Goal: Communication & Community: Answer question/provide support

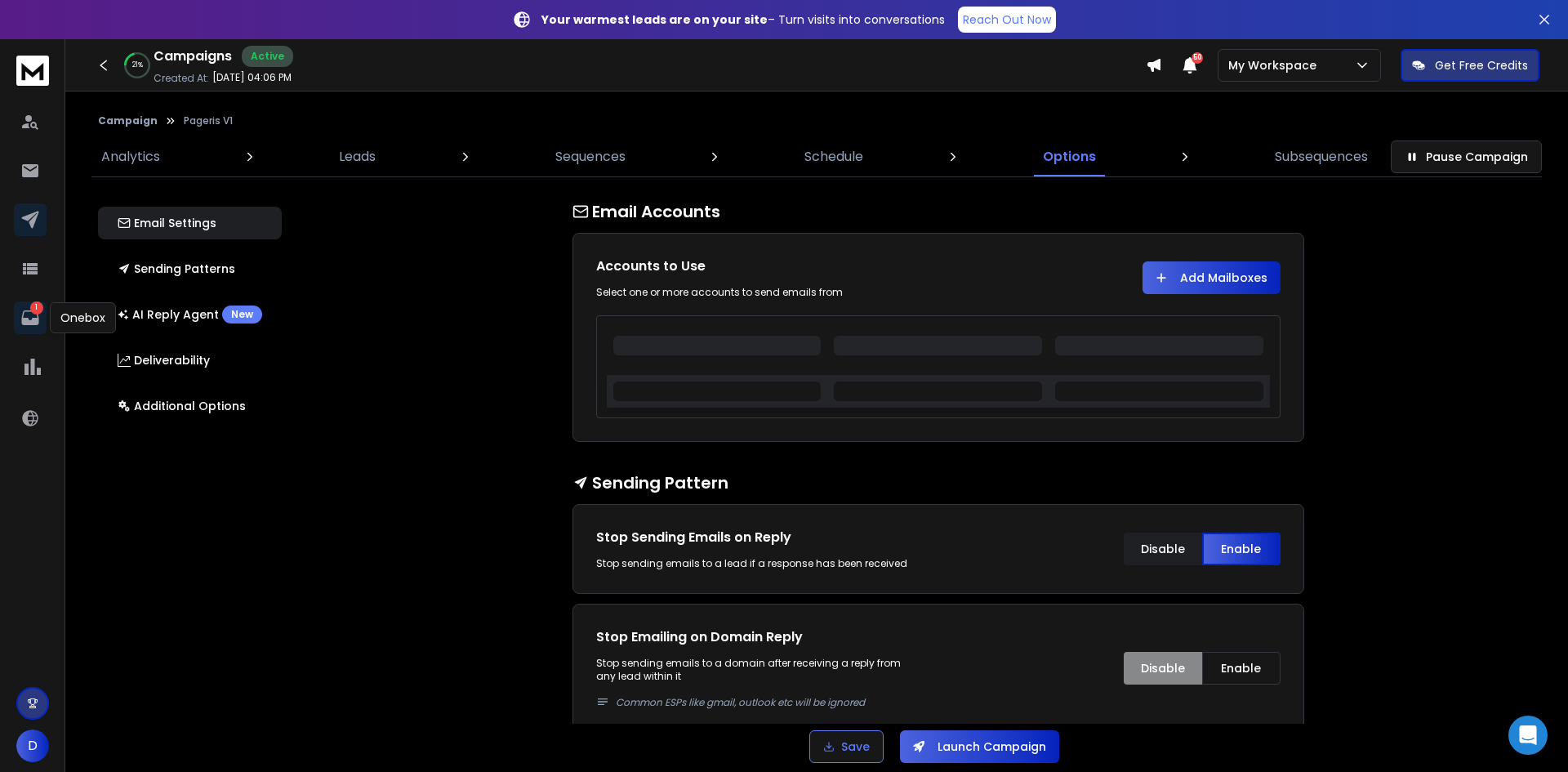
drag, startPoint x: 24, startPoint y: 324, endPoint x: 43, endPoint y: 329, distance: 19.6
click at [24, 325] on icon at bounding box center [31, 318] width 20 height 20
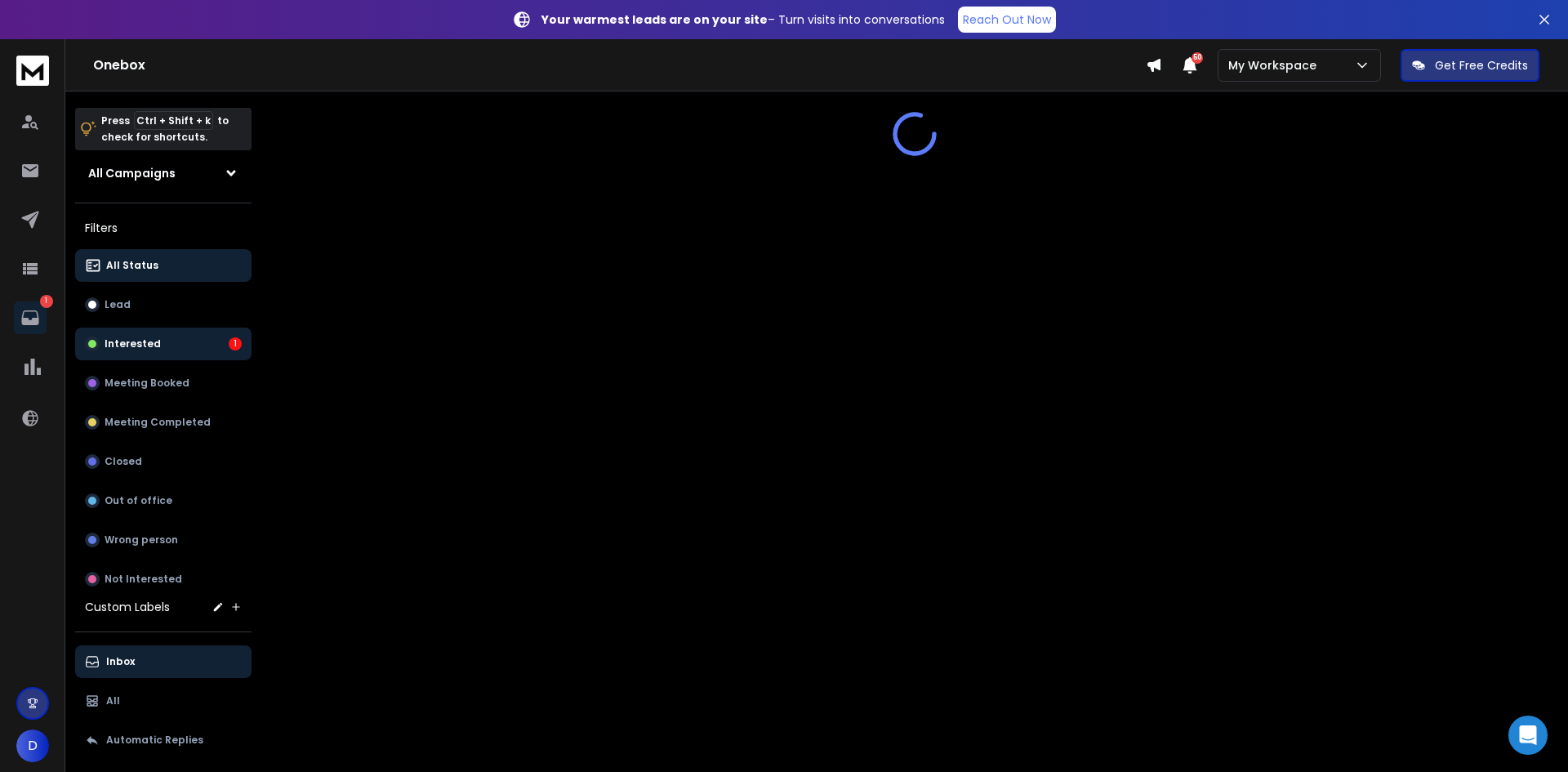
click at [122, 338] on p "Interested" at bounding box center [133, 343] width 56 height 13
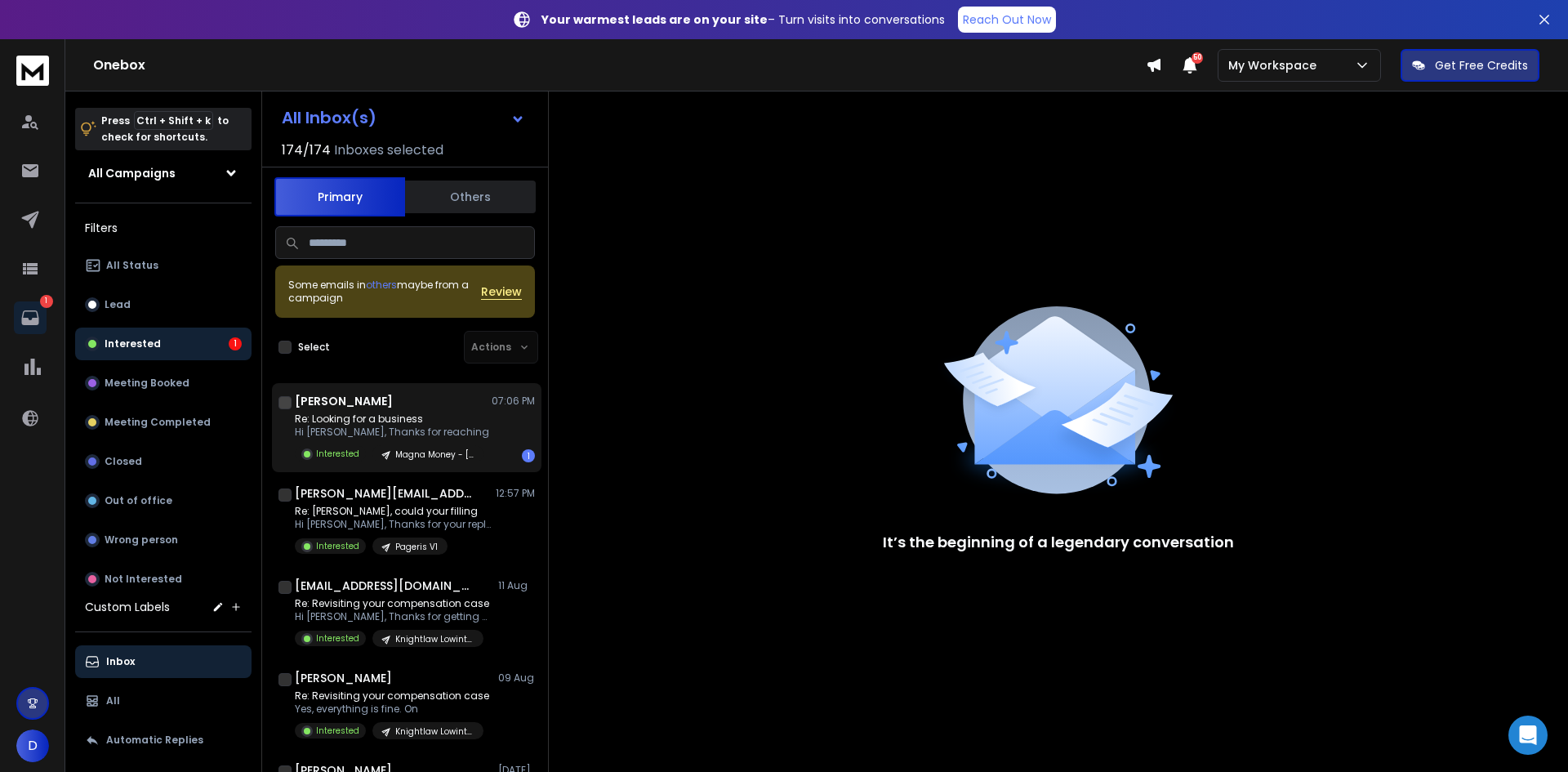
click at [457, 422] on p "Re: Looking for a business" at bounding box center [392, 419] width 194 height 13
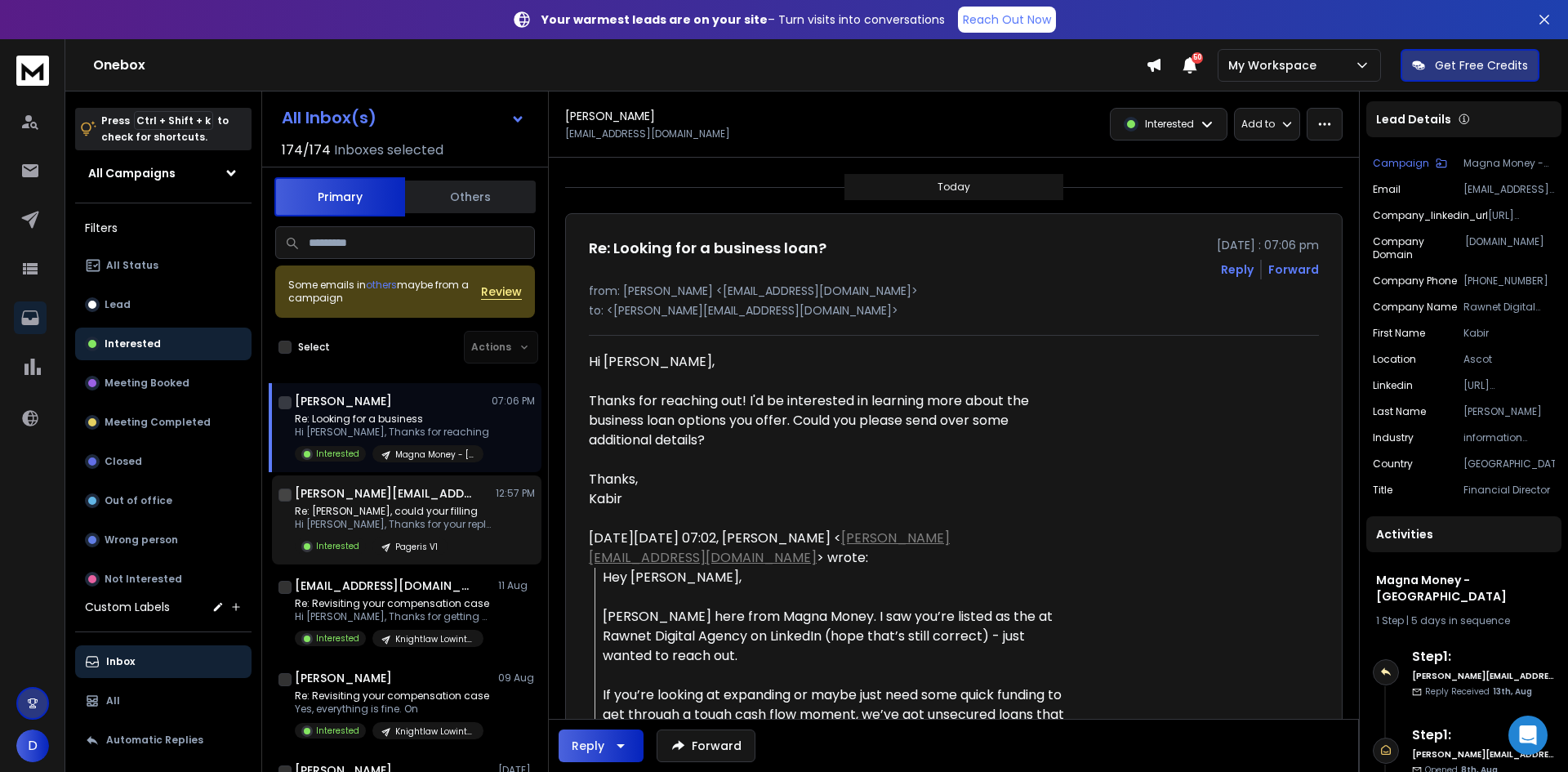
click at [389, 492] on h1 "[PERSON_NAME][EMAIL_ADDRESS][DOMAIN_NAME]" at bounding box center [384, 493] width 179 height 16
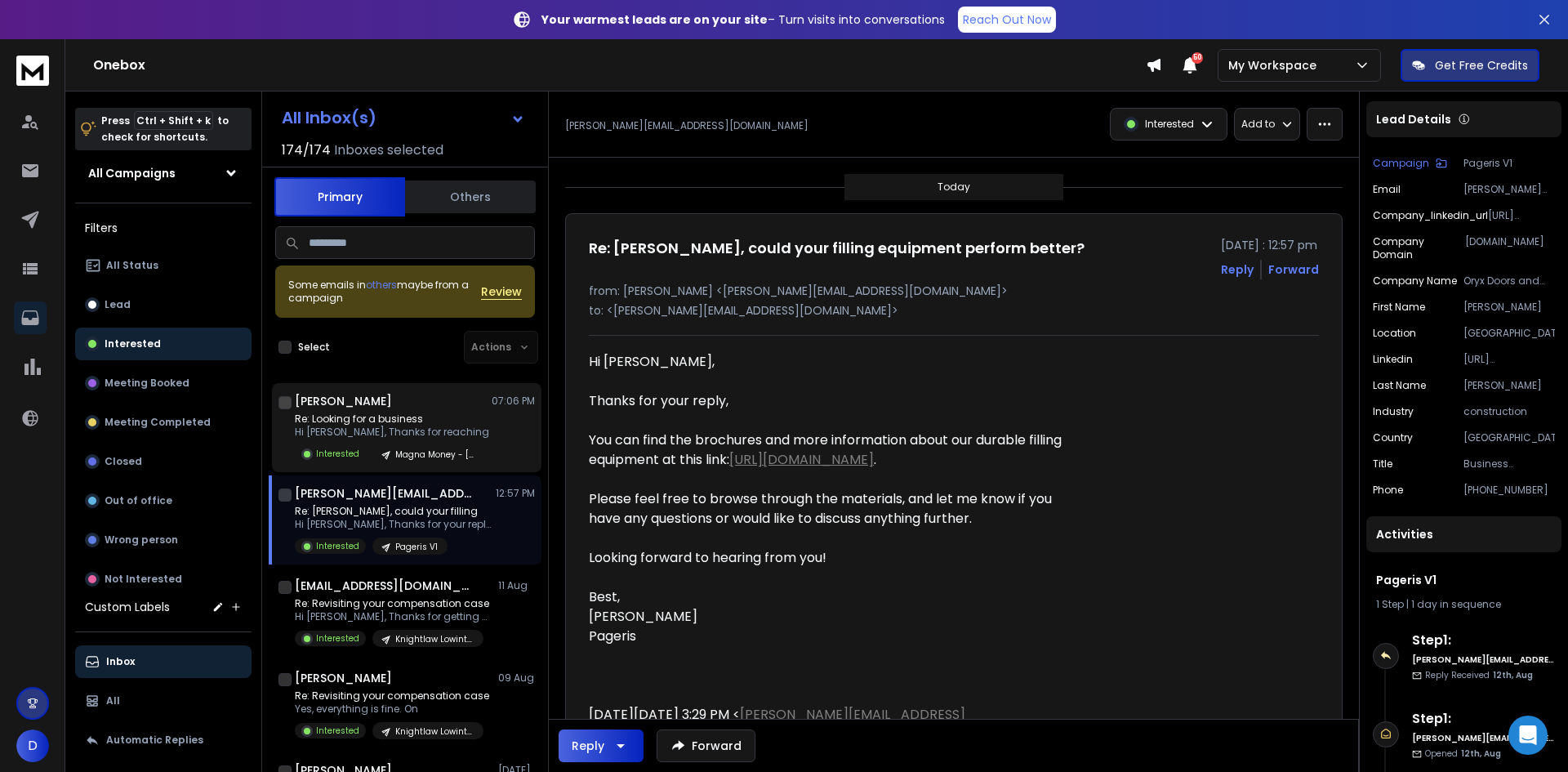
click at [361, 403] on h1 "[PERSON_NAME]" at bounding box center [343, 401] width 97 height 16
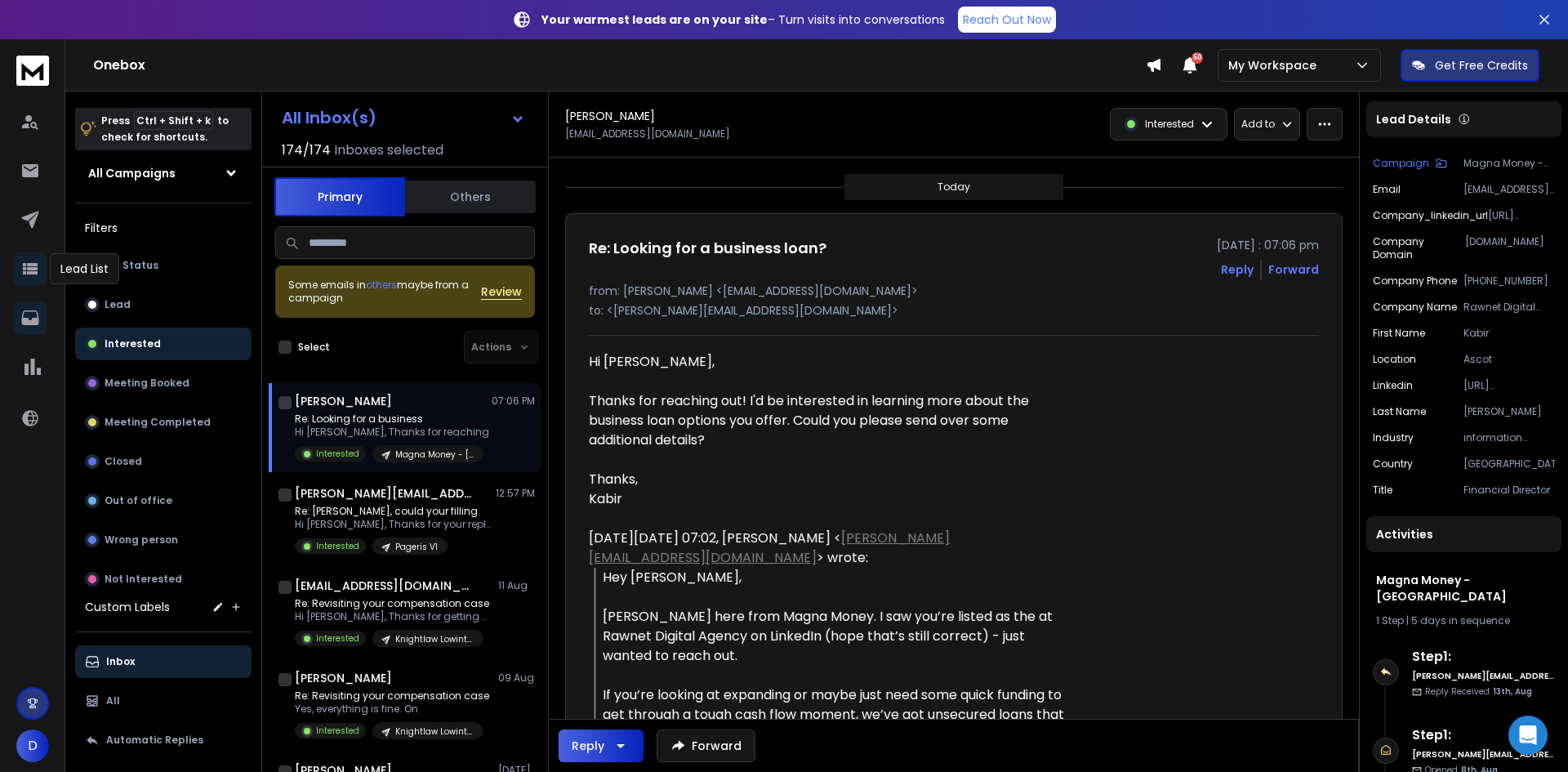
click at [23, 276] on icon at bounding box center [31, 268] width 20 height 20
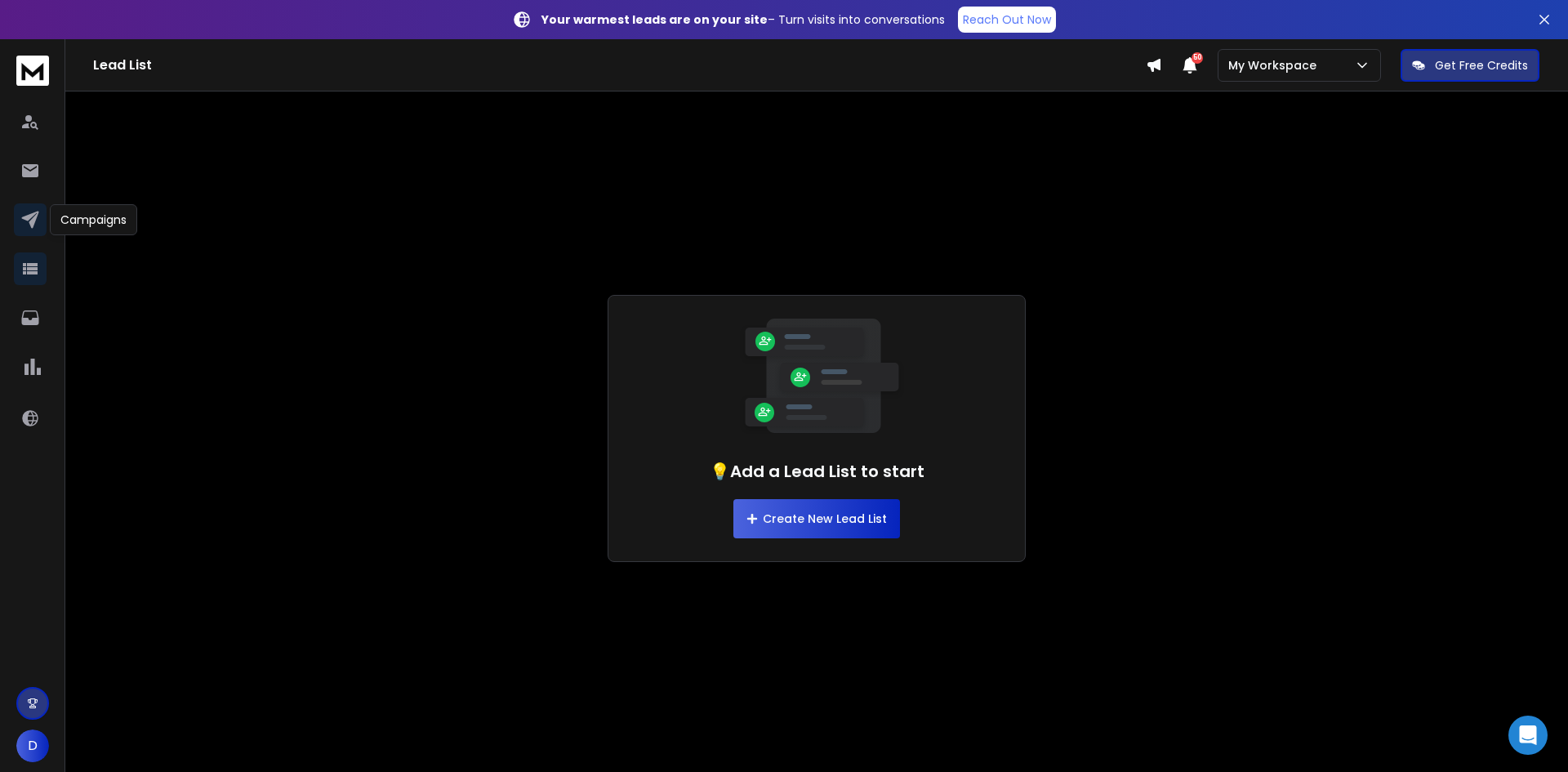
click at [46, 218] on link at bounding box center [30, 219] width 33 height 33
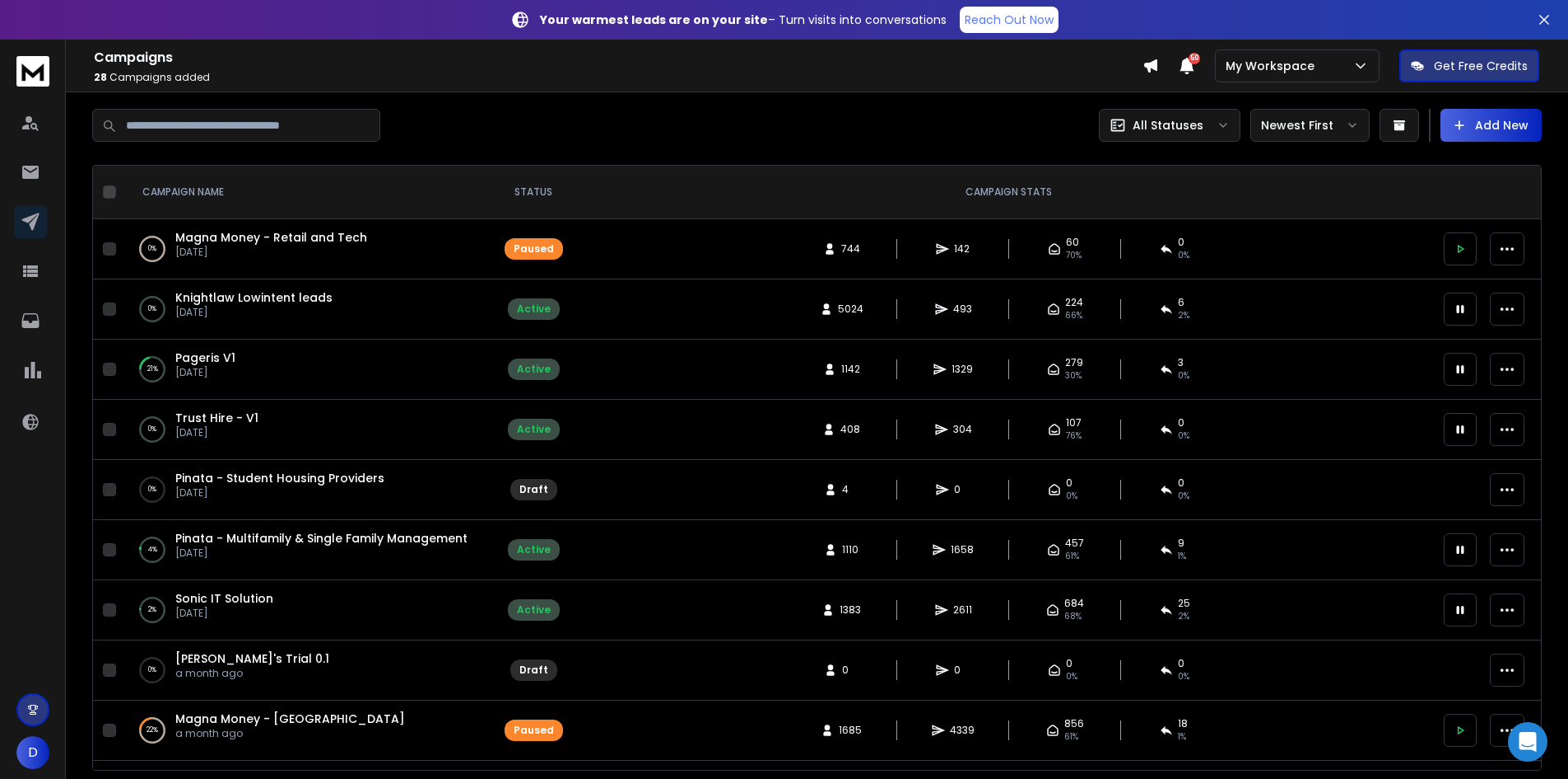
click at [270, 294] on span "Knightlaw Lowintent leads" at bounding box center [255, 298] width 158 height 16
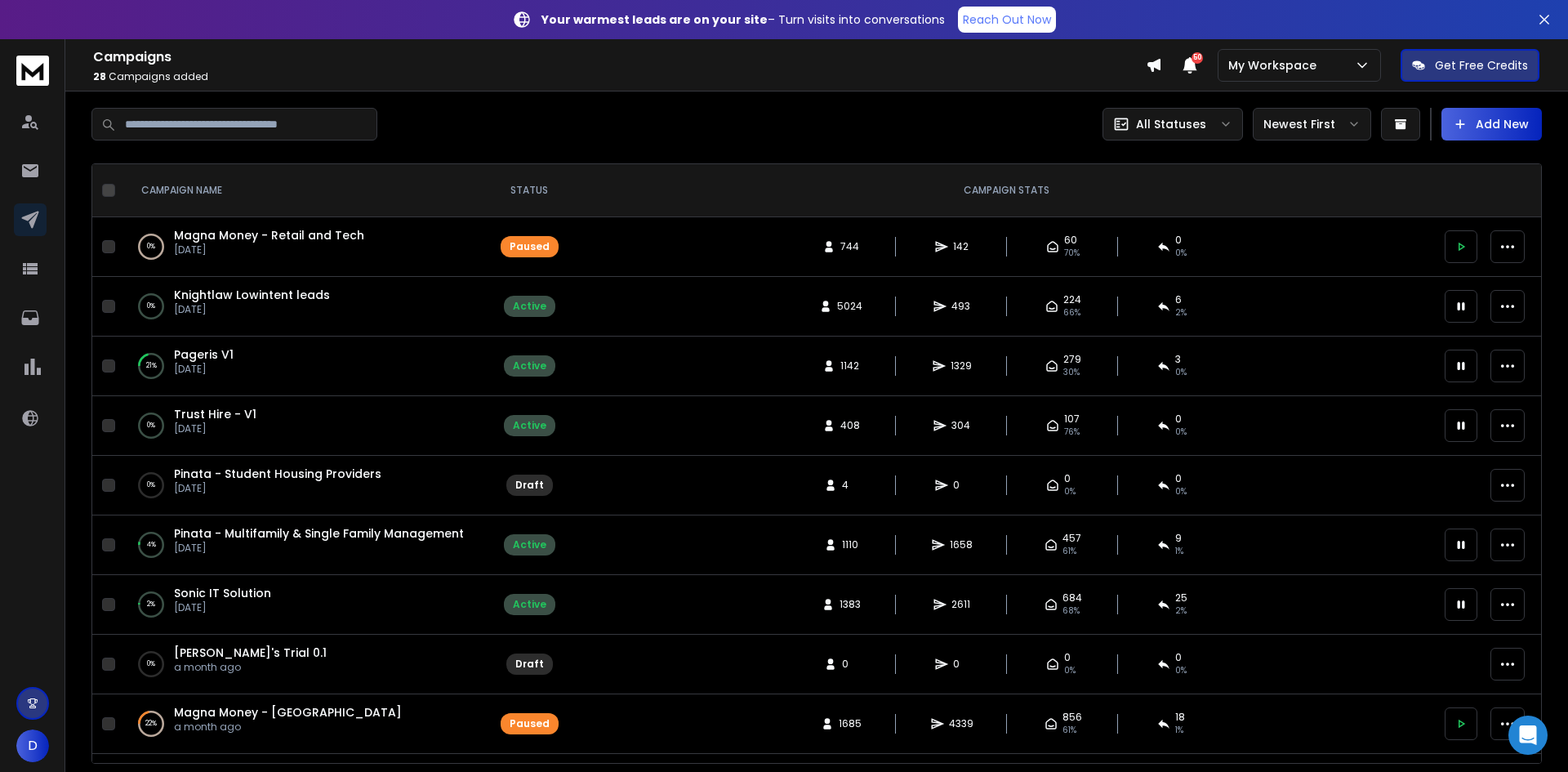
click at [268, 291] on div "Your warmest leads are on your site – Turn visits into conversations Reach Out …" at bounding box center [784, 386] width 1568 height 772
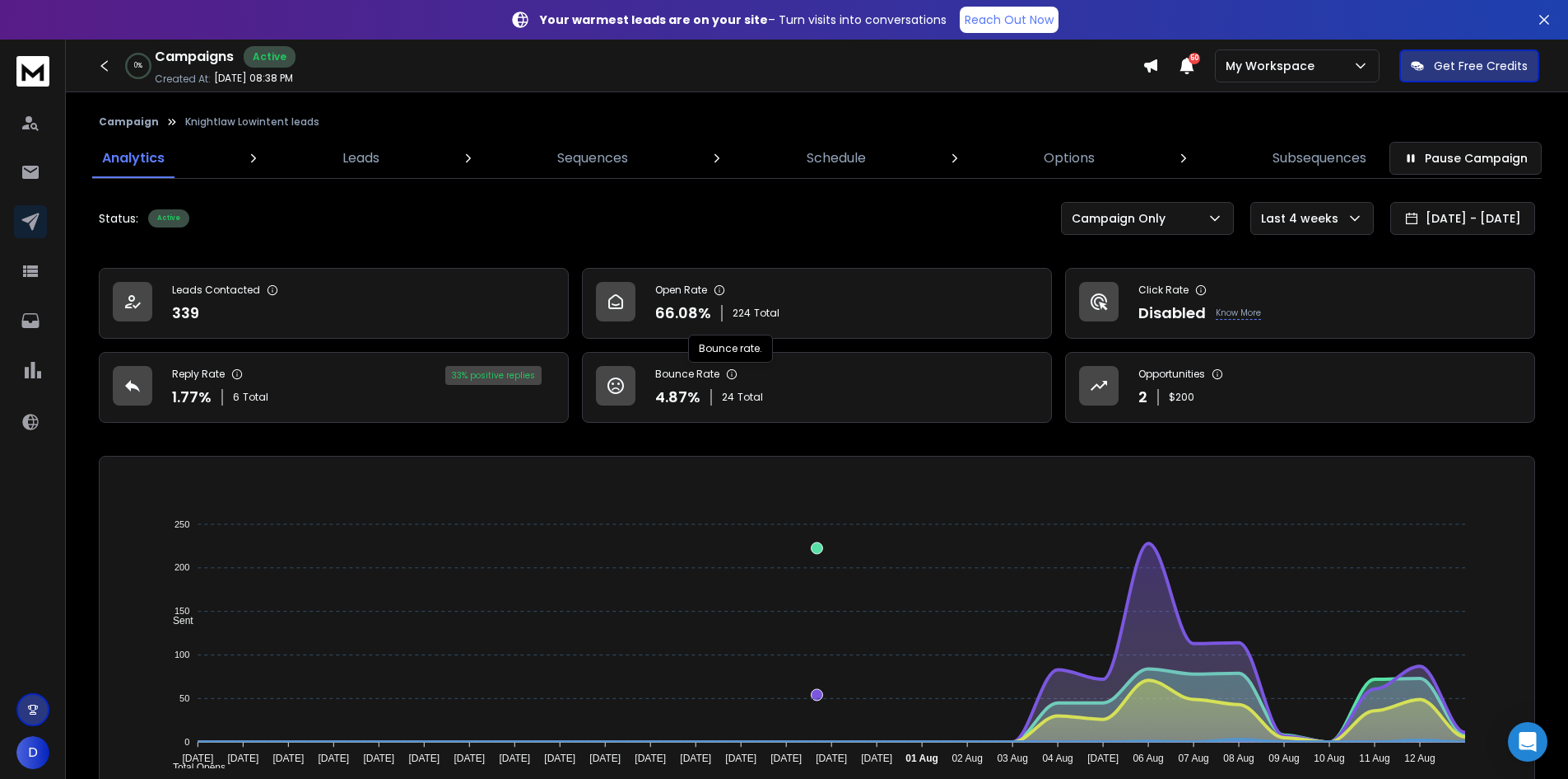
click at [727, 375] on icon at bounding box center [733, 375] width 12 height 12
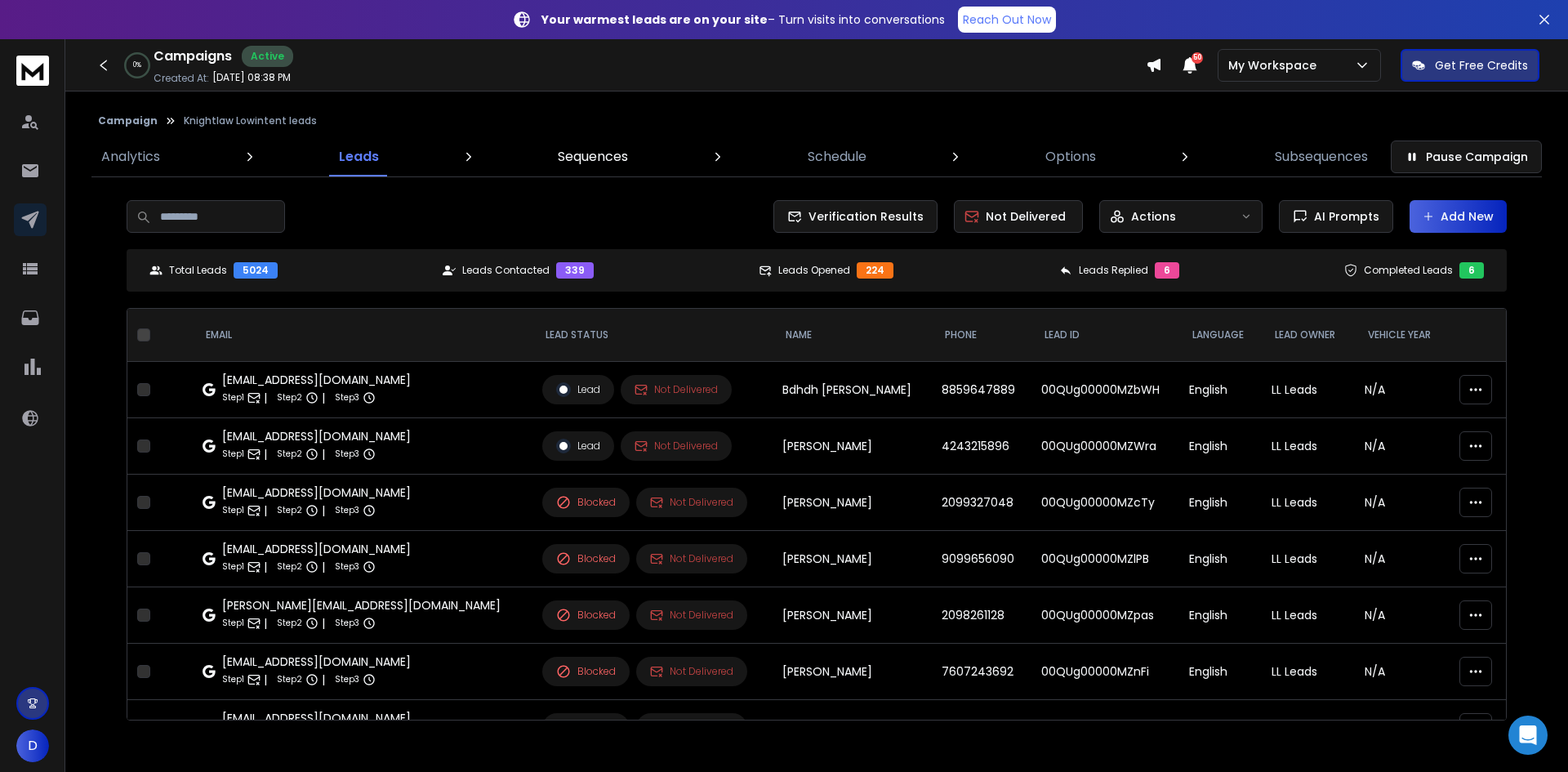
click at [613, 156] on p "Sequences" at bounding box center [592, 156] width 70 height 20
click at [584, 151] on p "Sequences" at bounding box center [592, 156] width 70 height 20
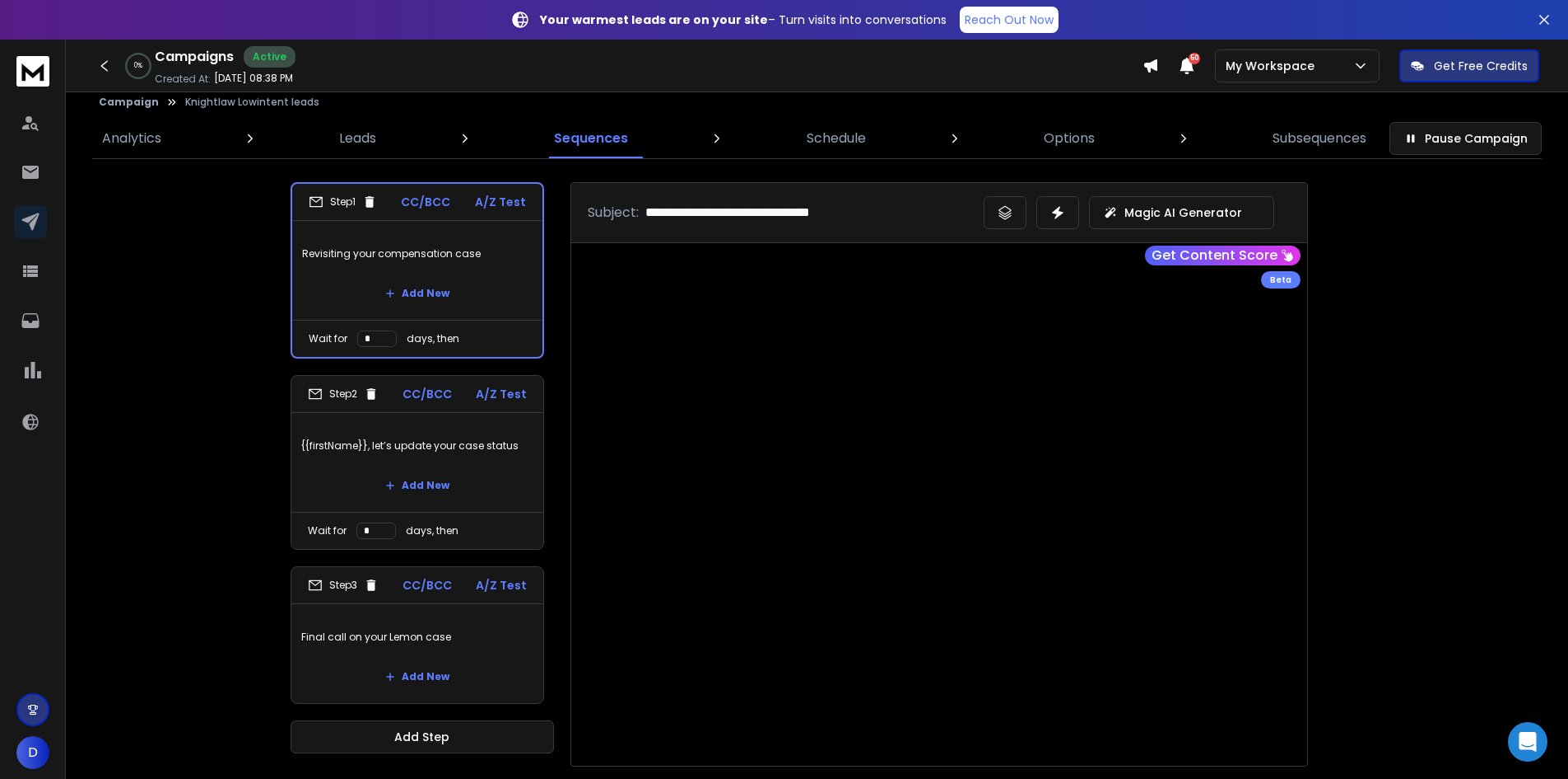
scroll to position [31, 0]
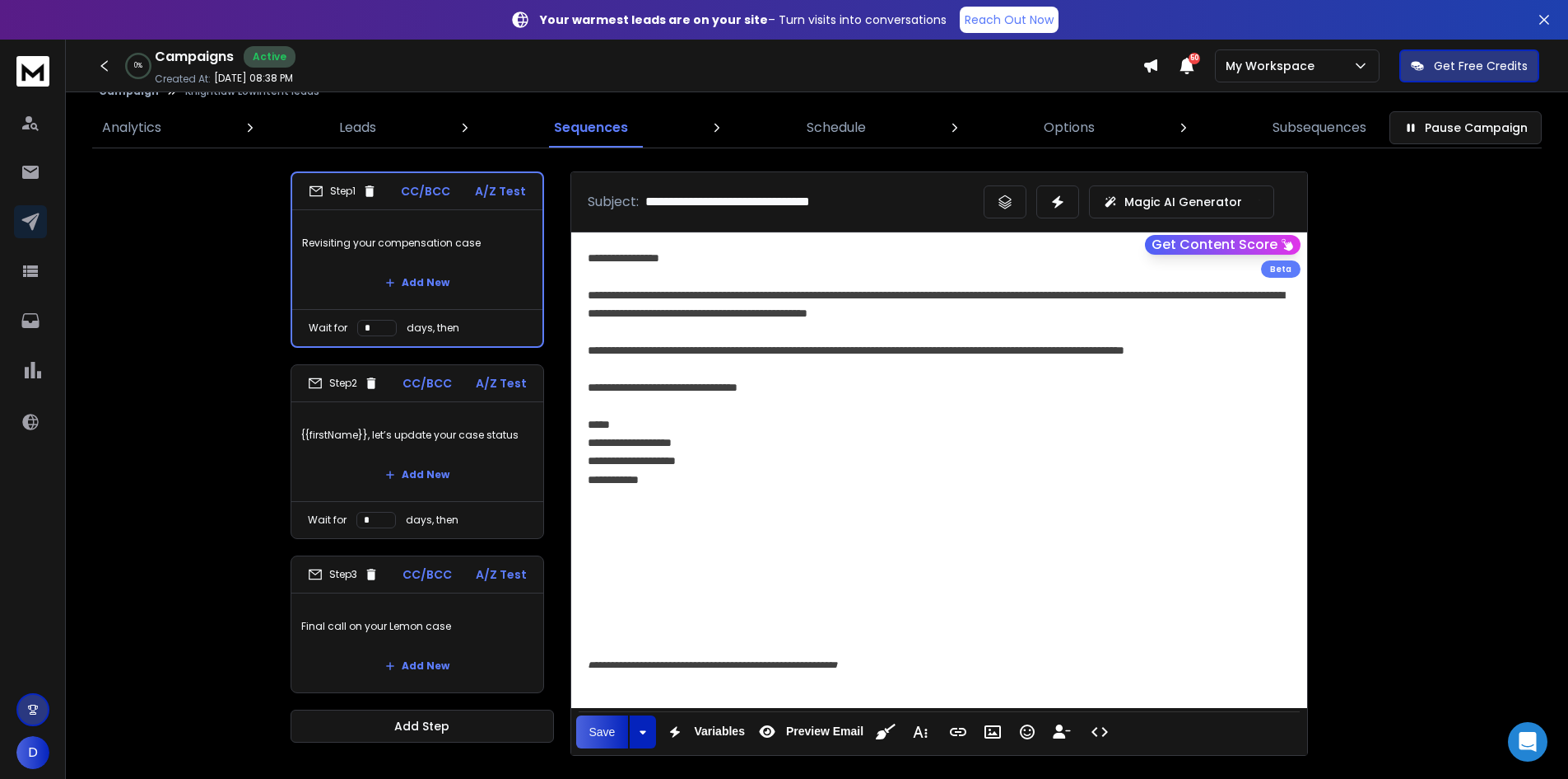
click at [406, 439] on p "{{firstName}}, let’s update your case status" at bounding box center [417, 434] width 233 height 46
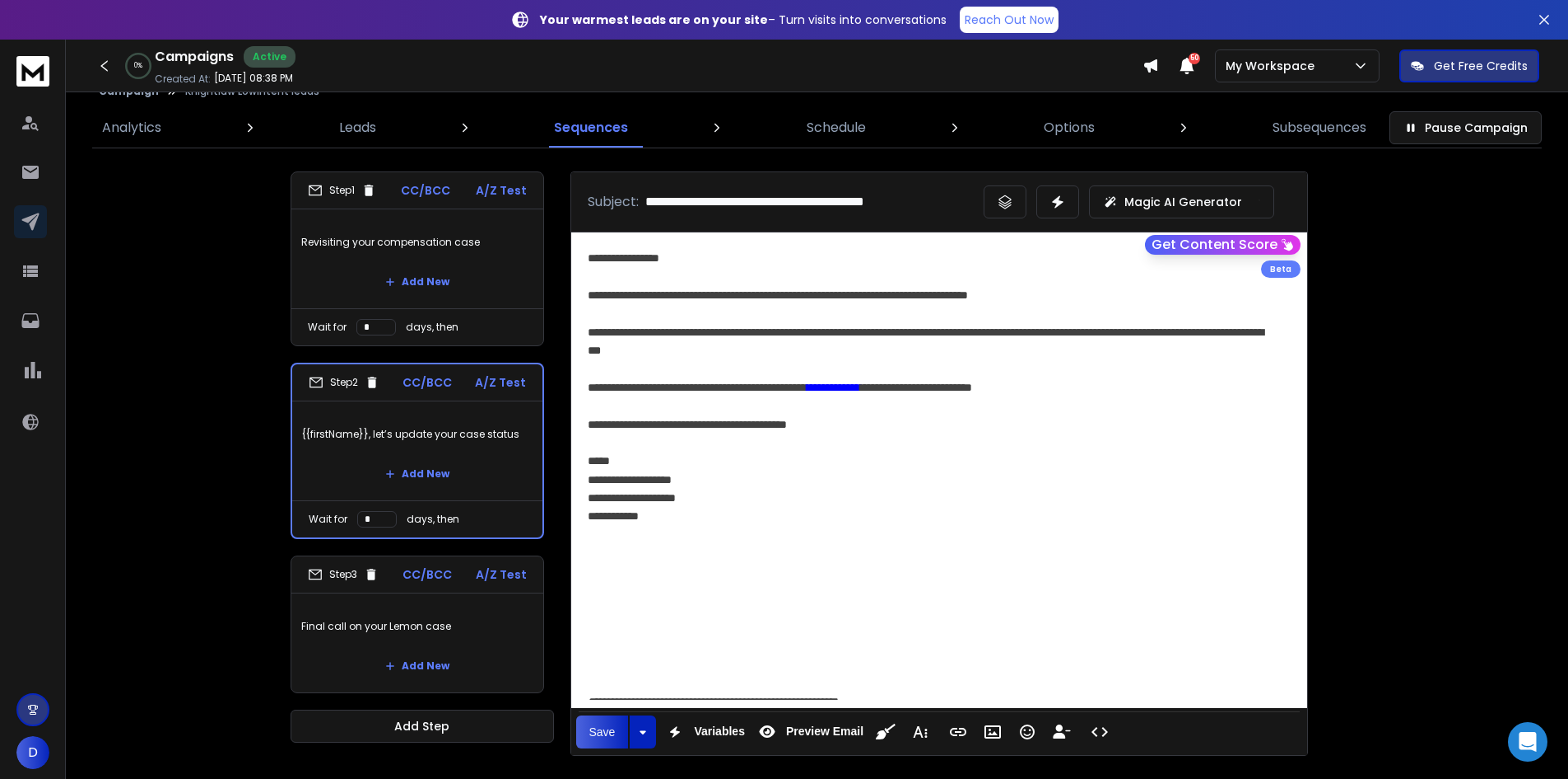
click at [860, 389] on link "**********" at bounding box center [833, 388] width 54 height 12
click at [624, 456] on div "*****" at bounding box center [933, 460] width 691 height 18
click at [380, 618] on p "Final call on your Lemon case" at bounding box center [417, 626] width 233 height 46
type input "**********"
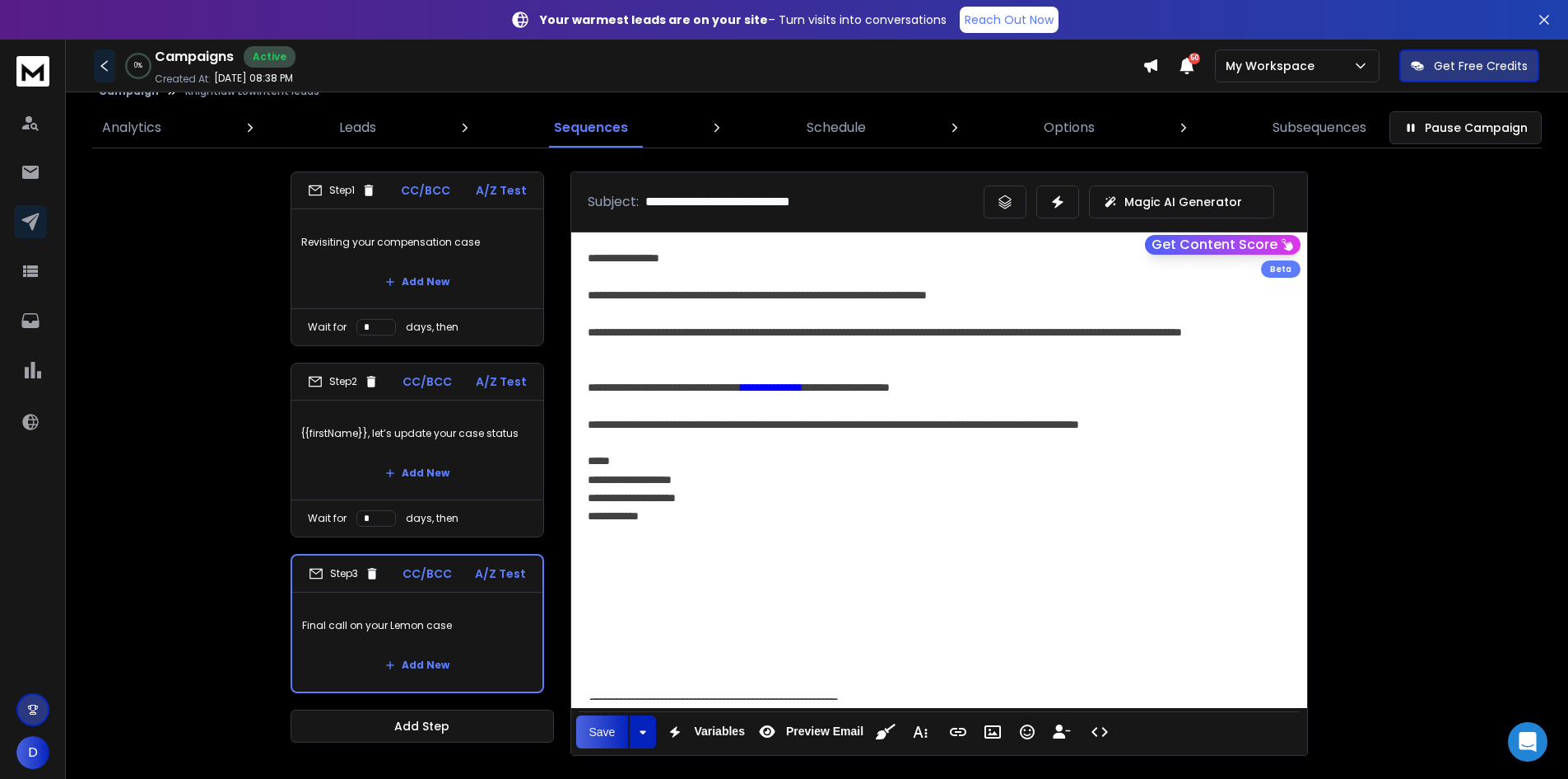
click at [99, 55] on button at bounding box center [104, 65] width 21 height 33
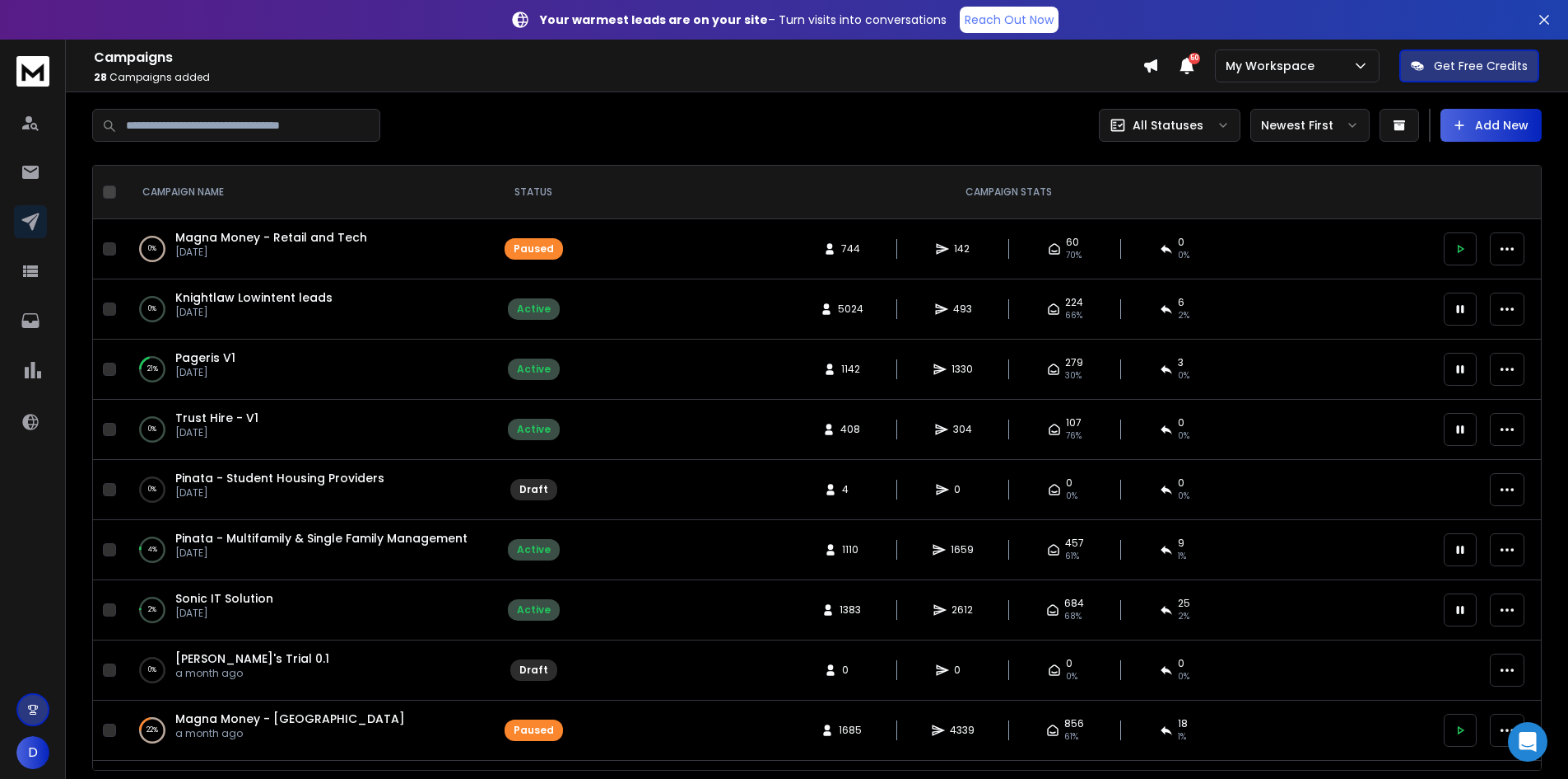
click at [265, 294] on span "Knightlaw Lowintent leads" at bounding box center [255, 298] width 158 height 16
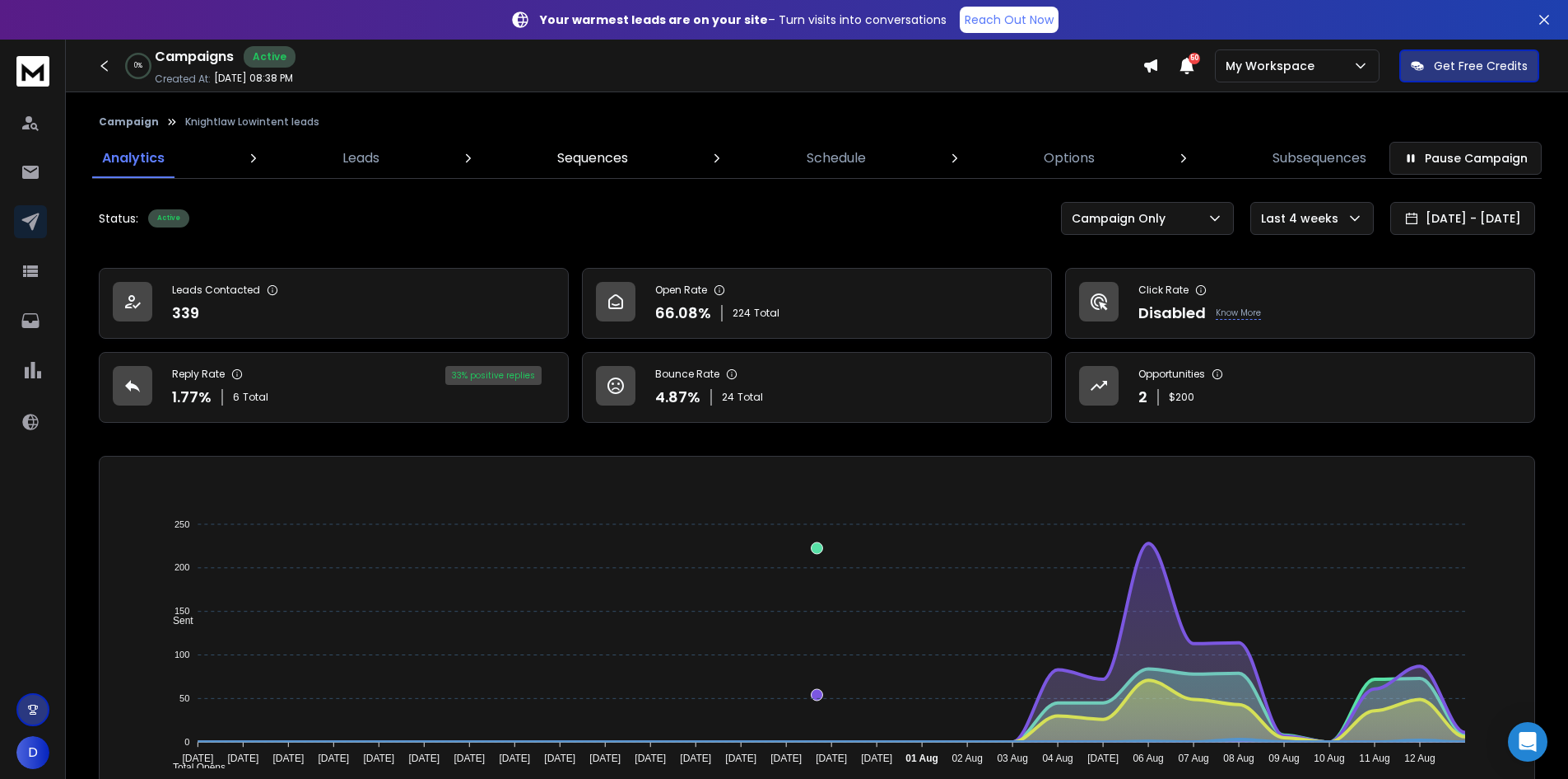
click at [598, 163] on p "Sequences" at bounding box center [592, 158] width 71 height 20
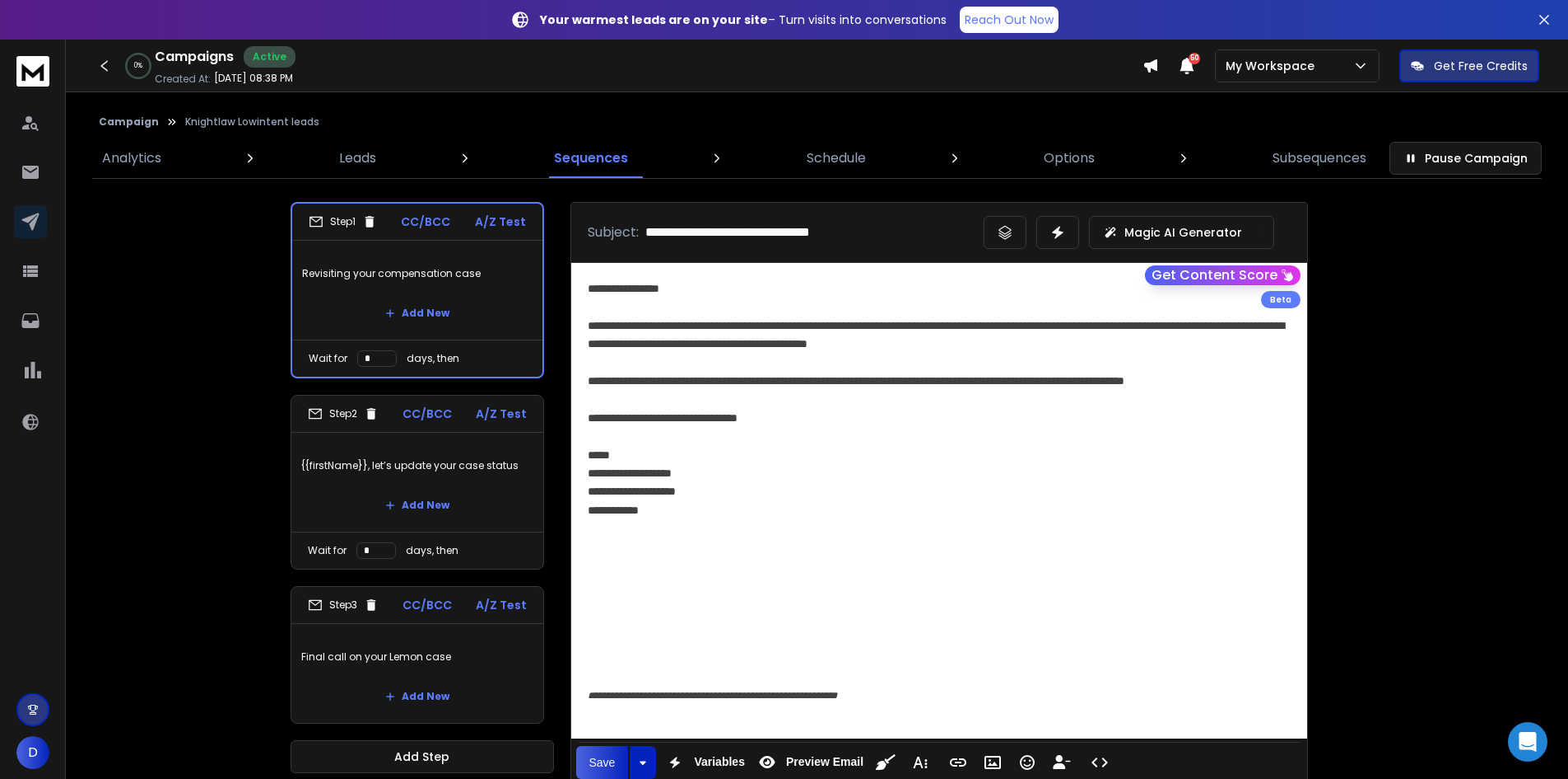
click at [347, 471] on p "{{firstName}}, let’s update your case status" at bounding box center [417, 465] width 233 height 46
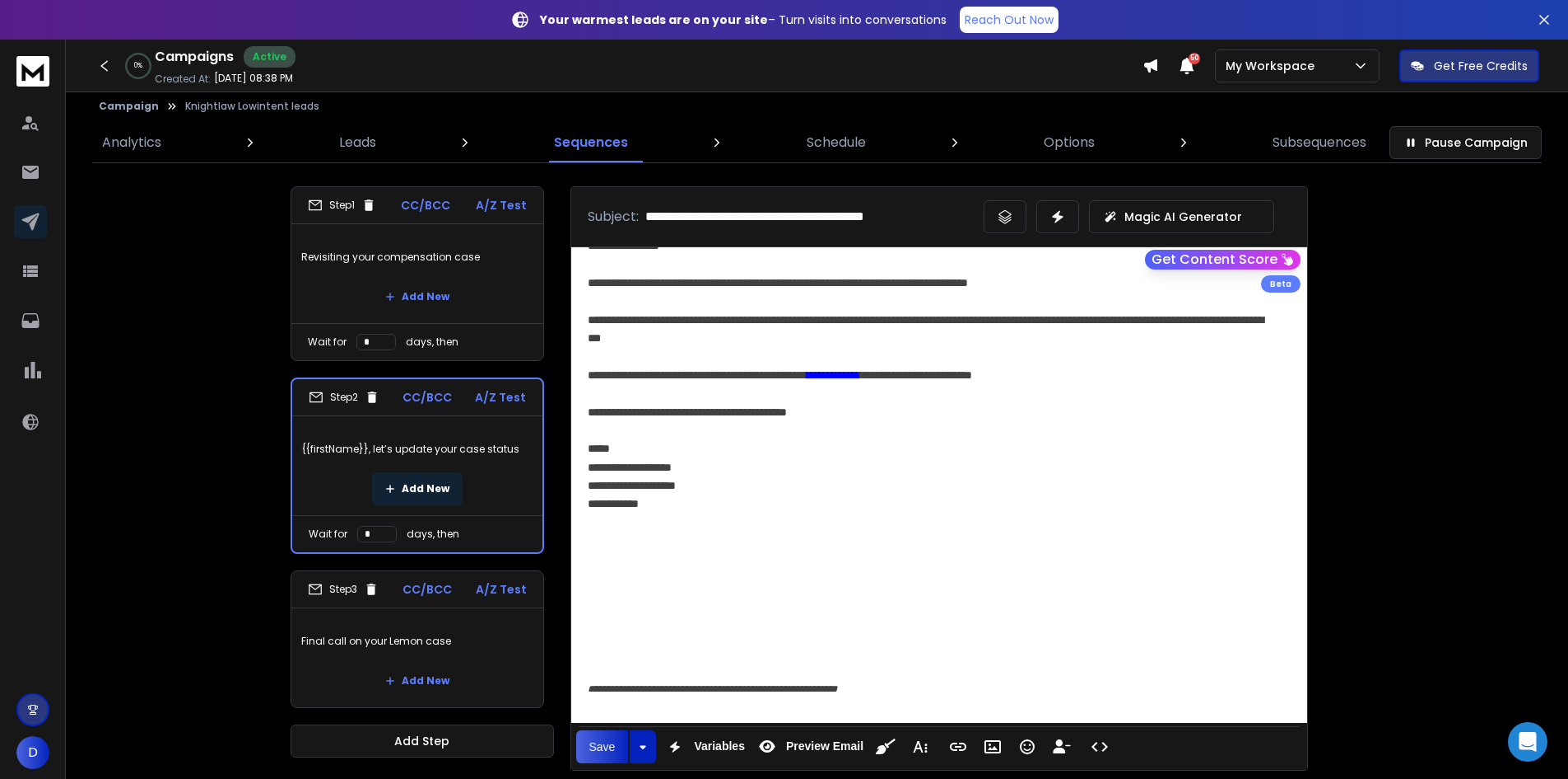
scroll to position [31, 0]
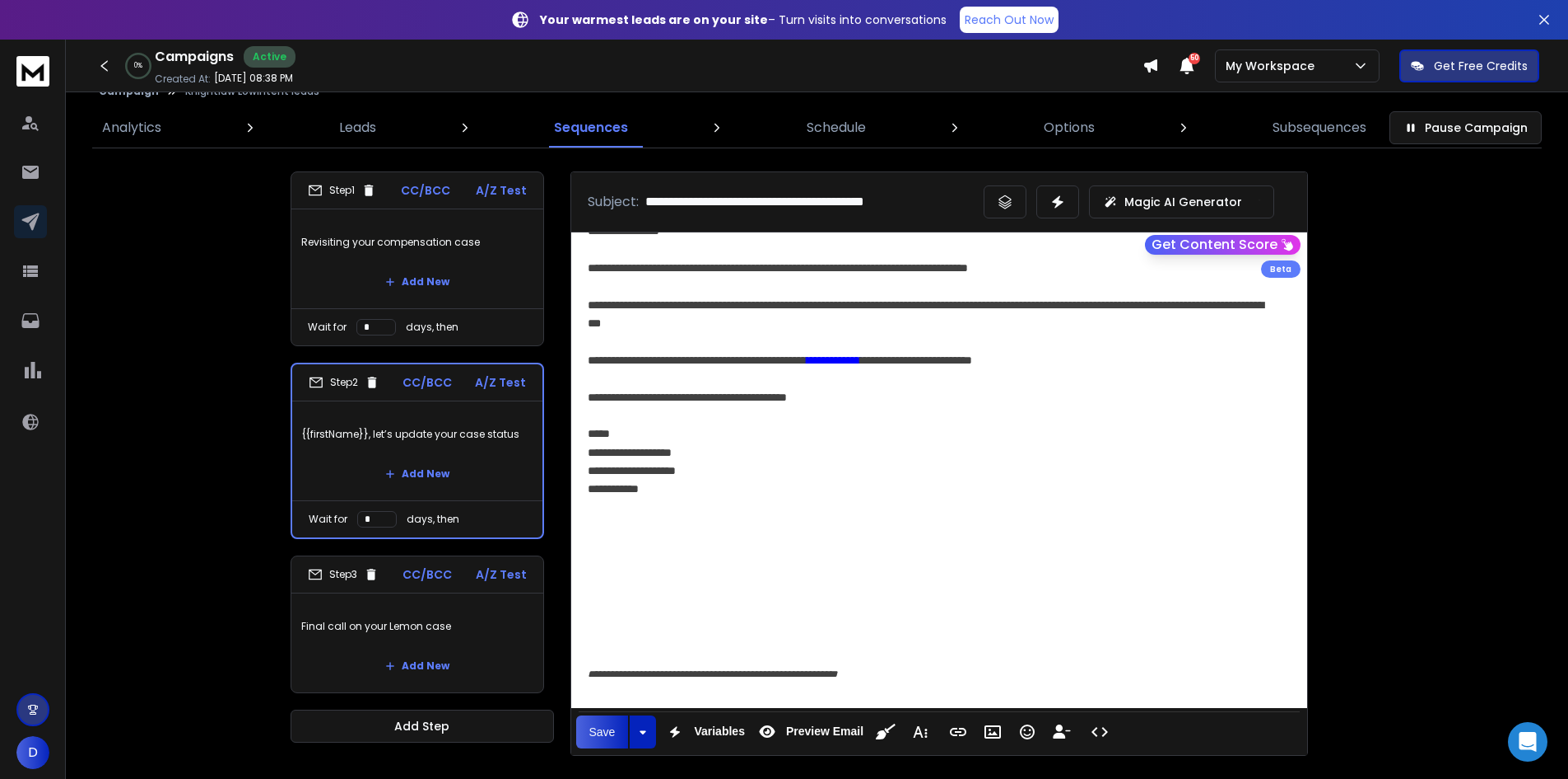
click at [327, 619] on p "Final call on your Lemon case" at bounding box center [417, 626] width 233 height 46
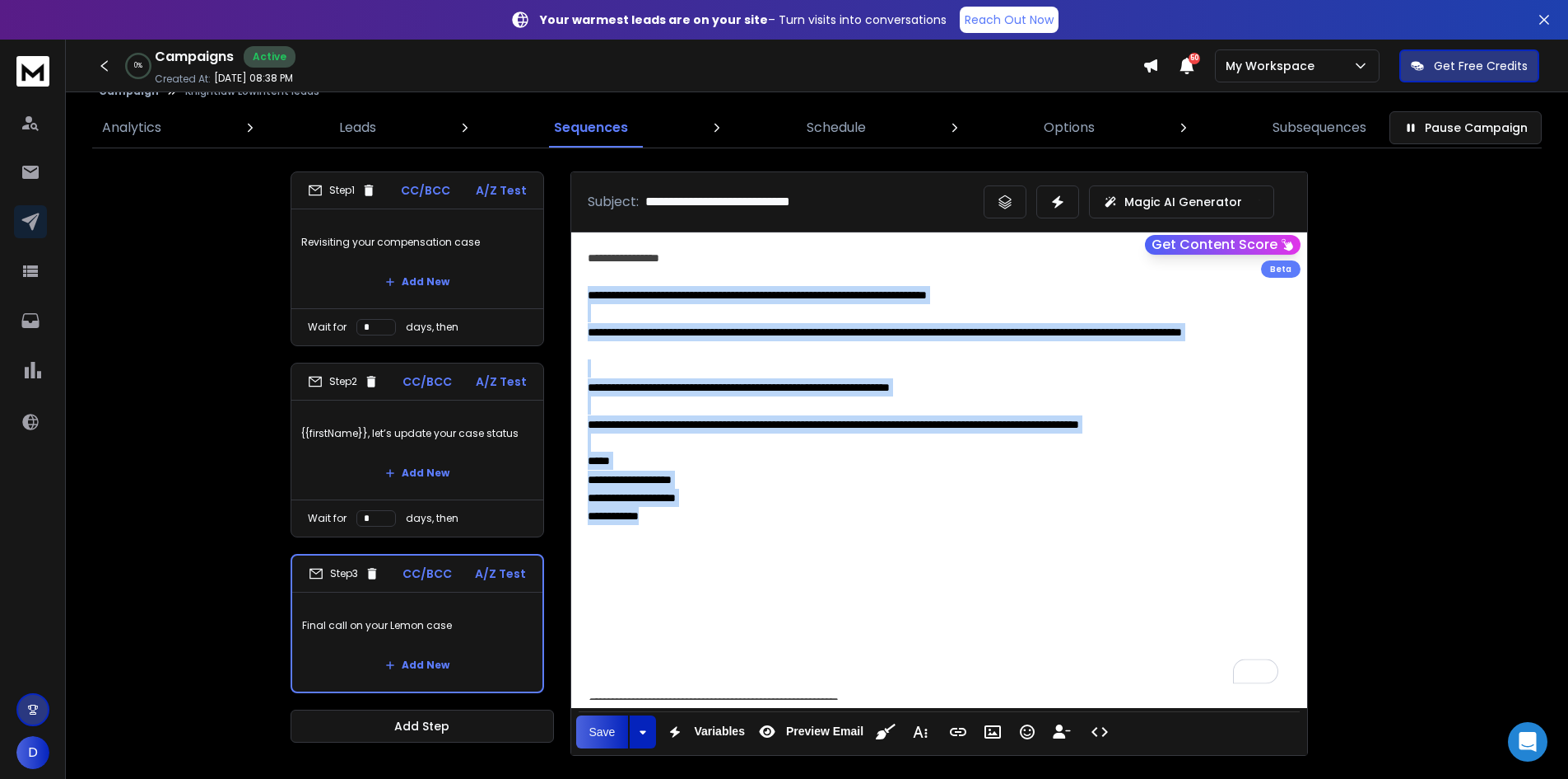
drag, startPoint x: 585, startPoint y: 293, endPoint x: 764, endPoint y: 512, distance: 282.8
click at [764, 512] on div "**********" at bounding box center [938, 466] width 736 height 467
copy div "**********"
click at [766, 464] on div "*****" at bounding box center [933, 460] width 691 height 18
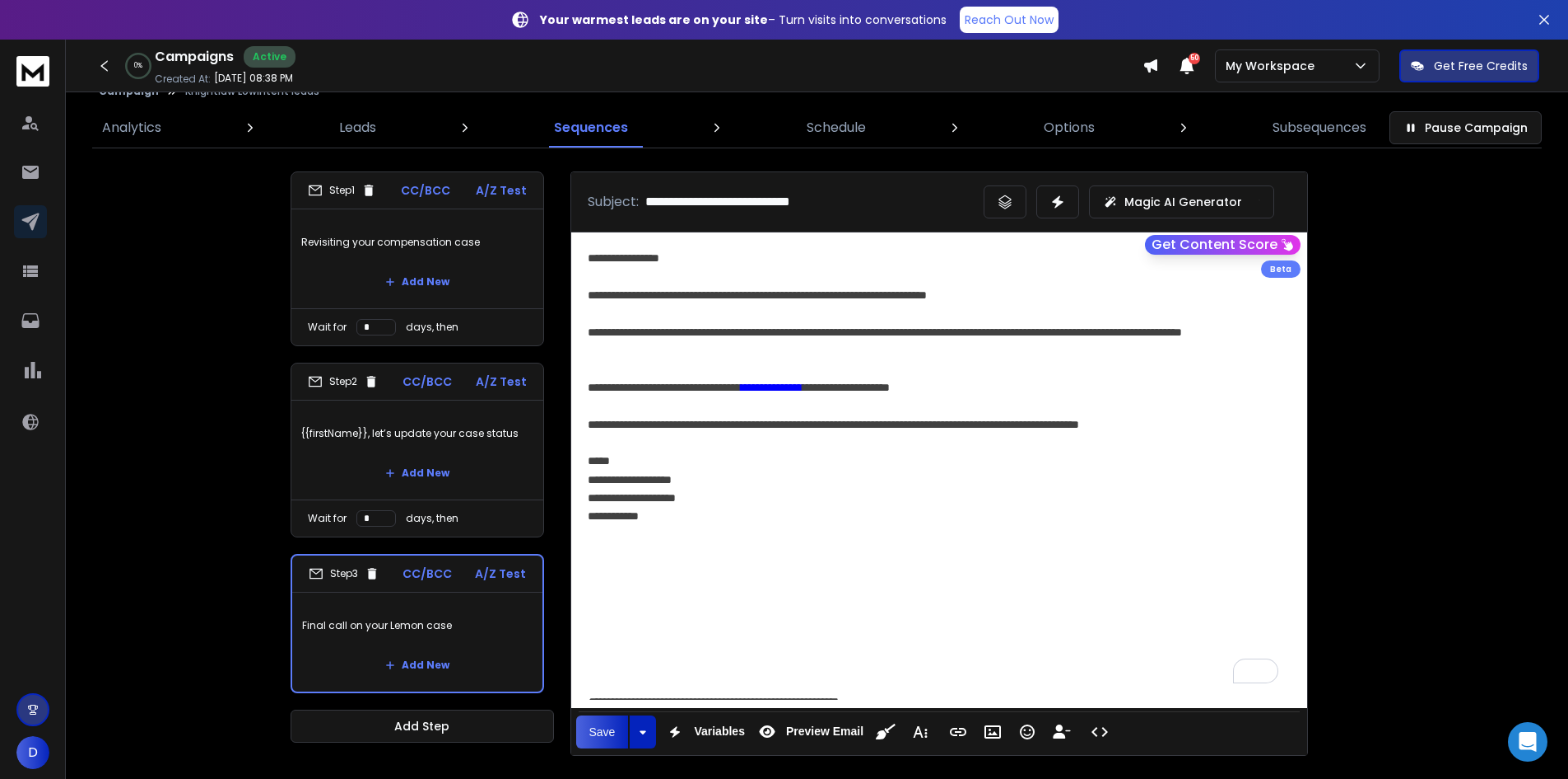
click at [427, 430] on p "{{firstName}}, let’s update your case status" at bounding box center [417, 433] width 233 height 46
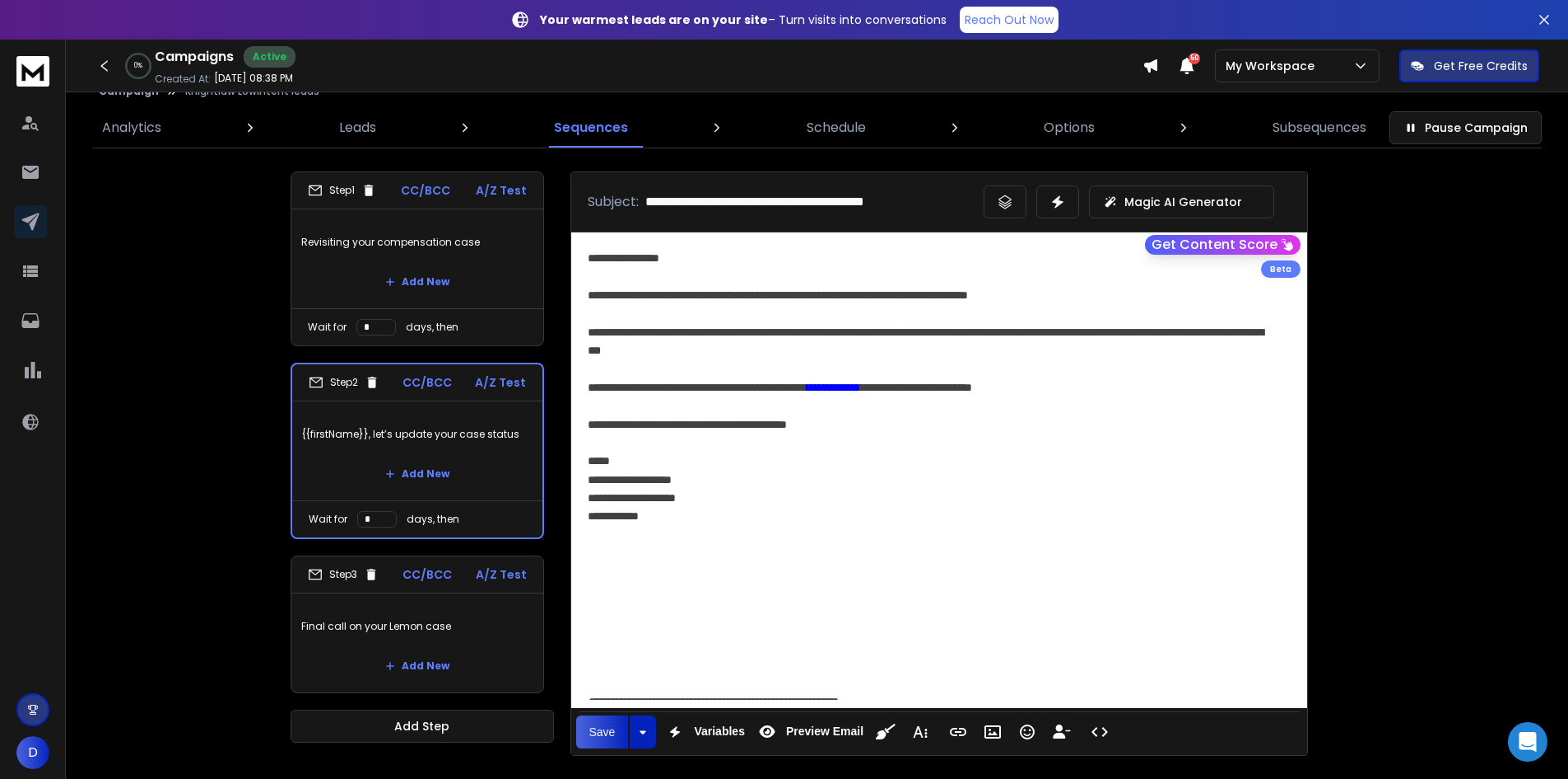
click at [860, 386] on link "**********" at bounding box center [833, 388] width 54 height 12
click at [823, 424] on icon "button" at bounding box center [827, 426] width 20 height 20
click at [390, 623] on p "Final call on your Lemon case" at bounding box center [417, 626] width 233 height 46
type input "**********"
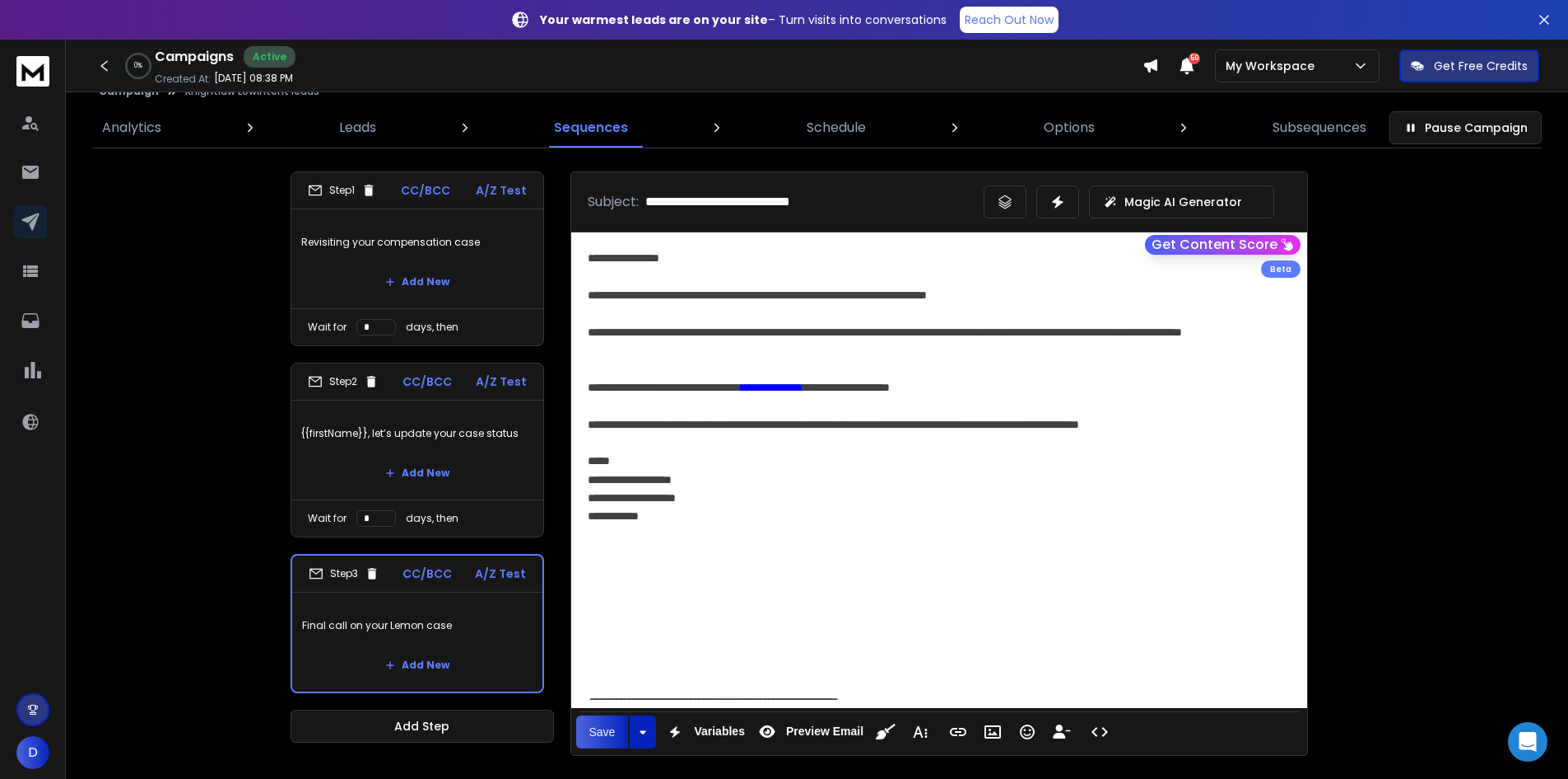
click at [802, 389] on link "**********" at bounding box center [772, 388] width 62 height 12
click at [750, 424] on icon "button" at bounding box center [749, 426] width 12 height 12
click at [827, 126] on p "Schedule" at bounding box center [835, 128] width 59 height 20
click at [846, 127] on p "Schedule" at bounding box center [835, 128] width 59 height 20
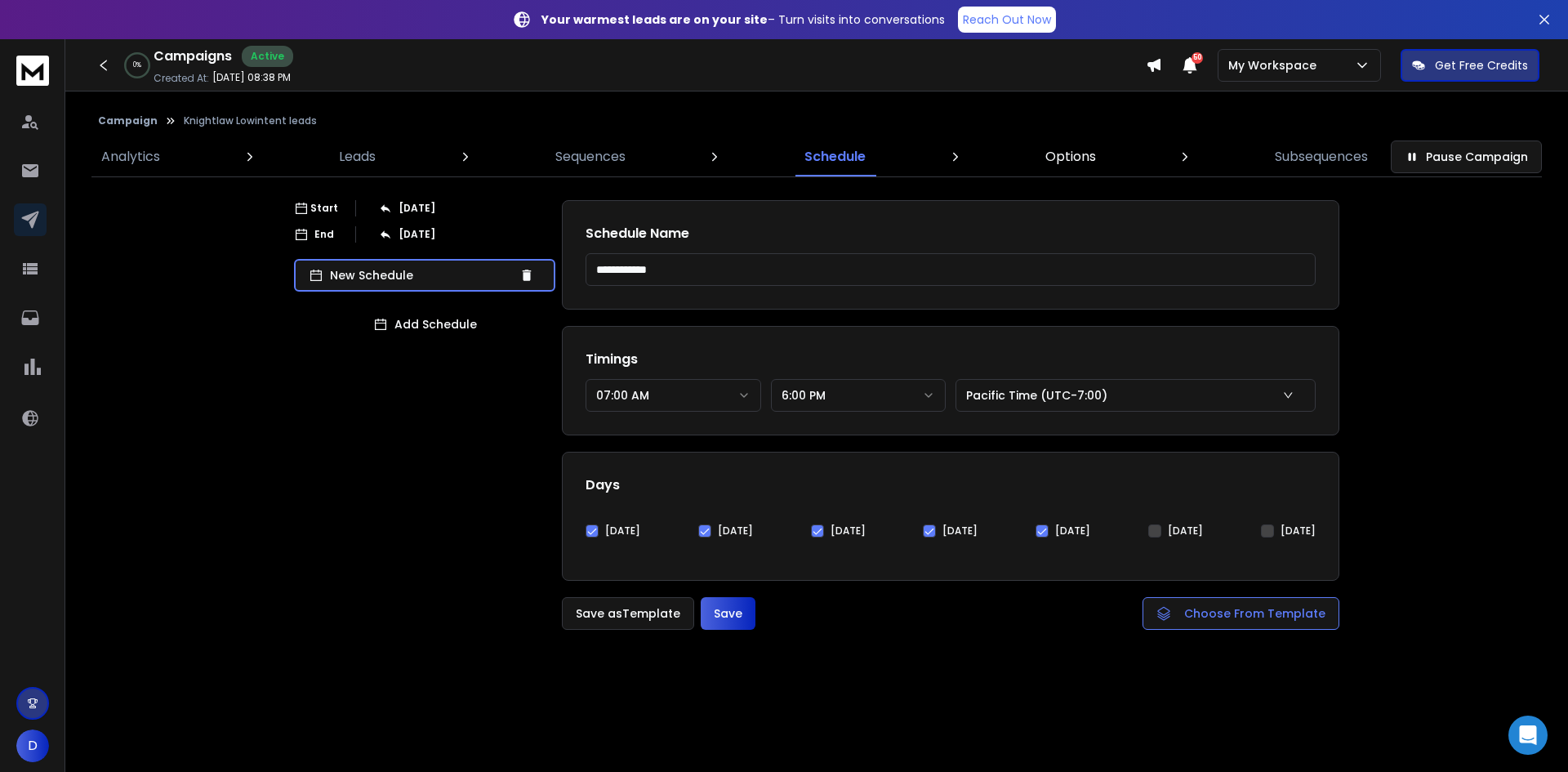
click at [1065, 138] on link "Options" at bounding box center [1070, 157] width 70 height 40
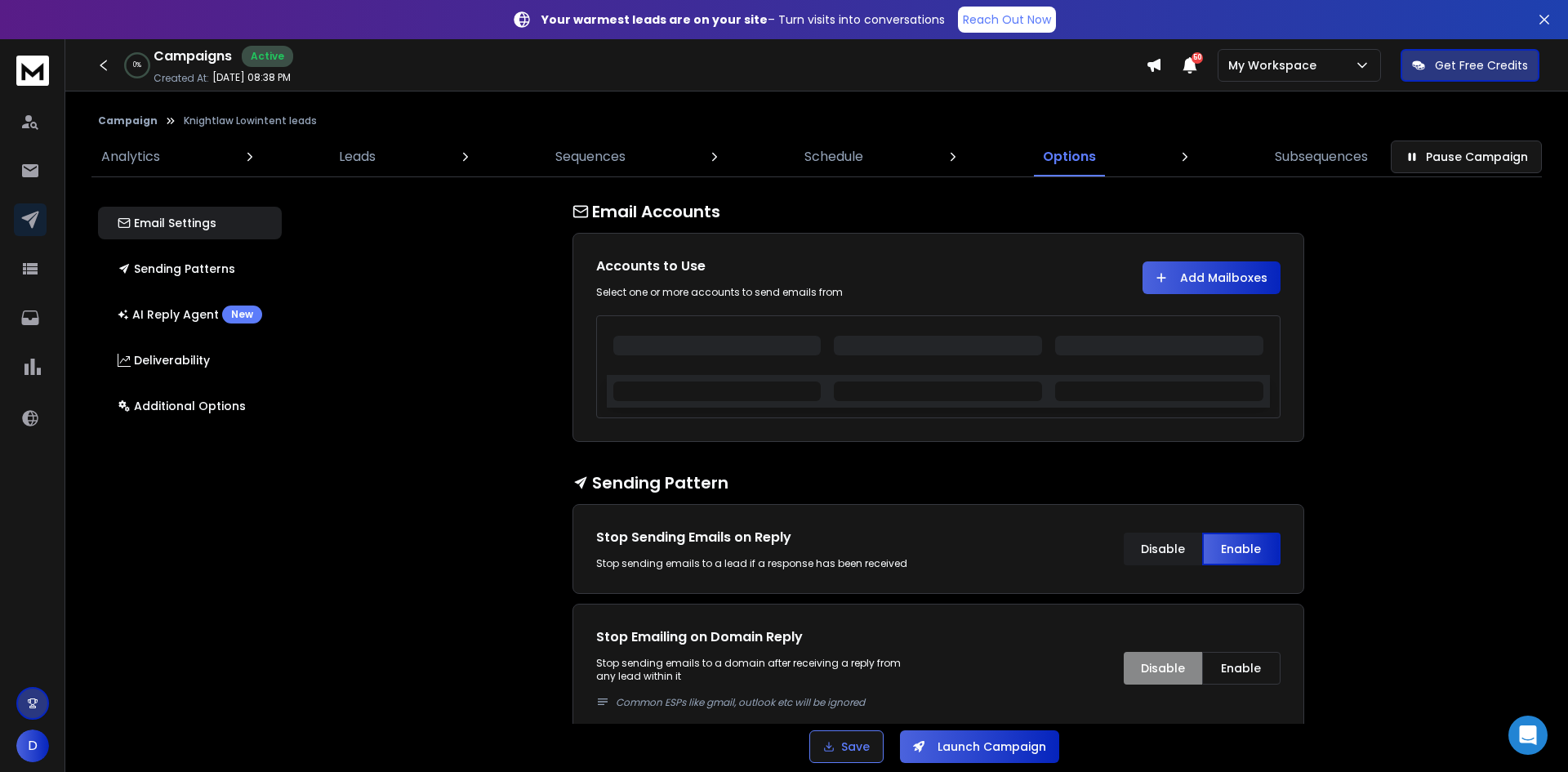
drag, startPoint x: 198, startPoint y: 143, endPoint x: 180, endPoint y: 147, distance: 18.4
click at [197, 143] on div "Analytics Leads Sequences Schedule Options Subsequences" at bounding box center [734, 157] width 1286 height 40
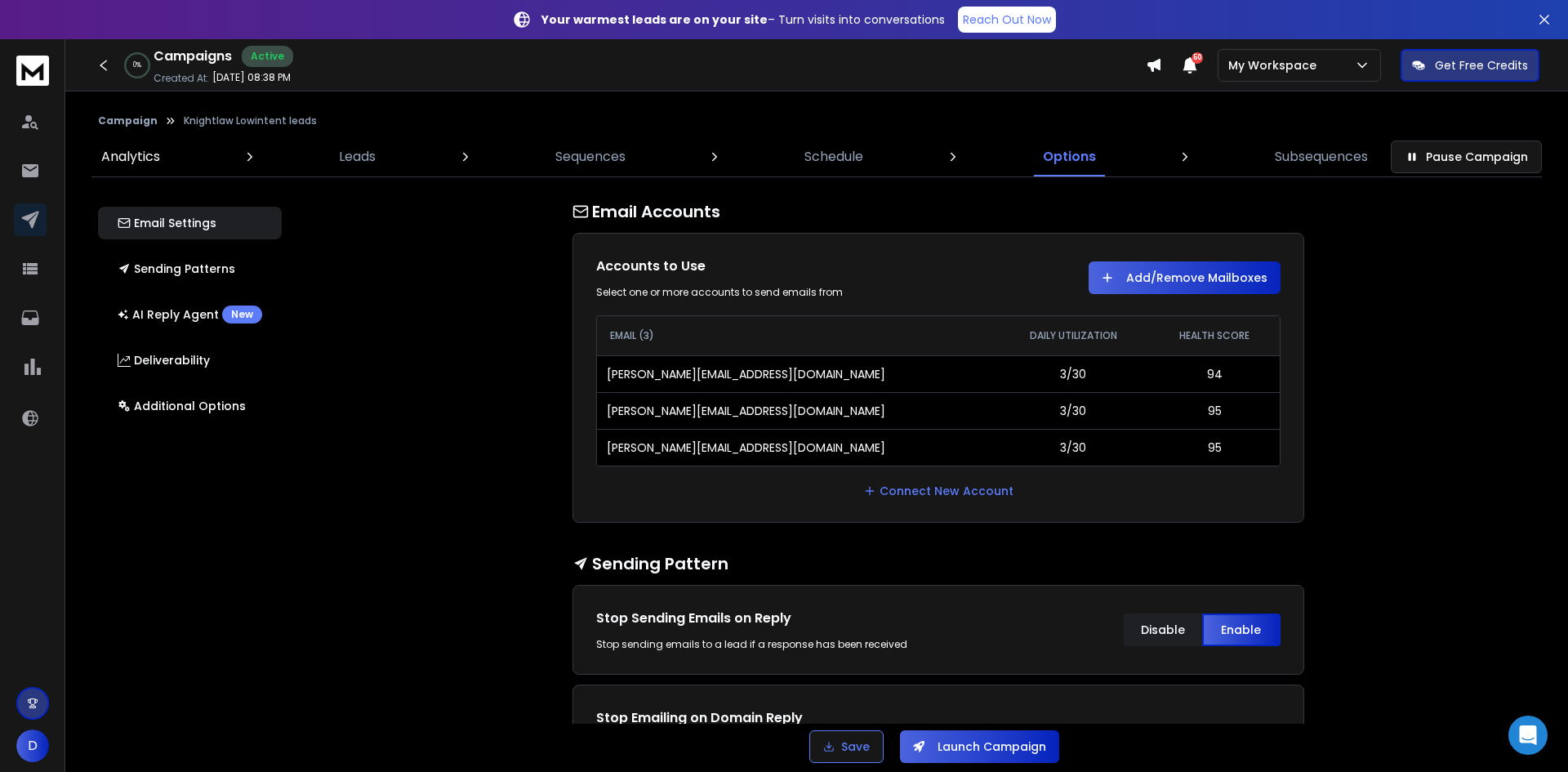
click at [142, 160] on p "Analytics" at bounding box center [130, 156] width 58 height 20
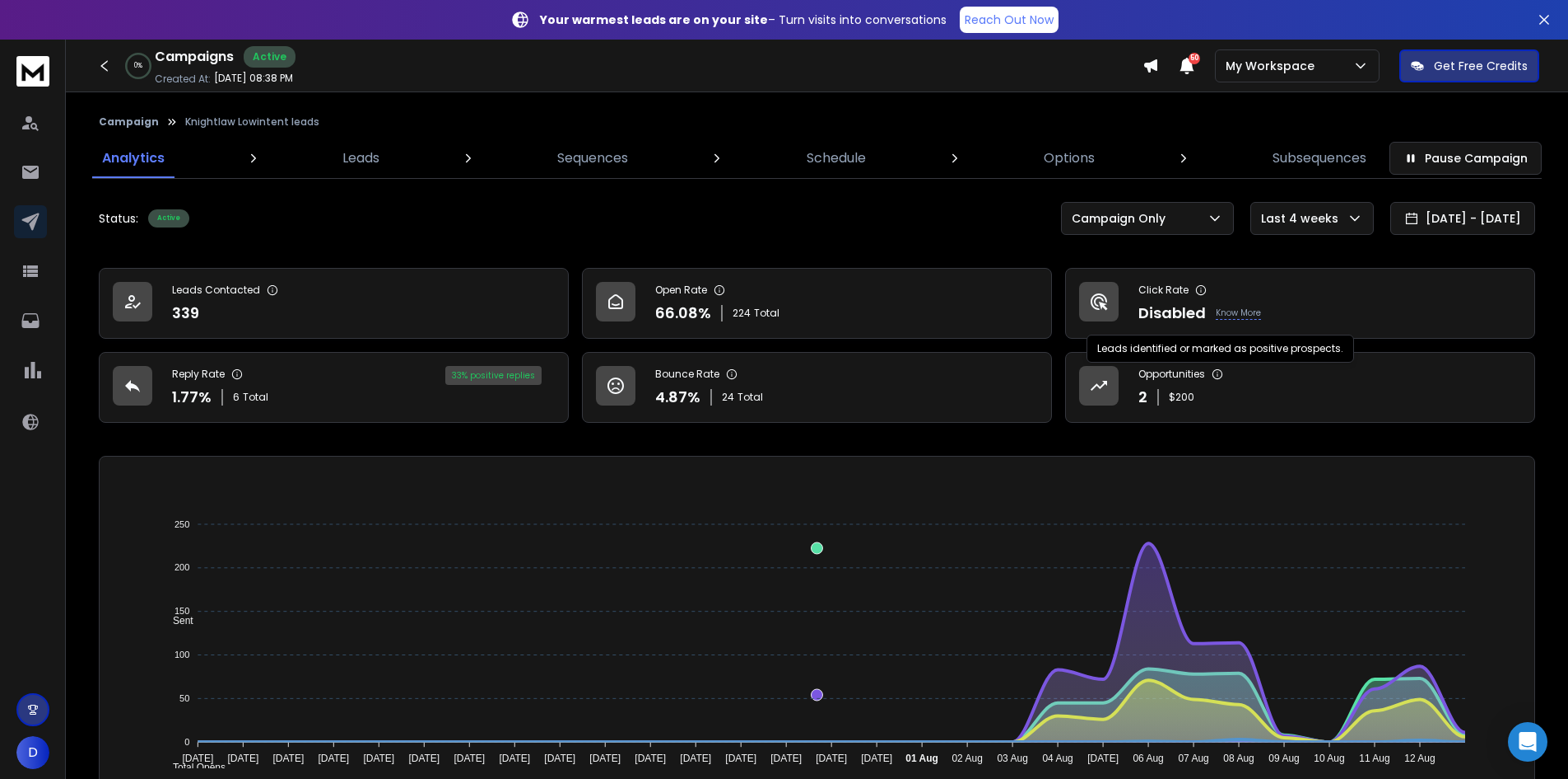
click at [1214, 373] on icon at bounding box center [1218, 375] width 10 height 10
click at [1150, 376] on p "Opportunities" at bounding box center [1172, 374] width 67 height 13
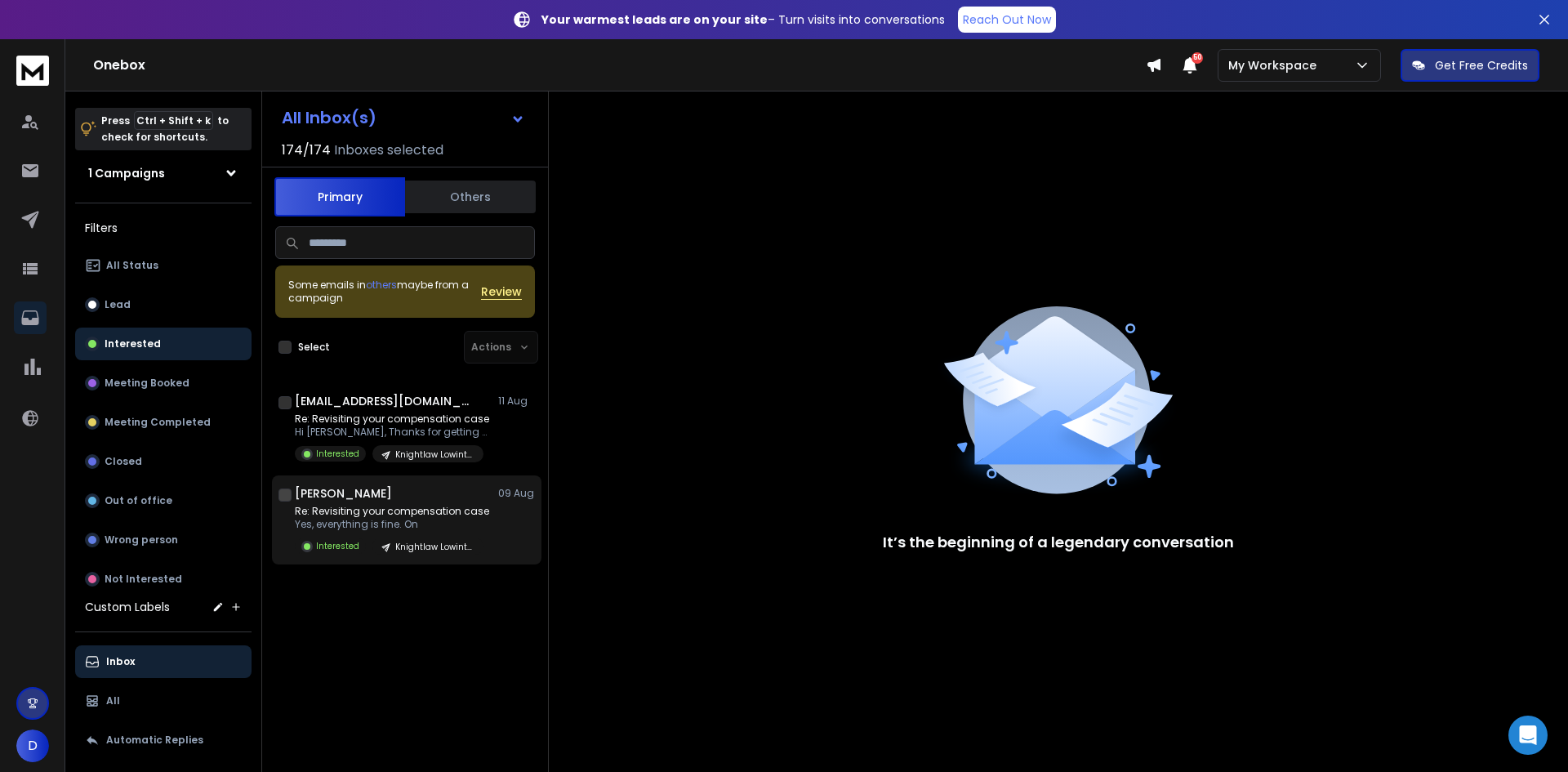
click at [416, 499] on div "Lynne Stout 09 Aug" at bounding box center [415, 493] width 241 height 16
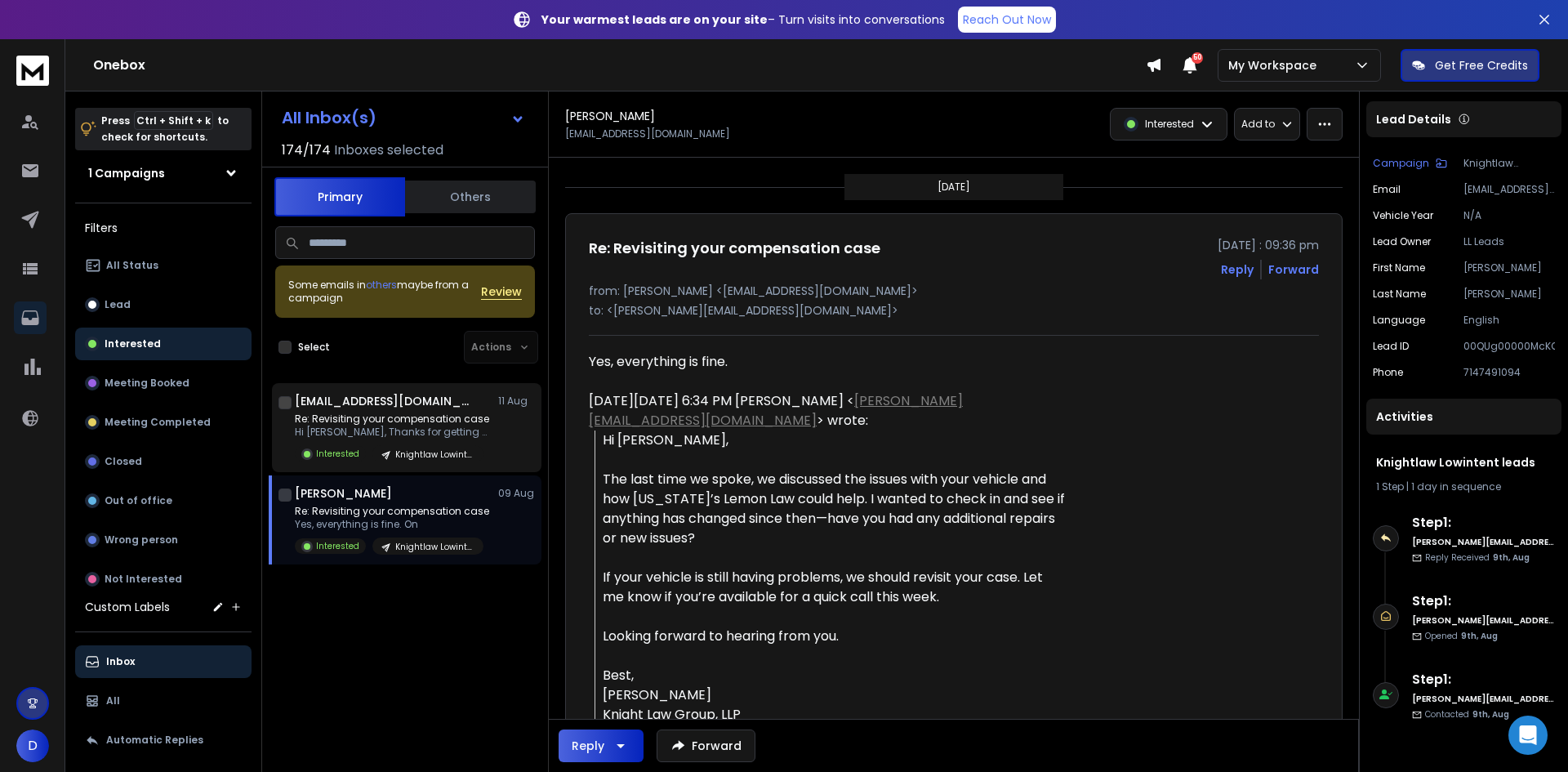
click at [374, 415] on p "Re: Revisiting your compensation case" at bounding box center [393, 419] width 196 height 13
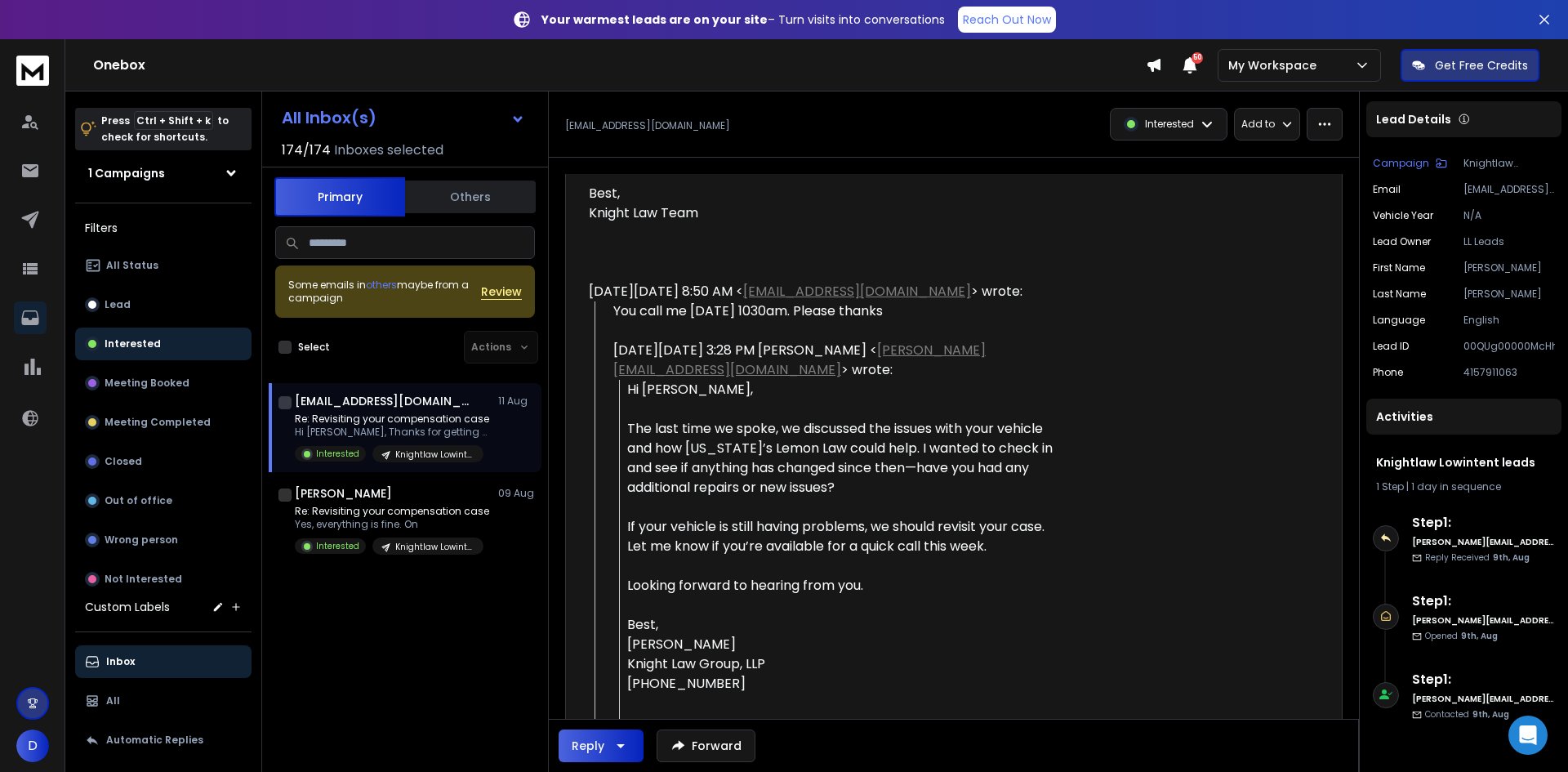
scroll to position [327, 0]
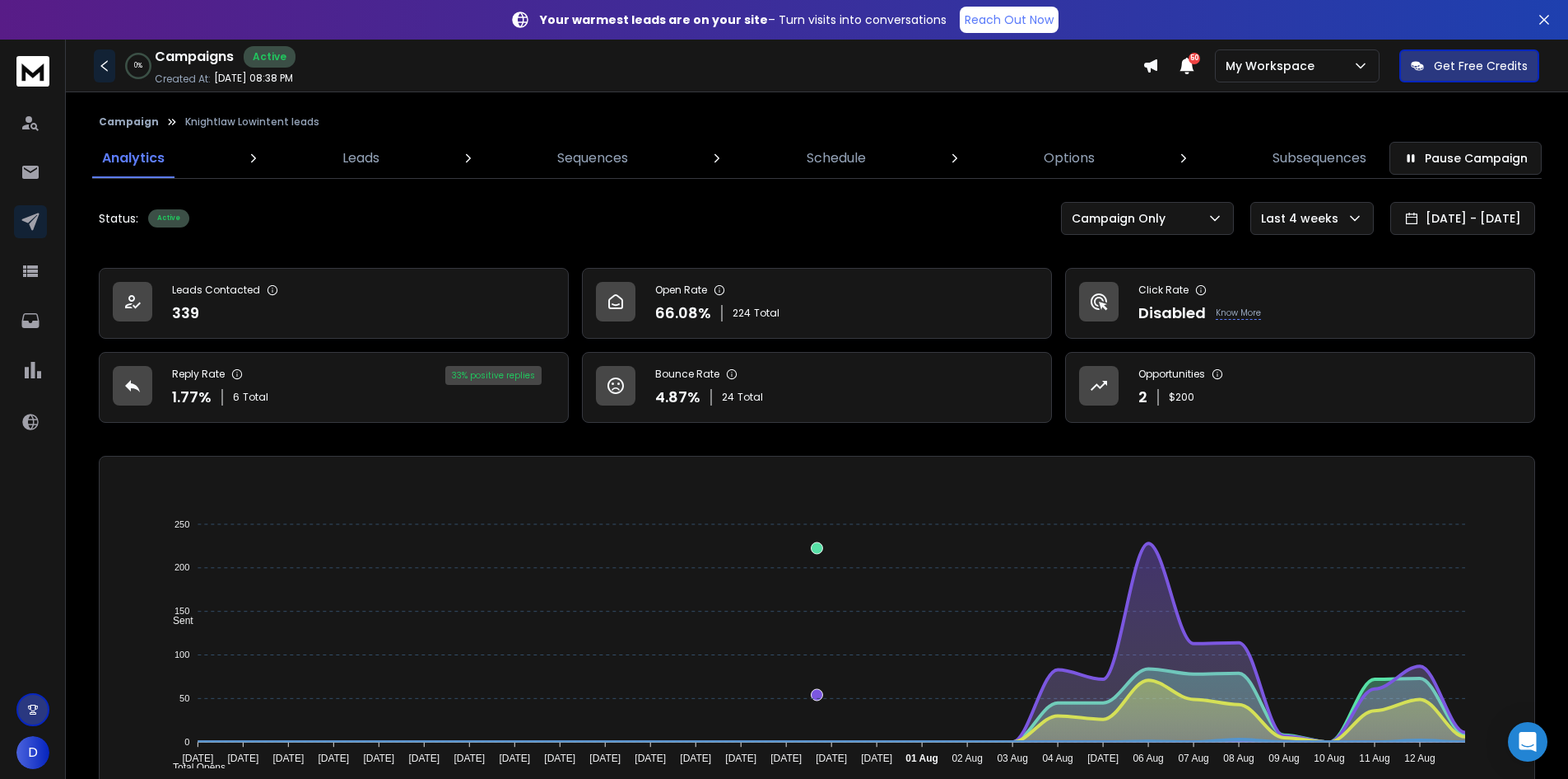
click at [114, 62] on button at bounding box center [104, 65] width 21 height 33
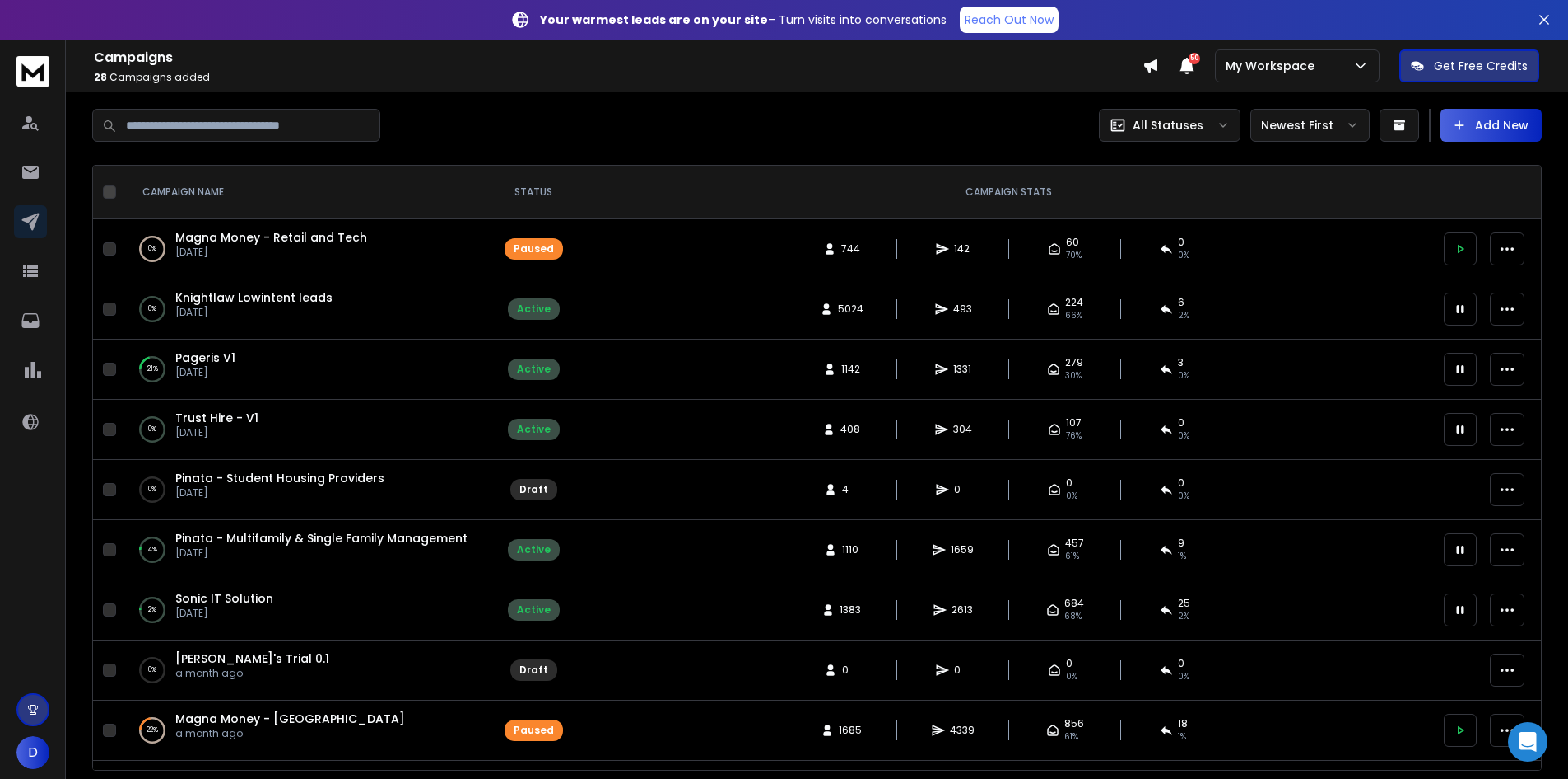
click at [359, 18] on div "Your warmest leads are on your site – Turn visits into conversations Reach Out …" at bounding box center [784, 20] width 1568 height 40
click at [261, 304] on span "Knightlaw Lowintent leads" at bounding box center [255, 298] width 158 height 16
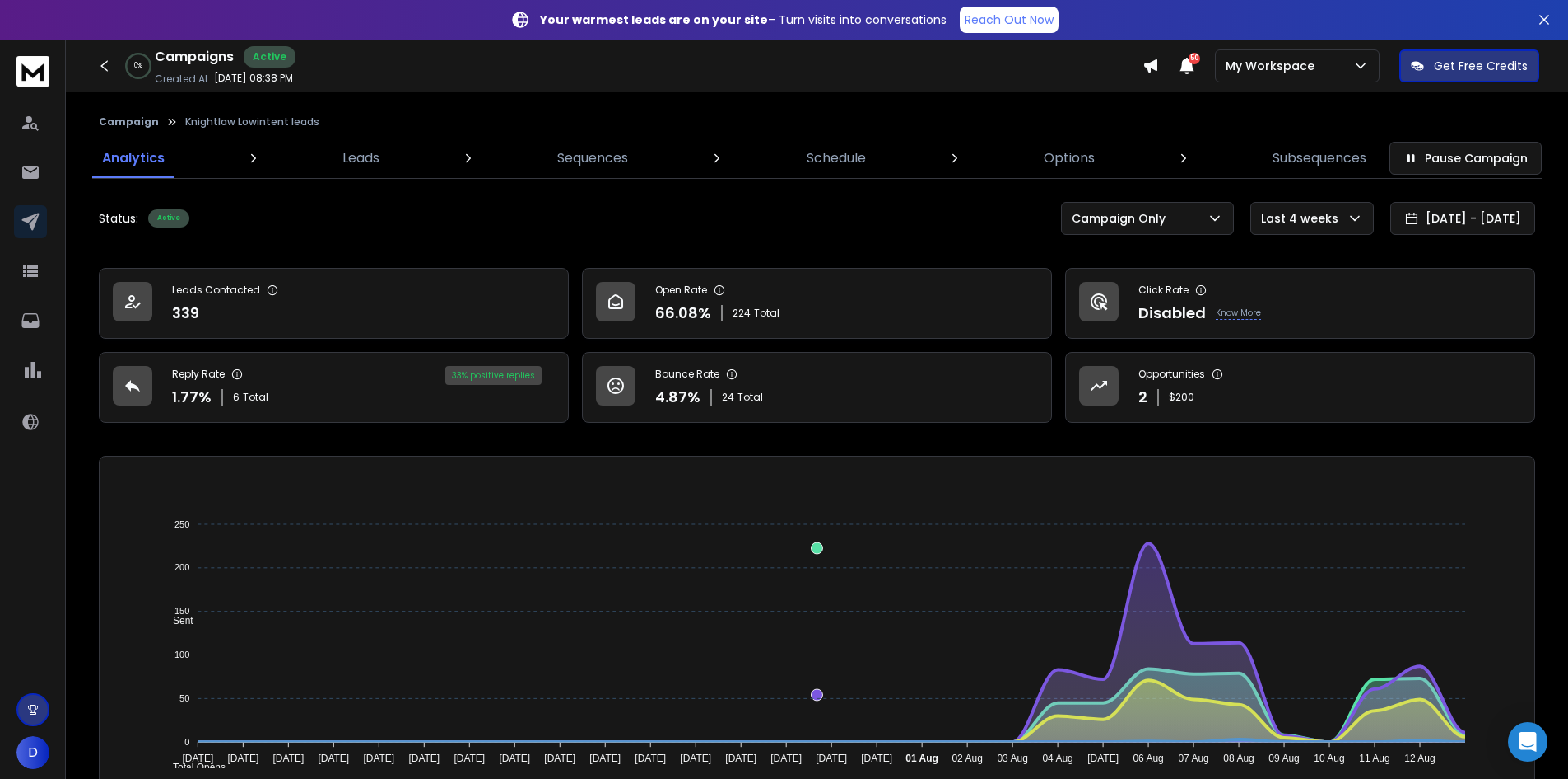
click at [242, 381] on div "Reply Rate" at bounding box center [220, 374] width 97 height 16
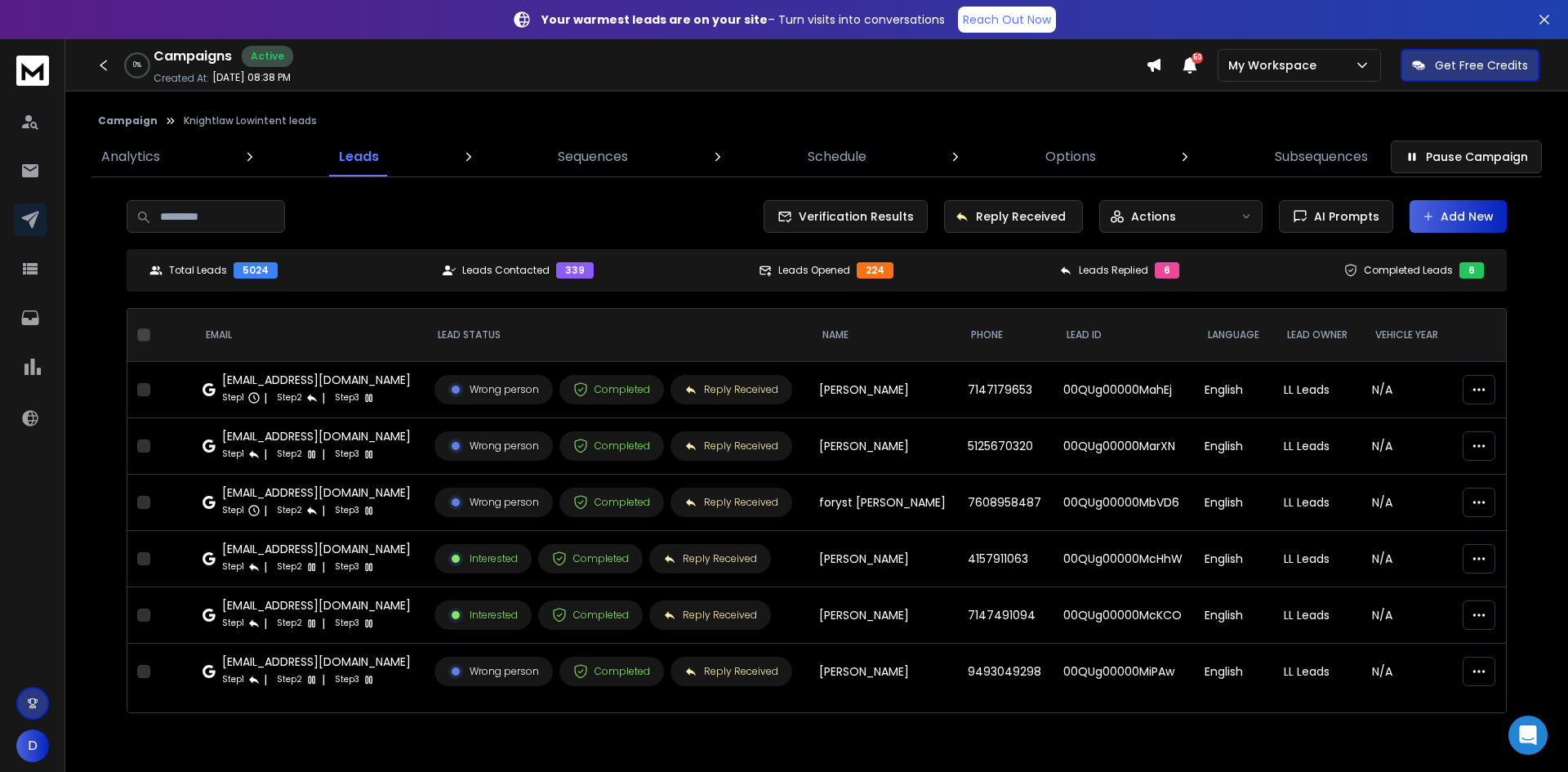
click at [276, 542] on div "[EMAIL_ADDRESS][DOMAIN_NAME]" at bounding box center [316, 548] width 189 height 16
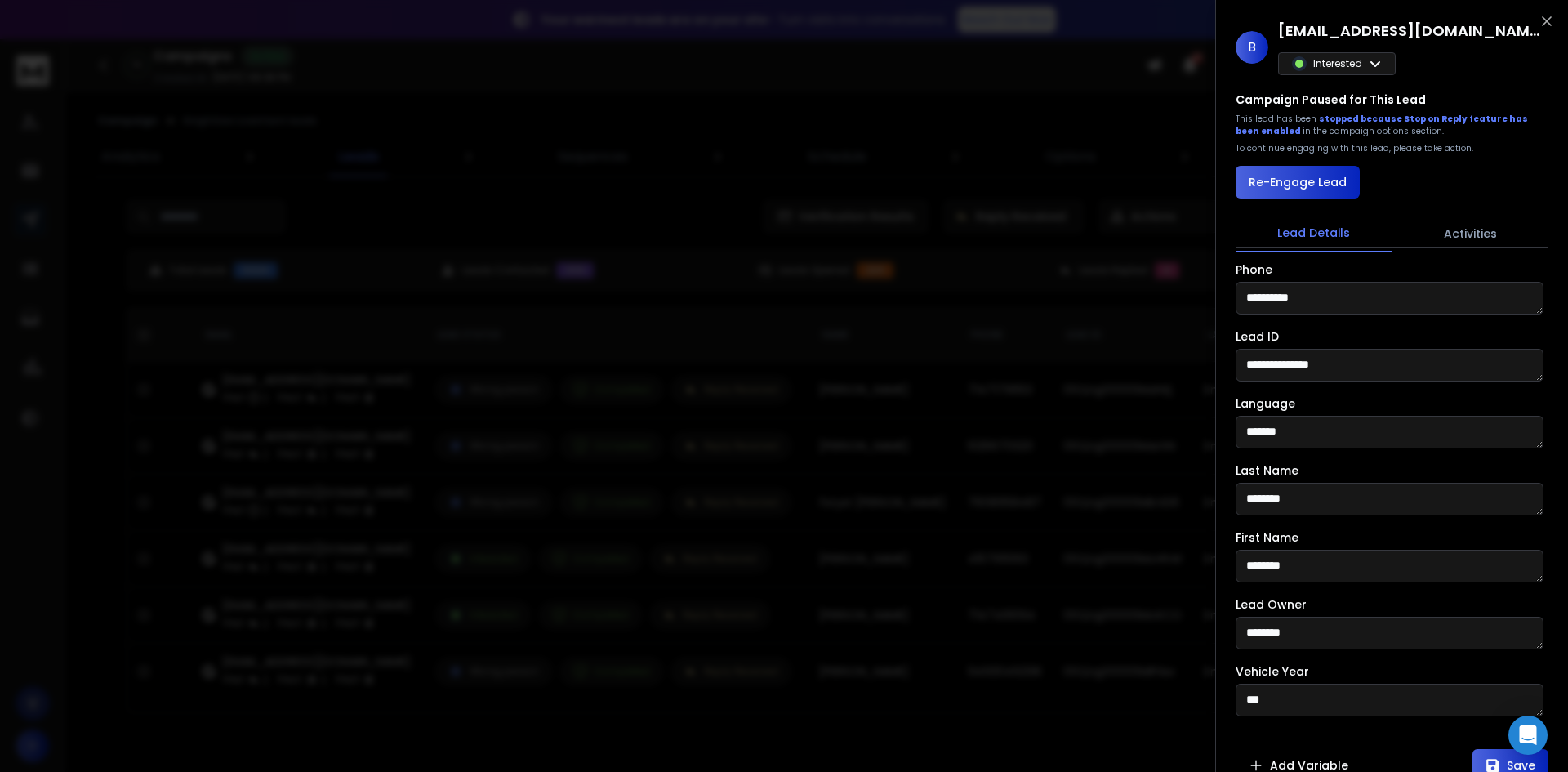
click at [706, 497] on div at bounding box center [784, 386] width 1568 height 772
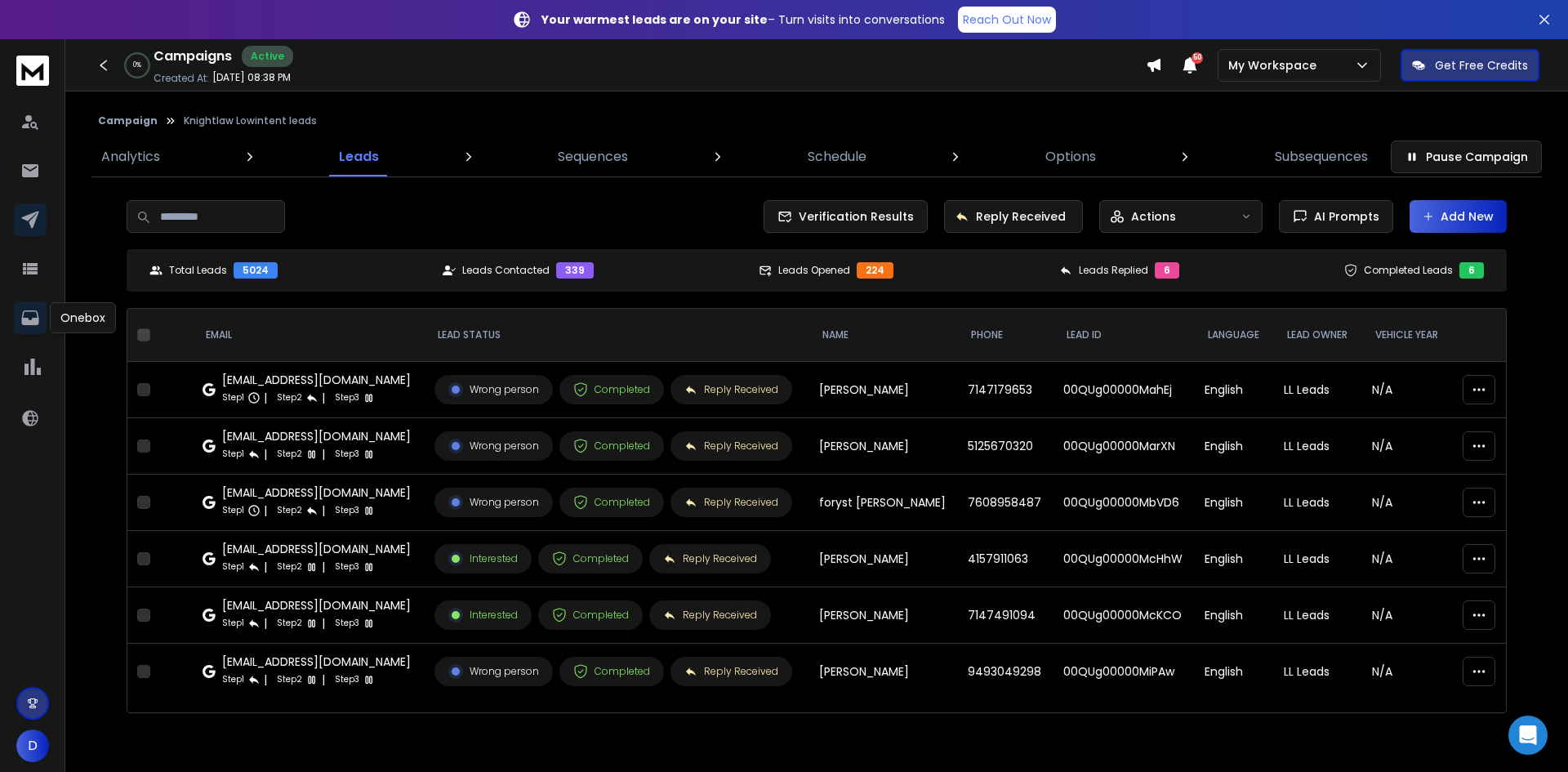
click at [22, 318] on icon at bounding box center [29, 317] width 17 height 15
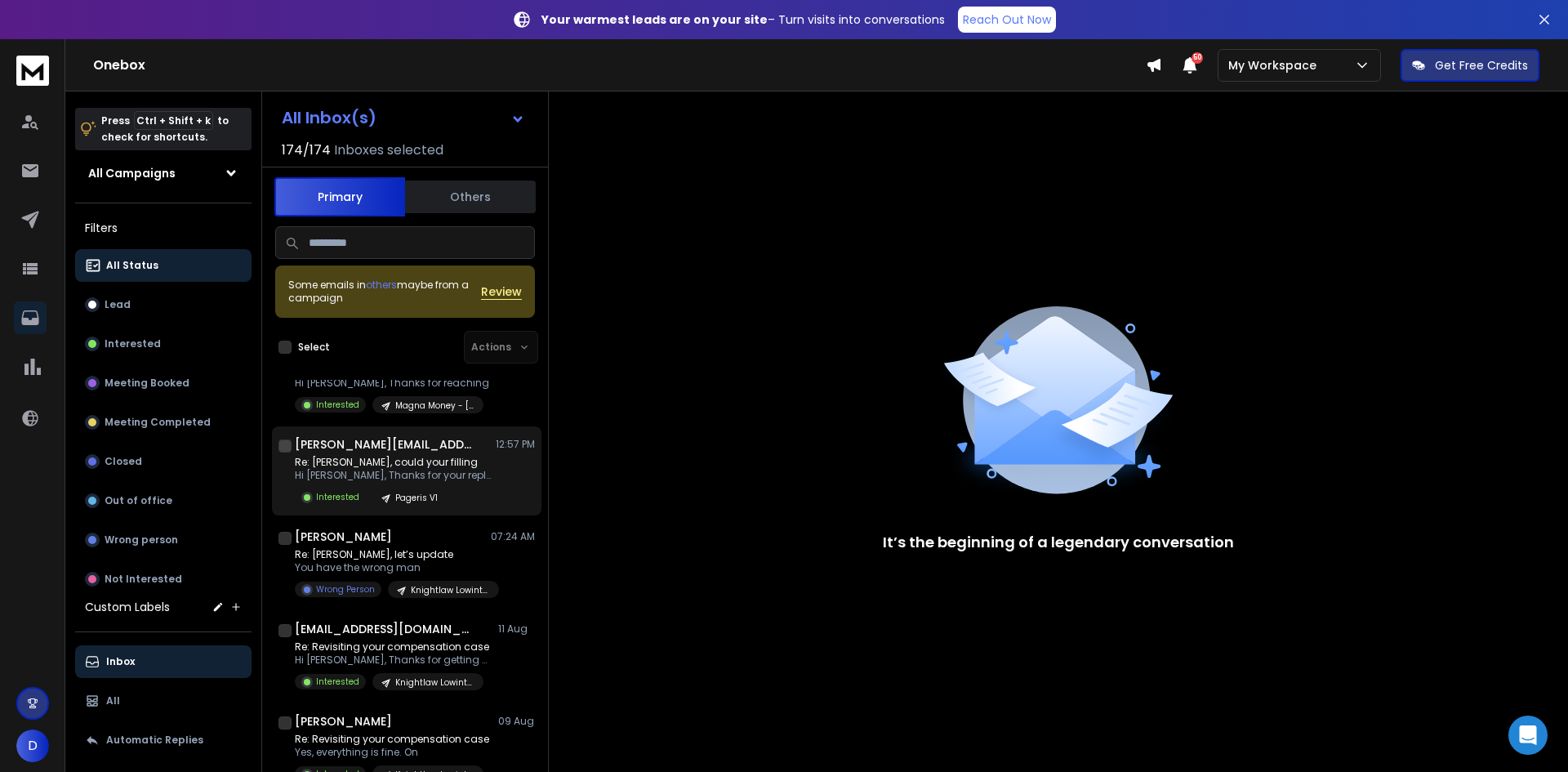
scroll to position [163, 0]
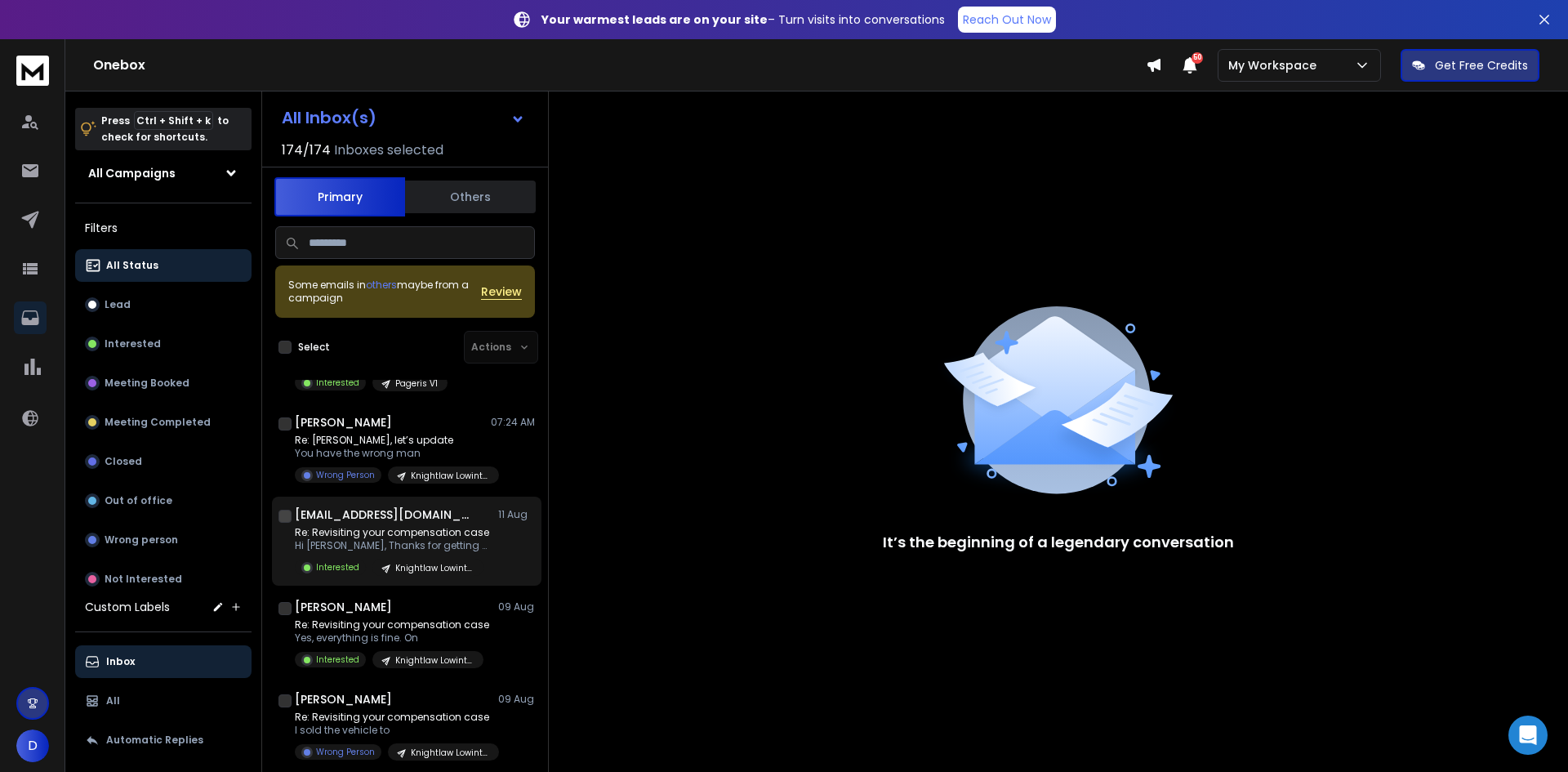
click at [394, 528] on p "Re: Revisiting your compensation case" at bounding box center [393, 531] width 196 height 13
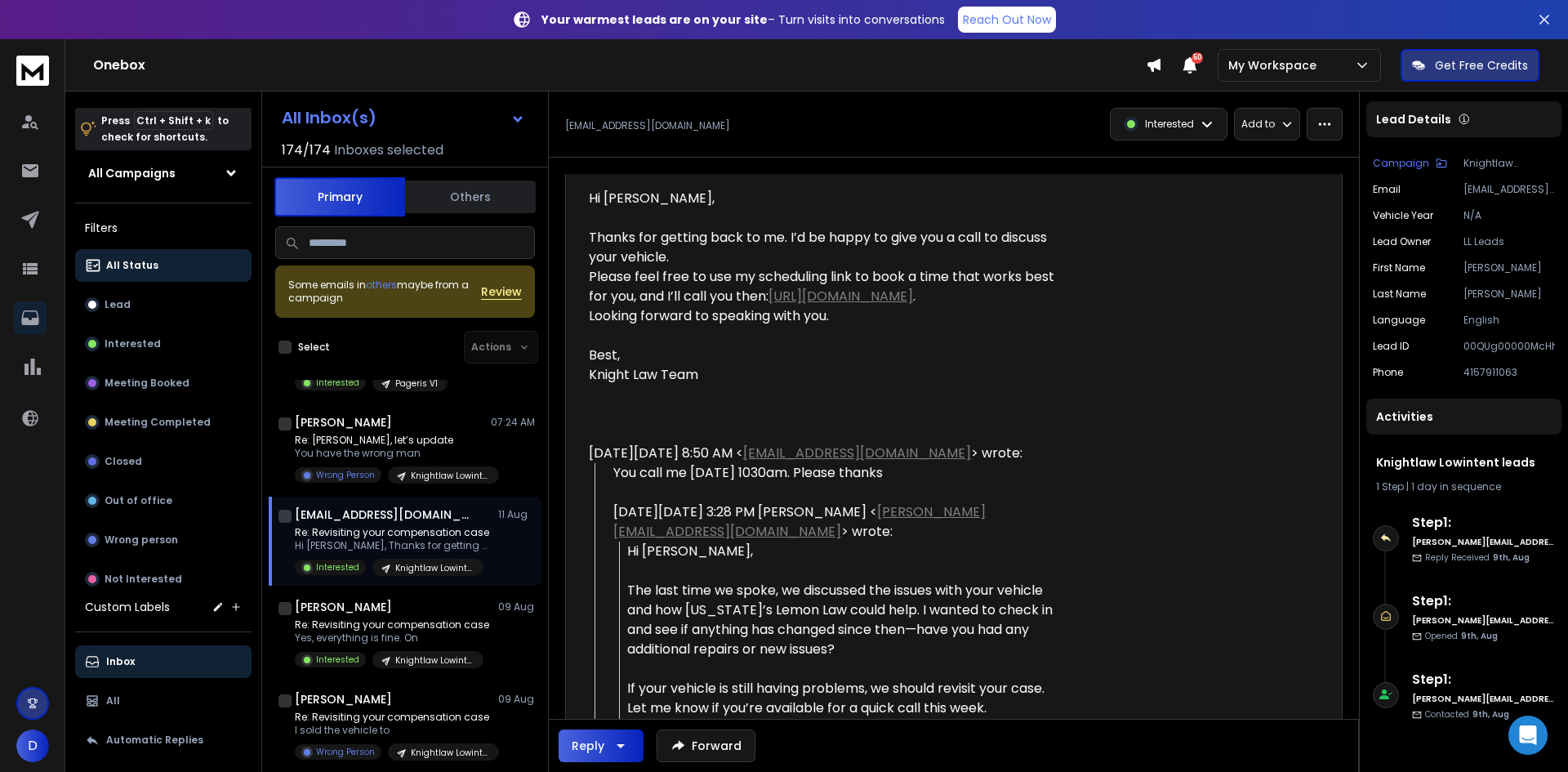
click at [0, 748] on div "D" at bounding box center [33, 409] width 65 height 739
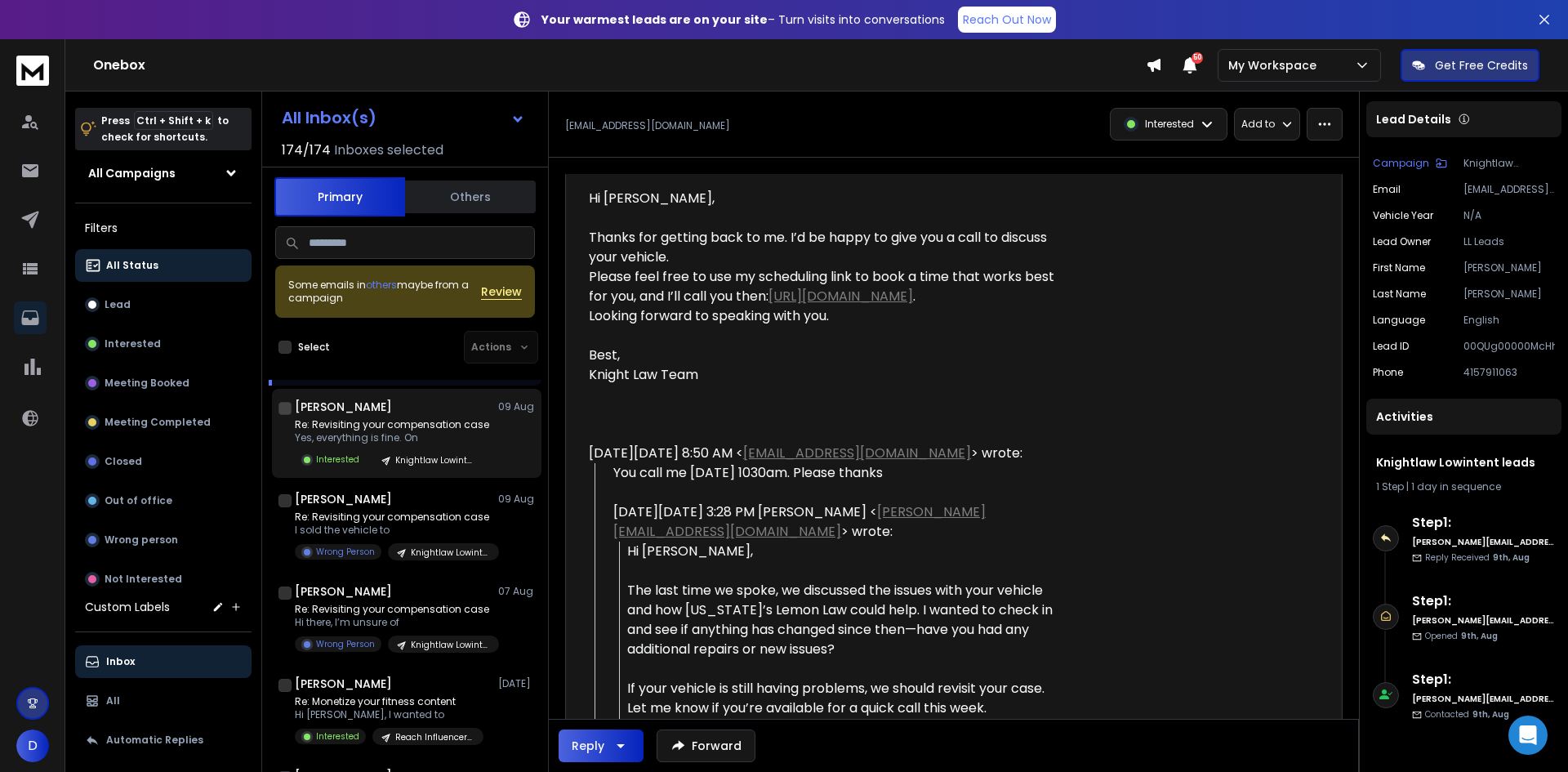
scroll to position [327, 0]
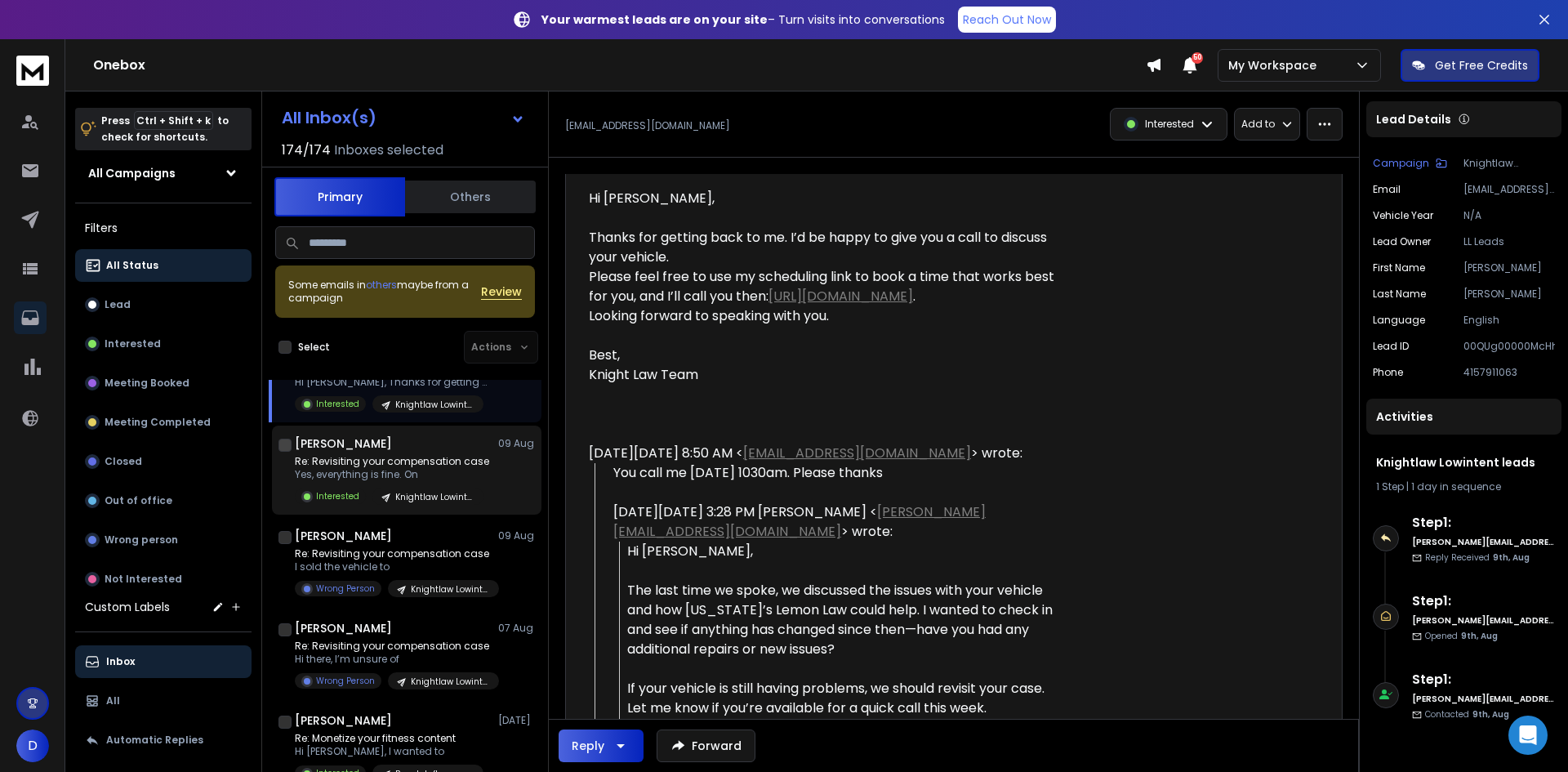
click at [391, 467] on p "Re: Revisiting your compensation case" at bounding box center [392, 460] width 194 height 13
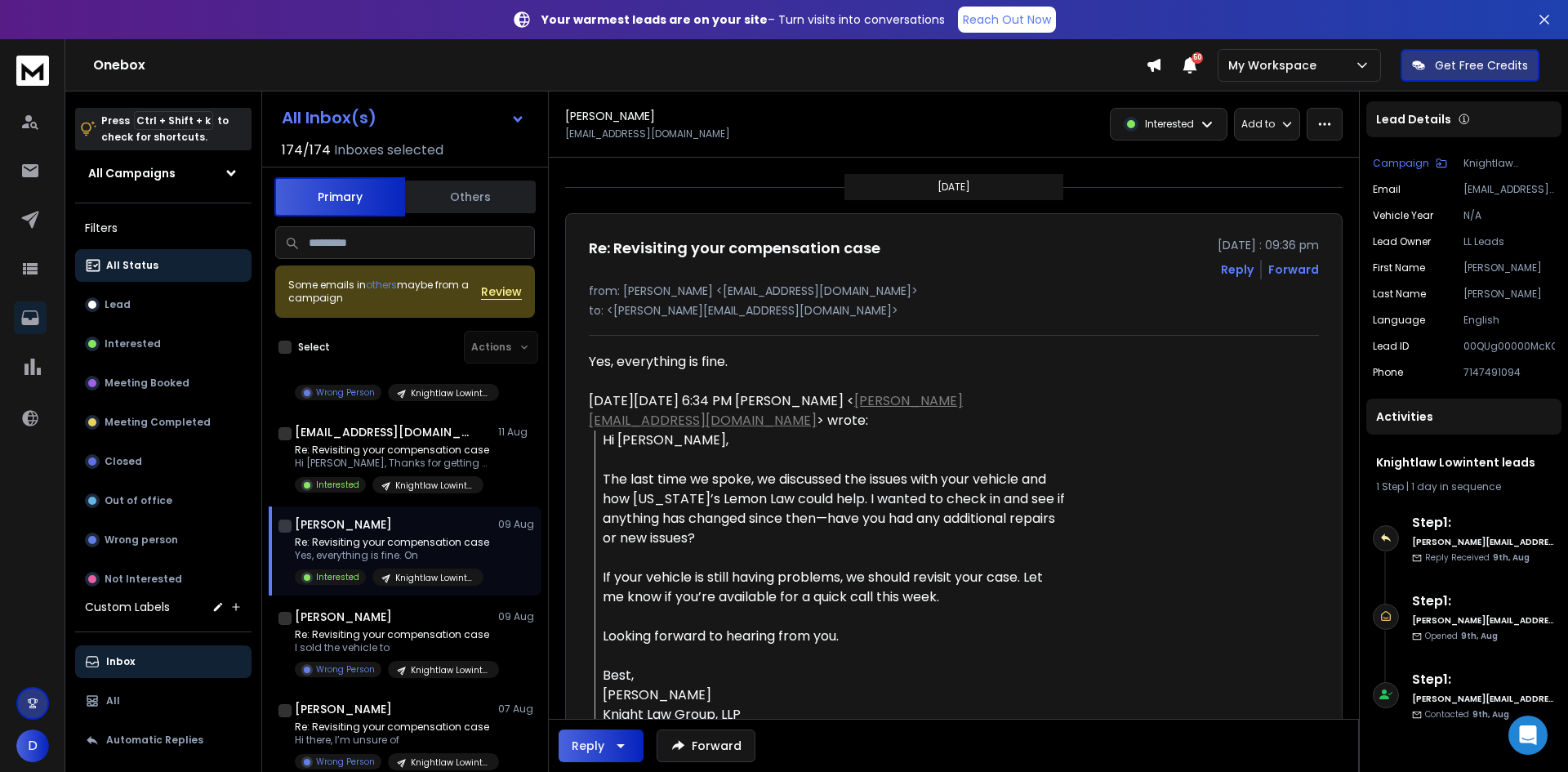
scroll to position [244, 0]
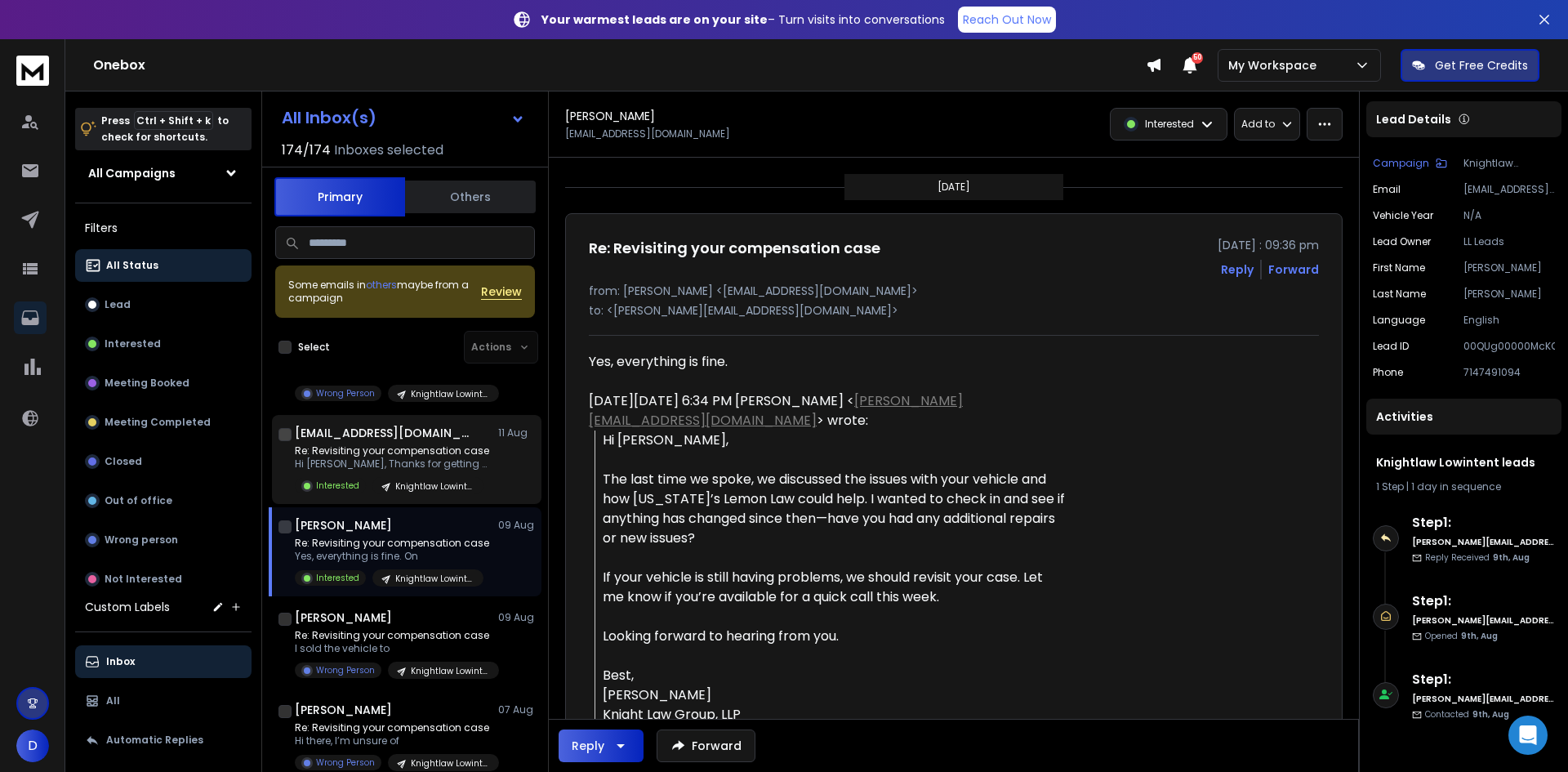
click at [374, 442] on div "benjaminshirelle427@gmail.com 11 Aug Re: Revisiting your compensation case Hi S…" at bounding box center [415, 459] width 241 height 69
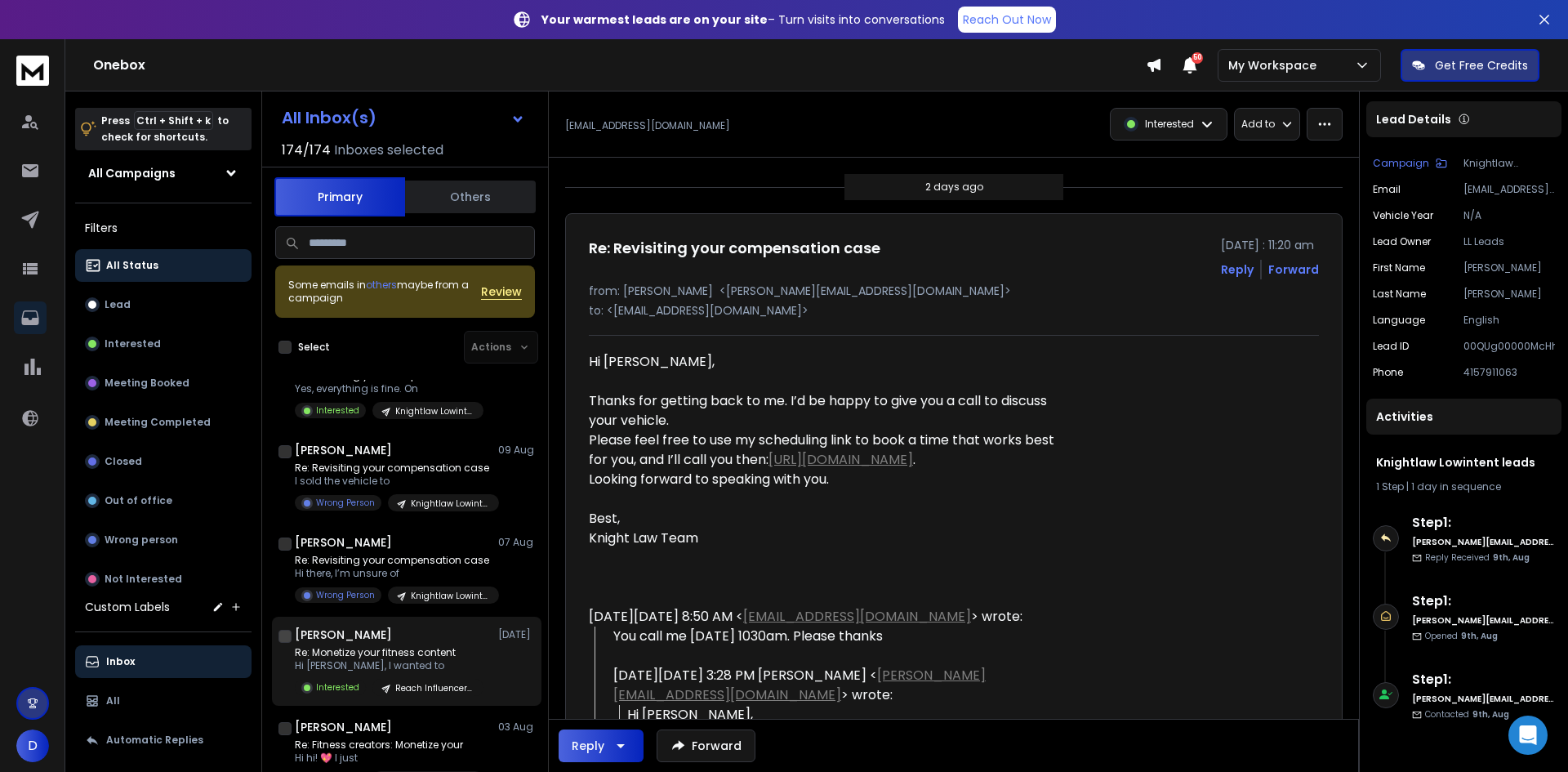
scroll to position [408, 0]
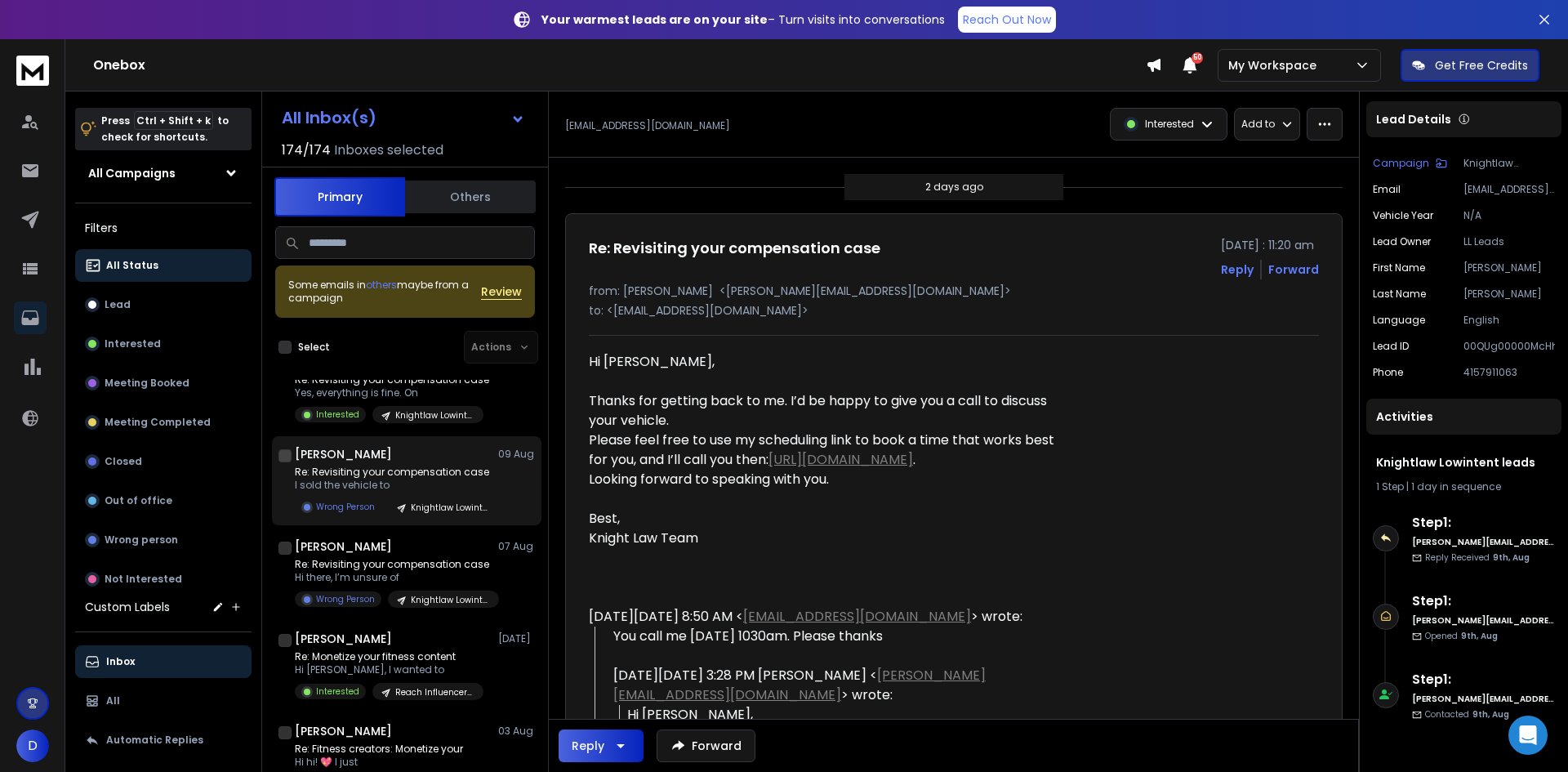
click at [378, 455] on div "Alex S. 09 Aug" at bounding box center [415, 453] width 241 height 16
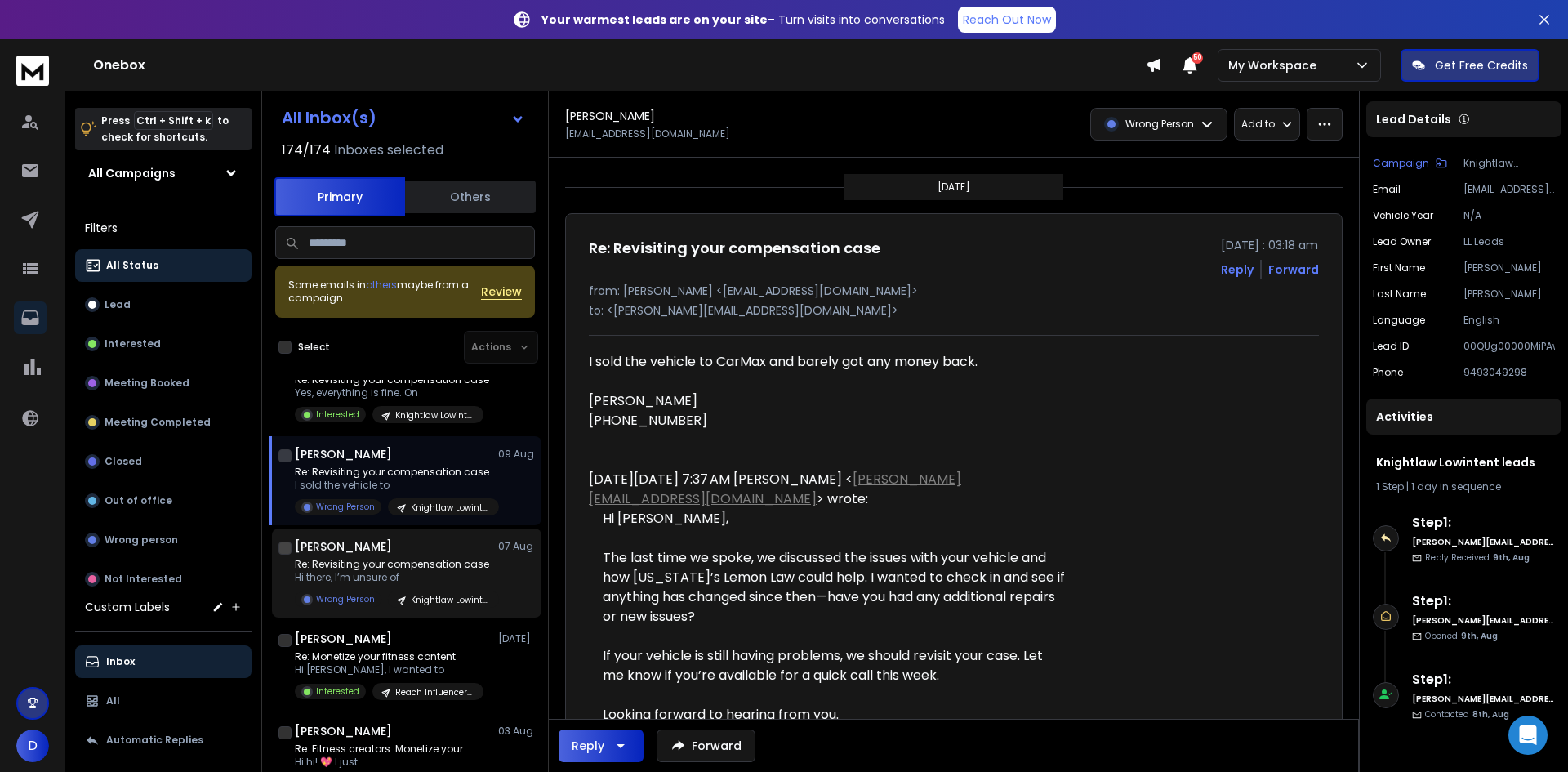
click at [336, 558] on p "Re: Revisiting your compensation case" at bounding box center [393, 563] width 196 height 13
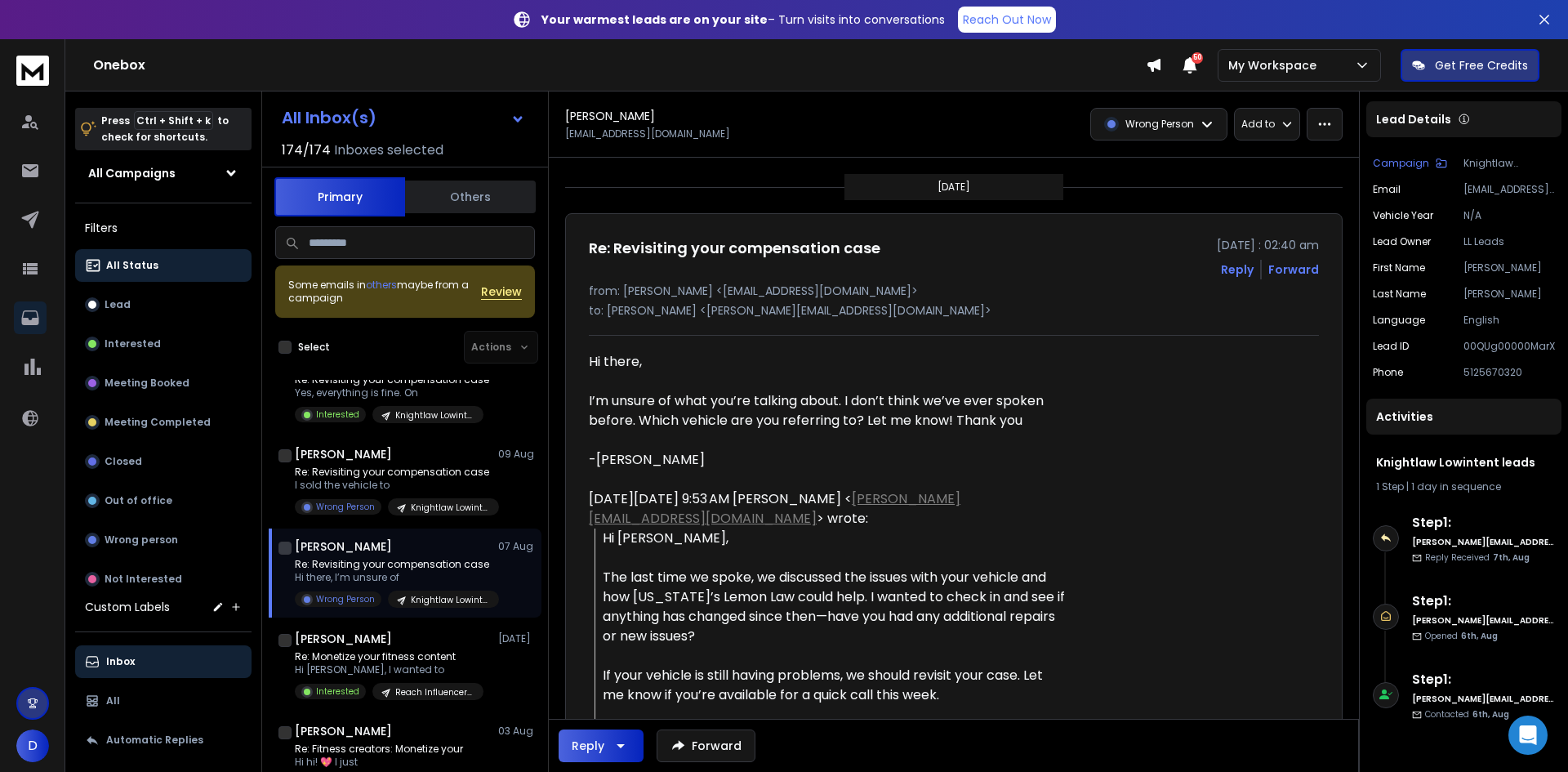
click at [1477, 241] on p "LL Leads" at bounding box center [1509, 241] width 91 height 13
click at [1476, 187] on p "kendallina728@gmail.com" at bounding box center [1509, 189] width 91 height 13
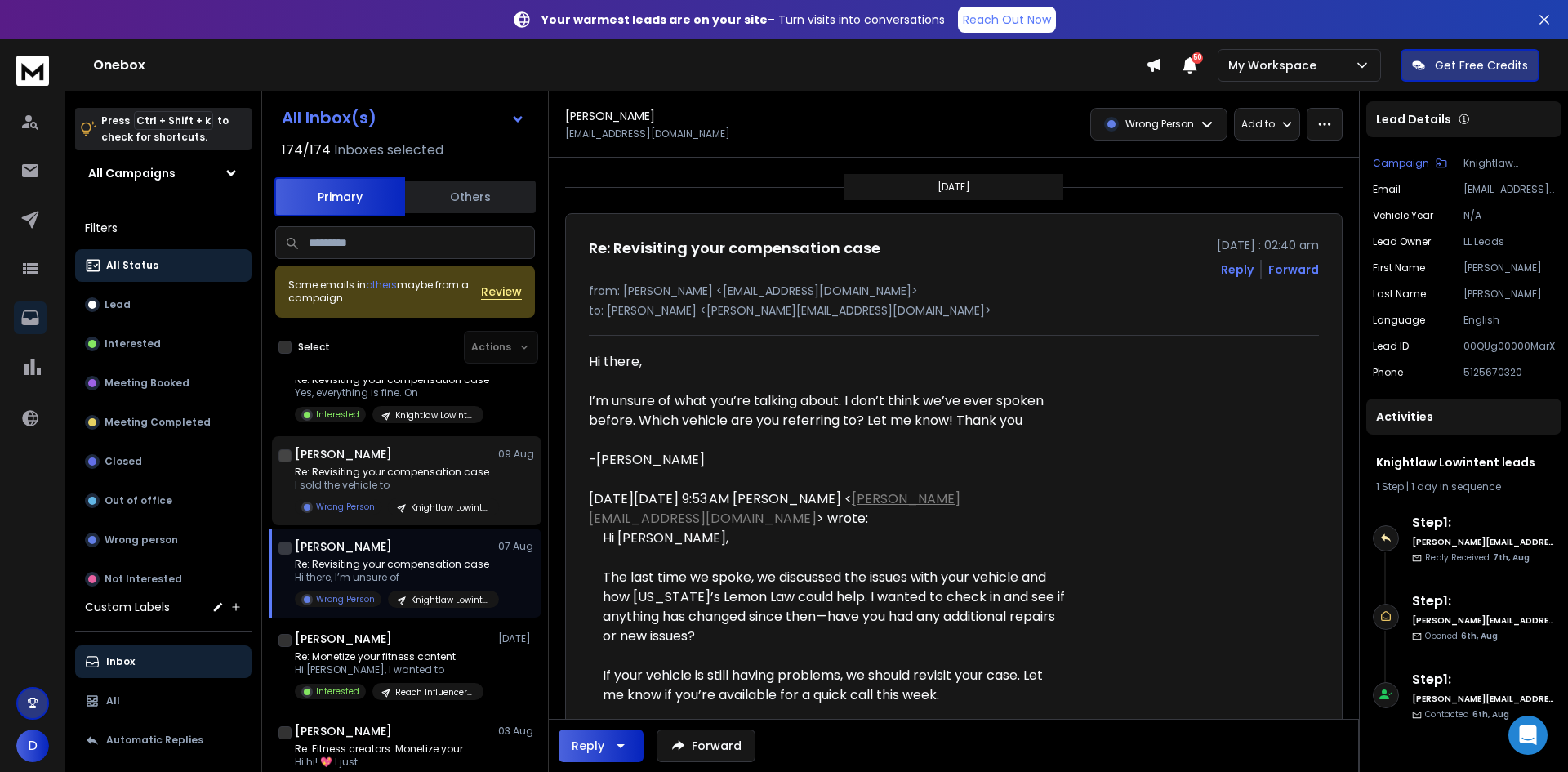
click at [358, 464] on div "Alex S. 09 Aug Re: Revisiting your compensation case I sold the vehicle to Wron…" at bounding box center [415, 480] width 241 height 69
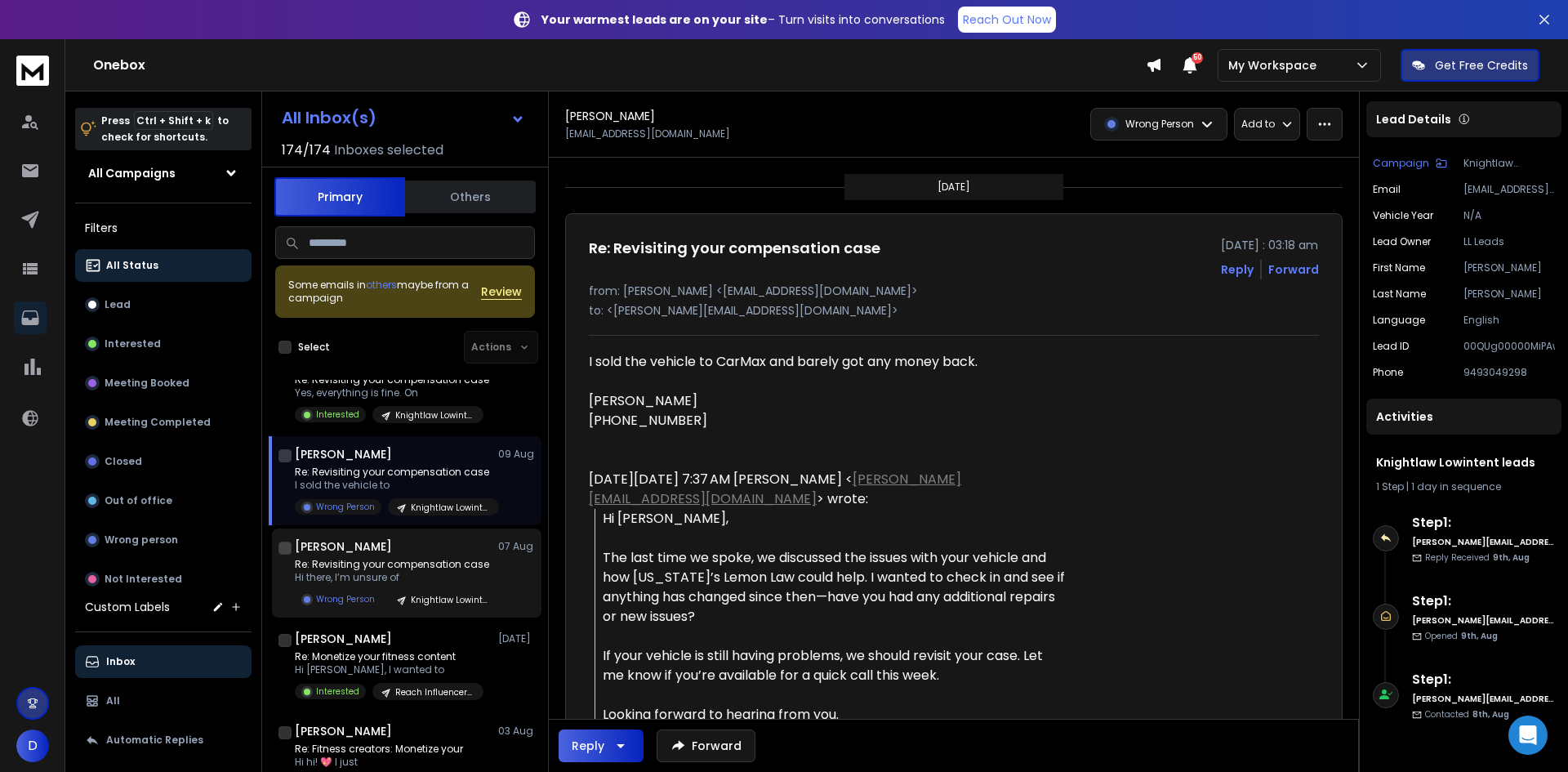
click at [331, 543] on h1 "[PERSON_NAME]" at bounding box center [343, 546] width 97 height 16
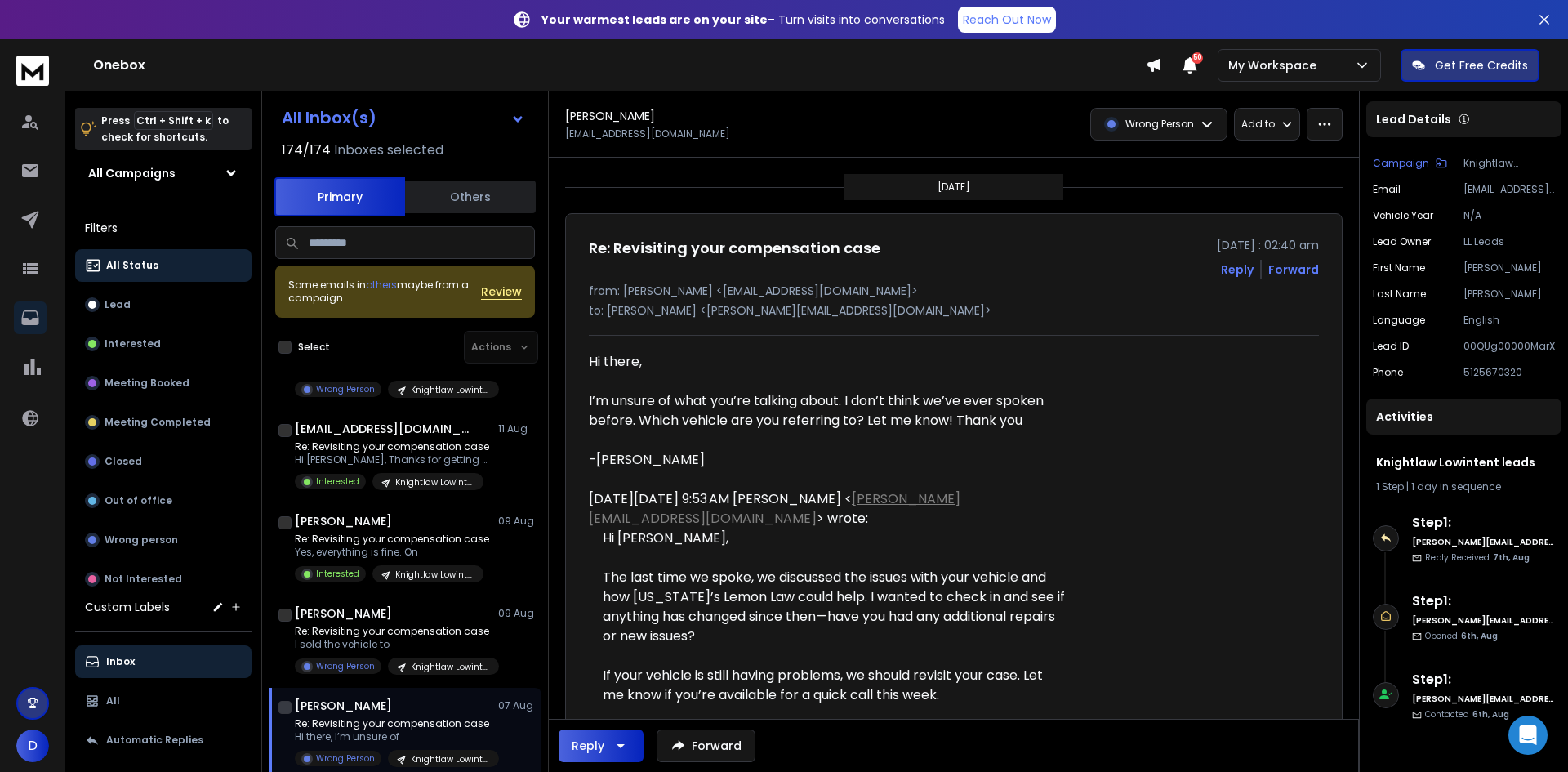
scroll to position [244, 0]
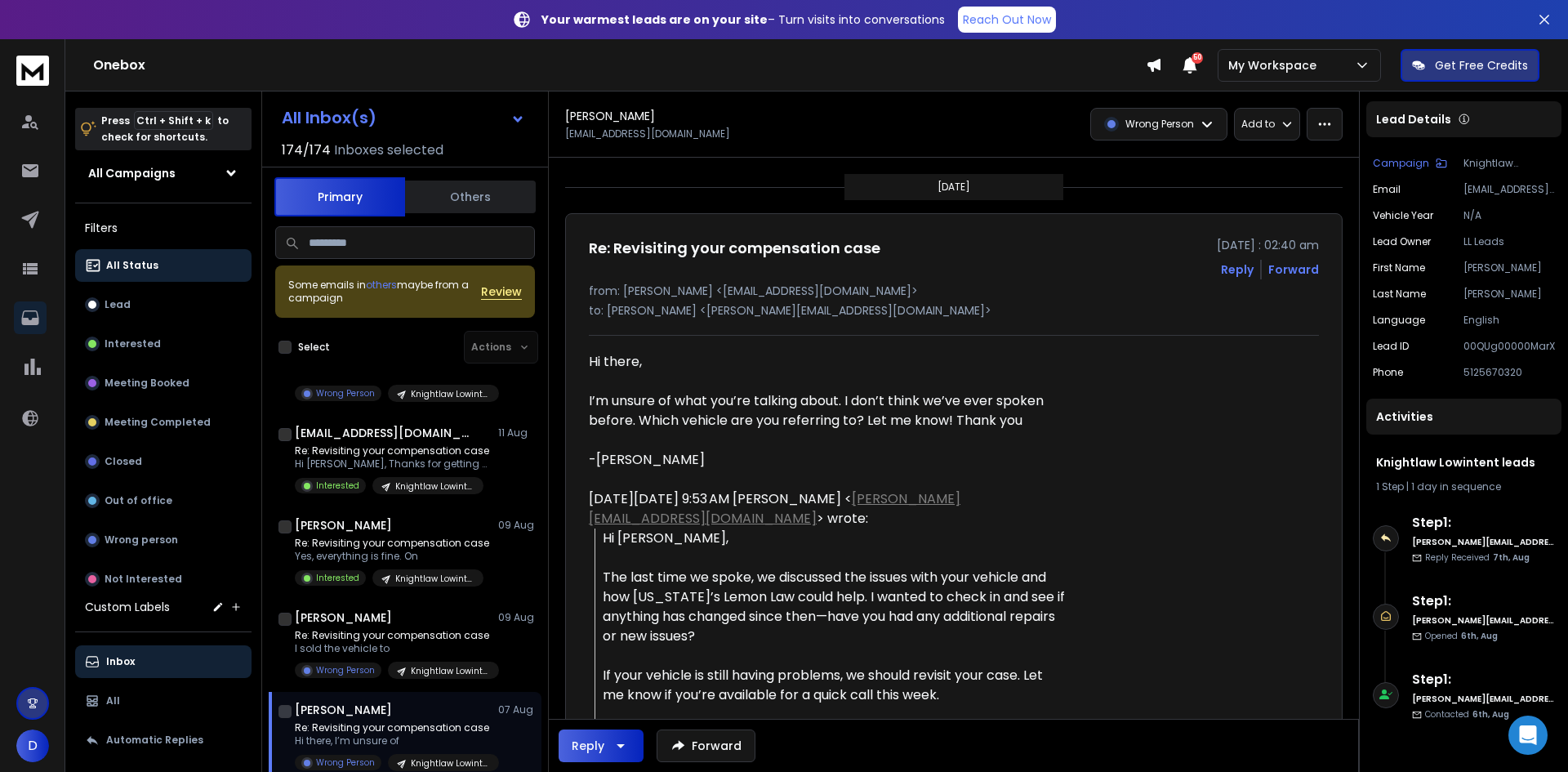
click at [1440, 113] on p "Lead Details" at bounding box center [1414, 119] width 75 height 16
click at [1194, 130] on p "Wrong Person" at bounding box center [1159, 124] width 68 height 13
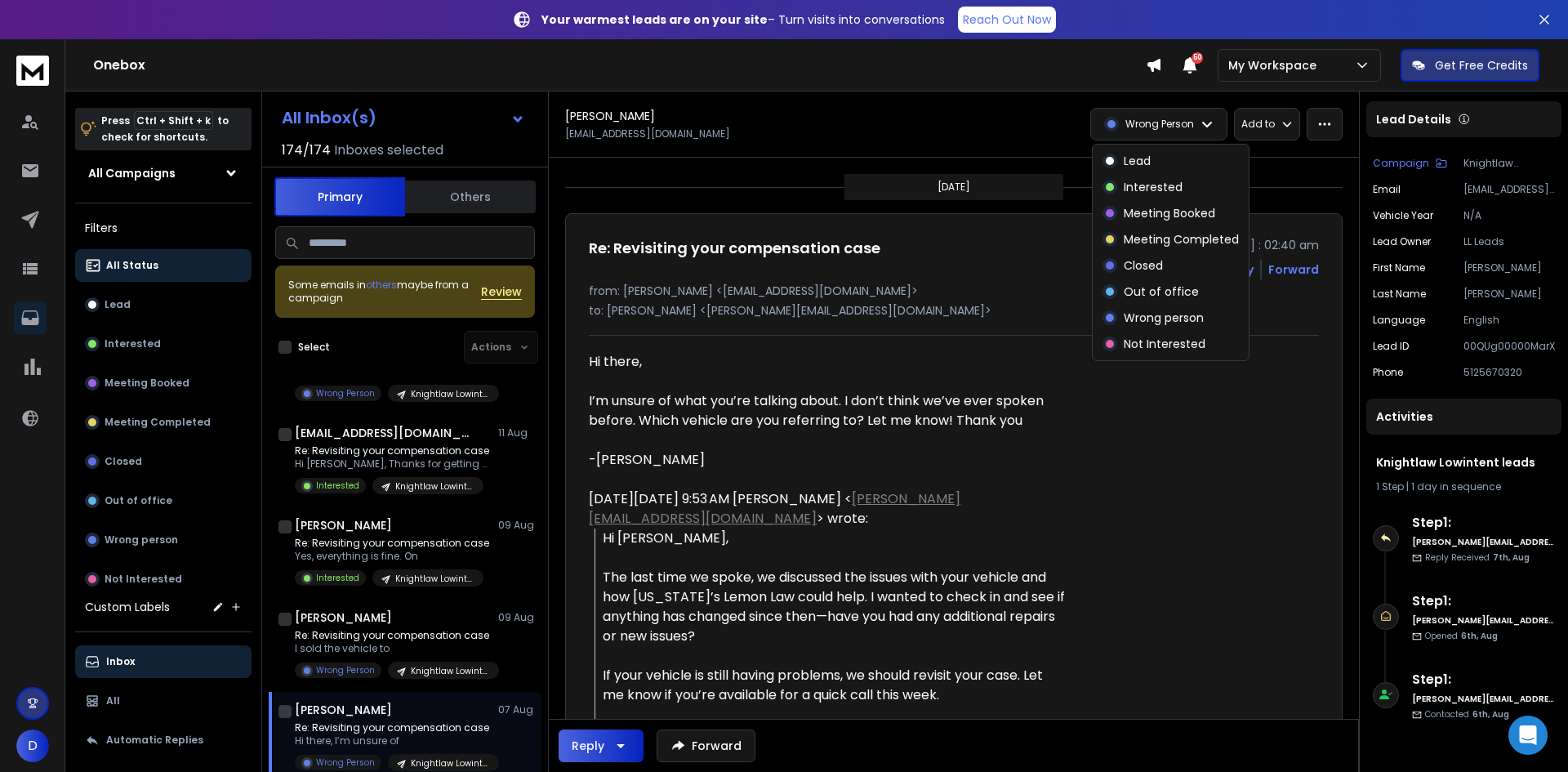
click at [927, 119] on div "Kendall Kendall kendallina728@gmail.com" at bounding box center [757, 124] width 384 height 33
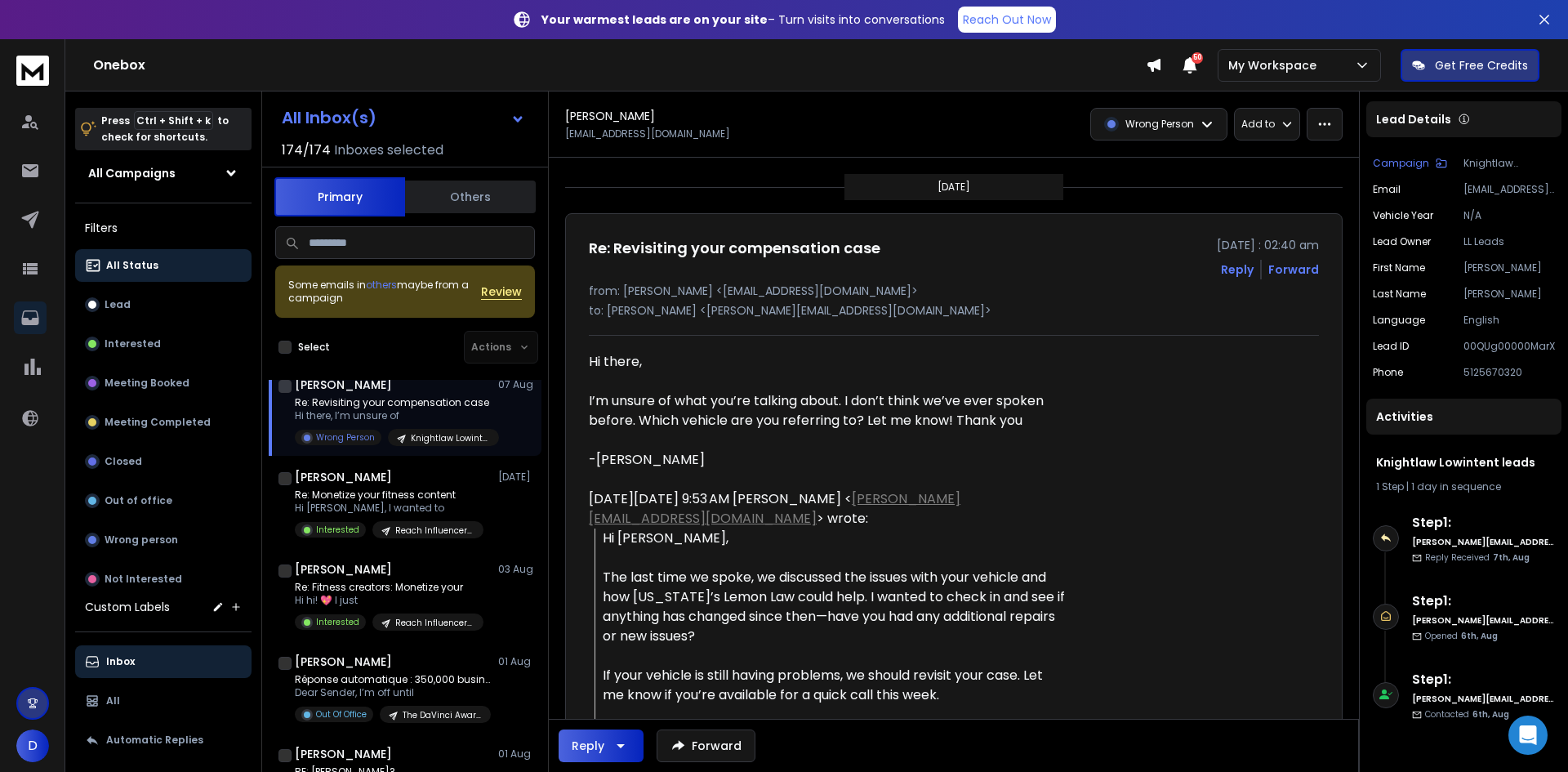
scroll to position [571, 0]
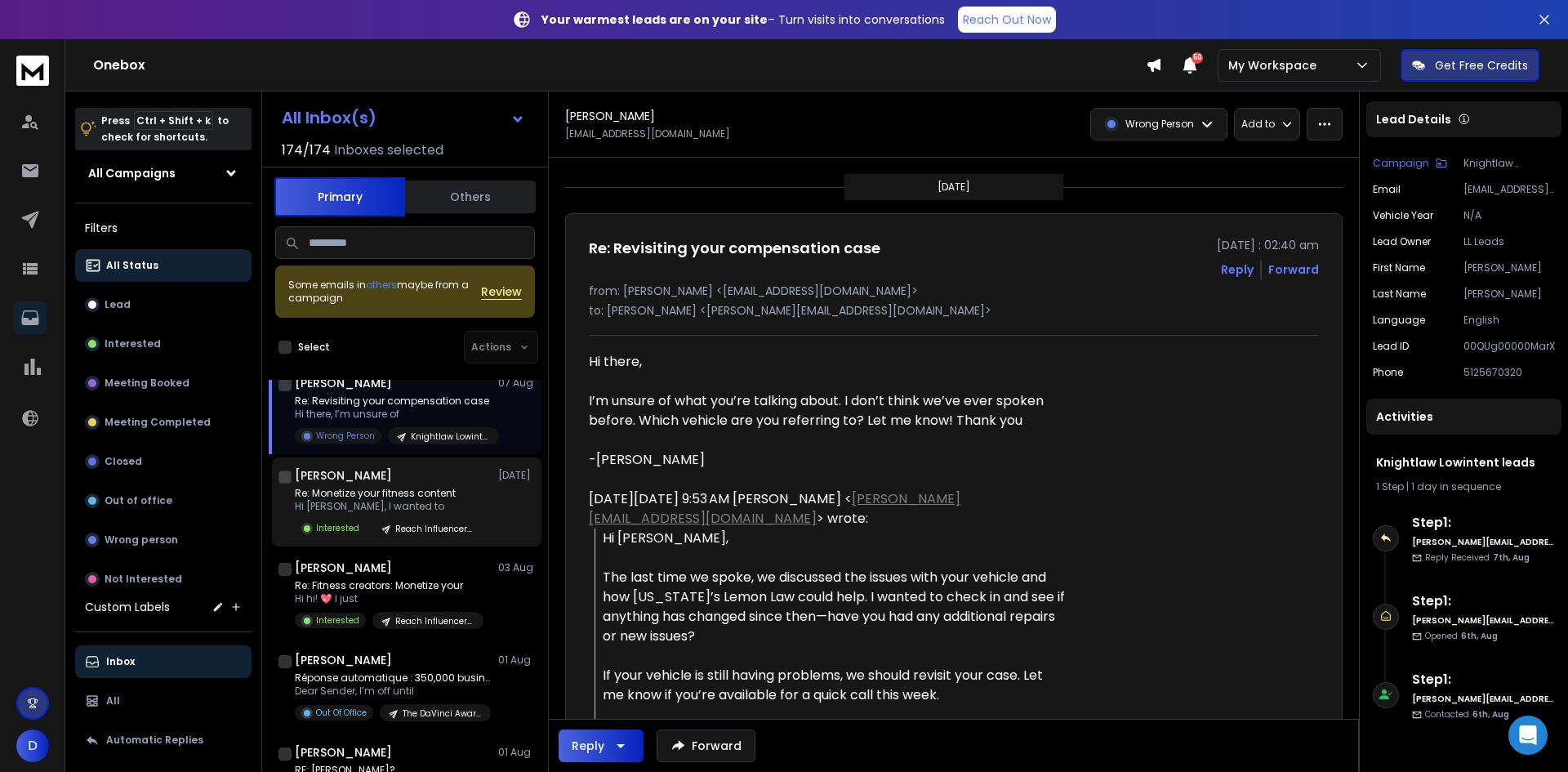
click at [378, 474] on h1 "[PERSON_NAME]" at bounding box center [343, 475] width 97 height 16
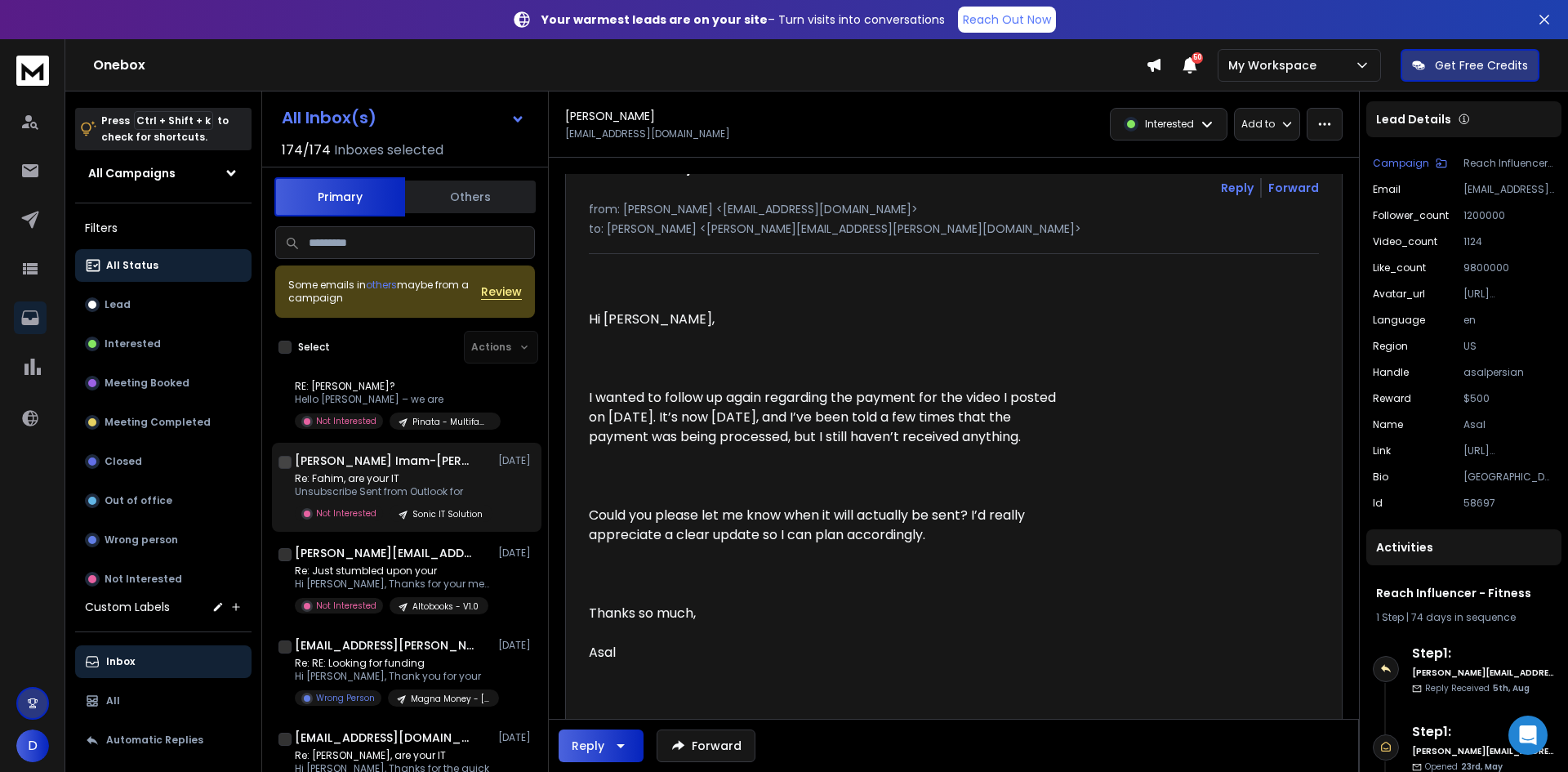
scroll to position [982, 0]
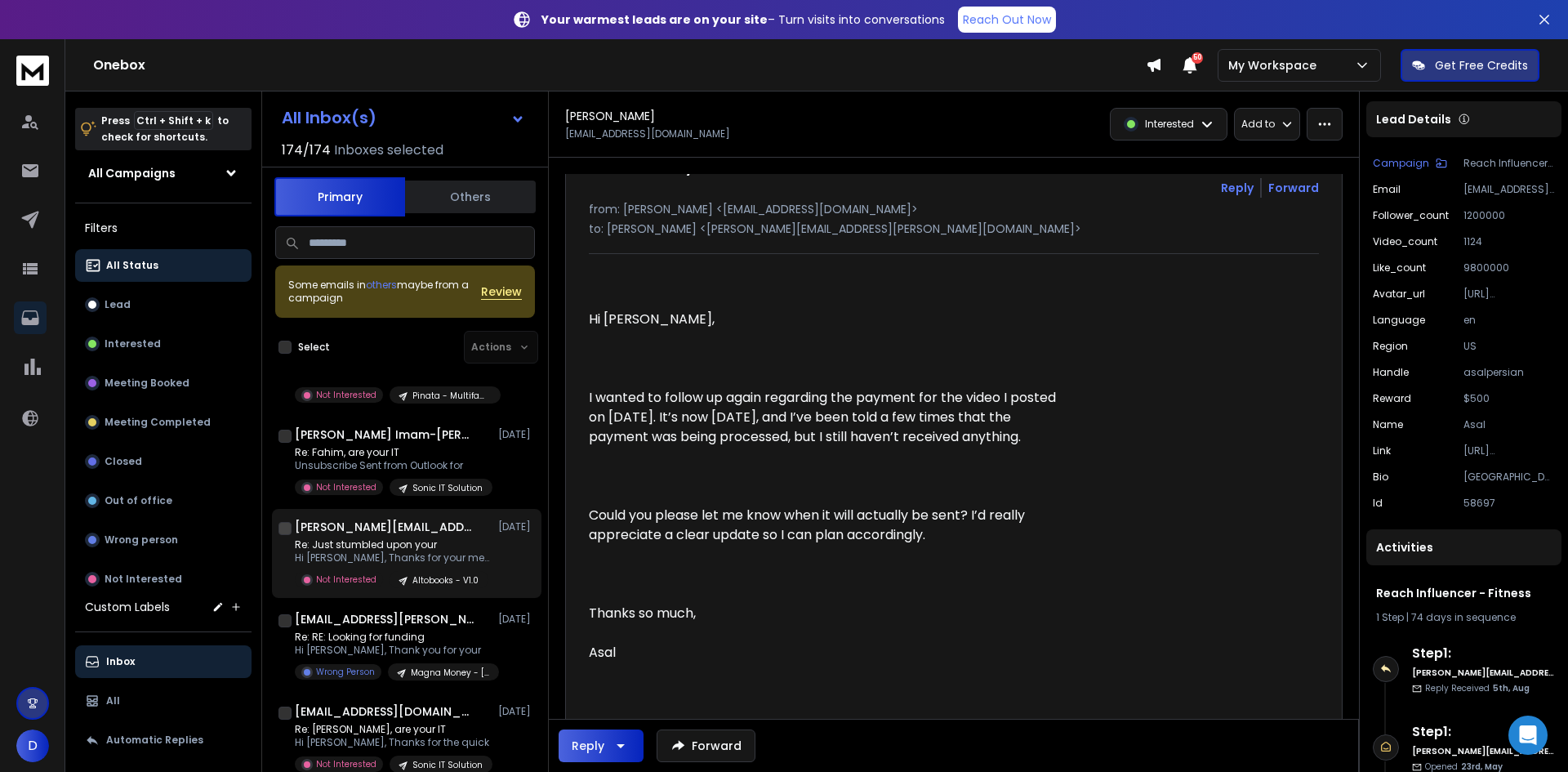
click at [354, 550] on p "Re: Just stumbled upon your" at bounding box center [393, 544] width 196 height 13
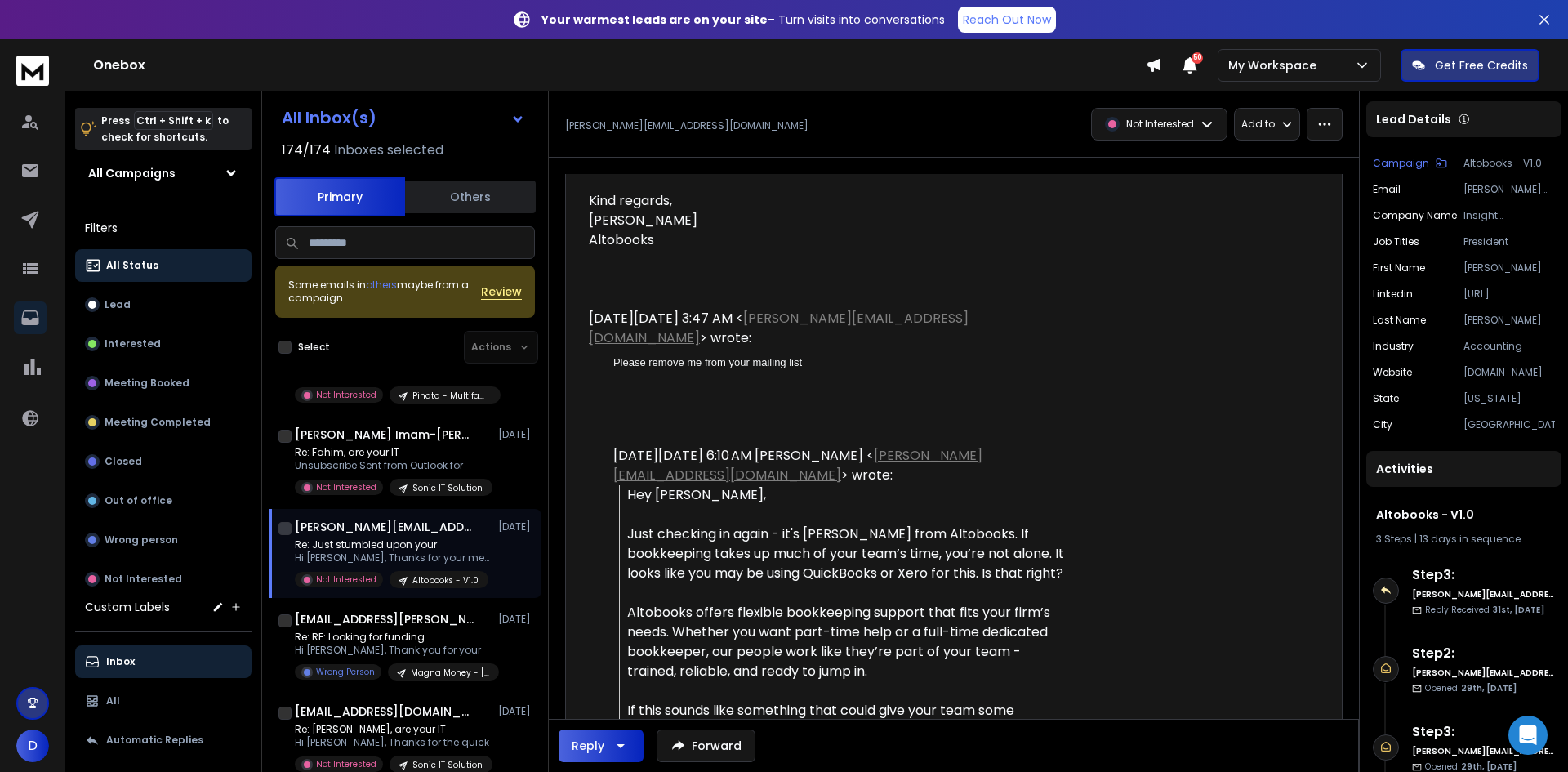
scroll to position [327, 0]
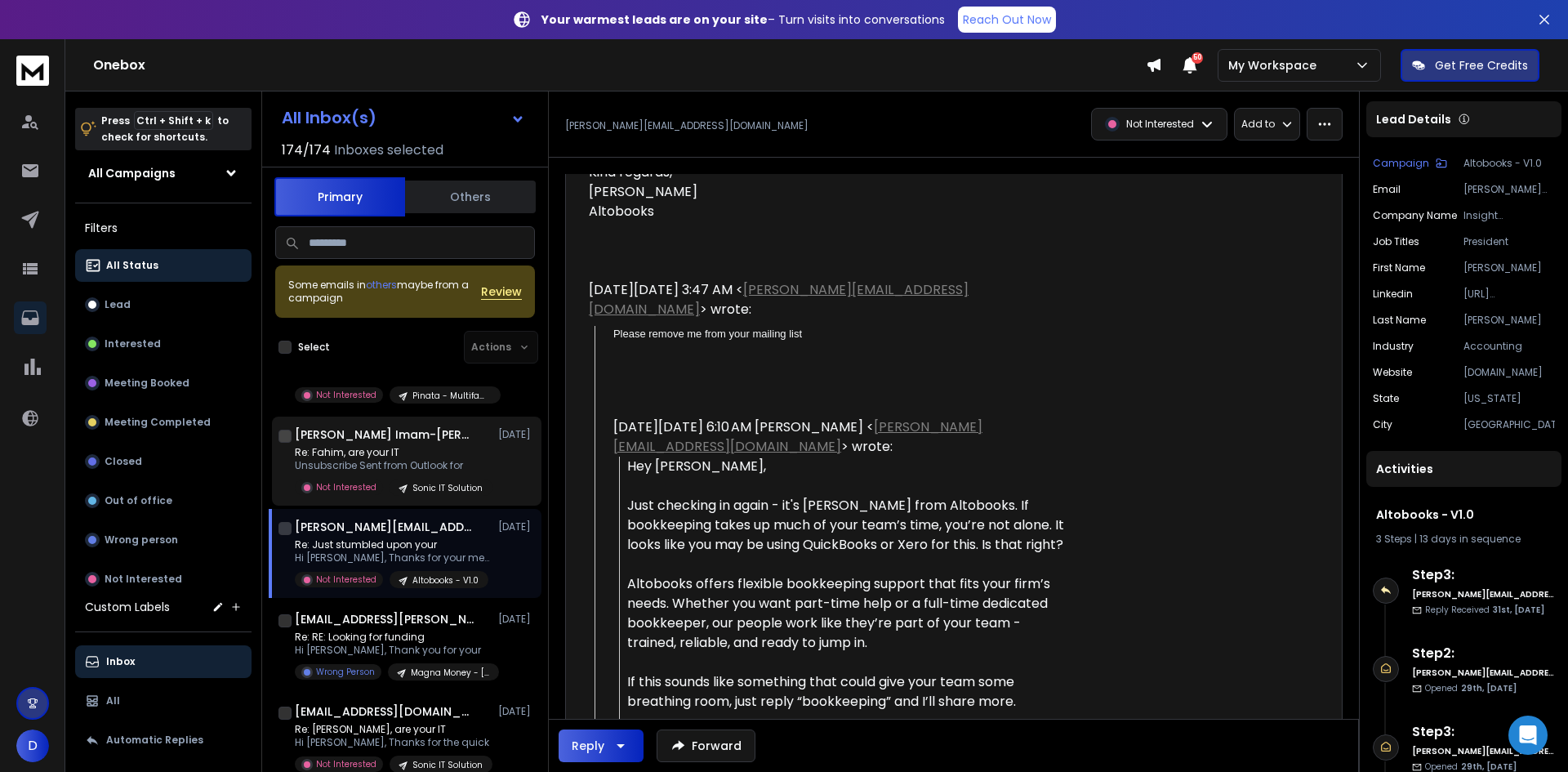
click at [345, 450] on p "Re: Fahim, are your IT" at bounding box center [393, 451] width 196 height 13
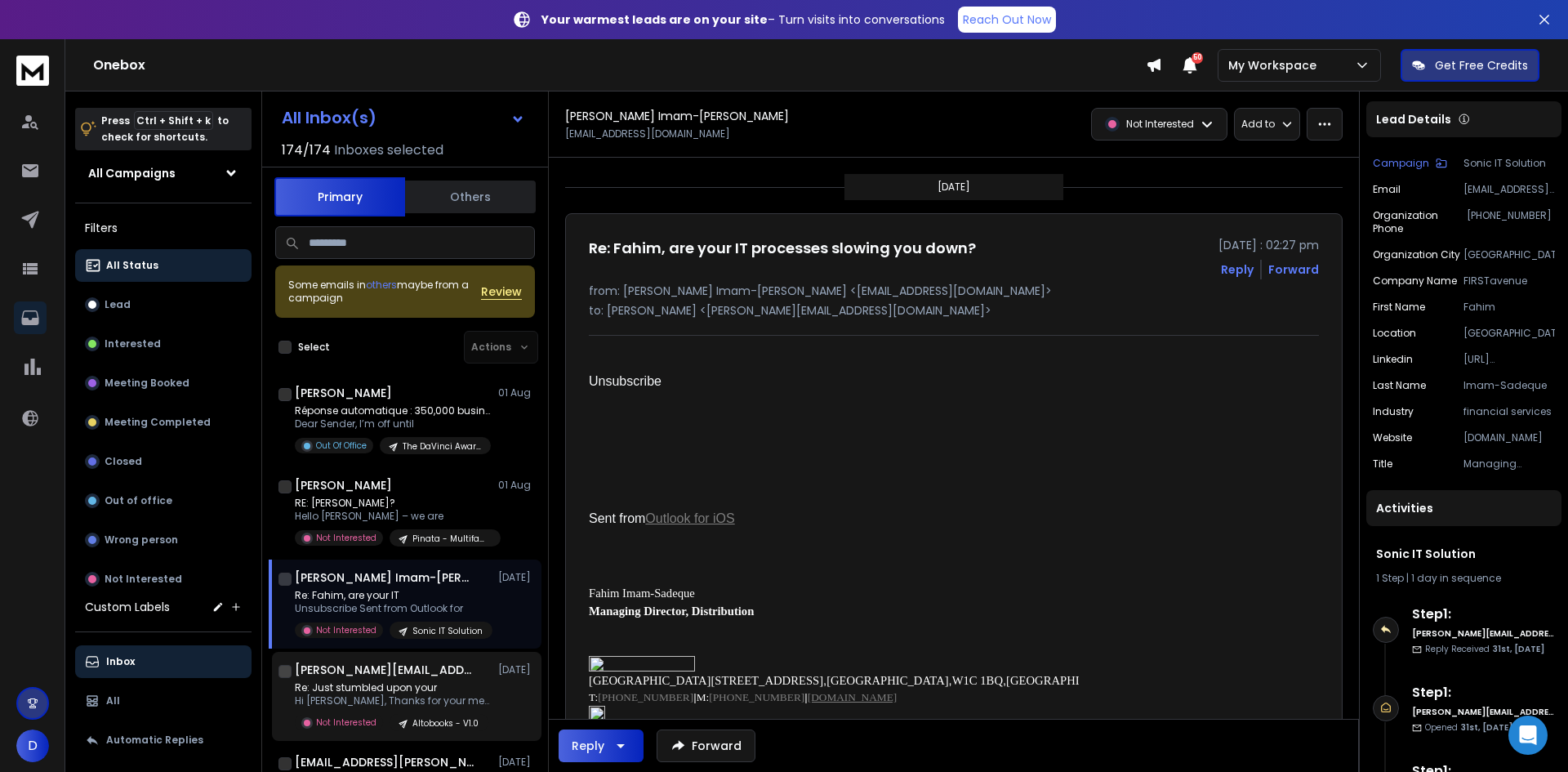
scroll to position [819, 0]
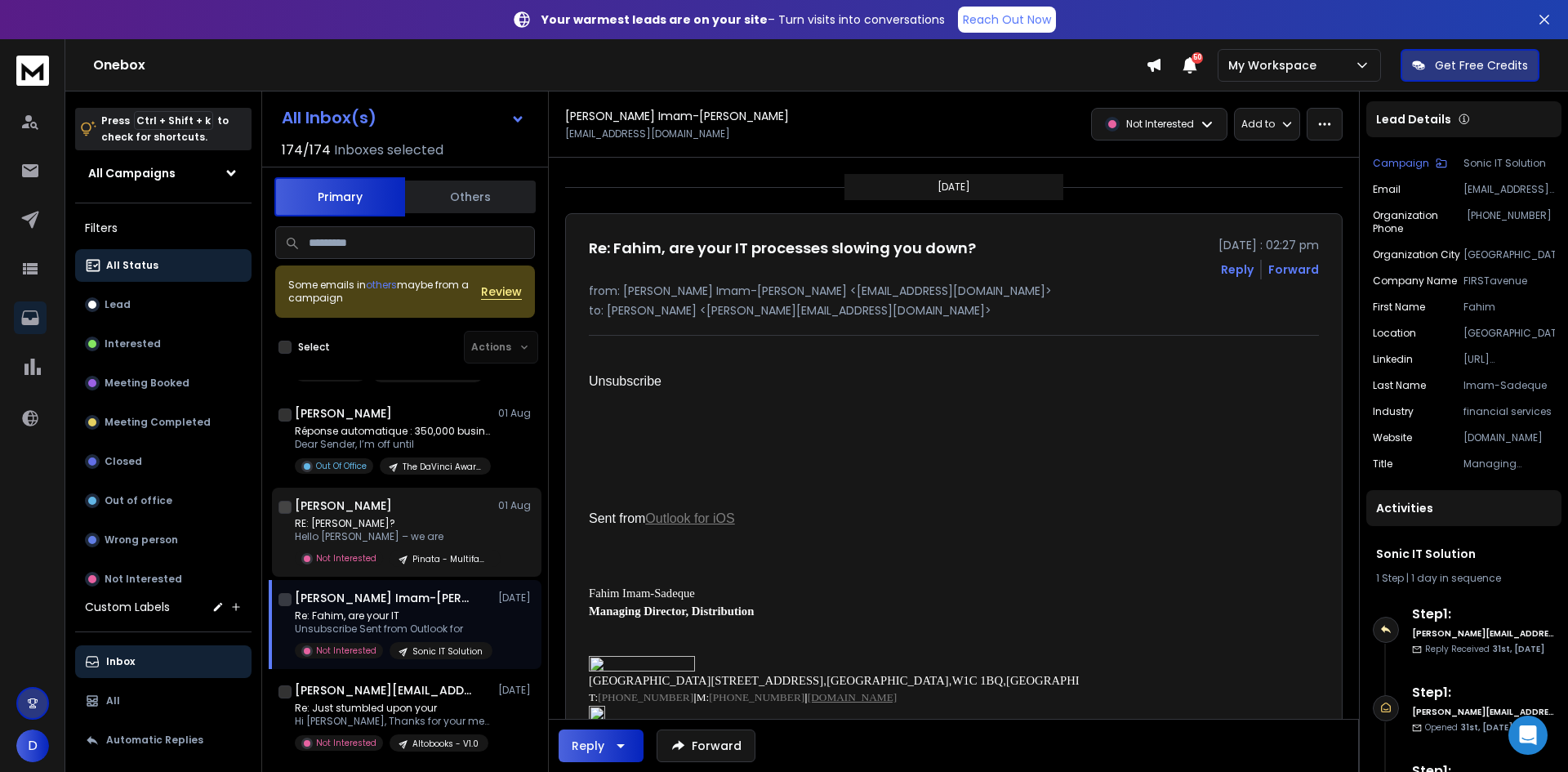
click at [366, 523] on p "RE: [PERSON_NAME]?" at bounding box center [393, 523] width 196 height 13
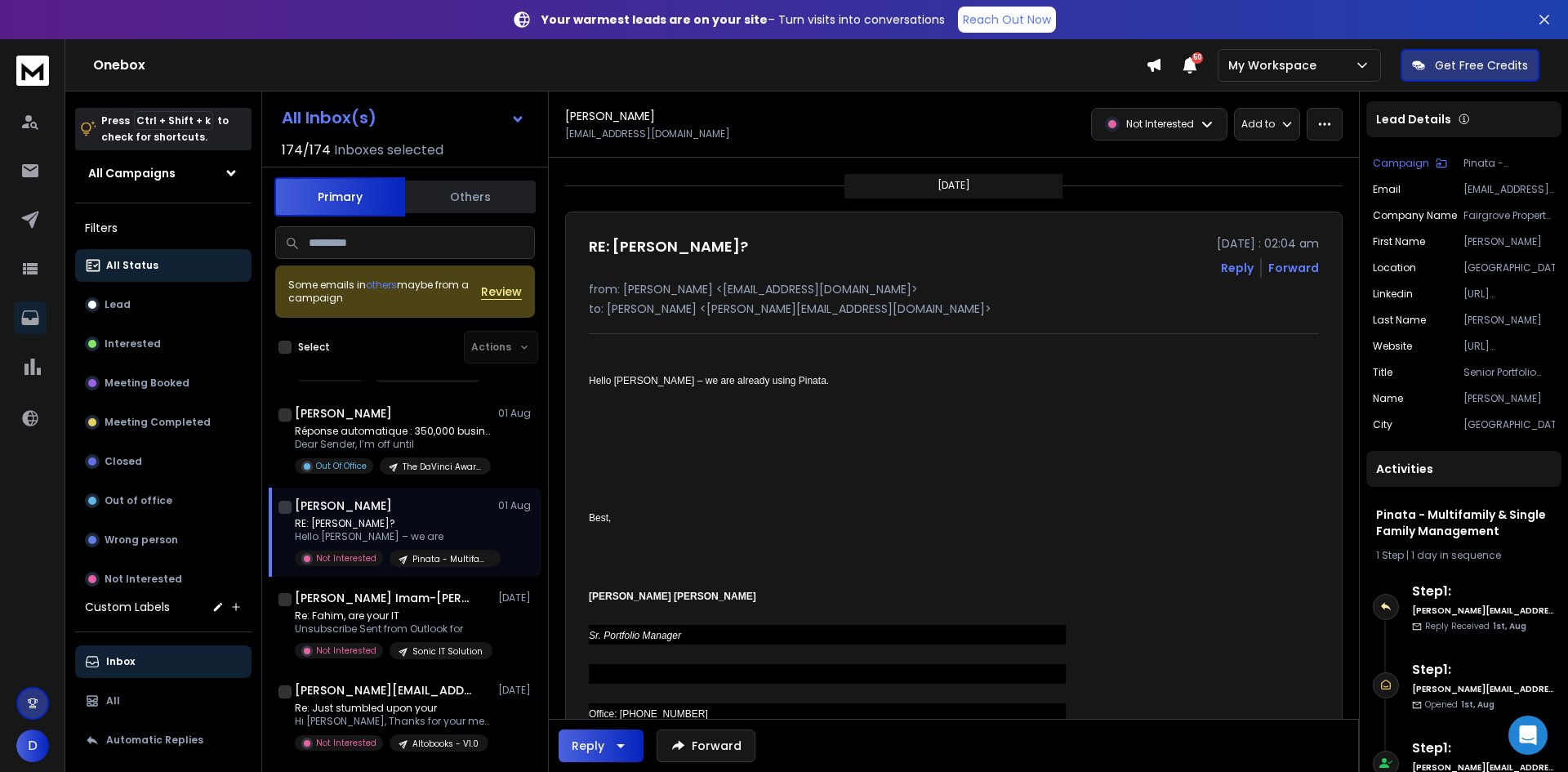
scroll to position [0, 0]
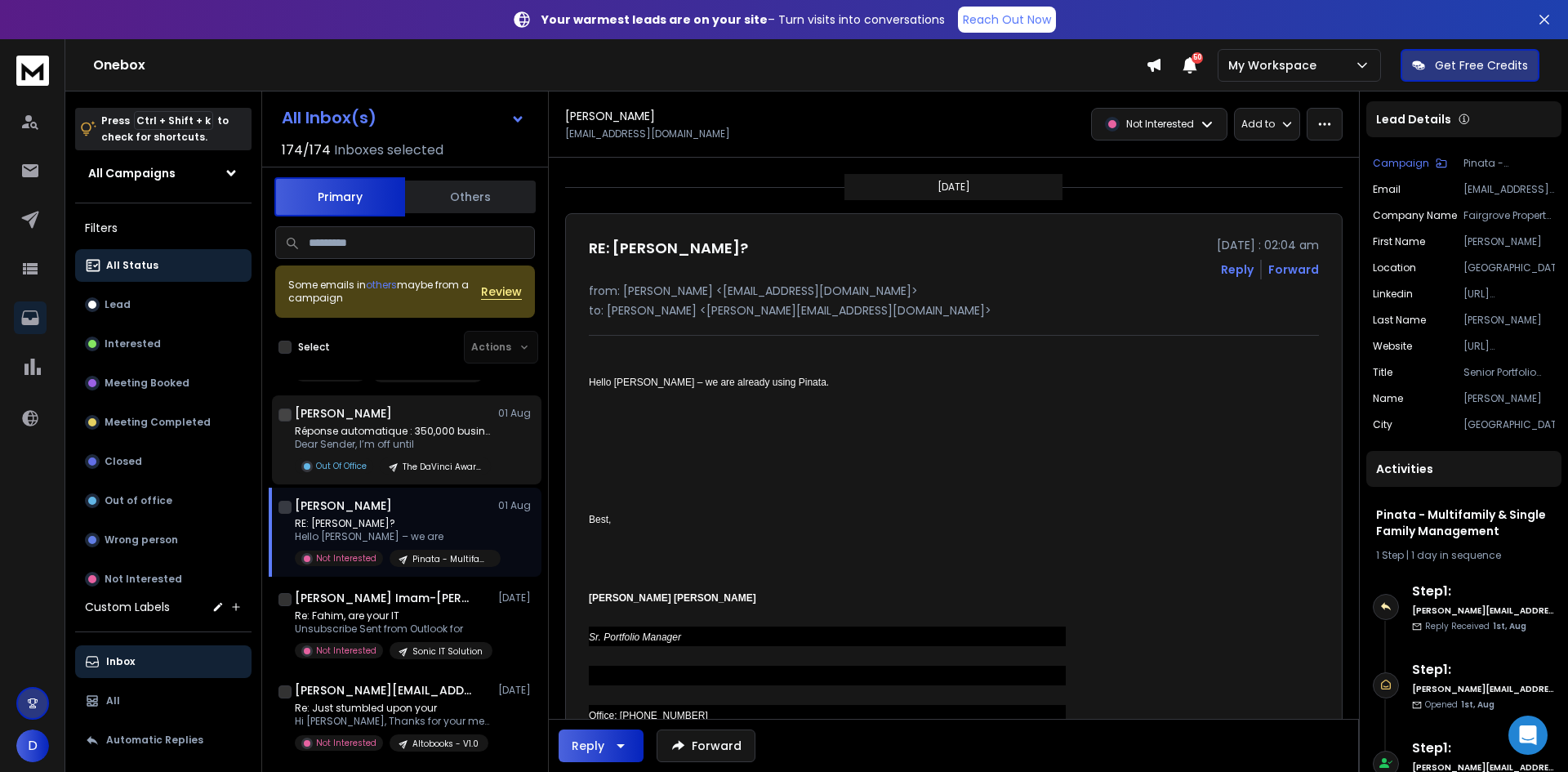
click at [396, 435] on p "Réponse automatique : 350,000 businesses celebrated" at bounding box center [393, 431] width 196 height 13
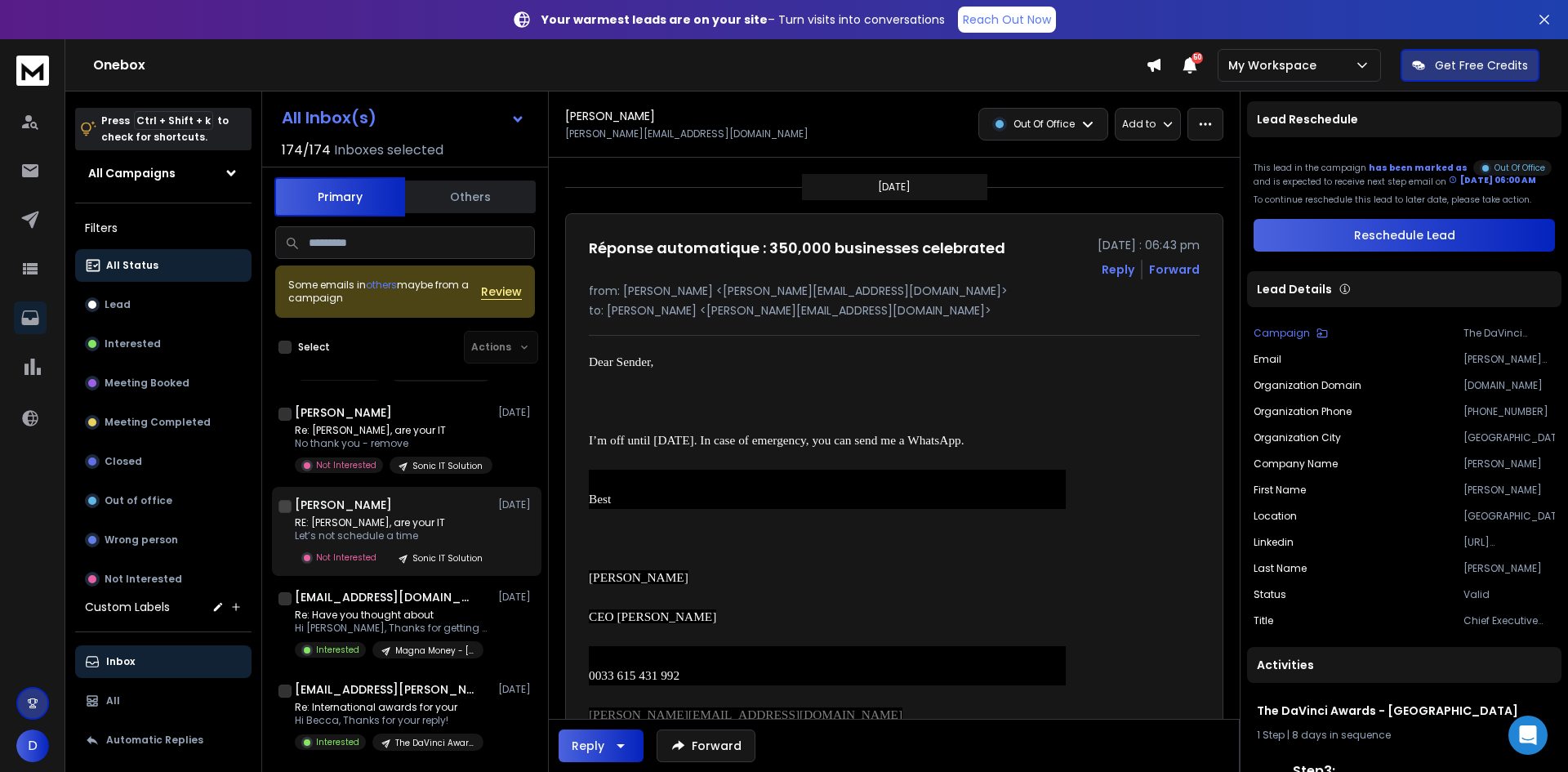
scroll to position [1390, 0]
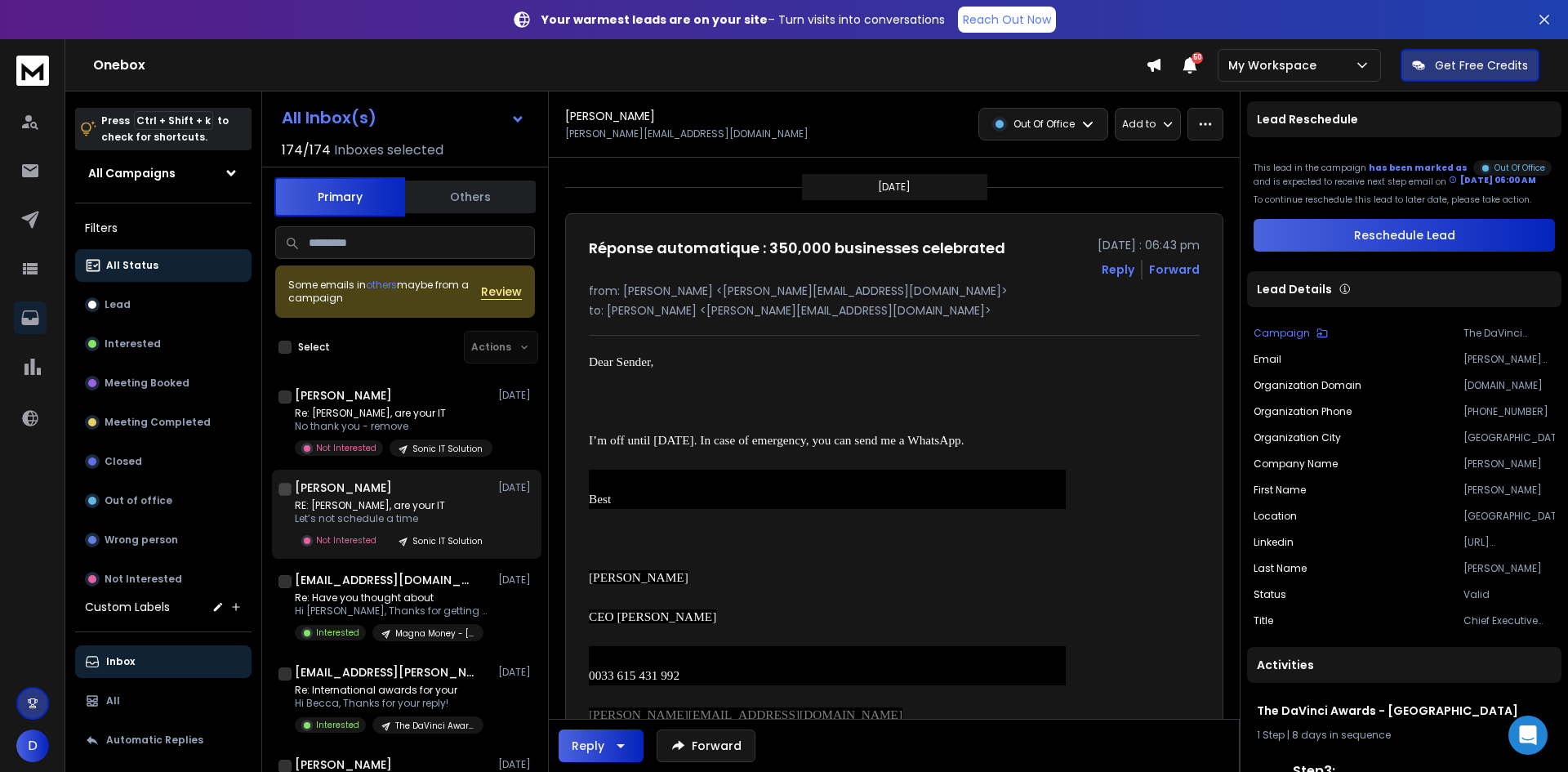
click at [382, 487] on div "Karen Brudney 30 Jul" at bounding box center [415, 487] width 241 height 16
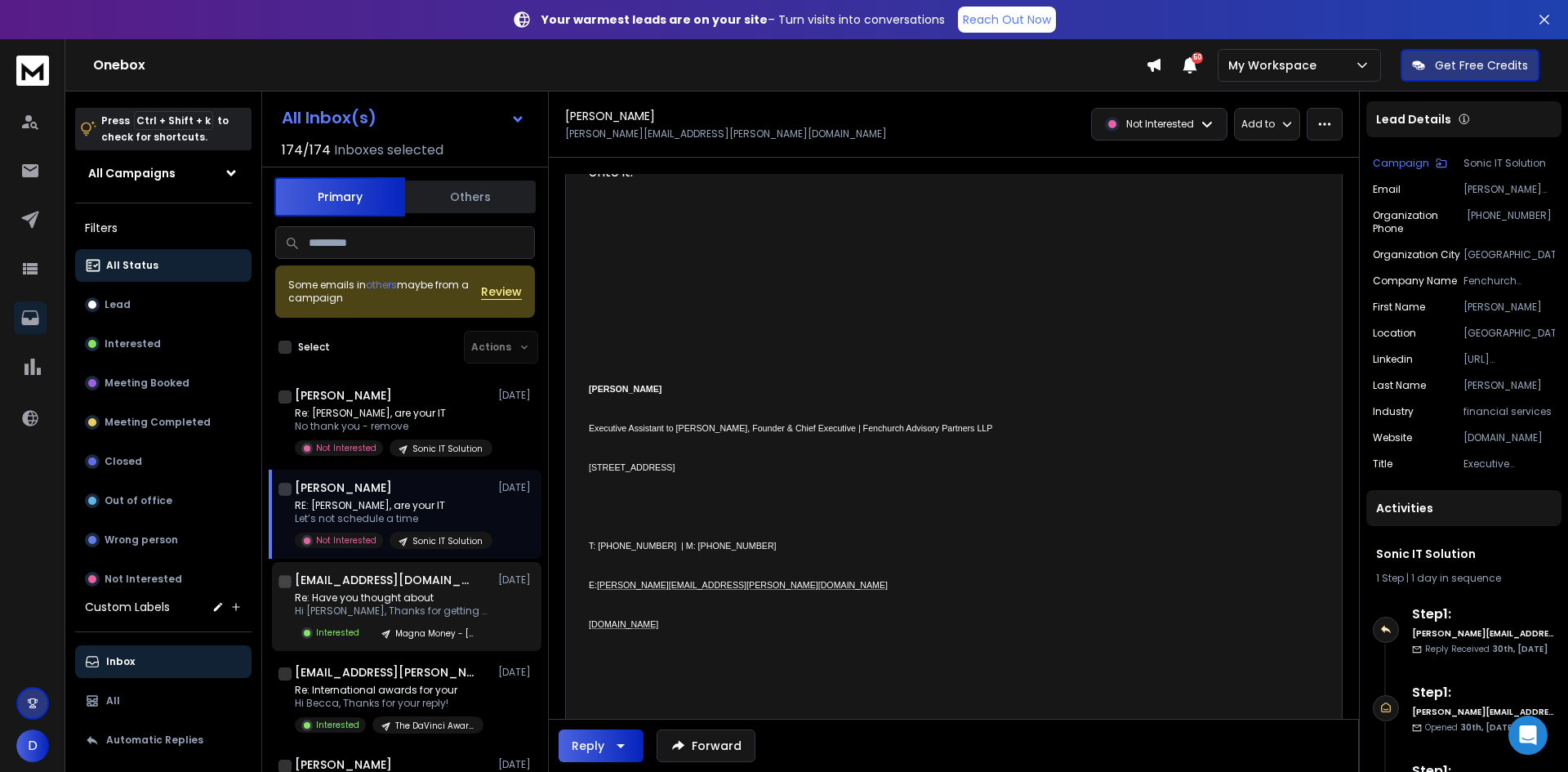
scroll to position [1471, 0]
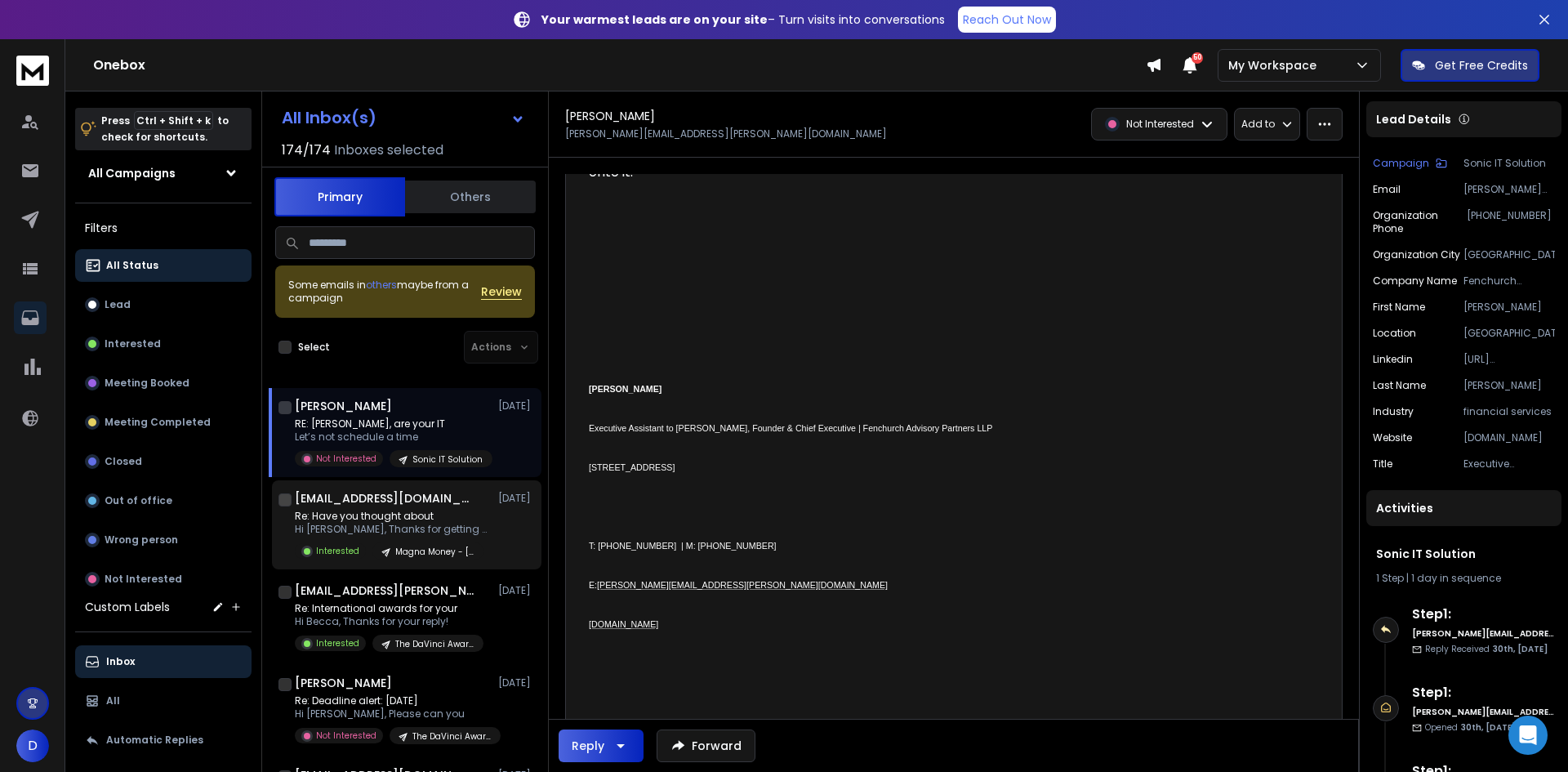
click at [422, 513] on p "Re: Have you thought about" at bounding box center [393, 516] width 196 height 13
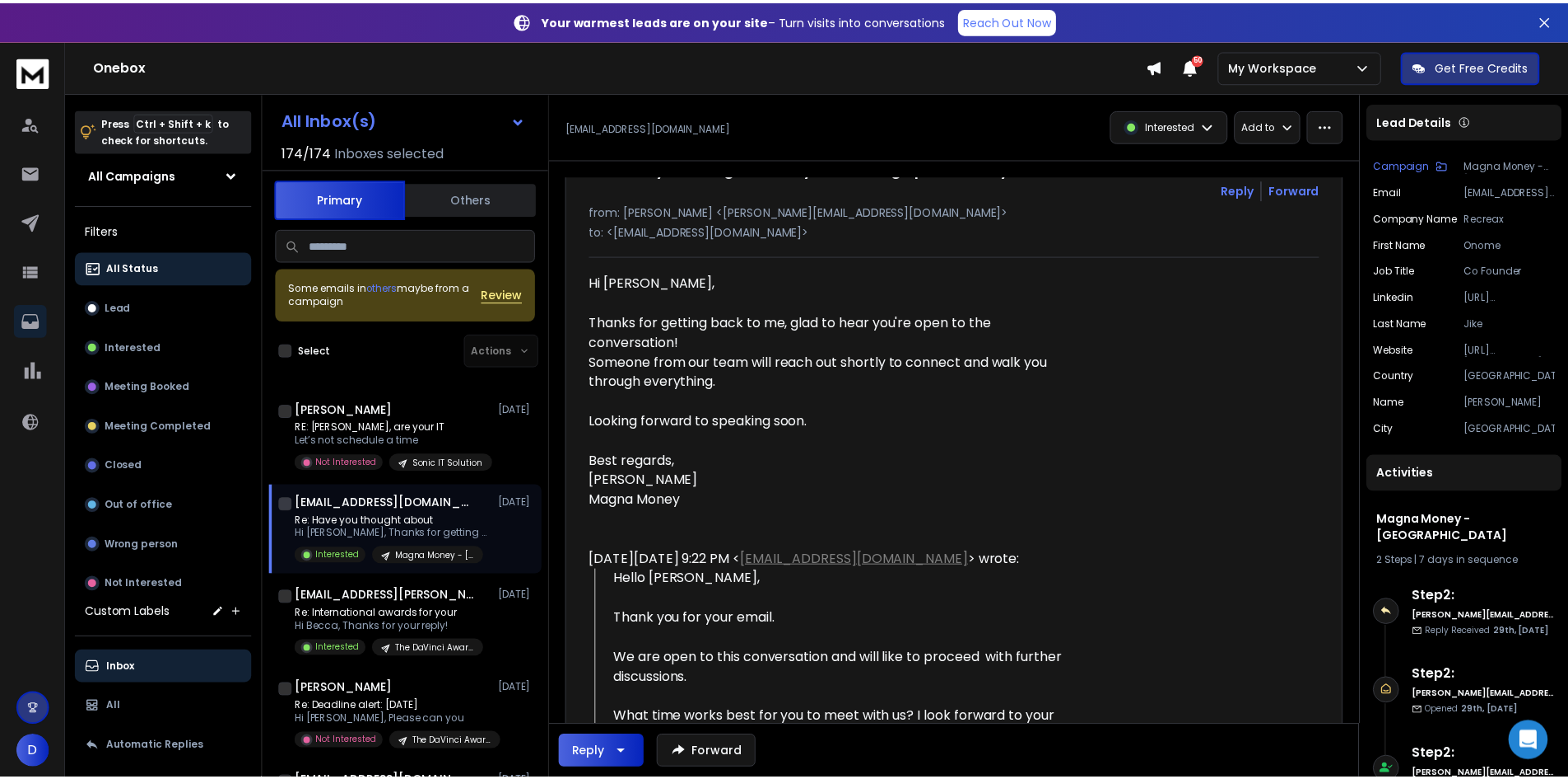
scroll to position [0, 0]
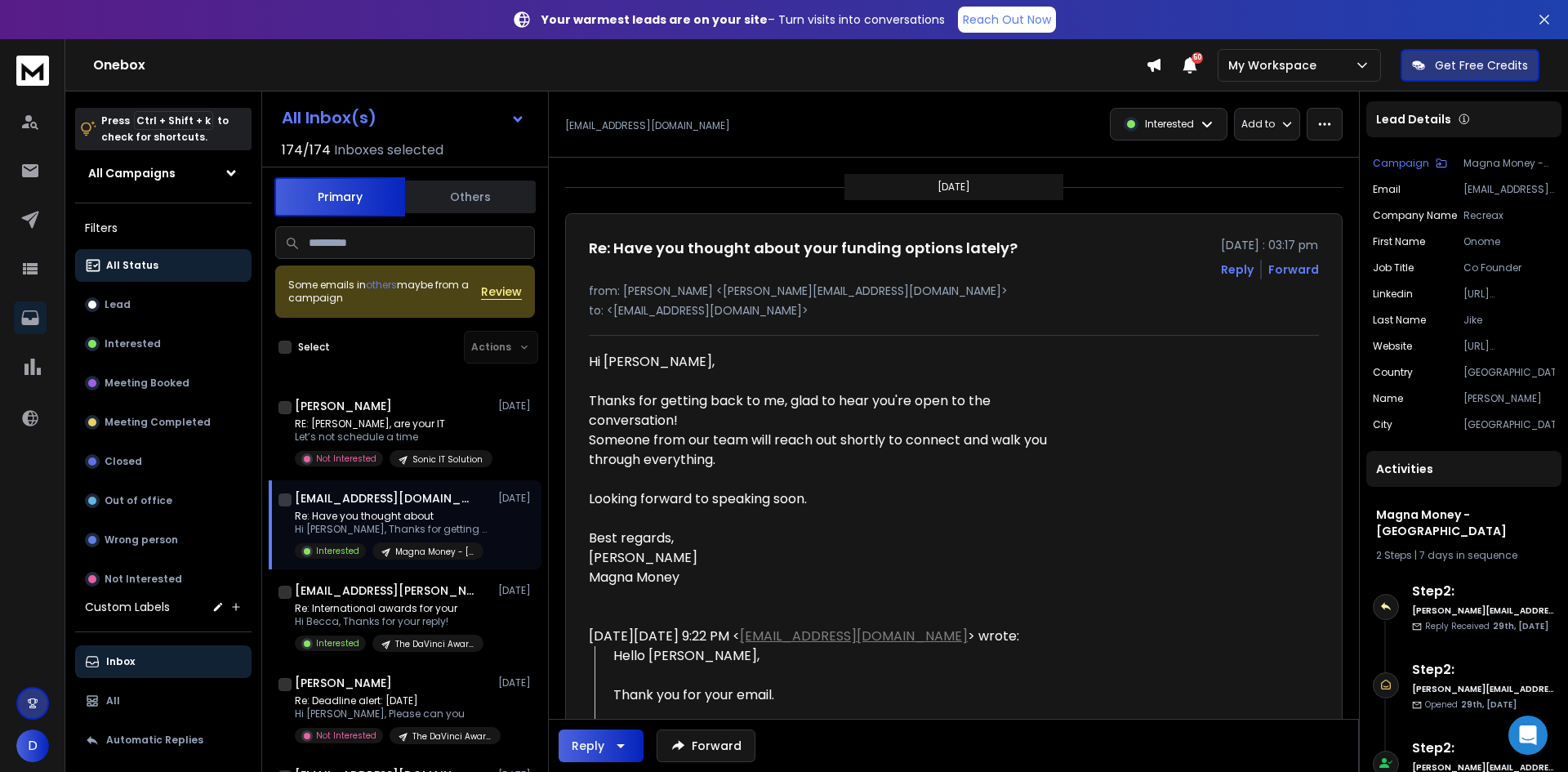
click at [1523, 158] on p "Magna Money - [GEOGRAPHIC_DATA]" at bounding box center [1509, 162] width 91 height 13
click at [1538, 162] on p "Magna Money - [GEOGRAPHIC_DATA]" at bounding box center [1509, 162] width 91 height 13
click at [1538, 161] on p "Magna Money - [GEOGRAPHIC_DATA]" at bounding box center [1509, 162] width 91 height 13
click at [1437, 161] on icon at bounding box center [1441, 163] width 12 height 12
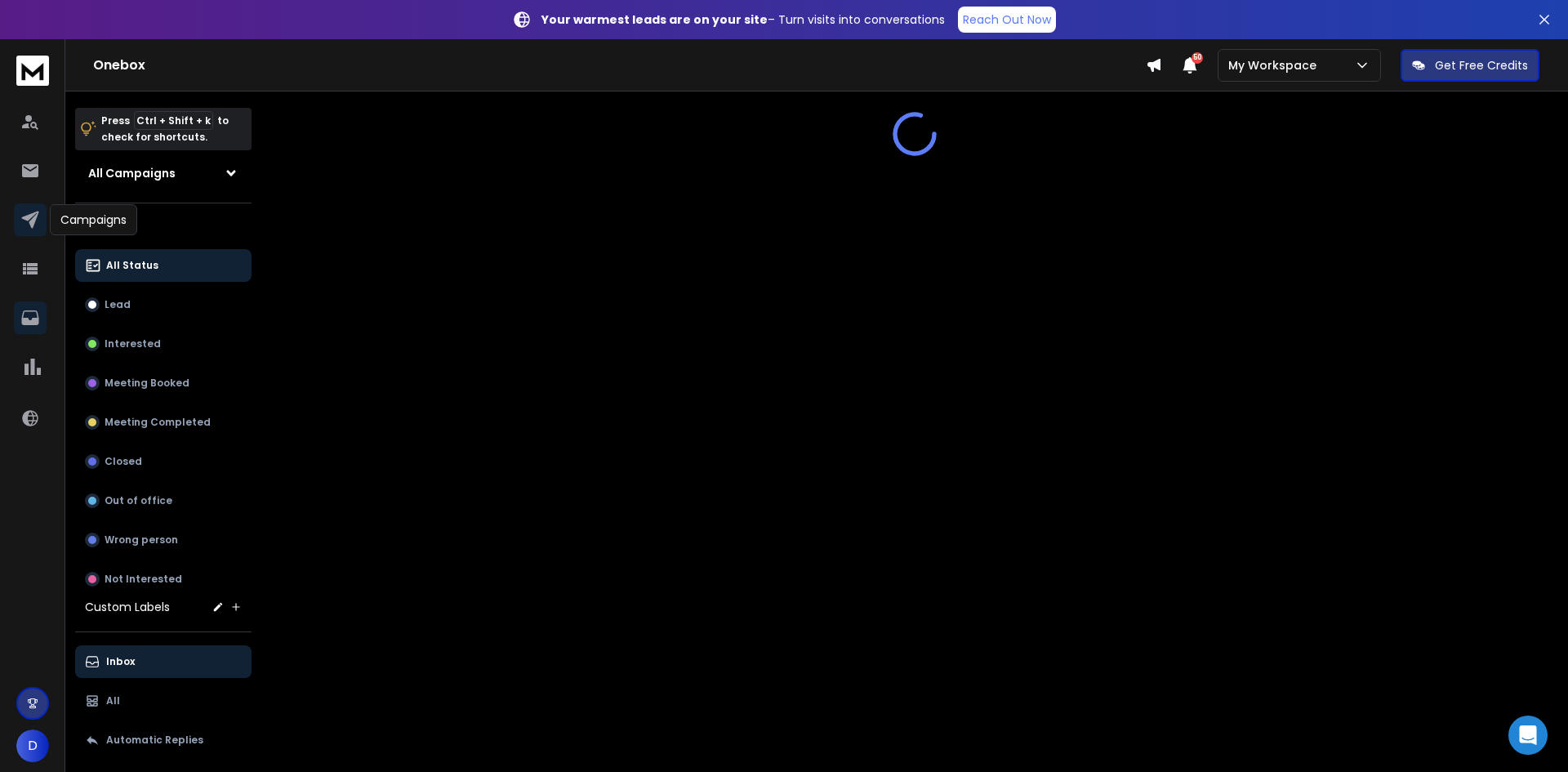
click at [32, 226] on icon at bounding box center [29, 219] width 17 height 17
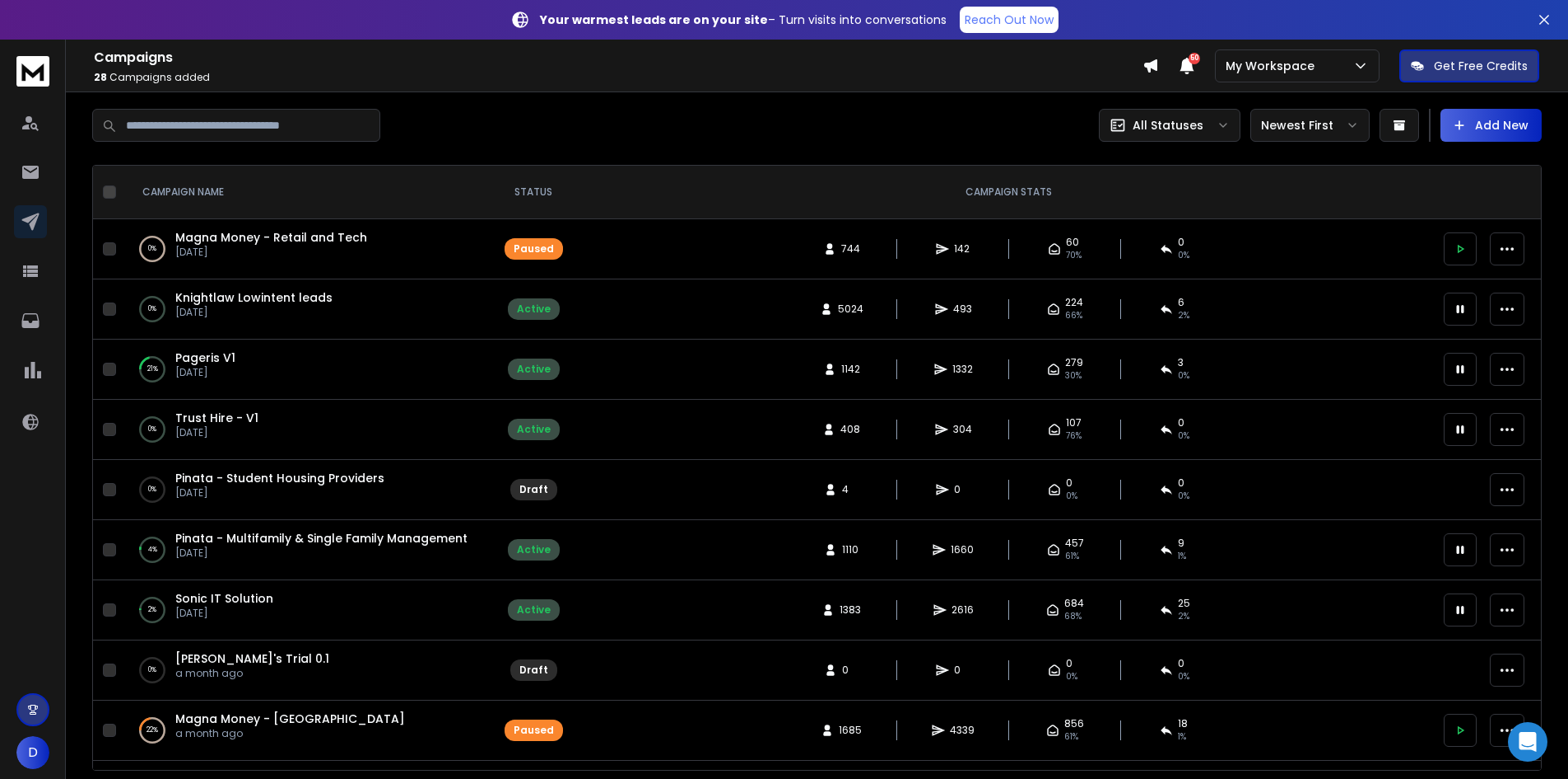
click at [183, 360] on span "Pageris V1" at bounding box center [206, 358] width 60 height 16
click at [192, 358] on span "Pageris V1" at bounding box center [206, 358] width 60 height 16
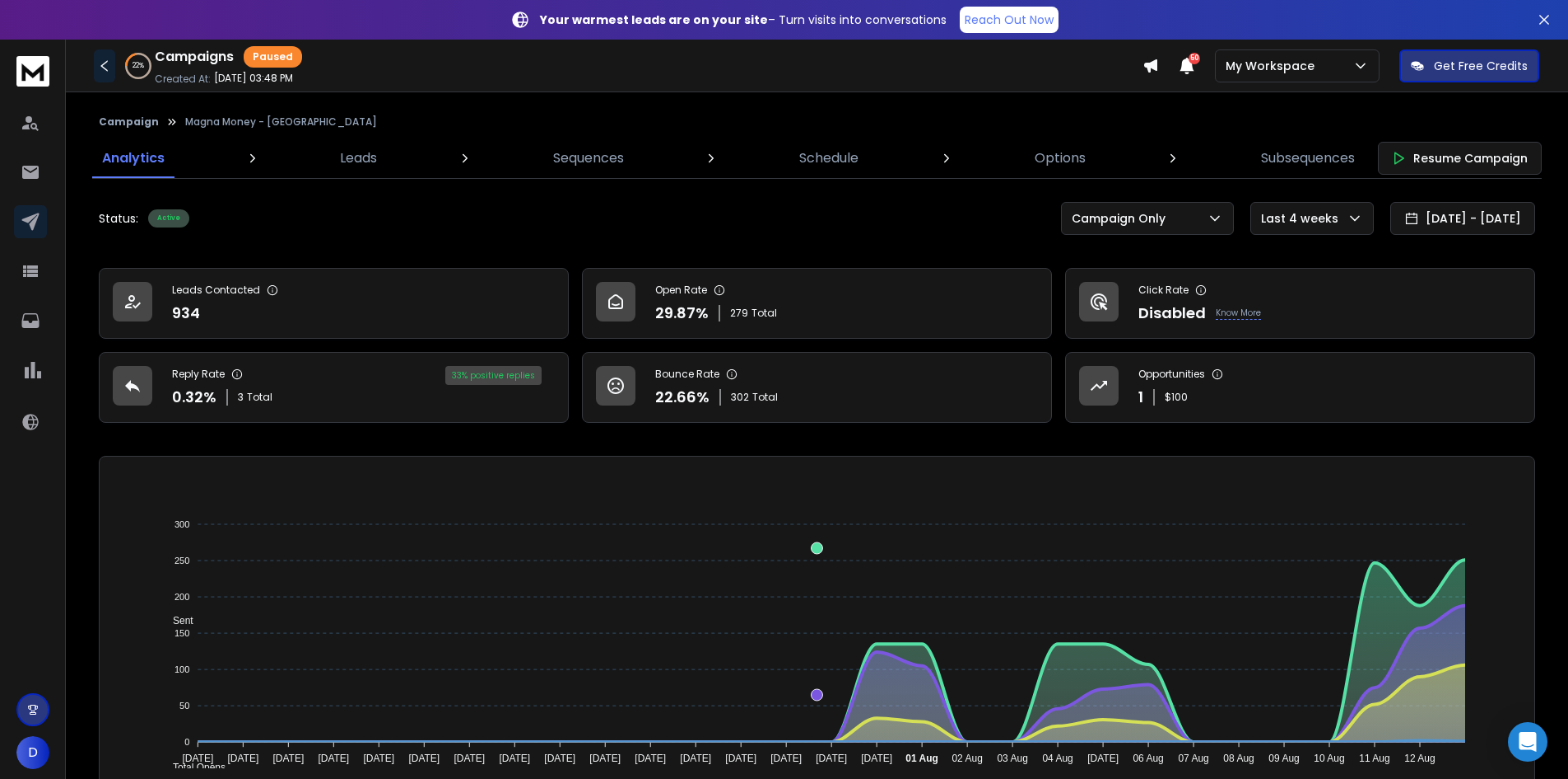
click at [101, 70] on icon at bounding box center [104, 66] width 15 height 15
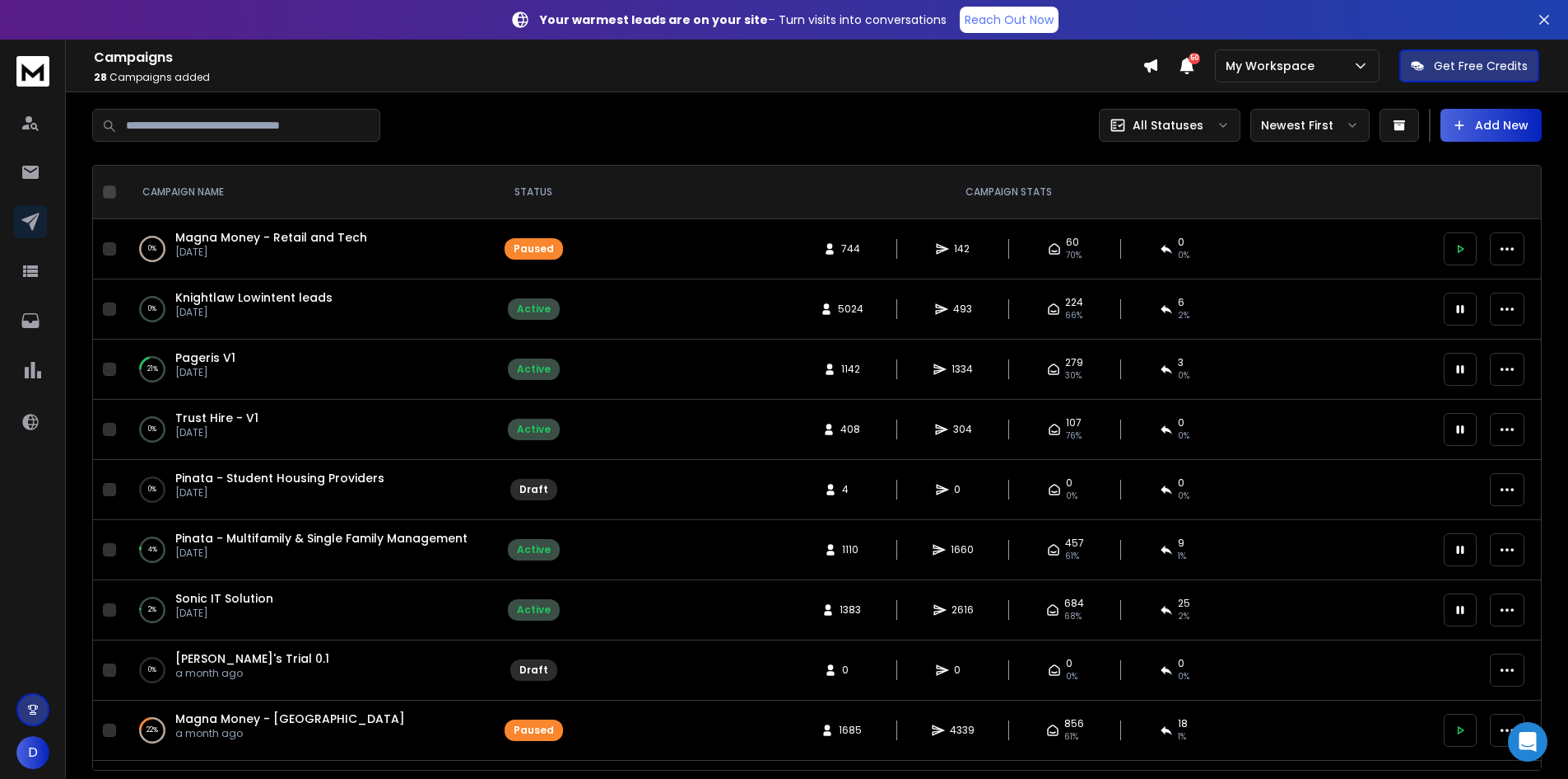
click at [214, 356] on span "Pageris V1" at bounding box center [206, 358] width 60 height 16
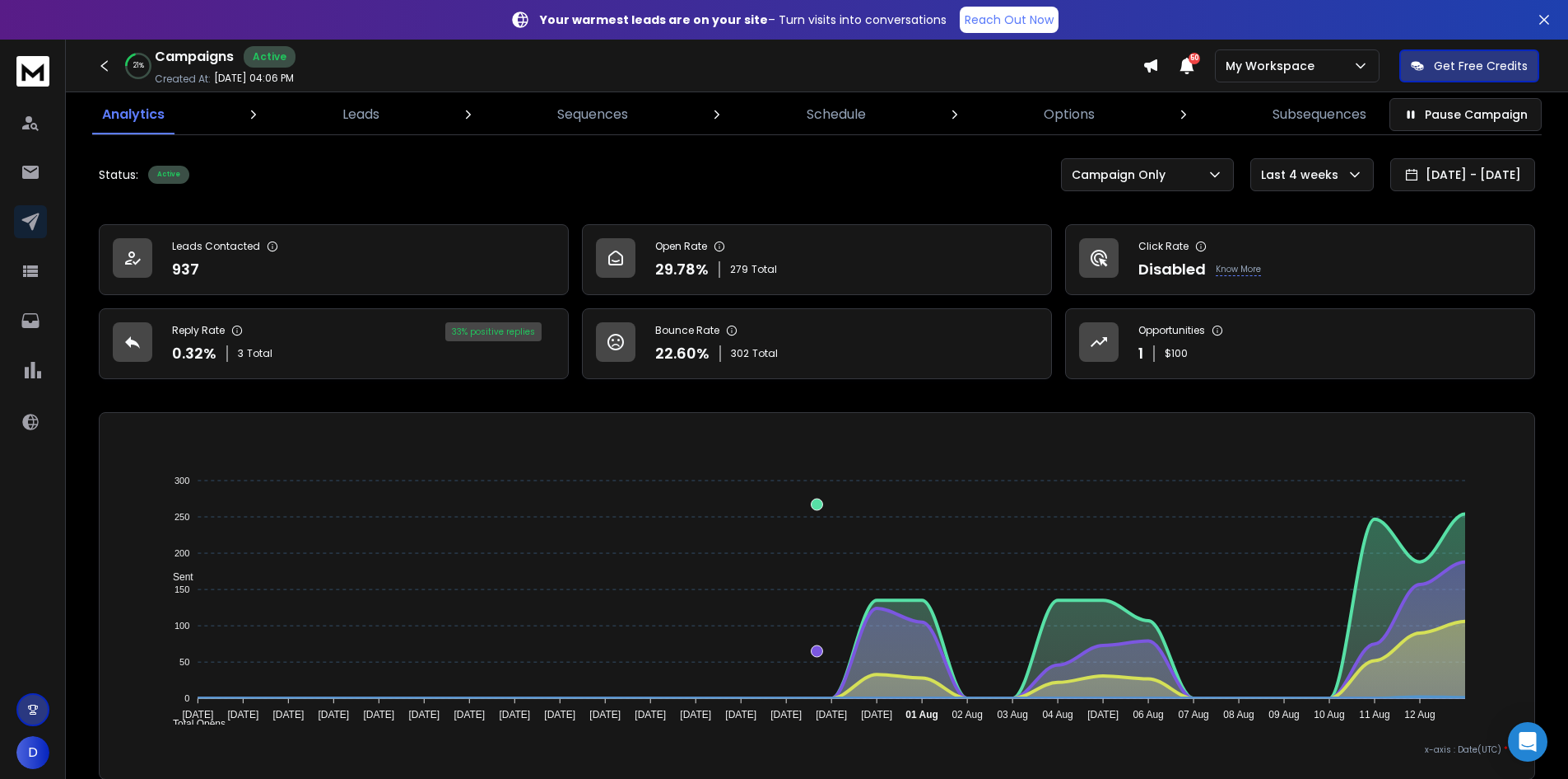
scroll to position [82, 0]
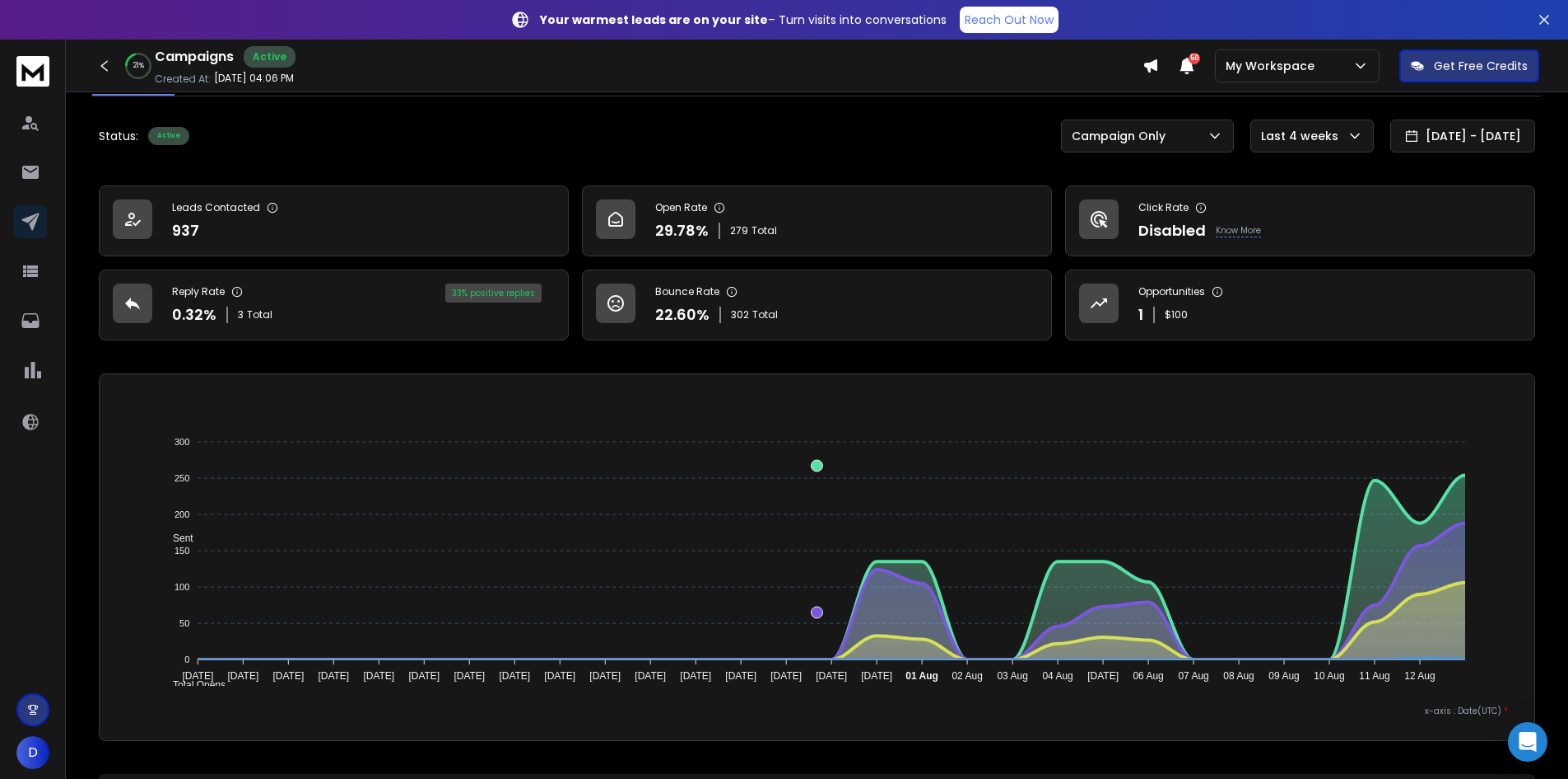
click at [1161, 289] on p "Opportunities" at bounding box center [1172, 291] width 67 height 13
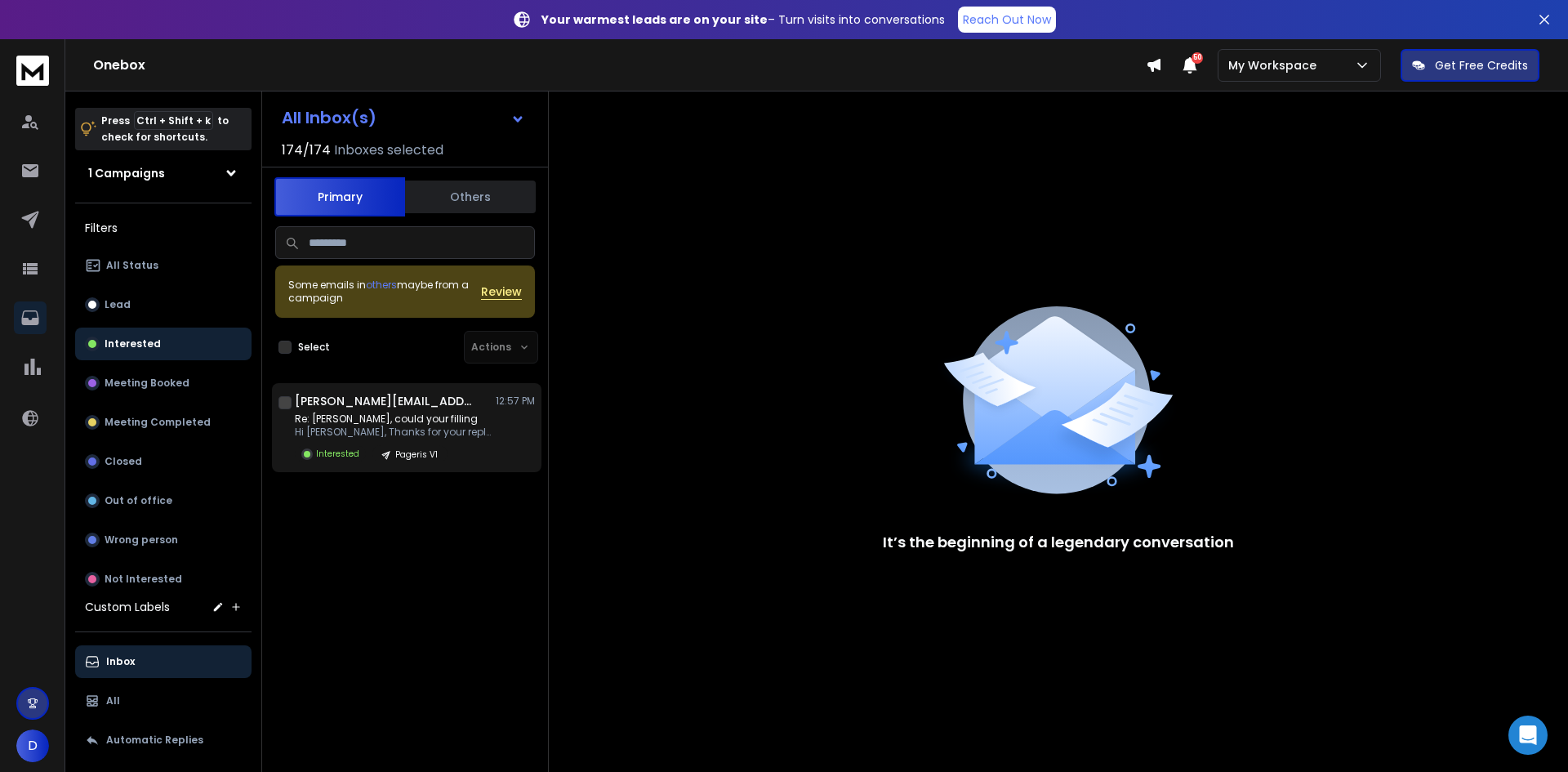
click at [395, 412] on div "garth@oryxdoors.com 12:57 PM Re: Ann, could your filling Hi Ann, Thanks for you…" at bounding box center [415, 428] width 241 height 69
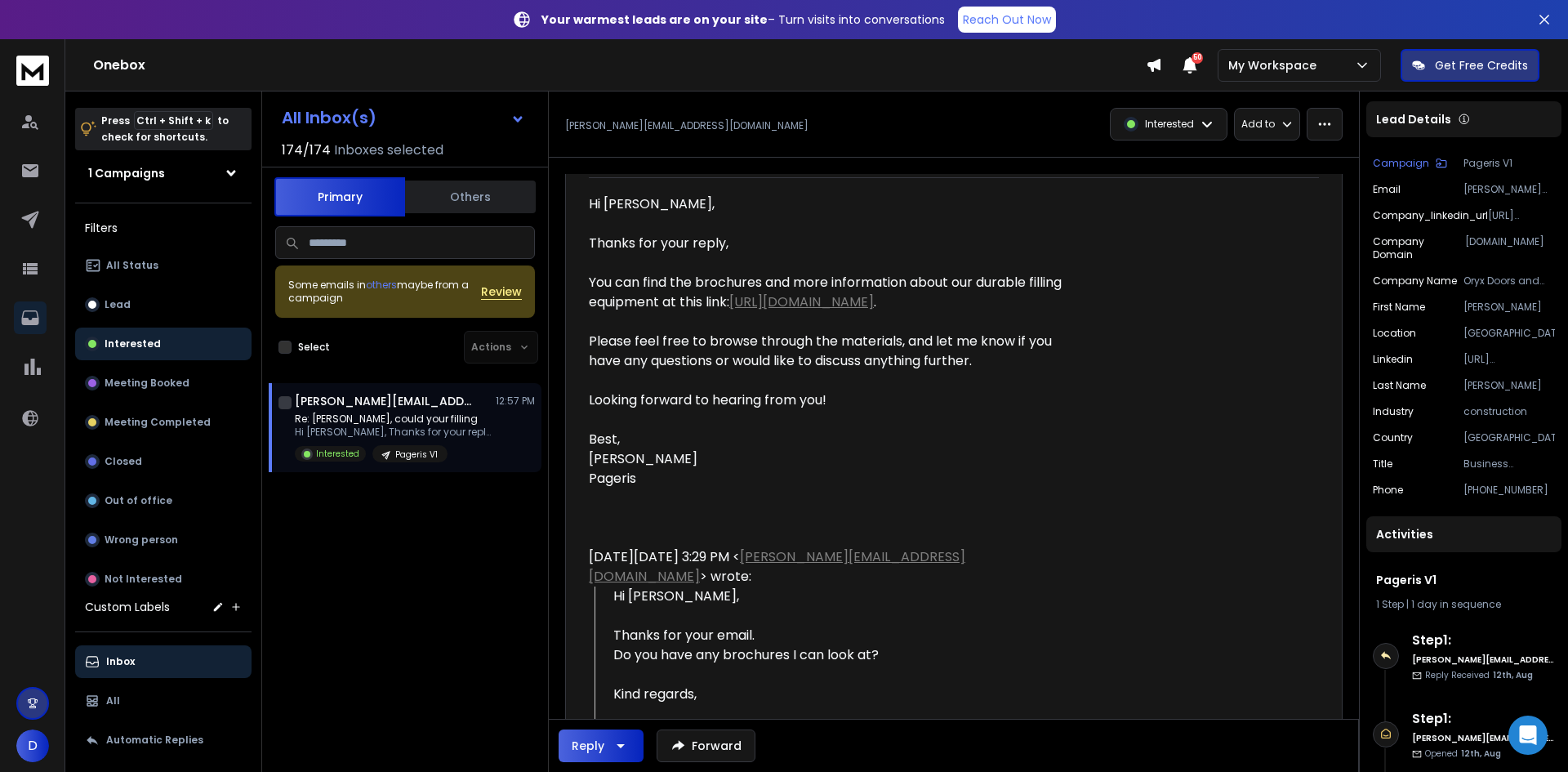
scroll to position [163, 0]
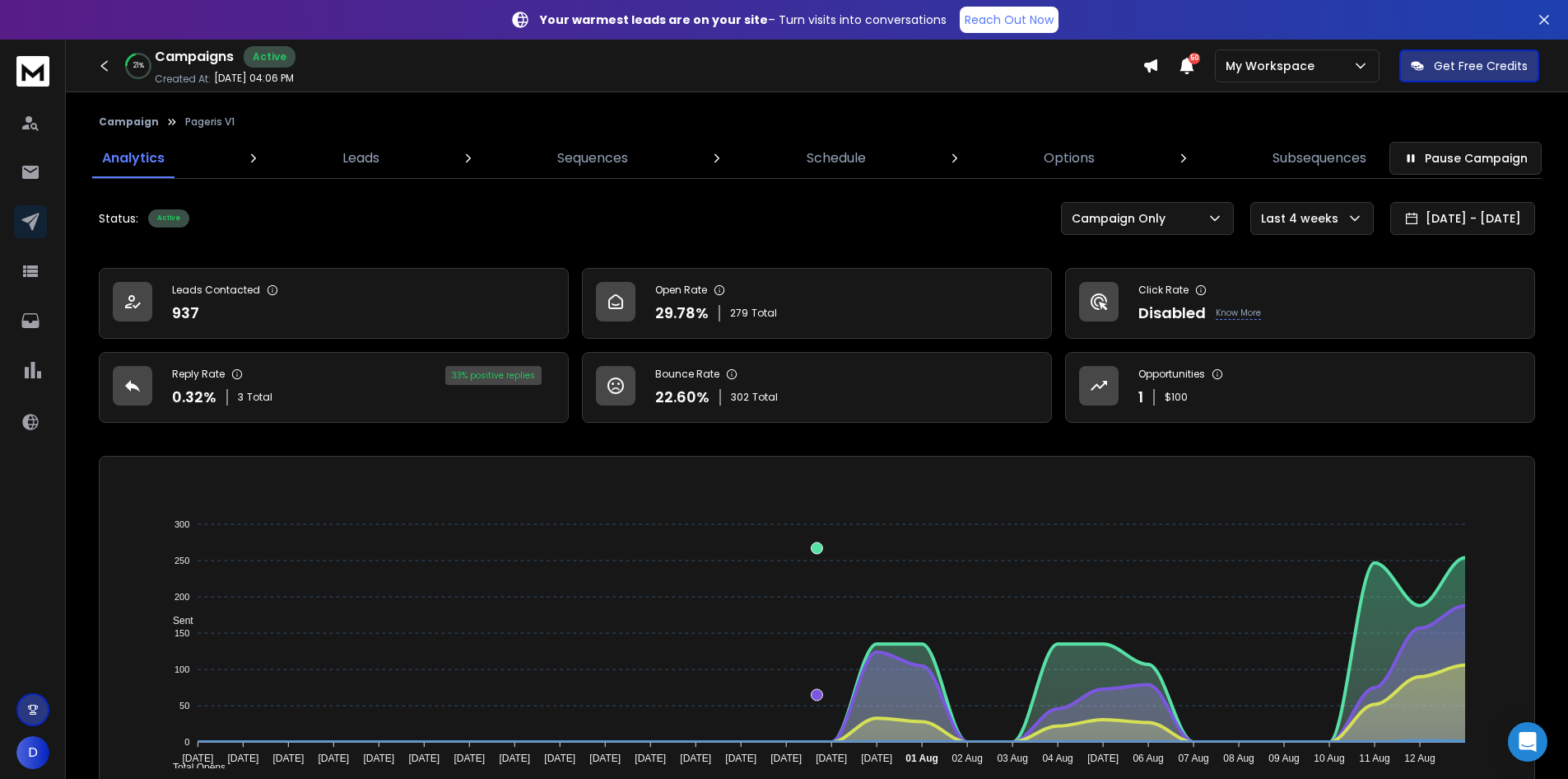
click at [247, 394] on span "Total" at bounding box center [260, 396] width 26 height 13
click at [106, 75] on button at bounding box center [104, 65] width 21 height 33
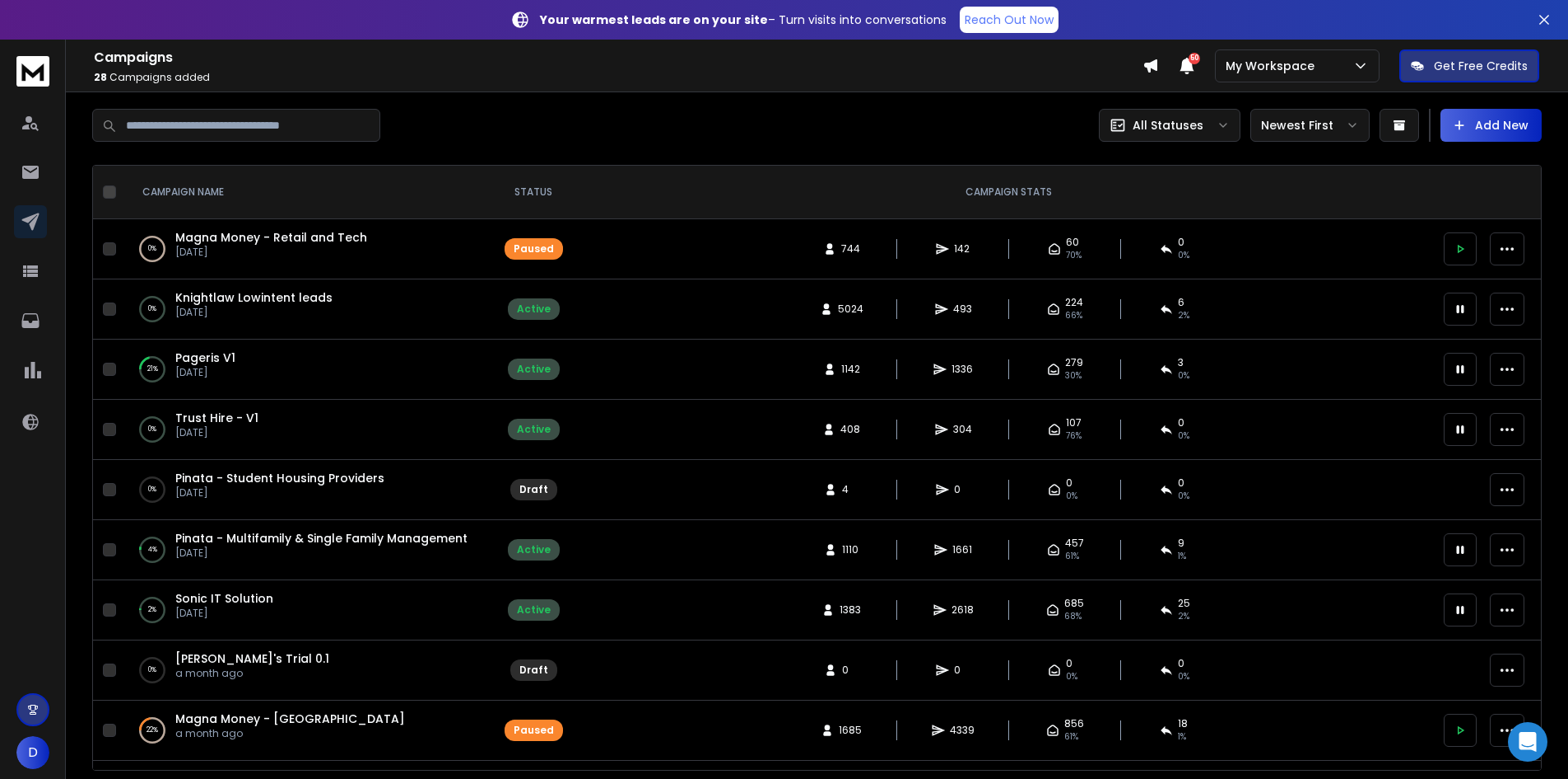
click at [210, 353] on span "Pageris V1" at bounding box center [206, 358] width 60 height 16
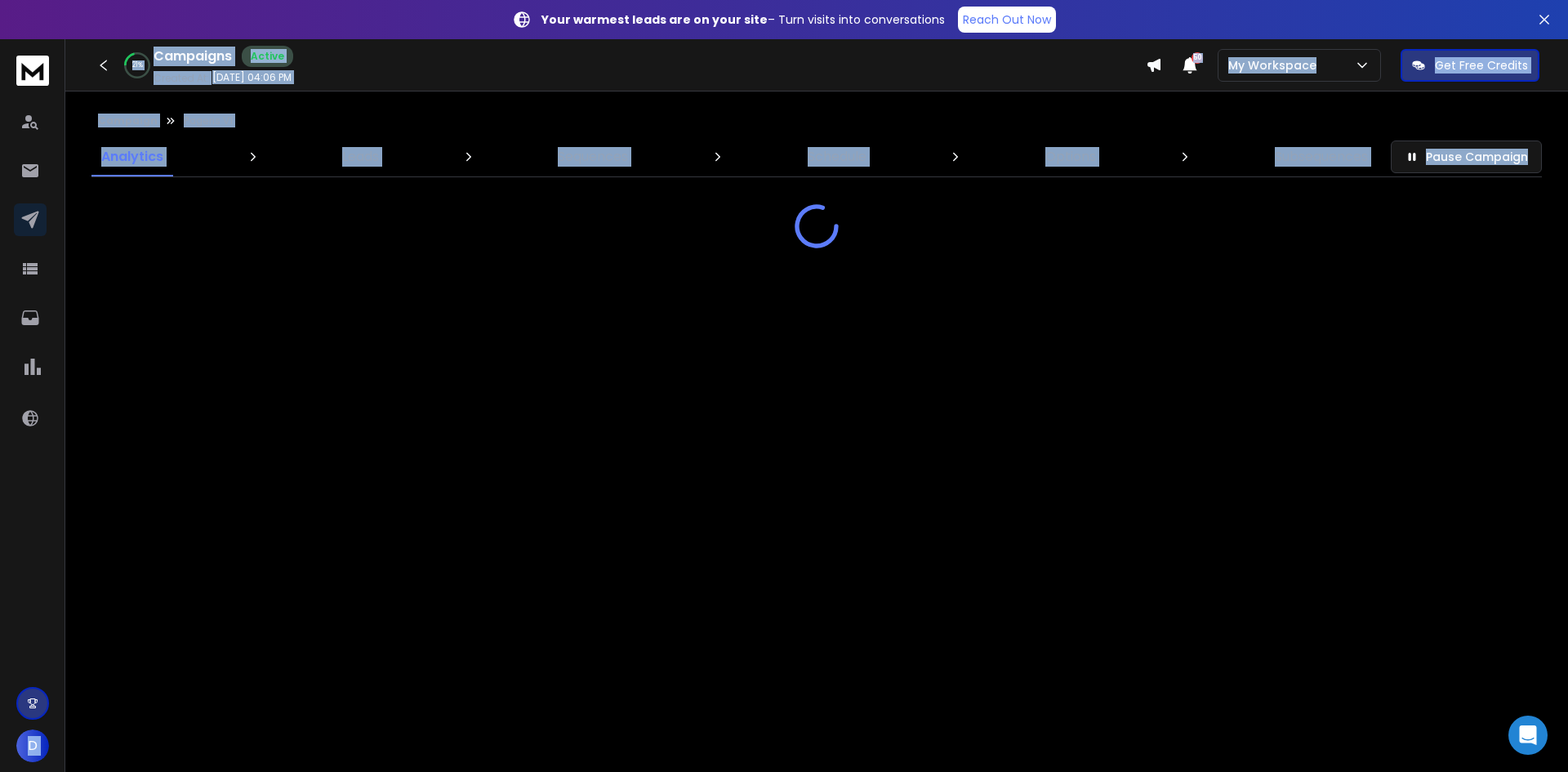
drag, startPoint x: 0, startPoint y: 740, endPoint x: 0, endPoint y: 803, distance: 63.0
click at [0, 771] on html "Your warmest leads are on your site – Turn visits into conversations Reach Out …" at bounding box center [784, 386] width 1568 height 772
click at [595, 355] on div "Your warmest leads are on your site – Turn visits into conversations Reach Out …" at bounding box center [784, 386] width 1568 height 772
click at [300, 282] on div "Your warmest leads are on your site – Turn visits into conversations Reach Out …" at bounding box center [784, 386] width 1568 height 772
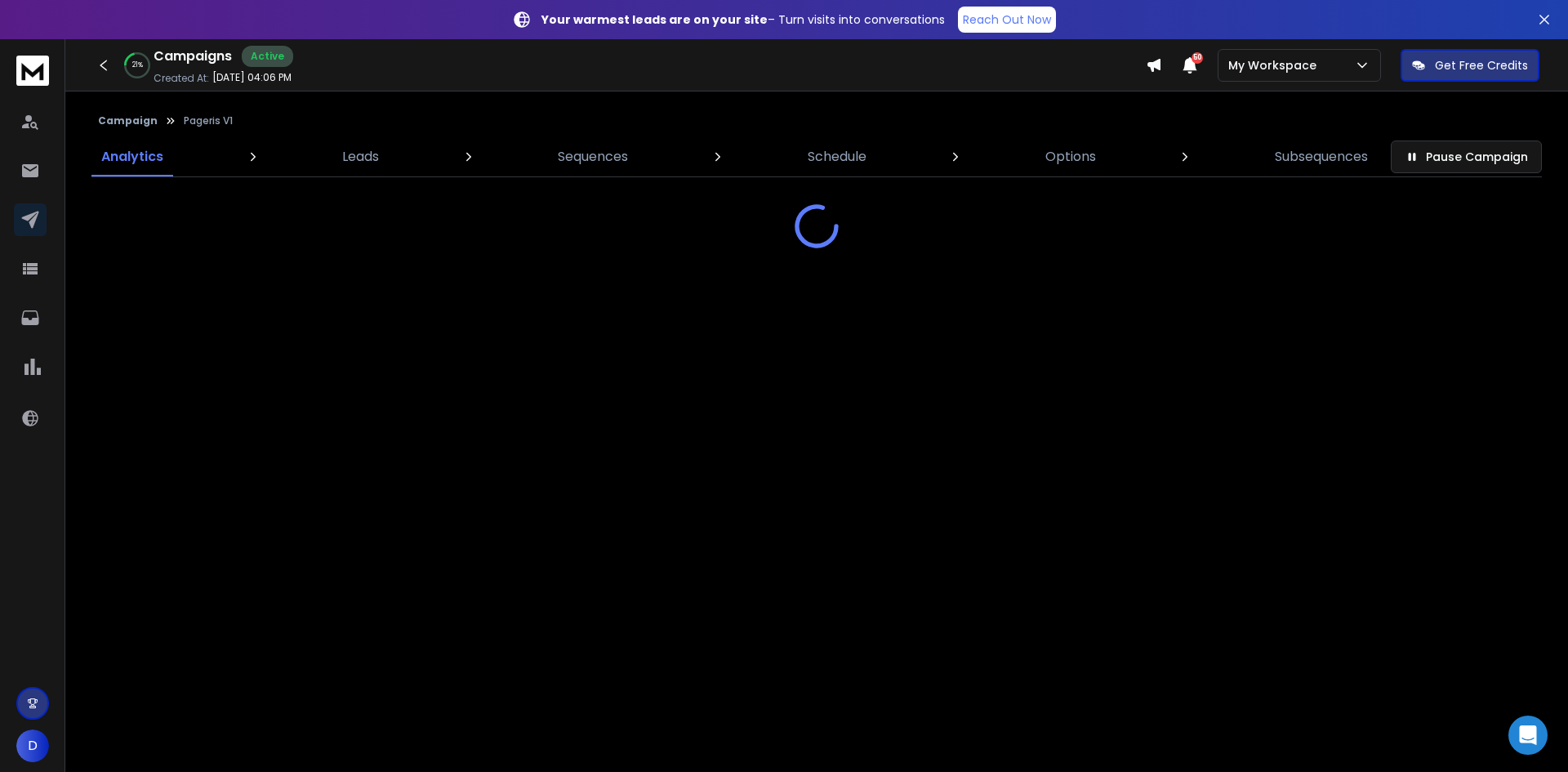
click at [295, 282] on div "Your warmest leads are on your site – Turn visits into conversations Reach Out …" at bounding box center [784, 386] width 1568 height 772
click at [584, 158] on p "Sequences" at bounding box center [592, 156] width 70 height 20
click at [585, 156] on p "Sequences" at bounding box center [592, 156] width 70 height 20
click at [585, 155] on p "Sequences" at bounding box center [592, 156] width 70 height 20
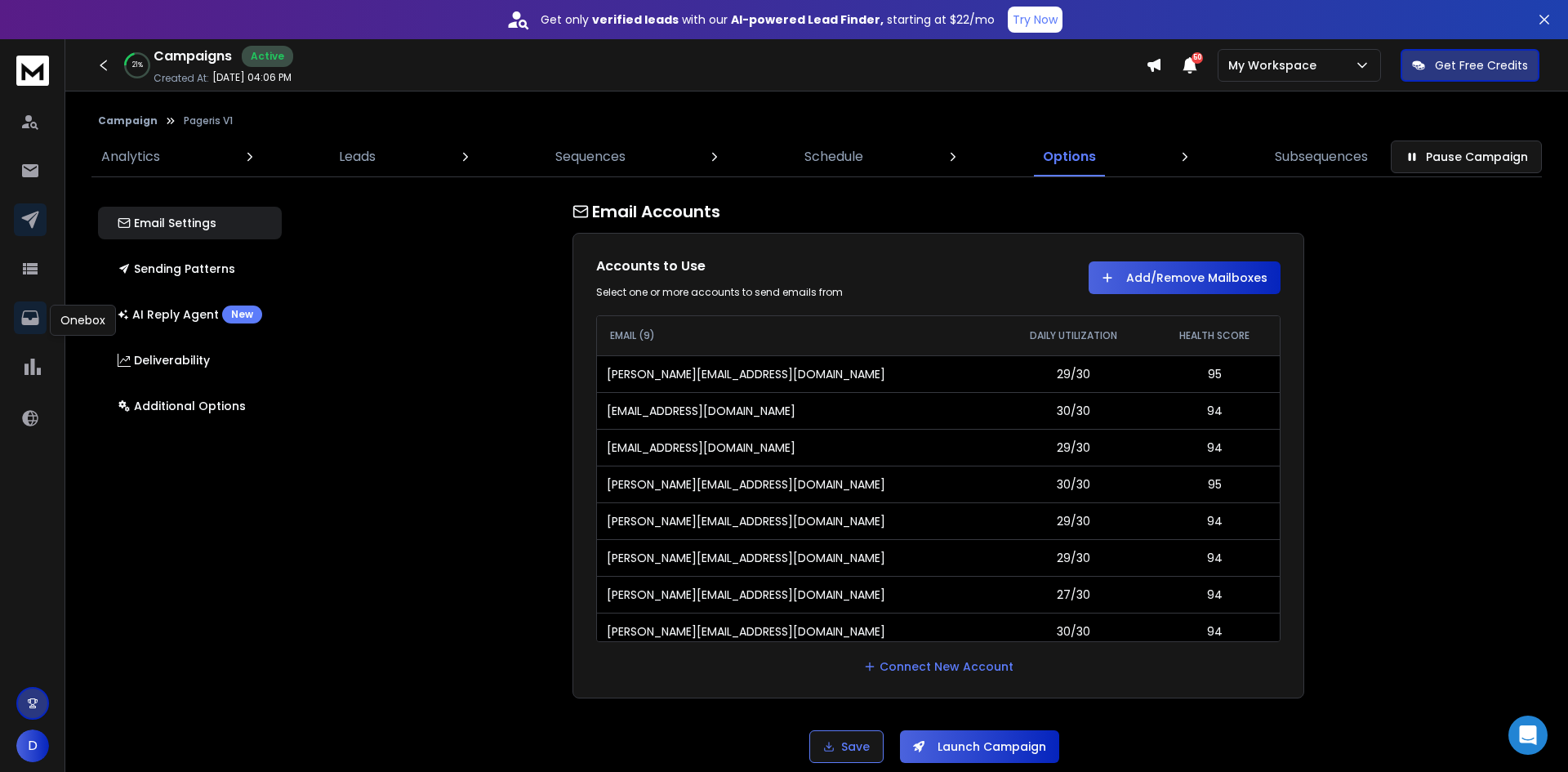
click at [40, 325] on icon at bounding box center [31, 318] width 20 height 20
click at [30, 331] on link at bounding box center [30, 317] width 33 height 33
click at [29, 325] on icon at bounding box center [29, 317] width 17 height 15
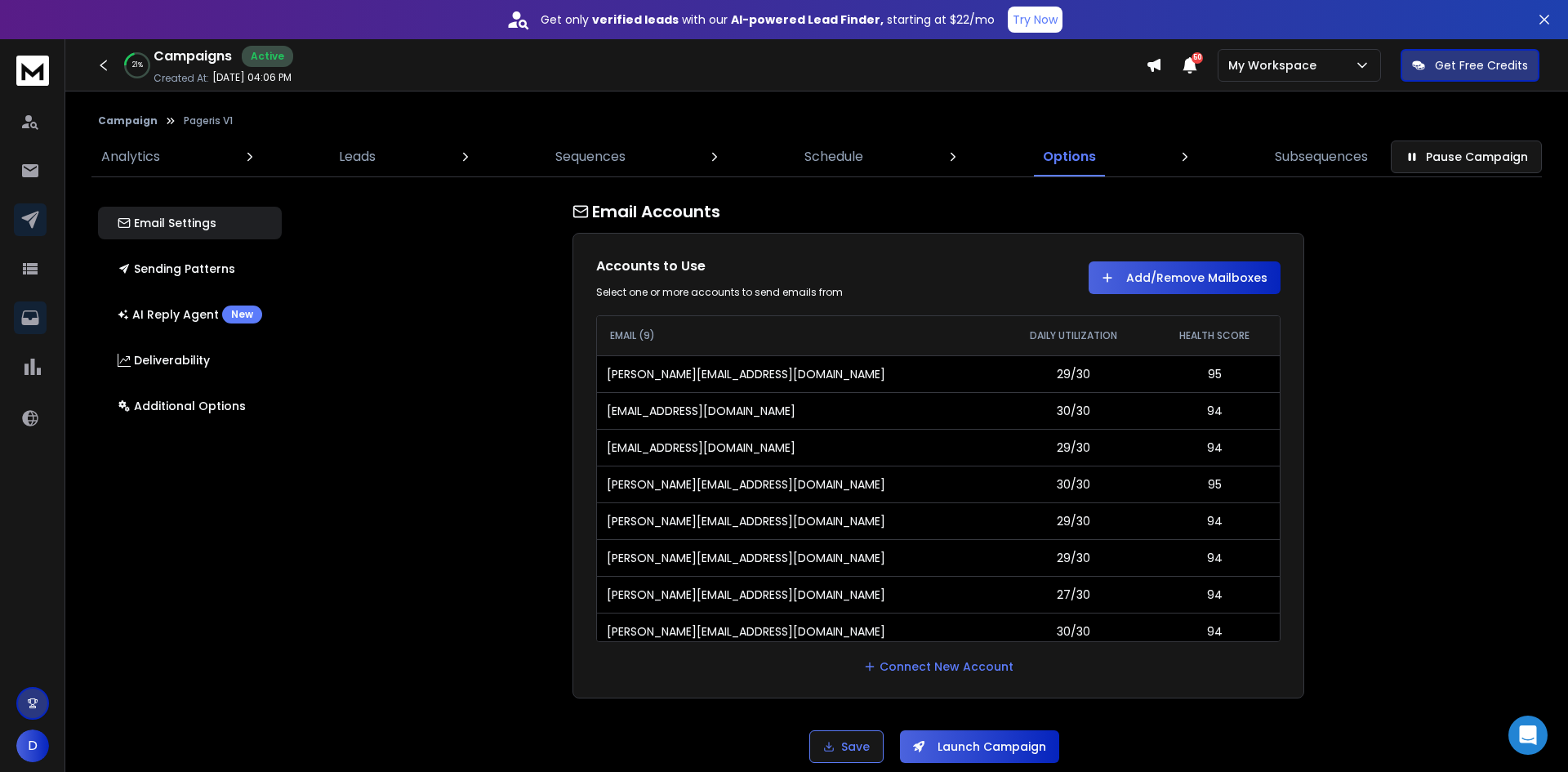
click at [29, 325] on icon at bounding box center [29, 317] width 17 height 15
click at [28, 325] on icon at bounding box center [29, 317] width 17 height 15
click at [27, 324] on icon at bounding box center [29, 317] width 17 height 15
click at [26, 317] on icon at bounding box center [31, 318] width 20 height 20
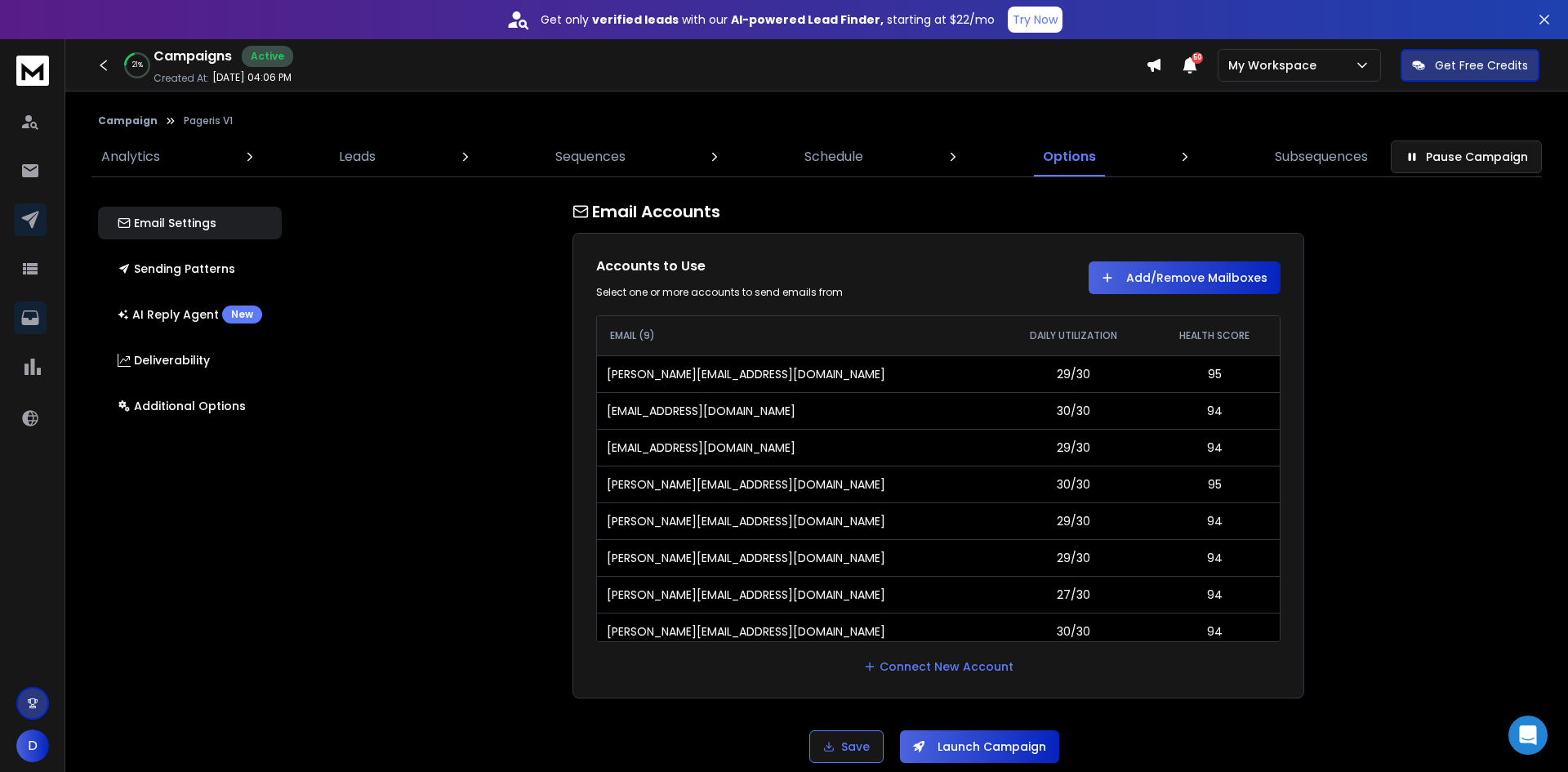
click at [26, 317] on icon at bounding box center [31, 318] width 20 height 20
click at [110, 64] on icon at bounding box center [103, 65] width 15 height 15
click at [1429, 244] on div "Email Accounts Accounts to Use Select one or more accounts to send emails from …" at bounding box center [947, 461] width 1280 height 524
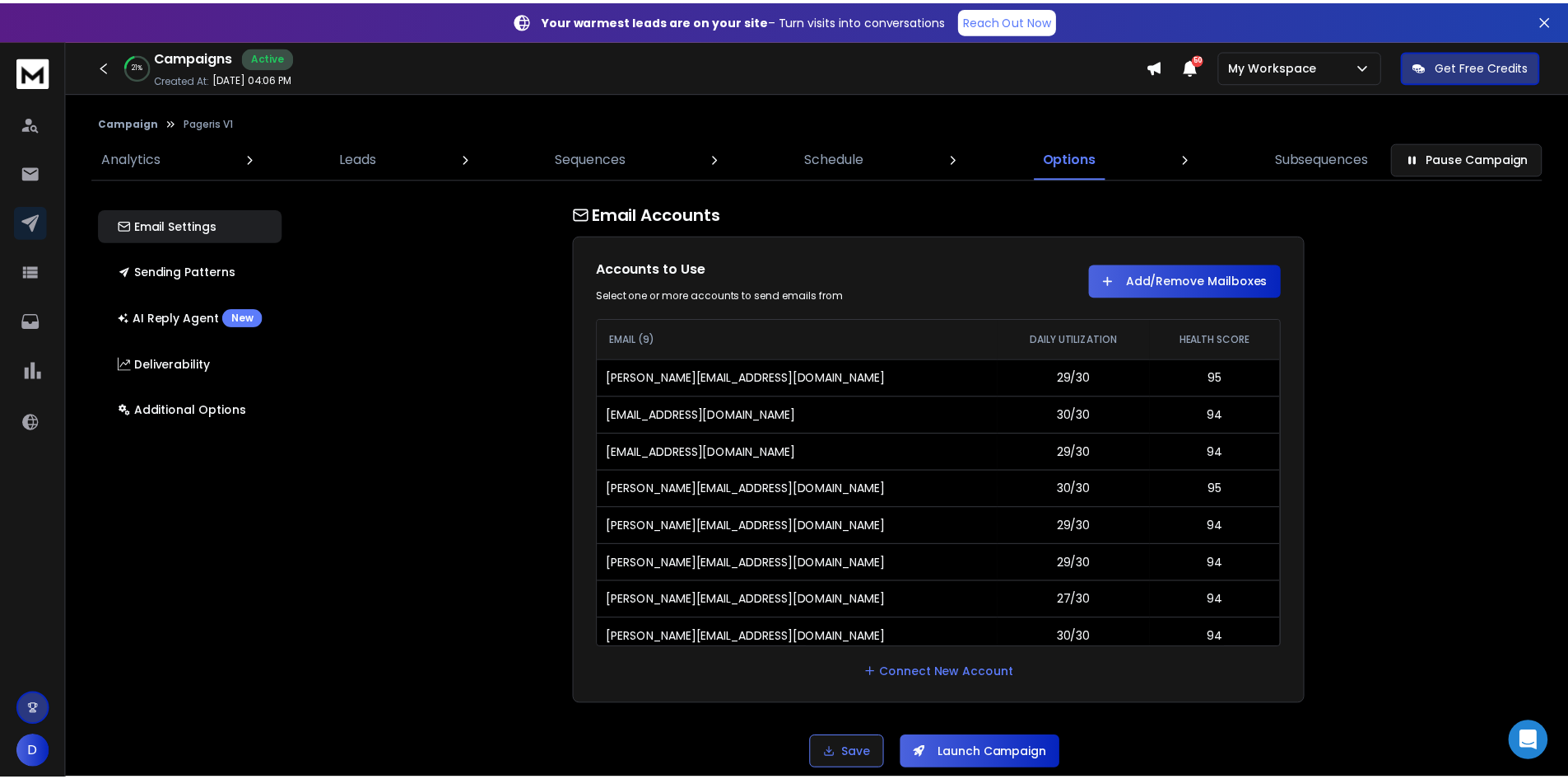
scroll to position [247, 0]
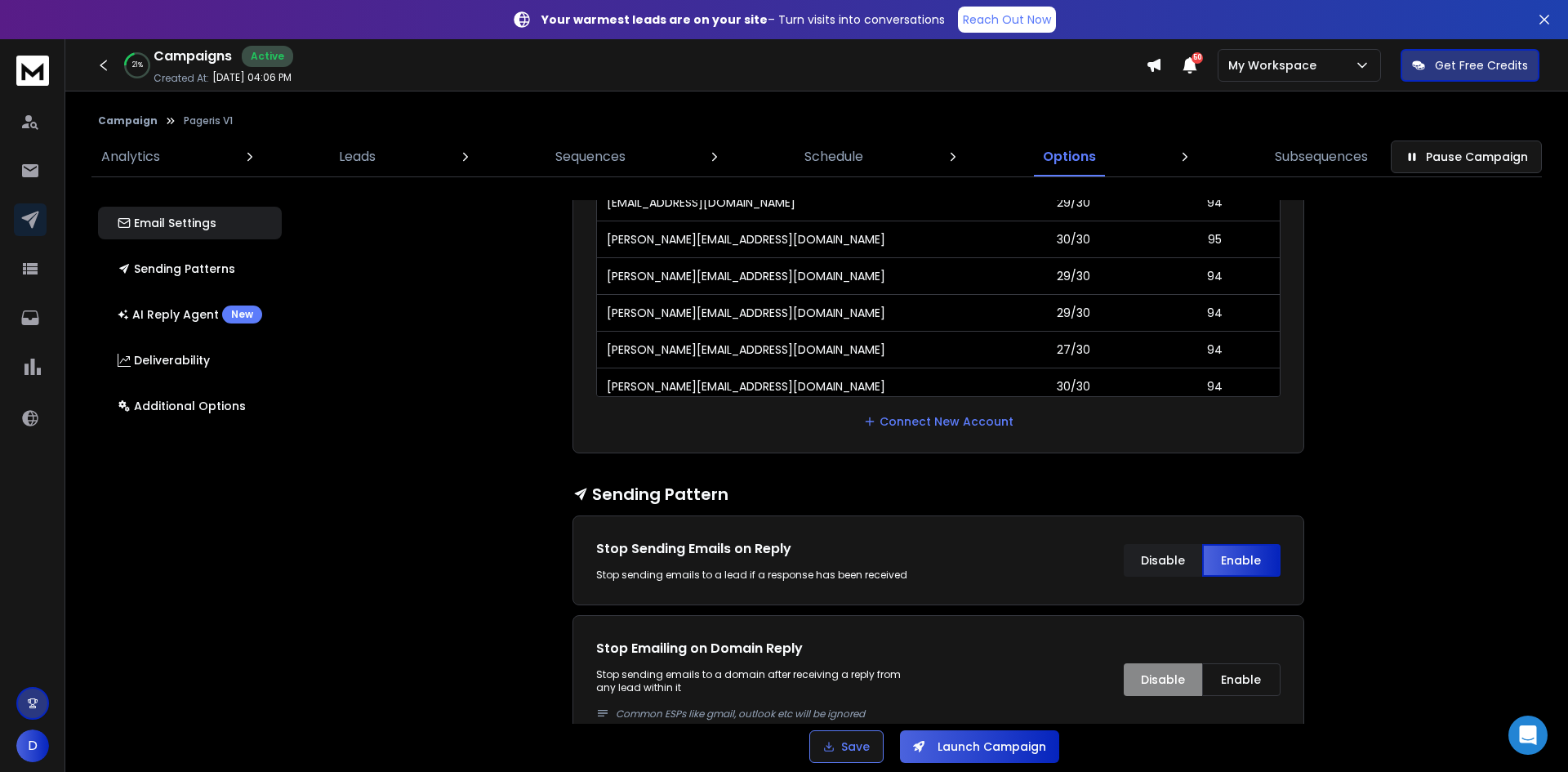
drag, startPoint x: 397, startPoint y: 322, endPoint x: 378, endPoint y: 359, distance: 41.6
drag, startPoint x: 378, startPoint y: 359, endPoint x: 207, endPoint y: 538, distance: 247.6
click at [206, 538] on div "Email Settings Sending Patterns AI Reply Agent New Deliverability Additional Op…" at bounding box center [842, 461] width 1490 height 524
click at [473, 124] on div "Campaign Pageris V1" at bounding box center [816, 121] width 1450 height 26
click at [106, 50] on button at bounding box center [103, 64] width 21 height 33
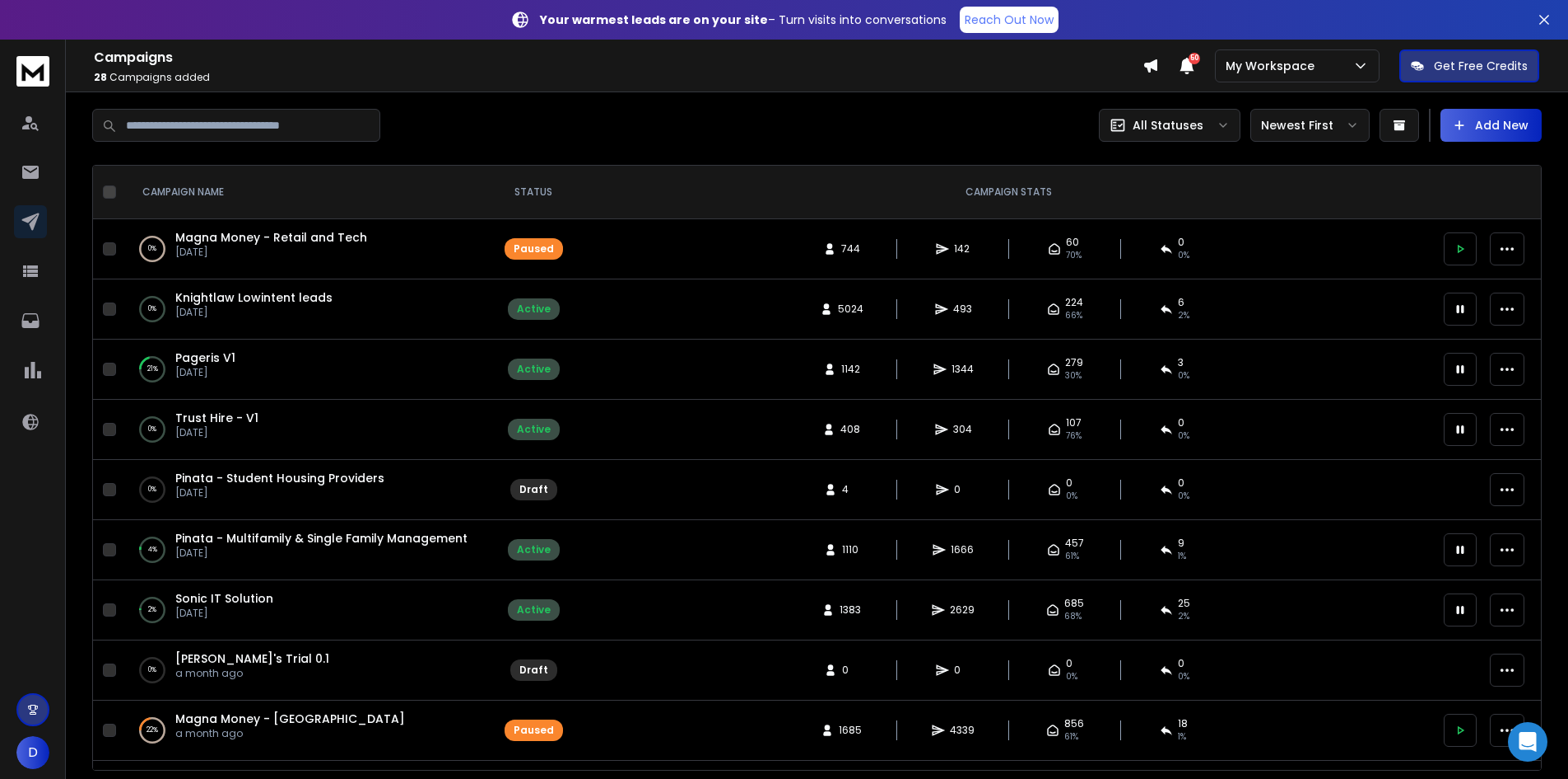
click at [219, 354] on span "Pageris V1" at bounding box center [206, 358] width 60 height 16
click at [205, 356] on span "Pageris V1" at bounding box center [206, 358] width 60 height 16
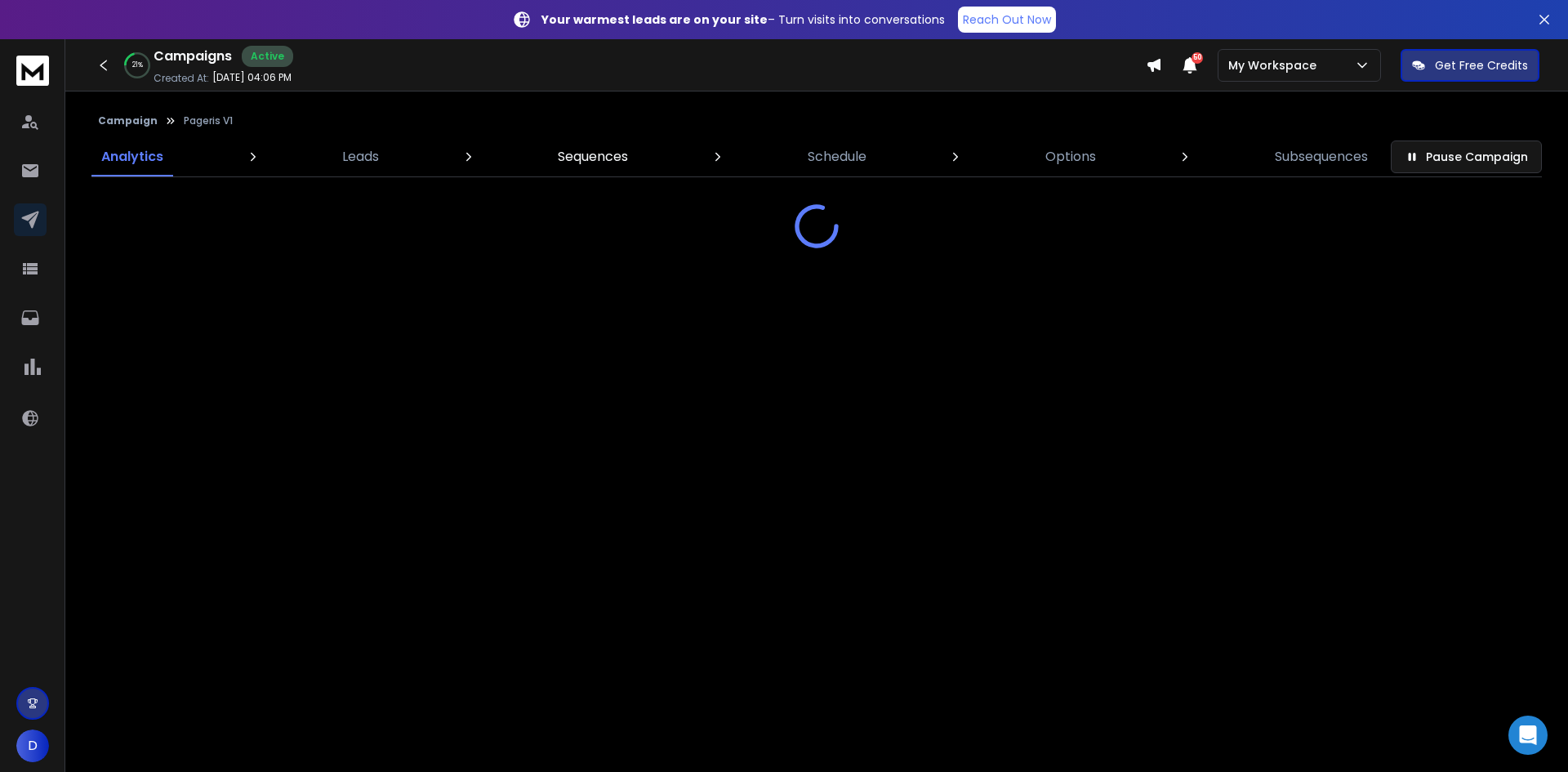
click at [633, 156] on link "Sequences" at bounding box center [593, 157] width 90 height 40
click at [633, 156] on link "Sequences" at bounding box center [591, 157] width 93 height 40
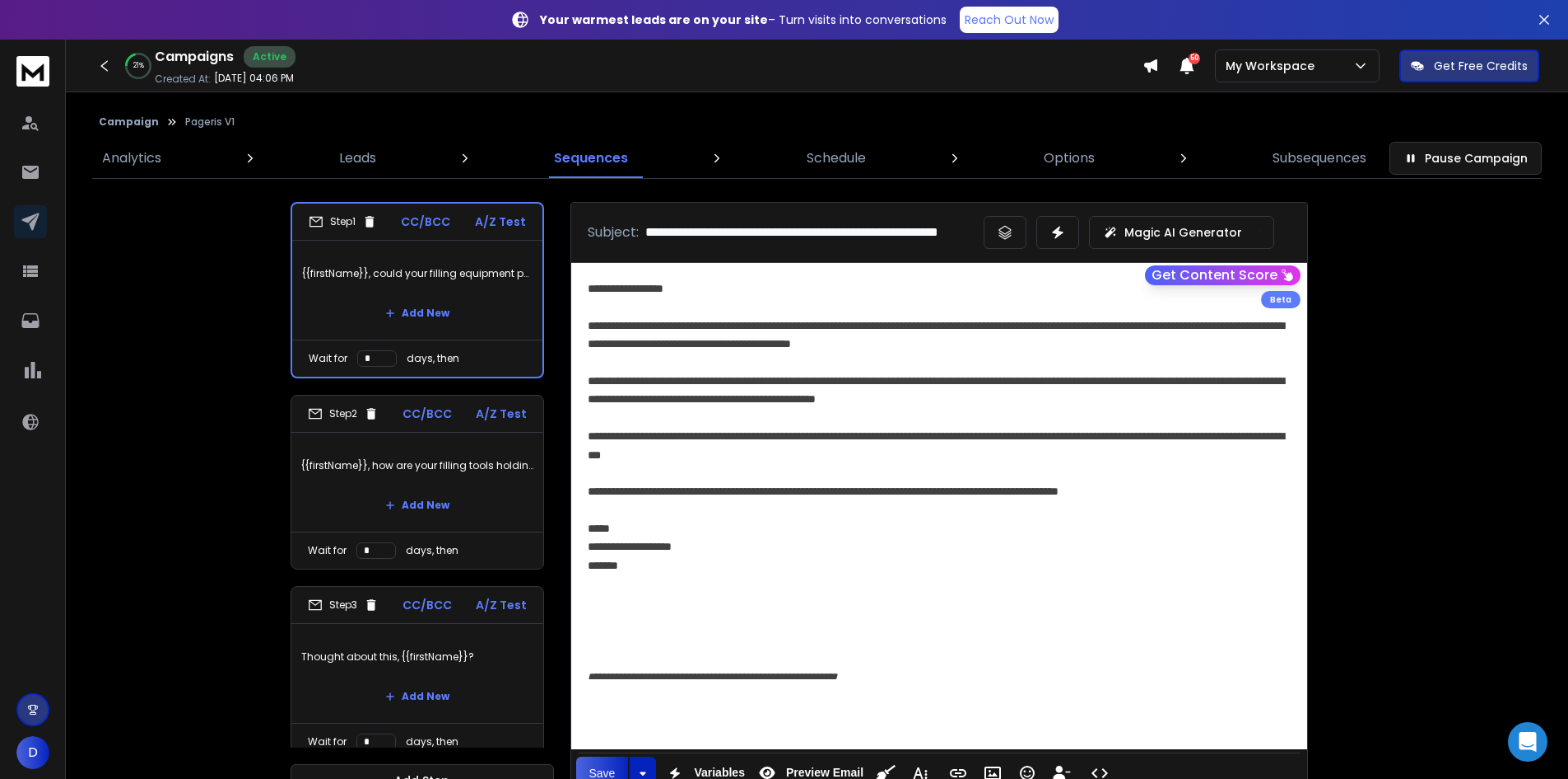
click at [381, 455] on p "{{firstName}}, how are your filling tools holding up in the heat?" at bounding box center [417, 465] width 233 height 46
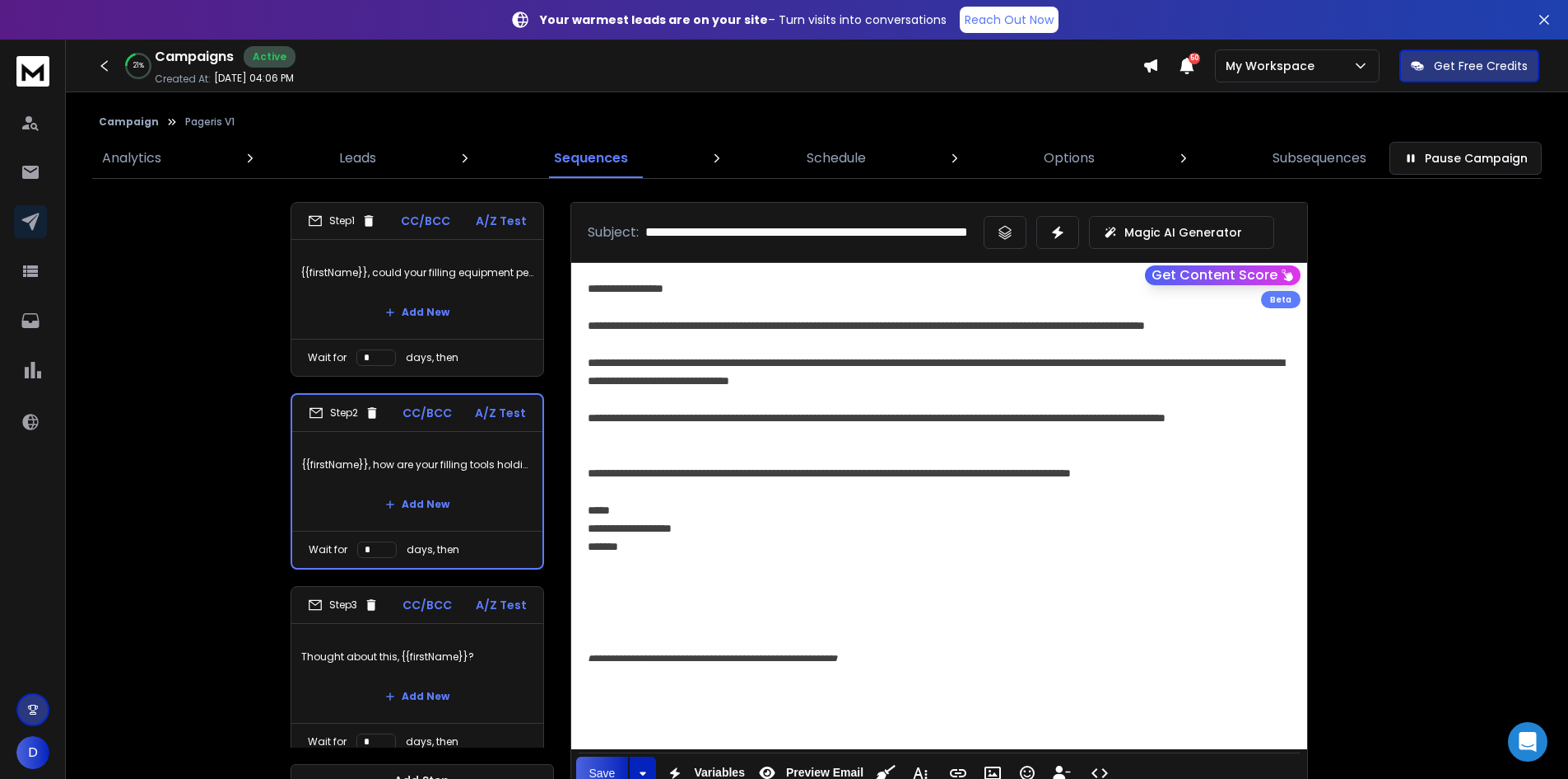
click at [353, 673] on p "Thought about this, {{firstName}}?" at bounding box center [417, 656] width 233 height 46
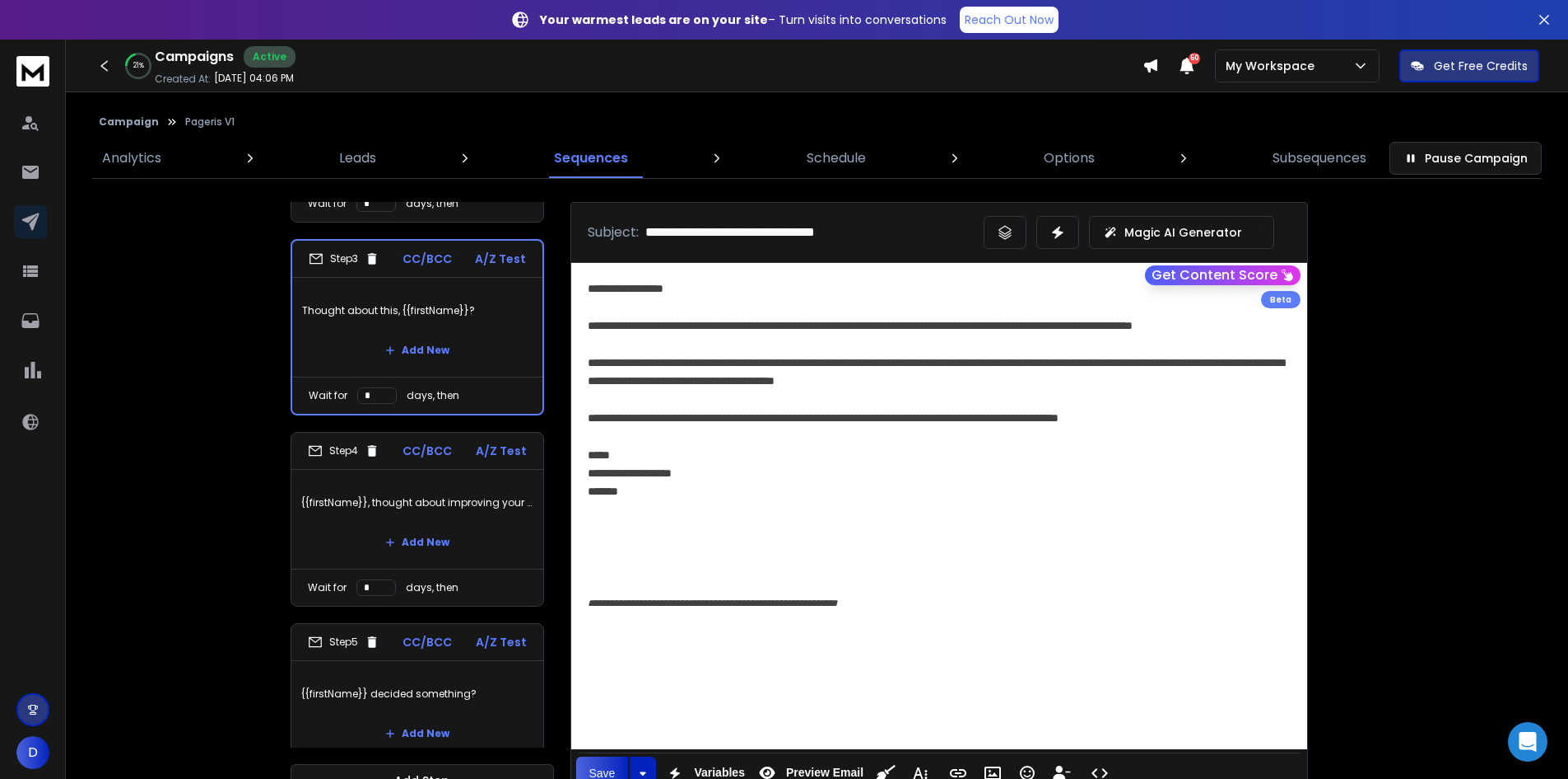
scroll to position [359, 0]
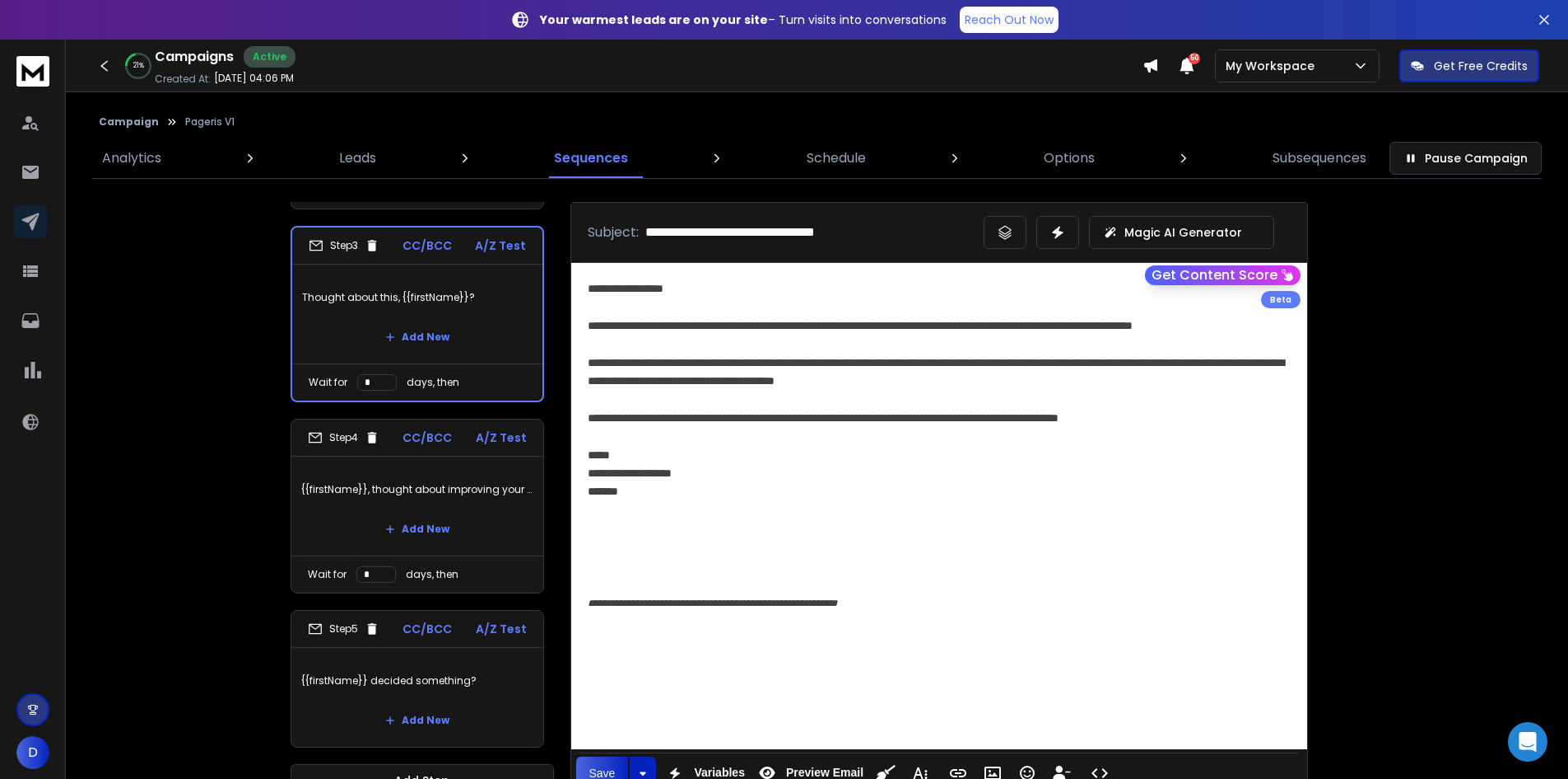
click at [336, 687] on p "{{firstName}} decided something?" at bounding box center [417, 680] width 233 height 46
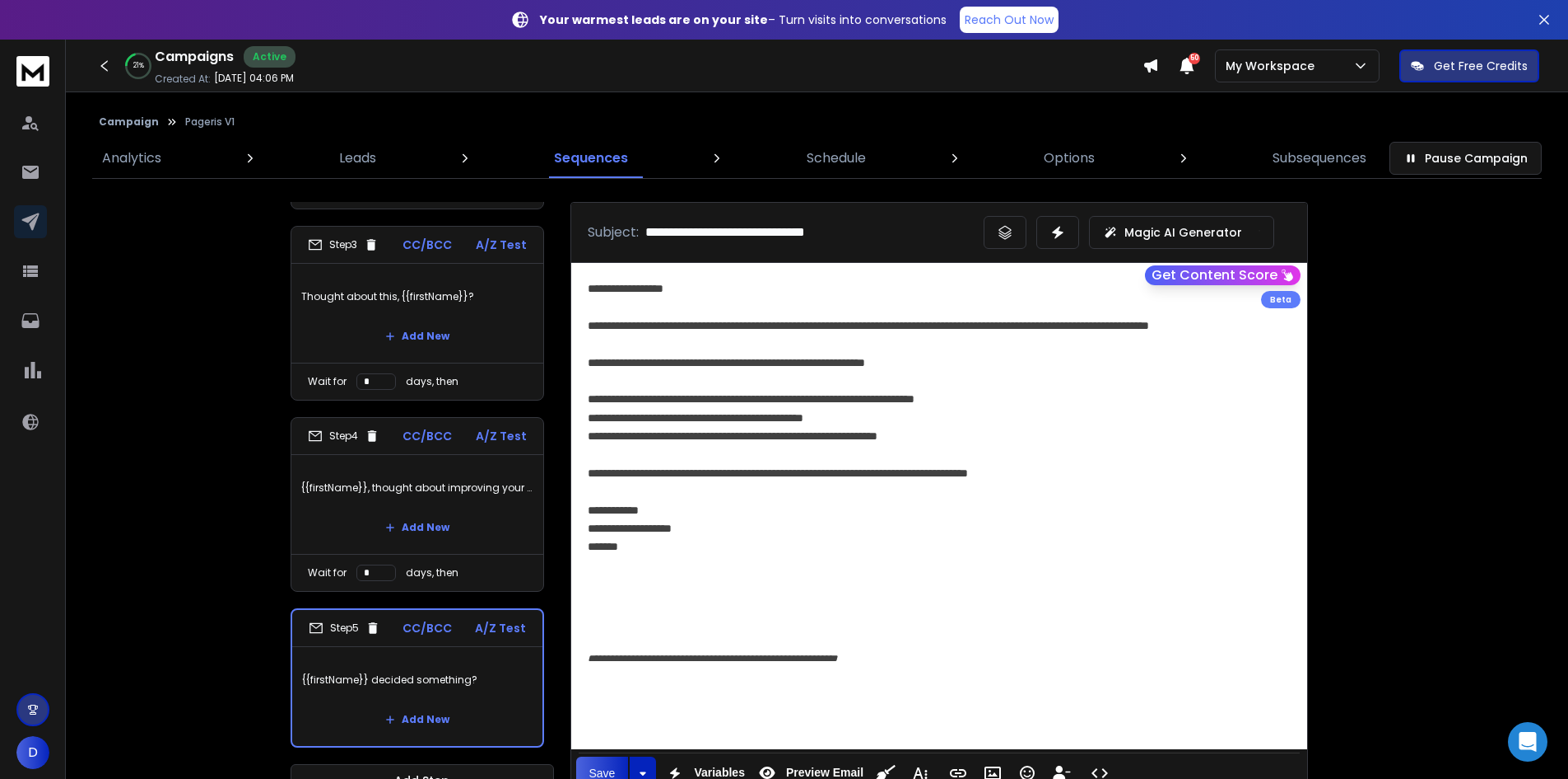
click at [395, 477] on p "{{firstName}}, thought about improving your filling tools?" at bounding box center [417, 487] width 233 height 46
type input "**********"
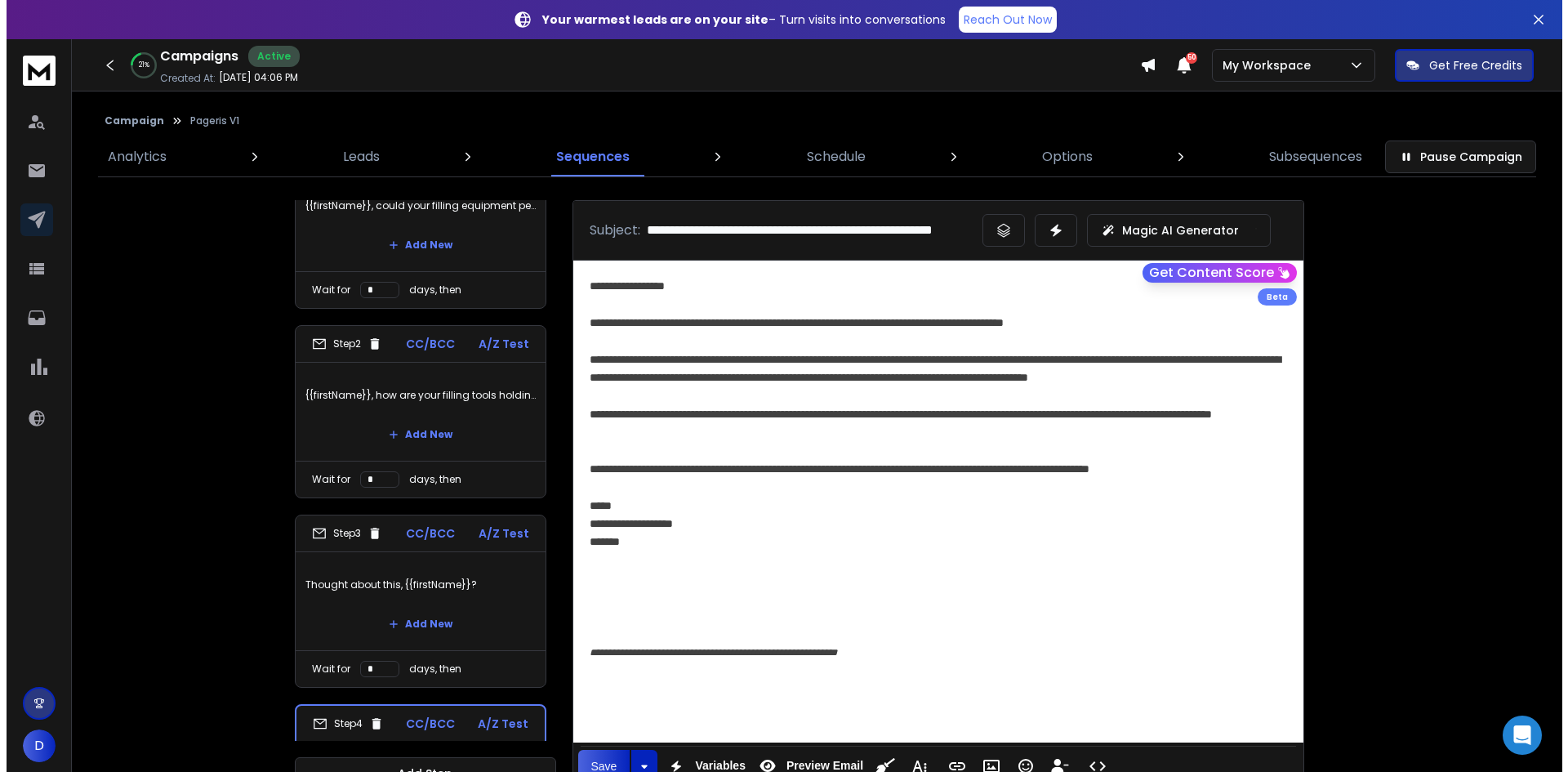
scroll to position [0, 0]
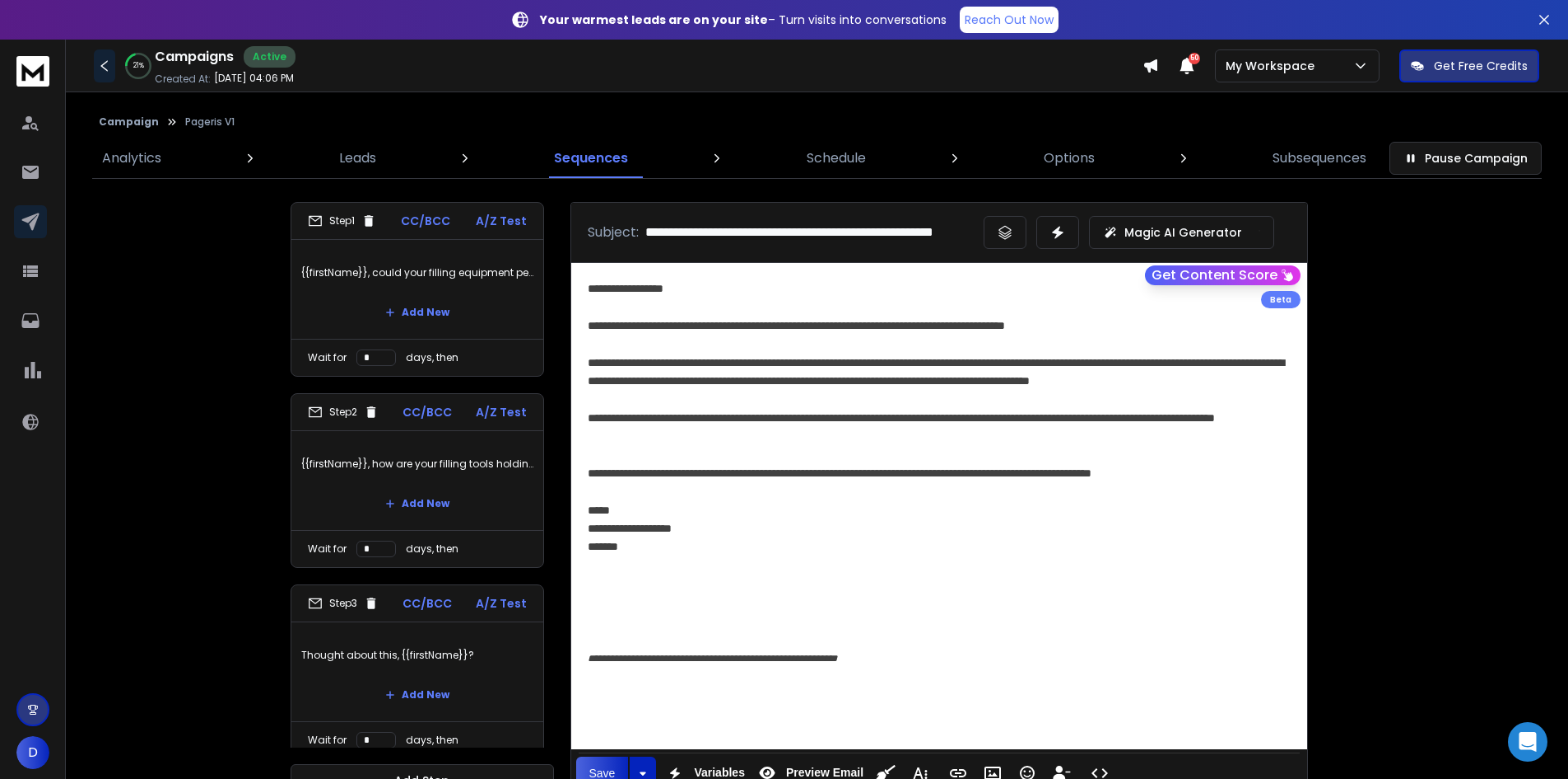
click at [106, 61] on icon at bounding box center [104, 66] width 15 height 15
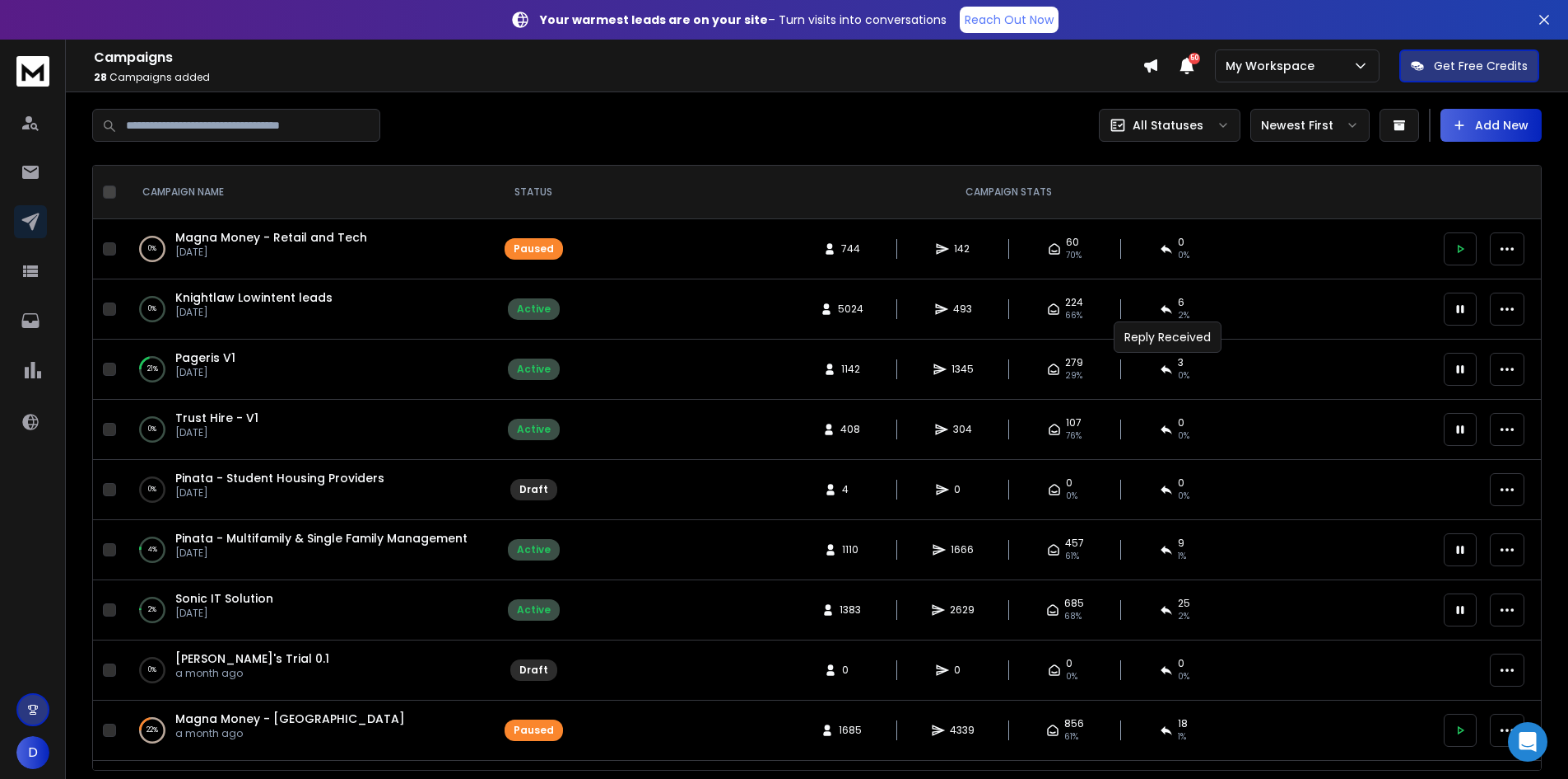
click at [1178, 381] on span "0 %" at bounding box center [1184, 376] width 12 height 13
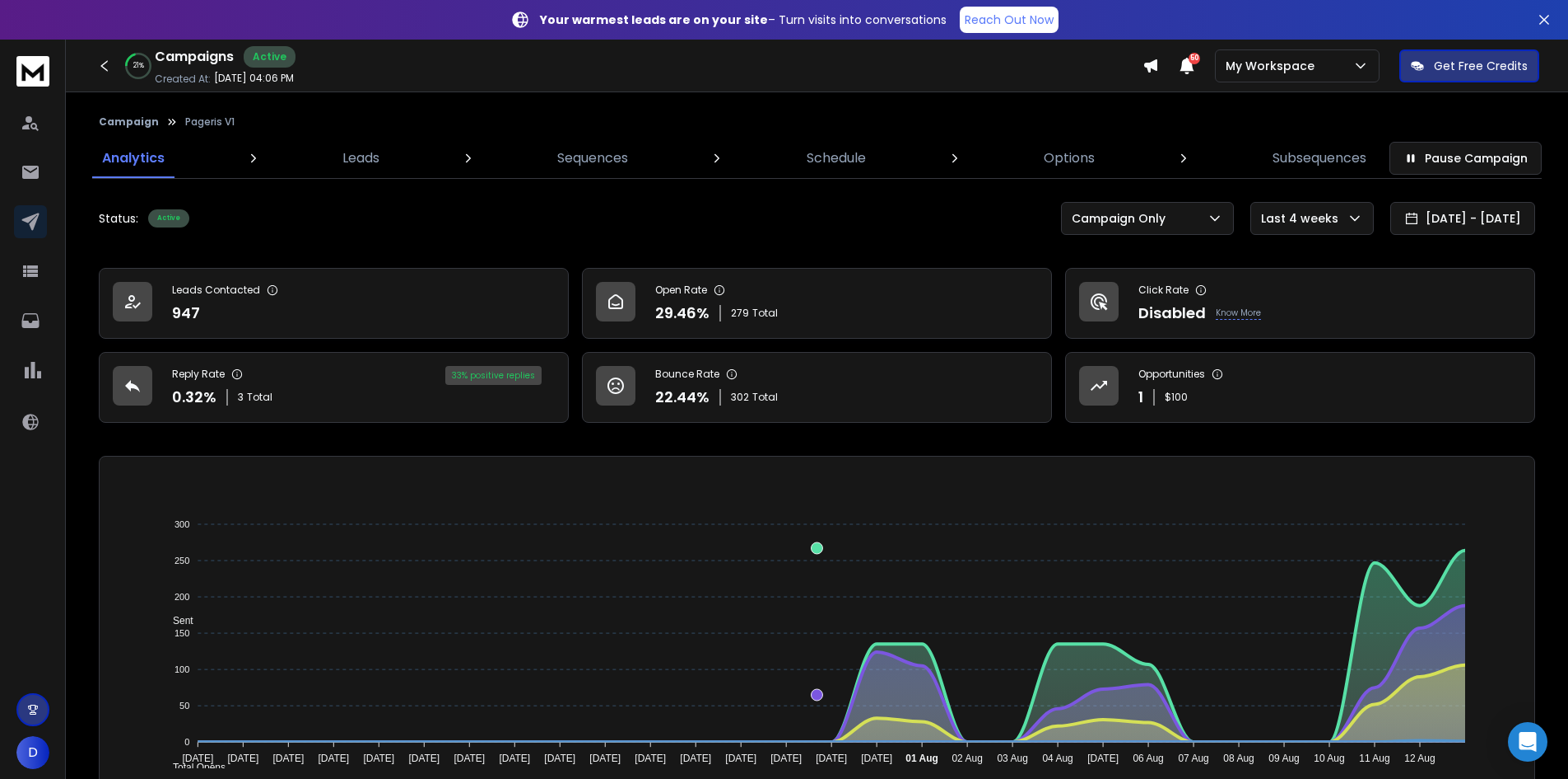
click at [223, 379] on p "Reply Rate" at bounding box center [198, 374] width 53 height 13
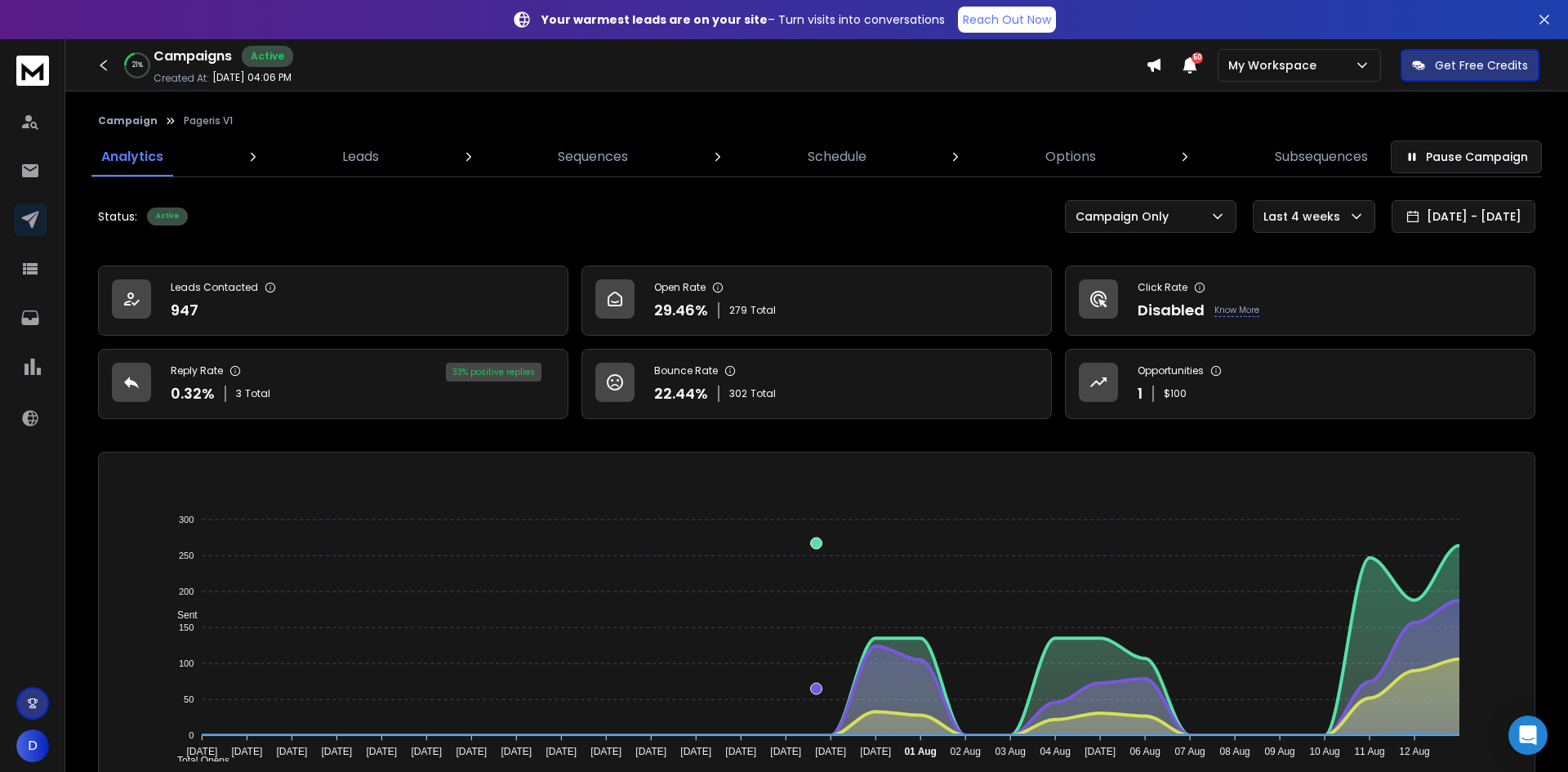
click at [480, 364] on div "Your warmest leads are on your site – Turn visits into conversations Reach Out …" at bounding box center [784, 386] width 1568 height 772
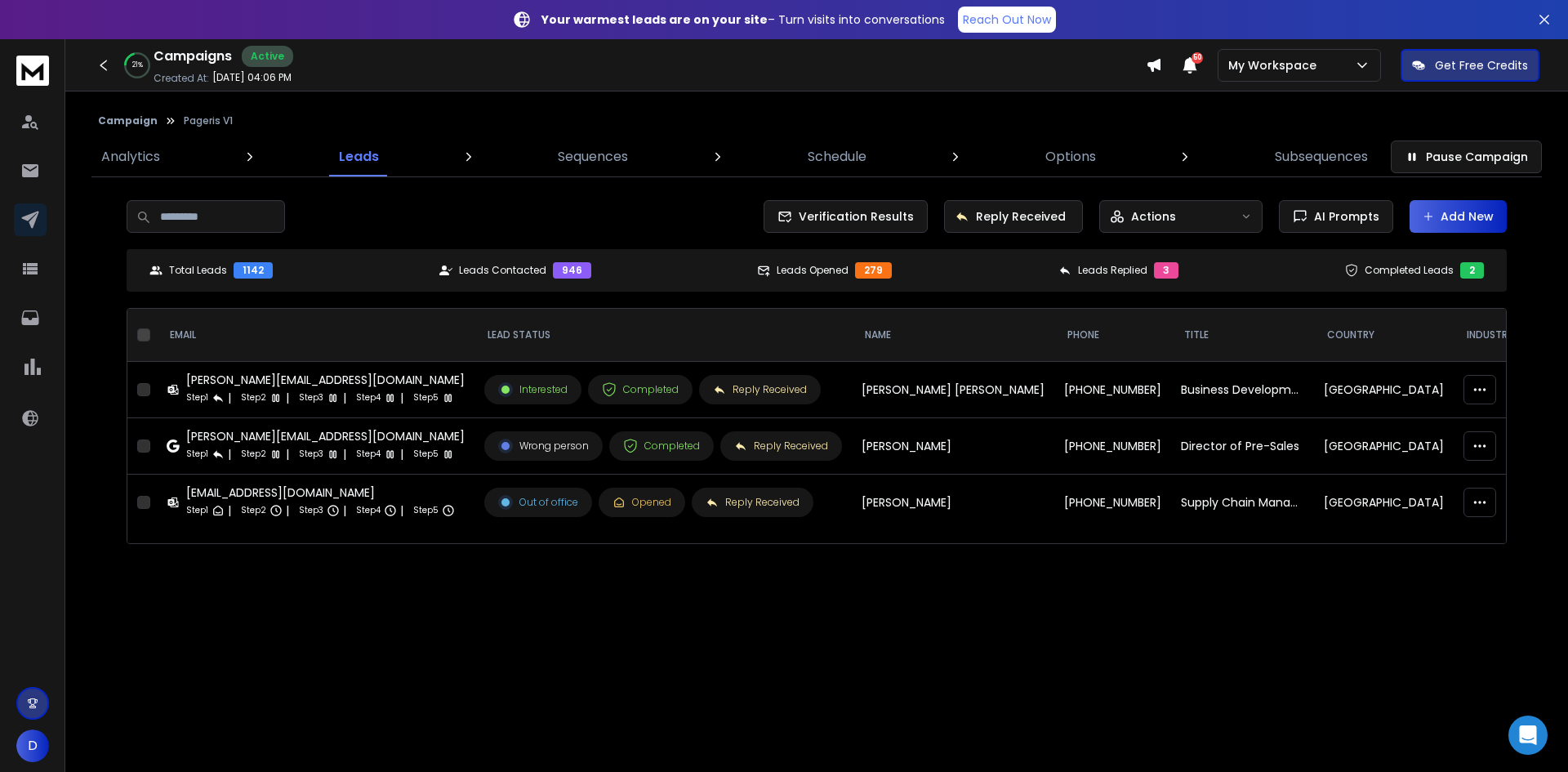
click at [272, 444] on div "anthony@sykon.ae" at bounding box center [325, 435] width 278 height 16
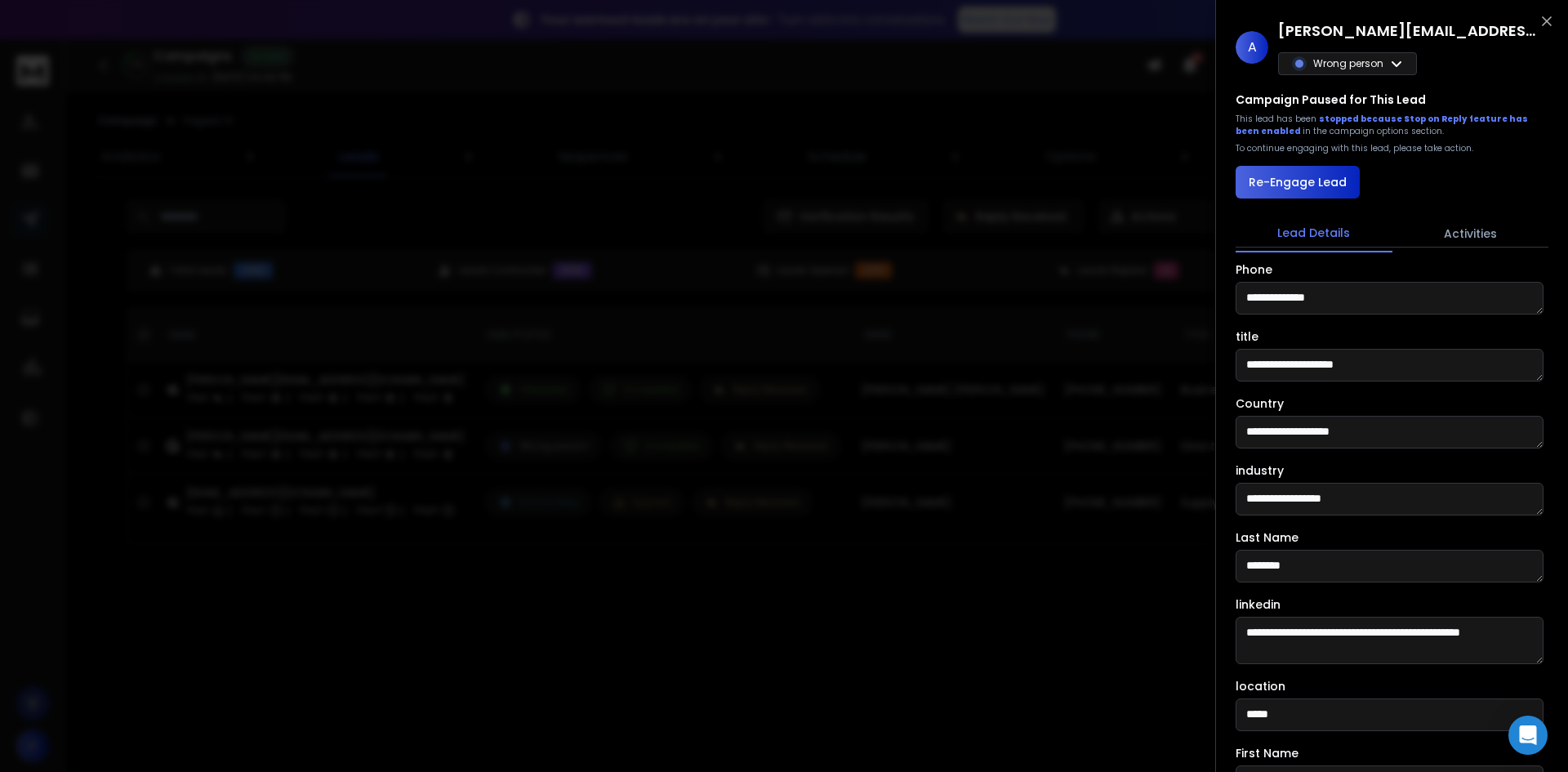
click at [1005, 376] on div at bounding box center [784, 386] width 1568 height 772
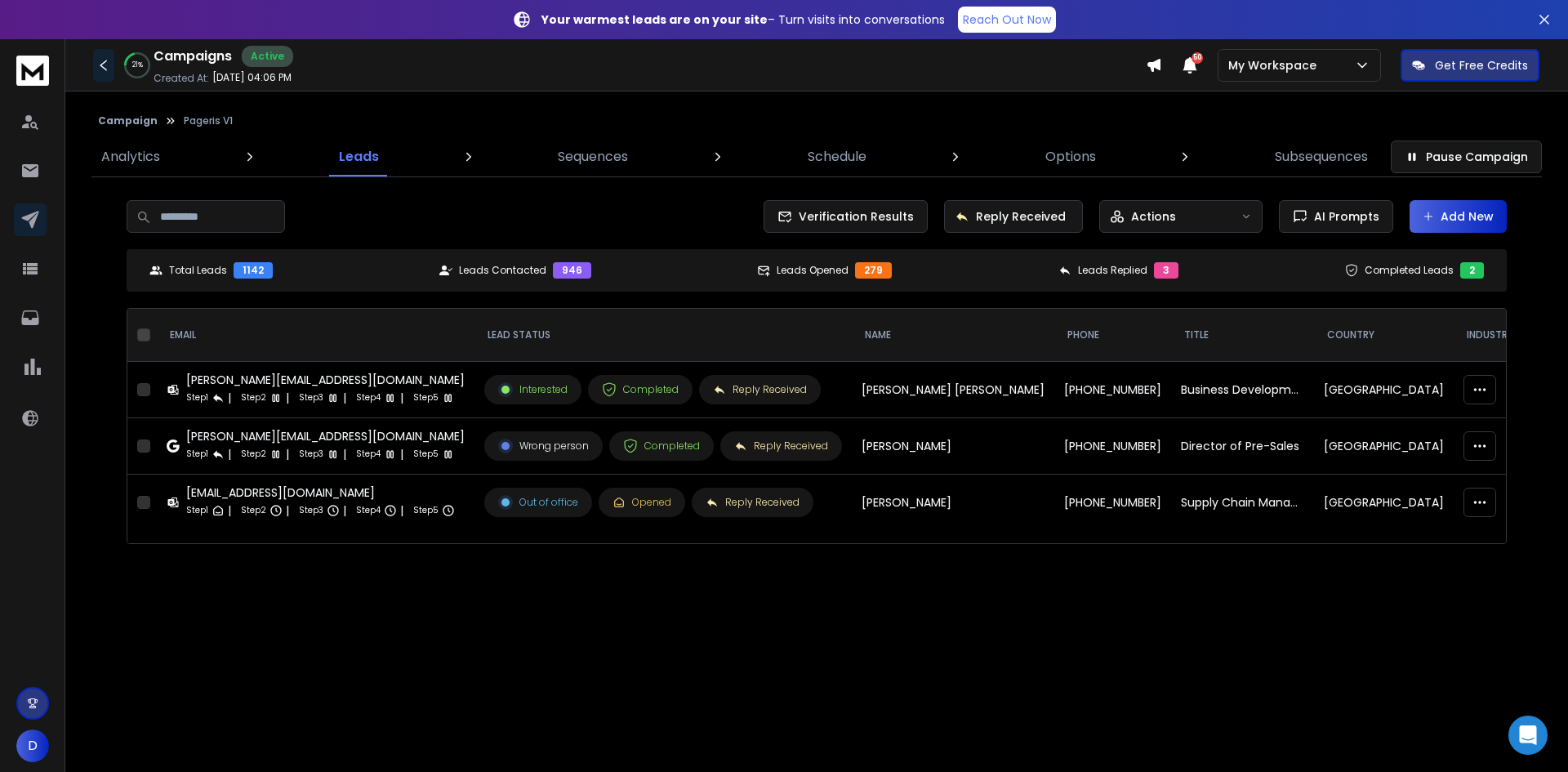
click at [100, 72] on button at bounding box center [103, 64] width 21 height 33
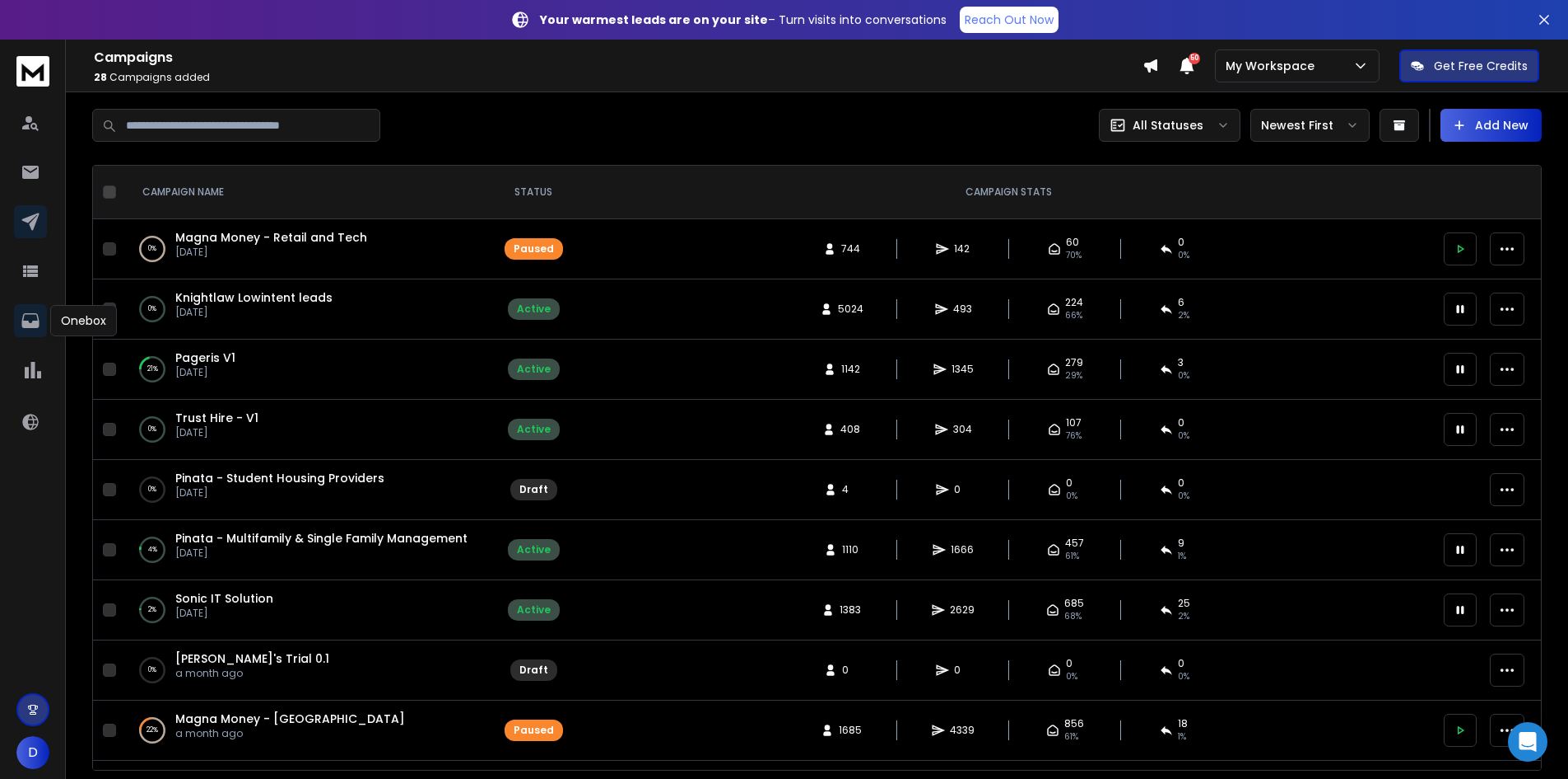
click at [35, 321] on icon at bounding box center [29, 320] width 17 height 15
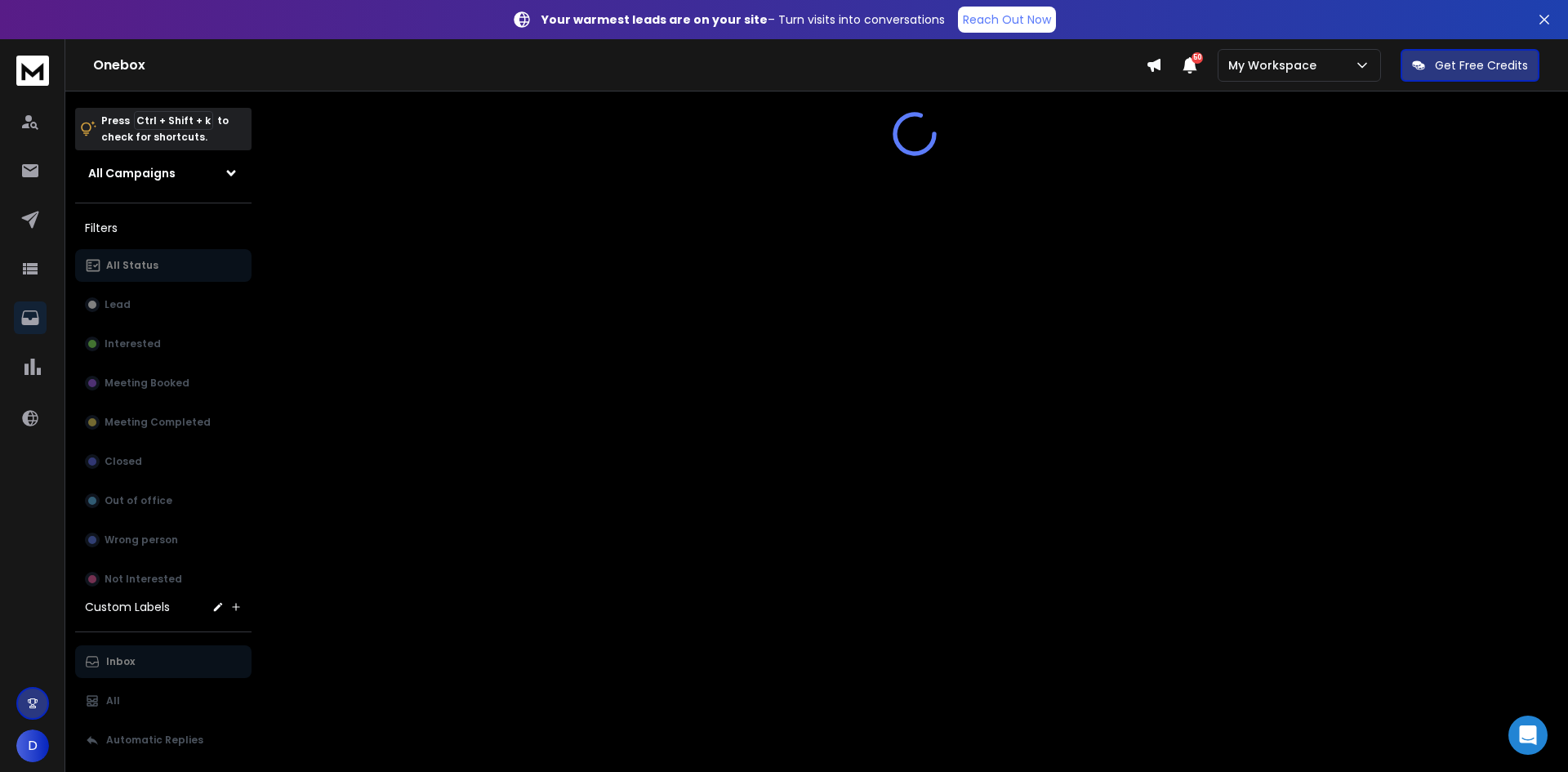
click at [116, 531] on div "All Status Lead Interested Meeting Booked Meeting Completed Closed Out of offic…" at bounding box center [163, 423] width 176 height 346
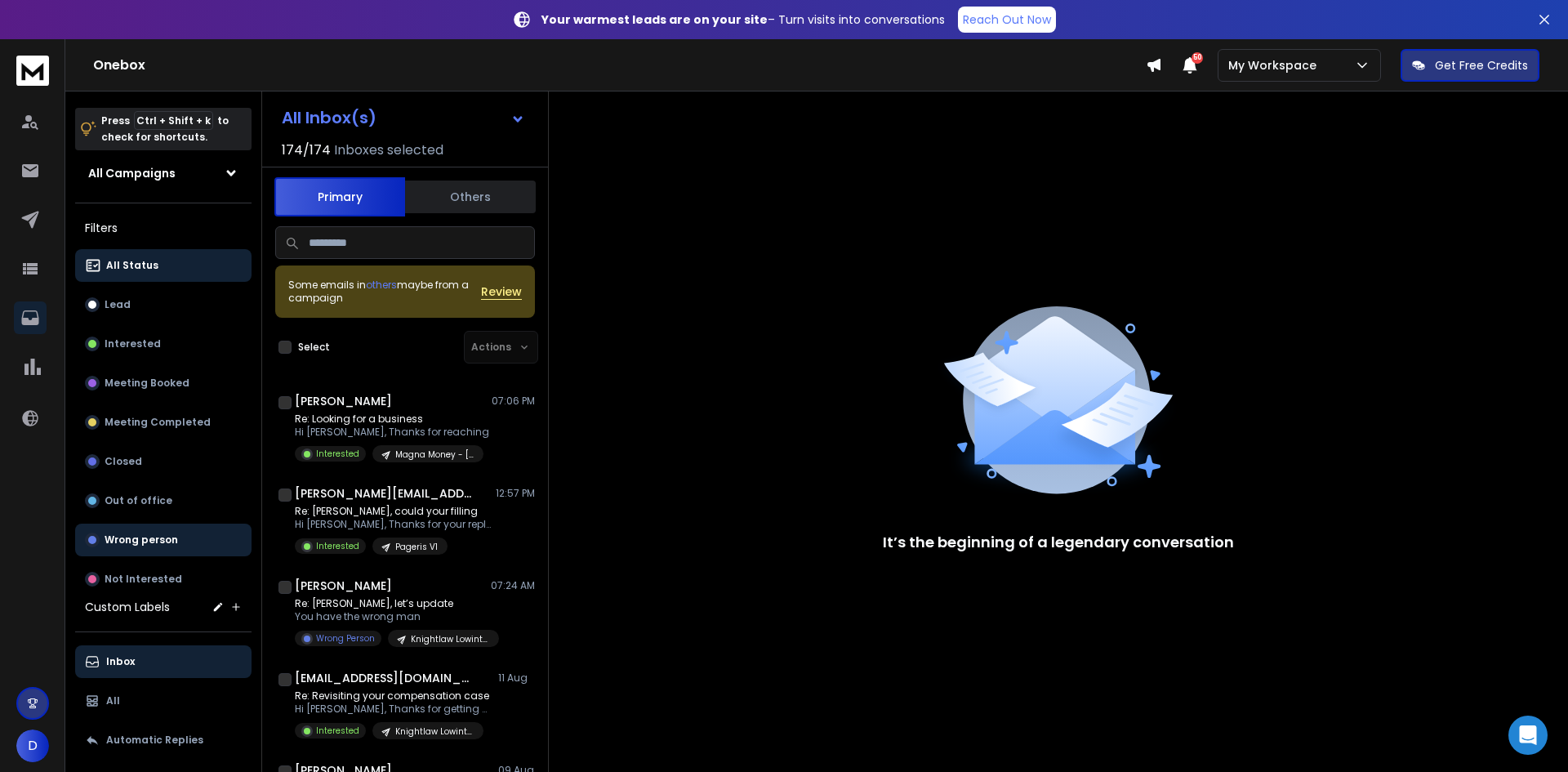
click at [127, 529] on button "Wrong person" at bounding box center [163, 539] width 176 height 33
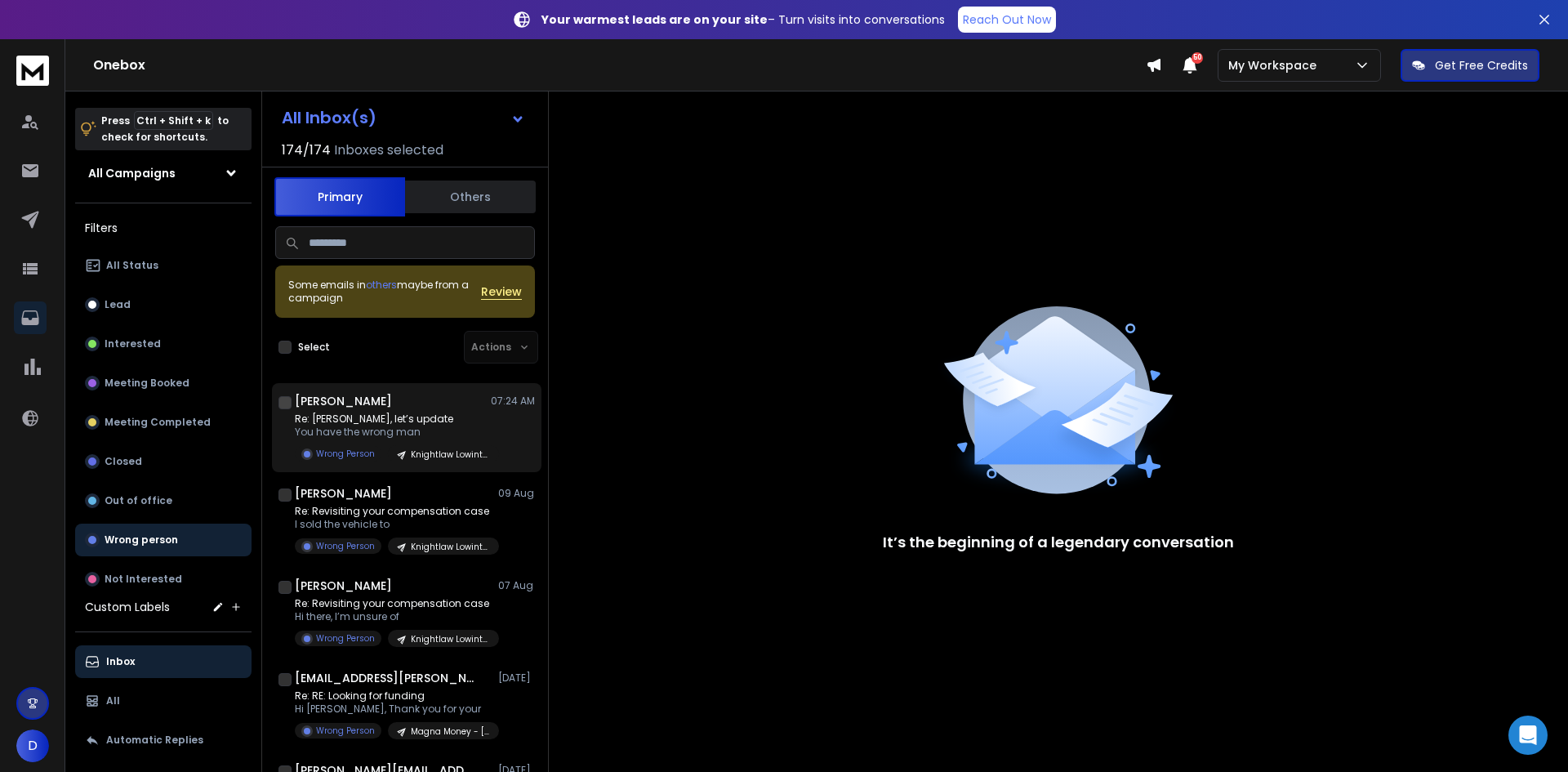
click at [401, 402] on div "Foryst Hutchinson 07:24 AM" at bounding box center [415, 401] width 241 height 16
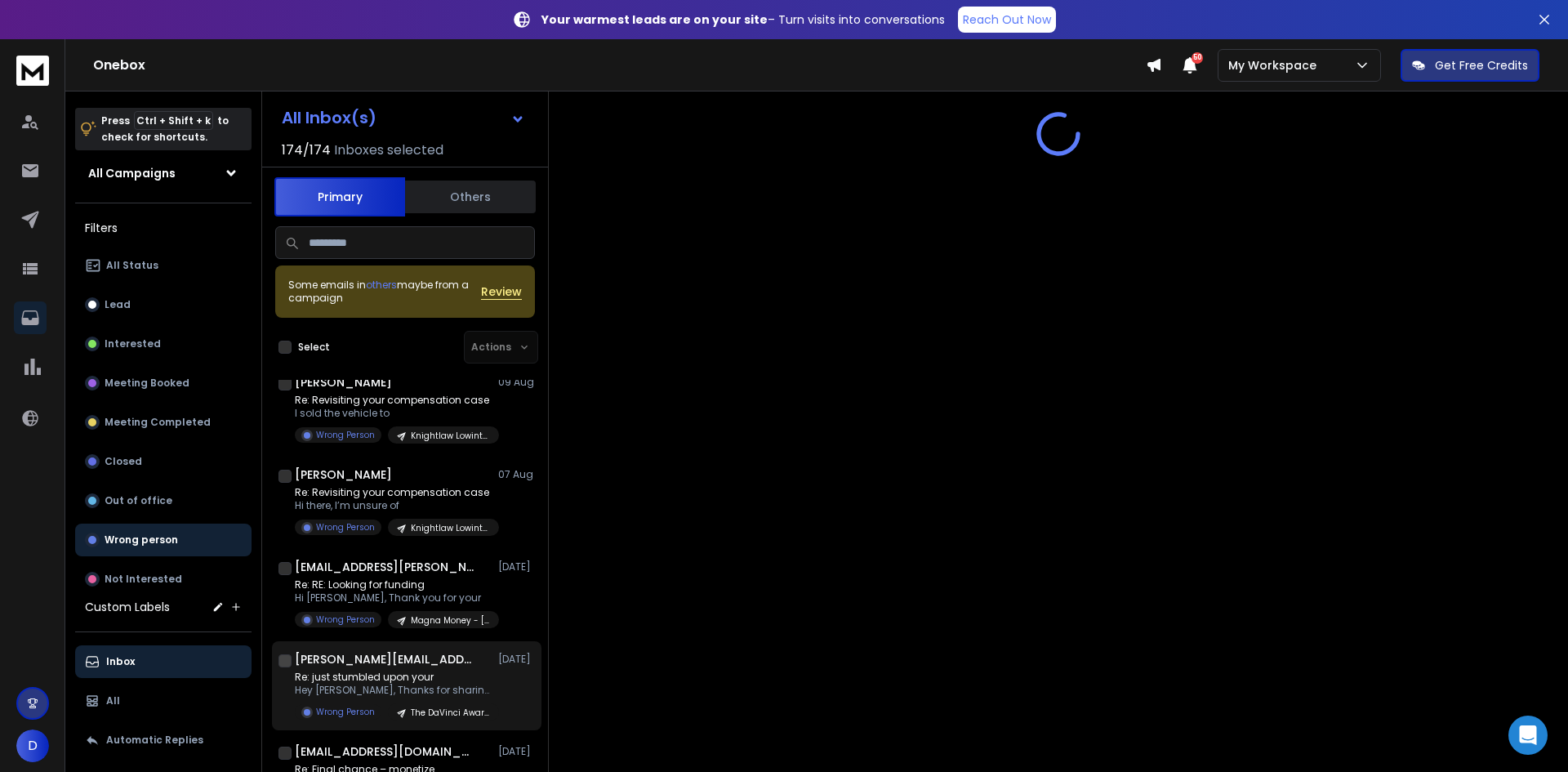
scroll to position [81, 0]
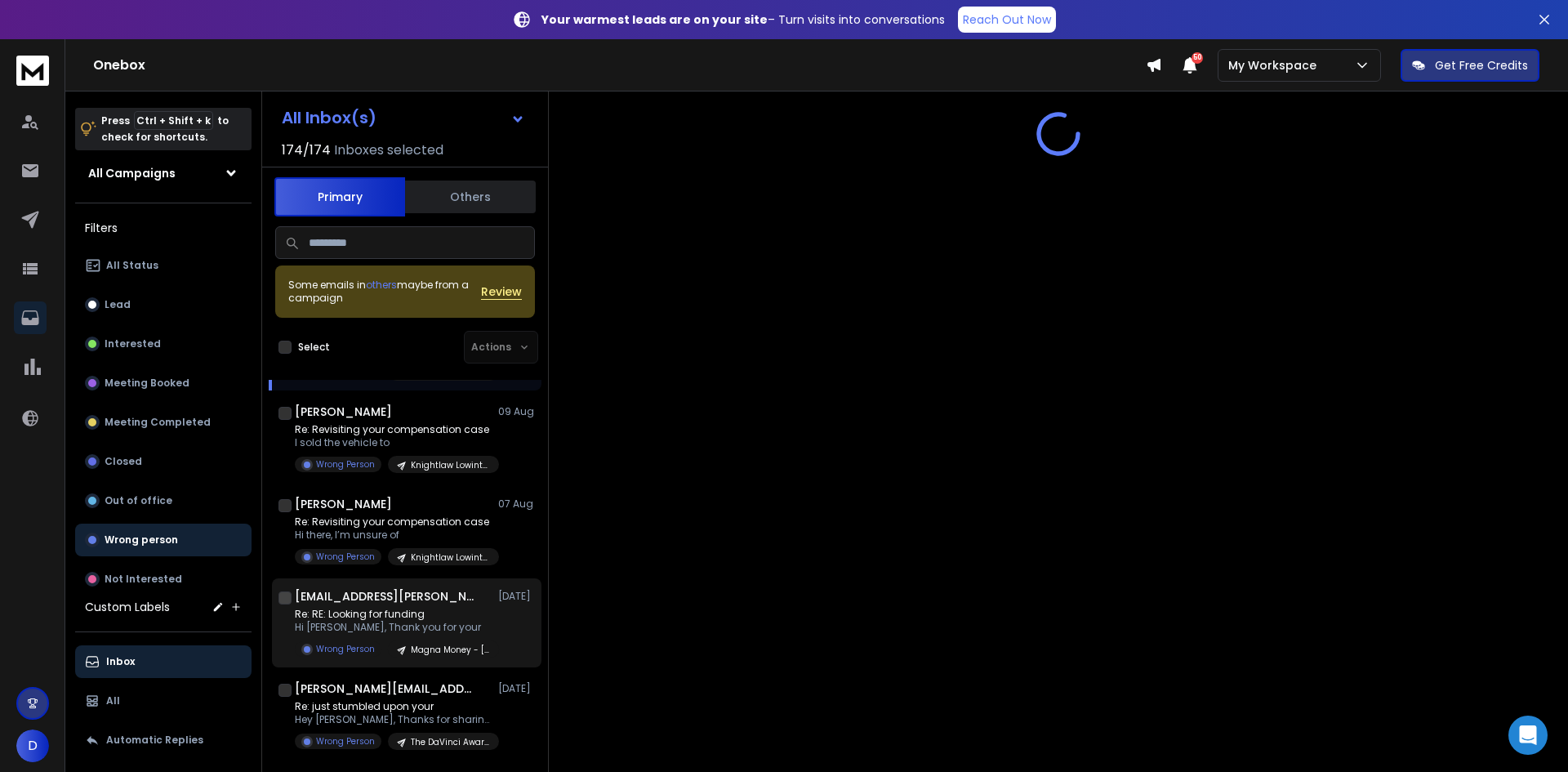
click at [393, 611] on p "Re: RE: Looking for funding" at bounding box center [393, 614] width 196 height 13
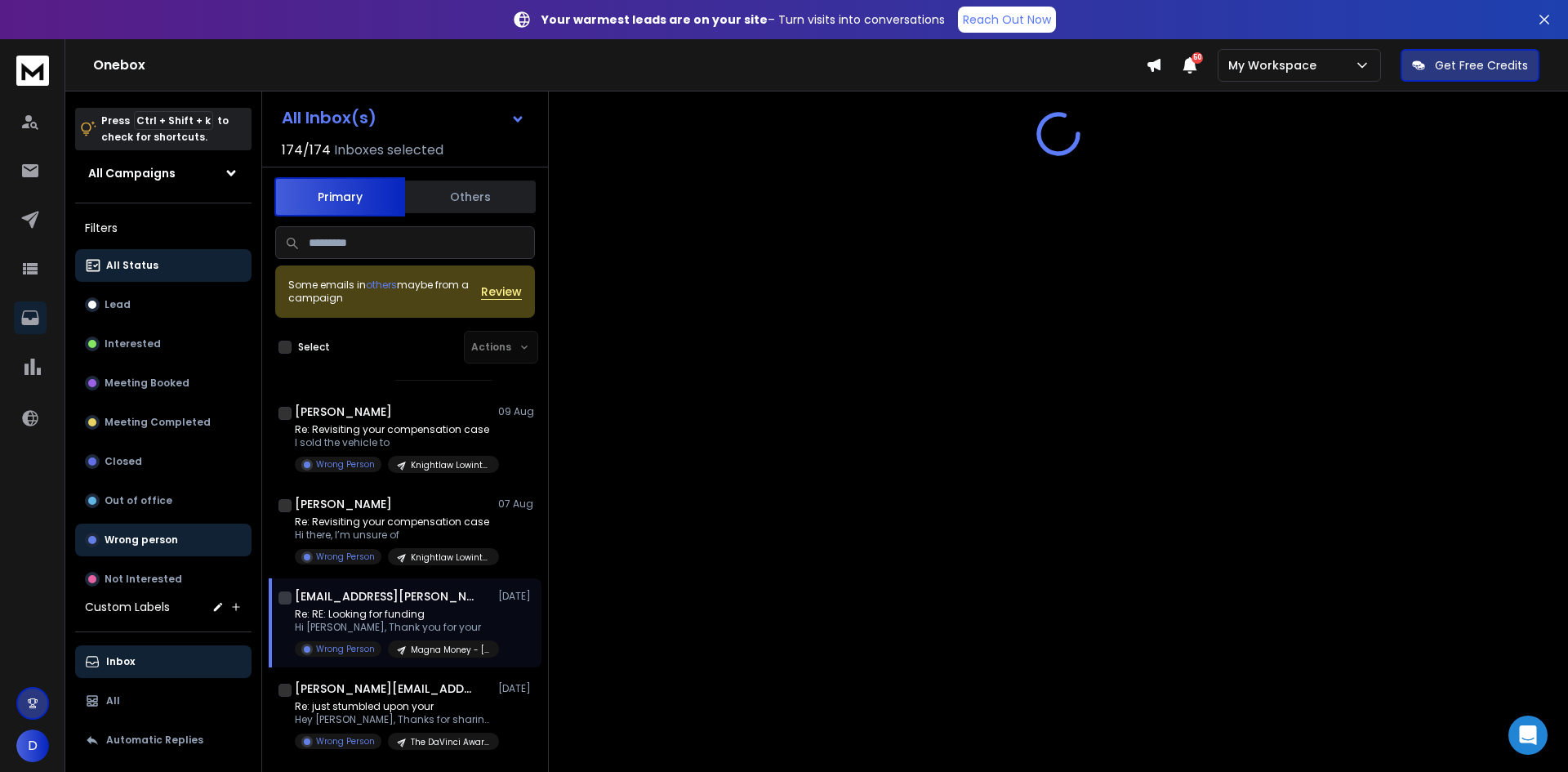
click at [150, 249] on button "All Status" at bounding box center [163, 265] width 176 height 33
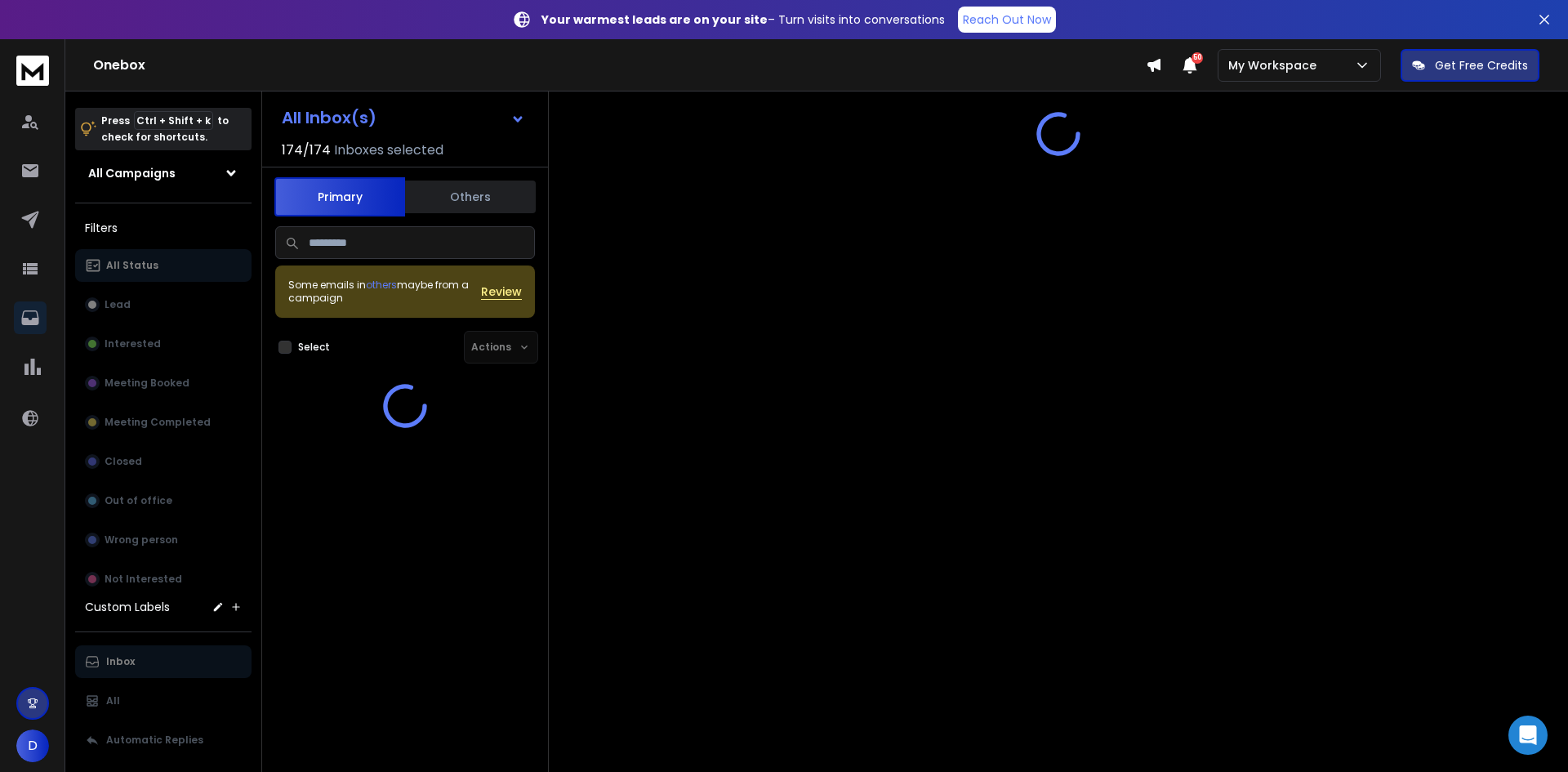
scroll to position [0, 0]
click at [173, 163] on button "All Campaigns" at bounding box center [163, 172] width 176 height 33
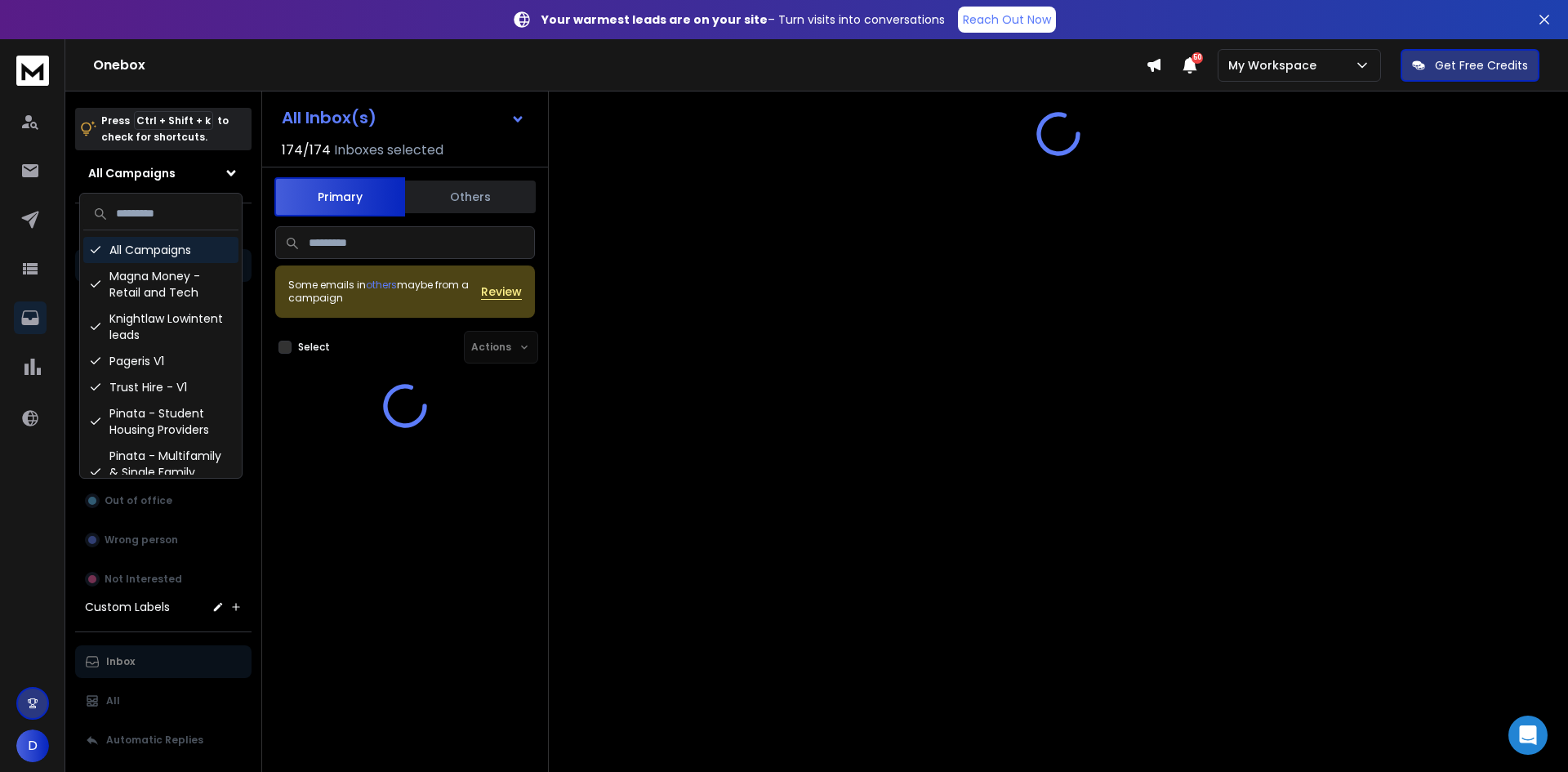
click at [104, 249] on div "All Campaigns" at bounding box center [160, 249] width 155 height 26
click at [105, 361] on div "Pageris V1" at bounding box center [160, 360] width 155 height 26
click at [147, 354] on div "Pageris V1" at bounding box center [160, 360] width 155 height 26
click at [144, 360] on div "Pageris V1" at bounding box center [160, 360] width 155 height 26
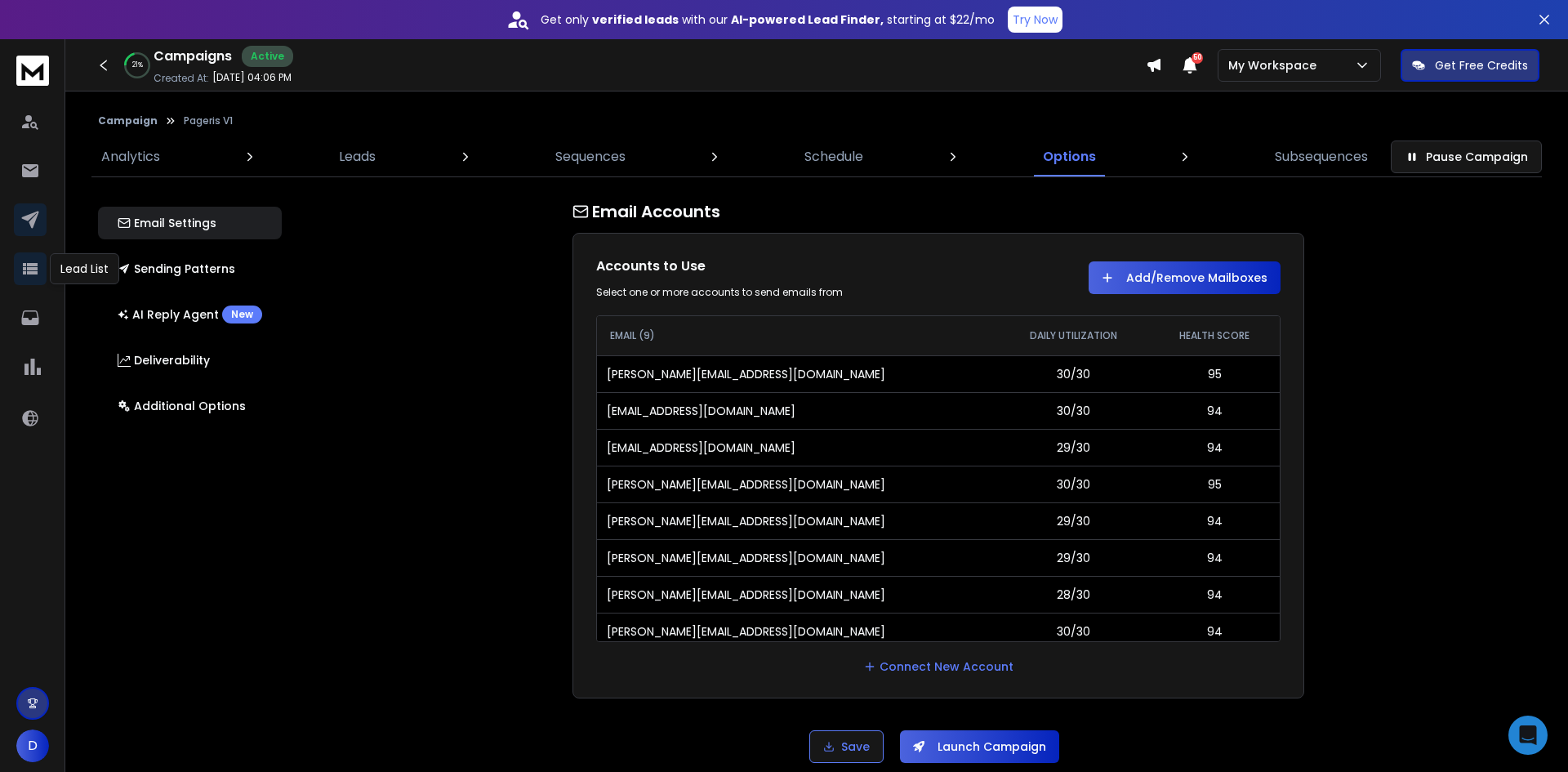
click at [35, 260] on icon at bounding box center [31, 268] width 20 height 20
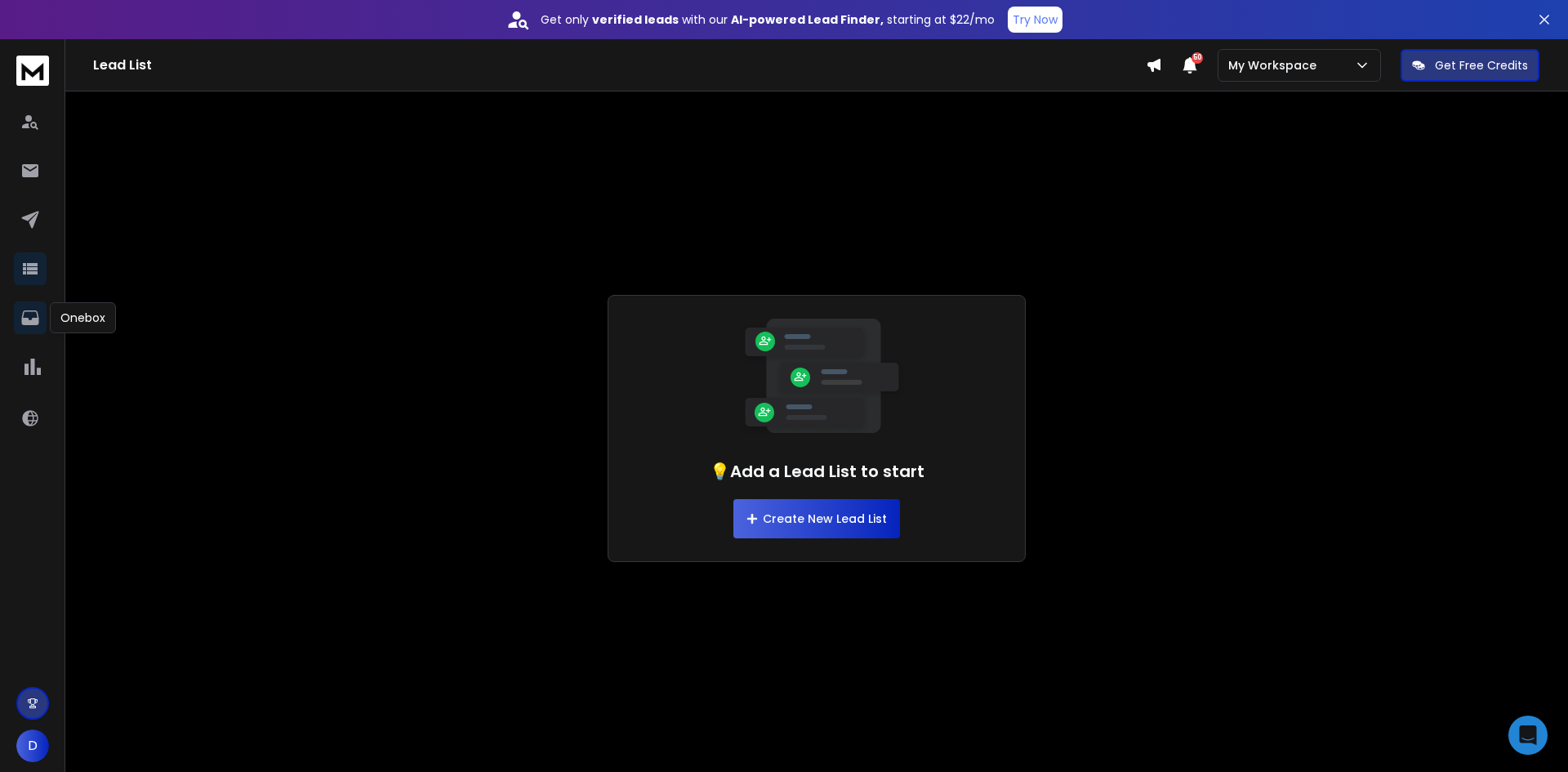
click at [31, 308] on icon at bounding box center [31, 318] width 20 height 20
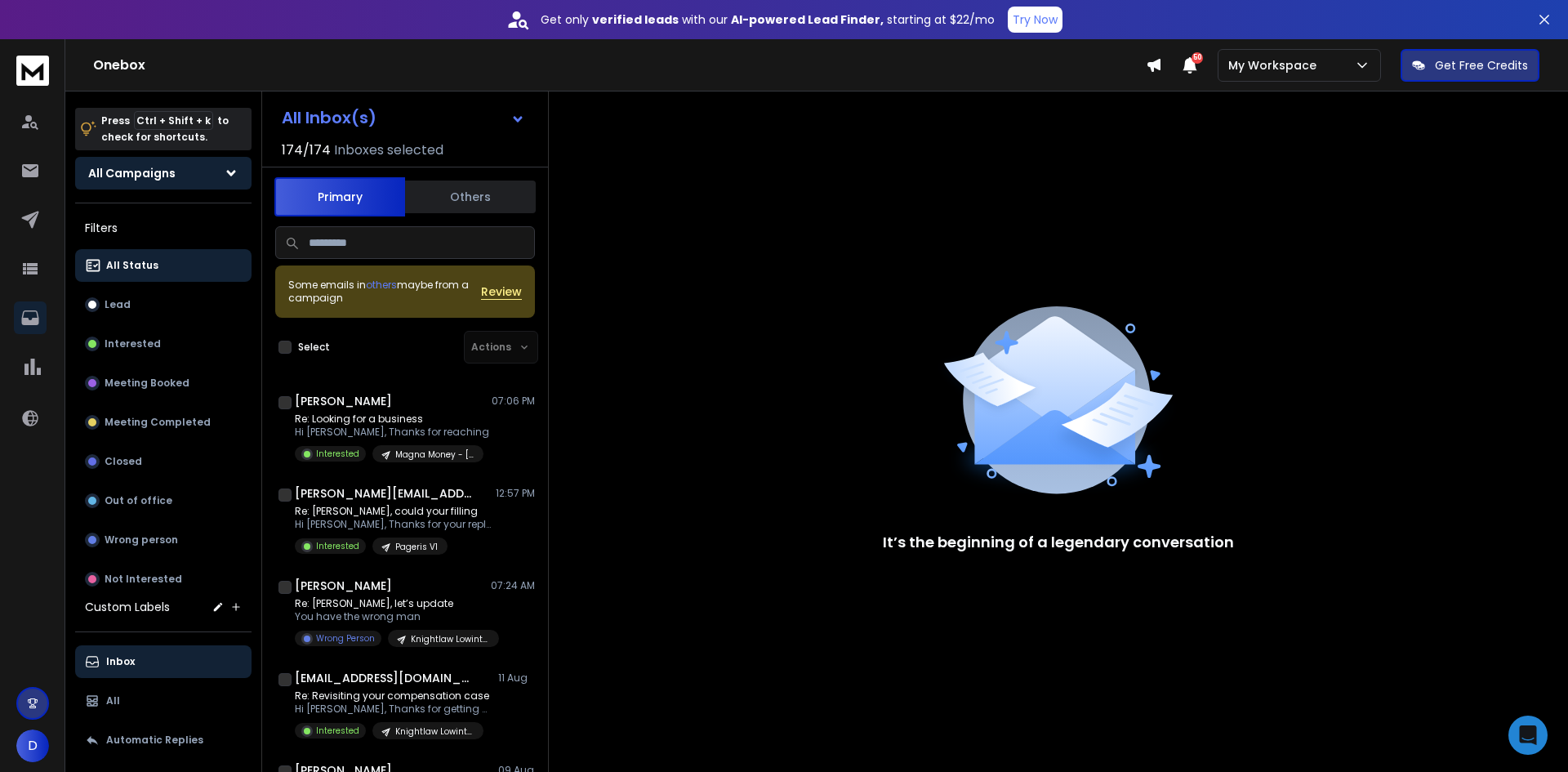
click at [172, 179] on h1 "All Campaigns" at bounding box center [132, 173] width 87 height 16
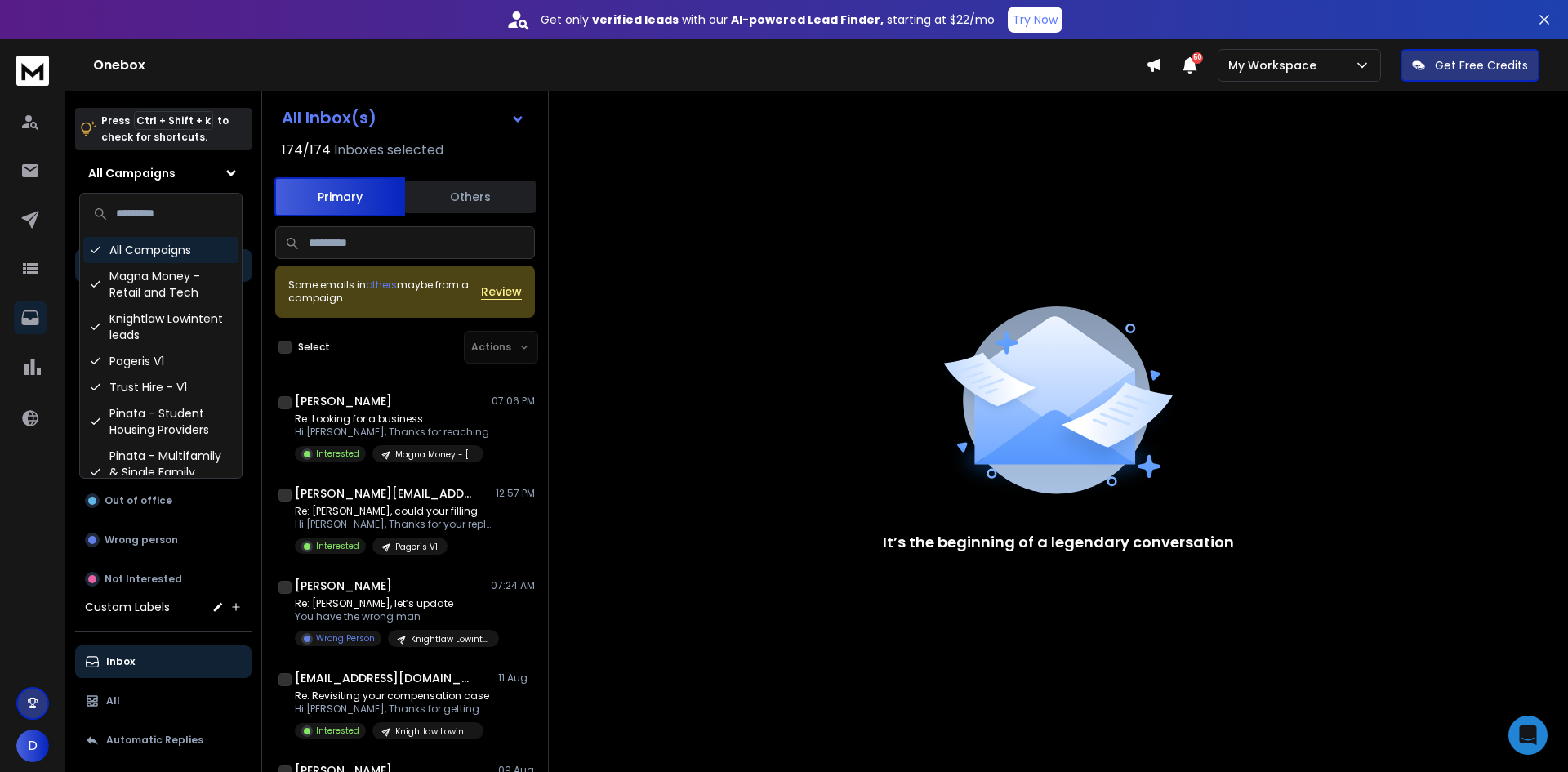
click at [111, 245] on div "All Campaigns" at bounding box center [160, 249] width 155 height 26
click at [111, 367] on div "Pageris V1" at bounding box center [160, 360] width 155 height 26
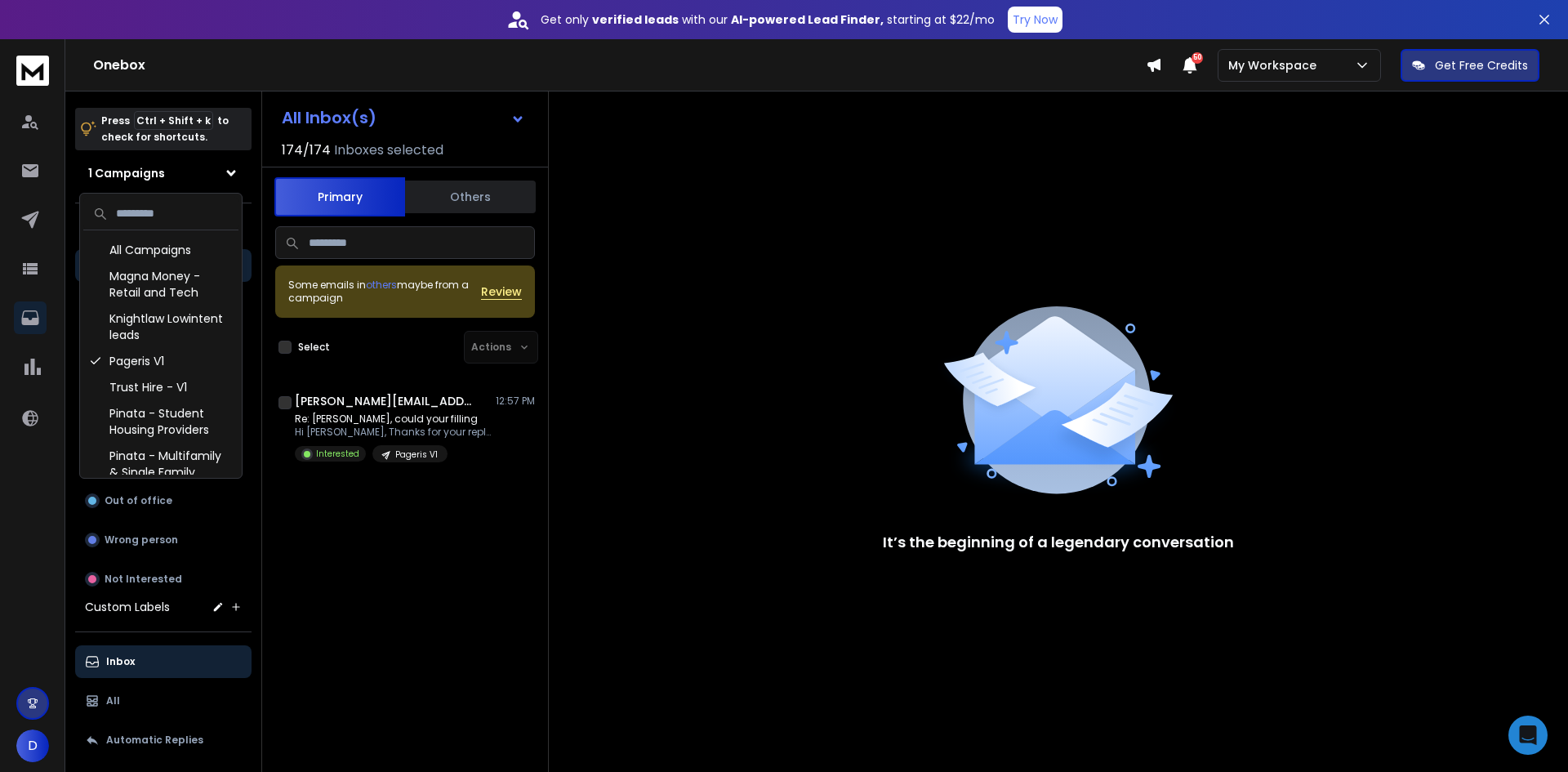
click at [776, 403] on div "It’s the beginning of a legendary conversation" at bounding box center [1057, 419] width 1019 height 655
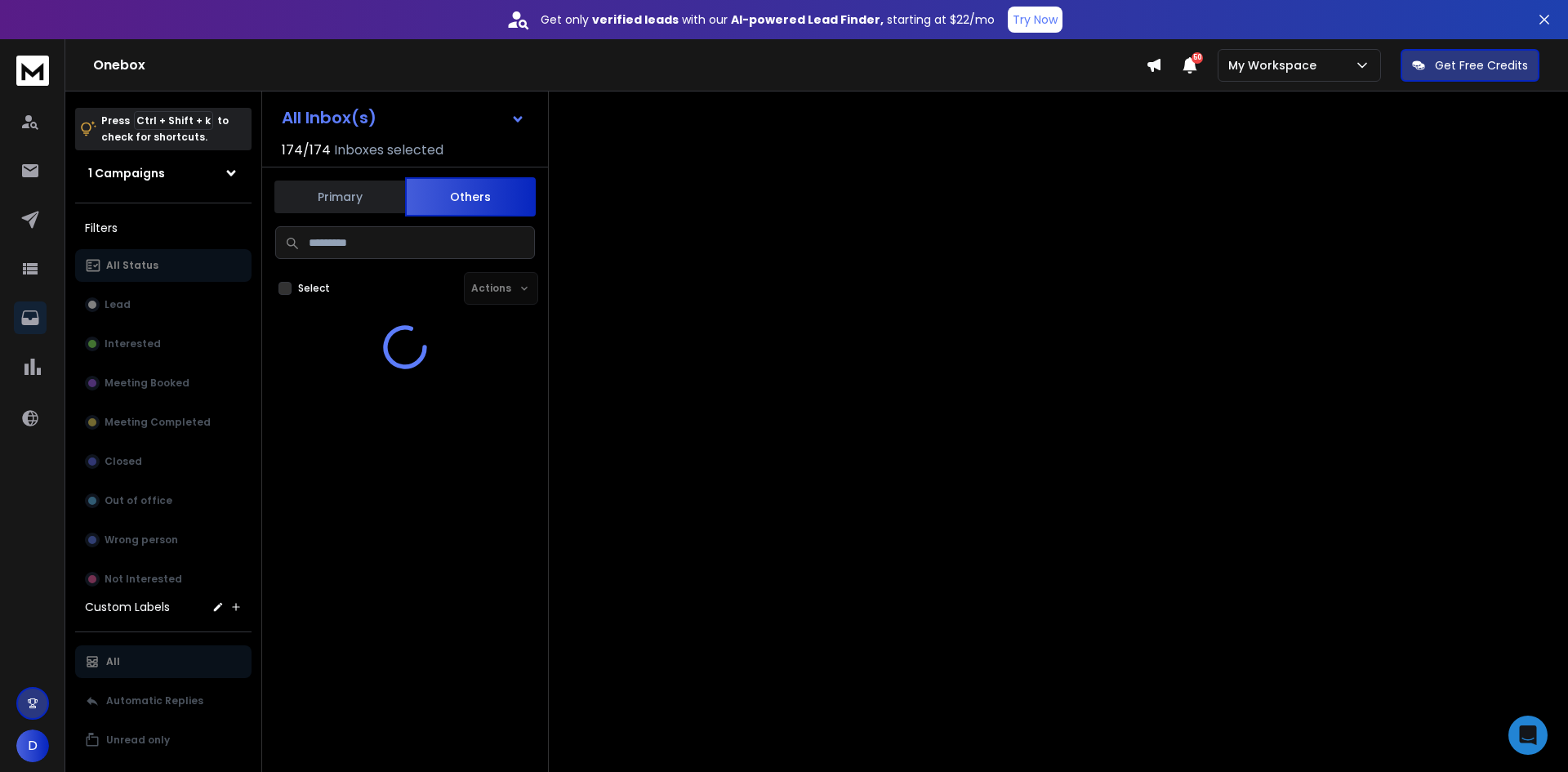
click at [436, 197] on button "Others" at bounding box center [470, 197] width 131 height 40
click at [321, 198] on button "Primary" at bounding box center [340, 197] width 131 height 36
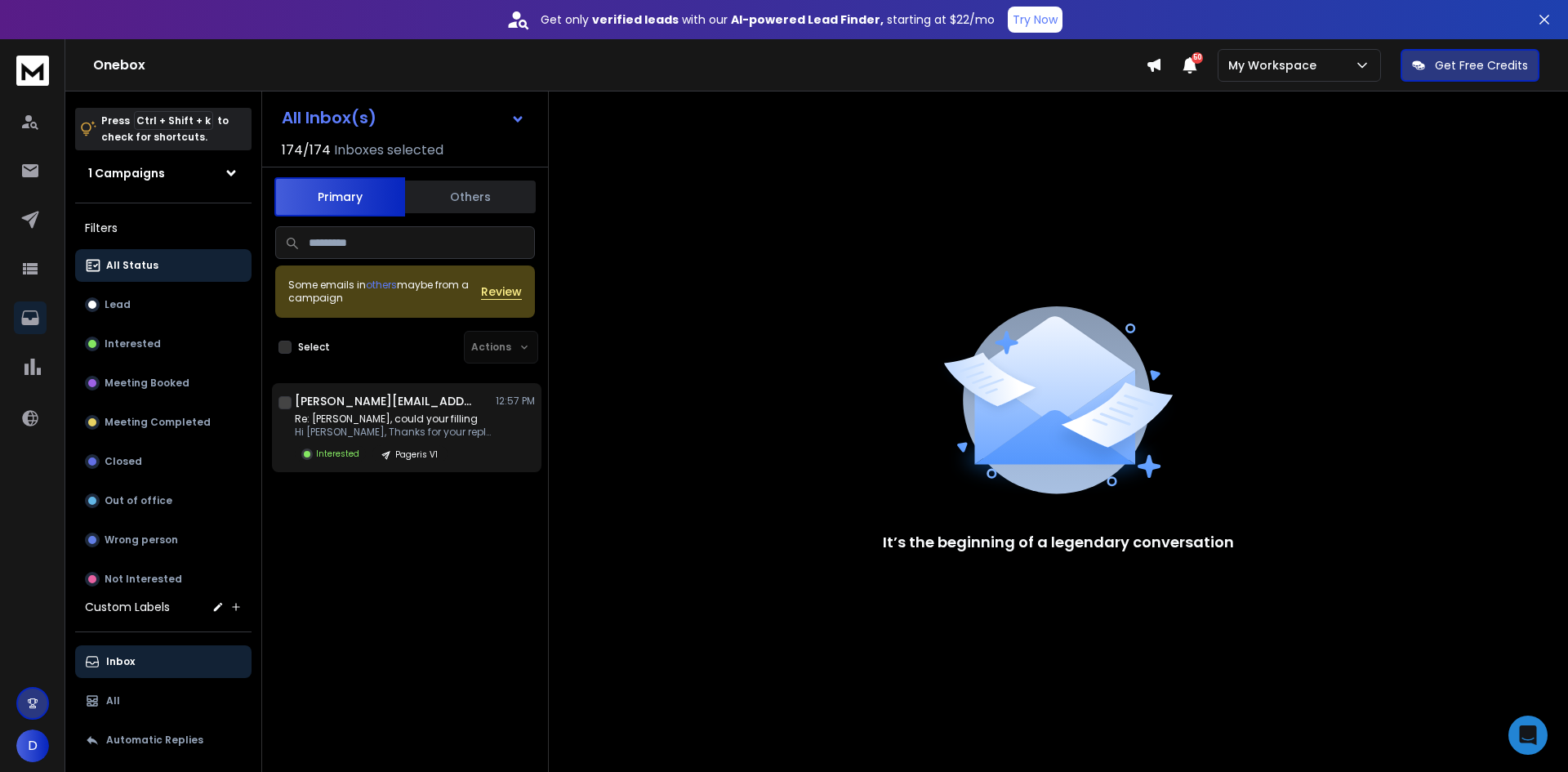
click at [422, 423] on p "Re: [PERSON_NAME], could your filling" at bounding box center [393, 419] width 196 height 13
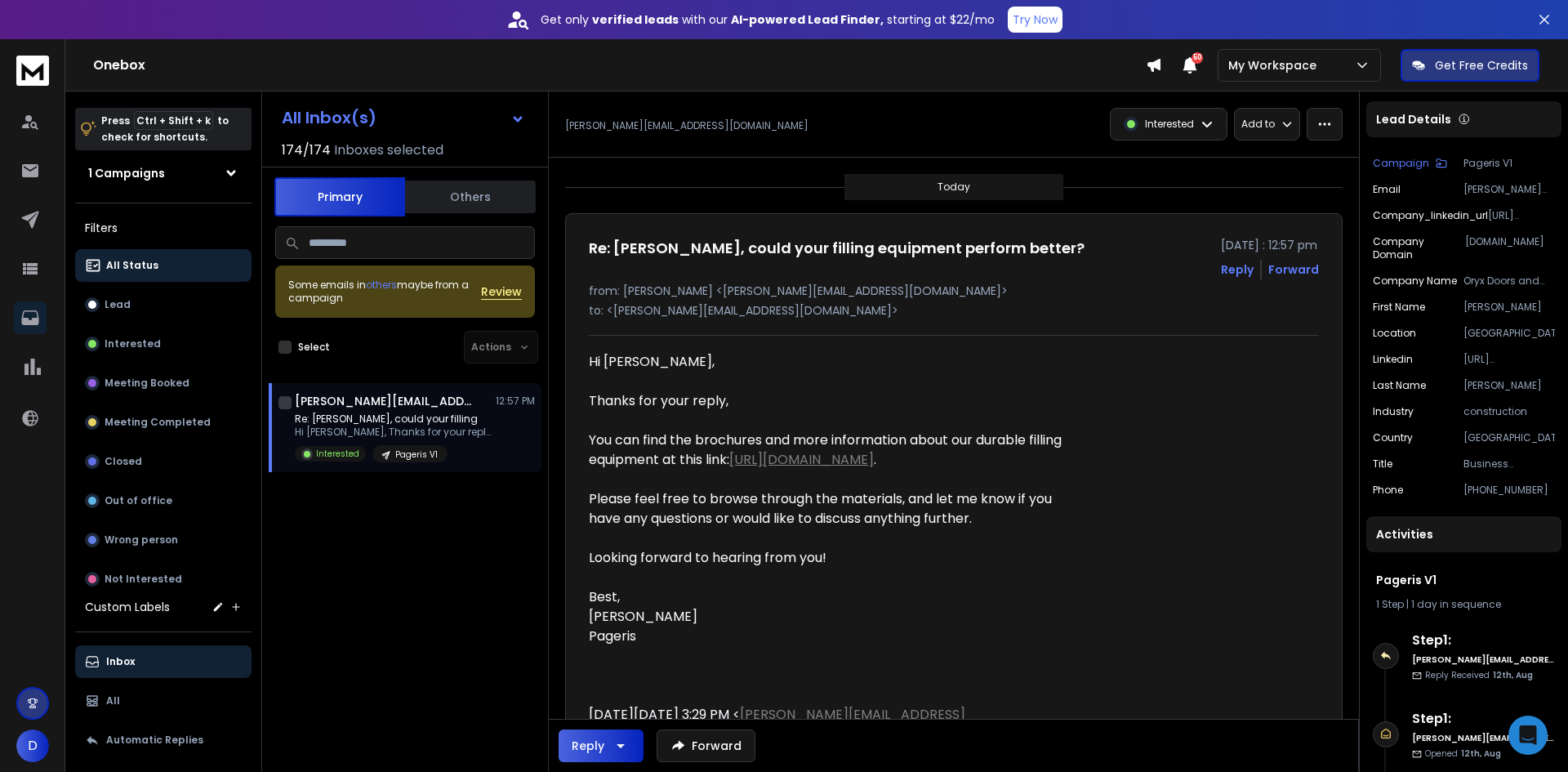
click at [1480, 277] on p "Oryx Doors and Windows" at bounding box center [1509, 280] width 91 height 13
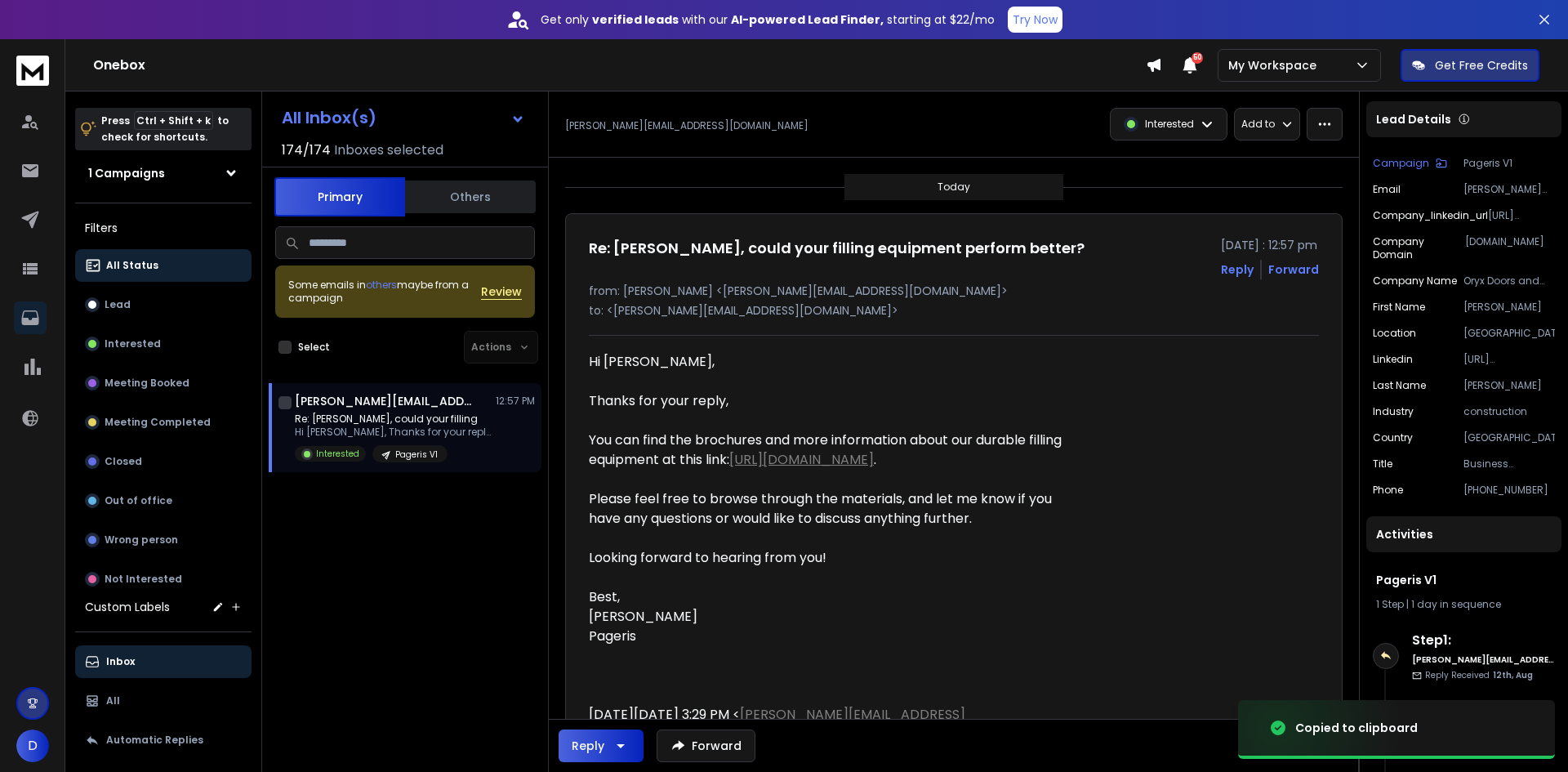
click at [1495, 235] on div "Campaign Pageris V1 Email [PERSON_NAME][EMAIL_ADDRESS][DOMAIN_NAME] Company_lin…" at bounding box center [1463, 327] width 195 height 379
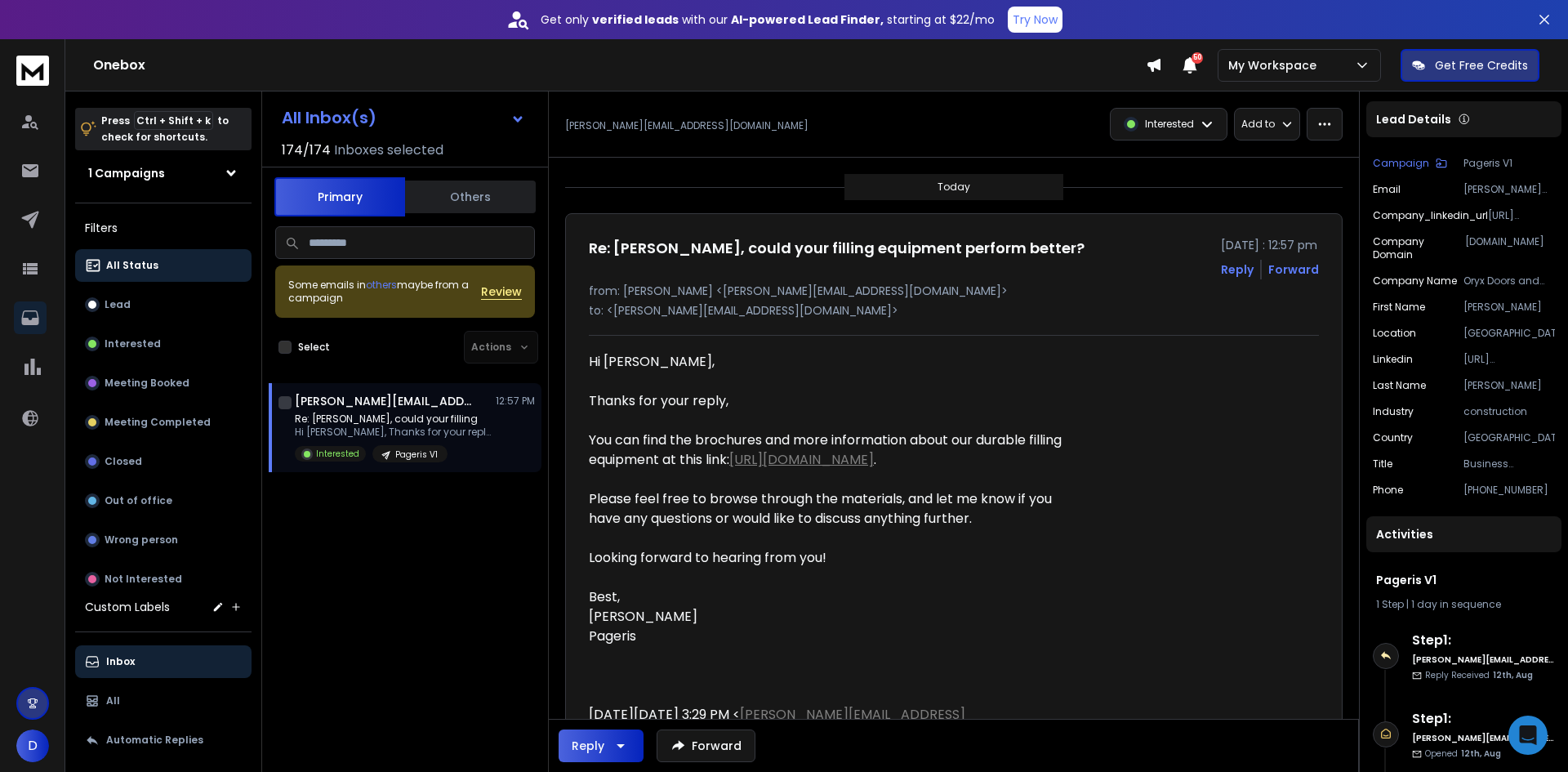
click at [1493, 242] on p "[DOMAIN_NAME]" at bounding box center [1510, 248] width 90 height 26
drag, startPoint x: 1485, startPoint y: 243, endPoint x: 1070, endPoint y: 566, distance: 525.9
click at [1491, 353] on p "[URL][DOMAIN_NAME][PERSON_NAME]" at bounding box center [1509, 358] width 91 height 13
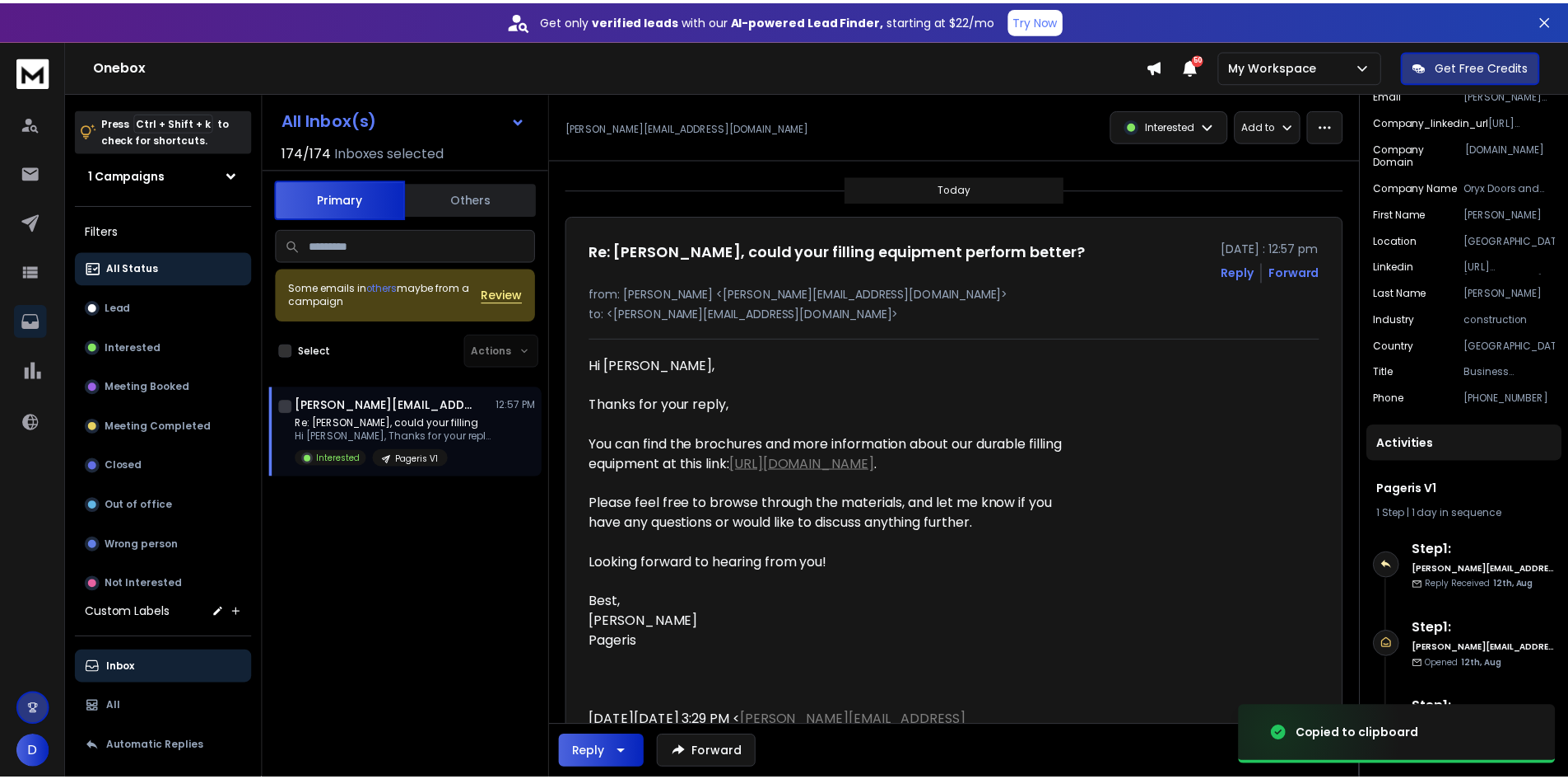
scroll to position [110, 0]
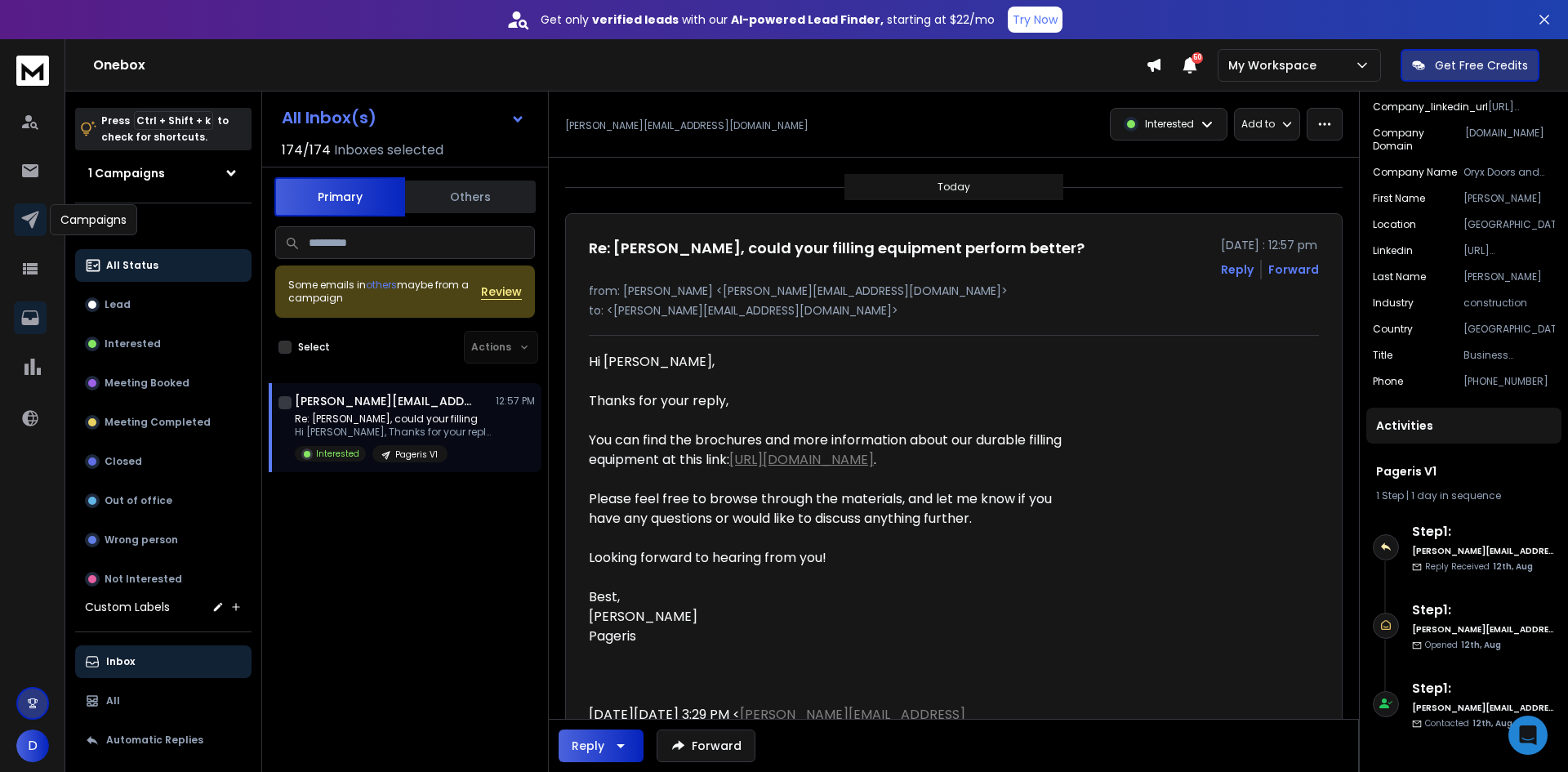
click at [38, 221] on icon at bounding box center [31, 220] width 20 height 20
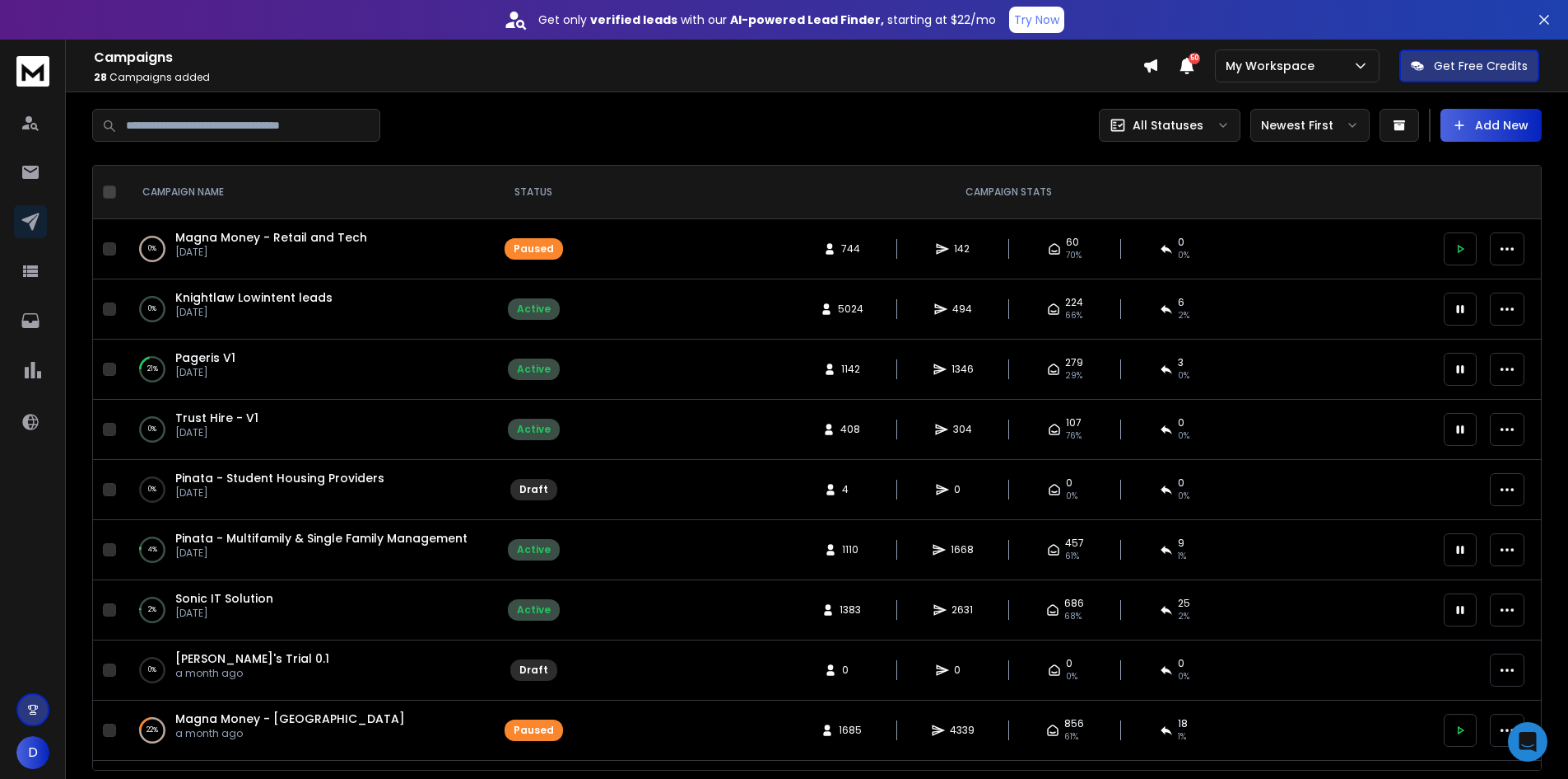
click at [199, 354] on span "Pageris V1" at bounding box center [206, 358] width 60 height 16
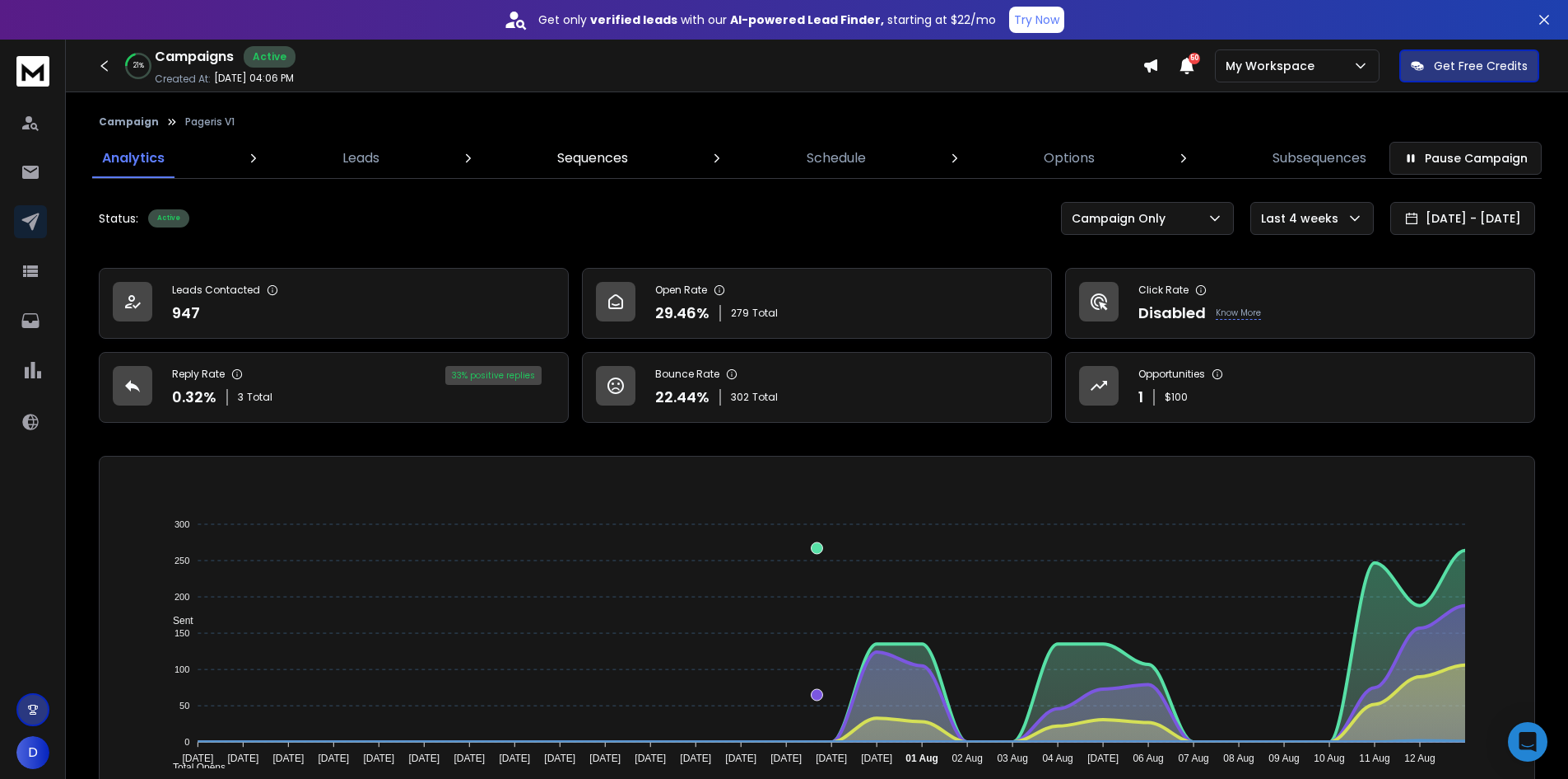
click at [632, 154] on link "Sequences" at bounding box center [593, 159] width 91 height 40
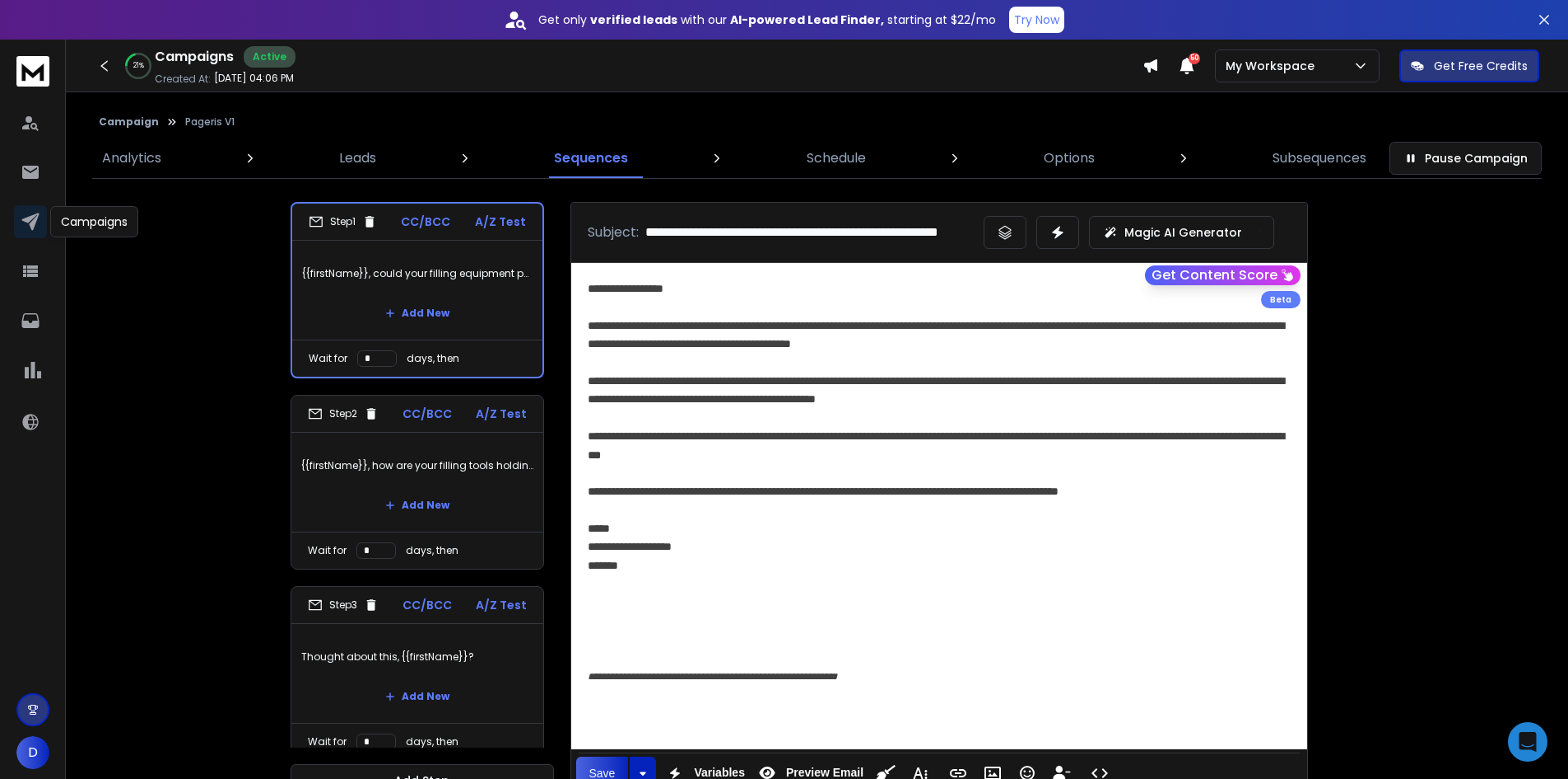
click at [40, 220] on icon at bounding box center [31, 222] width 20 height 20
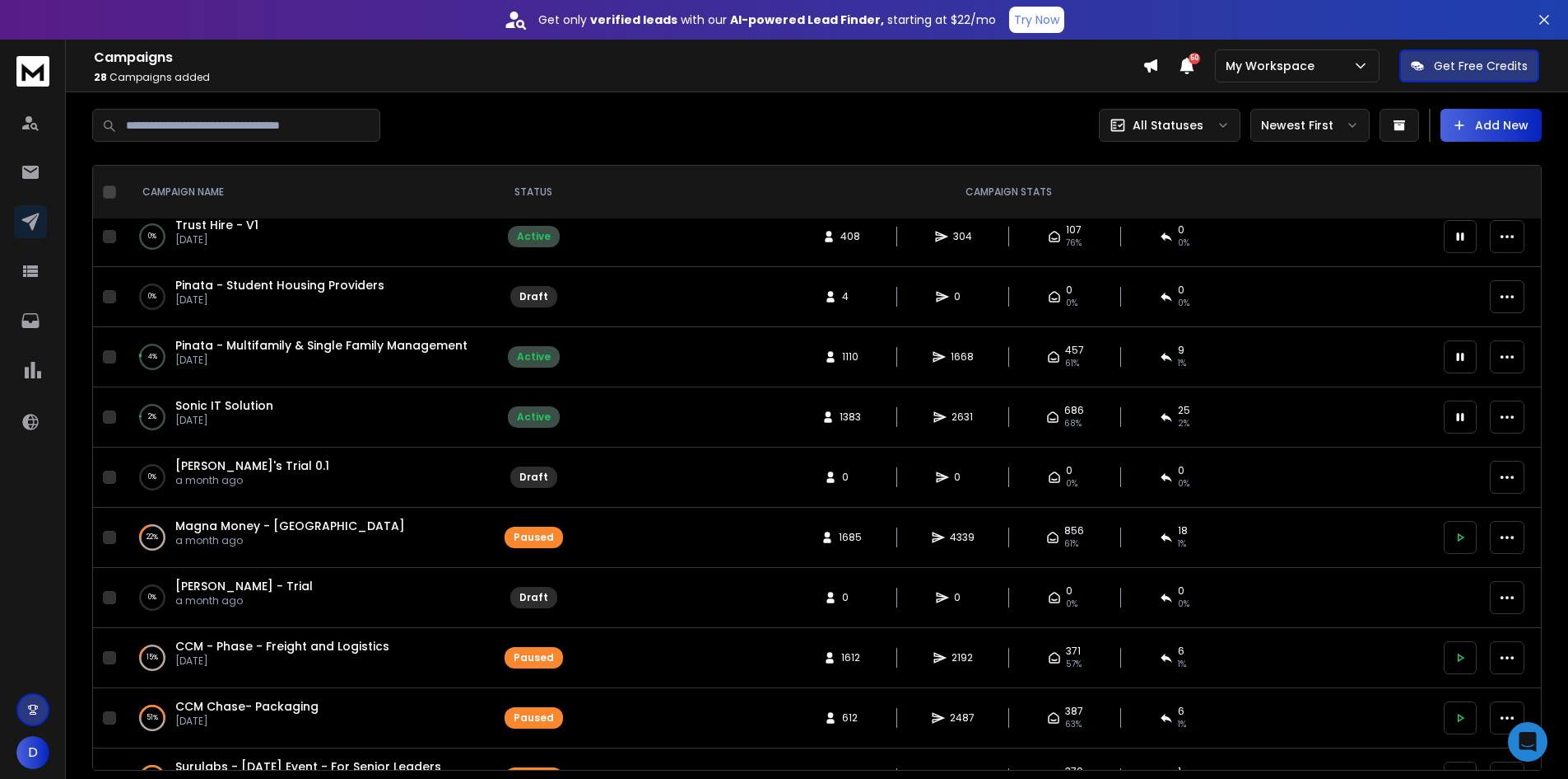
scroll to position [165, 0]
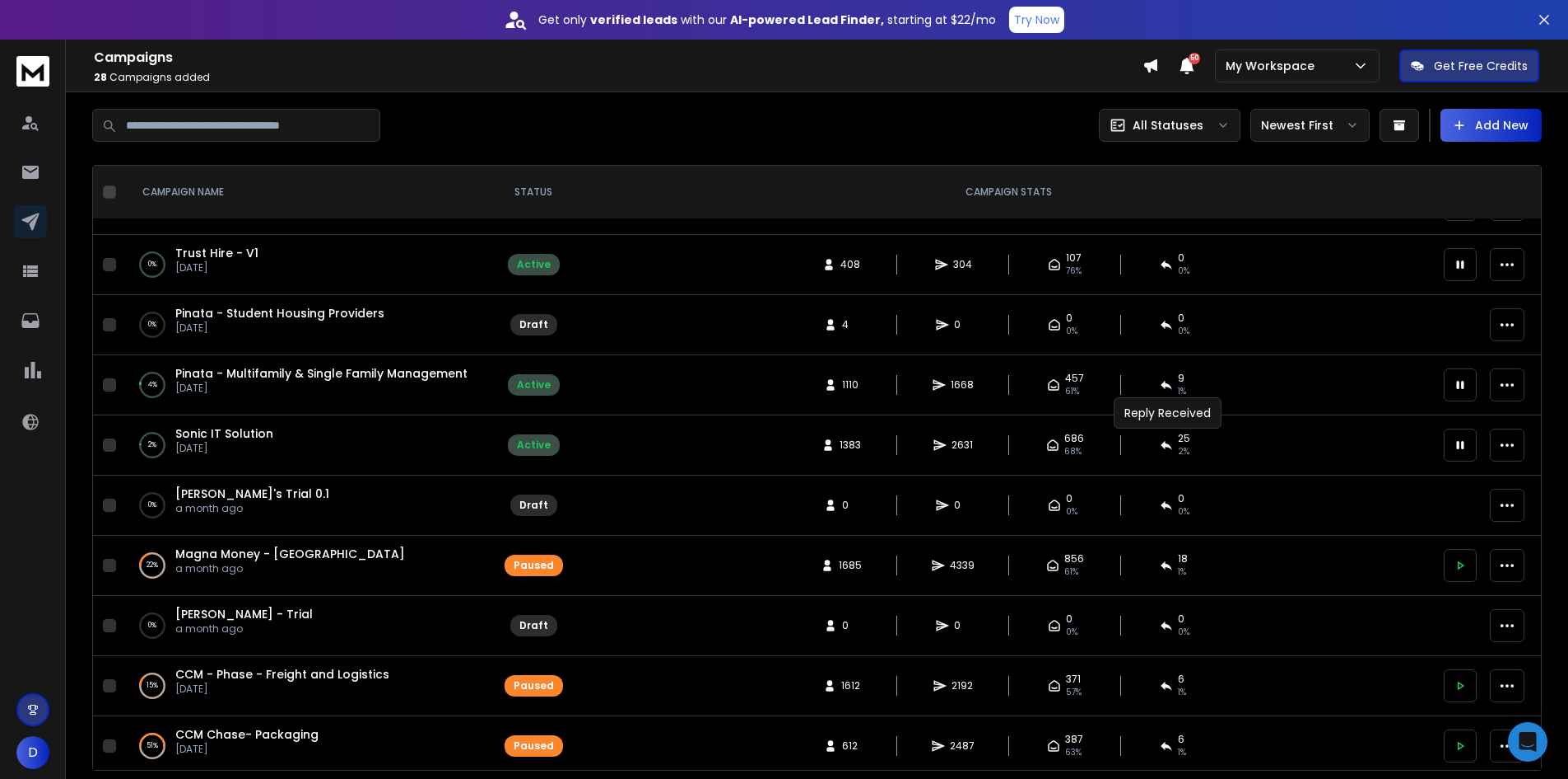
click at [1166, 449] on icon at bounding box center [1166, 444] width 15 height 15
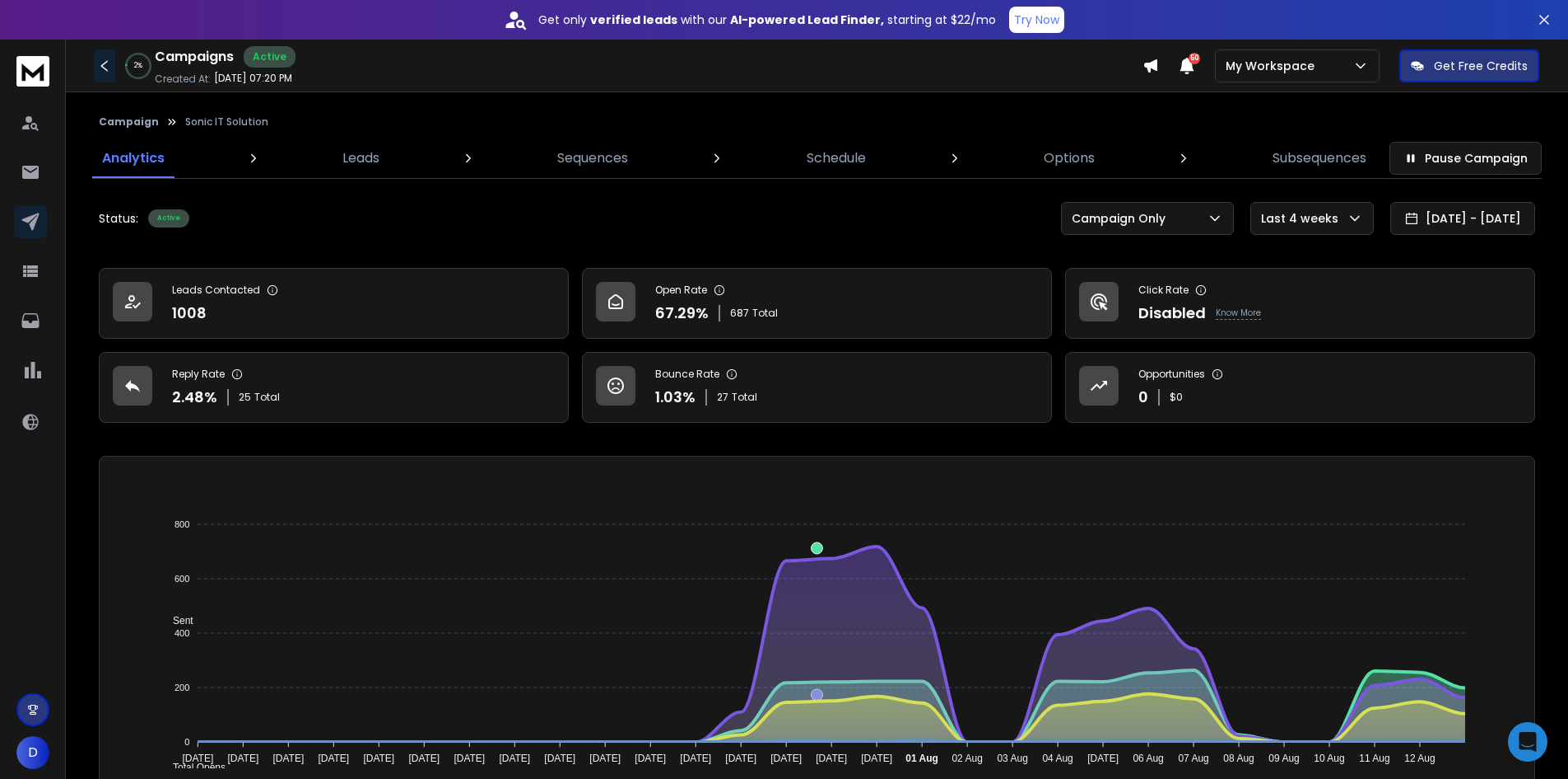
click at [106, 68] on icon at bounding box center [104, 66] width 15 height 15
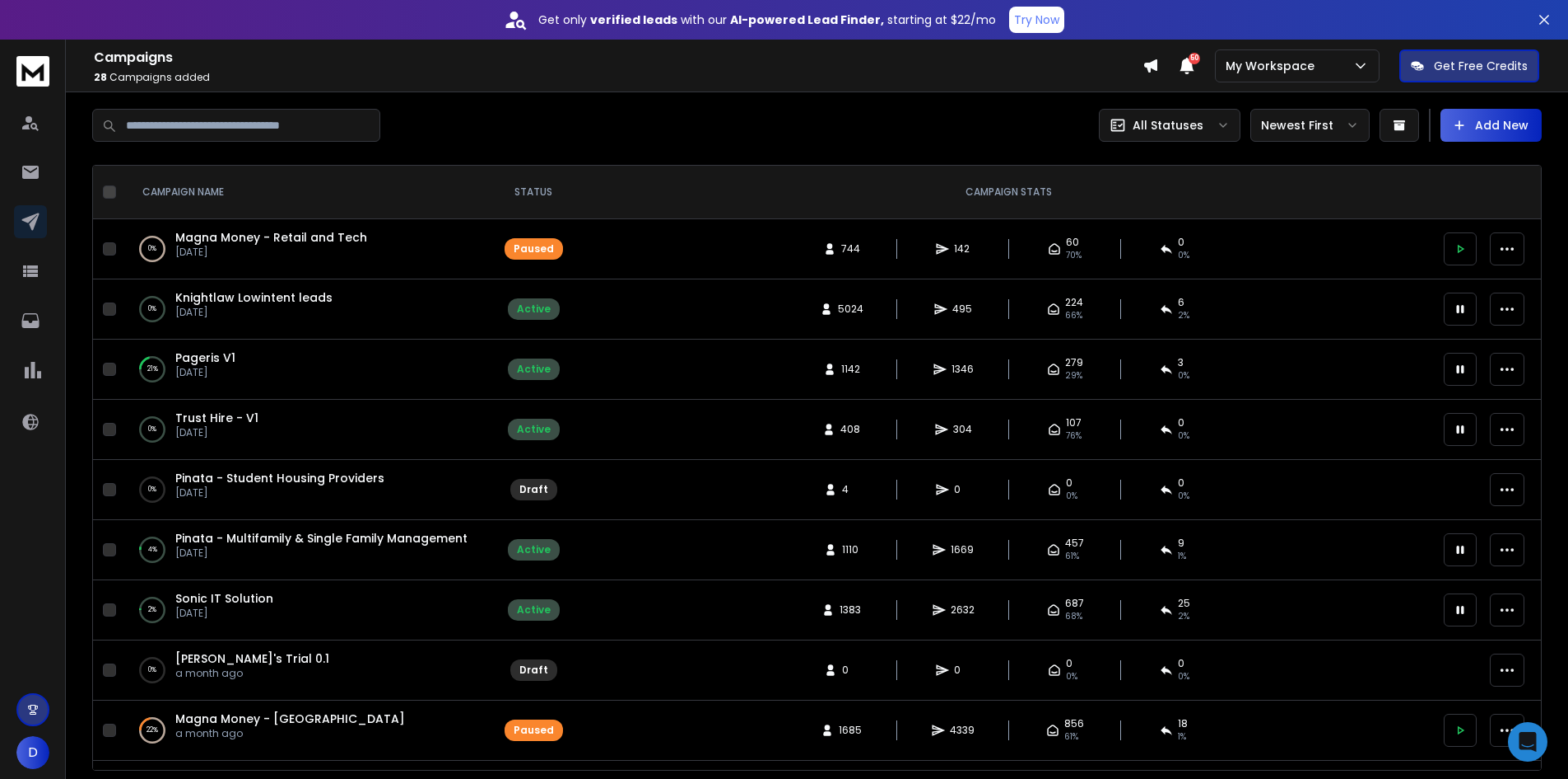
click at [270, 534] on span "Pinata - Multifamily & Single Family Management" at bounding box center [321, 537] width 292 height 16
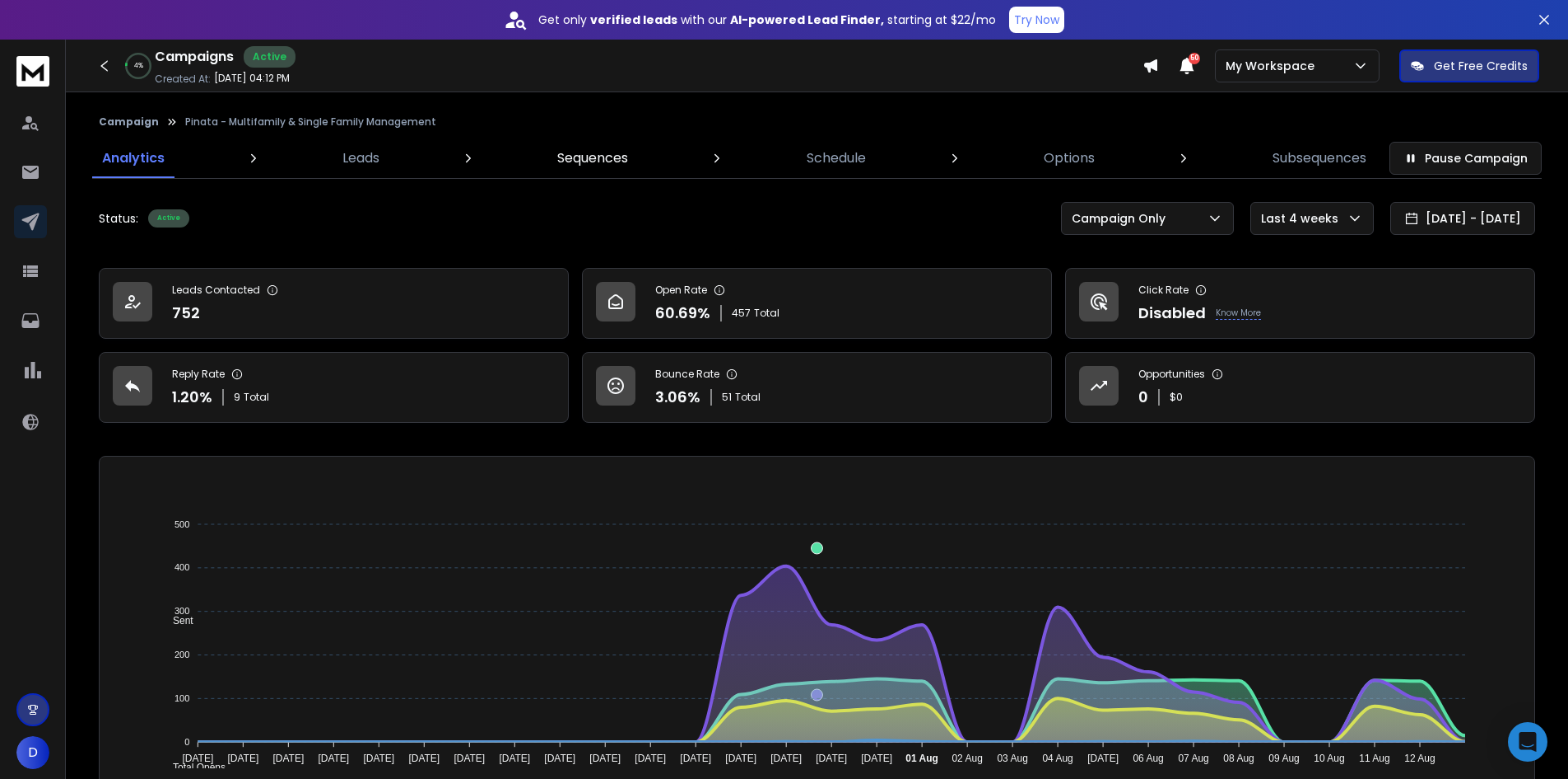
click at [609, 163] on p "Sequences" at bounding box center [592, 158] width 71 height 20
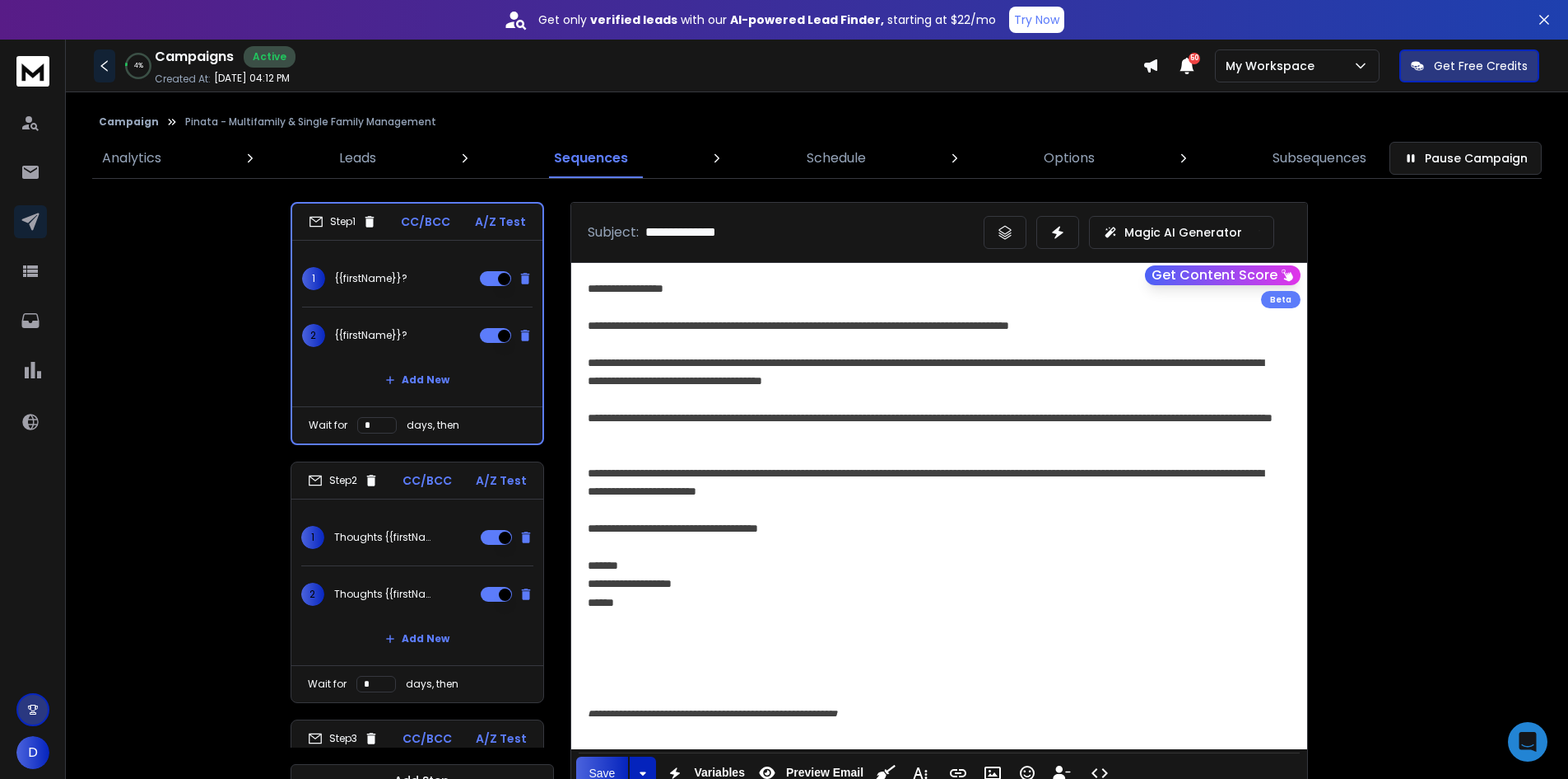
click at [97, 78] on button at bounding box center [104, 65] width 21 height 33
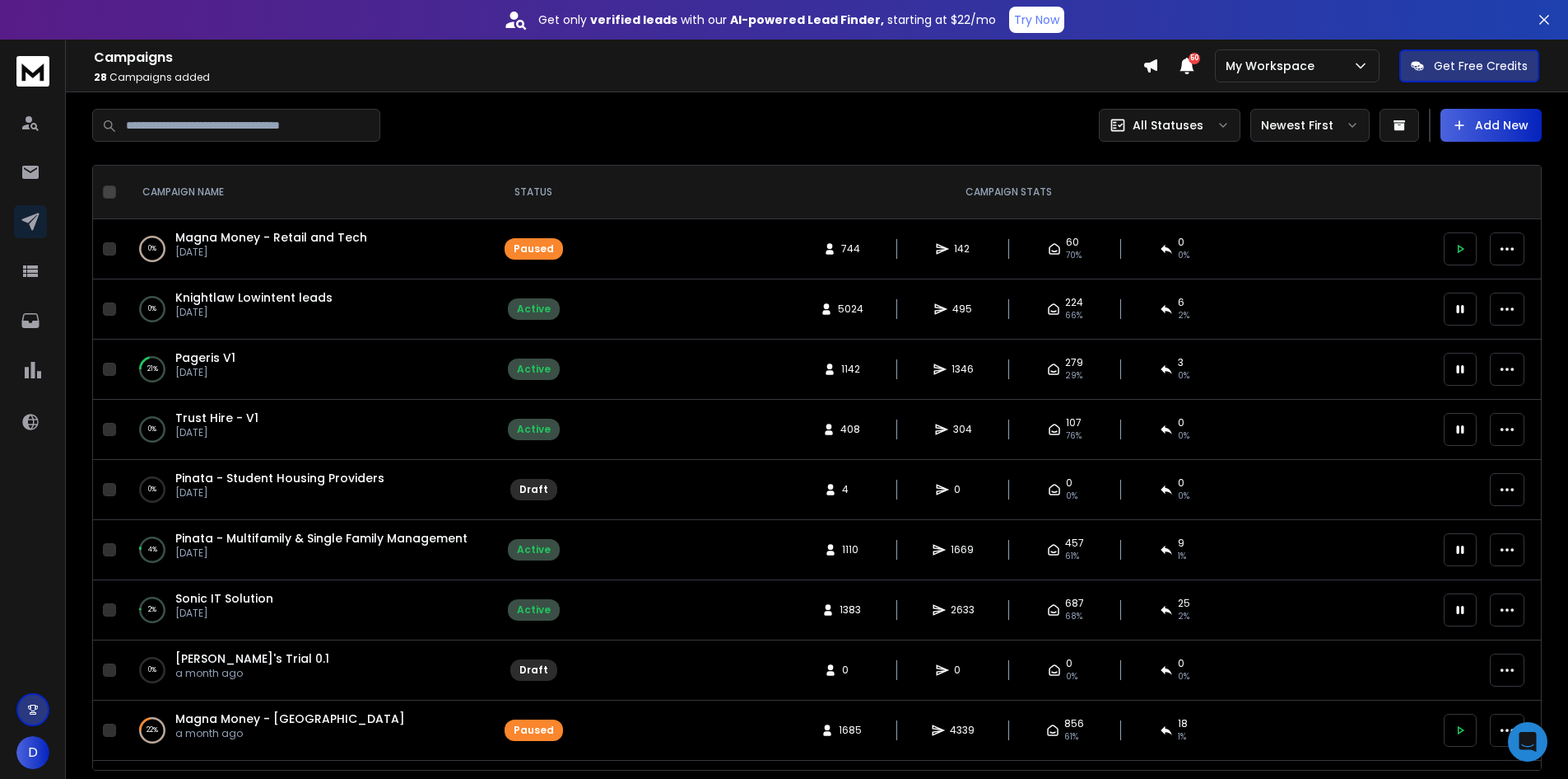
click at [44, 750] on div "D" at bounding box center [33, 412] width 66 height 746
click at [1178, 554] on span "1 %" at bounding box center [1182, 555] width 8 height 13
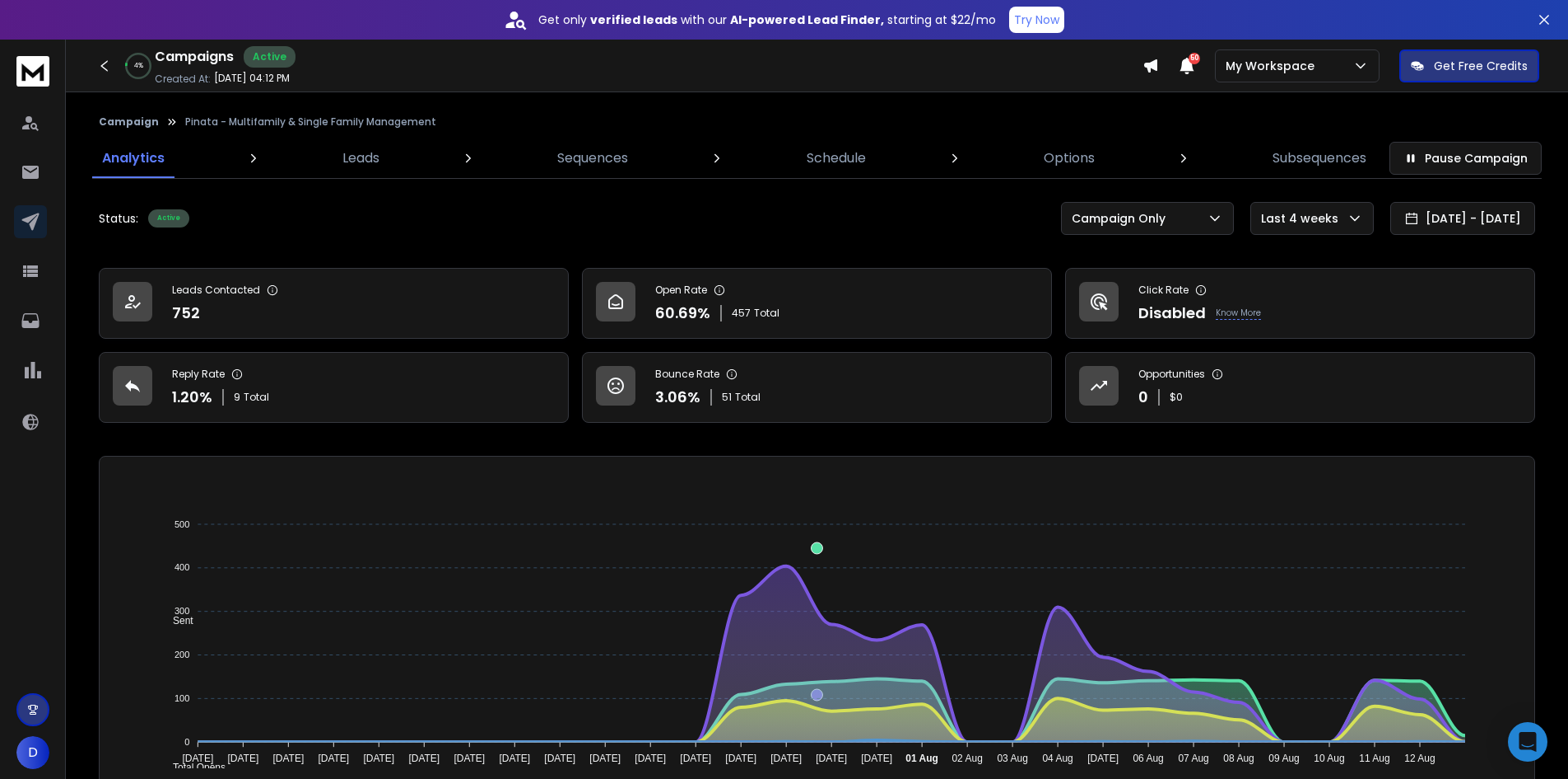
click at [655, 165] on div "Analytics Leads Sequences Schedule Options Subsequences" at bounding box center [734, 159] width 1285 height 40
click at [589, 158] on p "Sequences" at bounding box center [592, 158] width 71 height 20
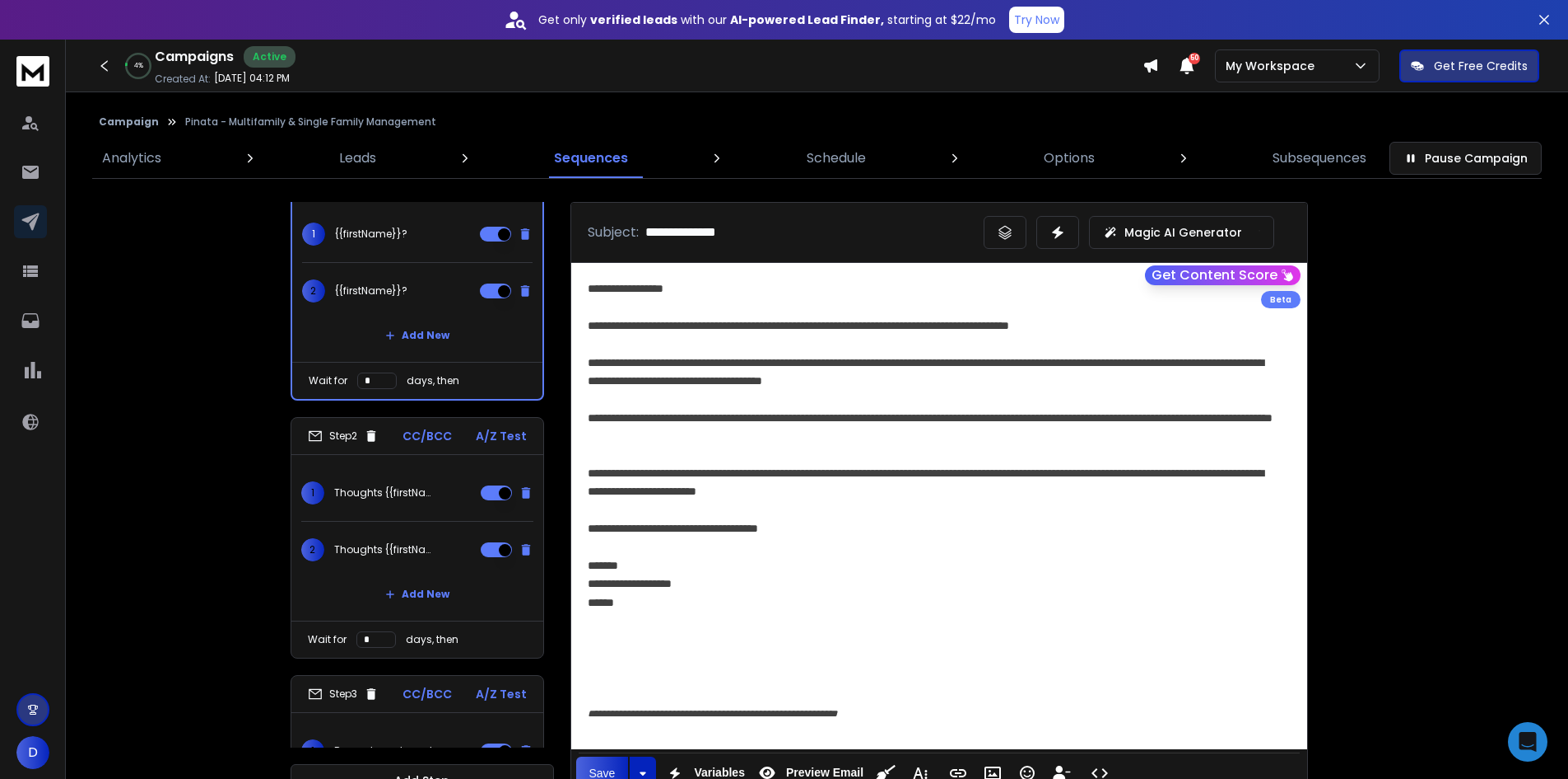
scroll to position [82, 0]
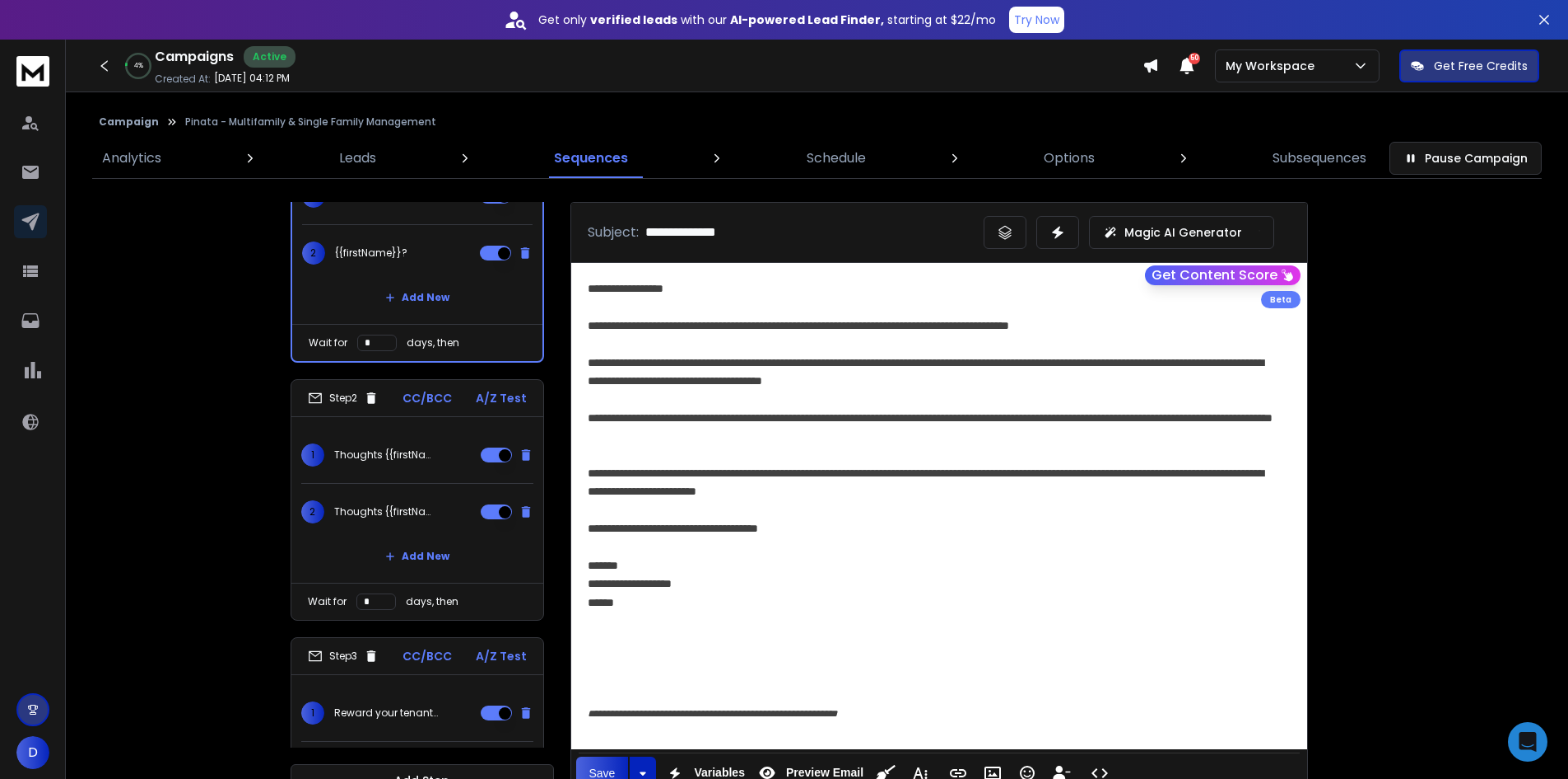
click at [341, 446] on div "1 Thoughts {{firstName}}?" at bounding box center [370, 454] width 139 height 23
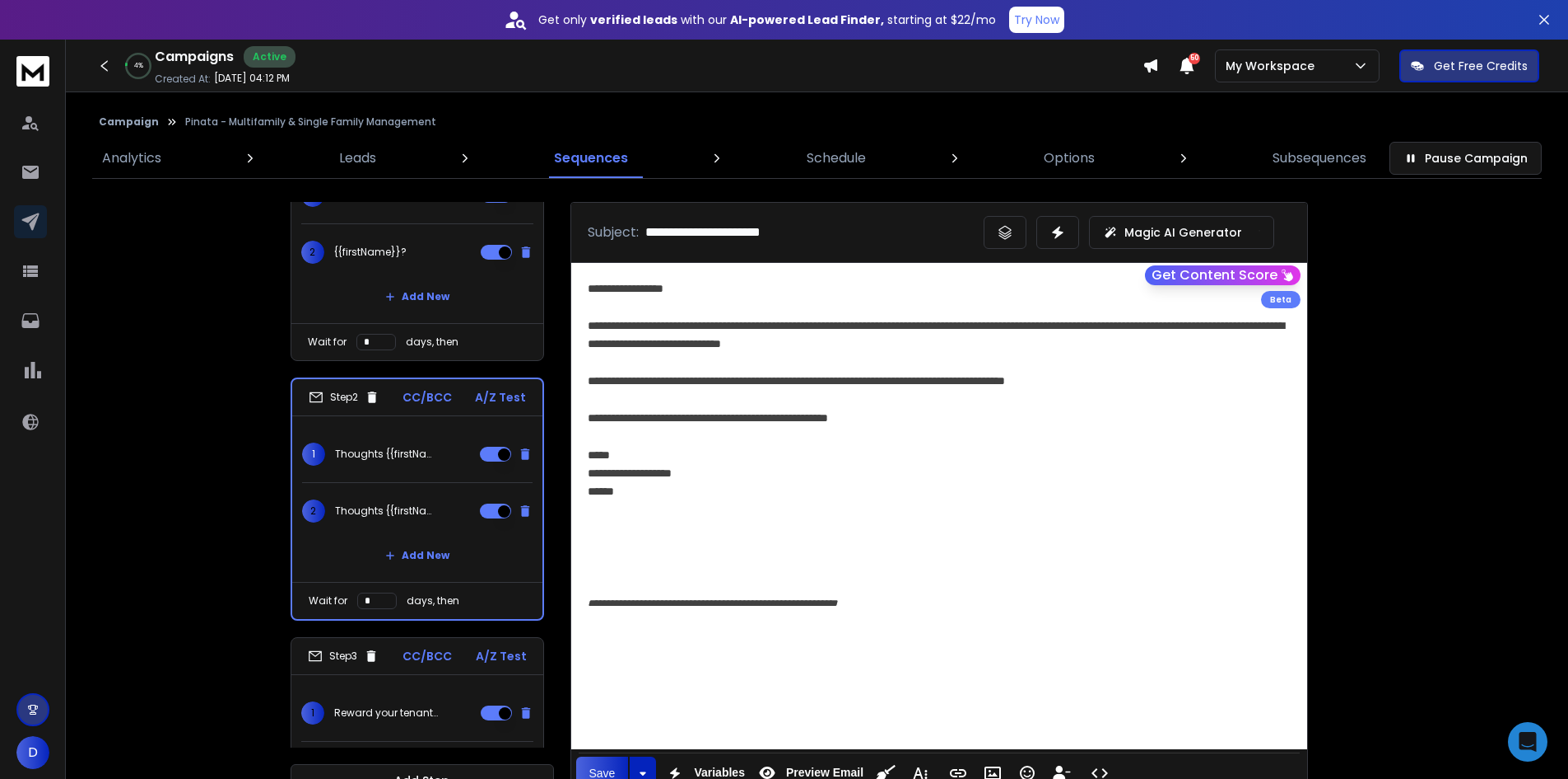
click at [326, 499] on div "2 Thoughts {{firstName}}?" at bounding box center [371, 510] width 139 height 23
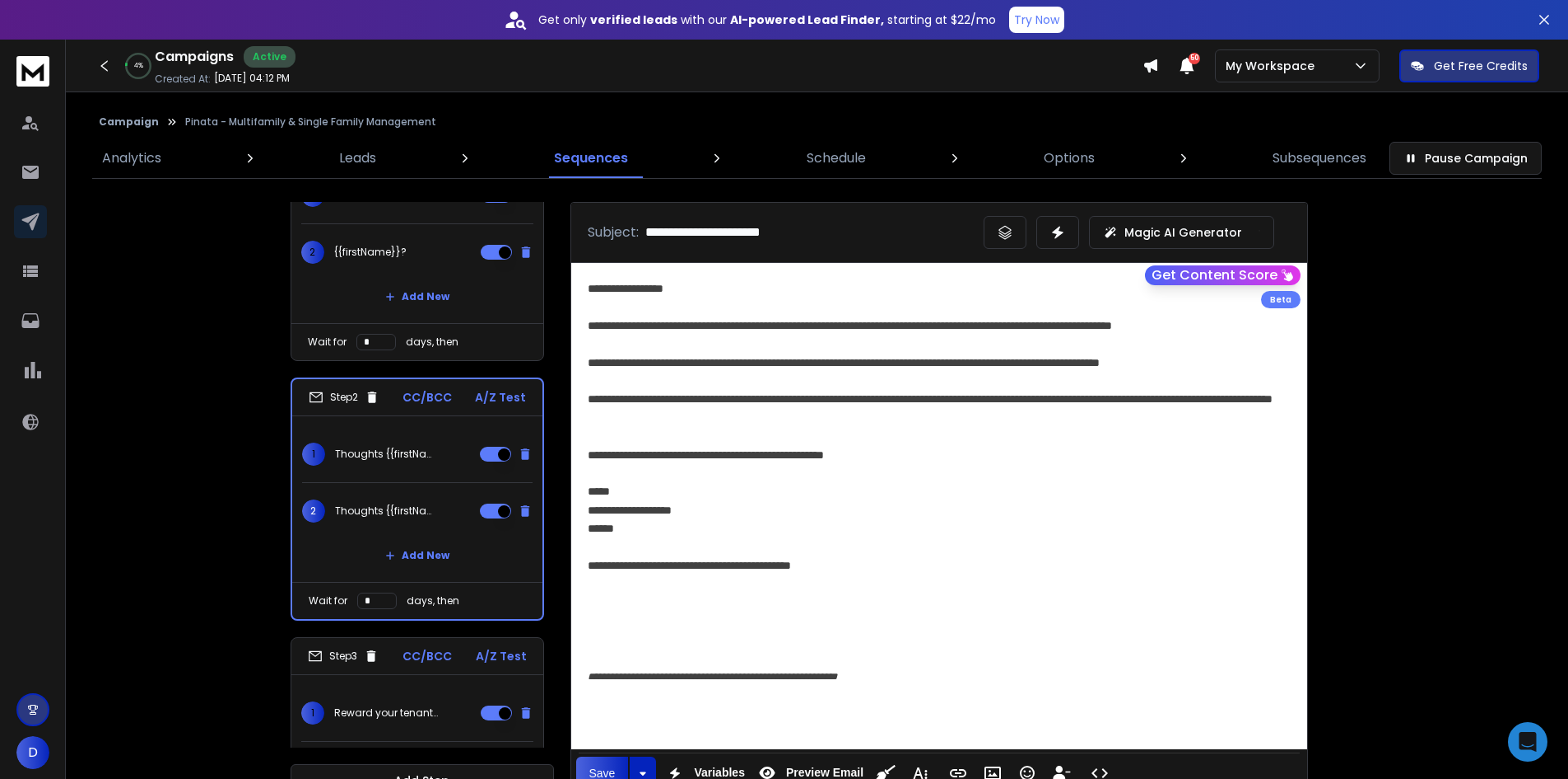
click at [350, 469] on div "1 Thoughts {{firstName}}?" at bounding box center [417, 453] width 231 height 57
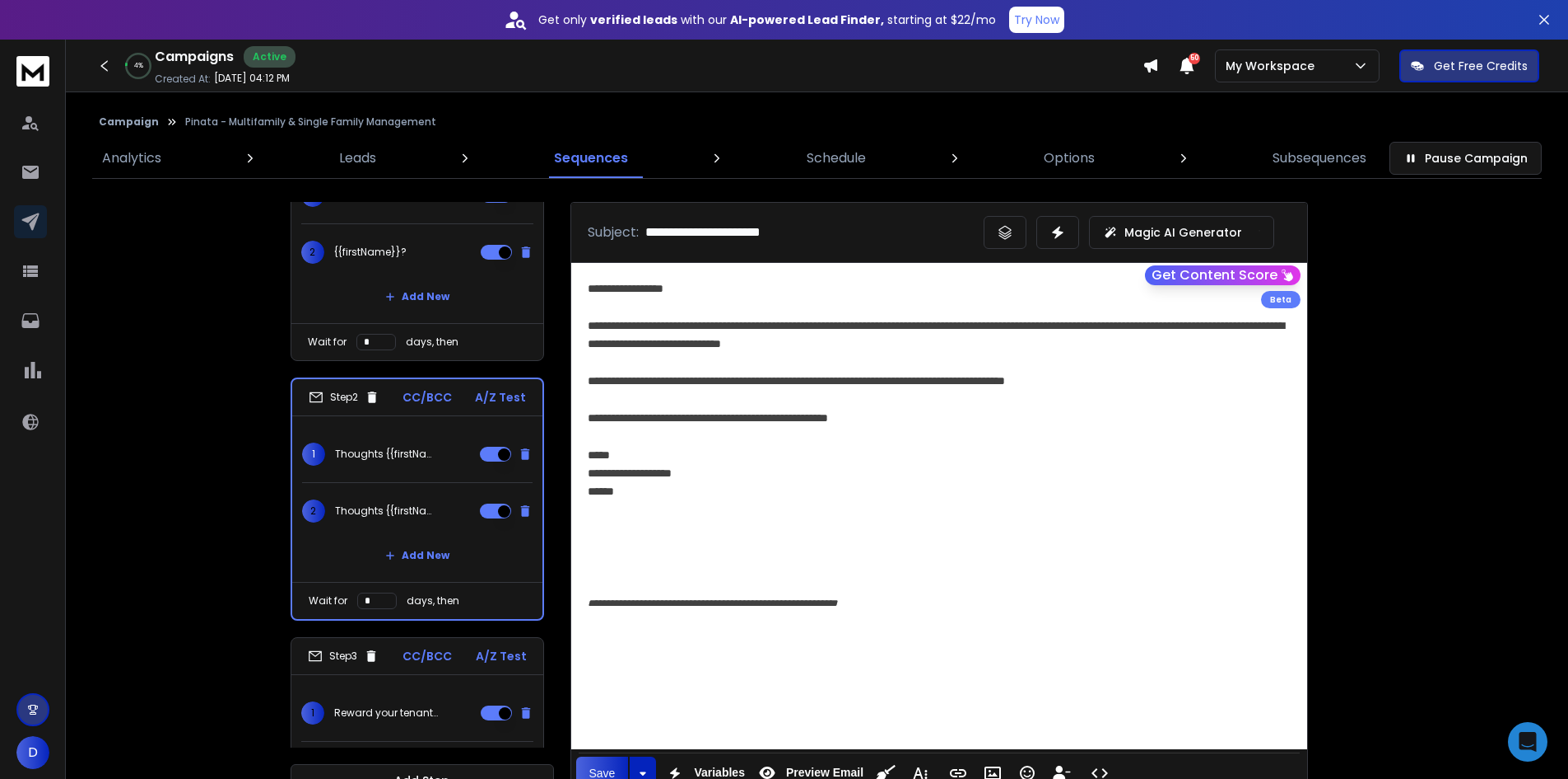
click at [339, 500] on div "2 Thoughts {{firstName}}?" at bounding box center [371, 510] width 139 height 23
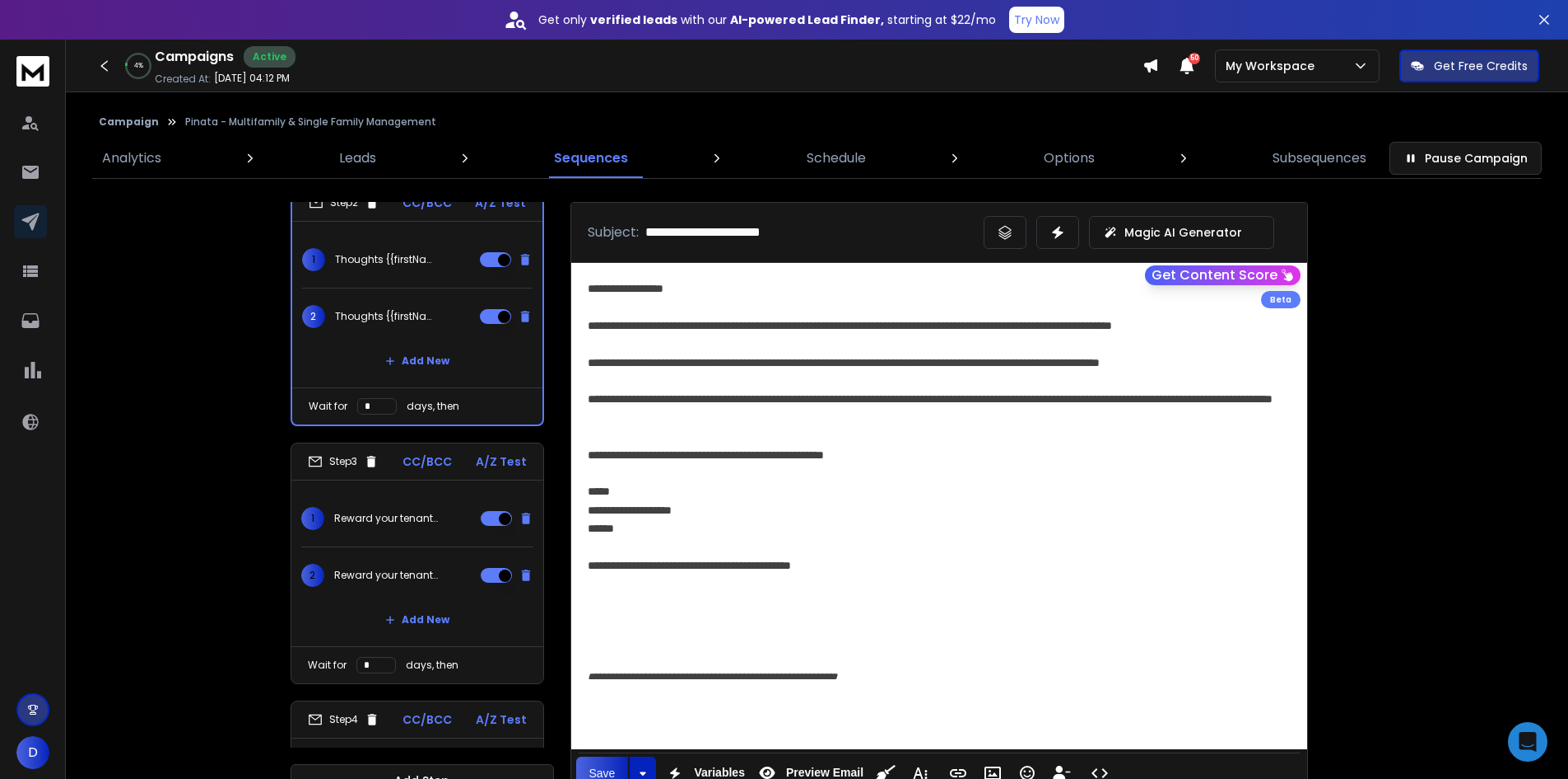
scroll to position [330, 0]
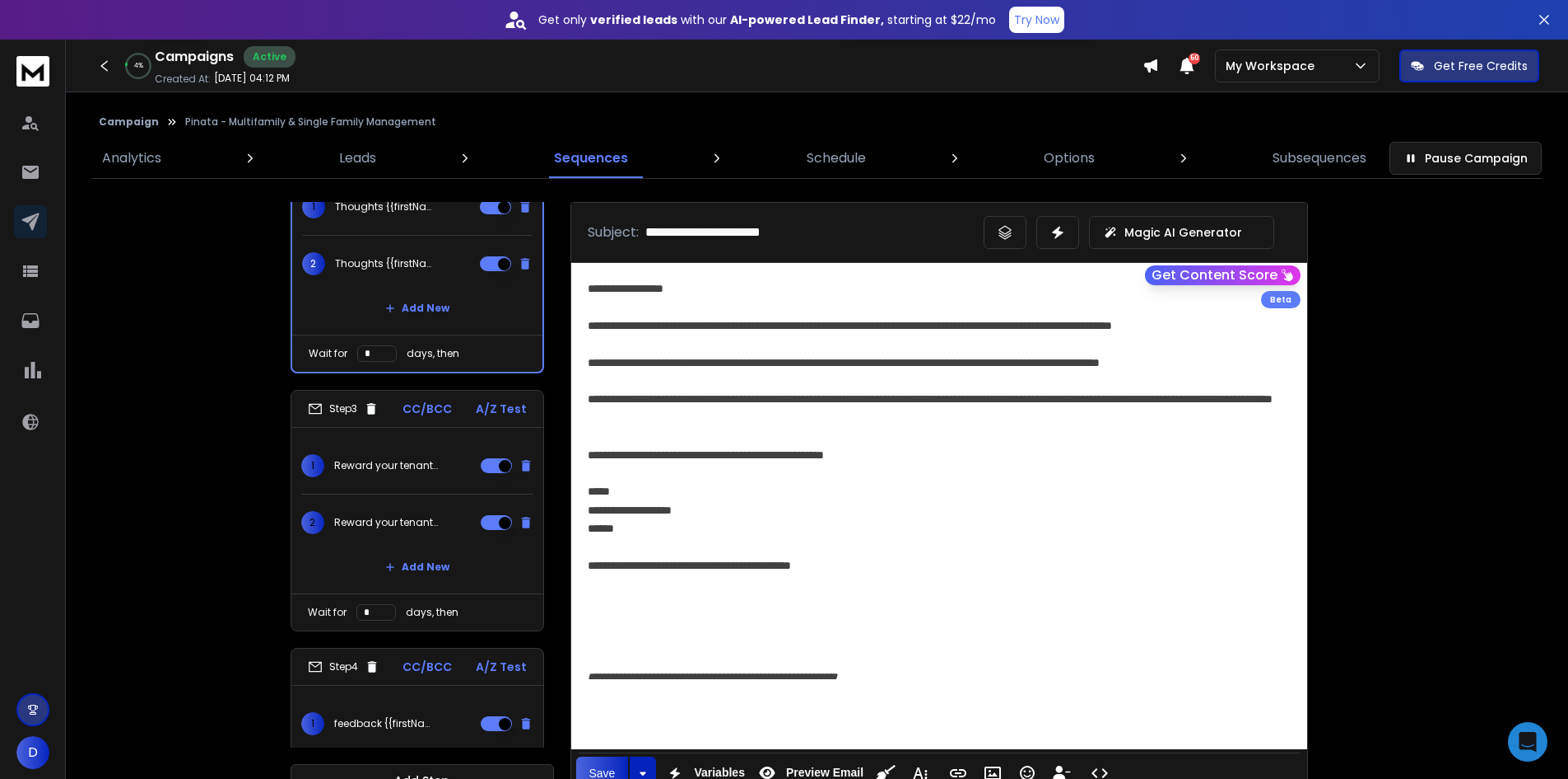
click at [350, 457] on div "1 Reward your tenants, {{firstName}}" at bounding box center [370, 465] width 139 height 23
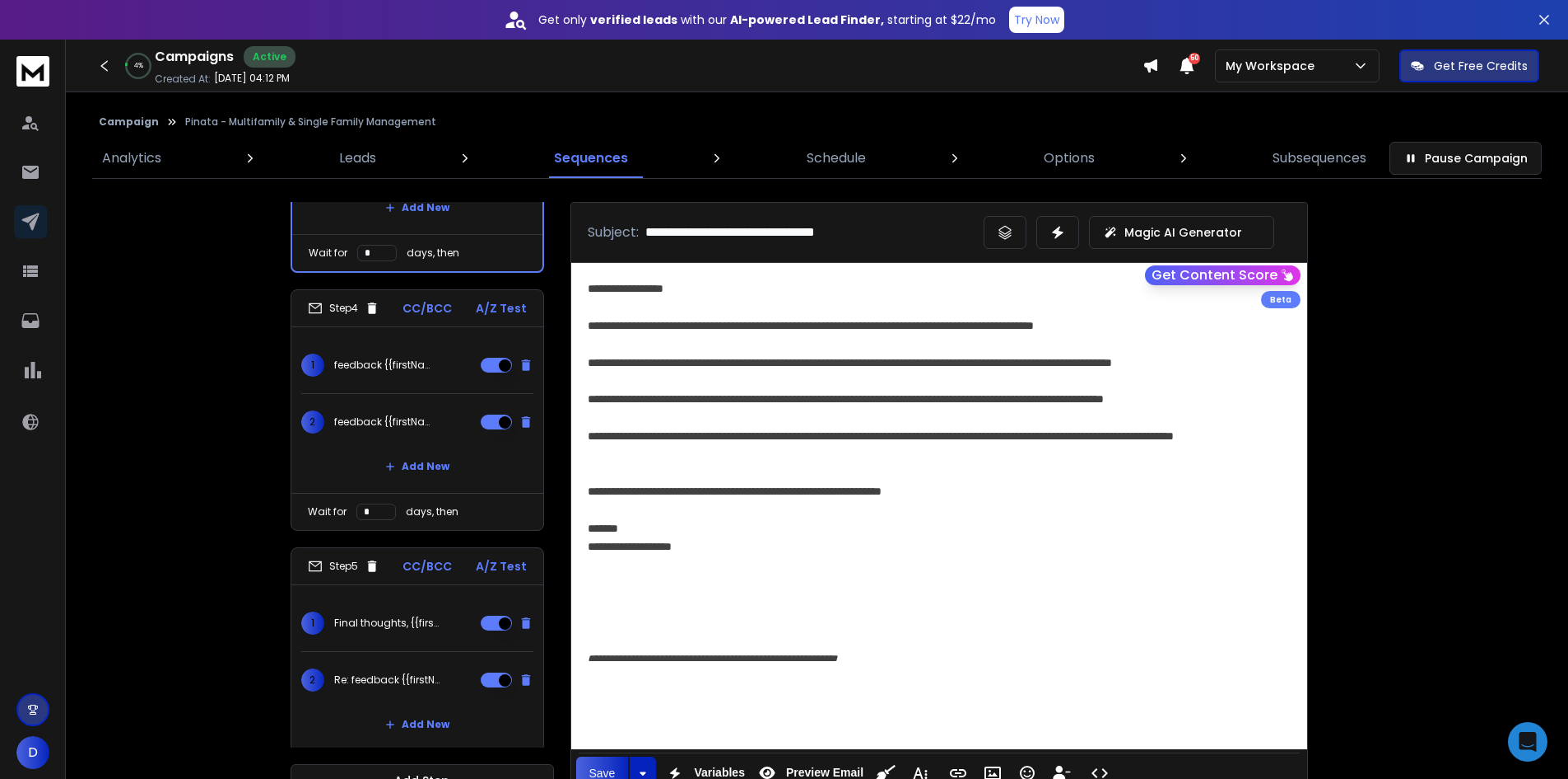
scroll to position [692, 0]
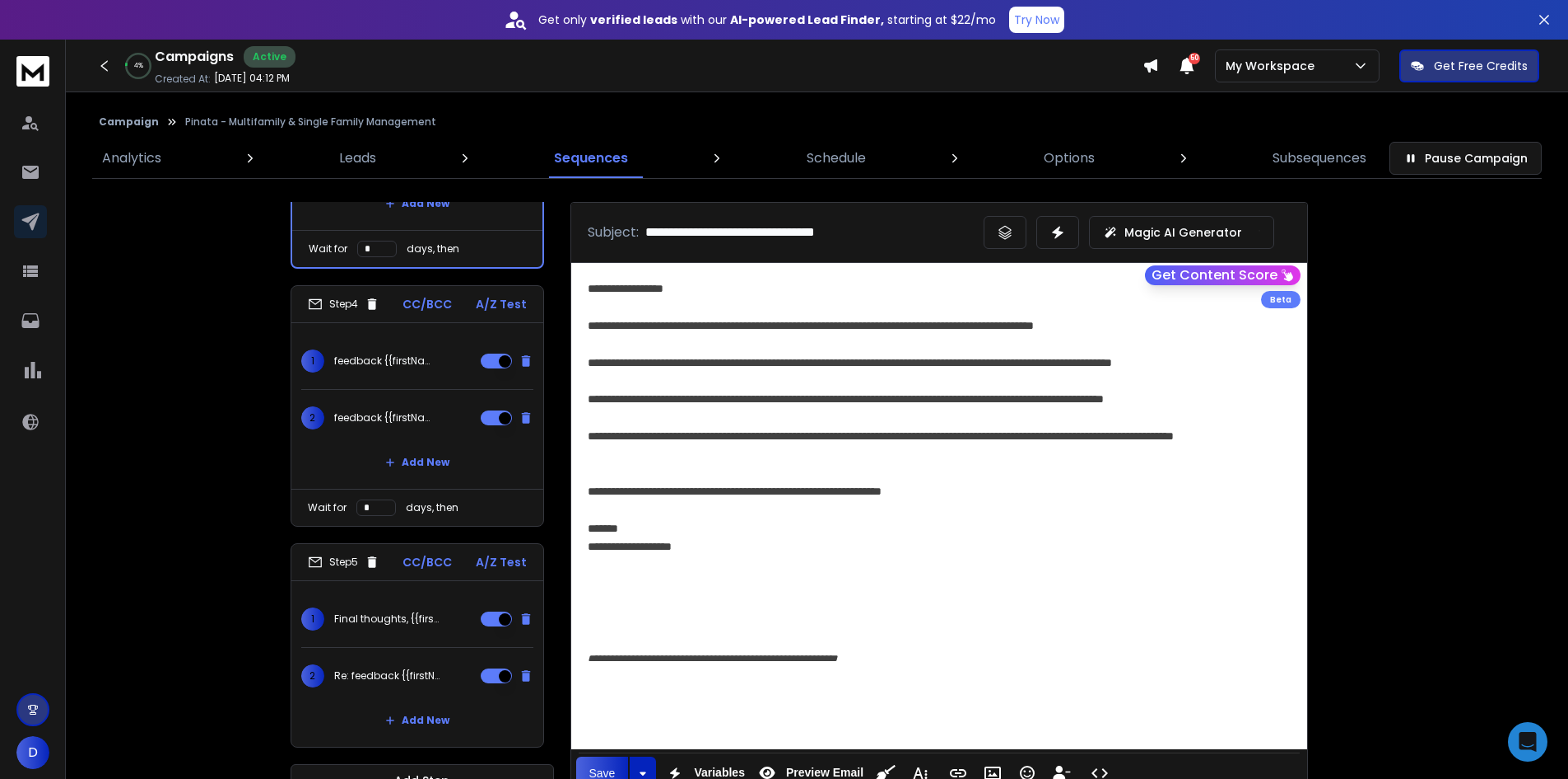
click at [365, 363] on p "feedback {{firstName}}?" at bounding box center [387, 361] width 106 height 13
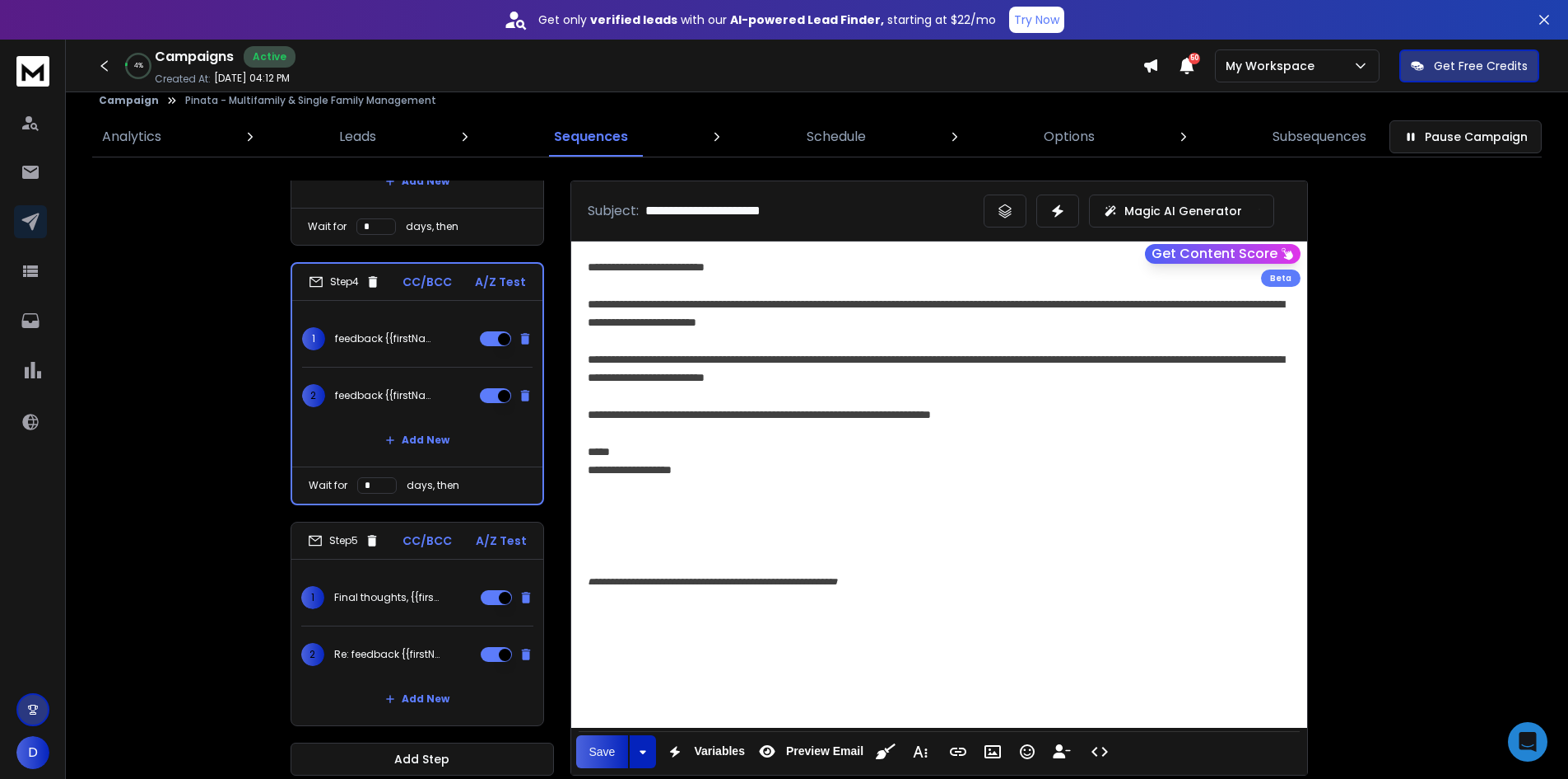
scroll to position [41, 0]
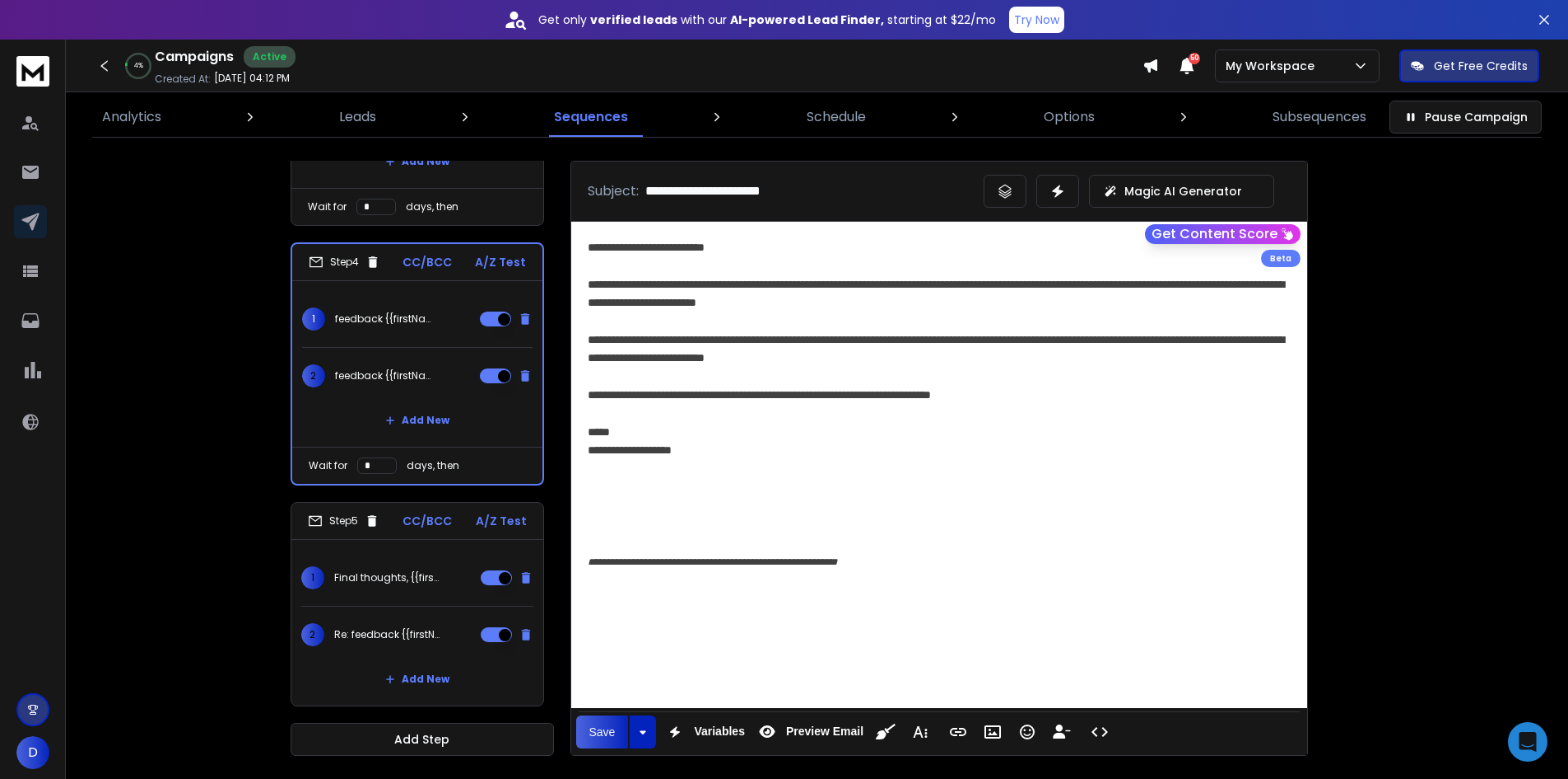
click at [361, 571] on p "Final thoughts, {{firstName}}?" at bounding box center [387, 577] width 106 height 13
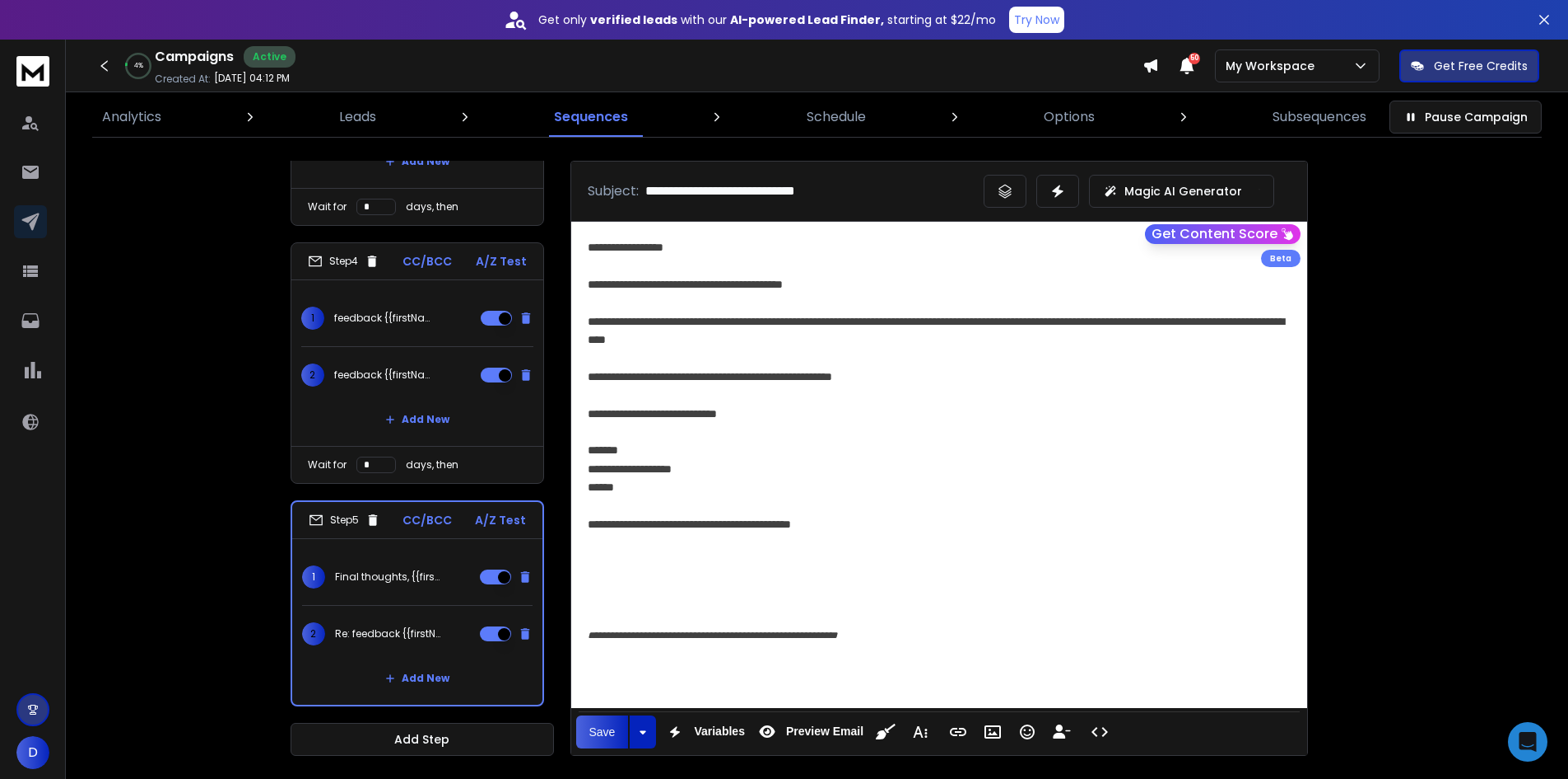
click at [356, 630] on p "Re: feedback {{firstName}}?" at bounding box center [388, 633] width 106 height 13
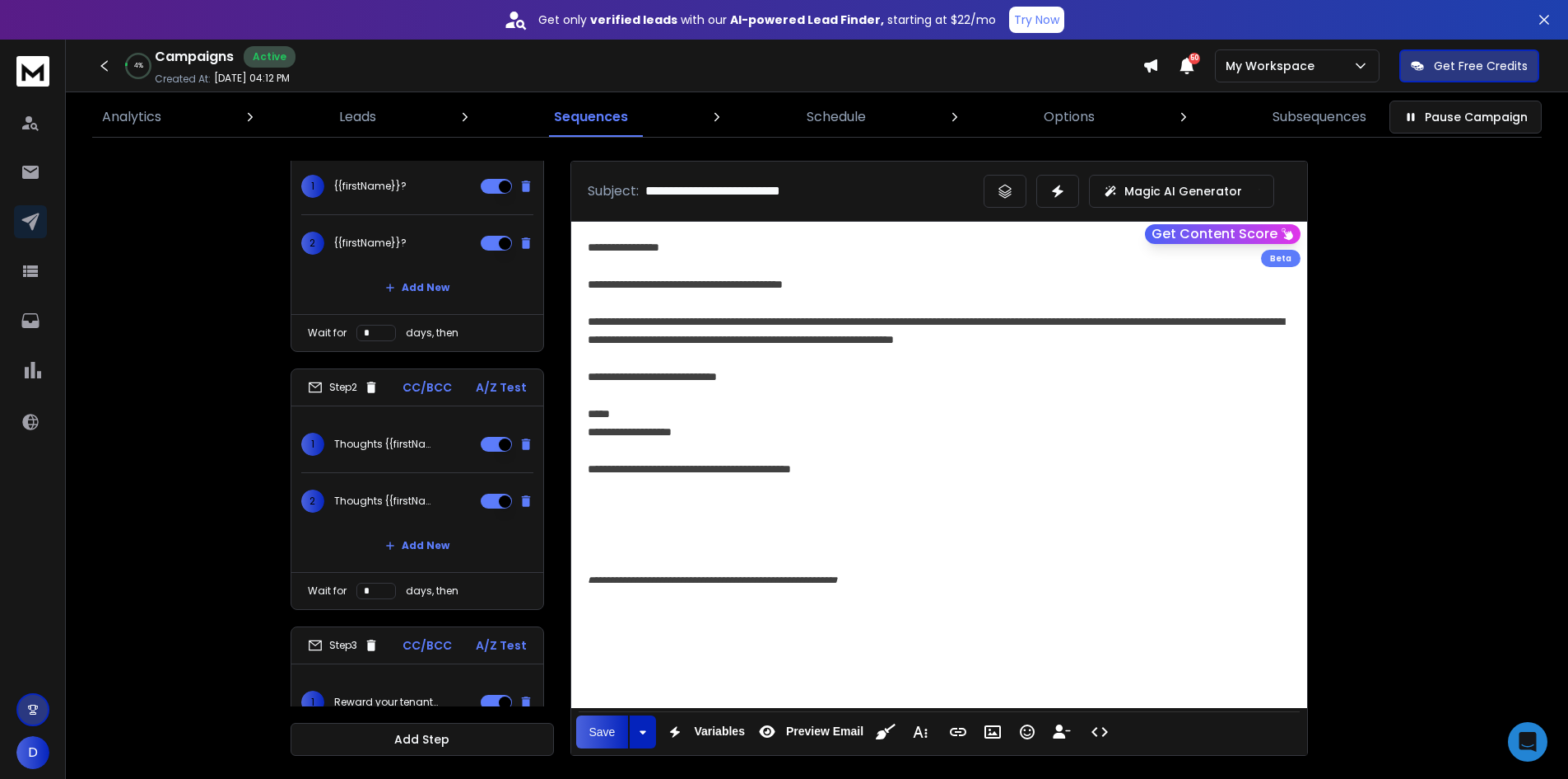
scroll to position [0, 0]
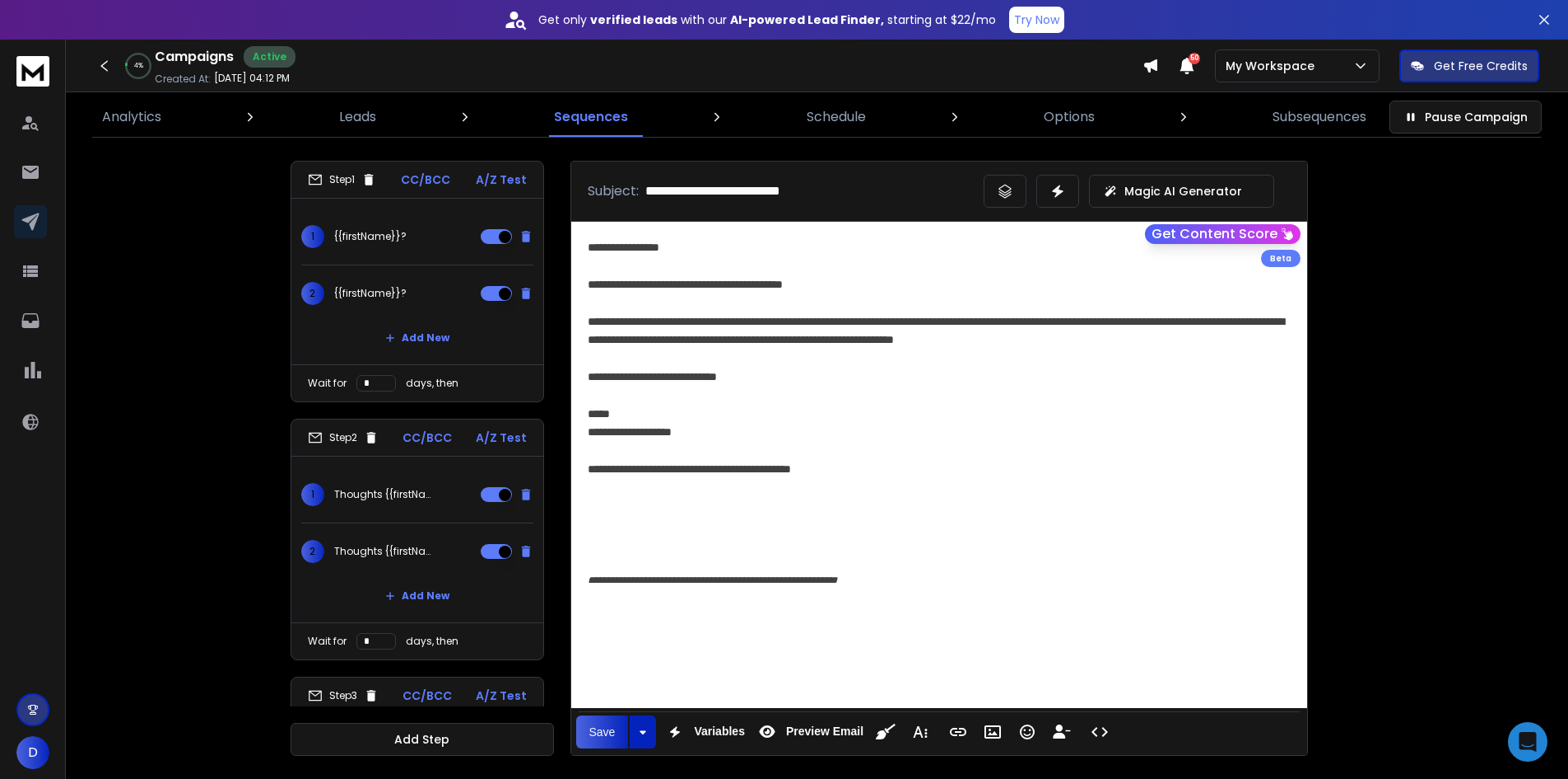
click at [364, 239] on p "{{firstName}}?" at bounding box center [370, 236] width 73 height 13
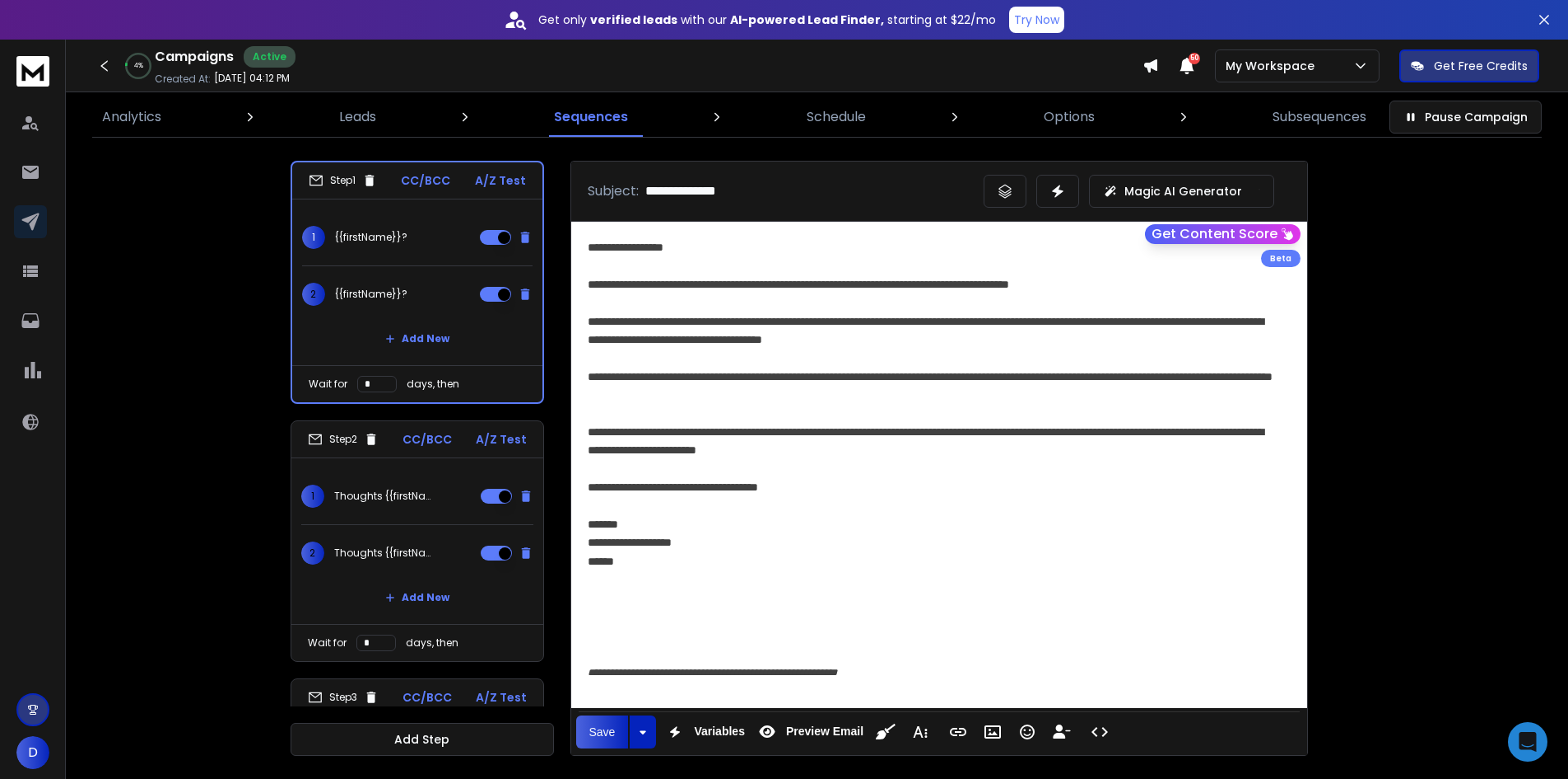
click at [393, 485] on div "1 Thoughts {{firstName}}?" at bounding box center [370, 495] width 139 height 23
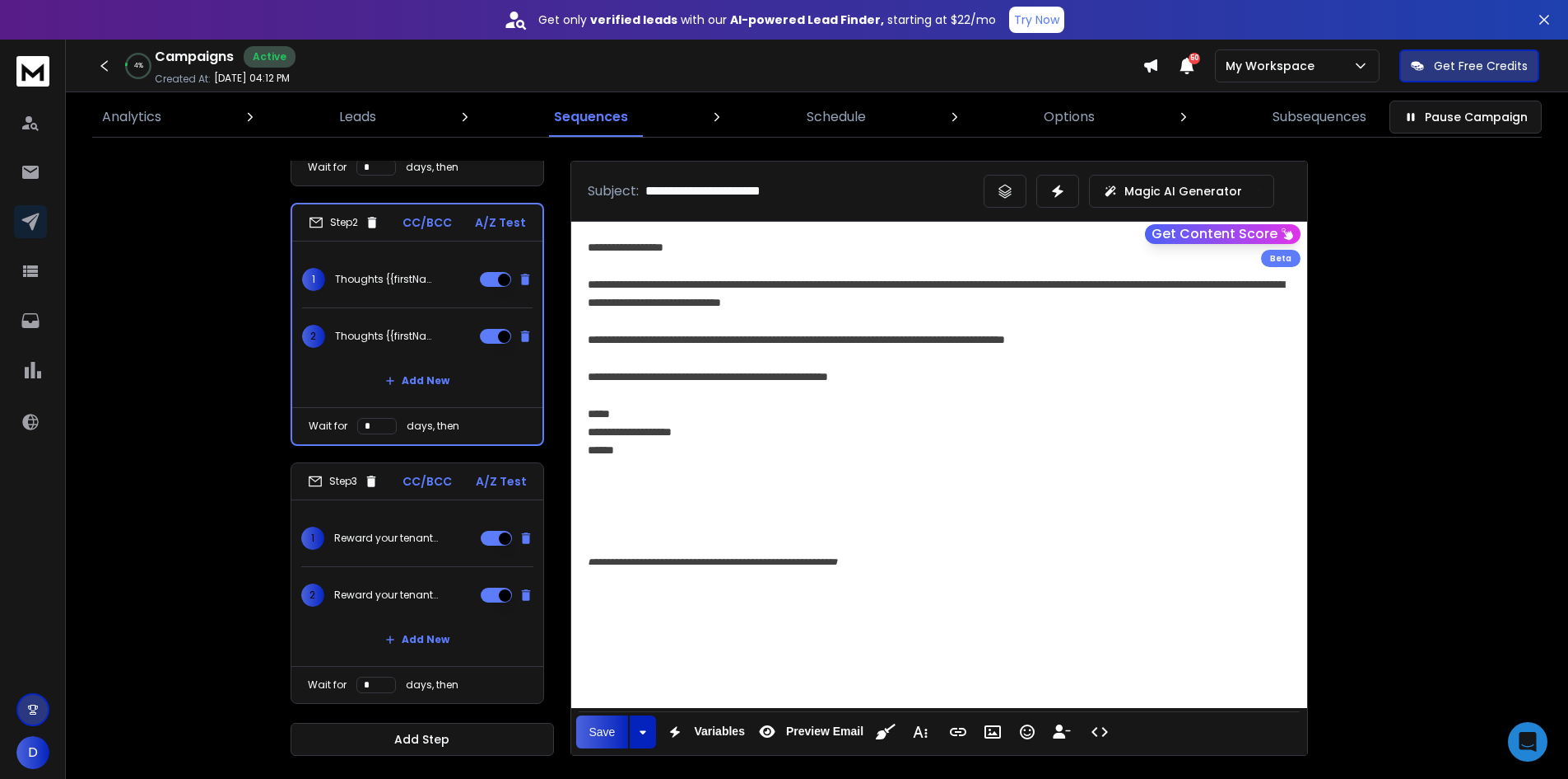
scroll to position [247, 0]
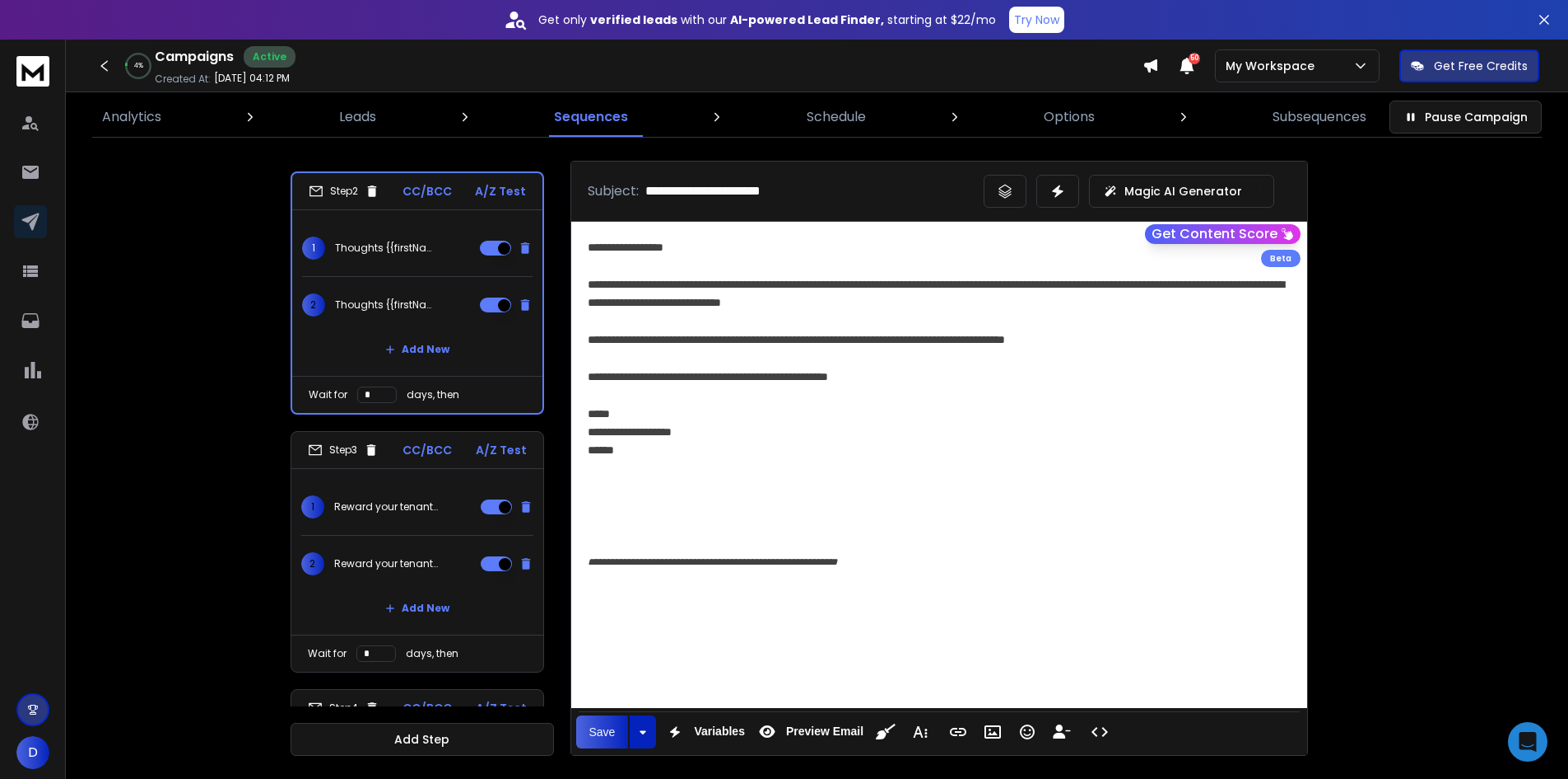
click at [358, 504] on p "Reward your tenants, {{firstName}}" at bounding box center [387, 506] width 106 height 13
type input "**********"
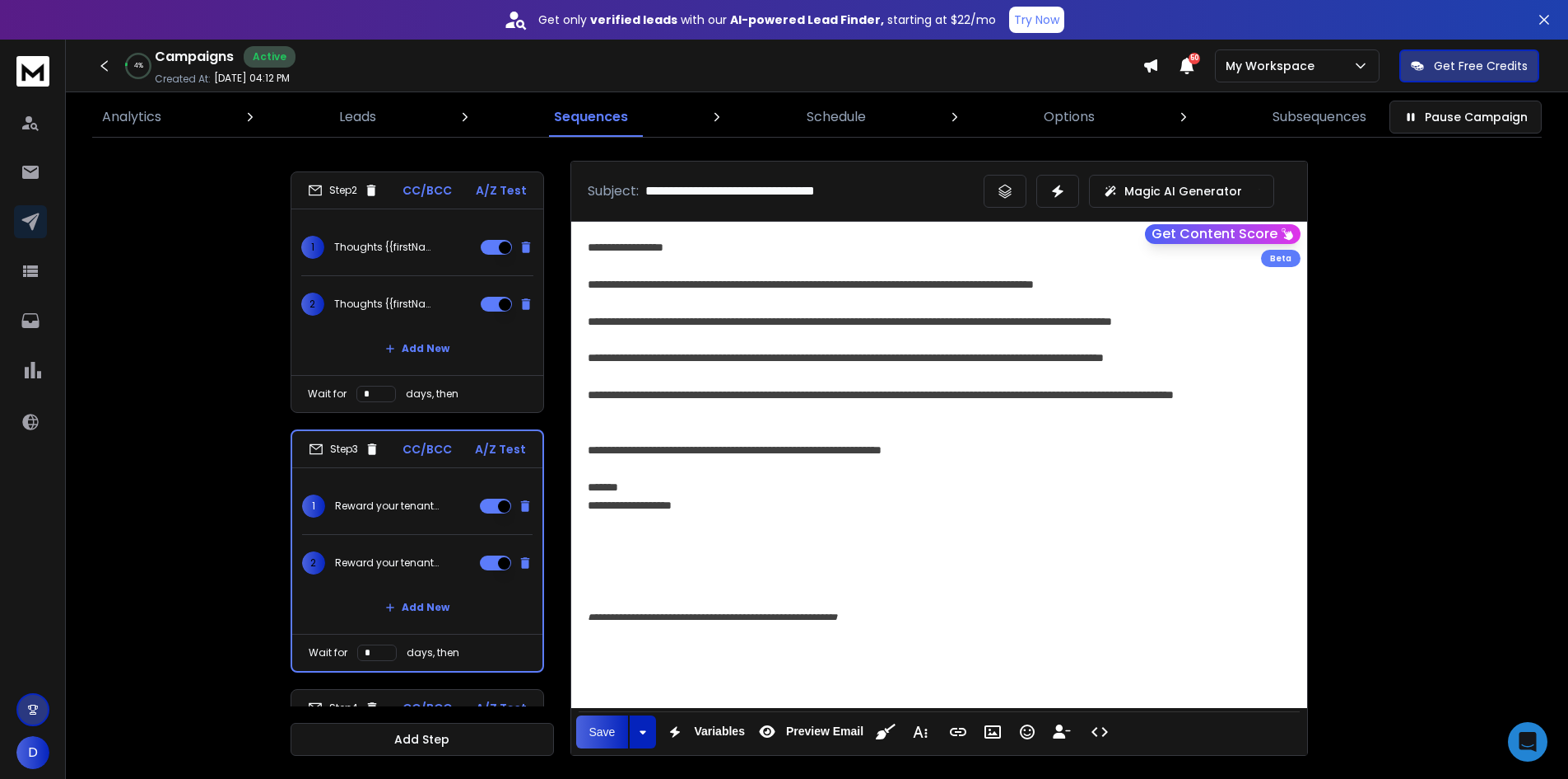
scroll to position [0, 0]
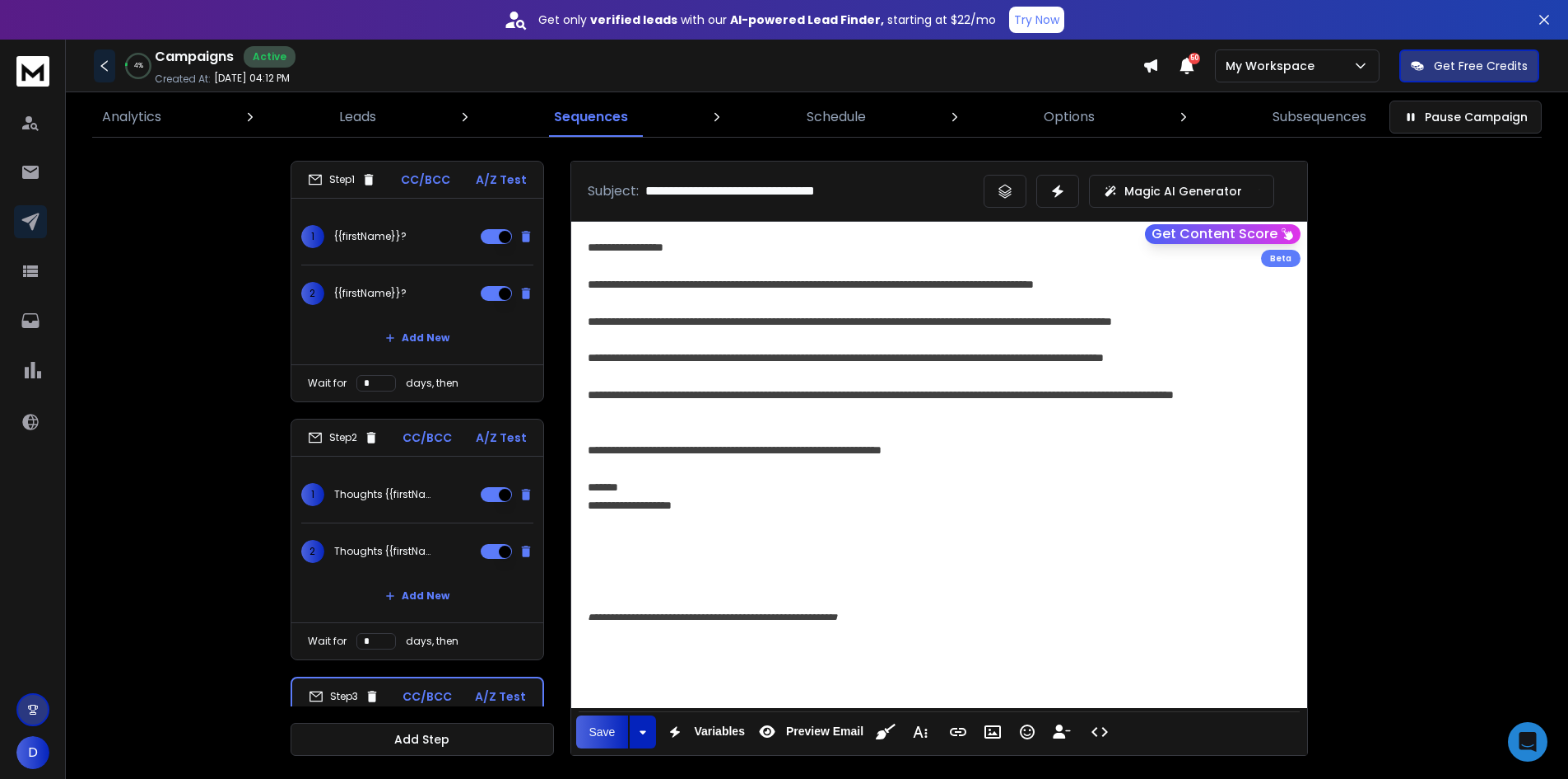
click at [101, 68] on icon at bounding box center [104, 66] width 15 height 15
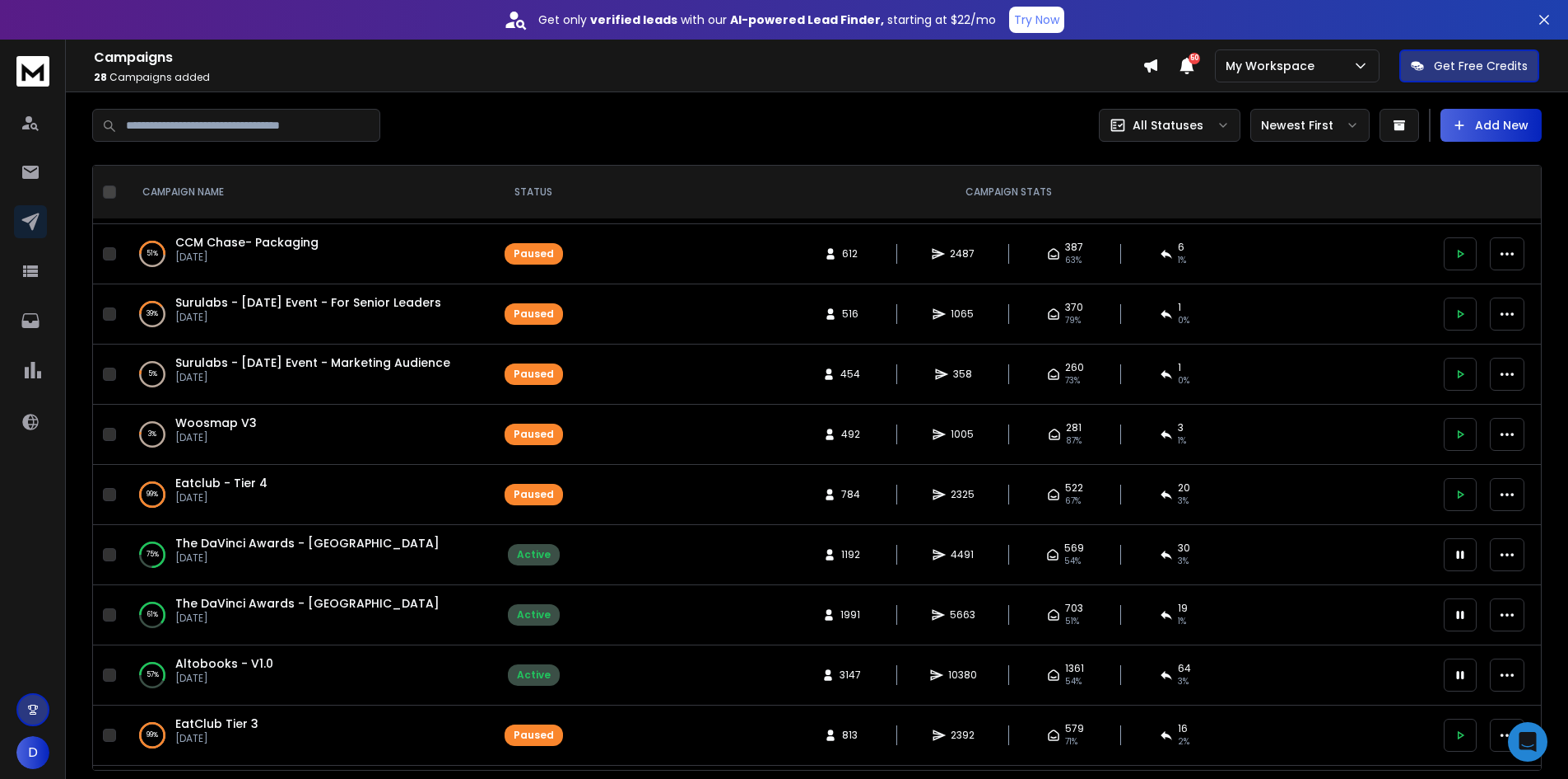
scroll to position [659, 0]
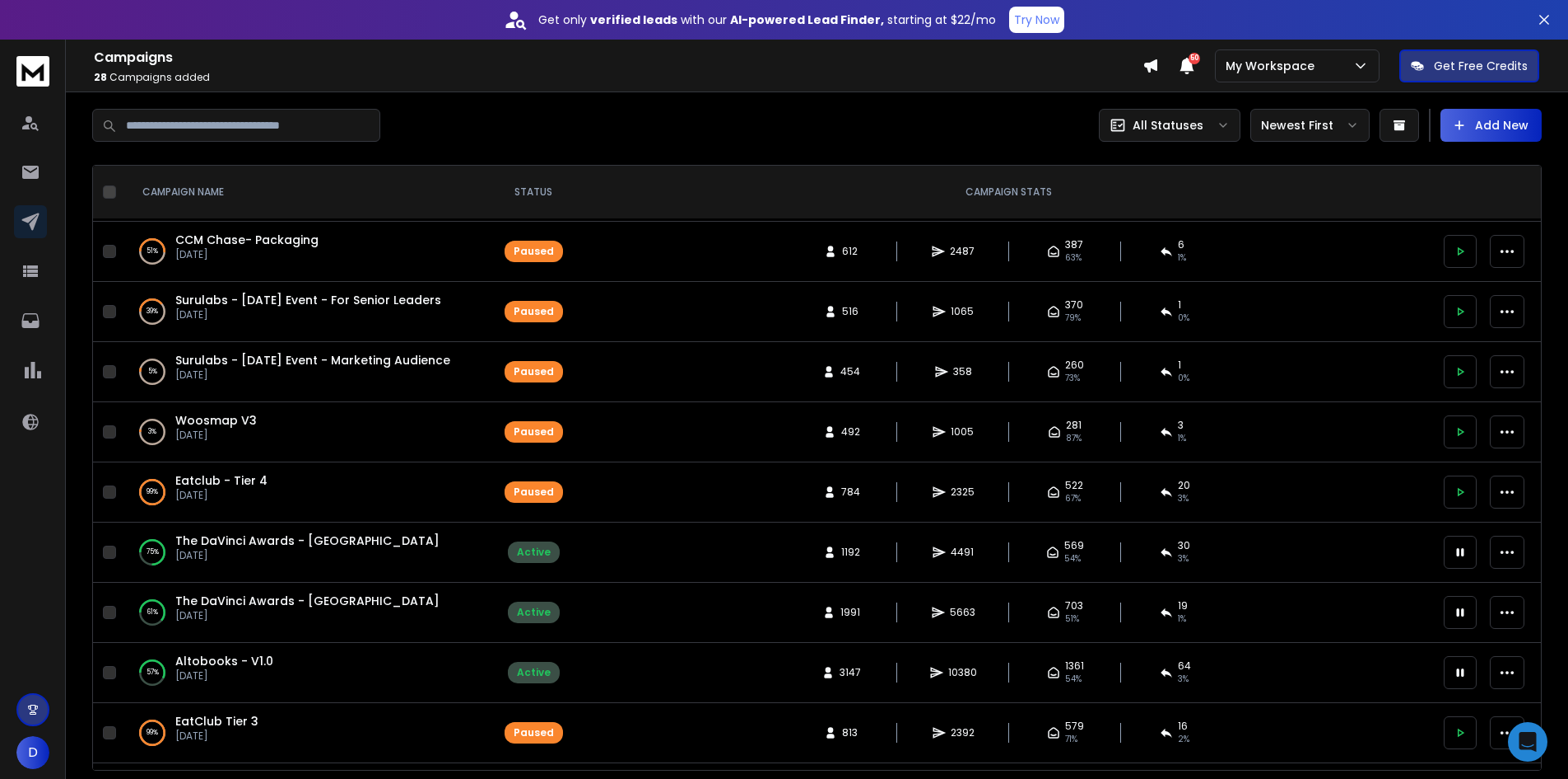
click at [265, 600] on span "The DaVinci Awards - [GEOGRAPHIC_DATA]" at bounding box center [307, 600] width 264 height 16
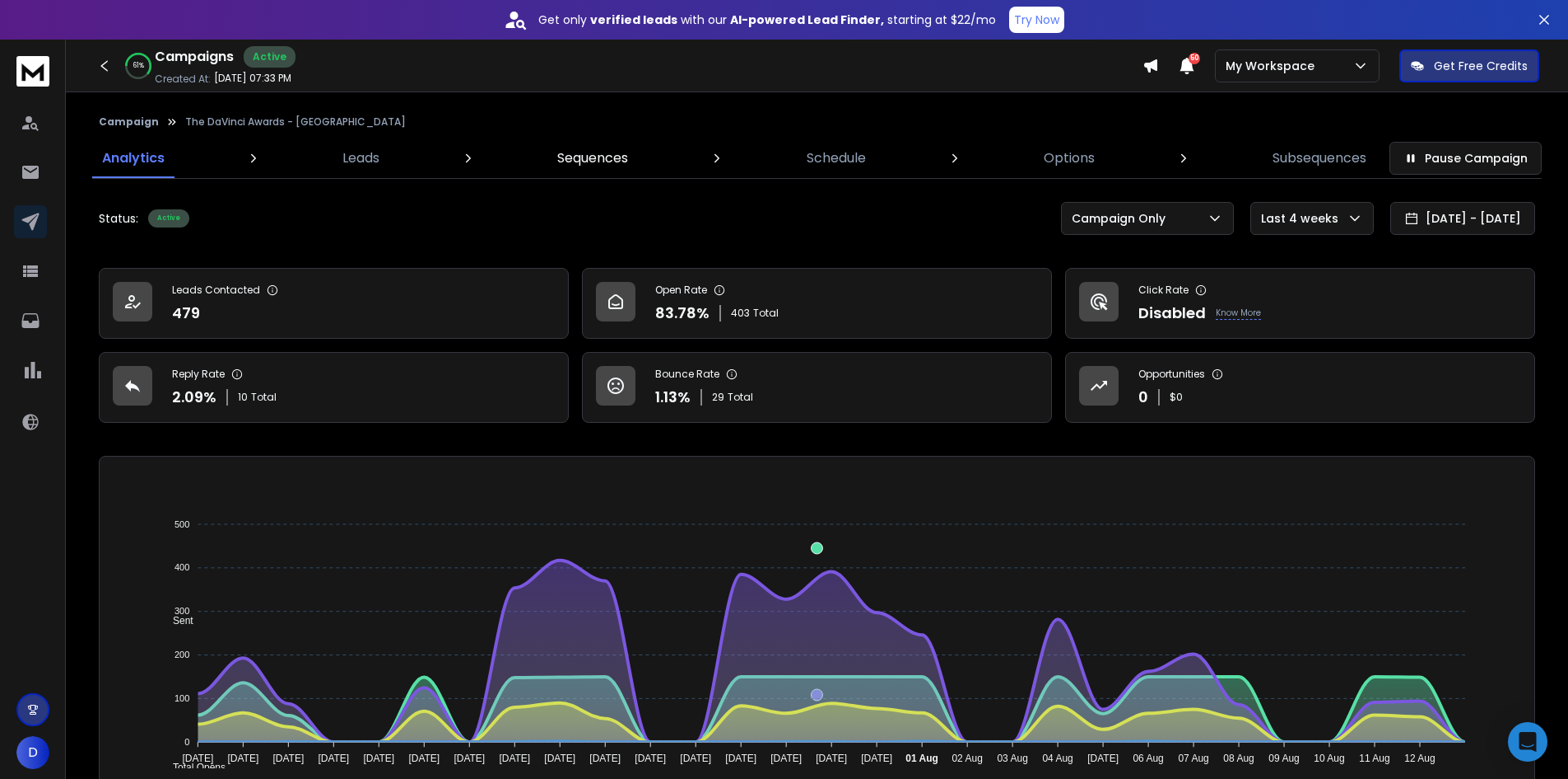
click at [609, 154] on p "Sequences" at bounding box center [592, 158] width 71 height 20
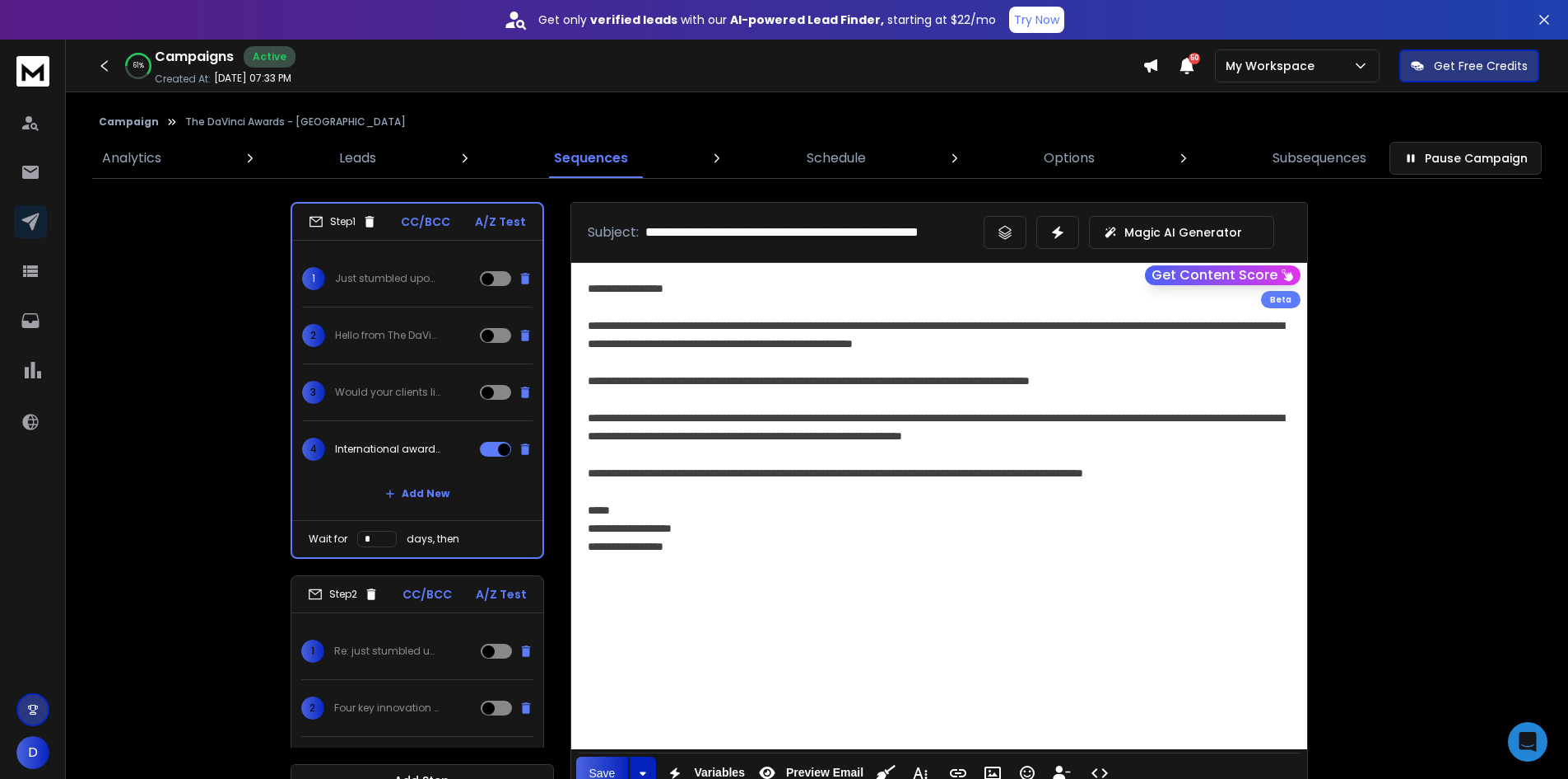
scroll to position [41, 0]
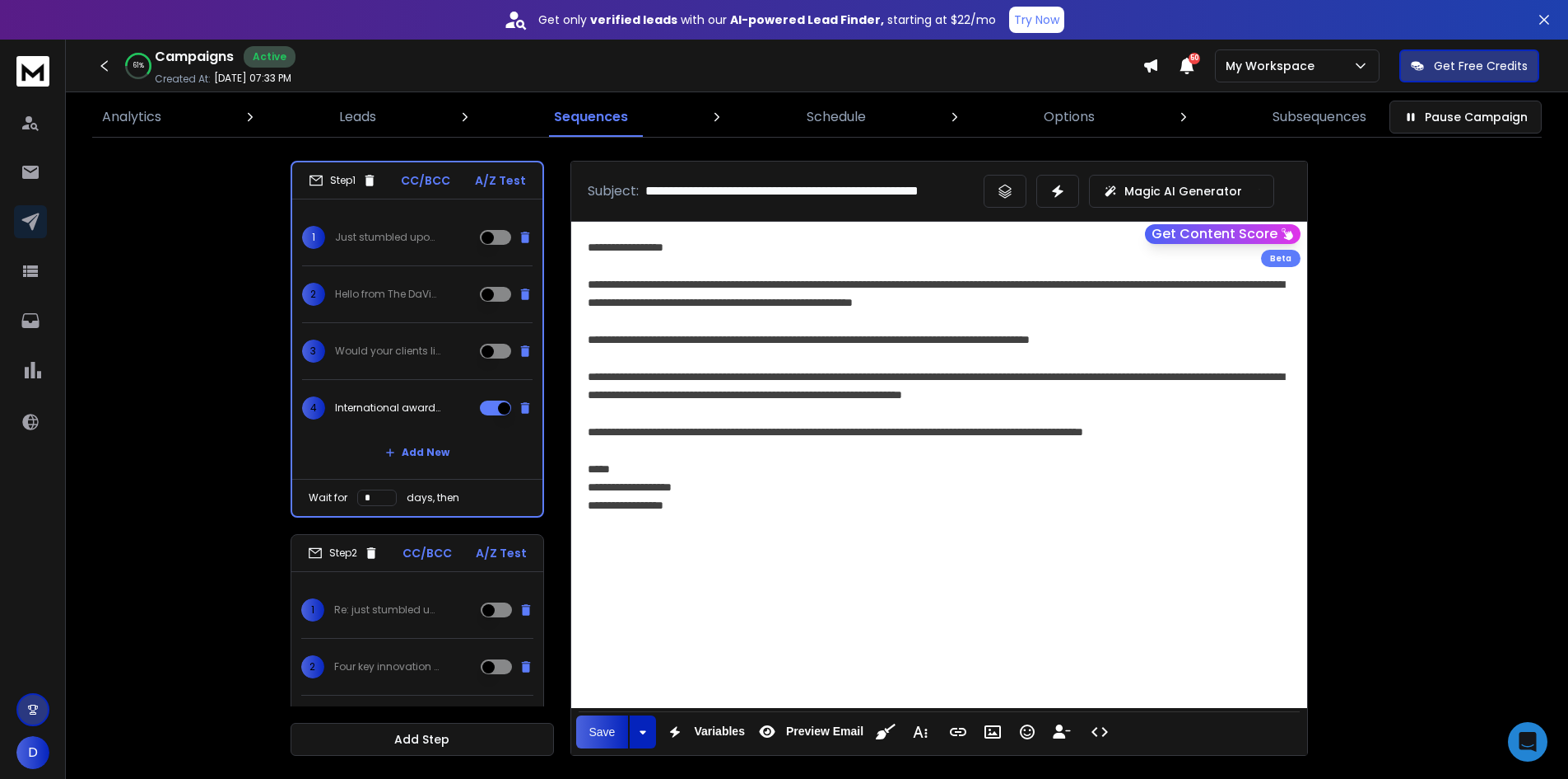
click at [364, 610] on p "Re: just stumbled upon your LinkedIn profile {{firstName}}" at bounding box center [387, 609] width 106 height 13
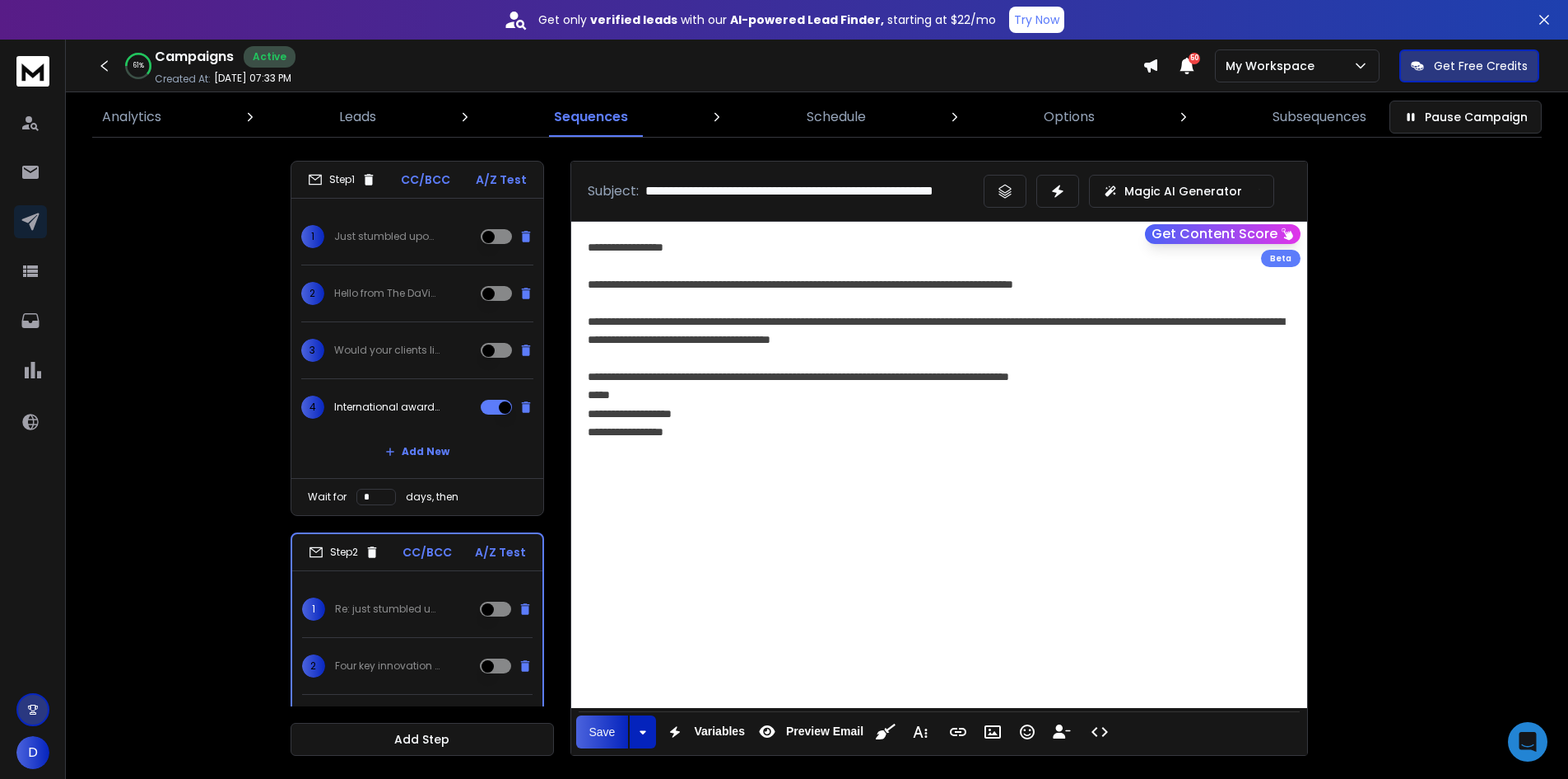
click at [349, 651] on div "2 Four key innovation categories to boost your clients, {{firstName}}" at bounding box center [417, 665] width 231 height 57
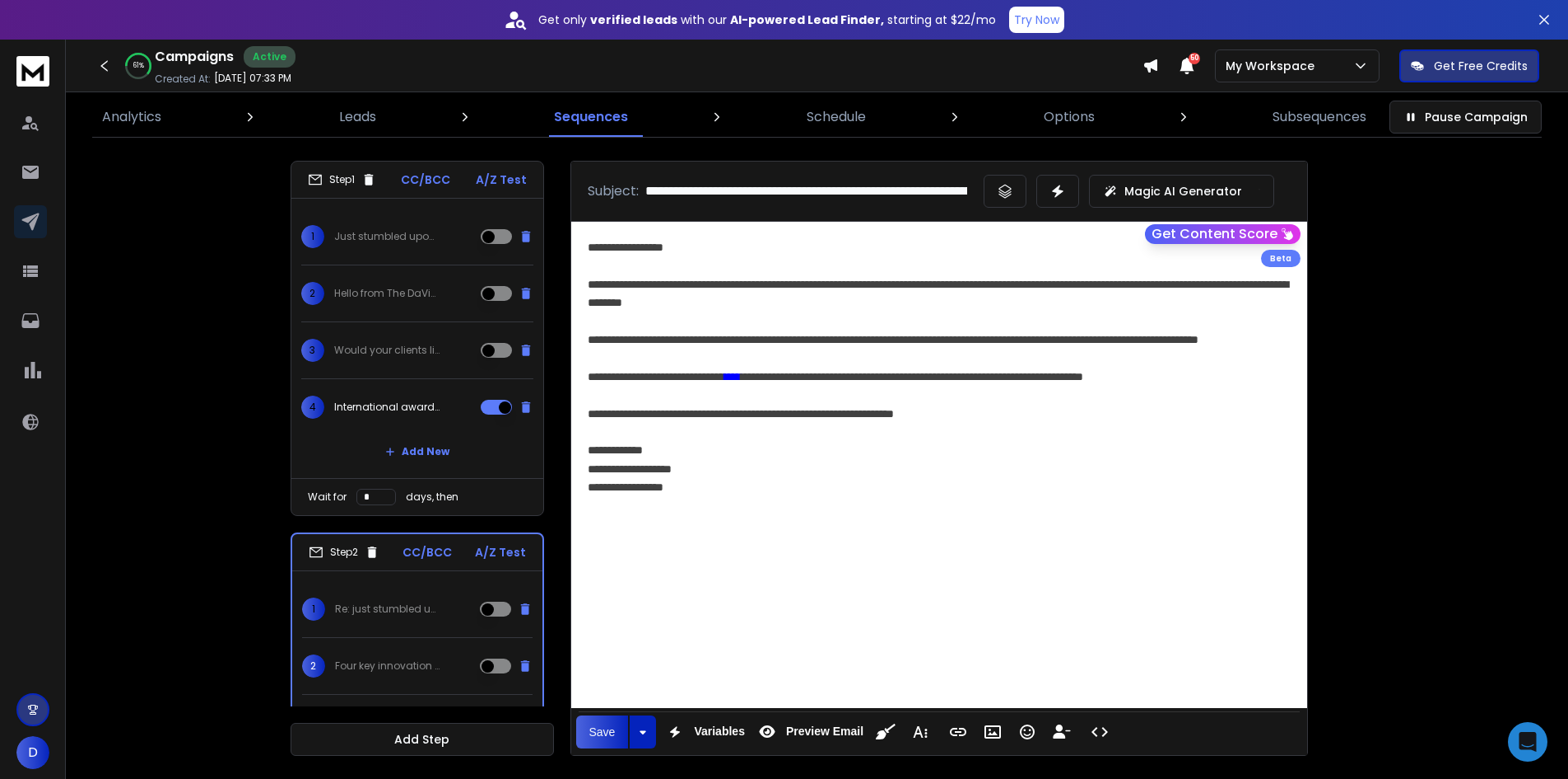
click at [364, 609] on p "Re: just stumbled upon your LinkedIn profile {{firstName}}" at bounding box center [388, 608] width 106 height 13
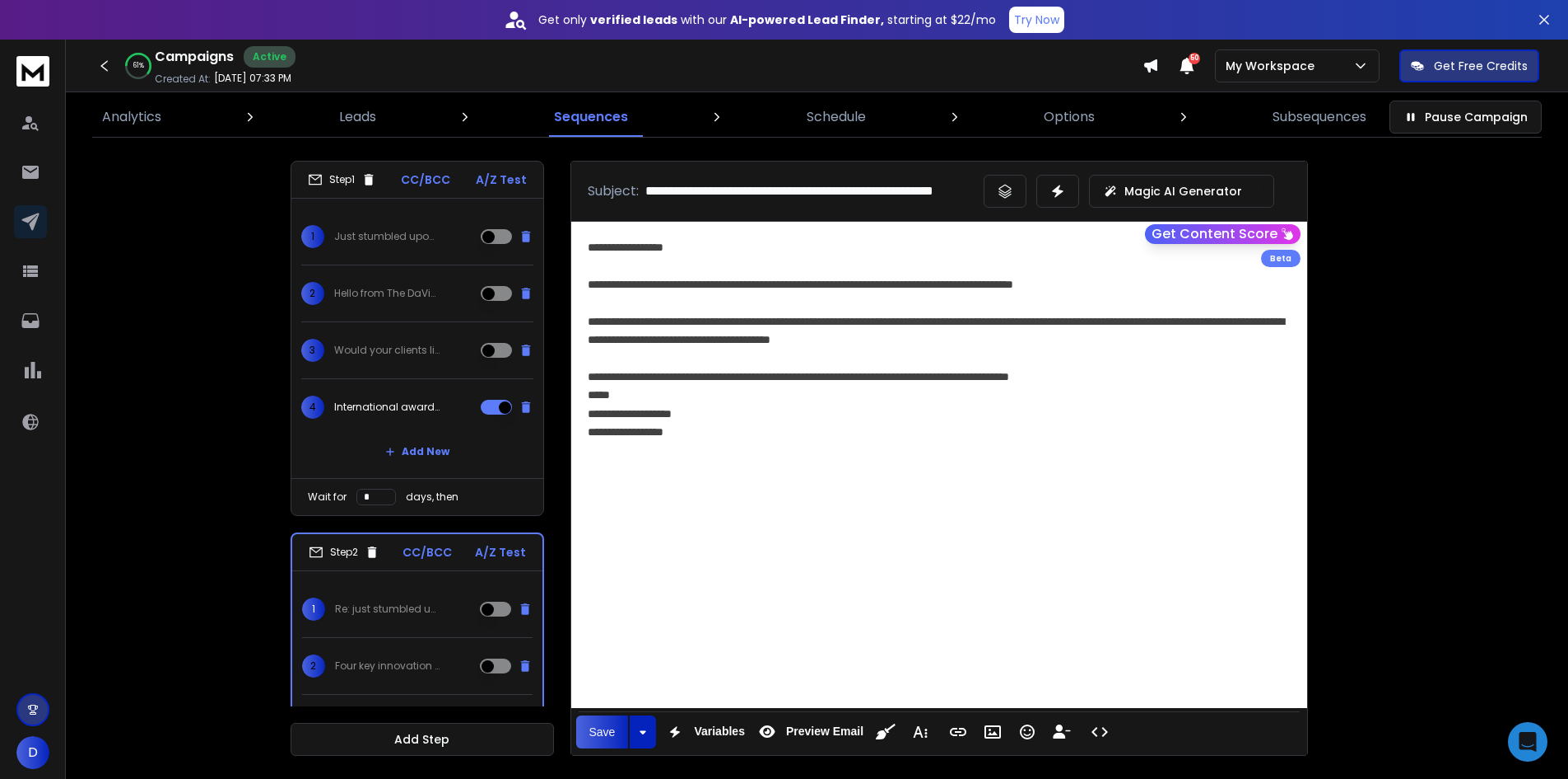
click at [220, 628] on div "Step 1 CC/BCC A/Z Test 1 Just stumbled upon your LinkedIn profile, {{firstName}…" at bounding box center [816, 457] width 1450 height 608
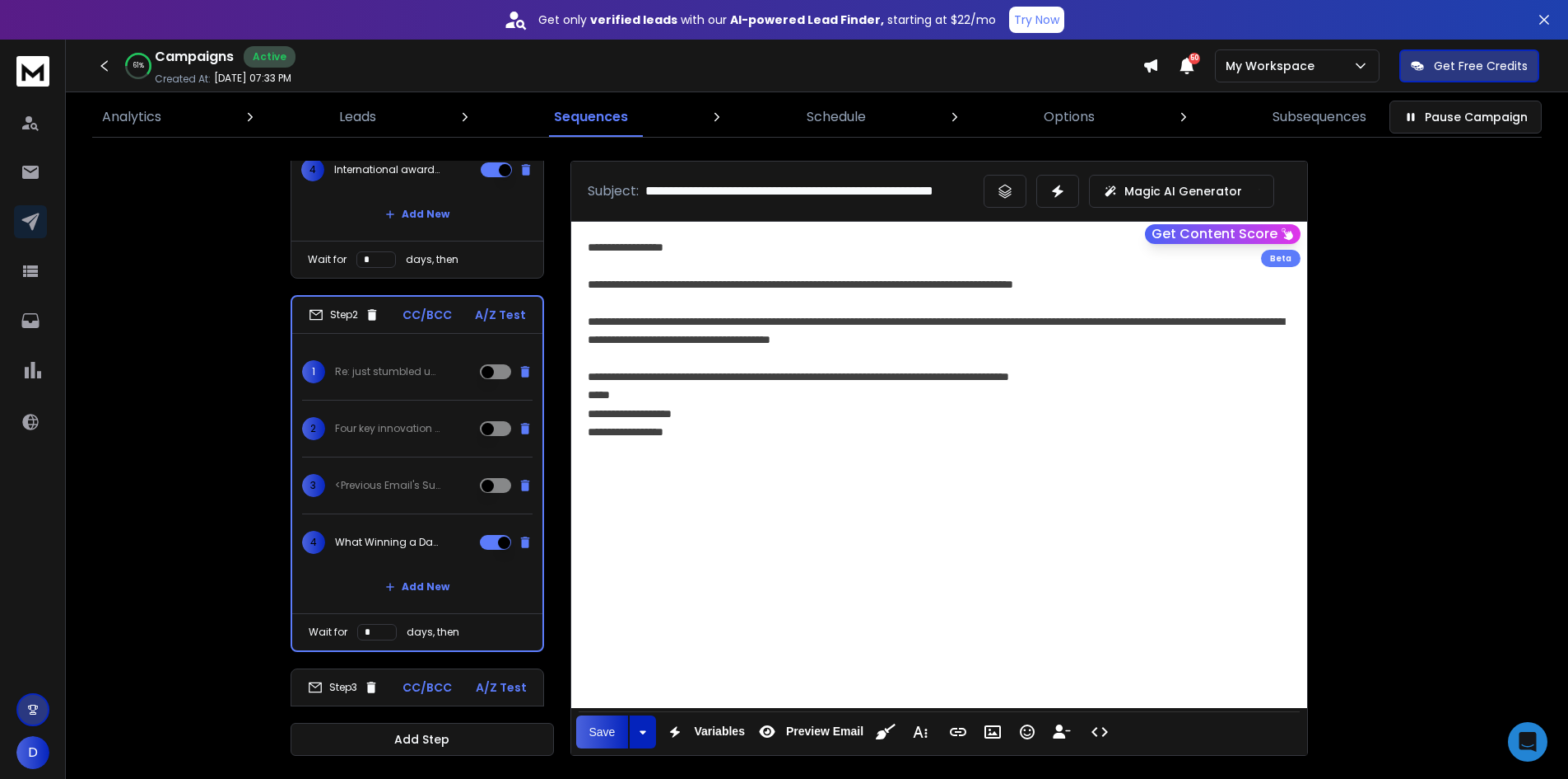
scroll to position [247, 0]
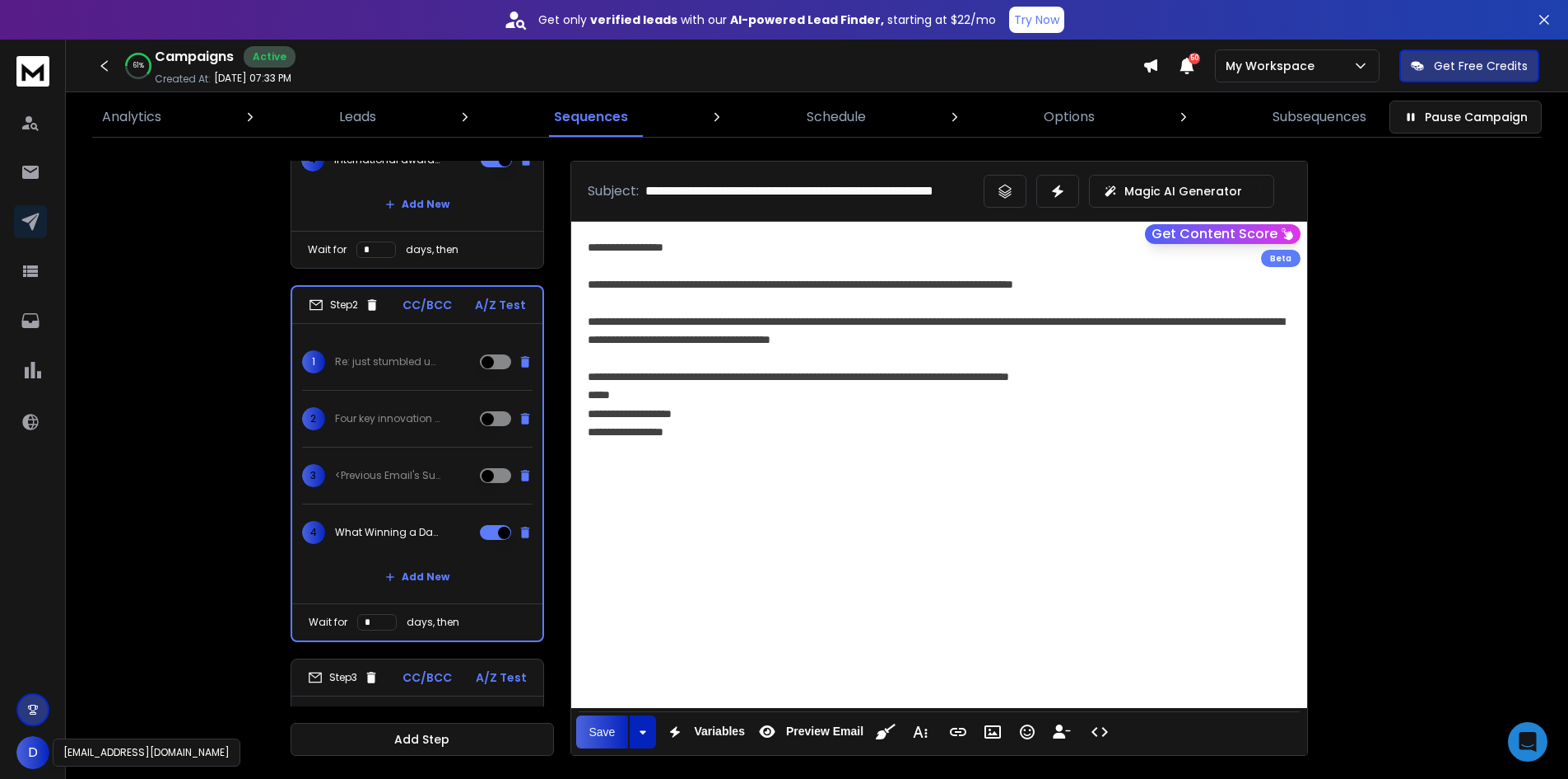
click at [0, 750] on div "D" at bounding box center [33, 412] width 66 height 746
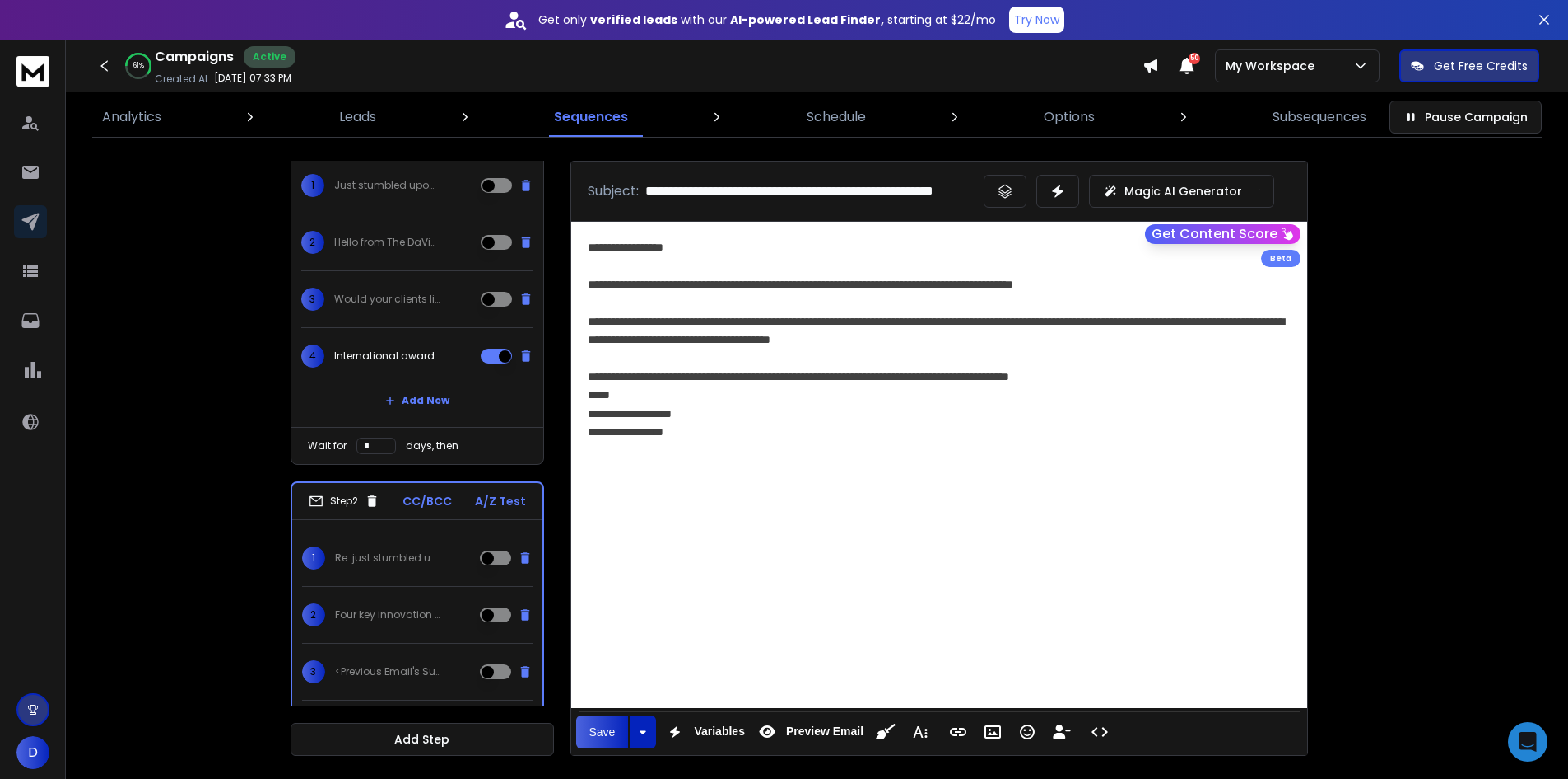
scroll to position [0, 0]
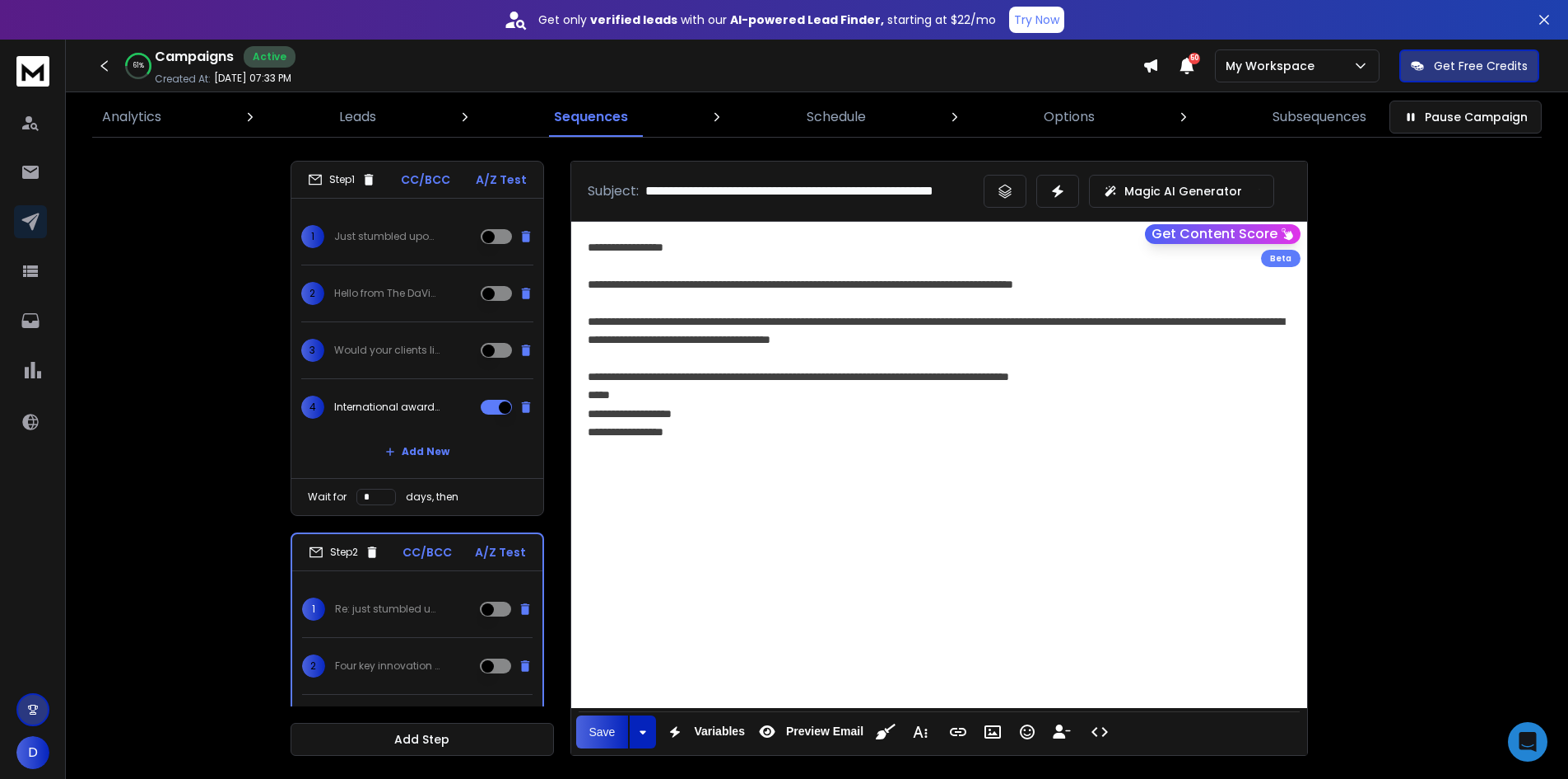
click at [396, 398] on div "4 International awards for your clients" at bounding box center [370, 406] width 139 height 23
type input "**********"
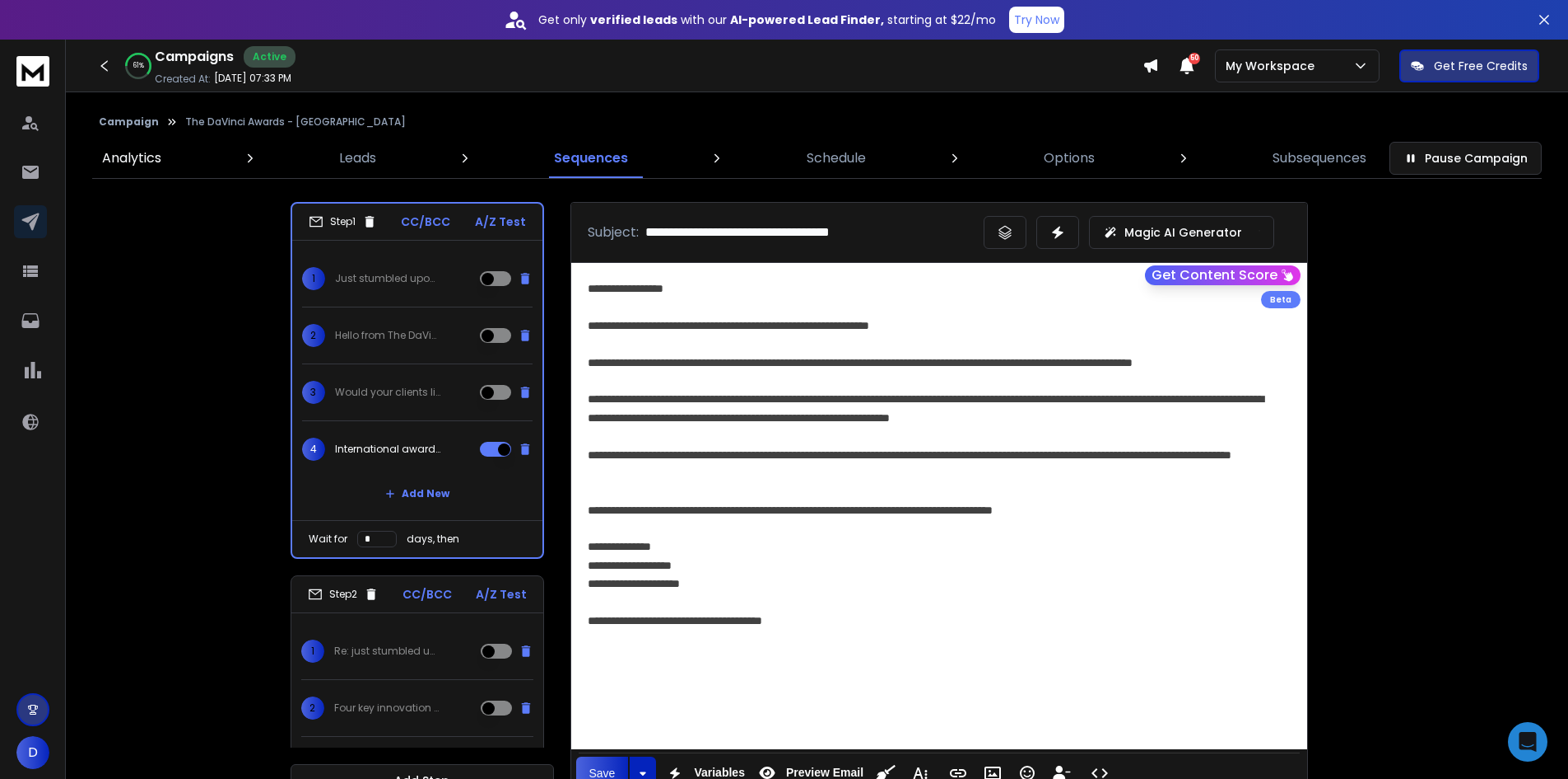
click at [137, 158] on p "Analytics" at bounding box center [131, 158] width 59 height 20
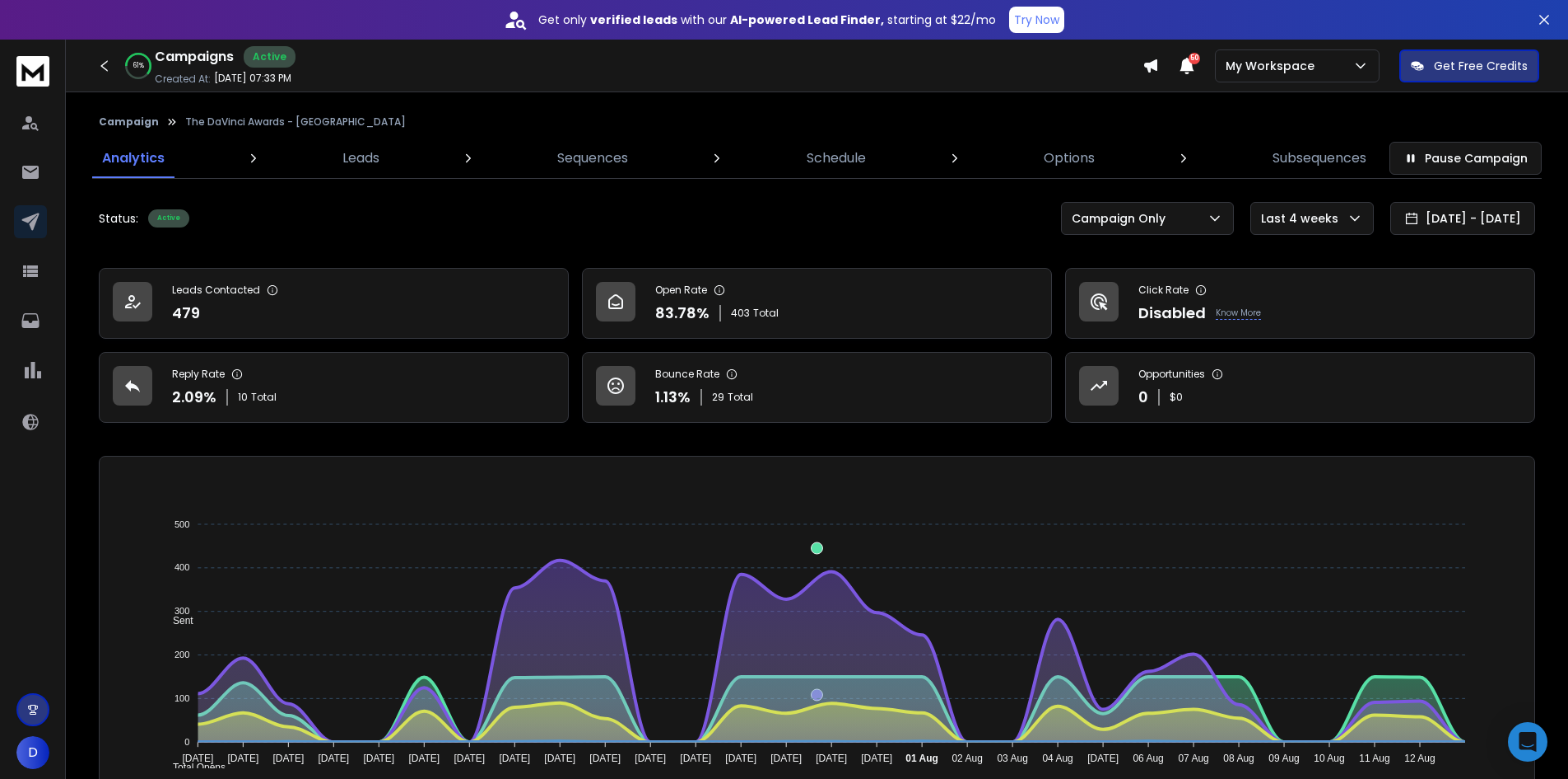
click at [240, 392] on span "10" at bounding box center [243, 396] width 10 height 13
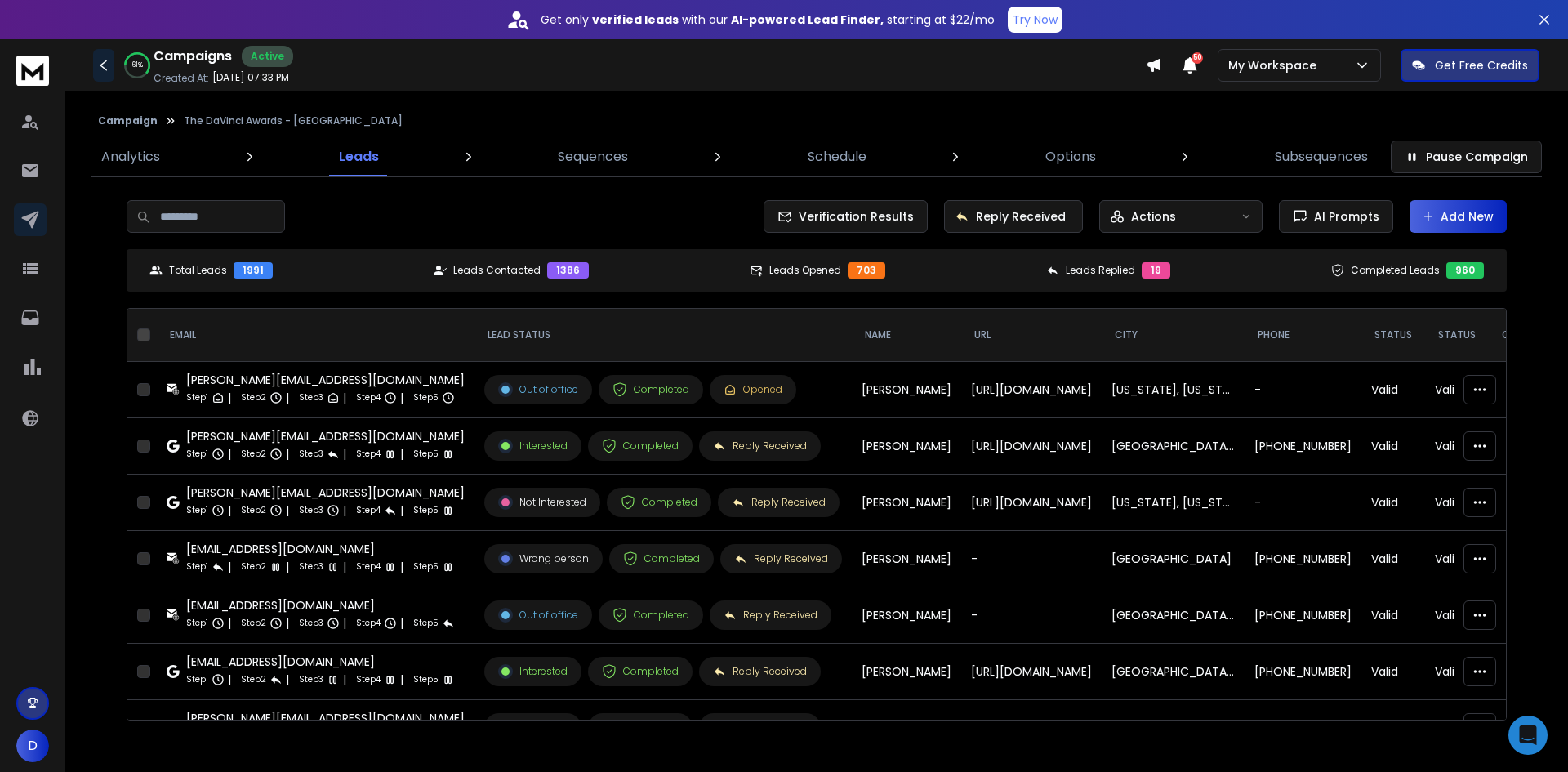
click at [96, 68] on button at bounding box center [103, 64] width 21 height 33
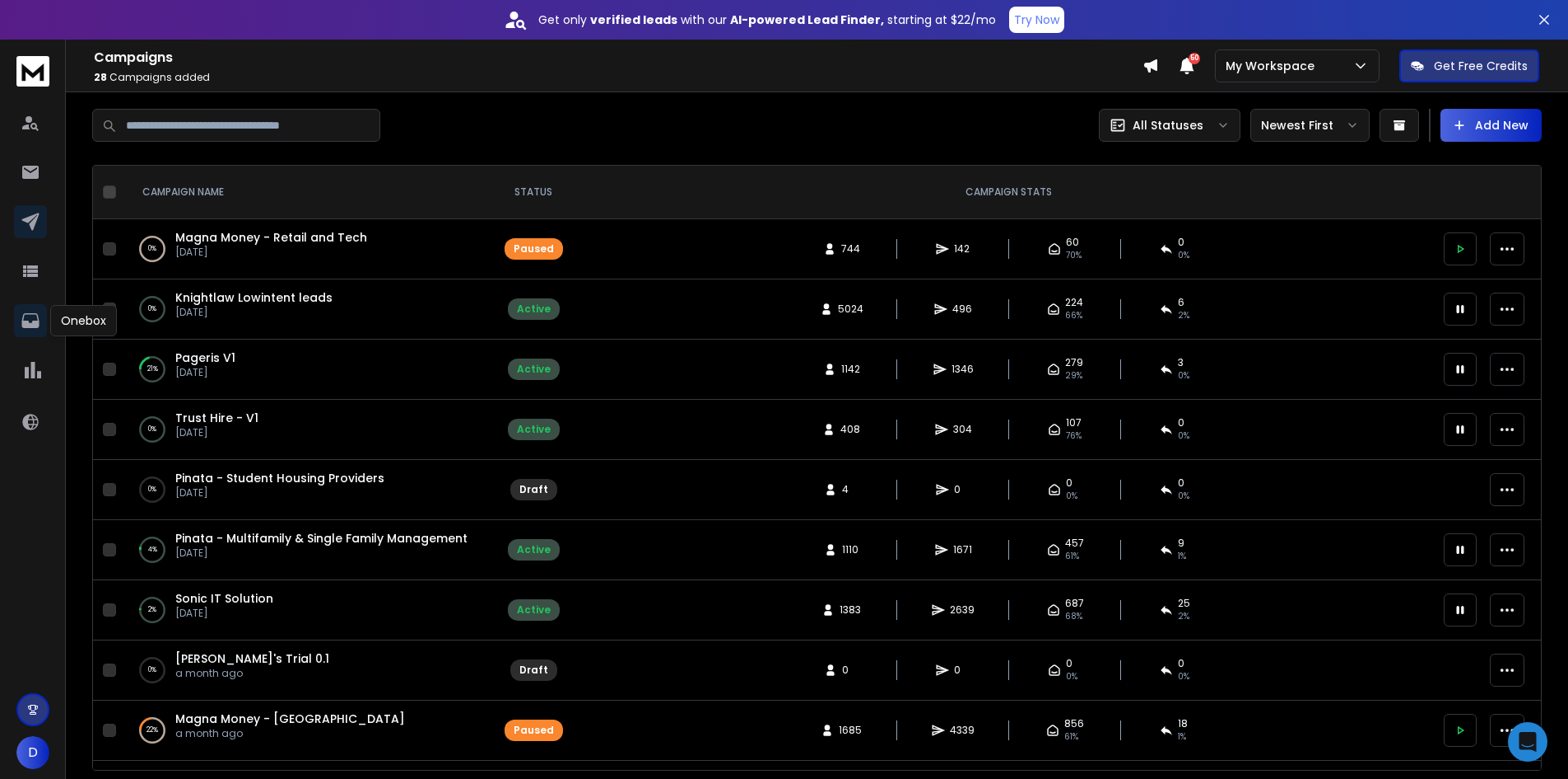
click at [17, 312] on link at bounding box center [30, 320] width 33 height 33
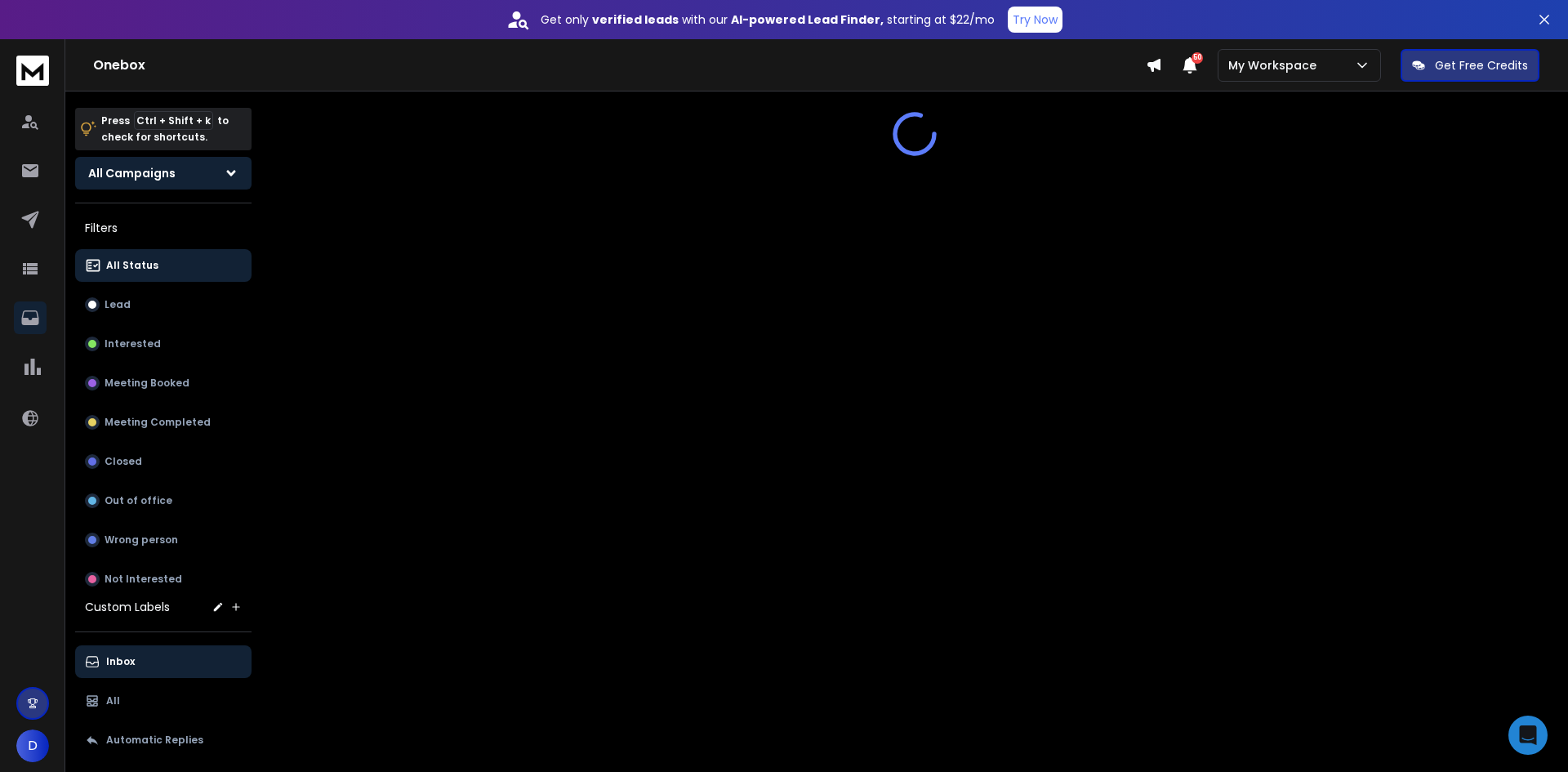
click at [146, 176] on h1 "All Campaigns" at bounding box center [132, 173] width 87 height 16
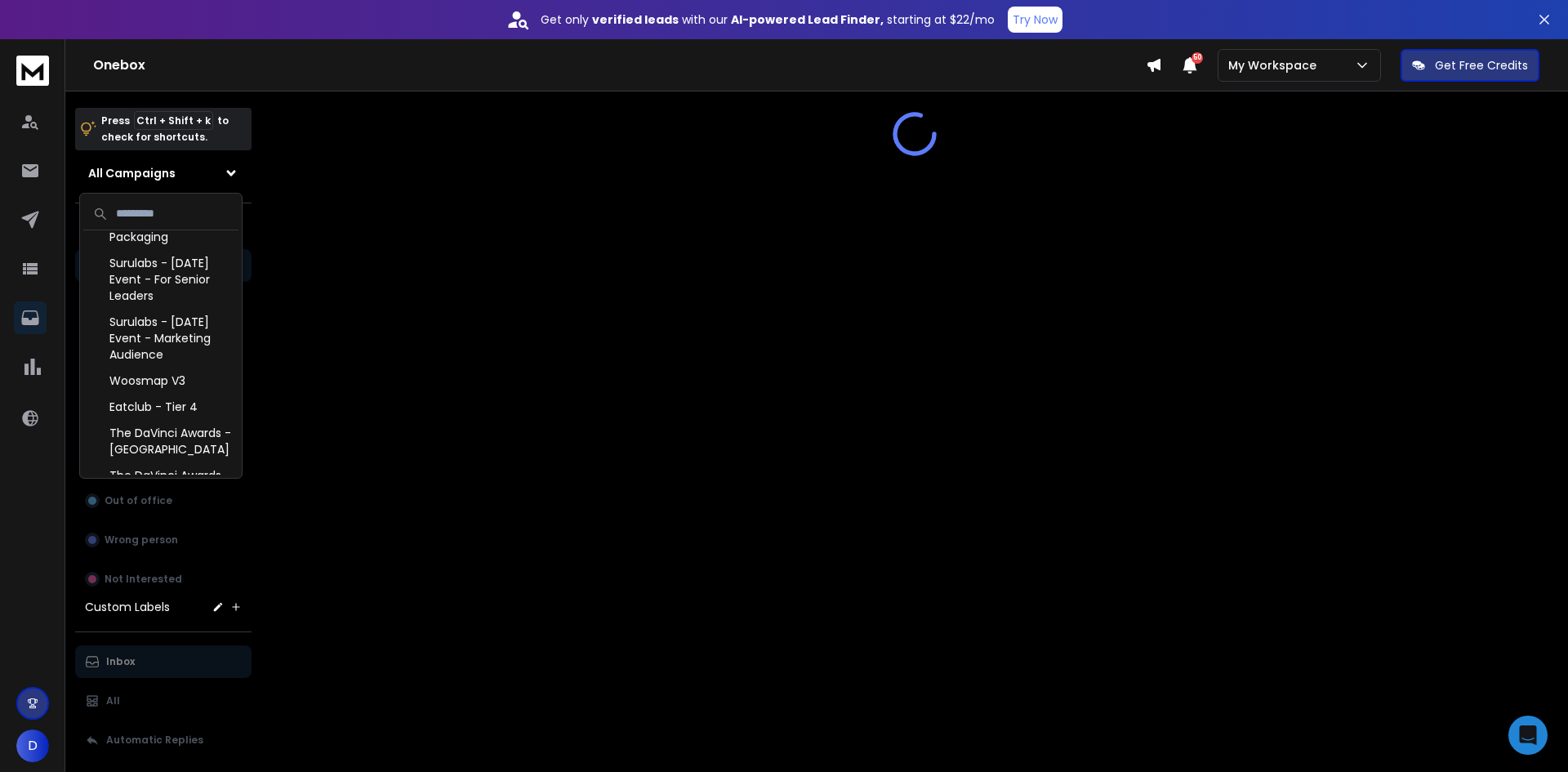
scroll to position [571, 0]
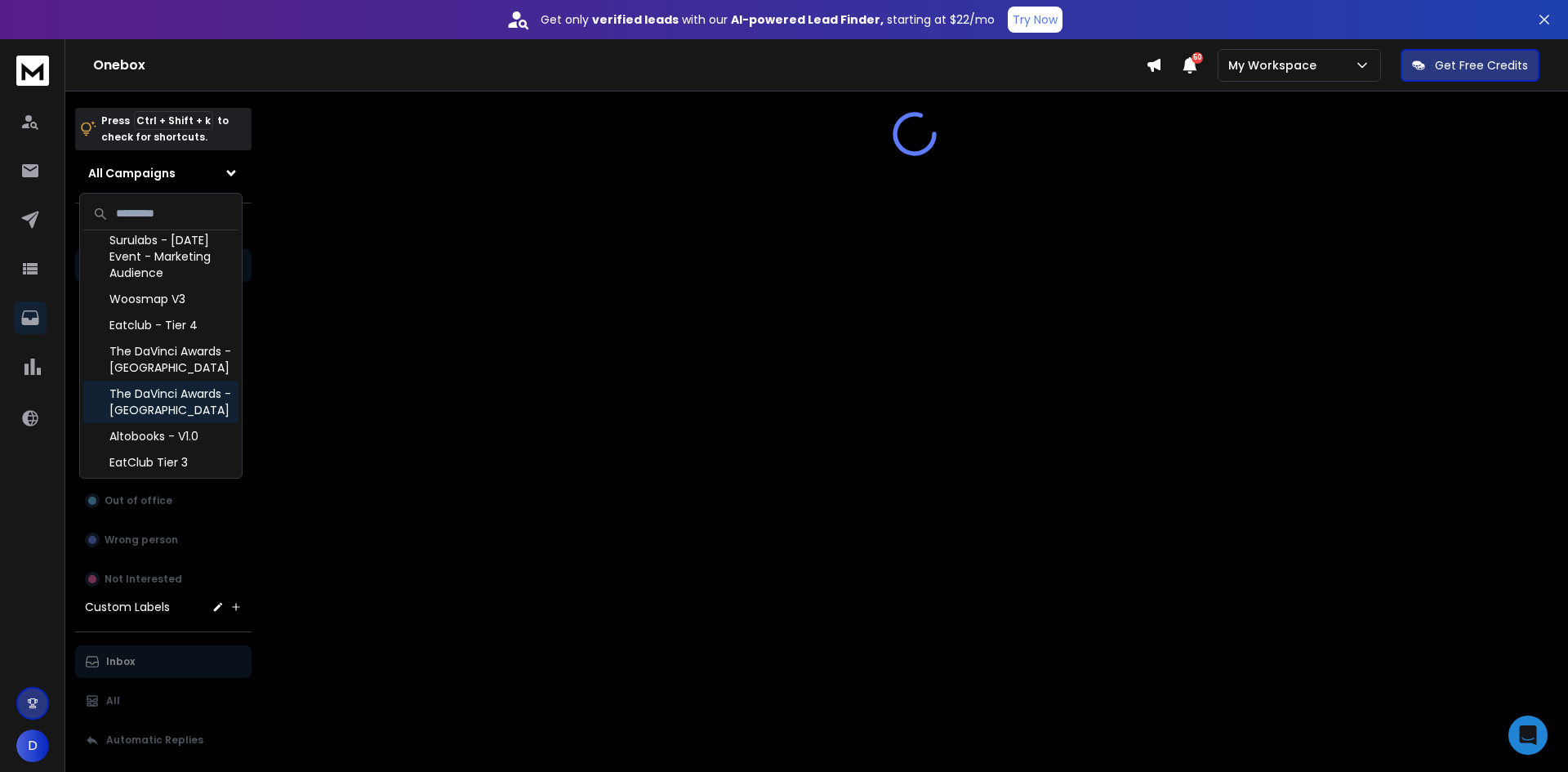
click at [138, 380] on div "The DaVinci Awards - [GEOGRAPHIC_DATA]" at bounding box center [160, 401] width 155 height 43
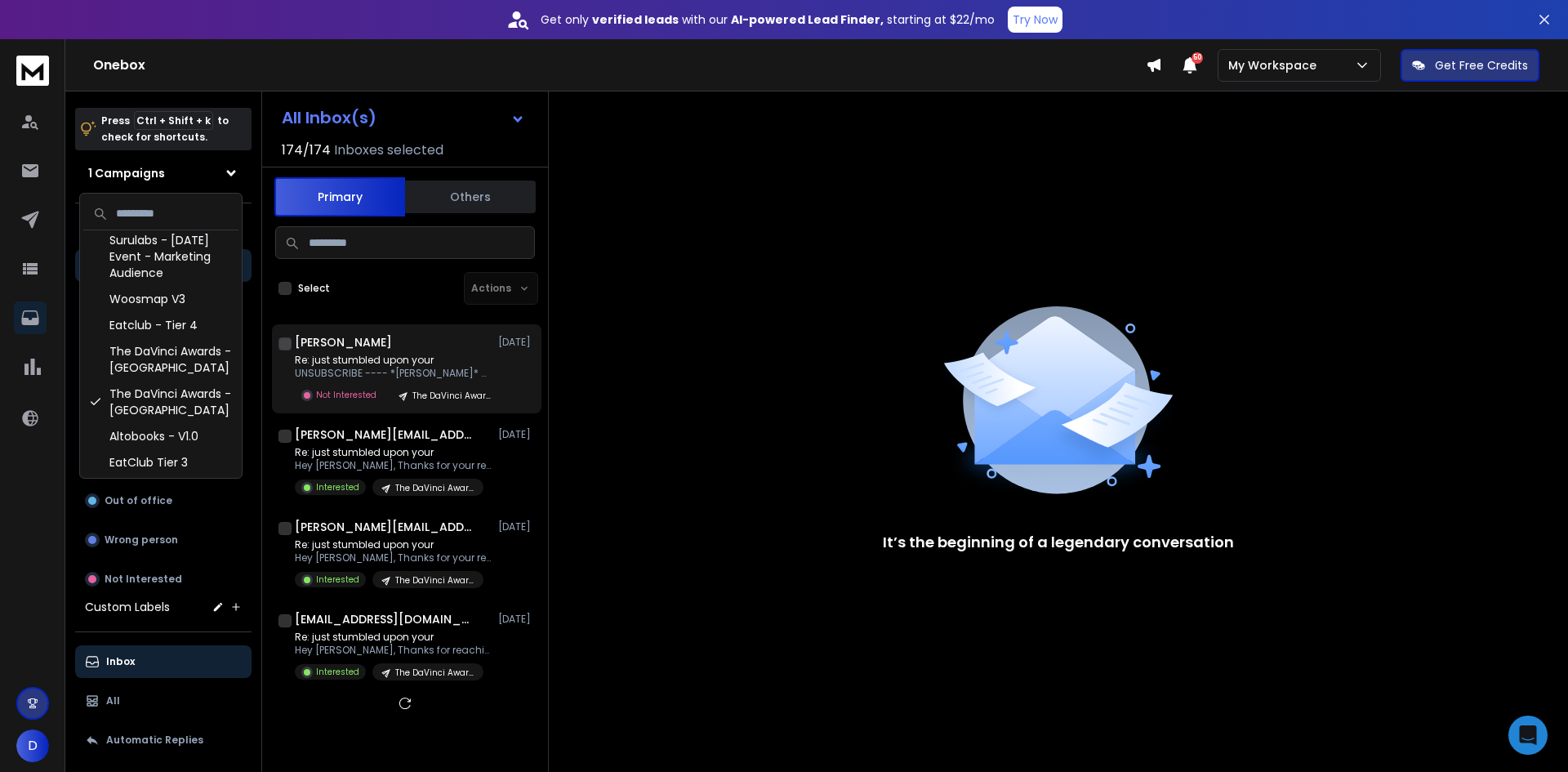
click at [340, 346] on h1 "[PERSON_NAME]" at bounding box center [343, 341] width 97 height 16
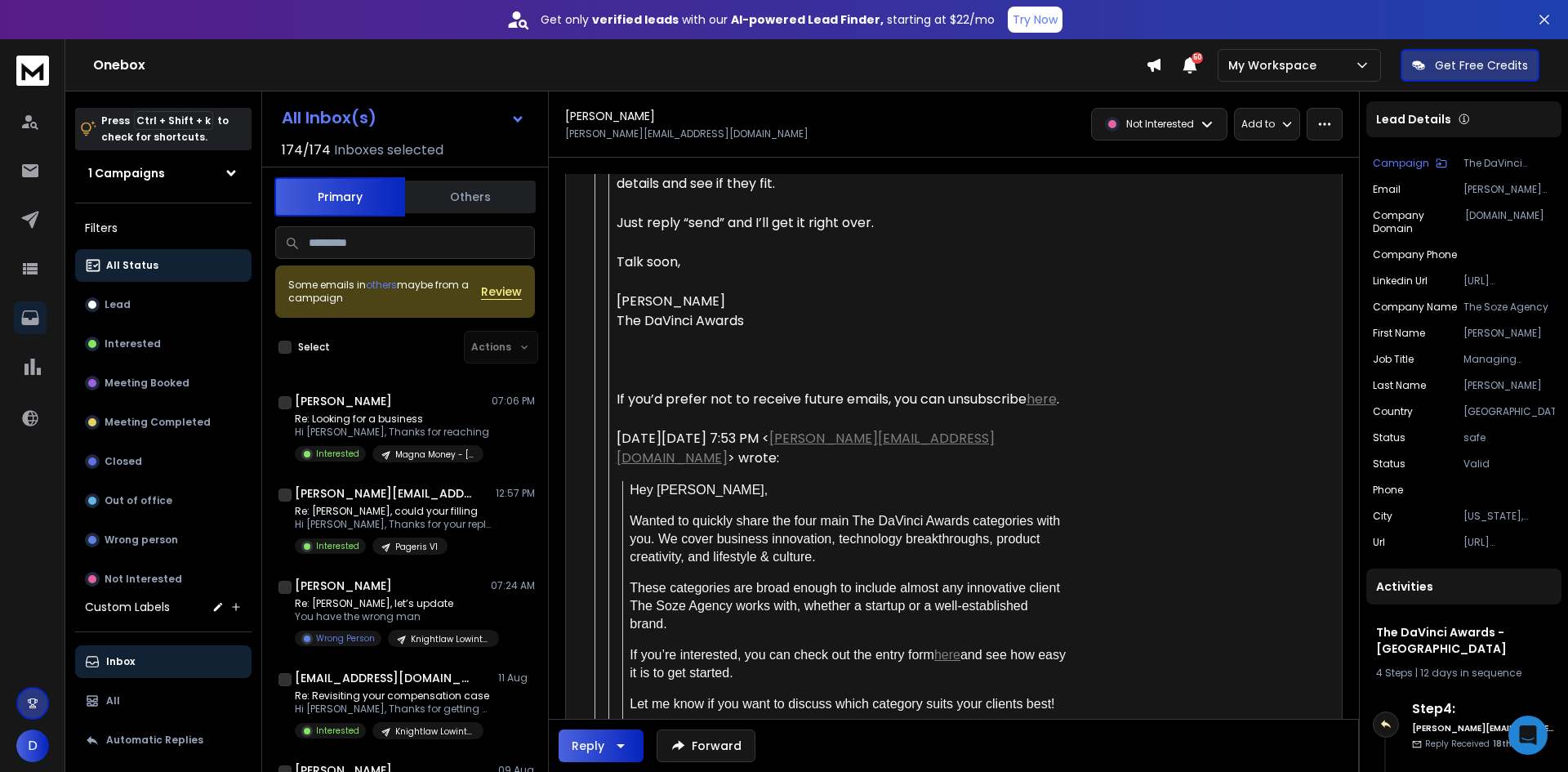
scroll to position [980, 0]
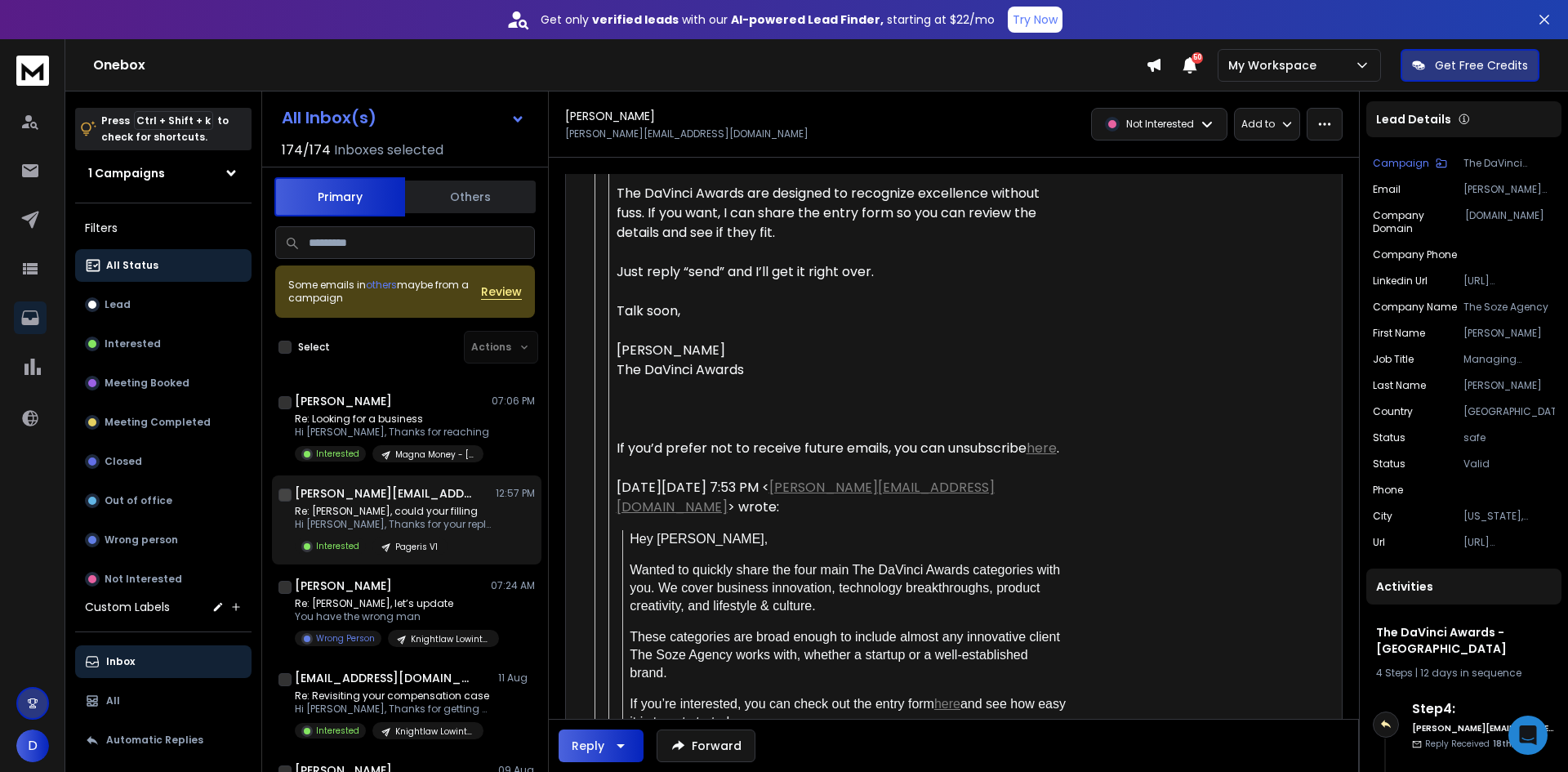
click at [381, 505] on p "Re: [PERSON_NAME], could your filling" at bounding box center [393, 511] width 196 height 13
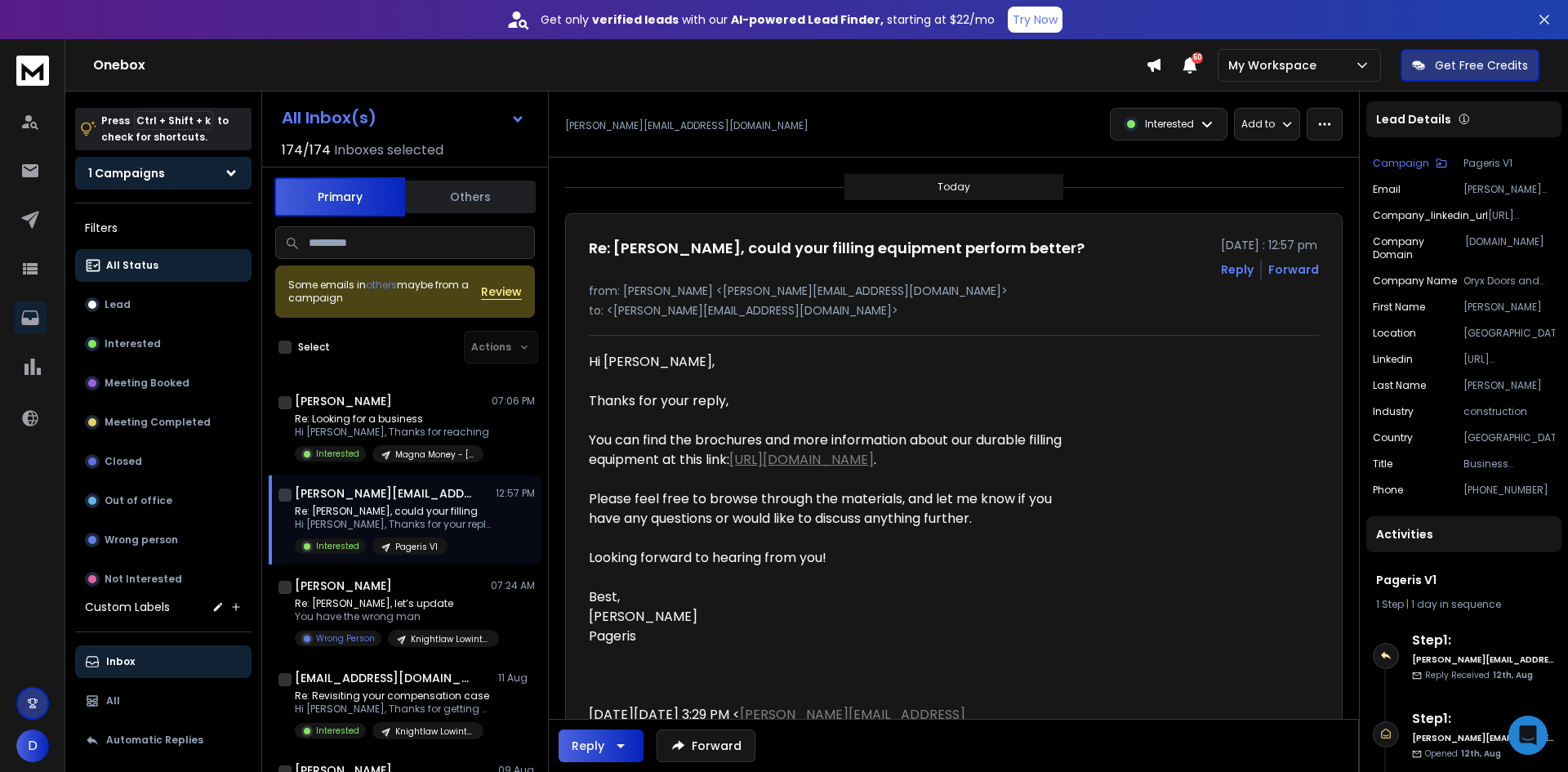
click at [188, 176] on button "1 Campaigns" at bounding box center [163, 172] width 176 height 33
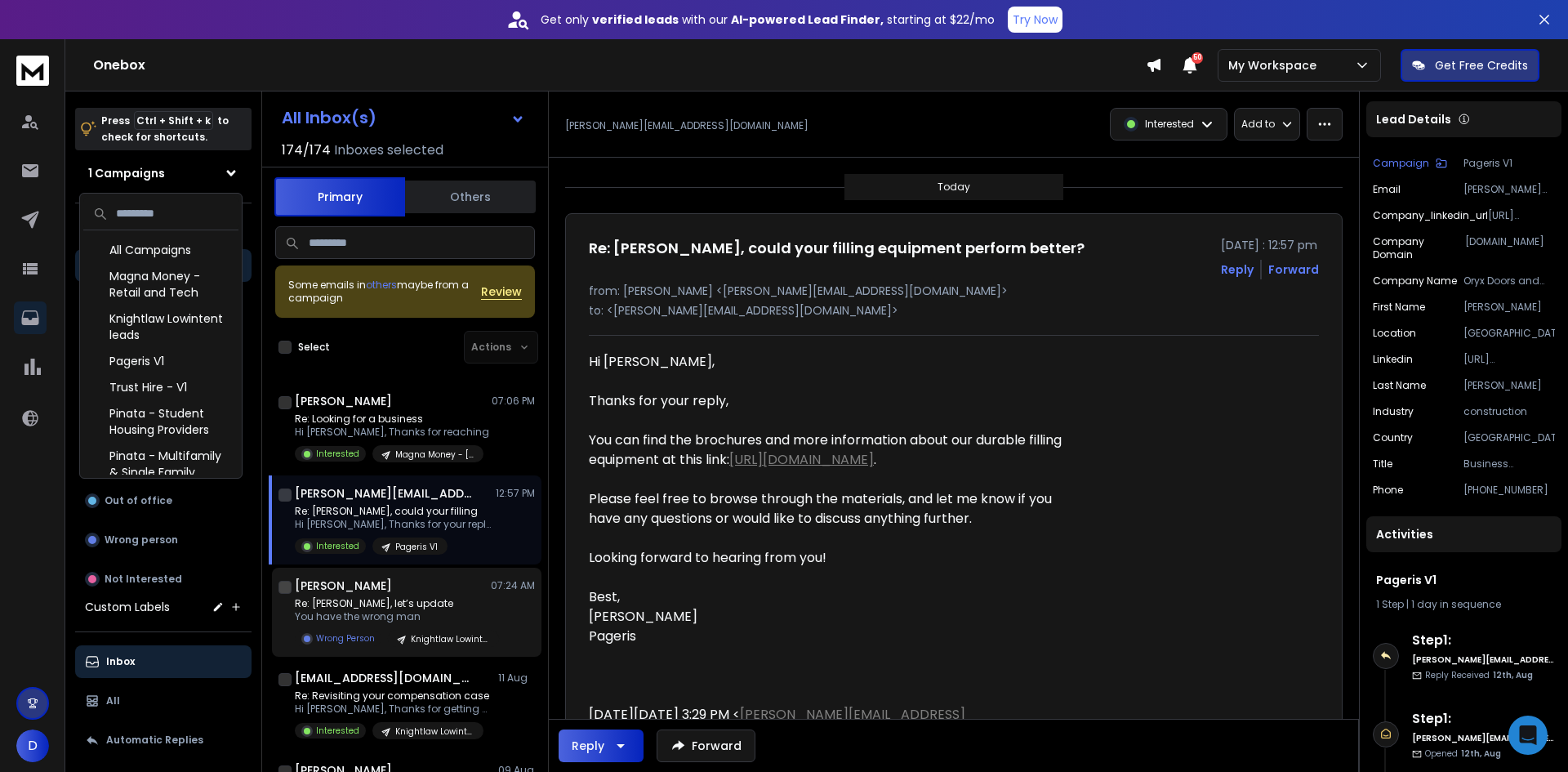
click at [399, 595] on div "Foryst Hutchinson 07:24 AM Re: foryst ralph, let’s update You have the wrong ma…" at bounding box center [415, 612] width 241 height 69
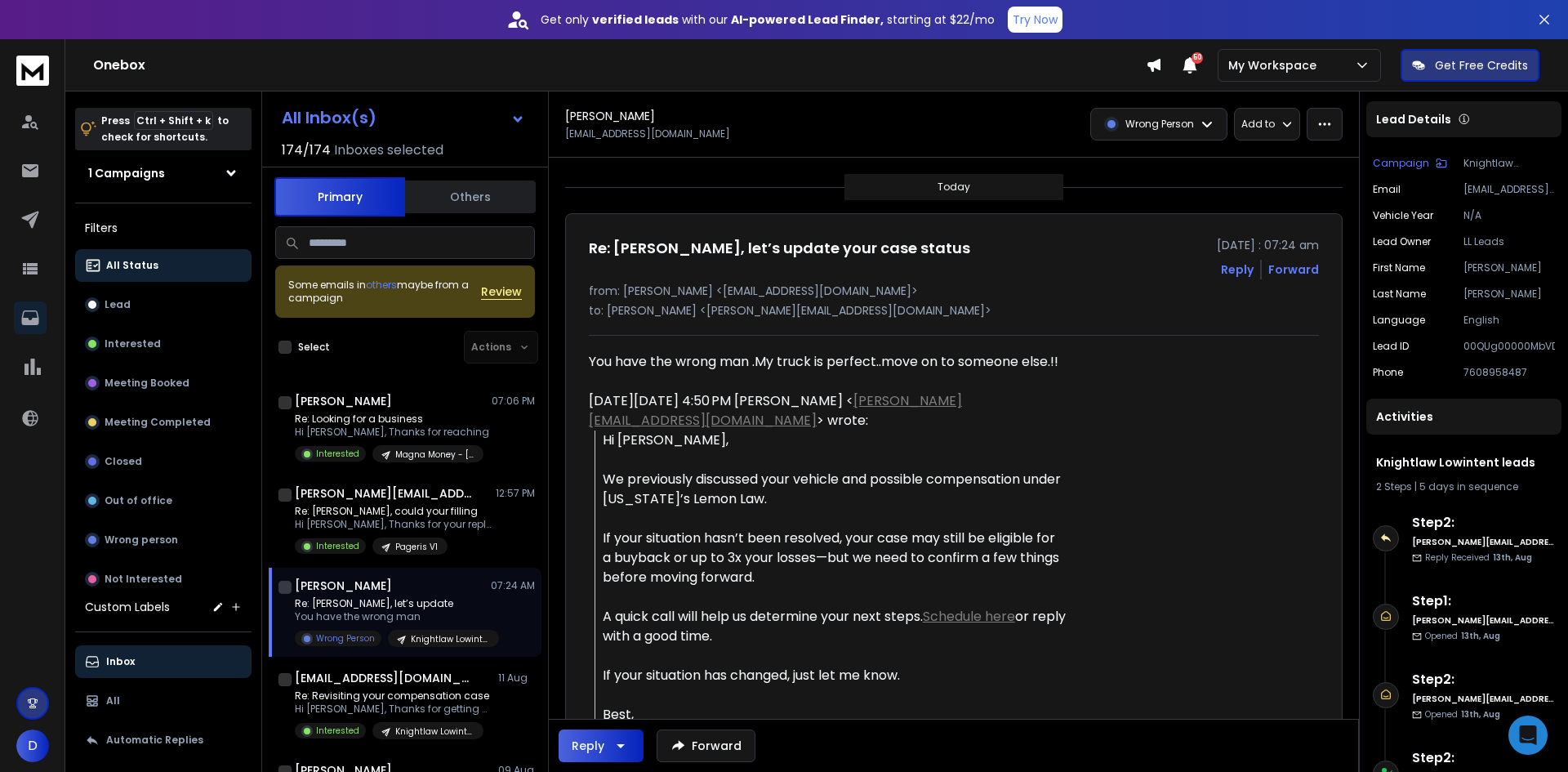
click at [169, 255] on button "All Status" at bounding box center [163, 265] width 176 height 33
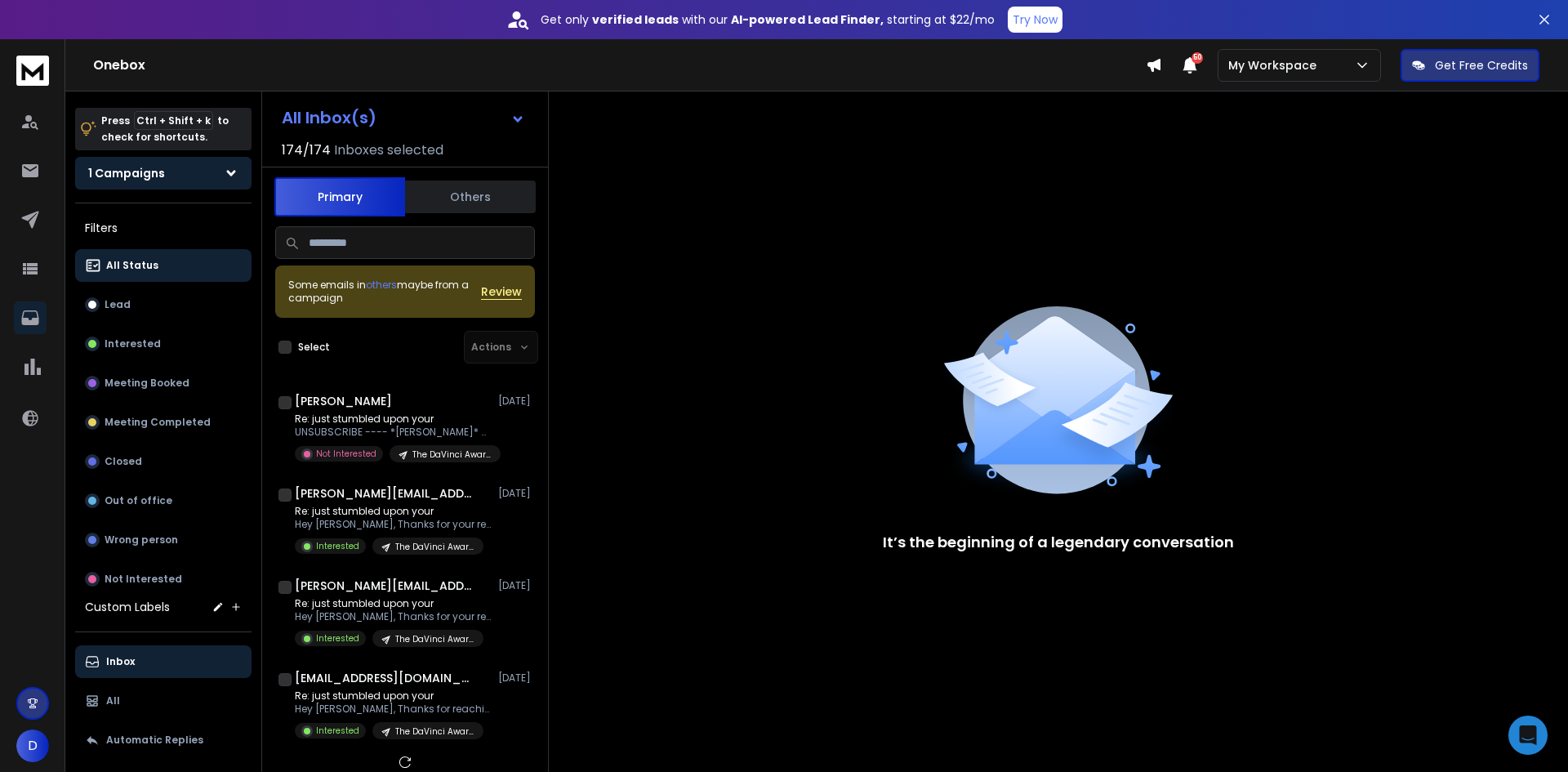
click at [216, 165] on button "1 Campaigns" at bounding box center [163, 172] width 176 height 33
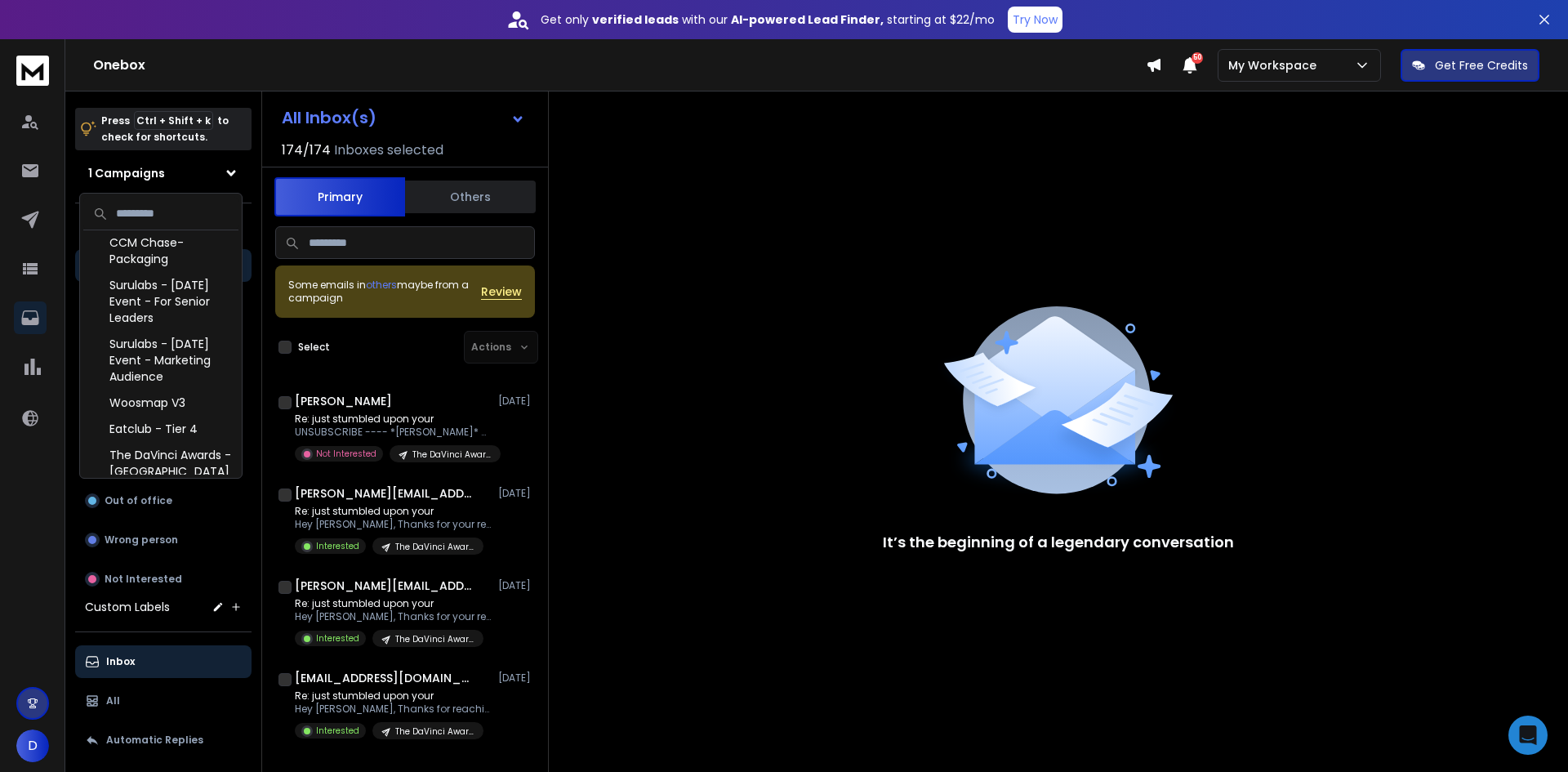
scroll to position [571, 0]
click at [655, 454] on div "It’s the beginning of a legendary conversation" at bounding box center [1057, 419] width 1019 height 655
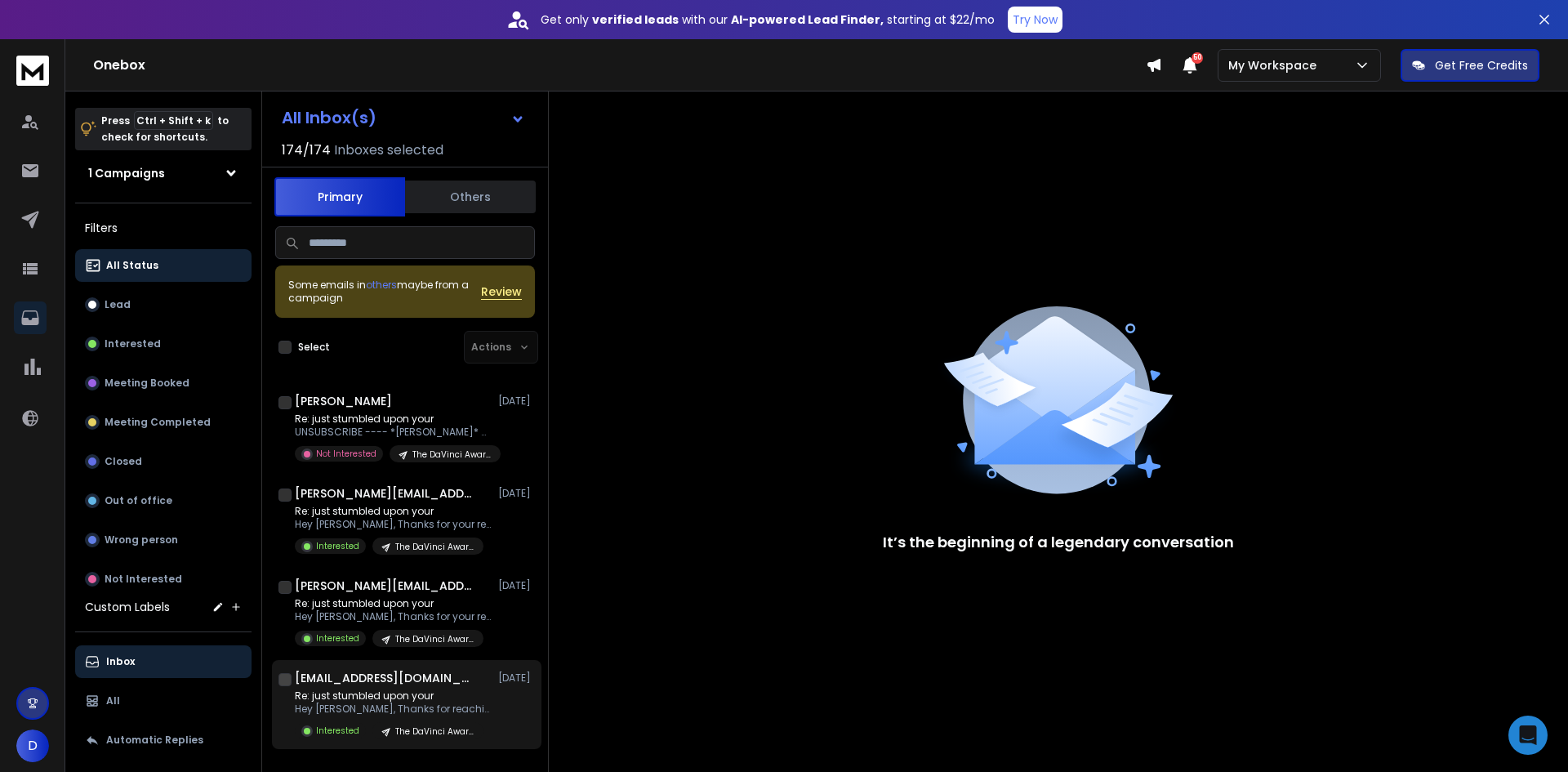
click at [371, 689] on p "Re: just stumbled upon your" at bounding box center [393, 695] width 196 height 13
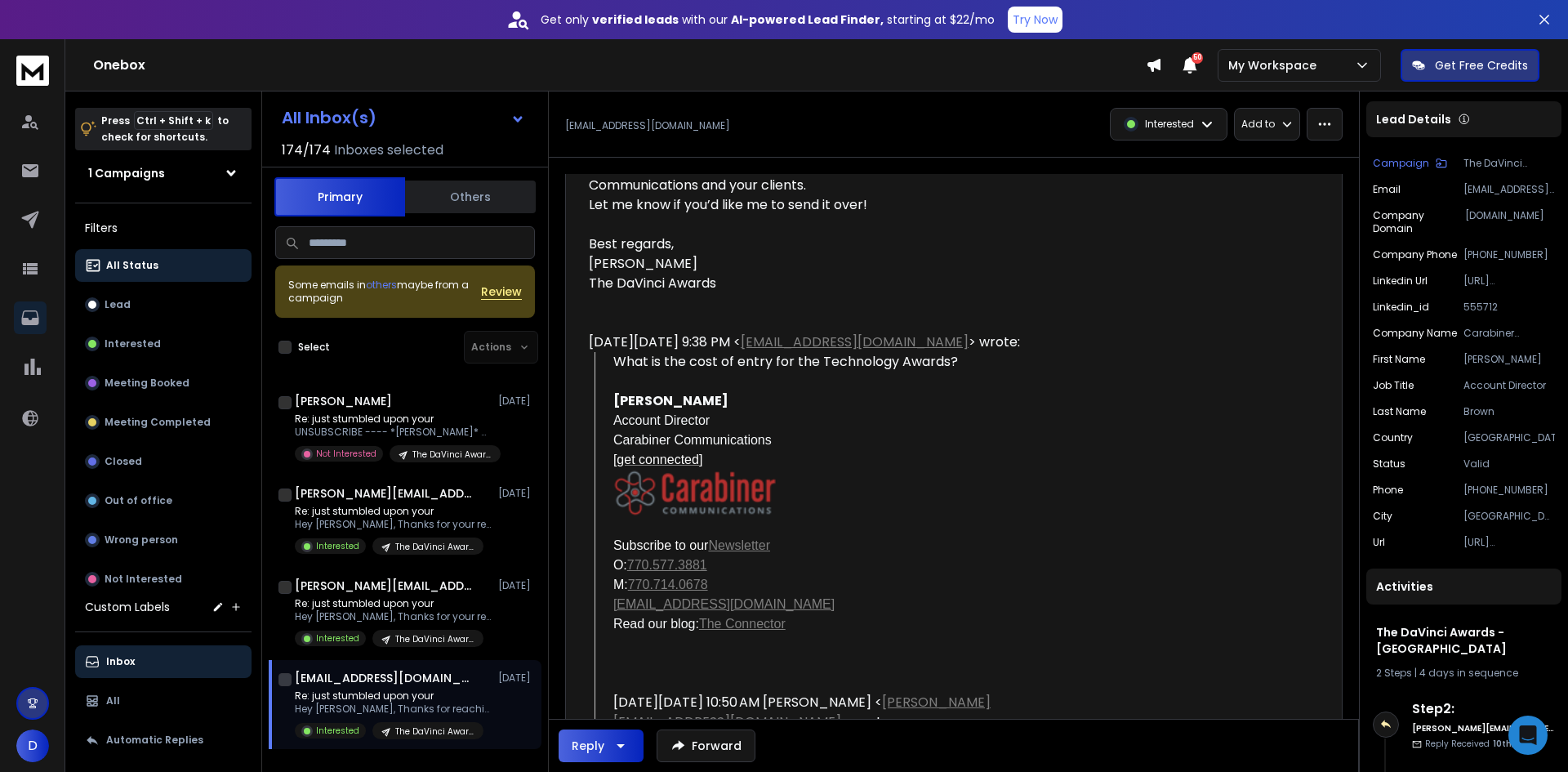
scroll to position [327, 0]
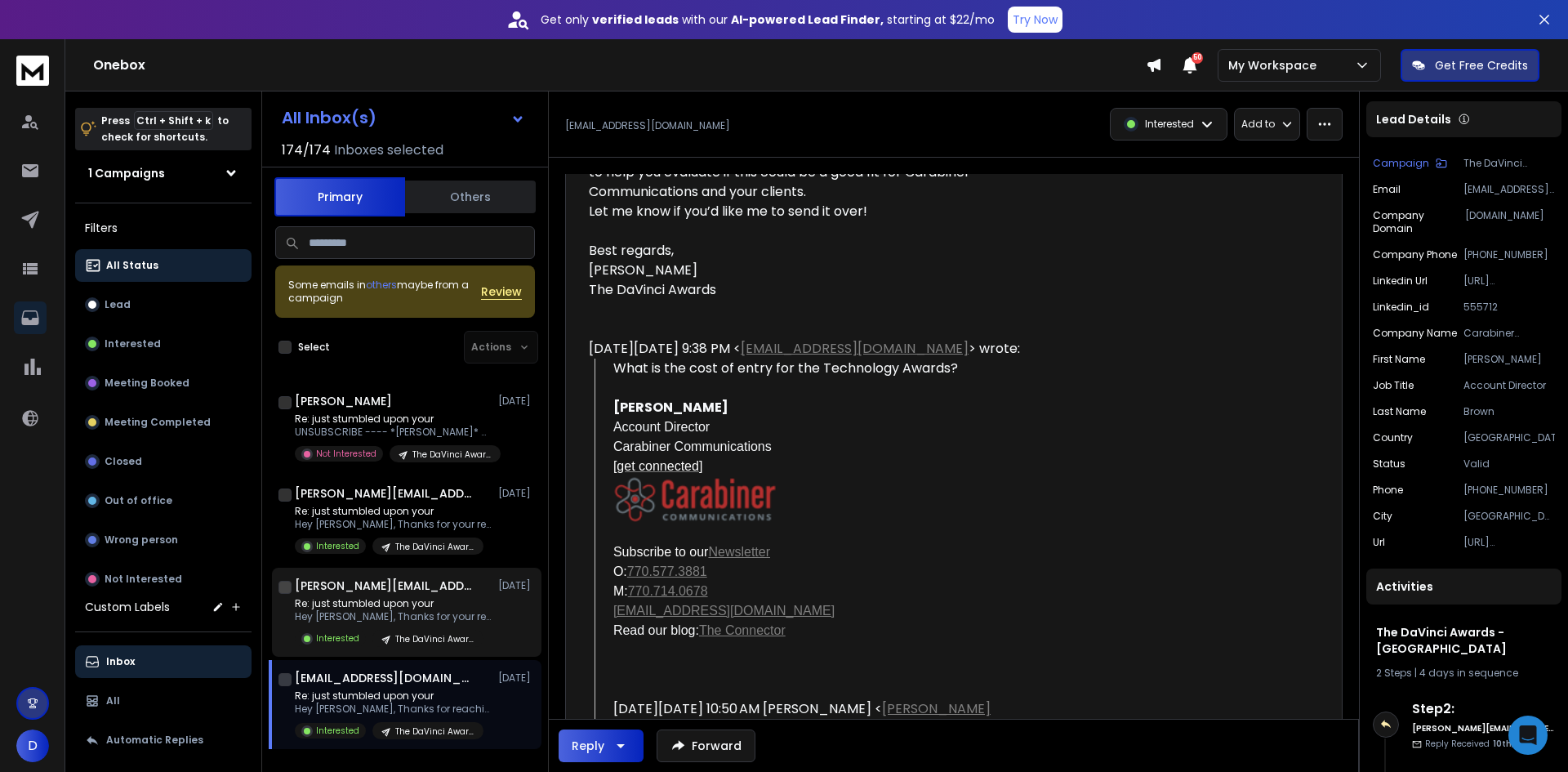
click at [400, 584] on h1 "[PERSON_NAME][EMAIL_ADDRESS][DOMAIN_NAME]" at bounding box center [384, 585] width 179 height 16
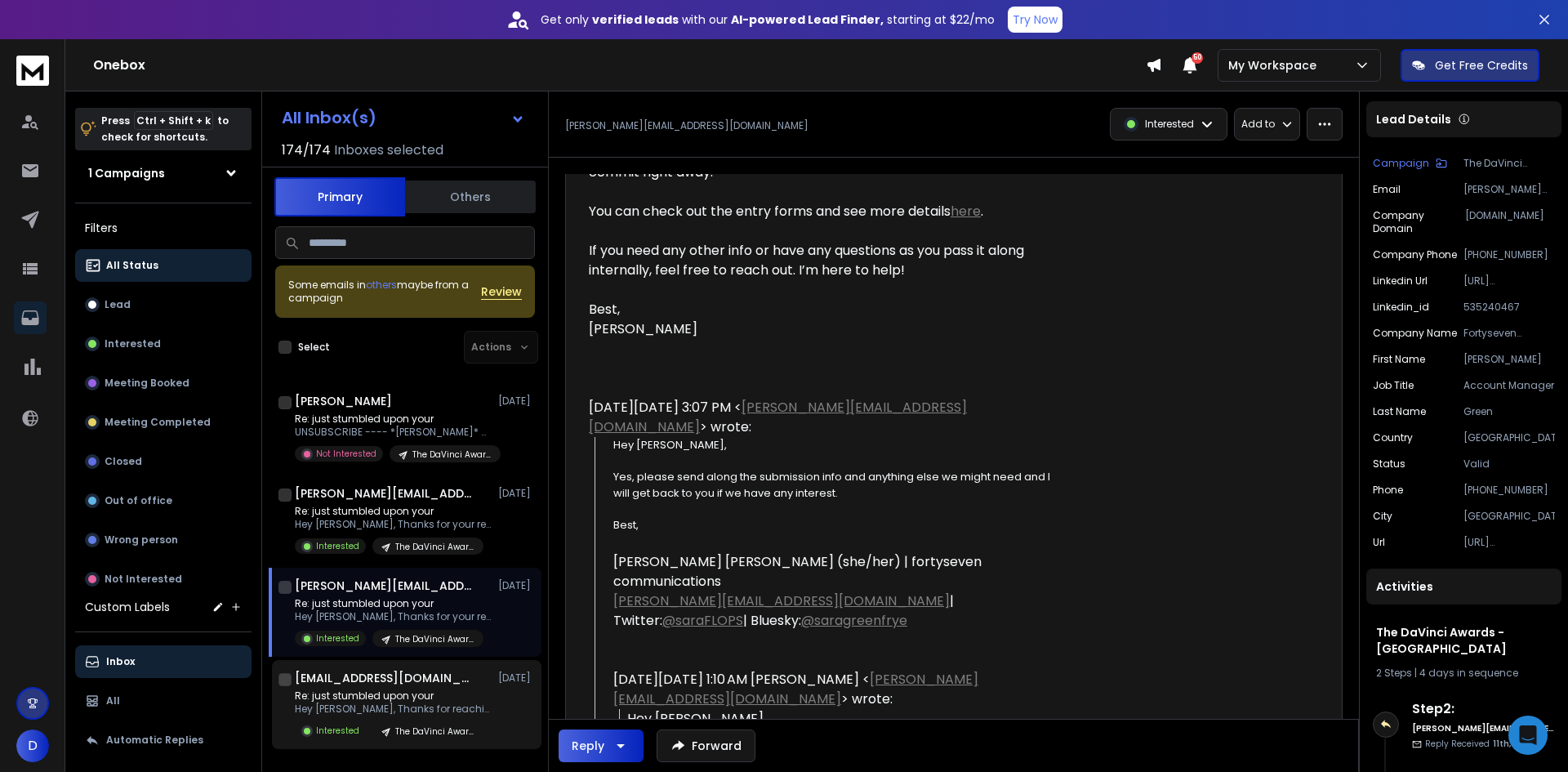
click at [333, 693] on p "Re: just stumbled upon your" at bounding box center [393, 695] width 196 height 13
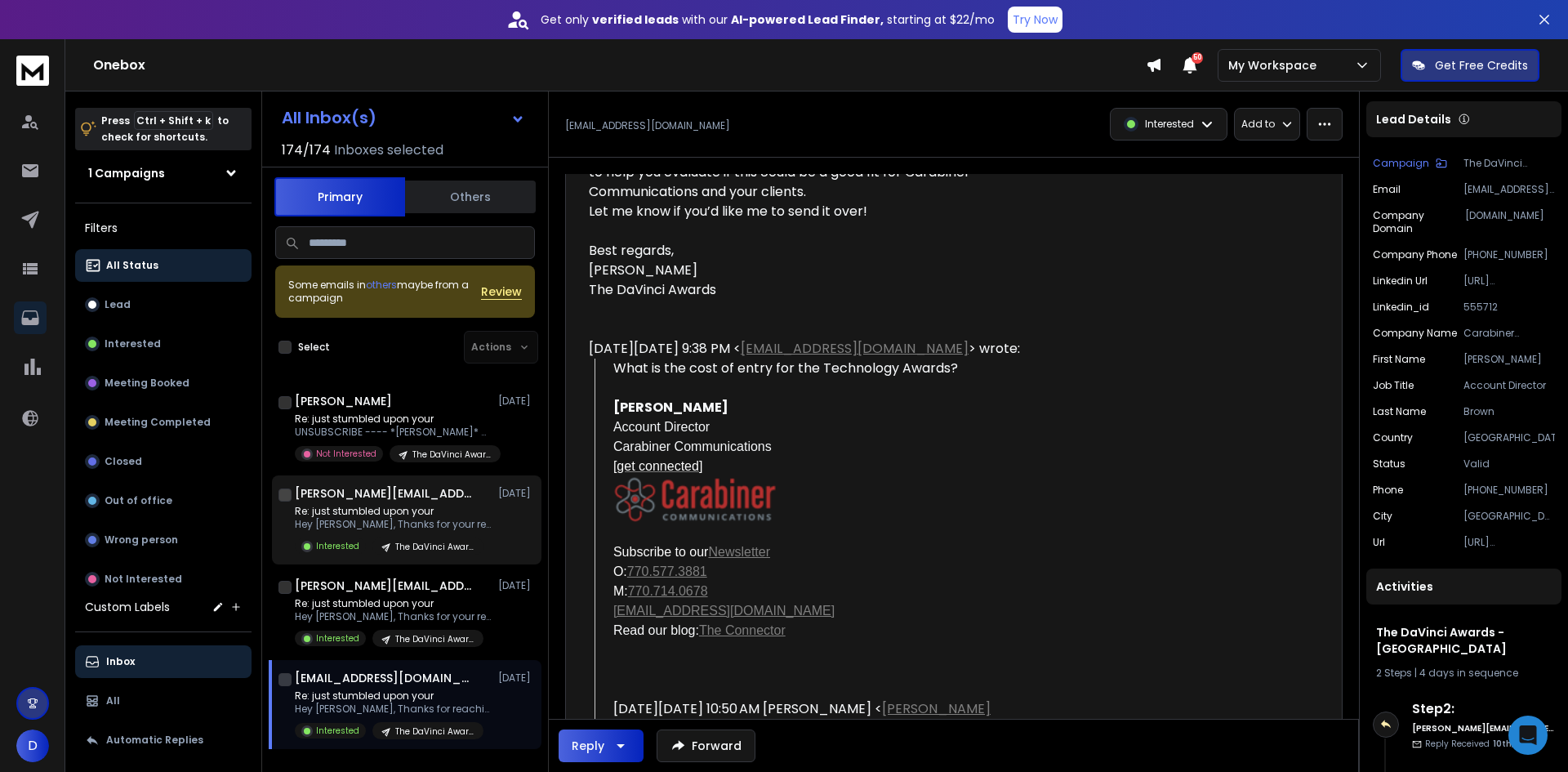
click at [392, 532] on div "Re: just stumbled upon your Hey Elias, Thanks for your reply! Interested The Da…" at bounding box center [393, 530] width 196 height 49
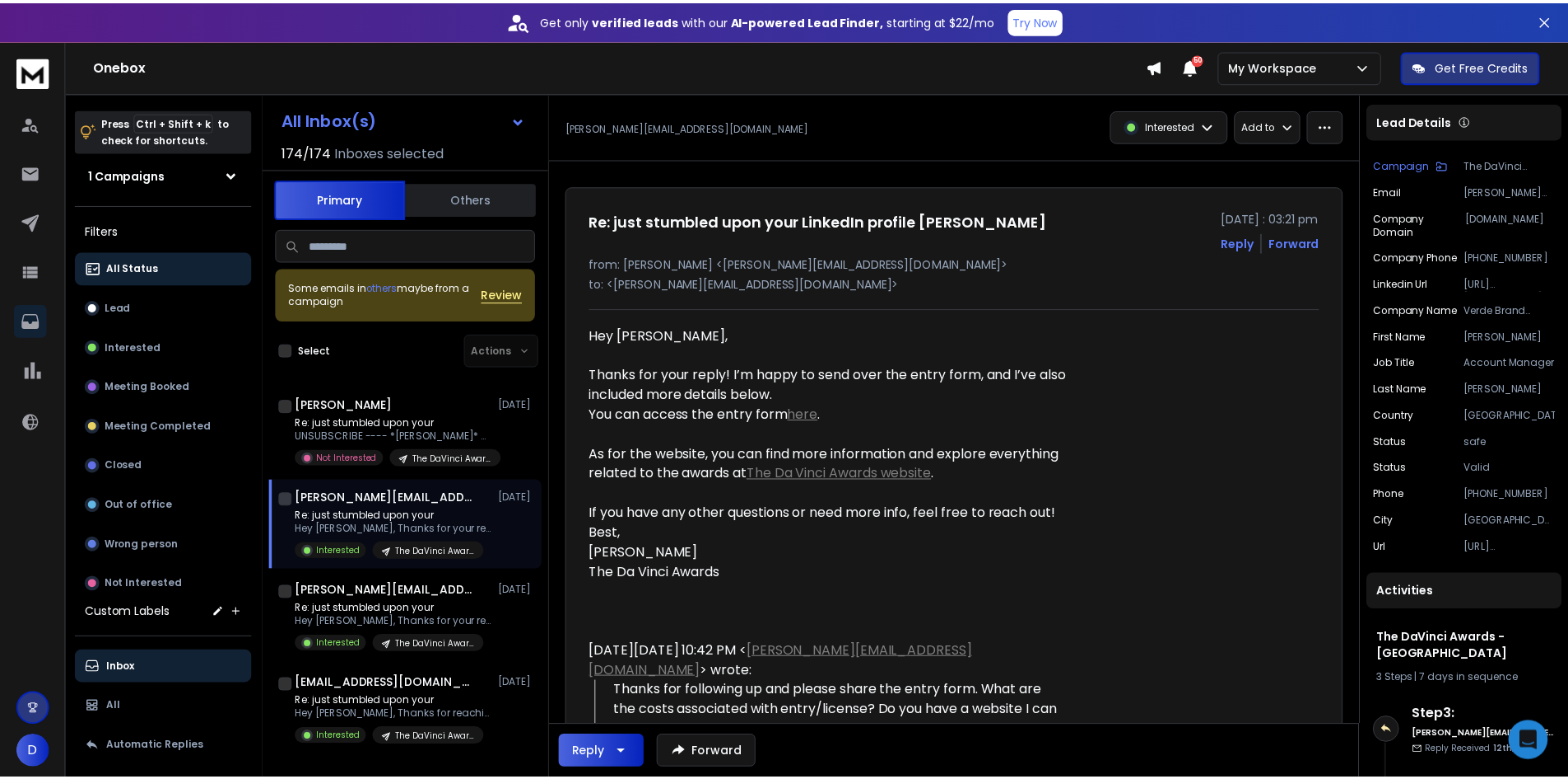
scroll to position [0, 0]
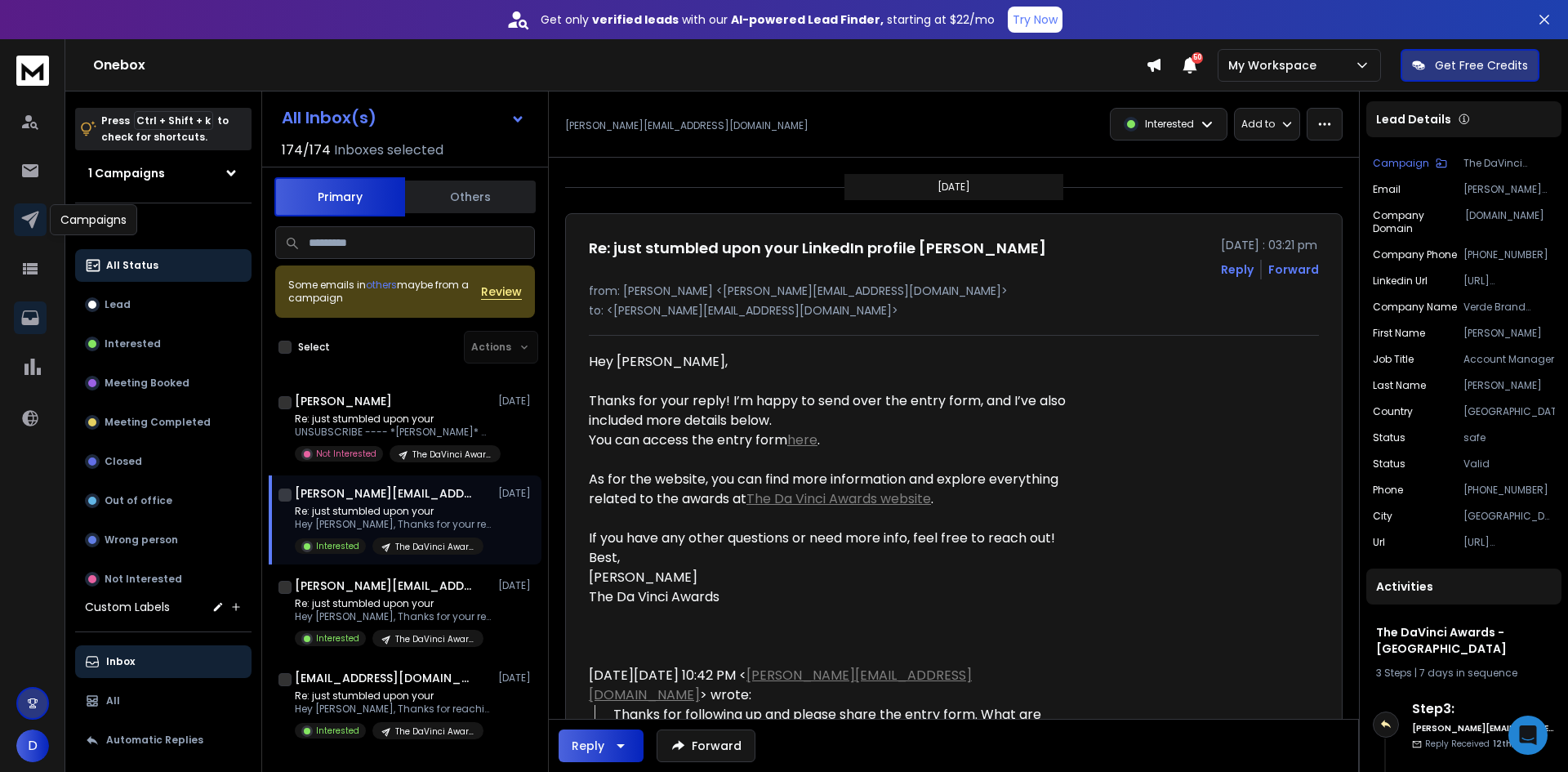
click at [21, 210] on icon at bounding box center [31, 220] width 20 height 20
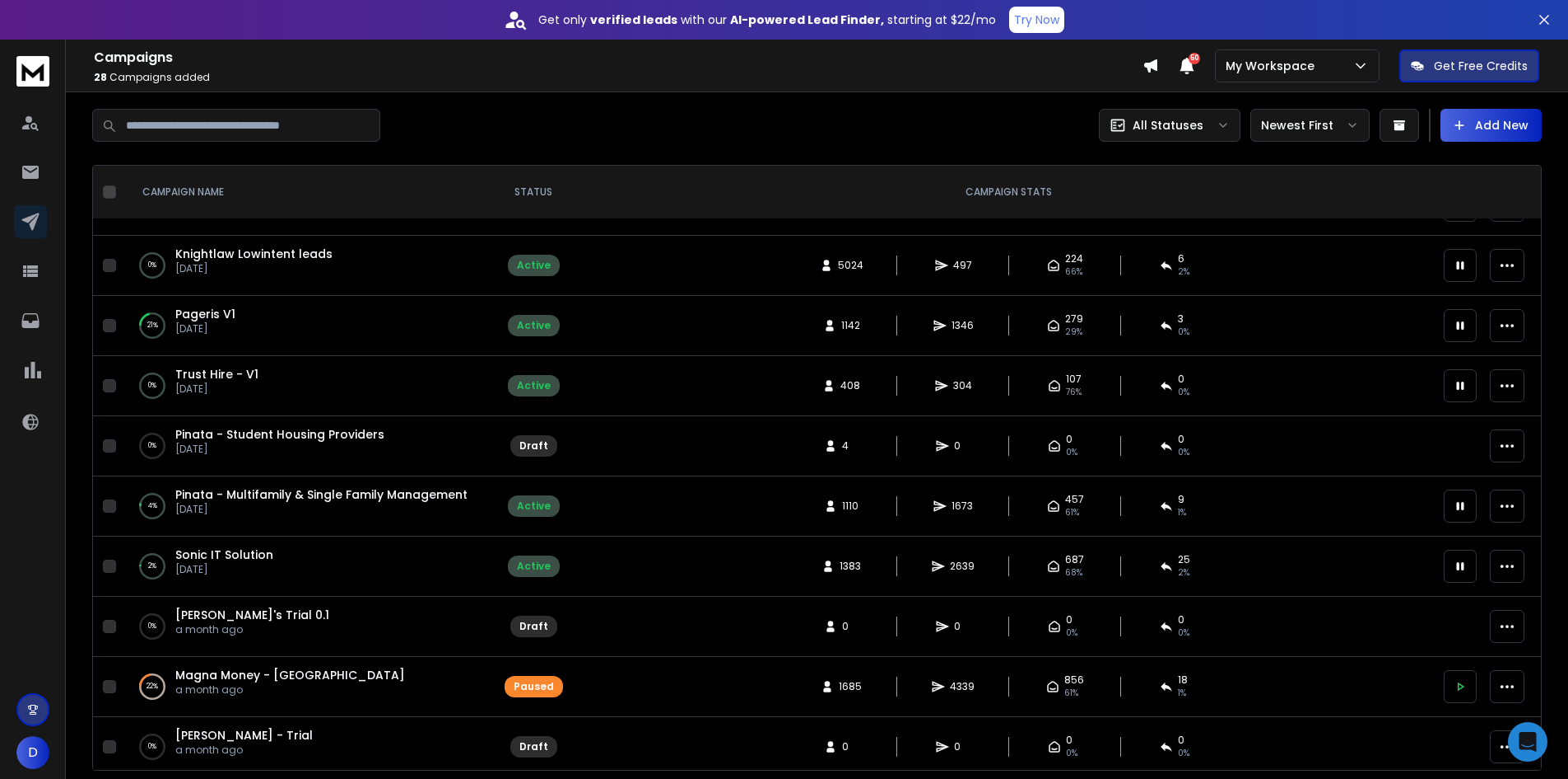
scroll to position [82, 0]
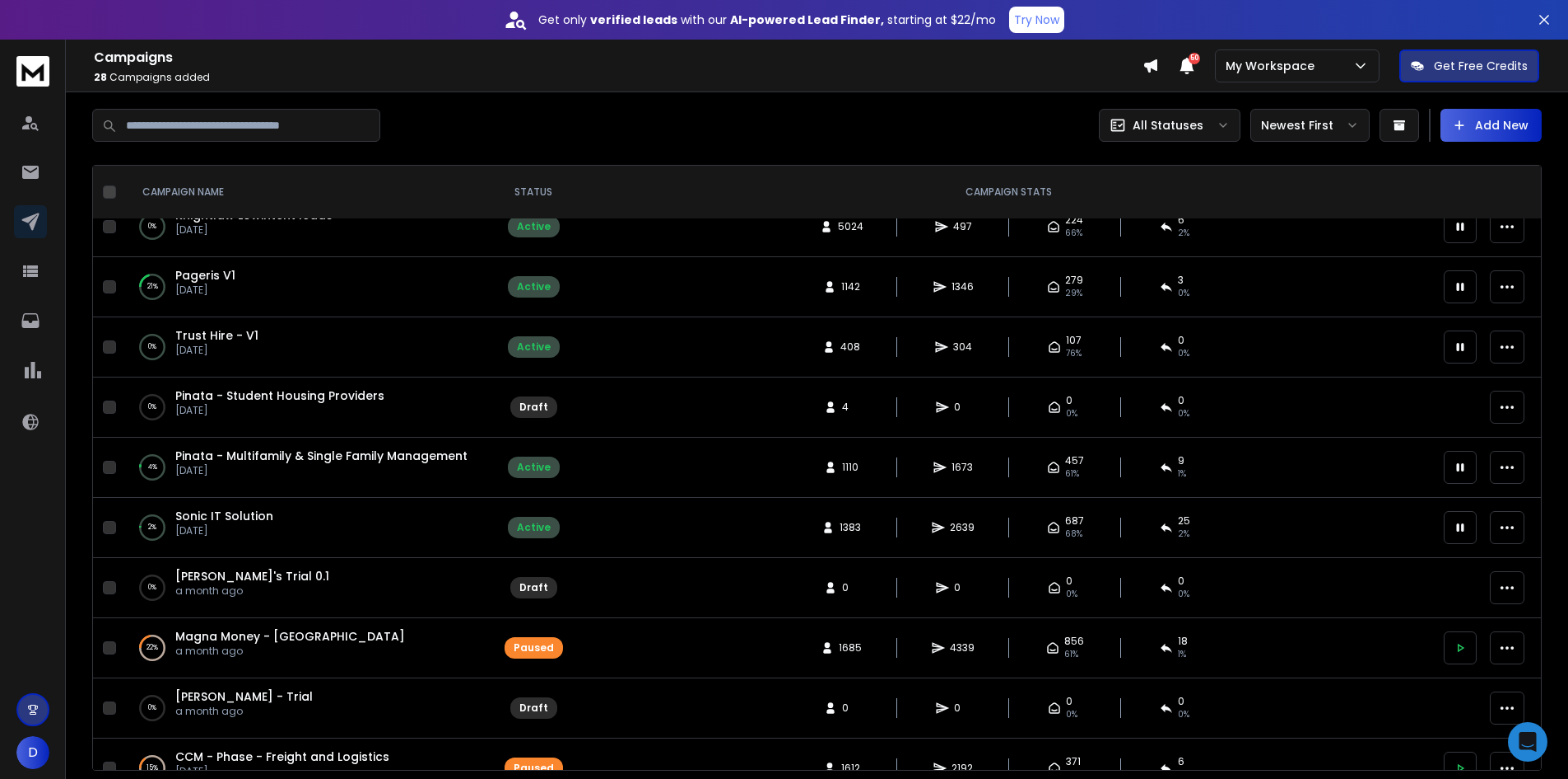
click at [252, 513] on span "Sonic IT Solution" at bounding box center [225, 515] width 98 height 16
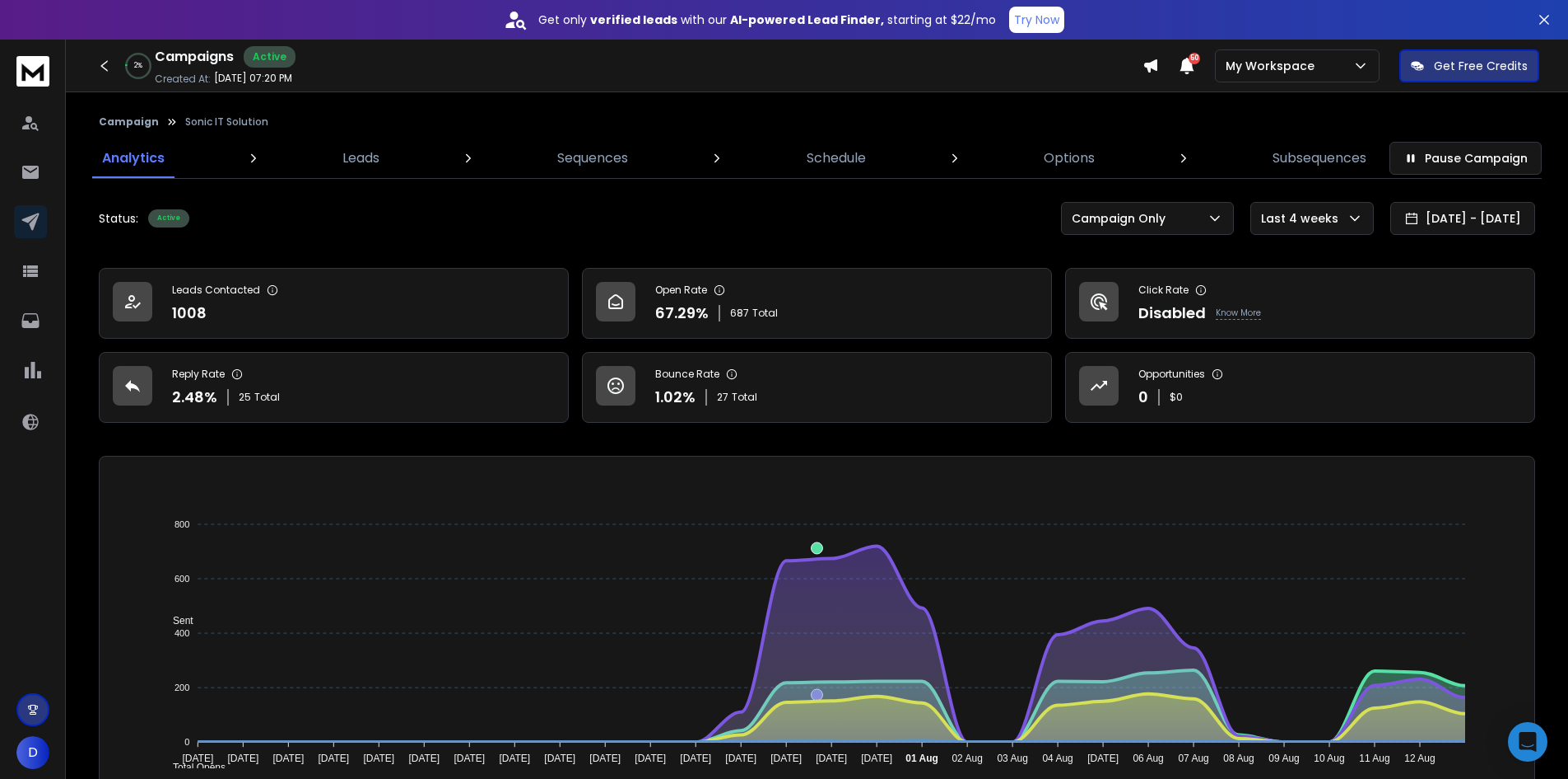
click at [397, 165] on div "Analytics Leads Sequences Schedule Options Subsequences" at bounding box center [734, 159] width 1285 height 40
click at [364, 160] on p "Leads" at bounding box center [360, 158] width 37 height 20
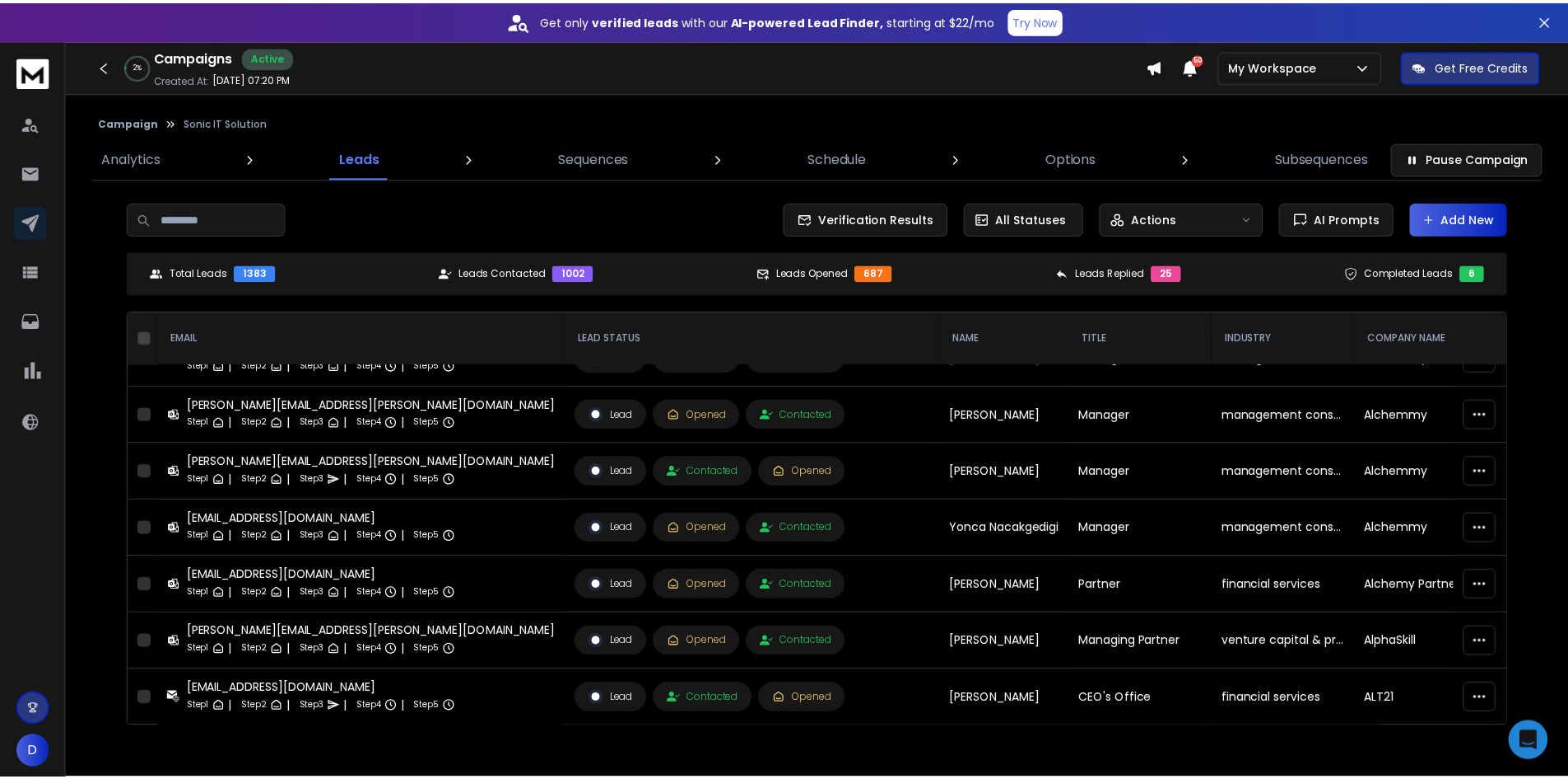
scroll to position [2389, 0]
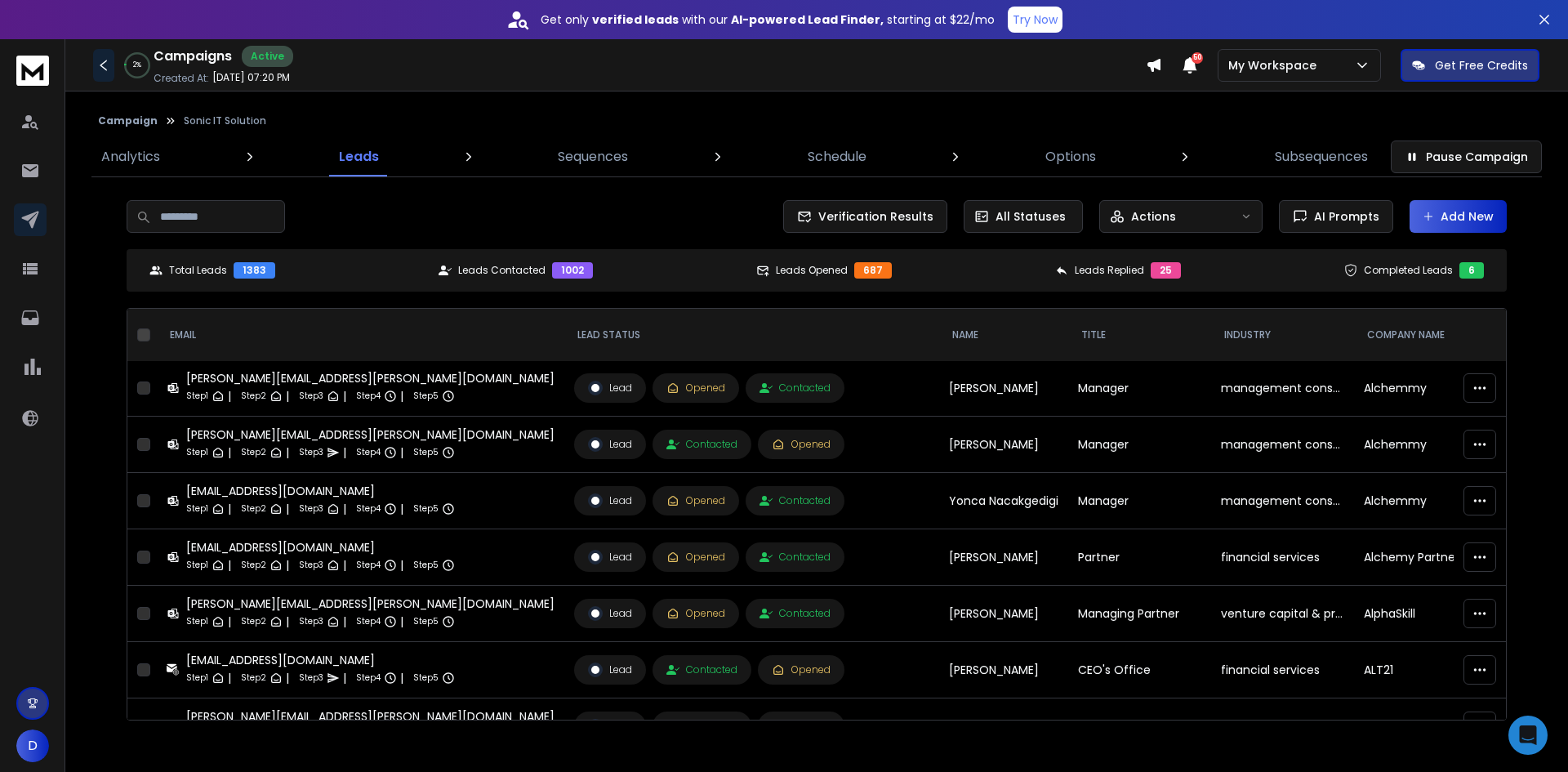
click at [102, 72] on icon at bounding box center [103, 65] width 15 height 15
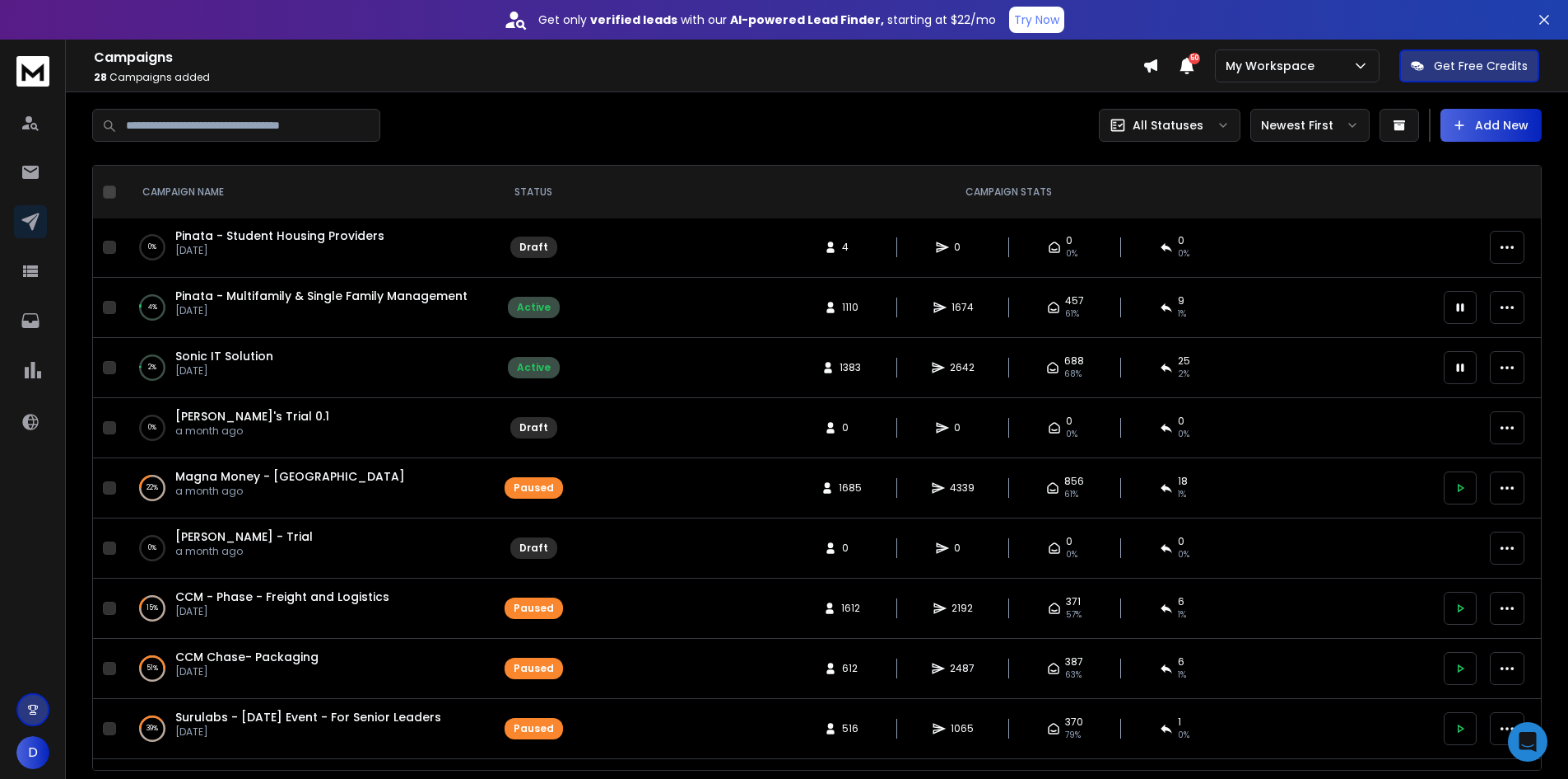
scroll to position [247, 0]
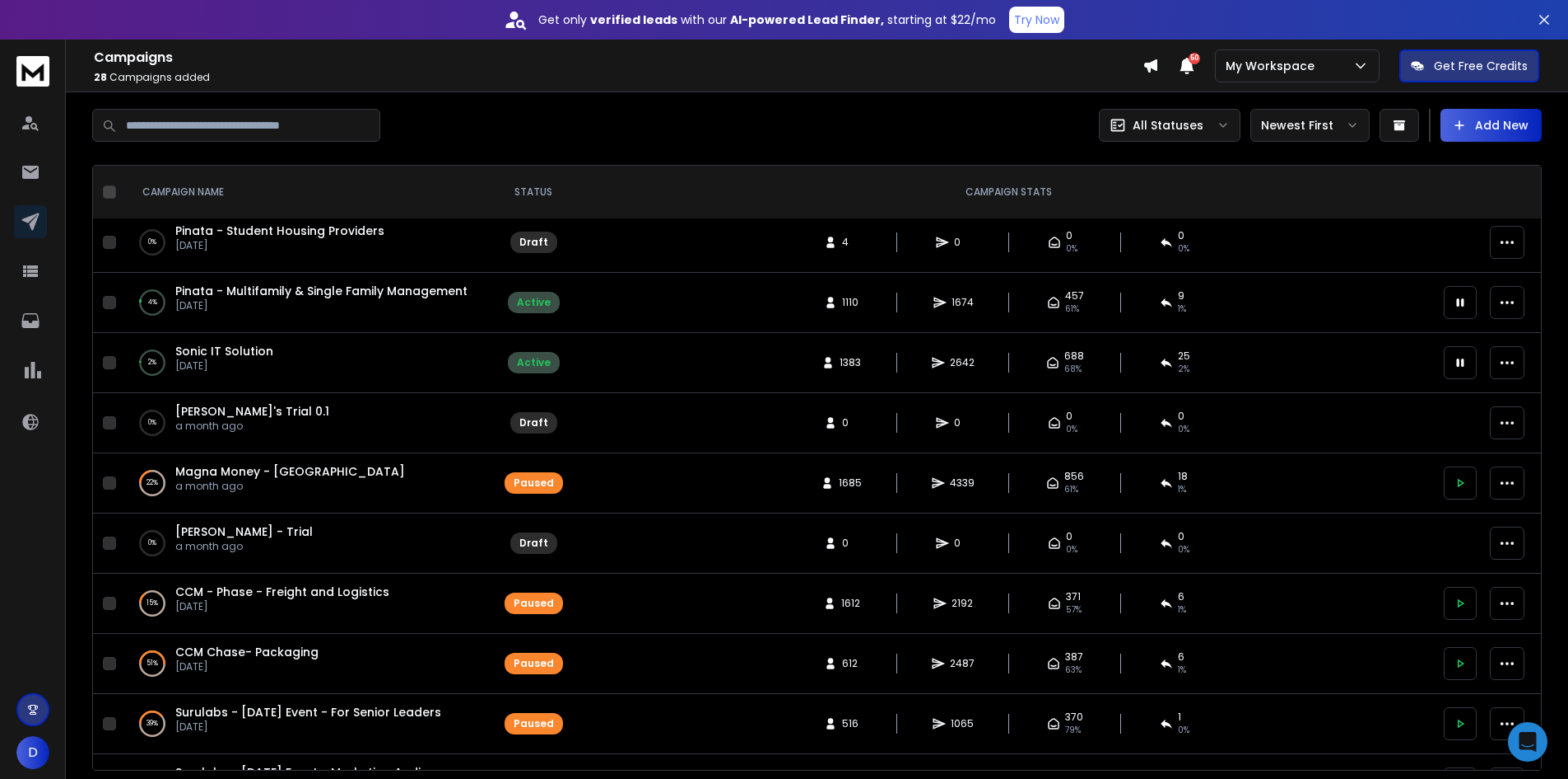
click at [482, 111] on div at bounding box center [454, 125] width 726 height 33
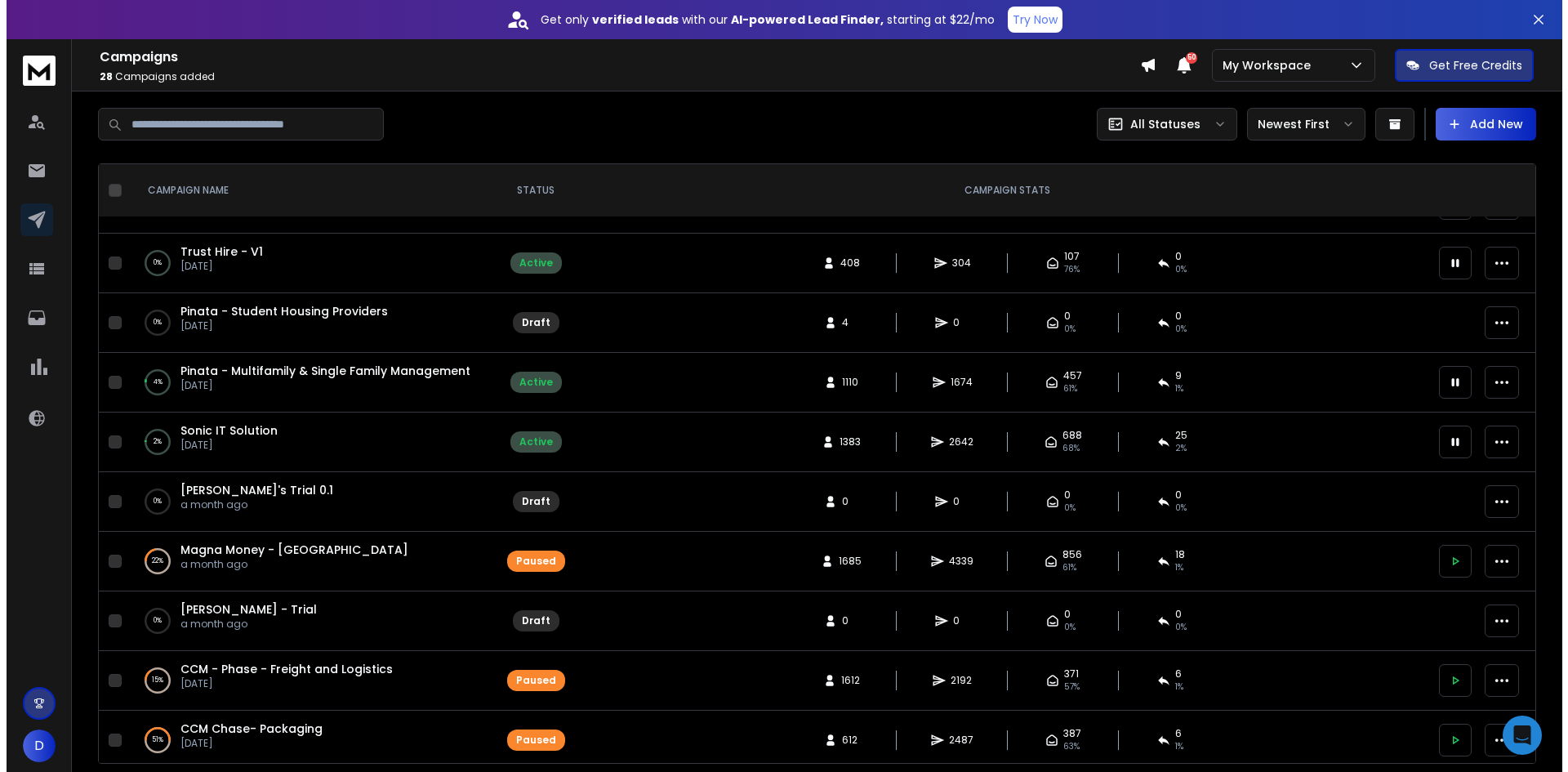
scroll to position [156, 0]
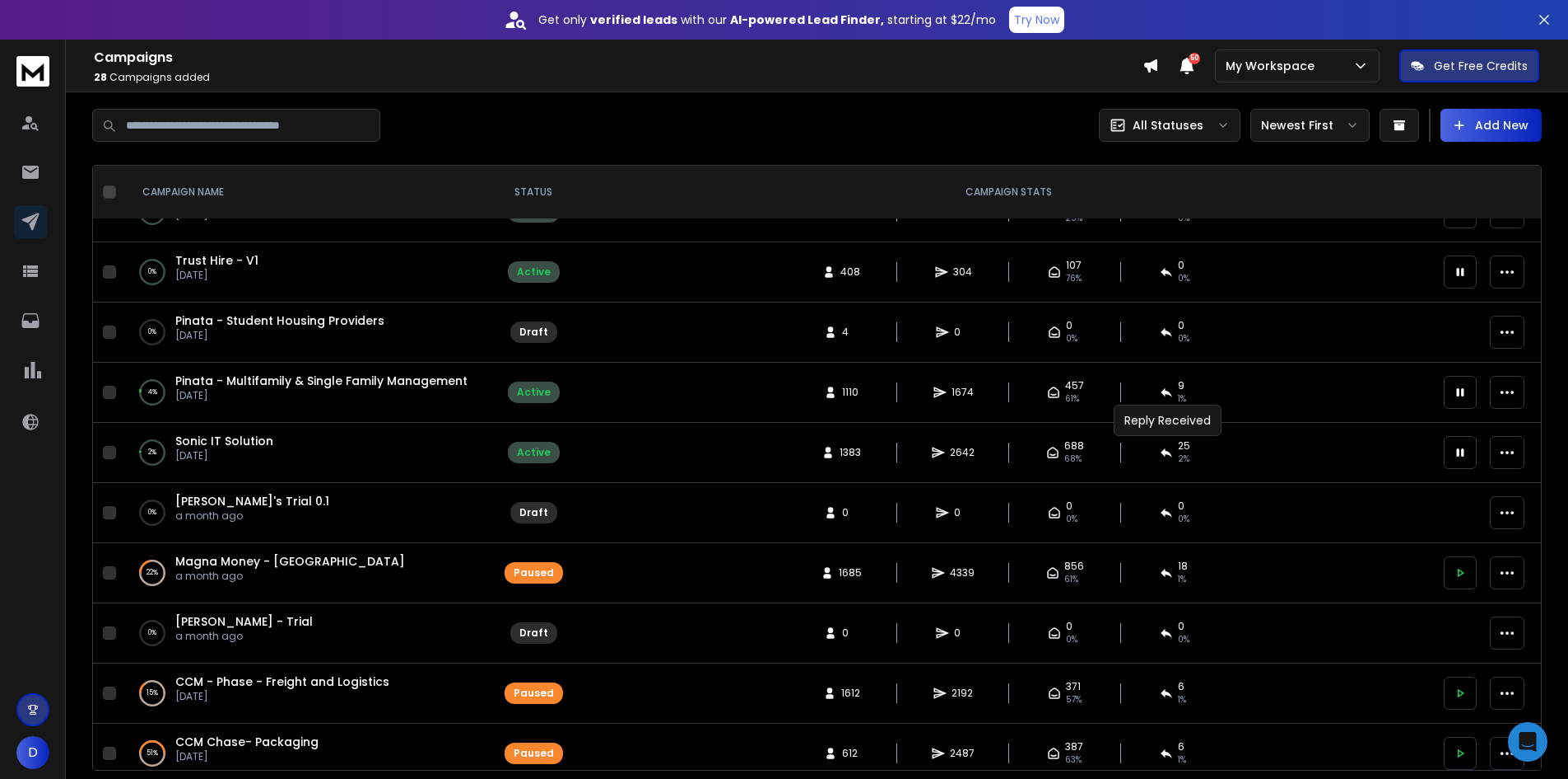
click at [1178, 447] on span "25" at bounding box center [1184, 445] width 12 height 13
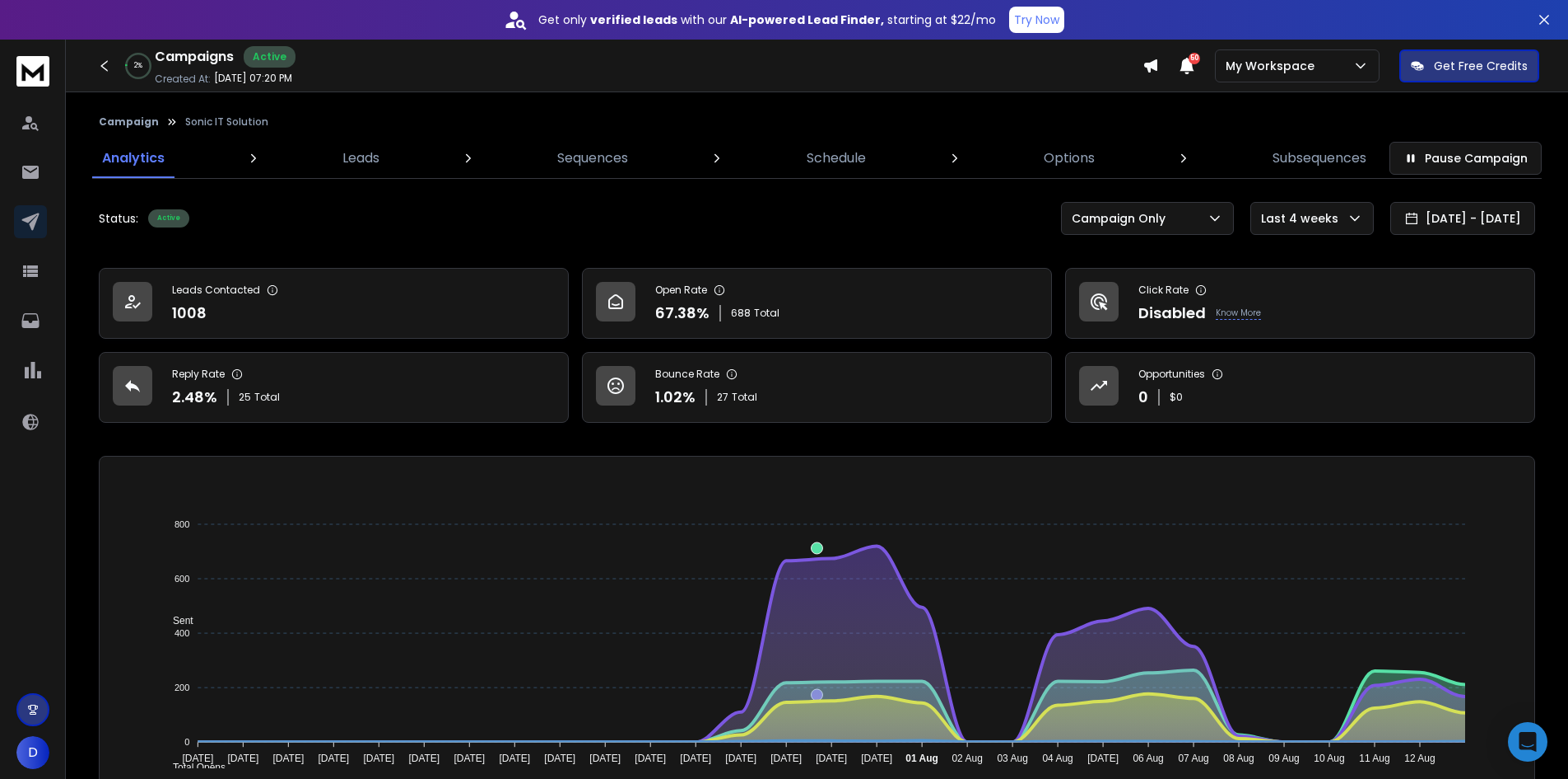
click at [235, 390] on div "2.48 % 25 Total" at bounding box center [226, 396] width 108 height 23
click at [210, 370] on p "Reply Rate" at bounding box center [198, 374] width 53 height 13
click at [249, 396] on span "25" at bounding box center [245, 396] width 12 height 13
click at [248, 385] on div "Reply Rate 2.48 % 25 Total" at bounding box center [226, 387] width 108 height 43
click at [250, 384] on div "Reply Rate 2.48 % 25 Total" at bounding box center [226, 387] width 108 height 43
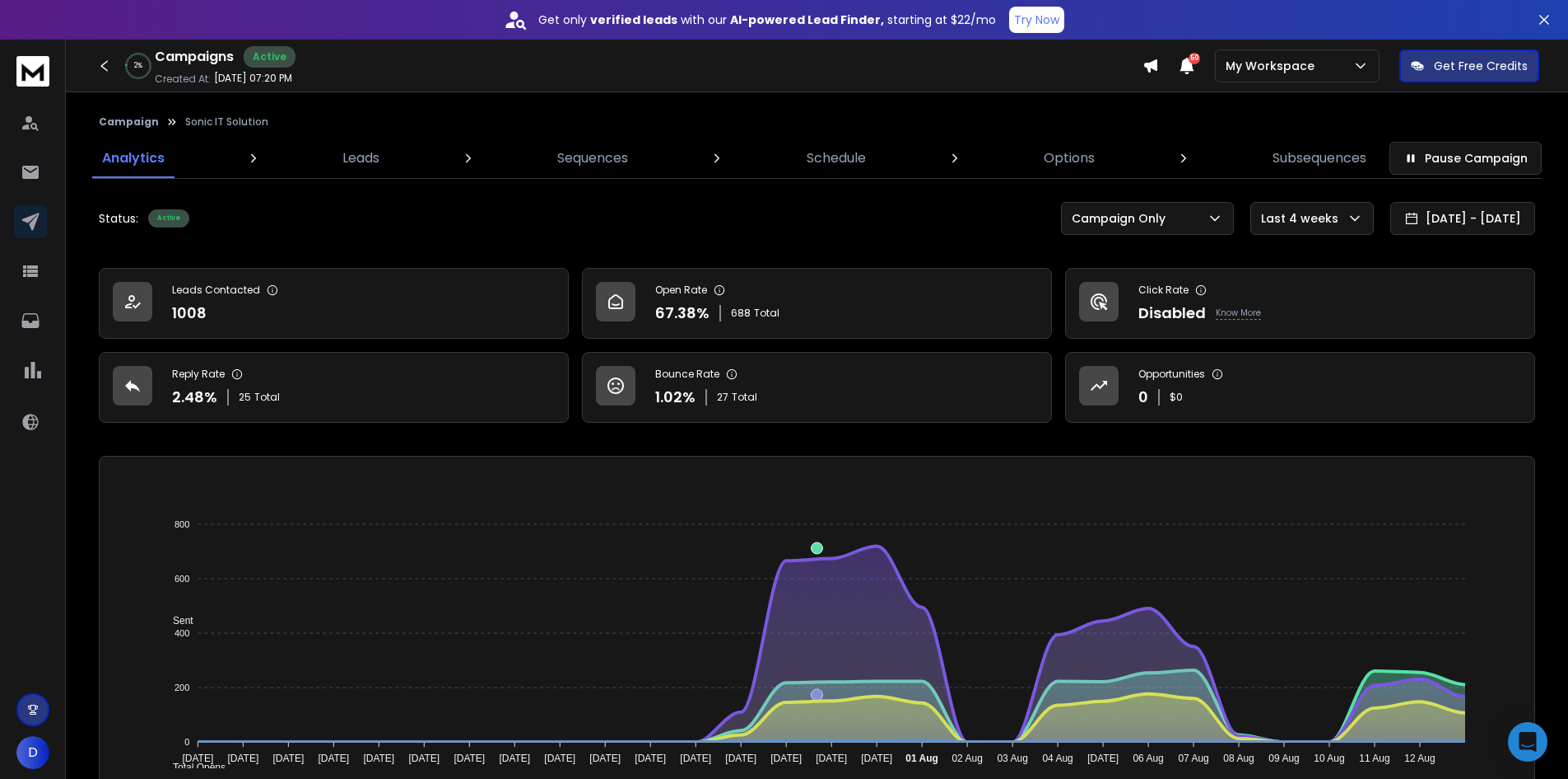
click at [260, 389] on div "2.48 % 25 Total" at bounding box center [226, 396] width 108 height 23
click at [183, 393] on p "2.48 %" at bounding box center [194, 396] width 45 height 23
click at [128, 385] on icon at bounding box center [132, 386] width 15 height 12
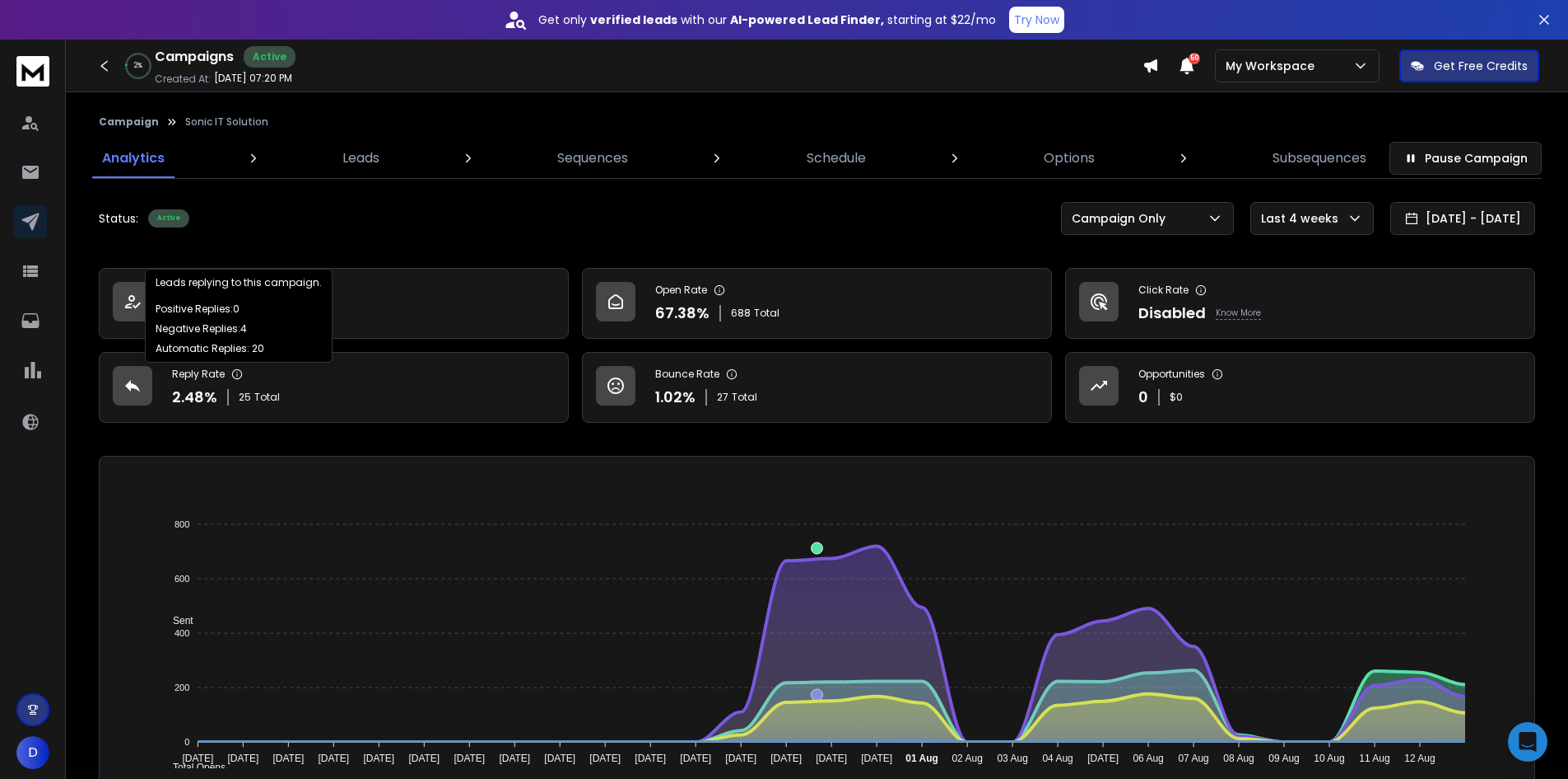
click at [234, 370] on icon at bounding box center [238, 375] width 10 height 10
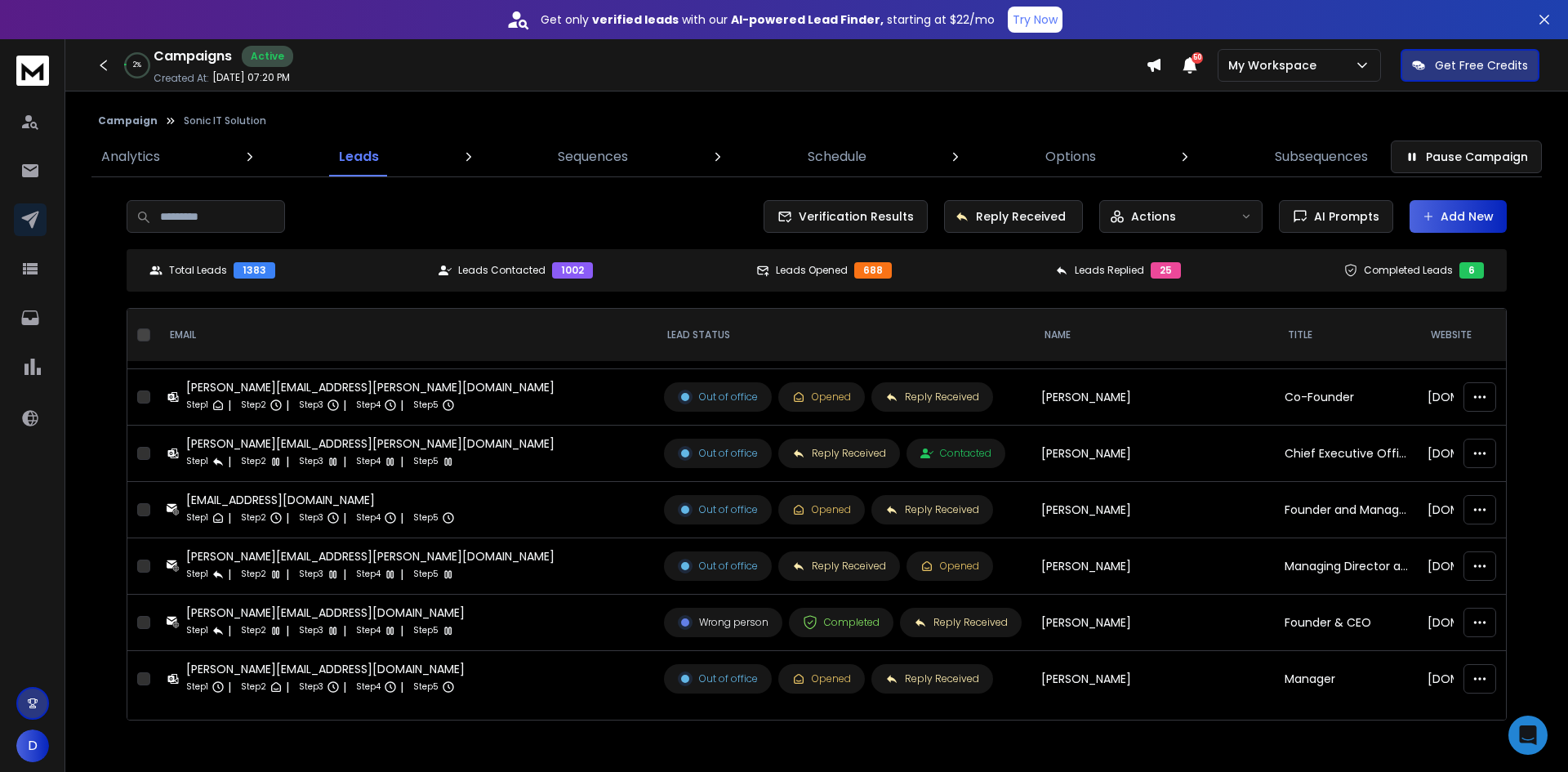
scroll to position [1565, 0]
click at [792, 459] on div "Reply Received" at bounding box center [838, 452] width 94 height 13
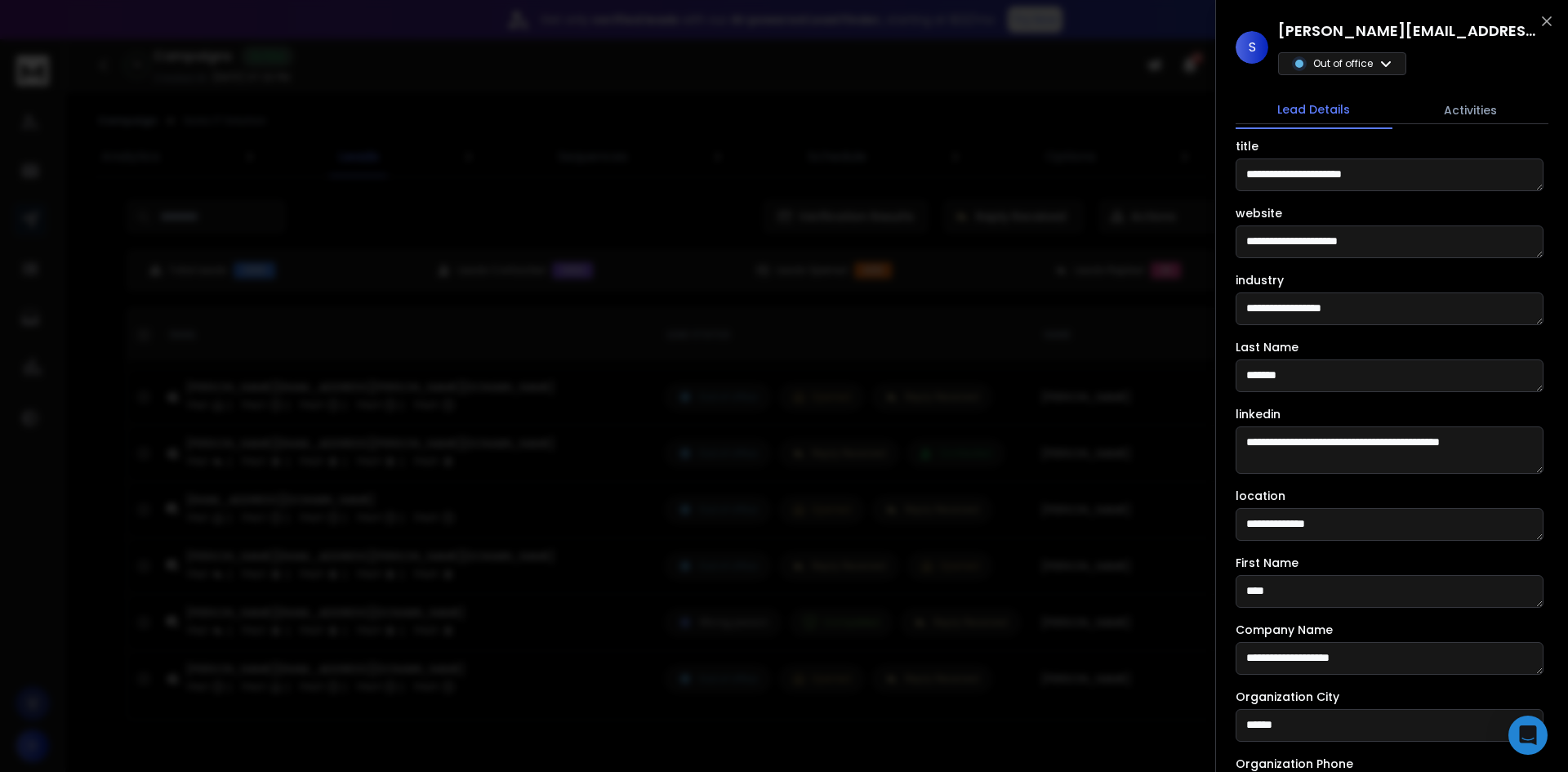
click at [853, 349] on div at bounding box center [784, 386] width 1568 height 772
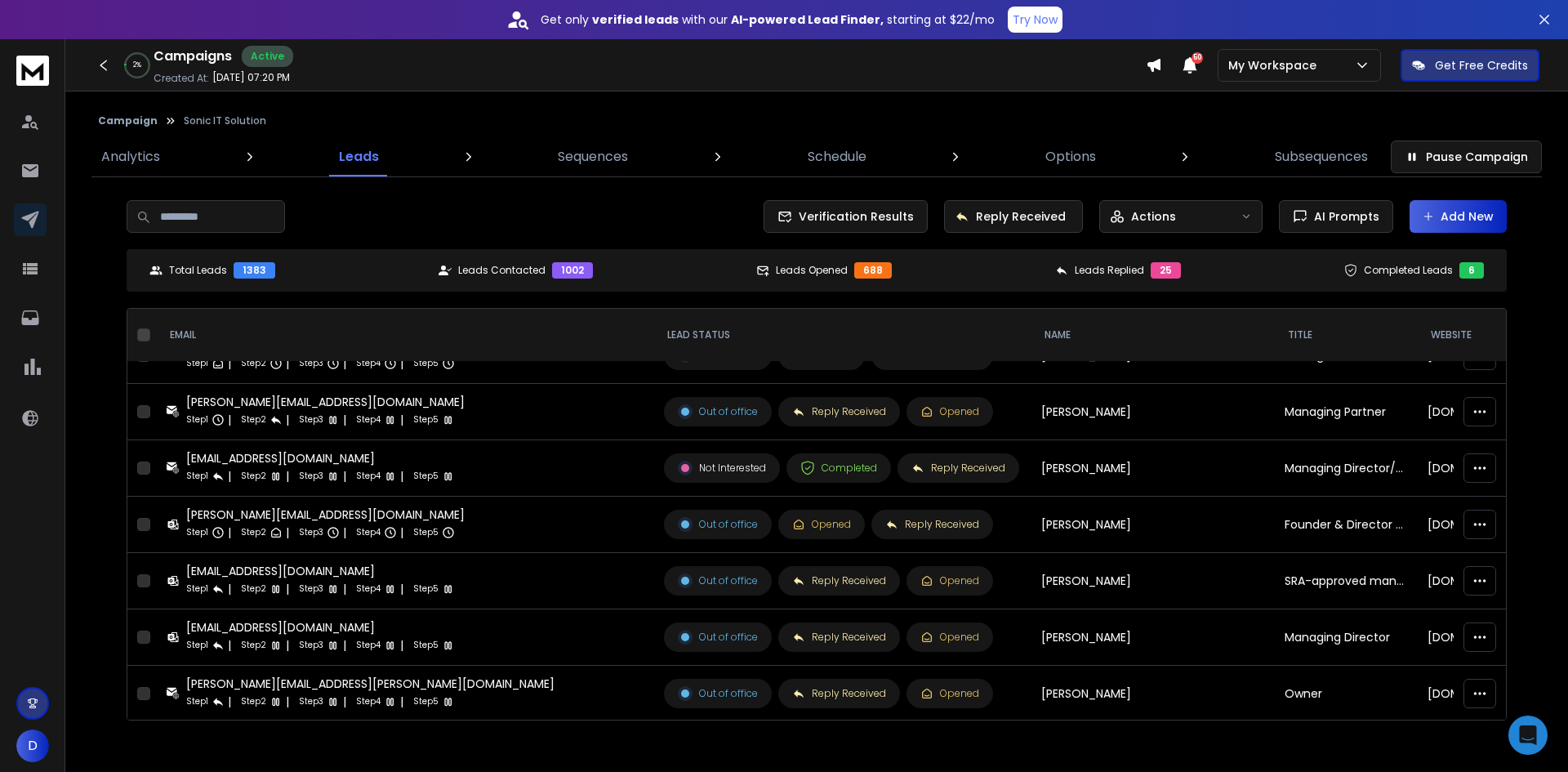
scroll to position [0, 0]
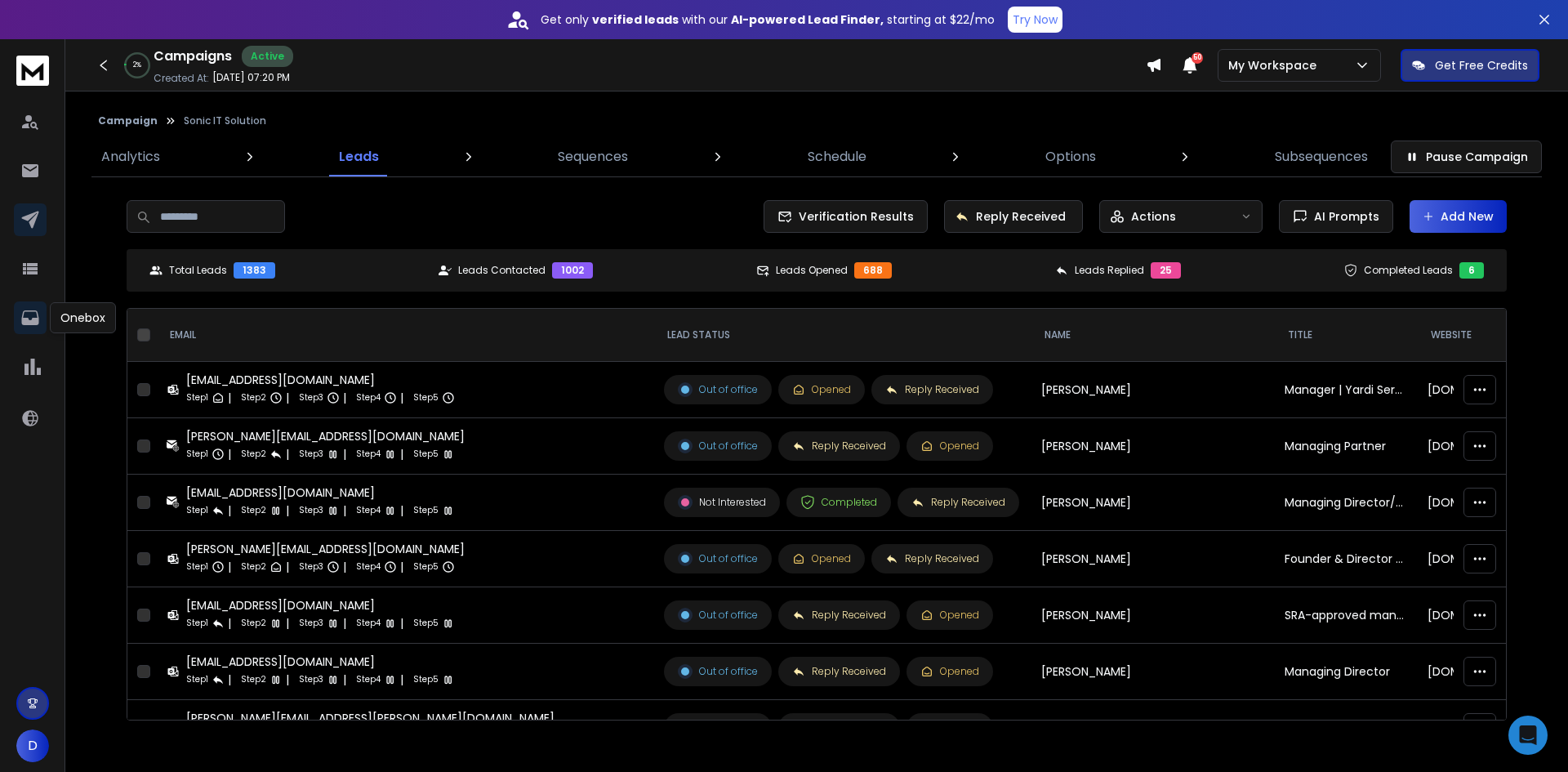
click at [23, 311] on icon at bounding box center [31, 318] width 20 height 20
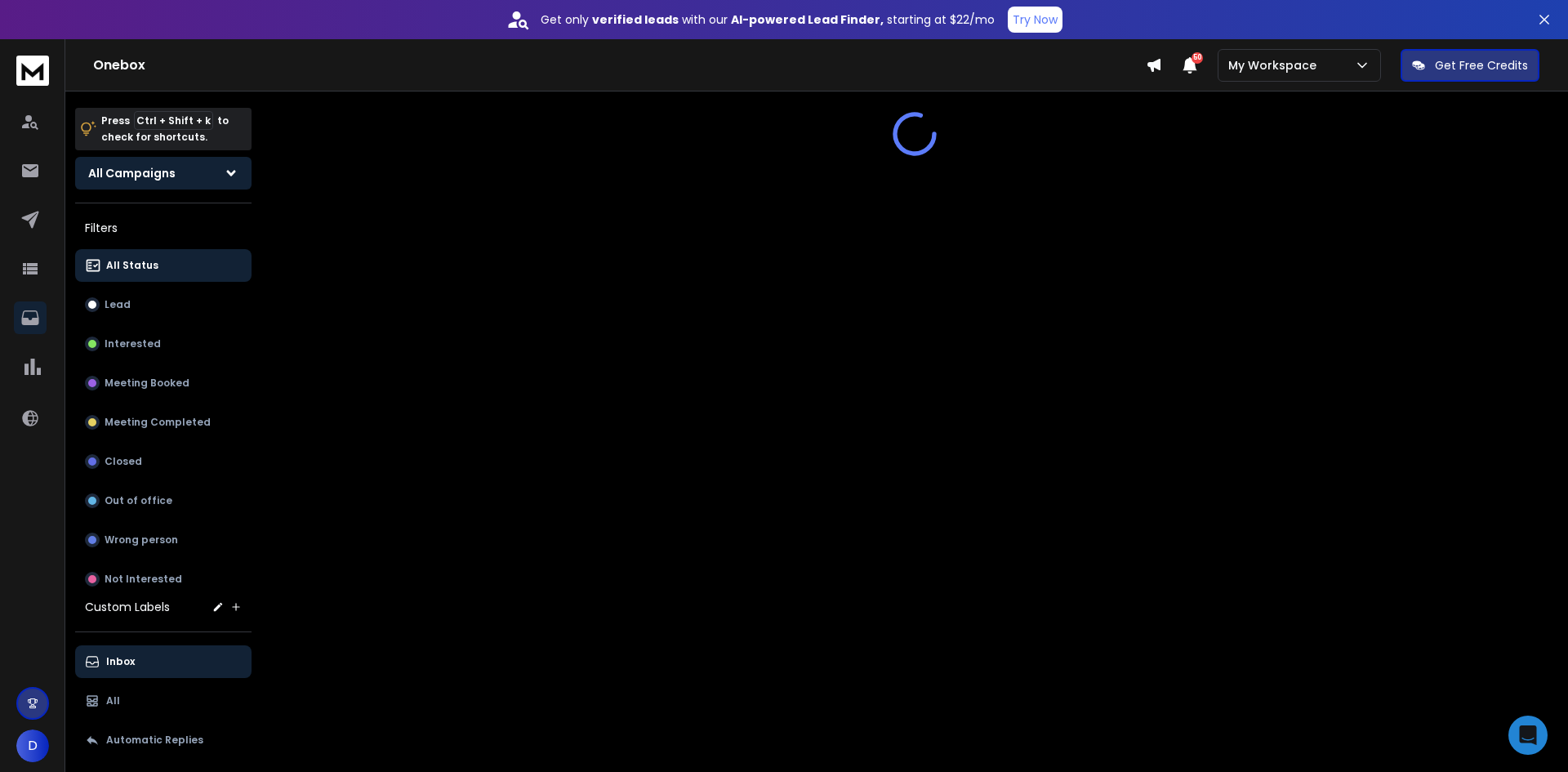
click at [209, 165] on button "All Campaigns" at bounding box center [163, 172] width 176 height 33
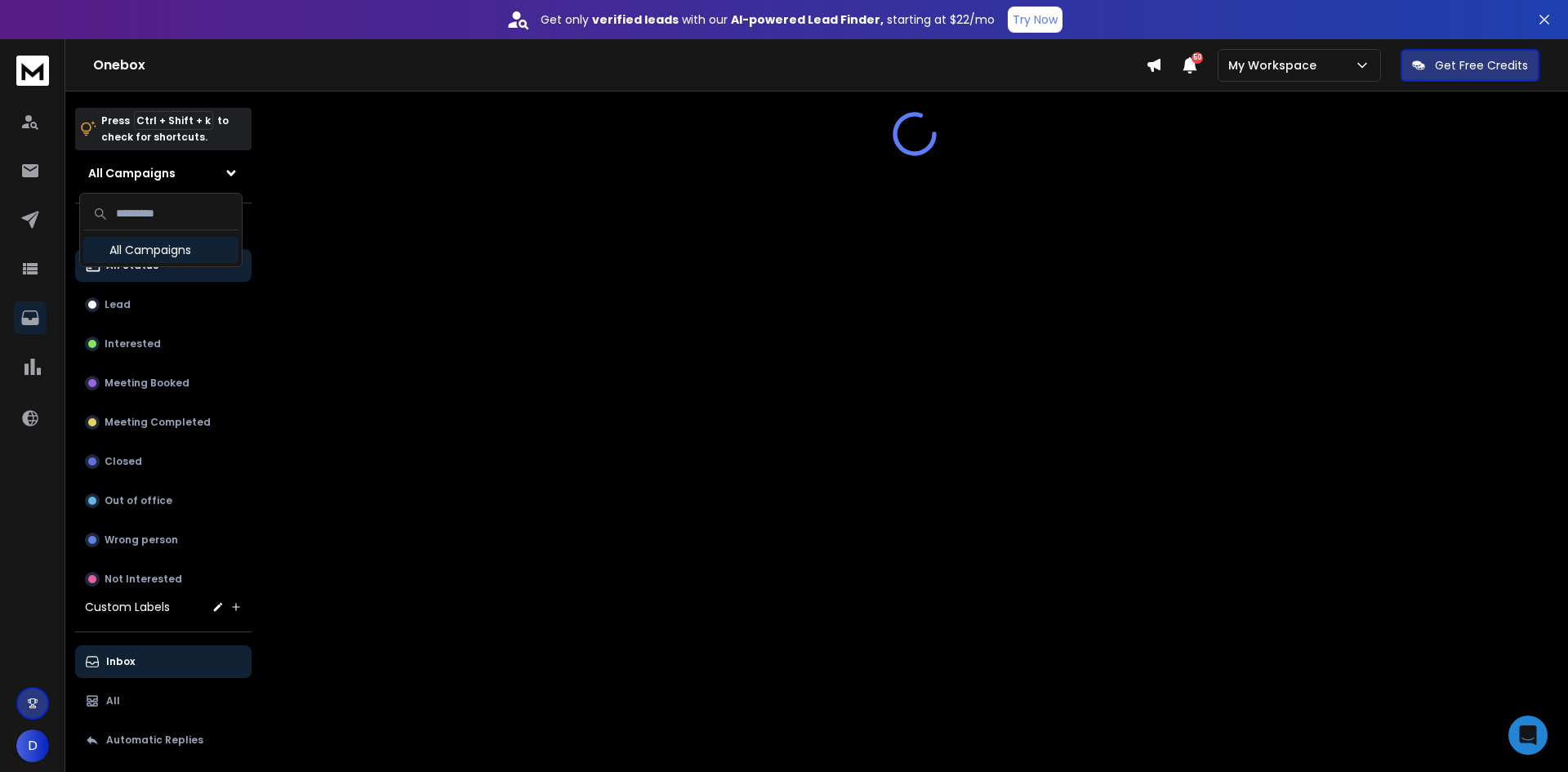
click at [135, 248] on div "All Campaigns" at bounding box center [160, 249] width 155 height 26
click at [540, 179] on div "Press Ctrl + Shift + k to check for shortcuts. All Campaigns All Campaigns Filt…" at bounding box center [817, 477] width 1503 height 772
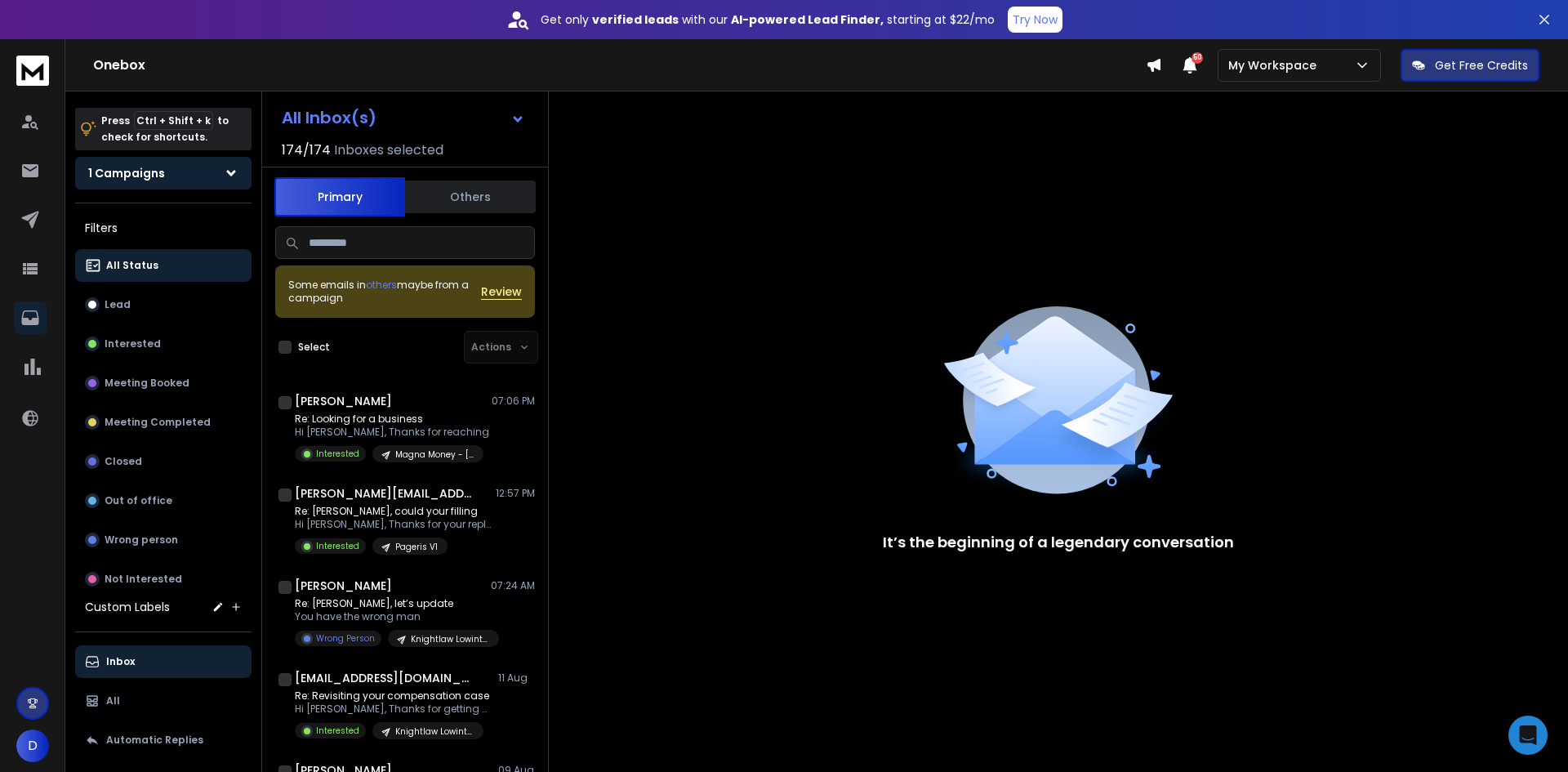
click at [194, 188] on button "1 Campaigns" at bounding box center [163, 172] width 176 height 33
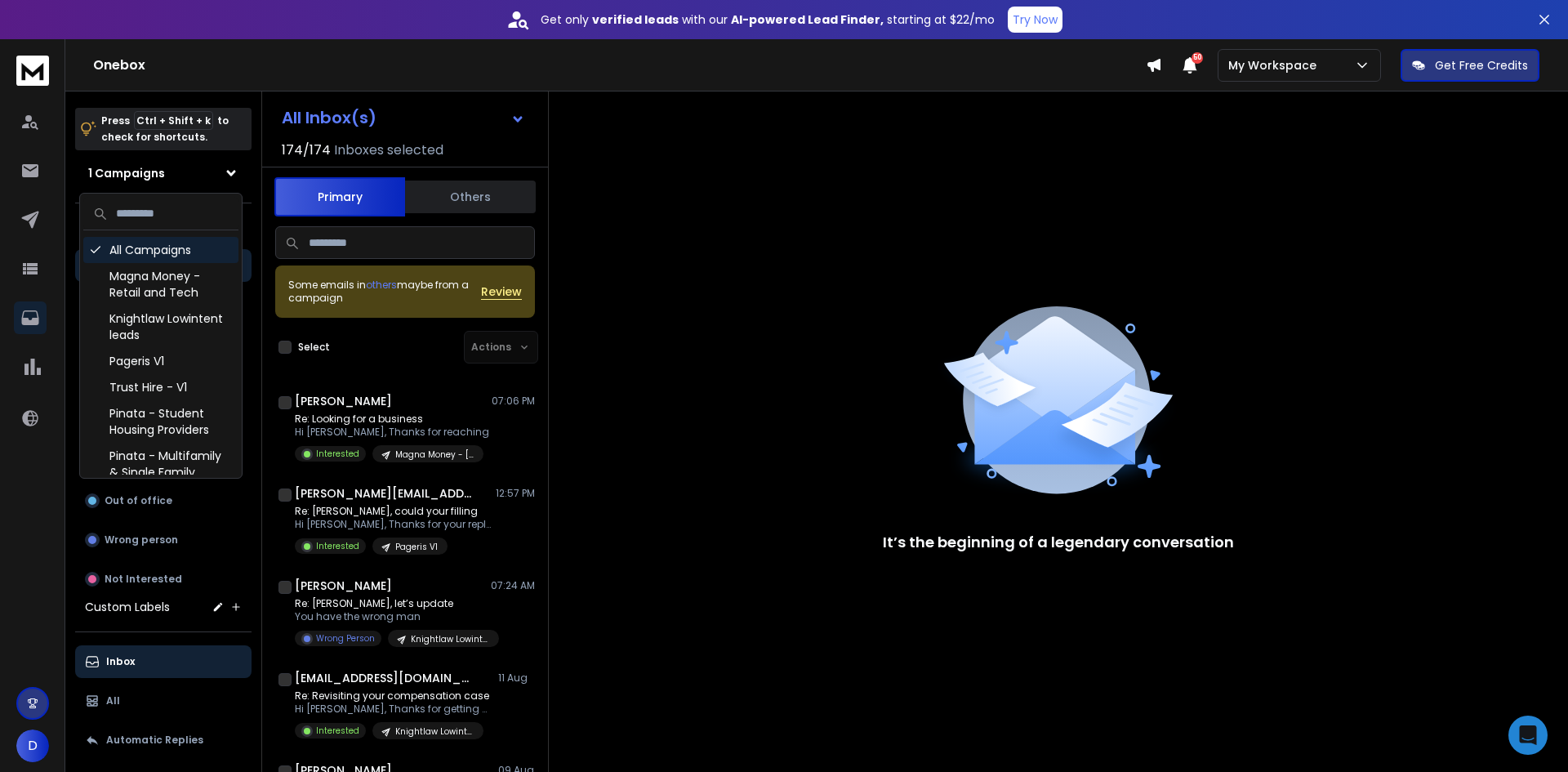
click at [142, 246] on div "All Campaigns" at bounding box center [160, 249] width 155 height 26
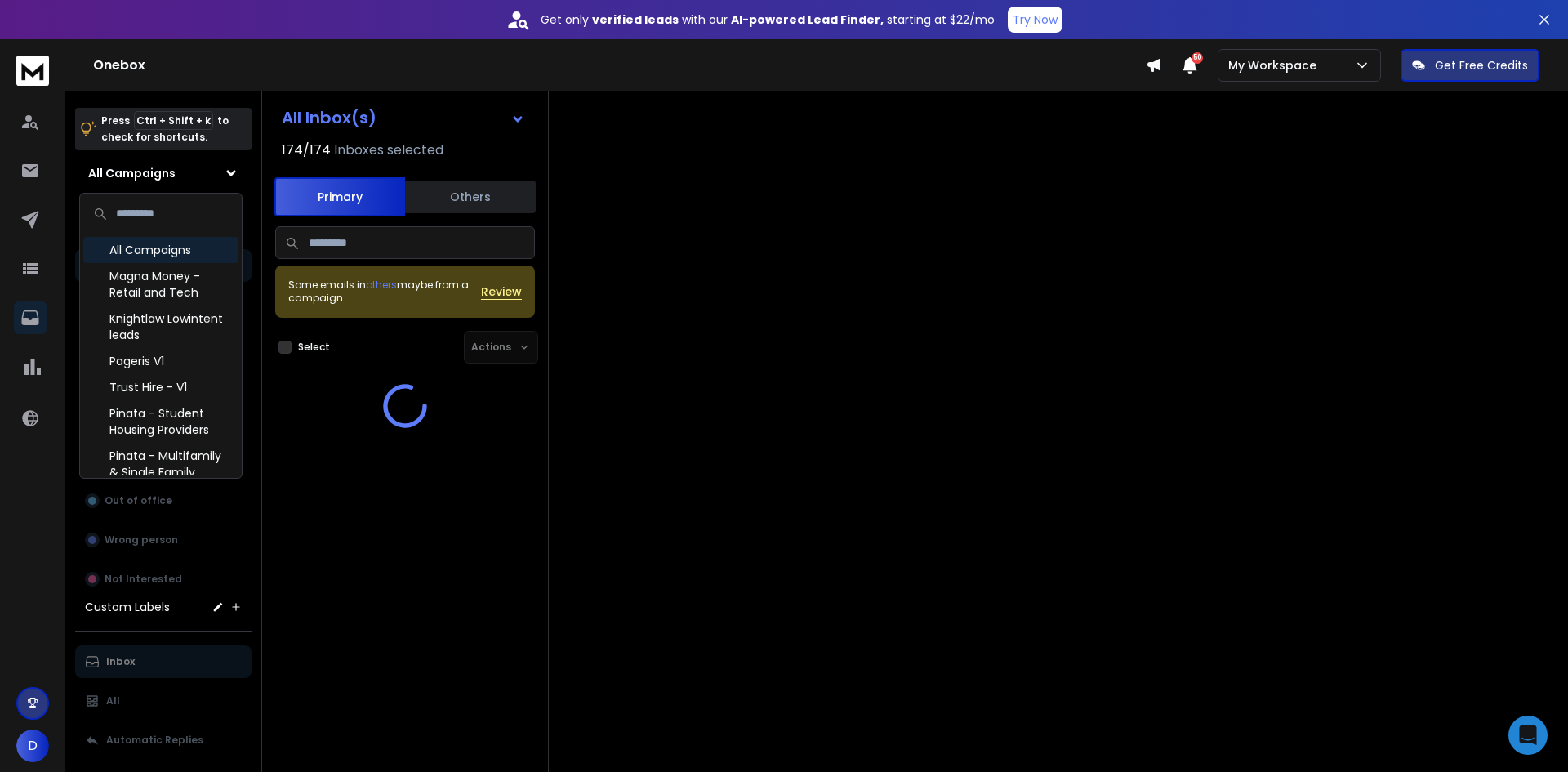
click at [143, 249] on div "All Campaigns" at bounding box center [160, 249] width 155 height 26
click at [768, 364] on div at bounding box center [1057, 477] width 1019 height 772
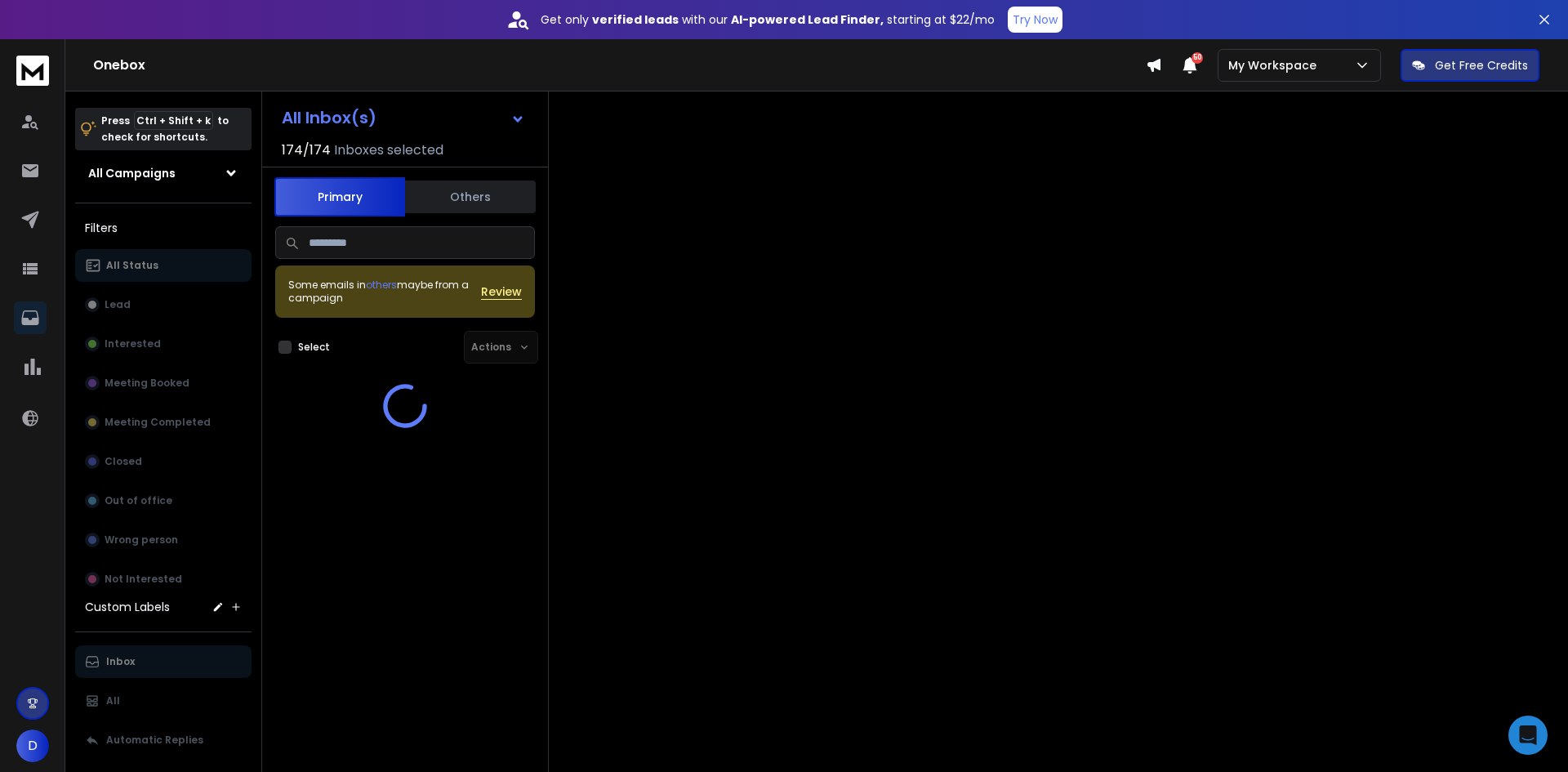
click at [619, 374] on div at bounding box center [1057, 477] width 1019 height 772
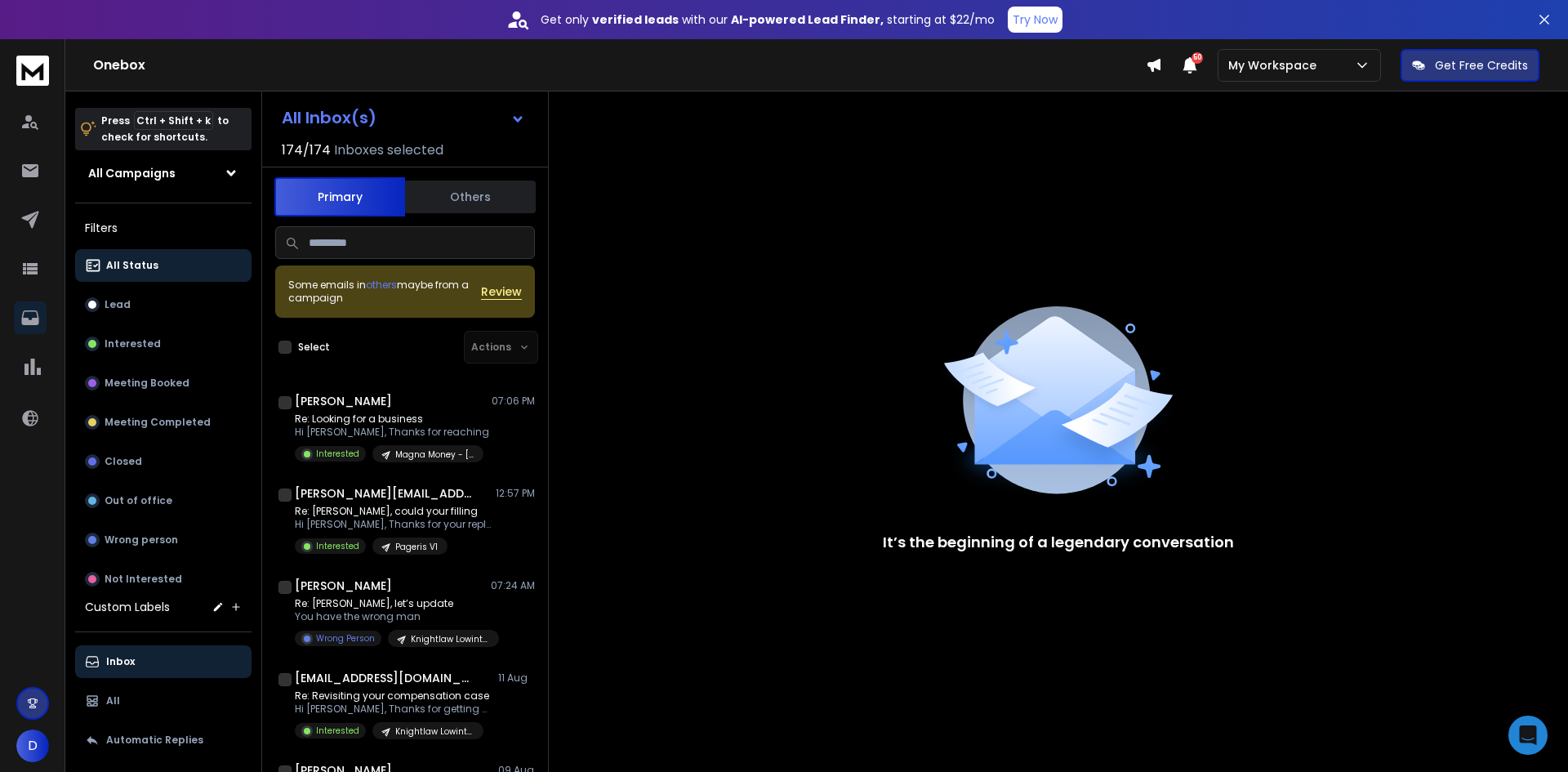
click at [508, 185] on button "Others" at bounding box center [470, 197] width 131 height 36
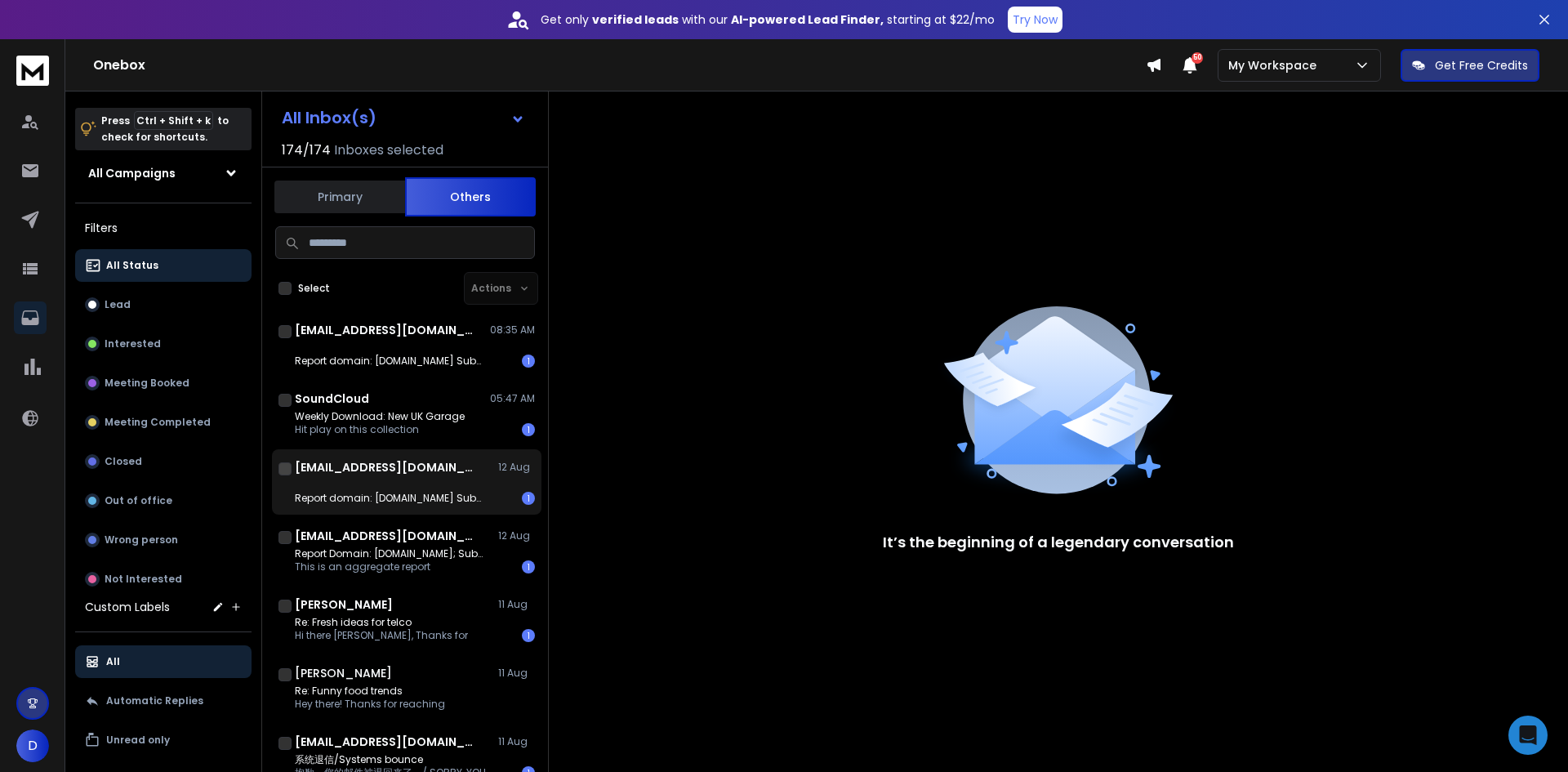
scroll to position [327, 0]
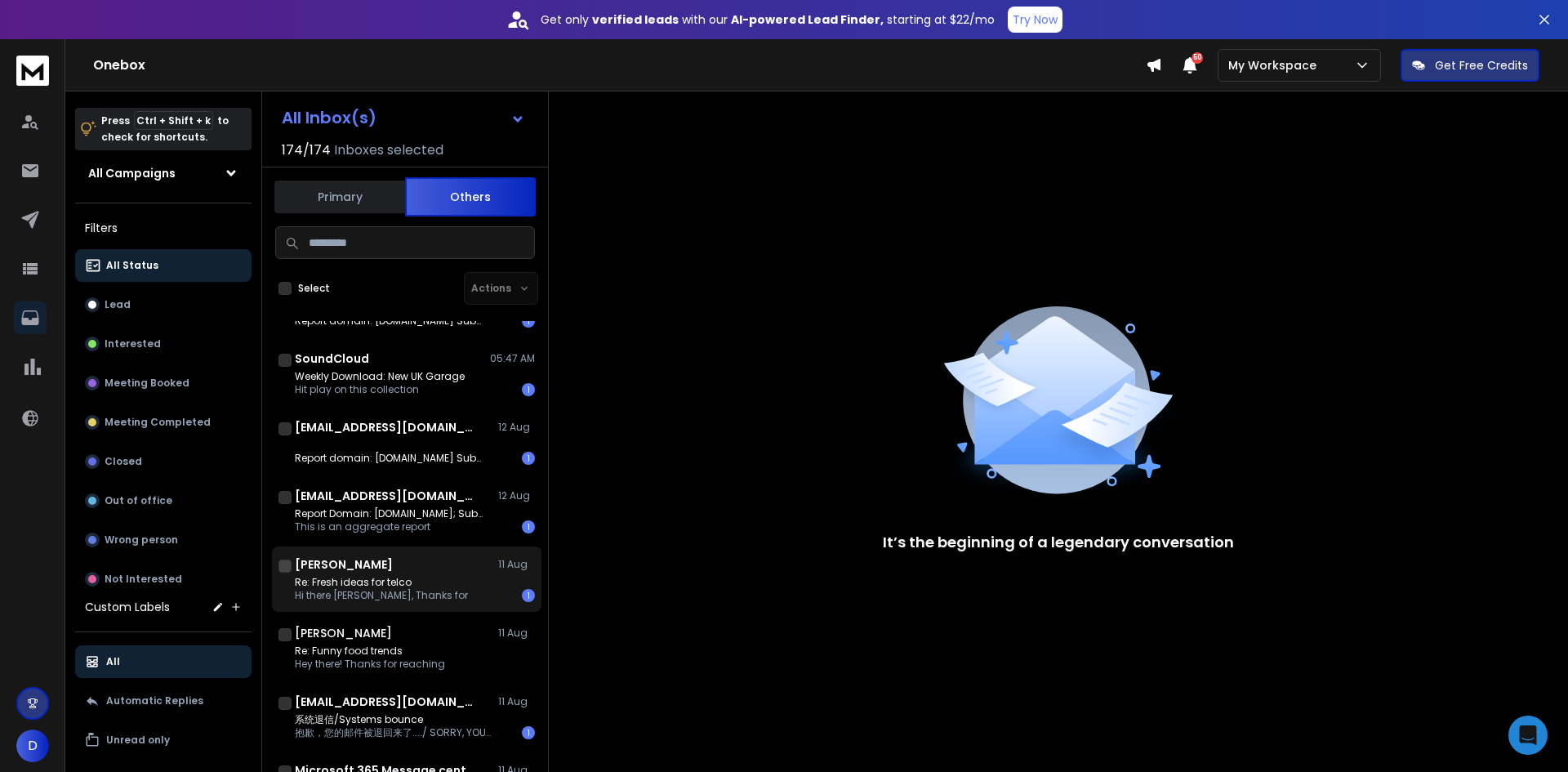
click at [396, 574] on div "Lucas Haskins 11 Aug Re: Fresh ideas for telco Hi there Emily, Thanks for 1" at bounding box center [415, 579] width 241 height 46
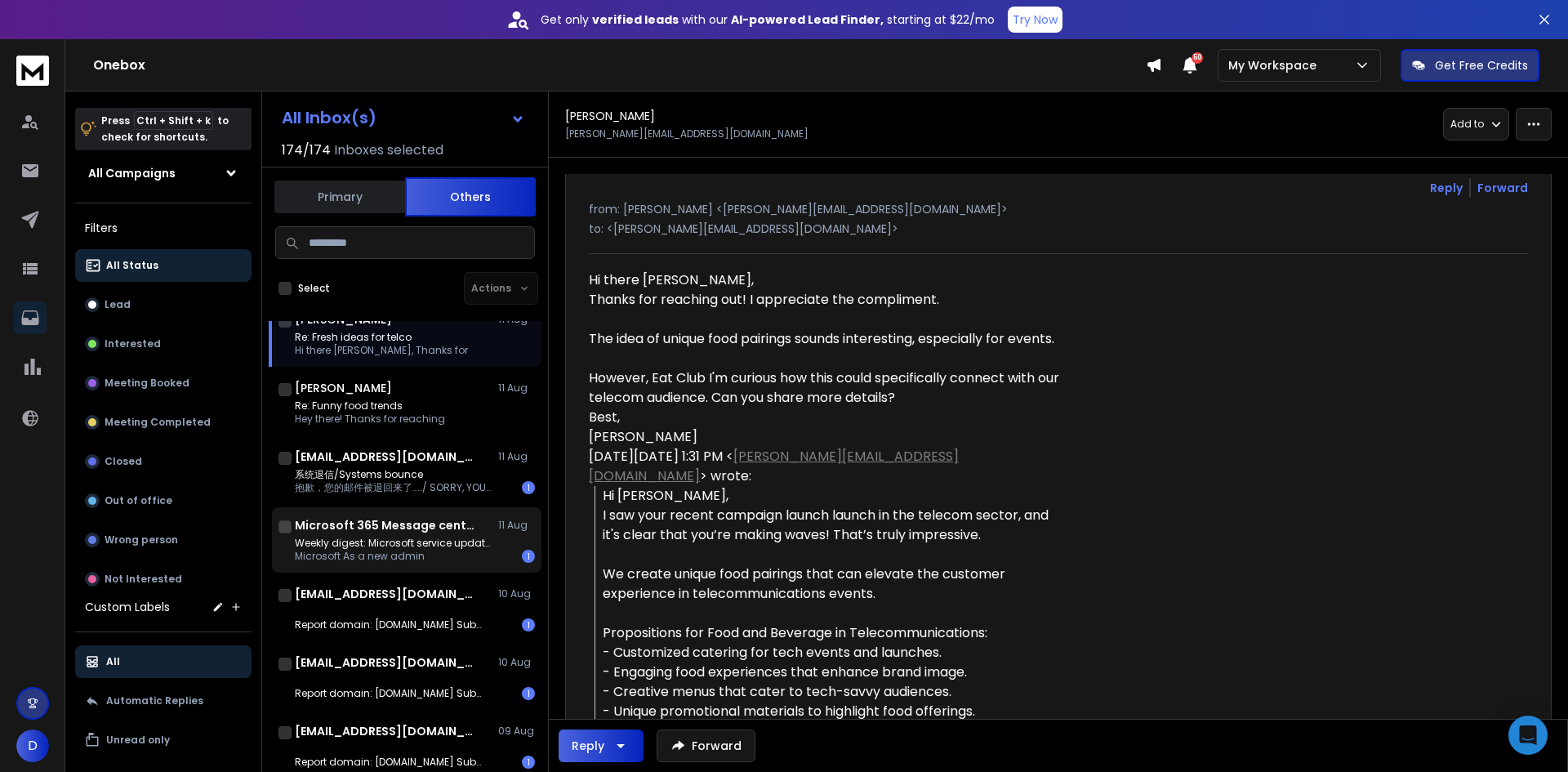
scroll to position [490, 0]
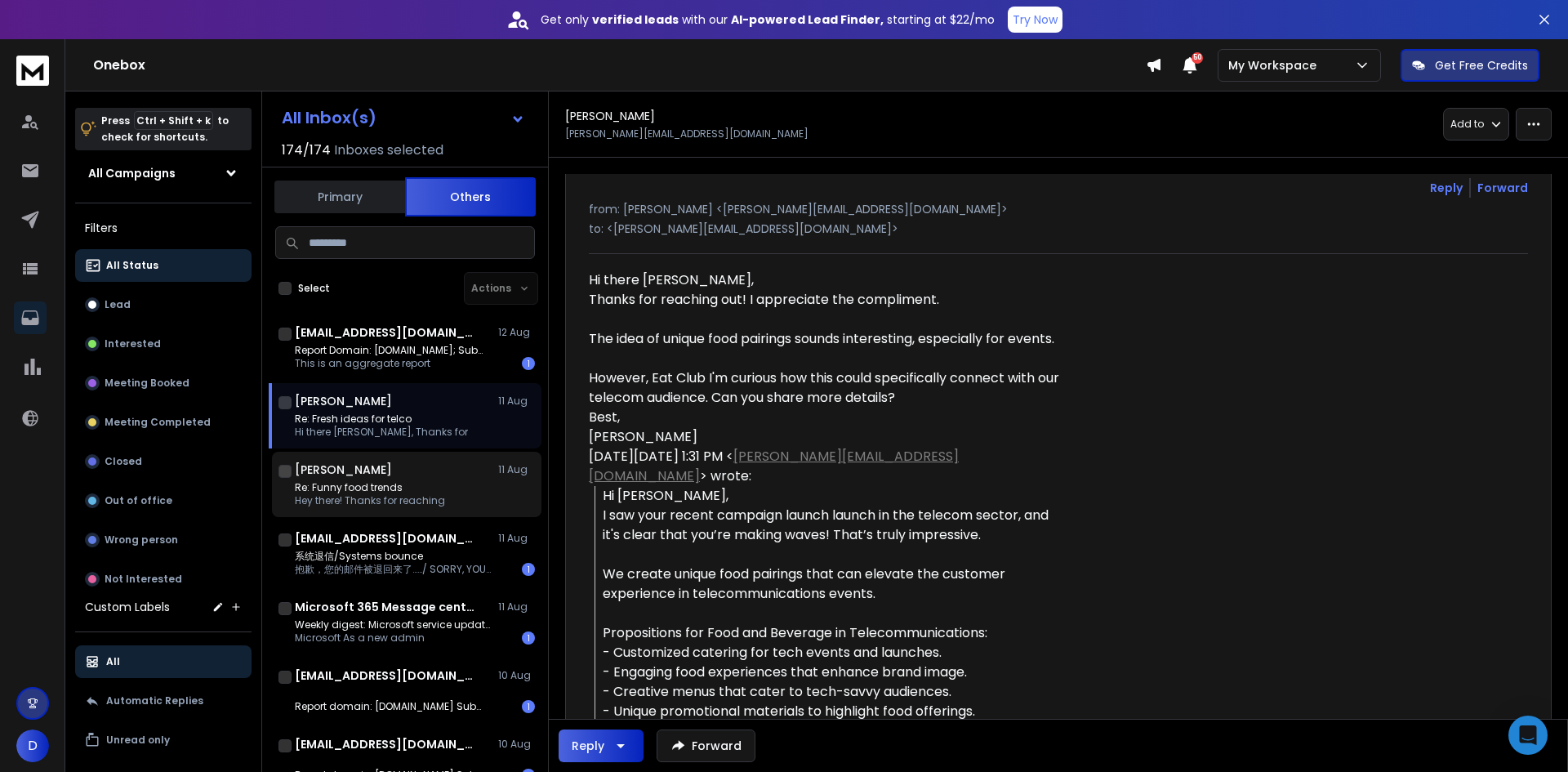
click at [435, 506] on p "Hey there! Thanks for reaching" at bounding box center [370, 500] width 150 height 13
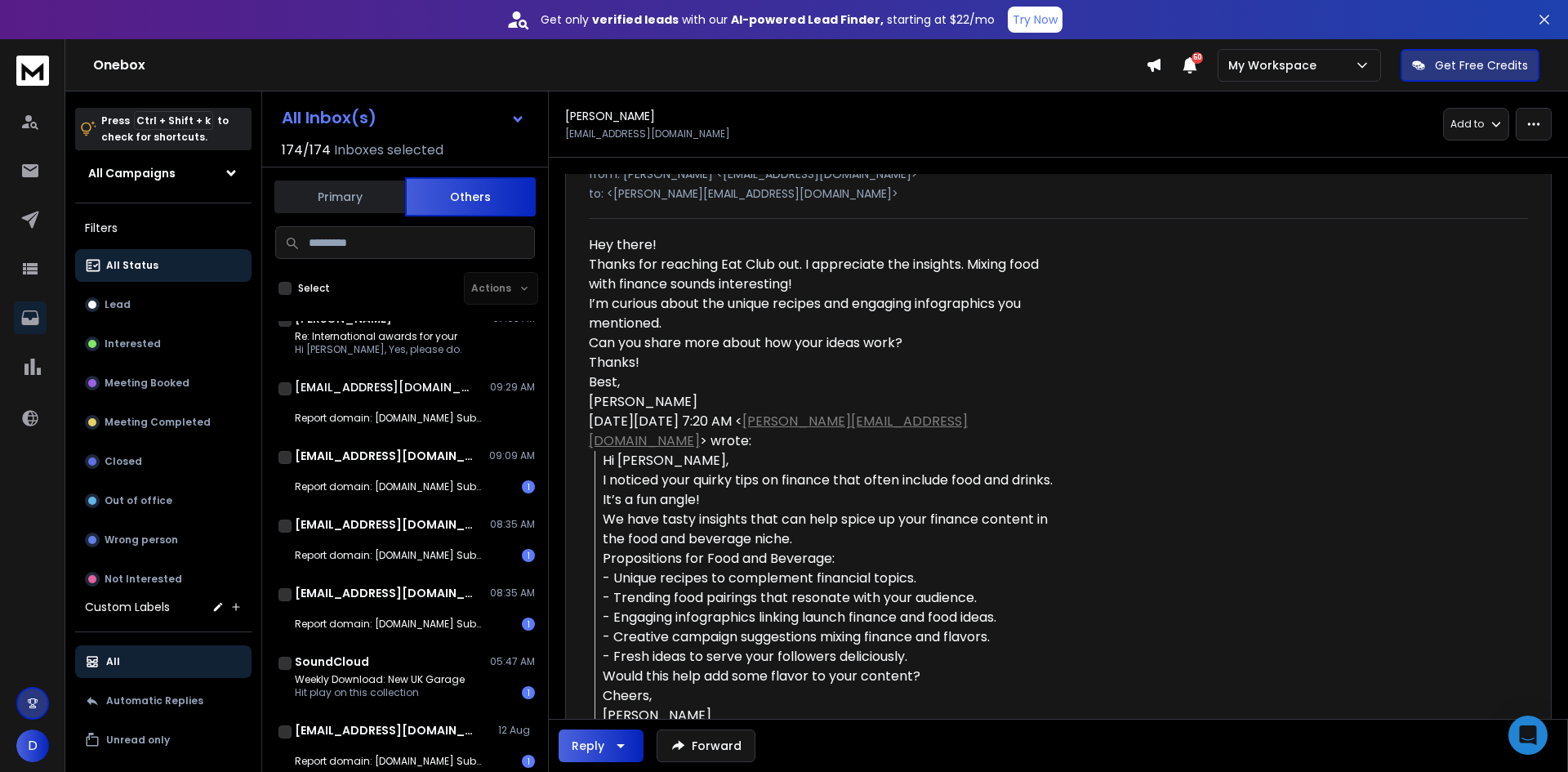
scroll to position [0, 0]
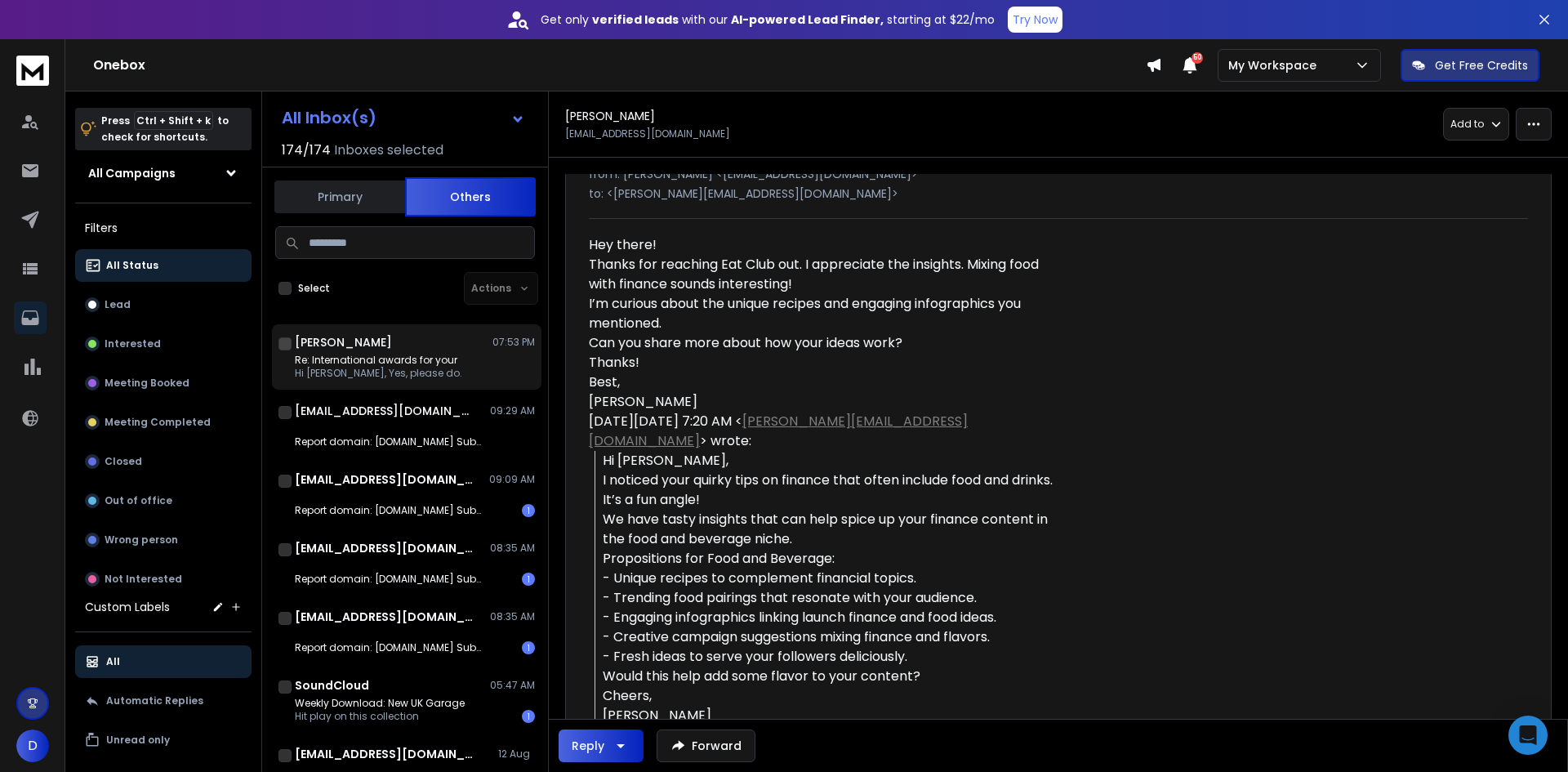
drag, startPoint x: 414, startPoint y: 360, endPoint x: 403, endPoint y: 347, distance: 17.0
click at [403, 347] on div "Dave Burrows 07:53 PM" at bounding box center [415, 341] width 241 height 16
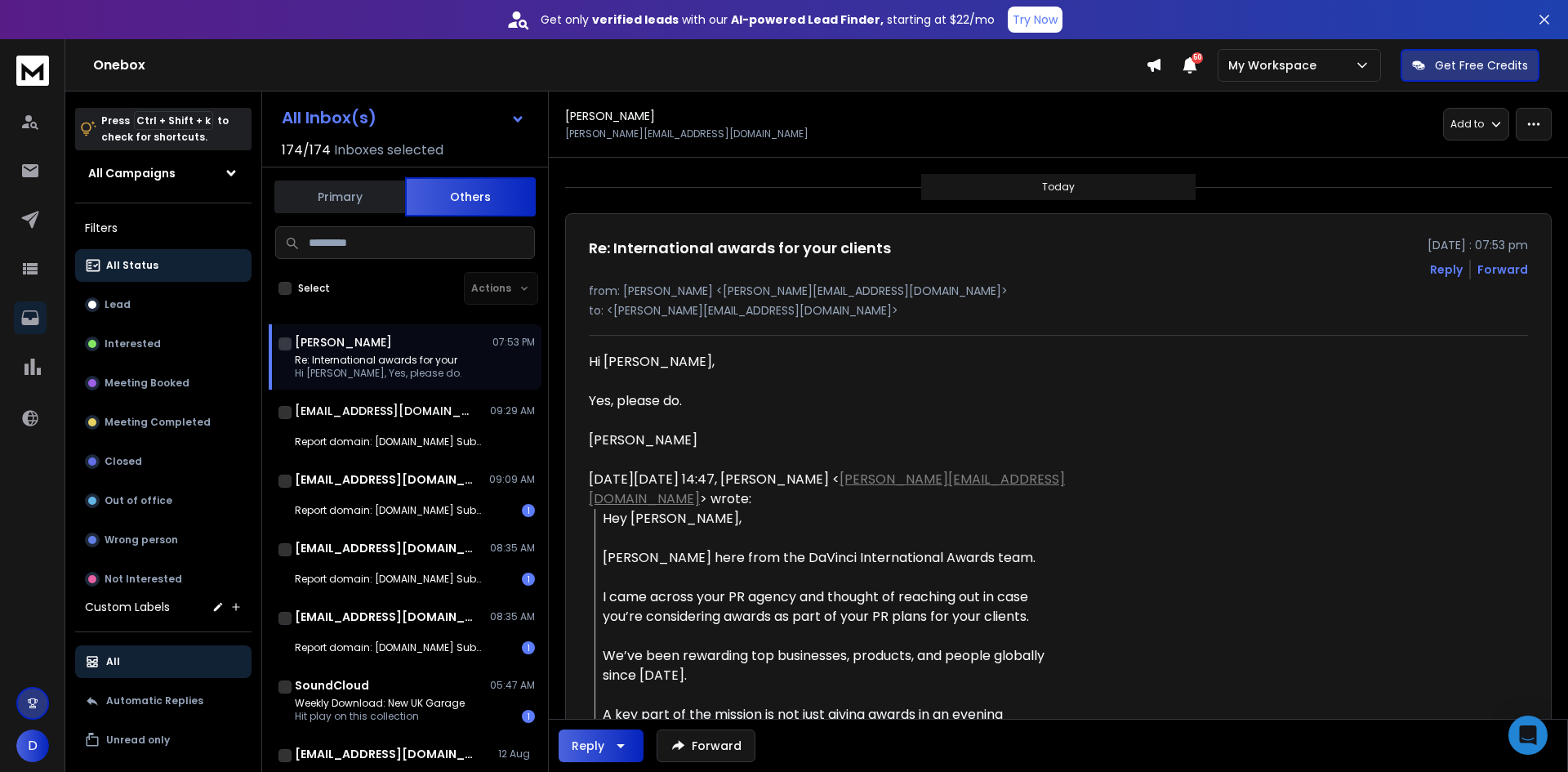
click at [1527, 125] on icon "button" at bounding box center [1533, 124] width 15 height 15
click at [1504, 156] on div "Mark as unread" at bounding box center [1485, 160] width 109 height 16
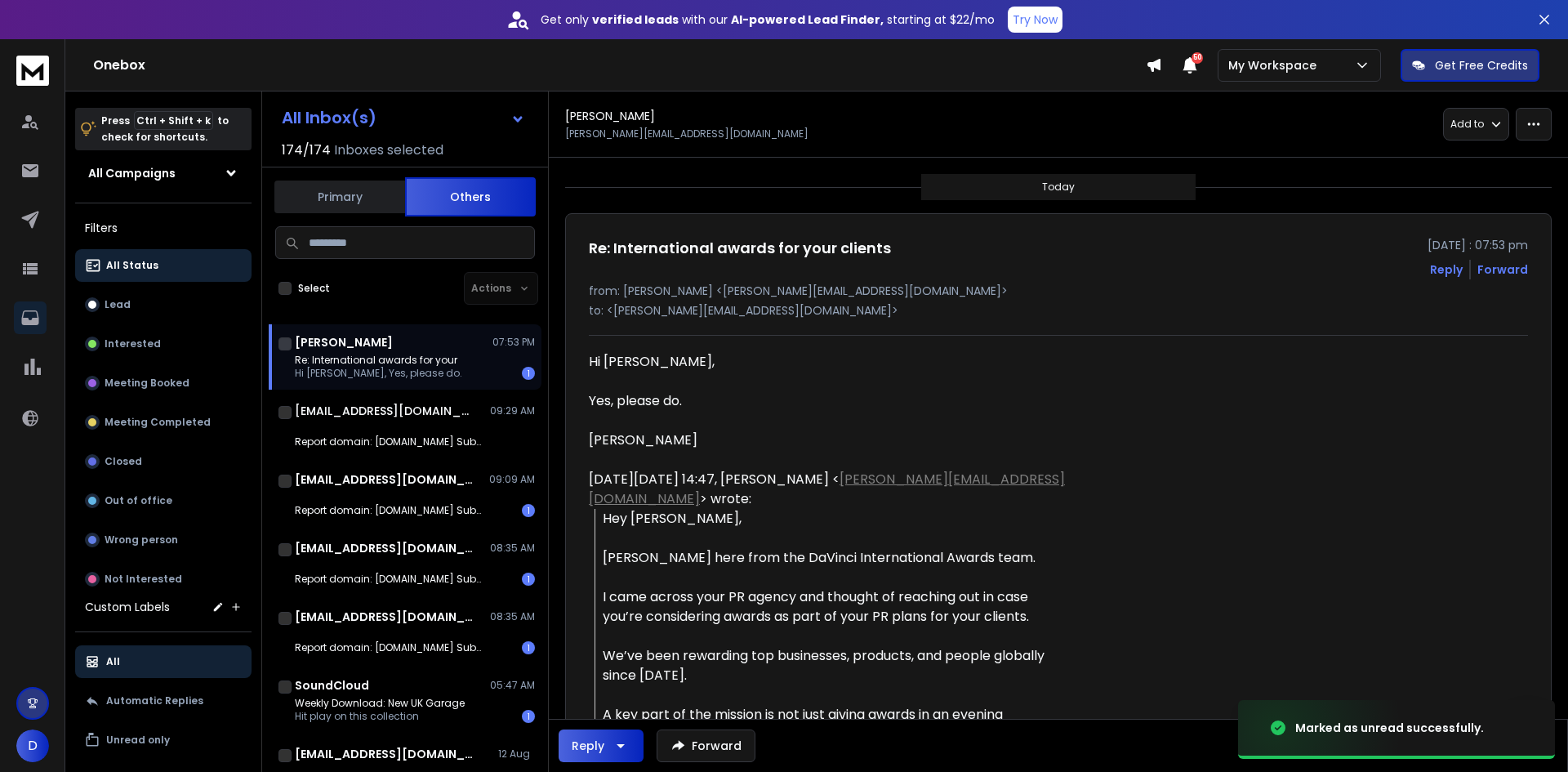
click at [618, 56] on h1 "Onebox" at bounding box center [619, 65] width 1052 height 20
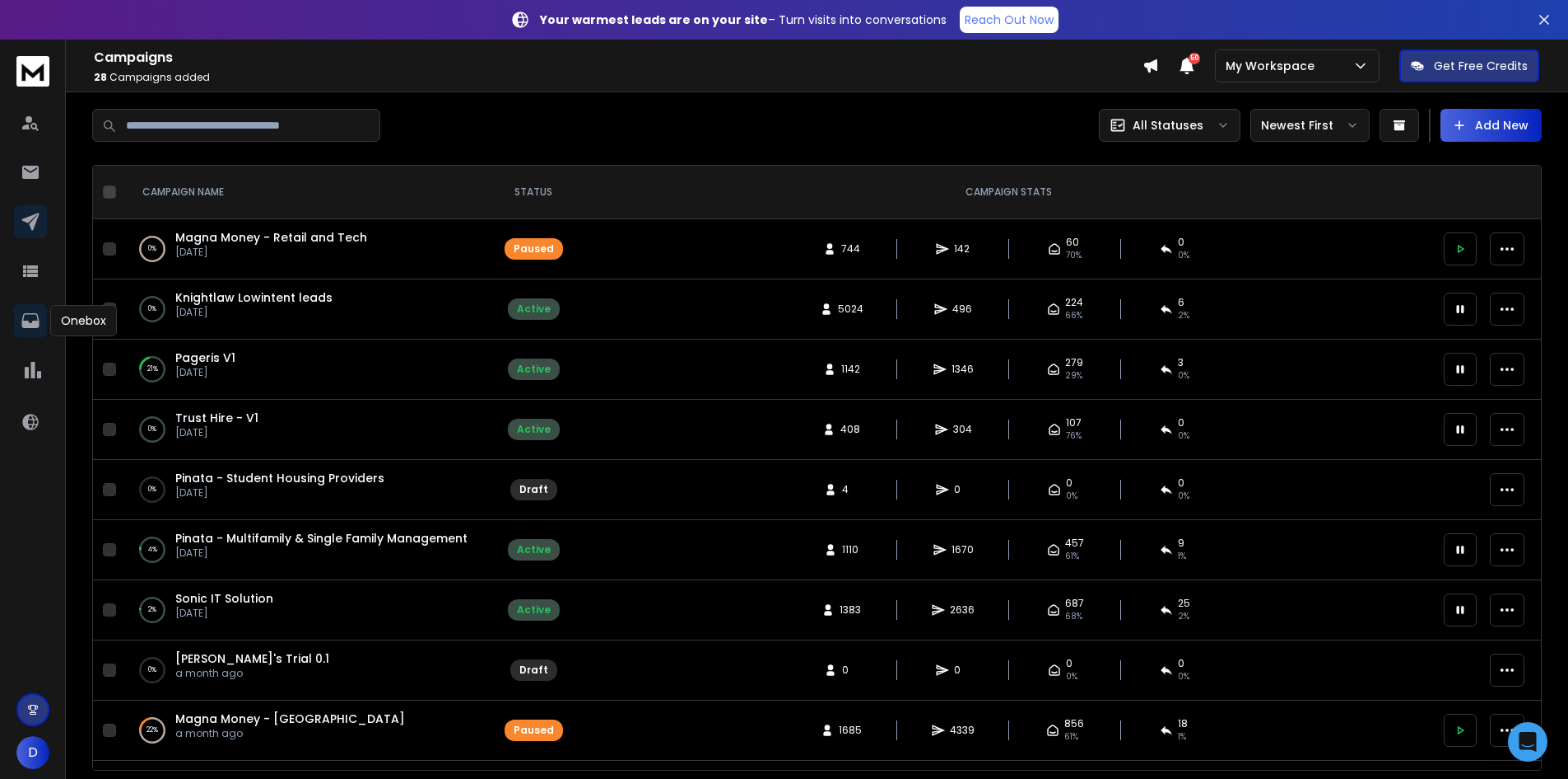
click at [28, 311] on icon at bounding box center [31, 321] width 20 height 20
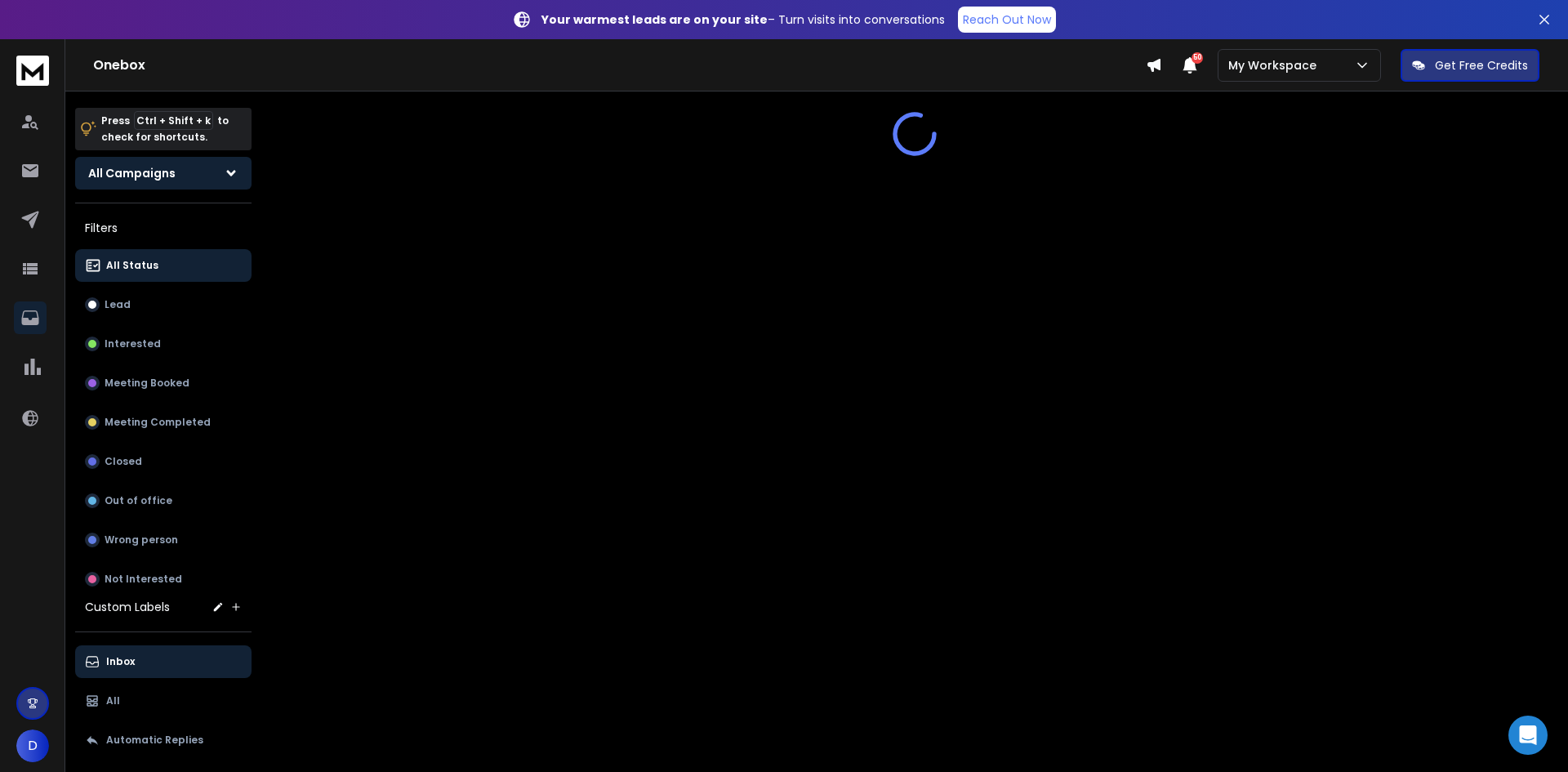
click at [193, 170] on button "All Campaigns" at bounding box center [163, 172] width 176 height 33
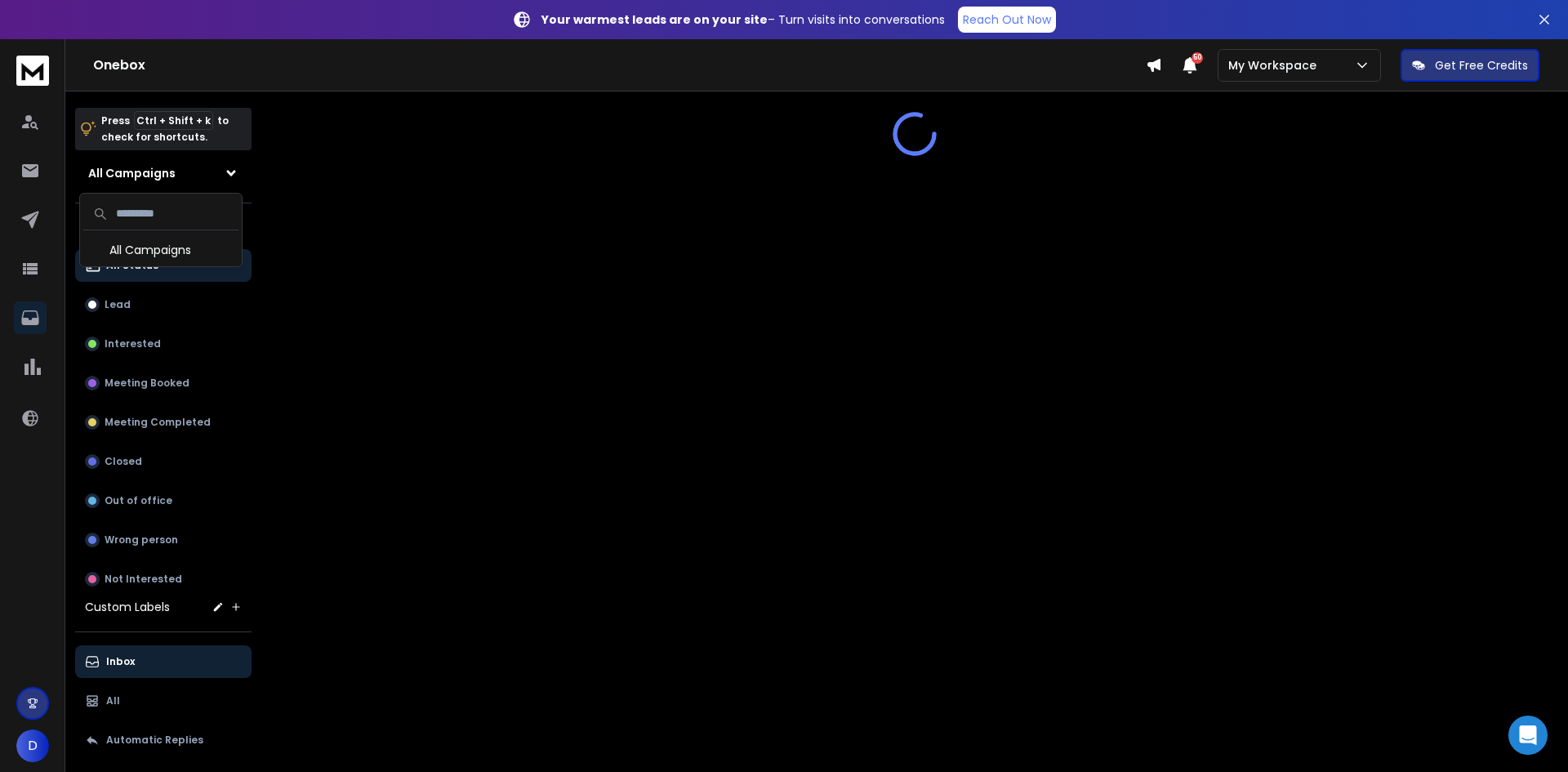
click at [342, 231] on div "Press Ctrl + Shift + k to check for shortcuts. All Campaigns All Campaigns Filt…" at bounding box center [817, 477] width 1503 height 772
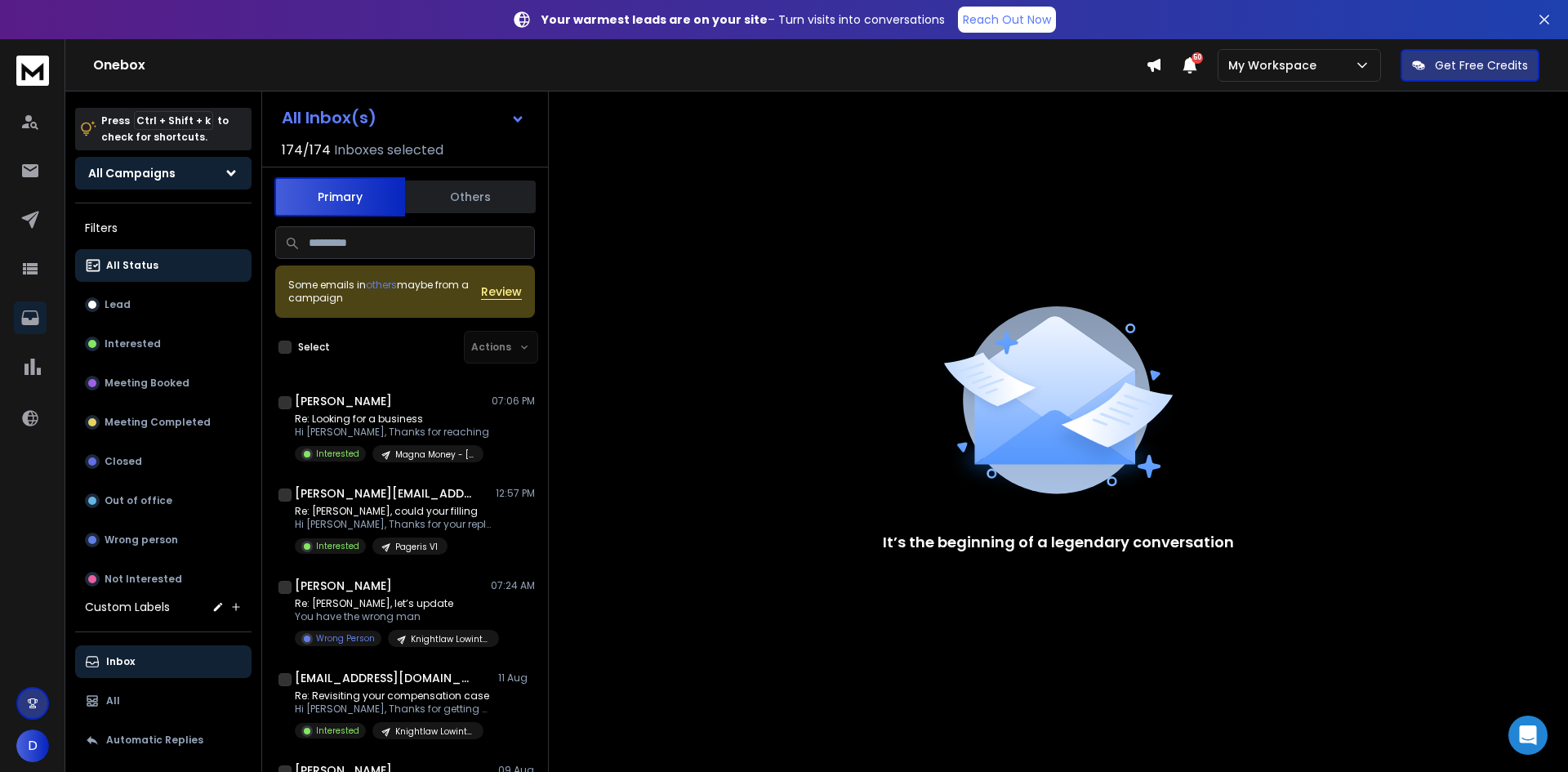
click at [168, 175] on h1 "All Campaigns" at bounding box center [132, 173] width 87 height 16
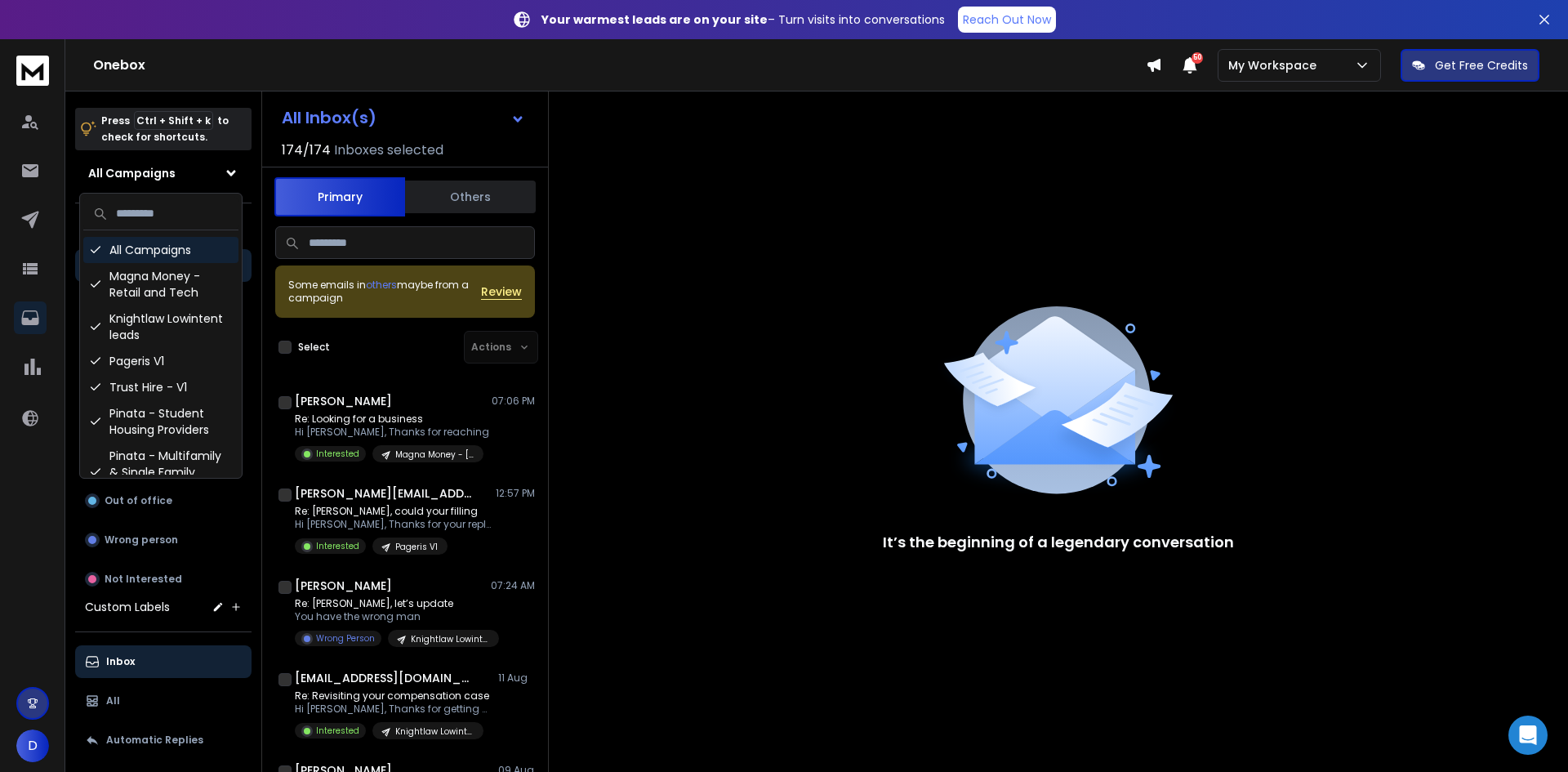
click at [129, 243] on div "All Campaigns" at bounding box center [160, 249] width 155 height 26
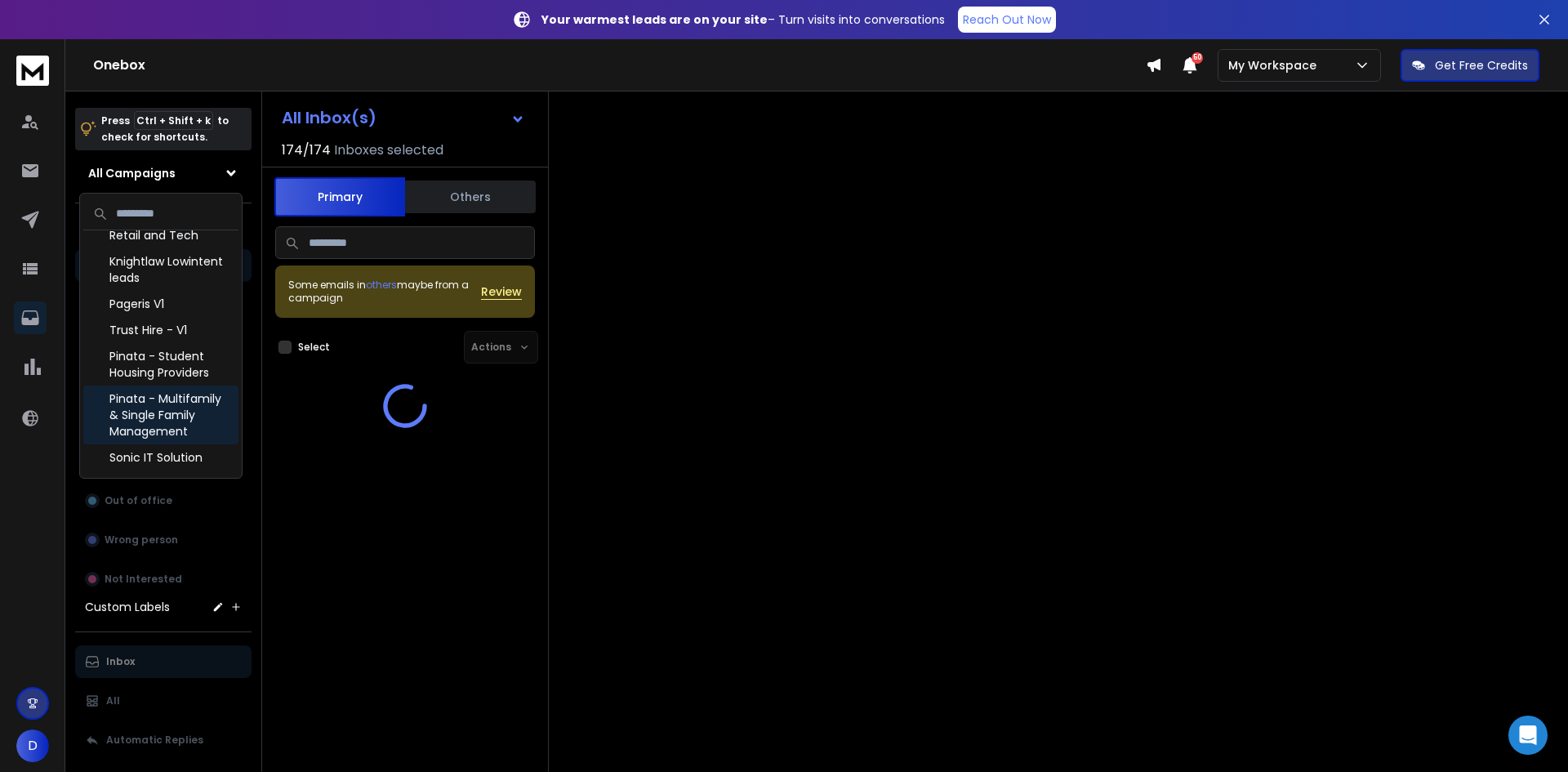
scroll to position [81, 0]
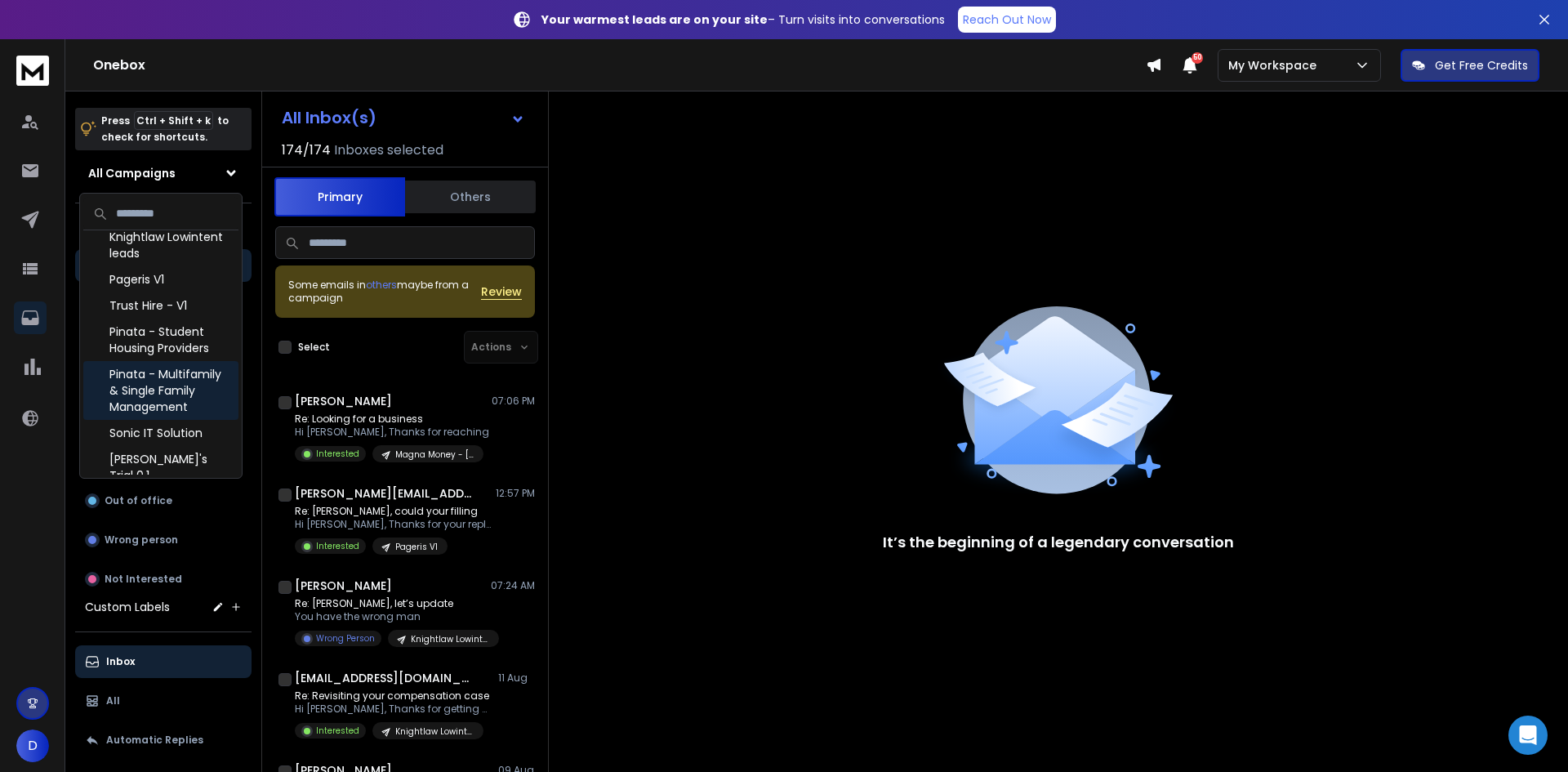
click at [118, 398] on div "Pinata - Multifamily & Single Family Management" at bounding box center [160, 390] width 155 height 58
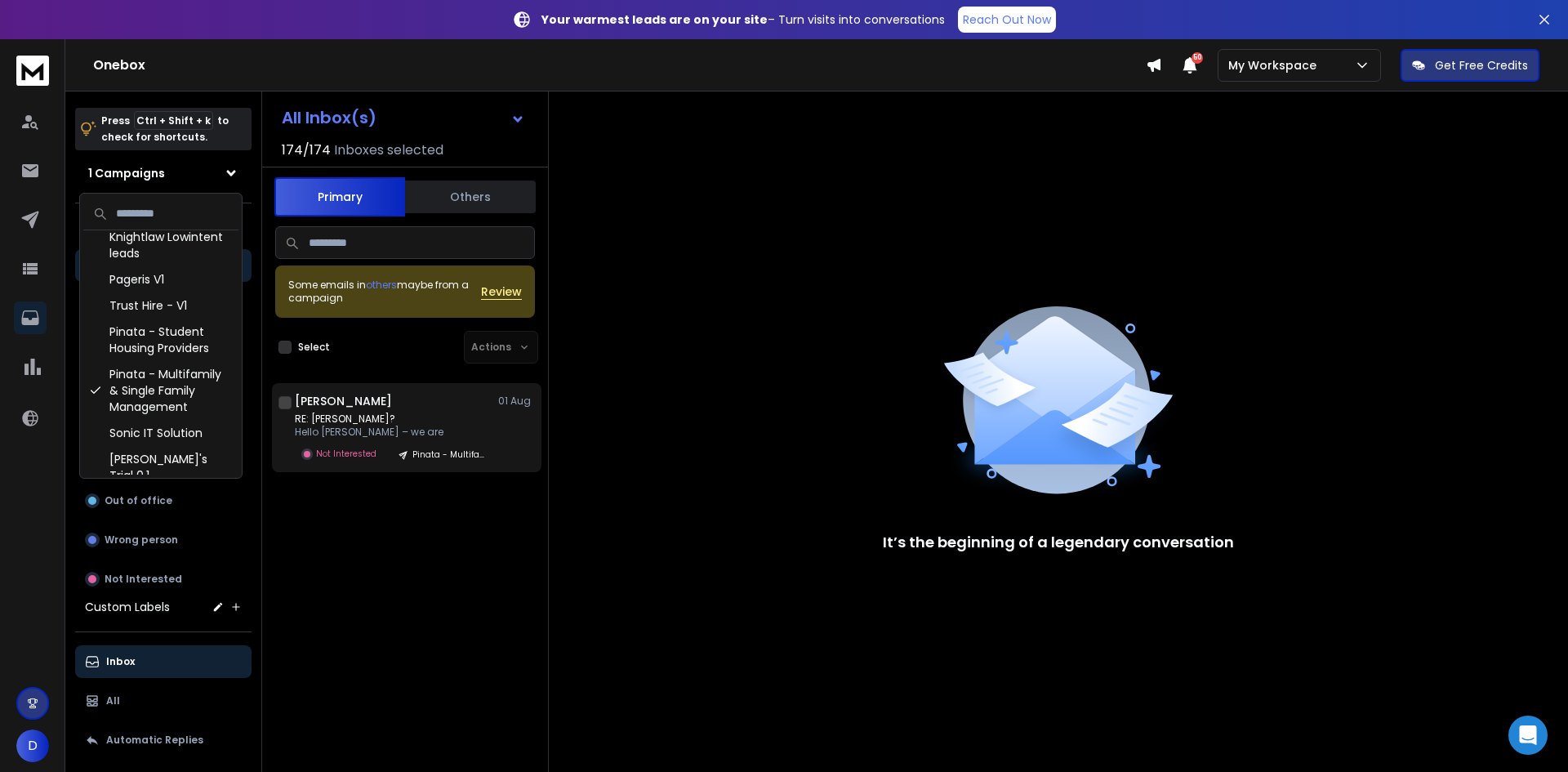
click at [358, 395] on h1 "[PERSON_NAME]" at bounding box center [343, 401] width 97 height 16
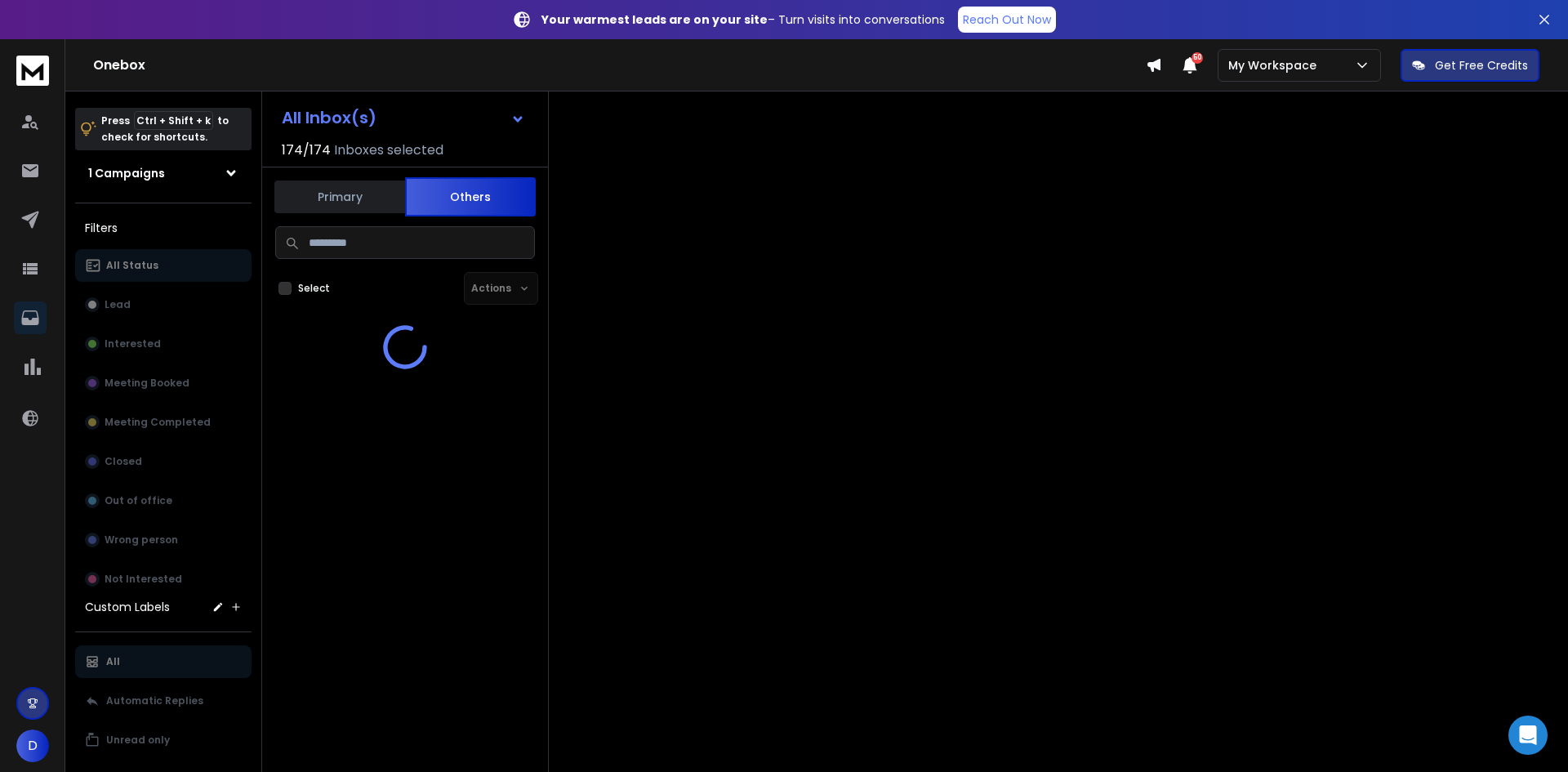
click at [464, 205] on button "Others" at bounding box center [470, 197] width 131 height 40
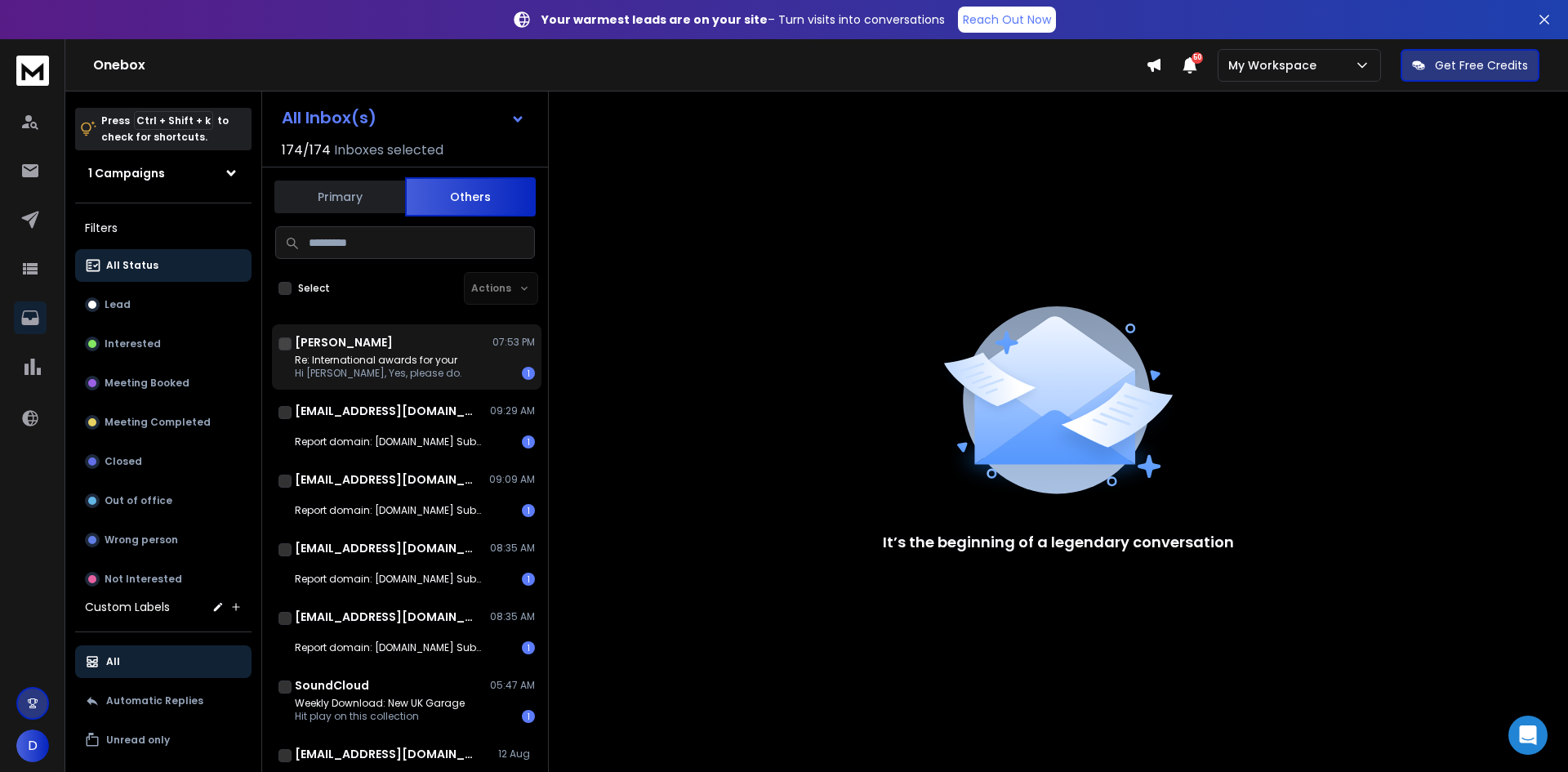
click at [440, 359] on p "Re: International awards for your" at bounding box center [378, 359] width 167 height 13
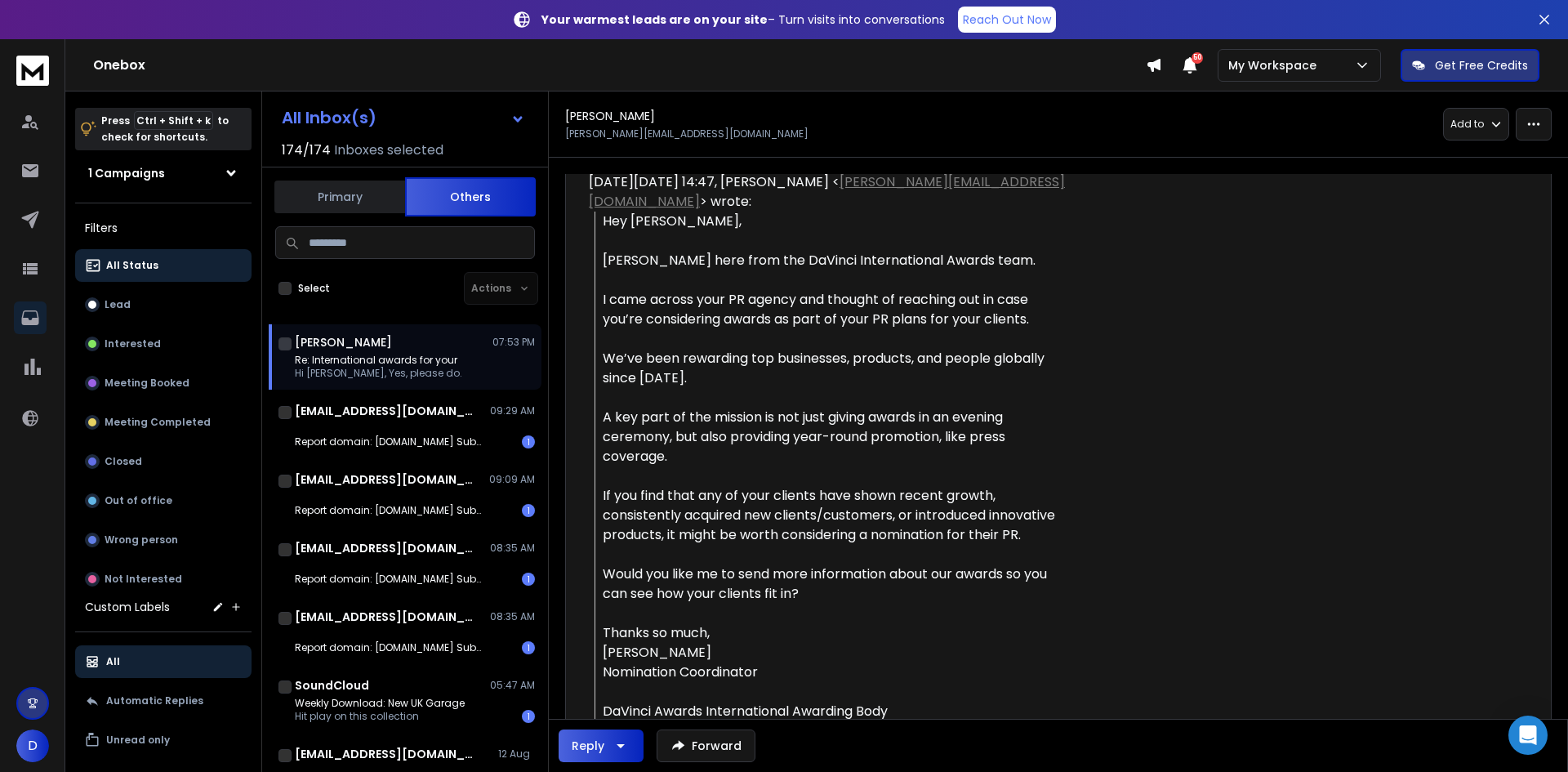
scroll to position [327, 0]
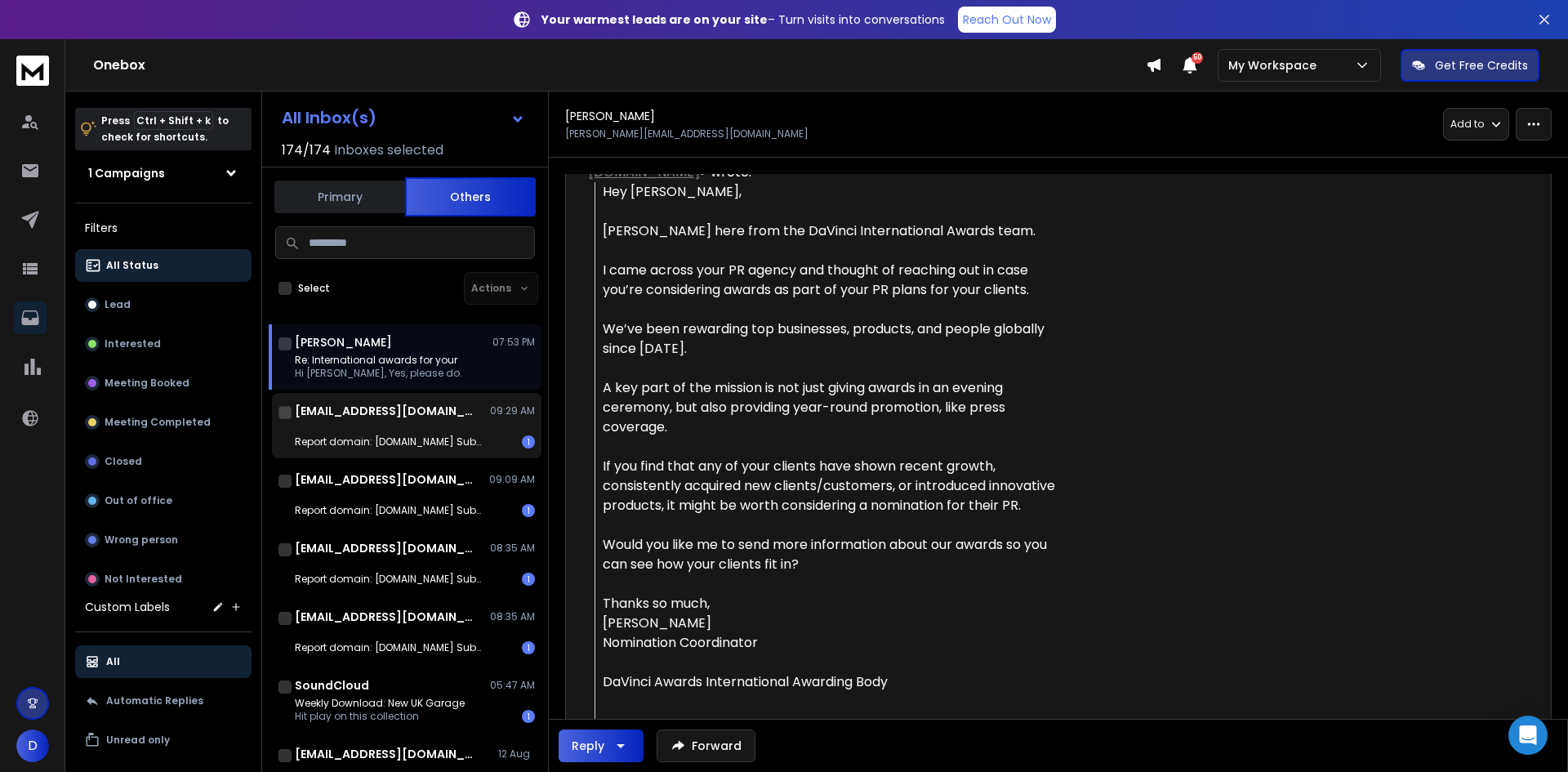
click at [397, 418] on h1 "[EMAIL_ADDRESS][DOMAIN_NAME]" at bounding box center [384, 411] width 179 height 16
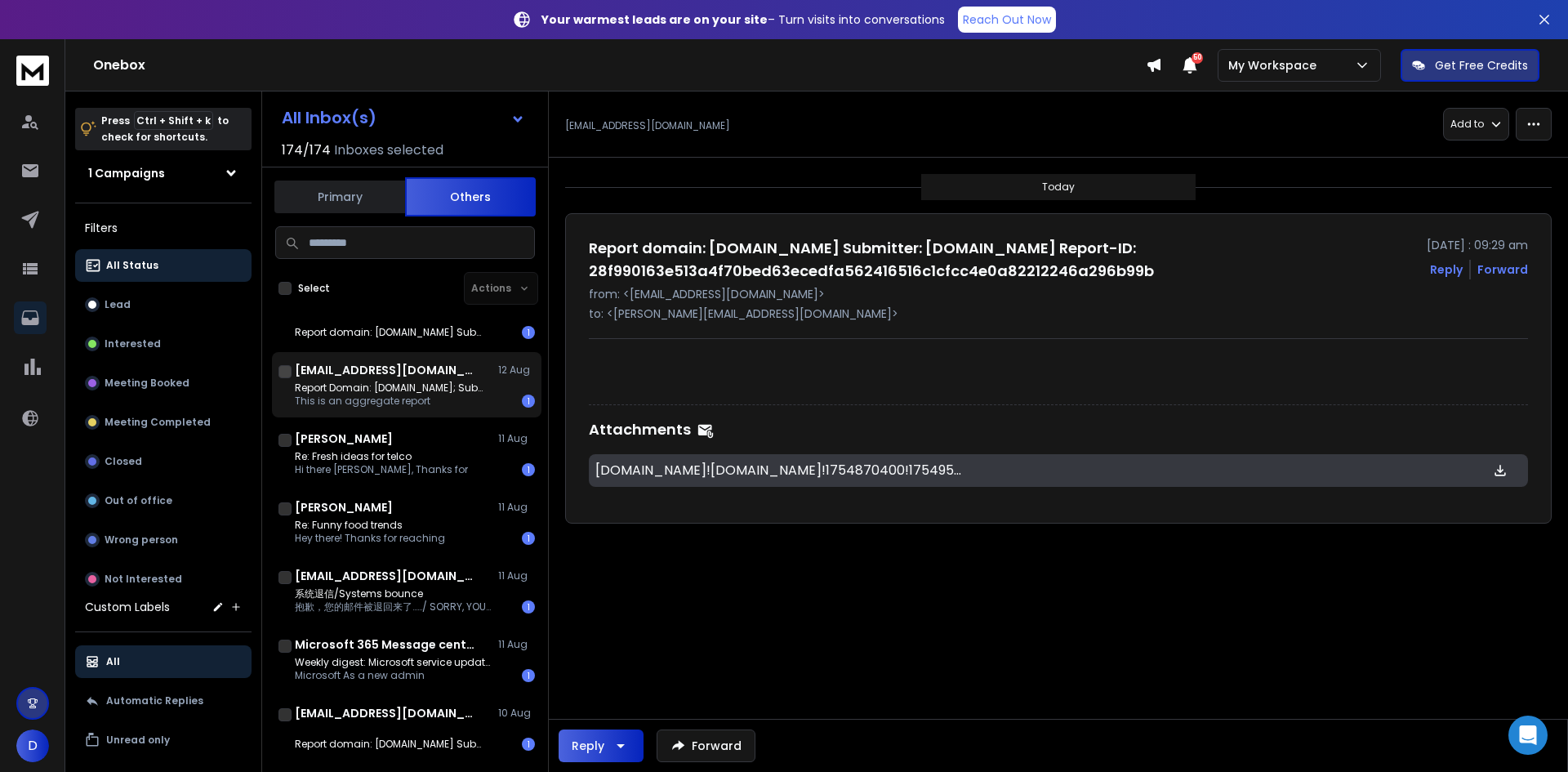
scroll to position [490, 0]
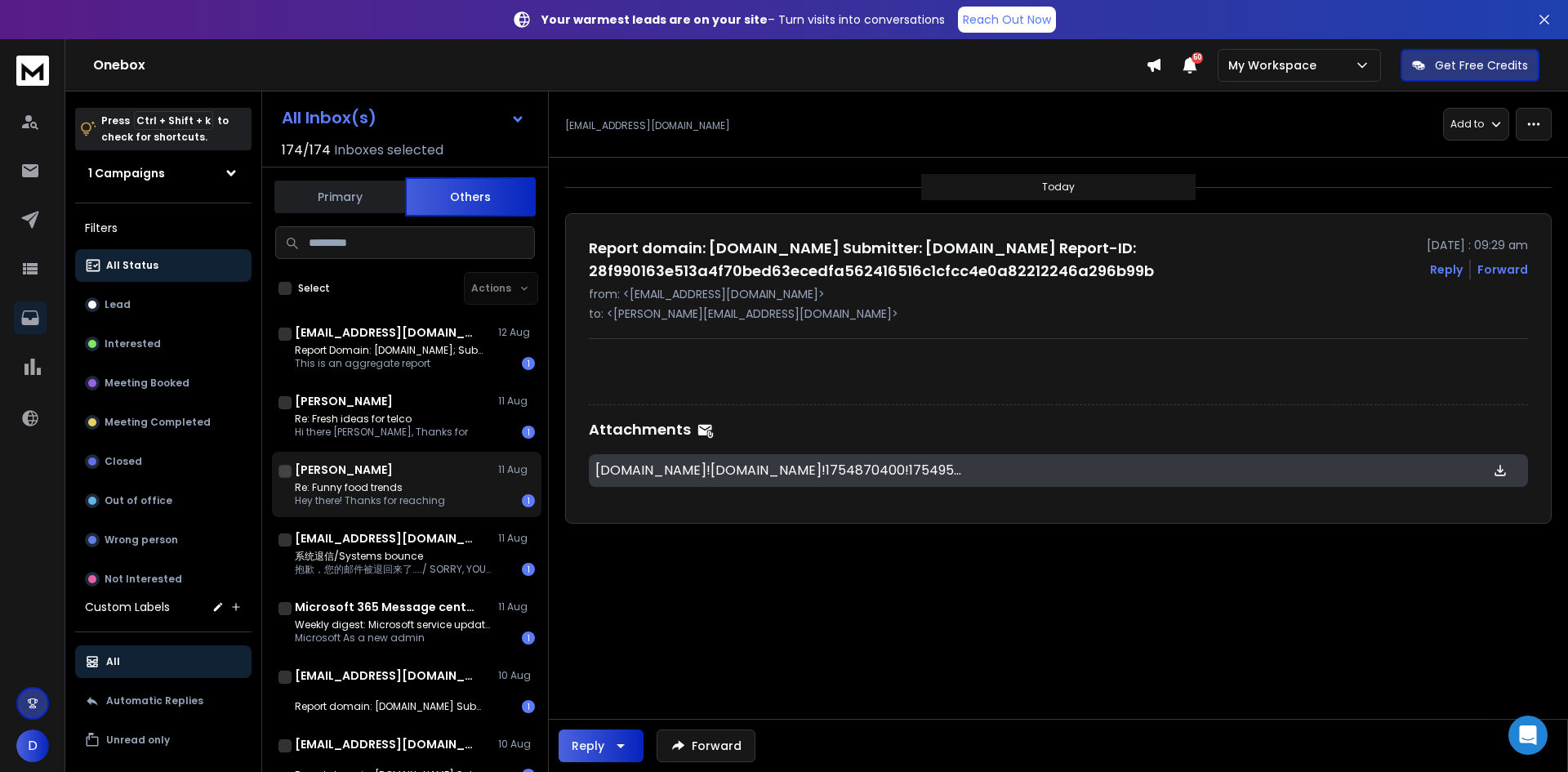
click at [387, 473] on div "[PERSON_NAME] [DATE]" at bounding box center [415, 469] width 241 height 16
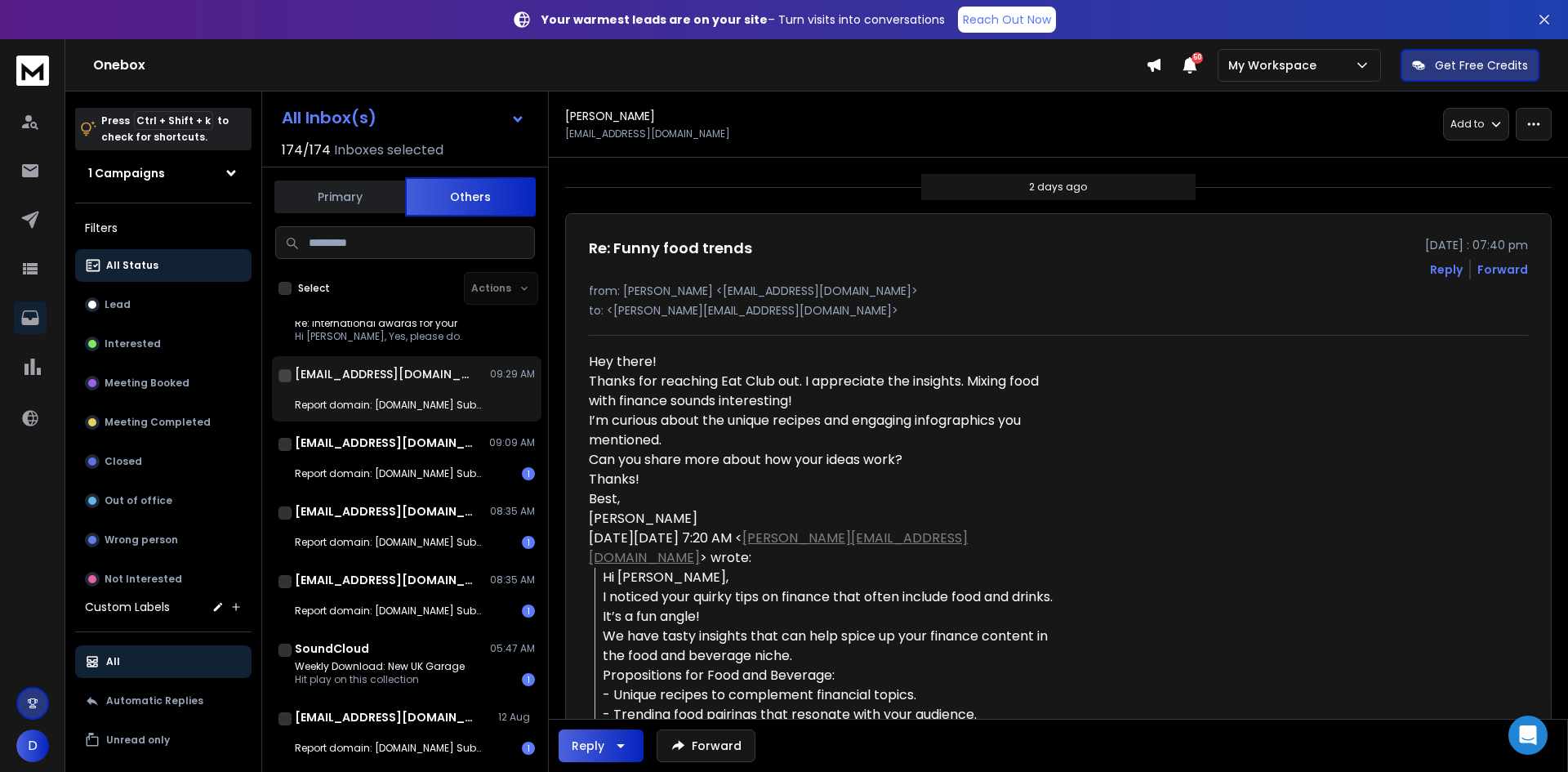
scroll to position [0, 0]
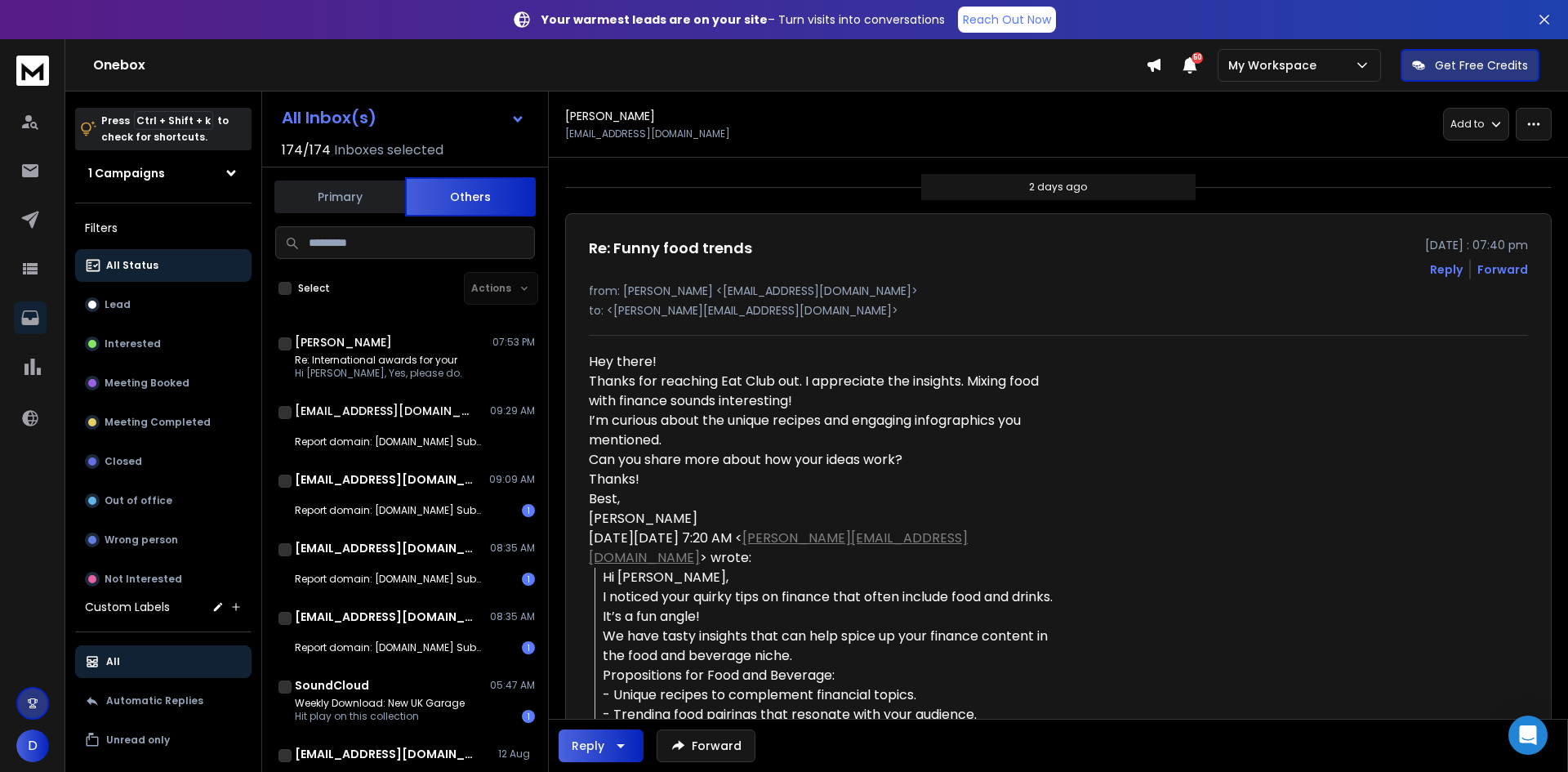
click at [326, 198] on button "Primary" at bounding box center [340, 197] width 131 height 36
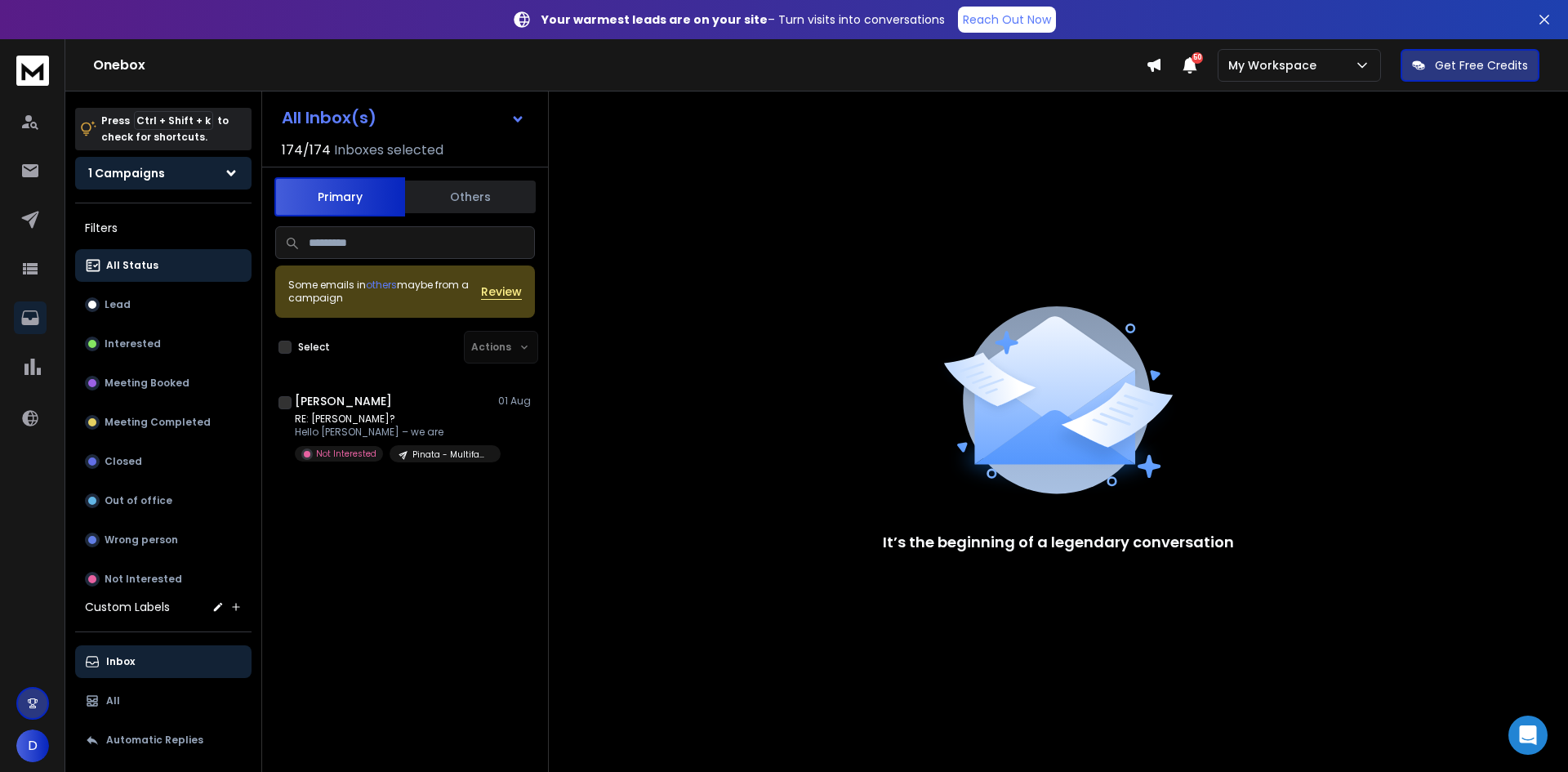
click at [217, 174] on button "1 Campaigns" at bounding box center [163, 172] width 176 height 33
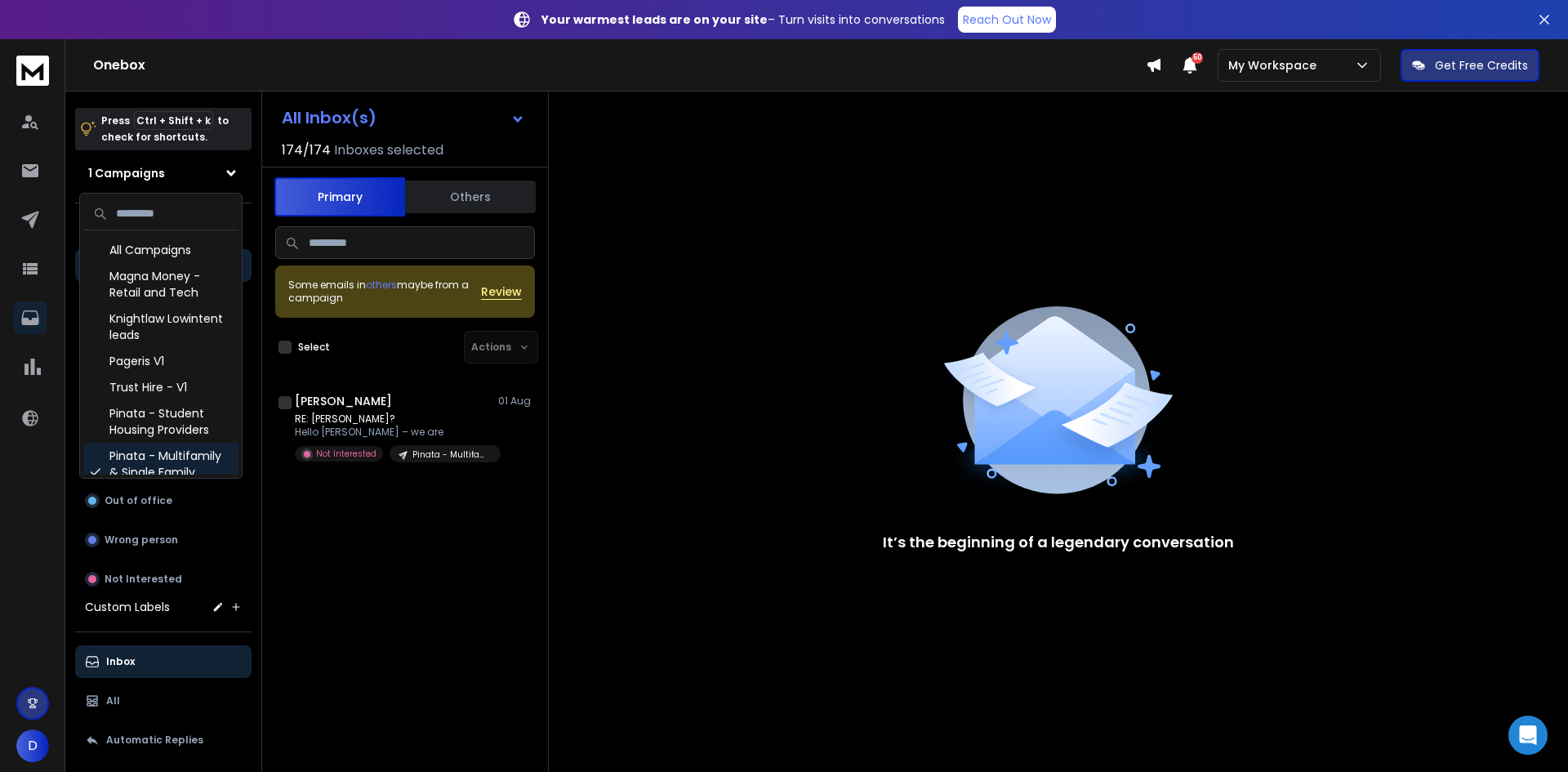
click at [126, 456] on div "Pinata - Multifamily & Single Family Management" at bounding box center [160, 471] width 155 height 58
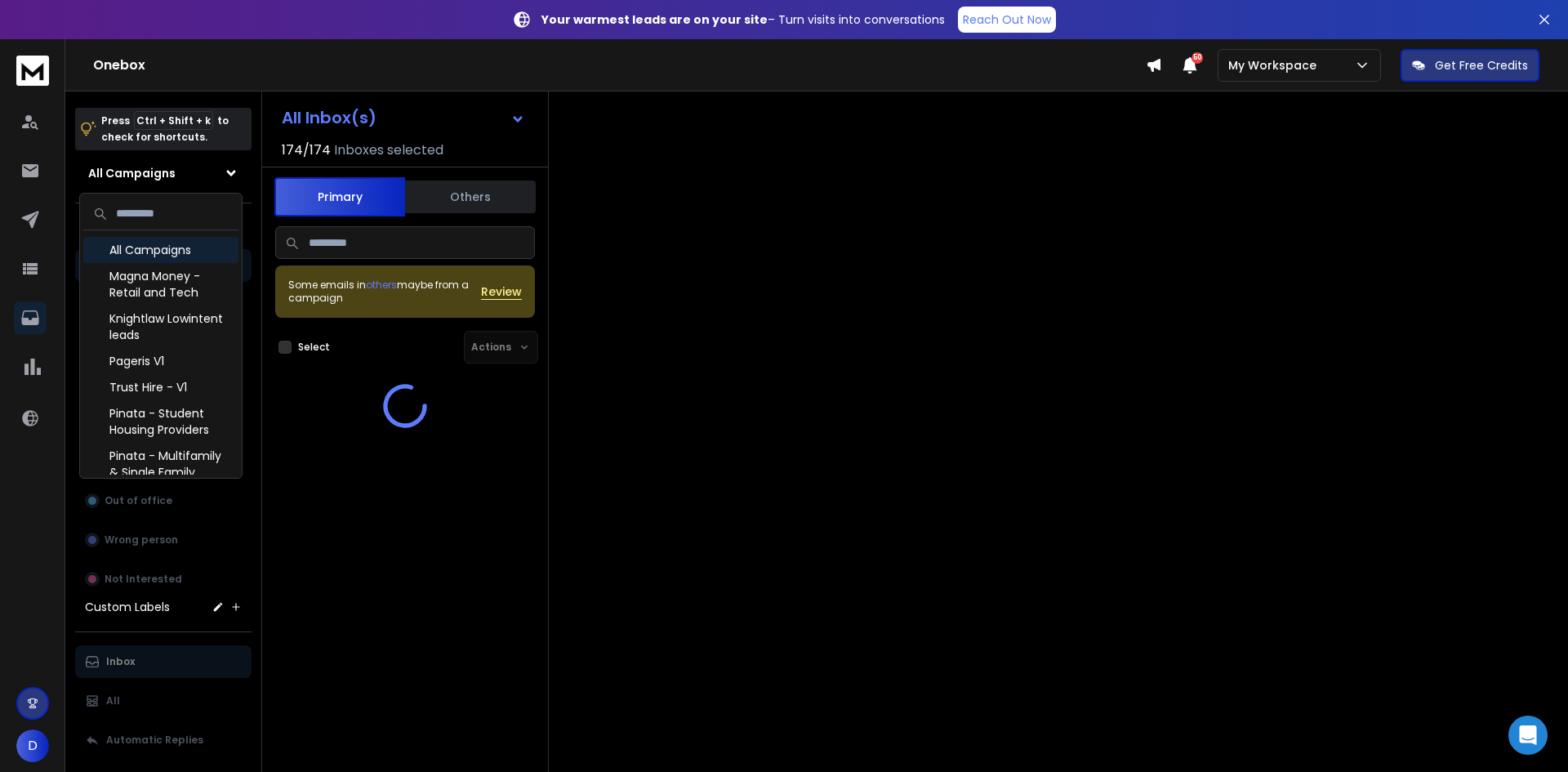
click at [139, 244] on div "All Campaigns" at bounding box center [160, 249] width 155 height 26
click at [939, 268] on div at bounding box center [1057, 477] width 1019 height 772
